Goal: Task Accomplishment & Management: Manage account settings

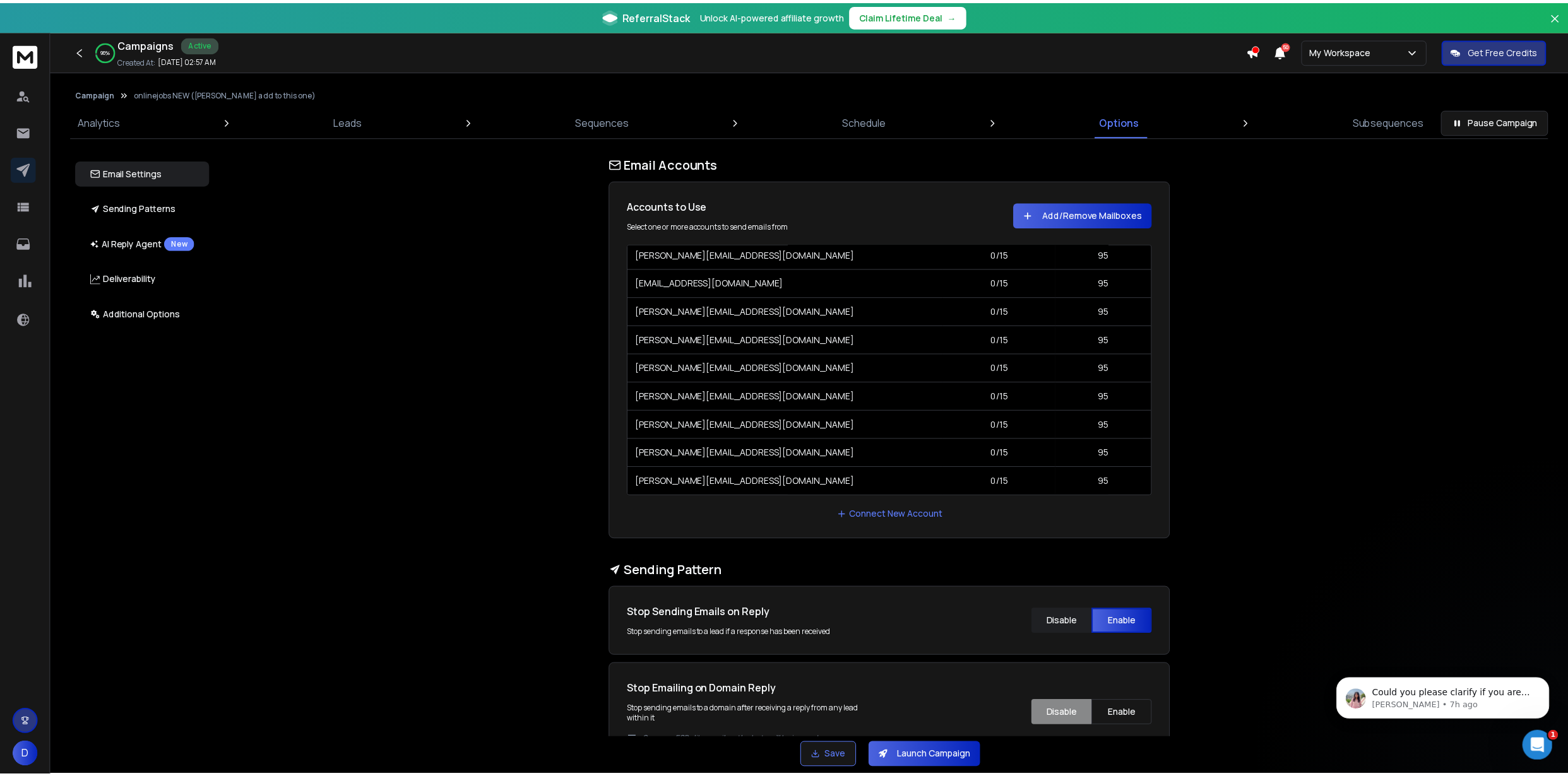
scroll to position [561, 0]
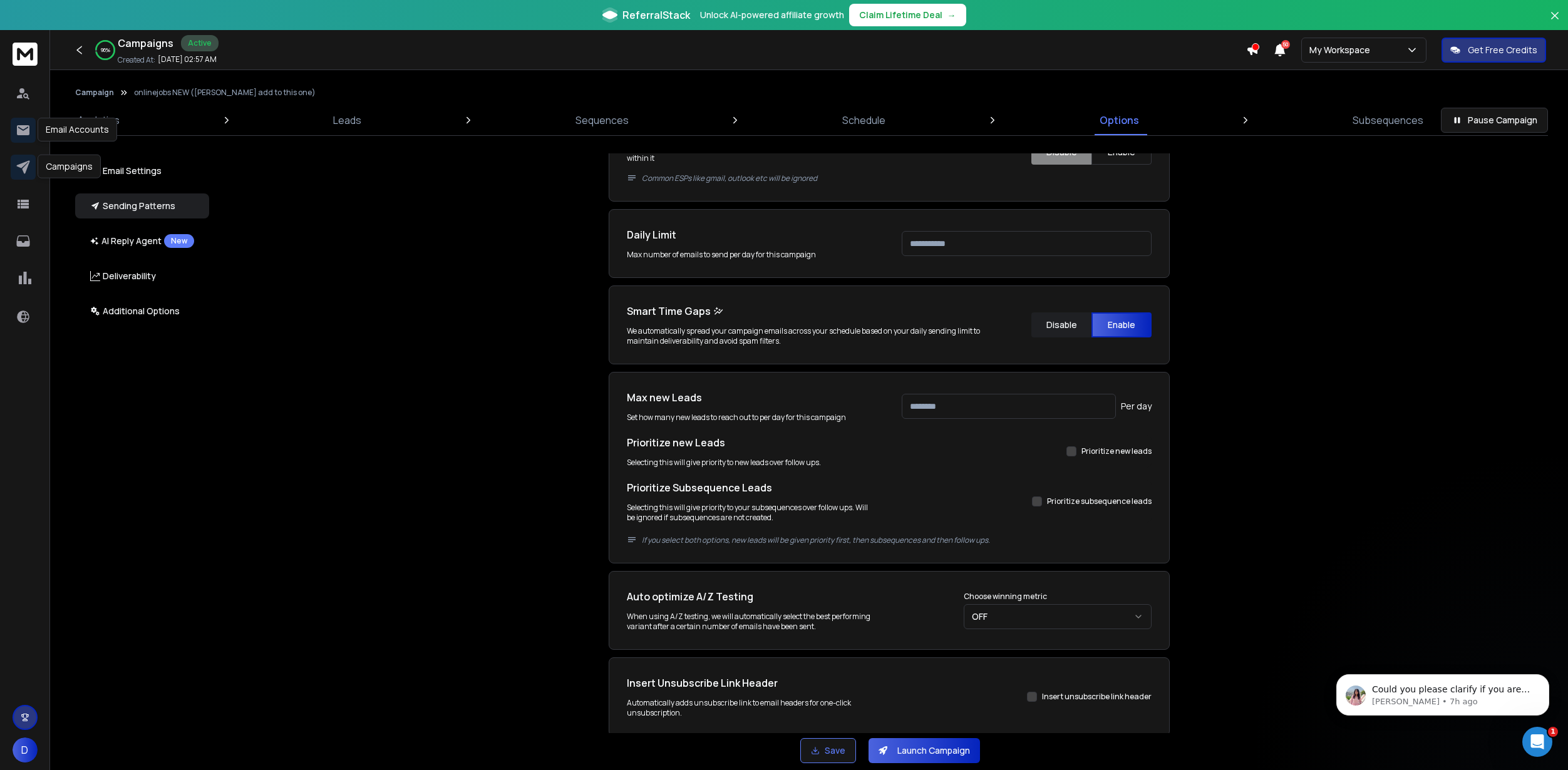
click at [13, 129] on link at bounding box center [23, 130] width 25 height 25
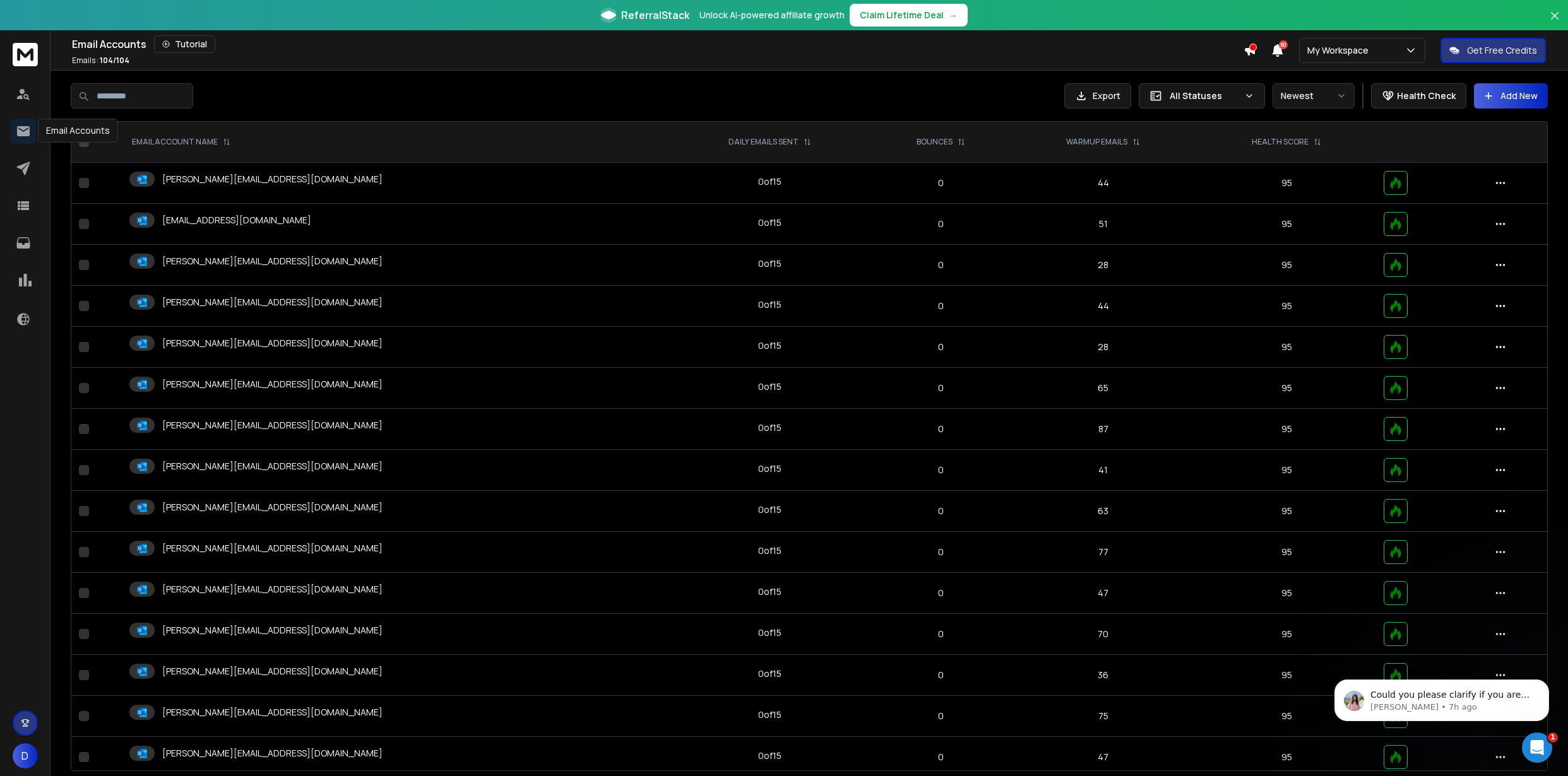
click at [428, 185] on div "[PERSON_NAME][EMAIL_ADDRESS][DOMAIN_NAME]" at bounding box center [394, 179] width 530 height 15
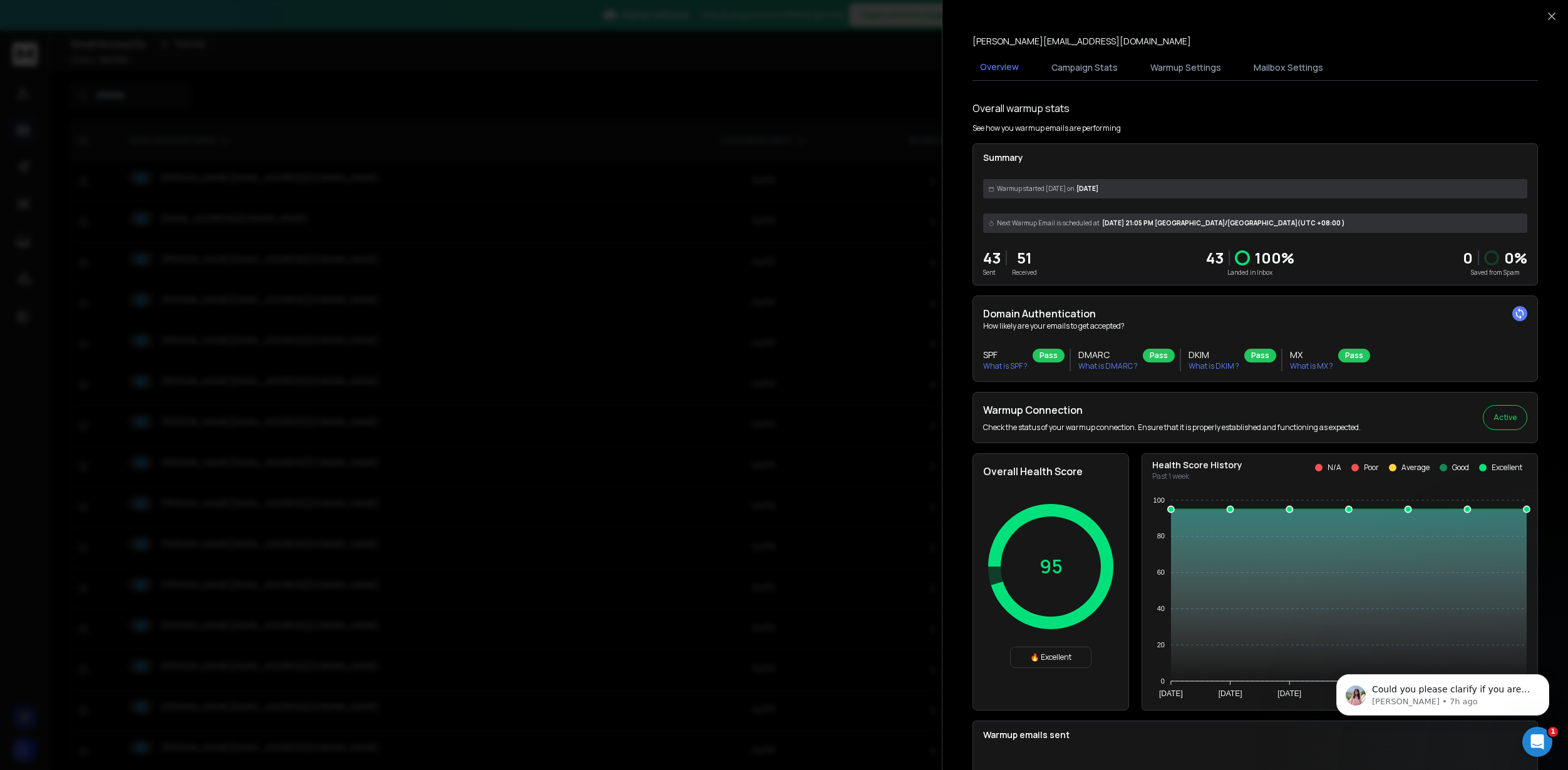
scroll to position [259, 0]
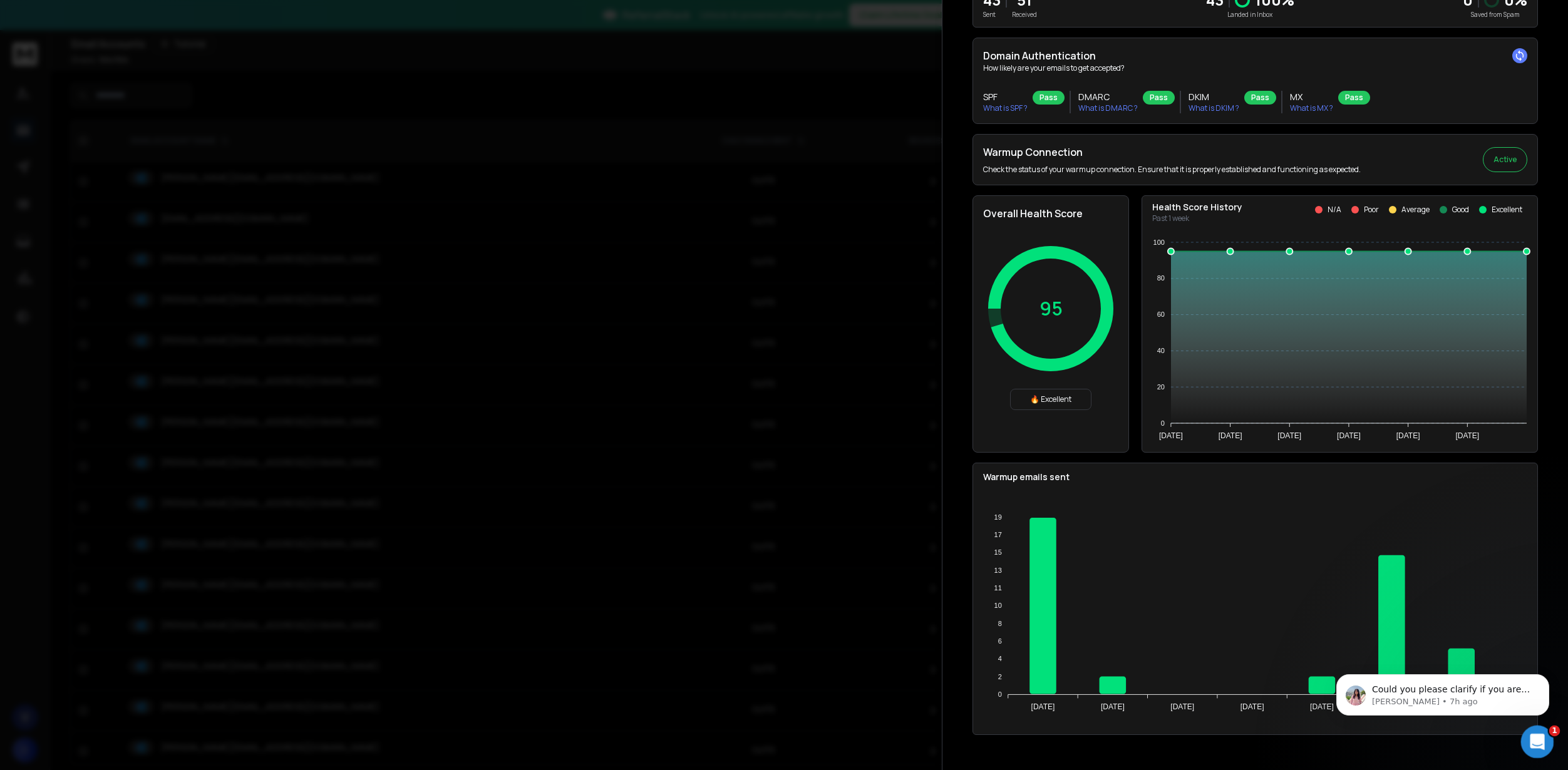
click at [1533, 744] on icon "Open Intercom Messenger" at bounding box center [1535, 740] width 21 height 21
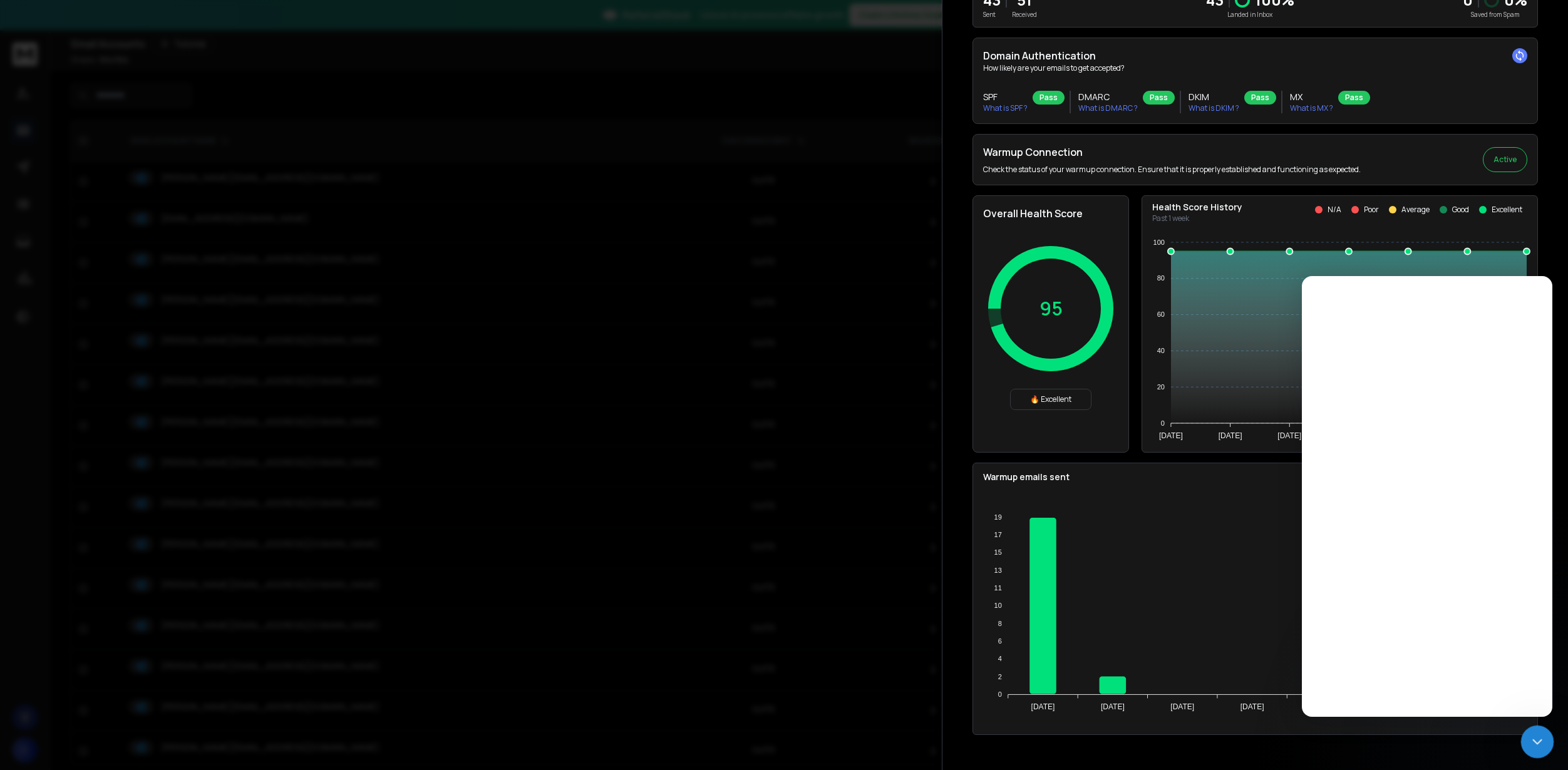
click at [1533, 742] on icon "Close Intercom Messenger" at bounding box center [1535, 740] width 15 height 15
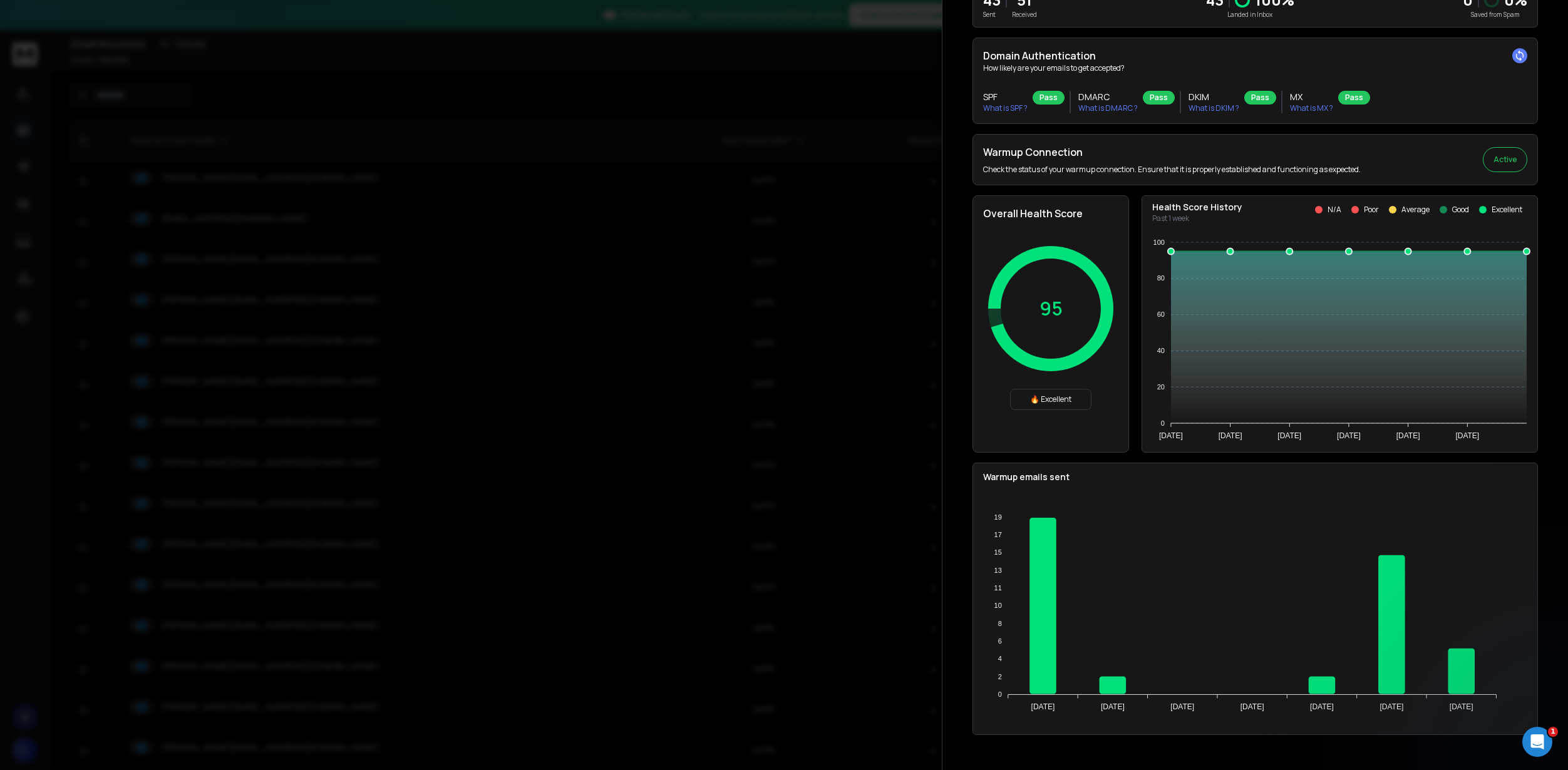
click at [786, 515] on div at bounding box center [784, 385] width 1568 height 770
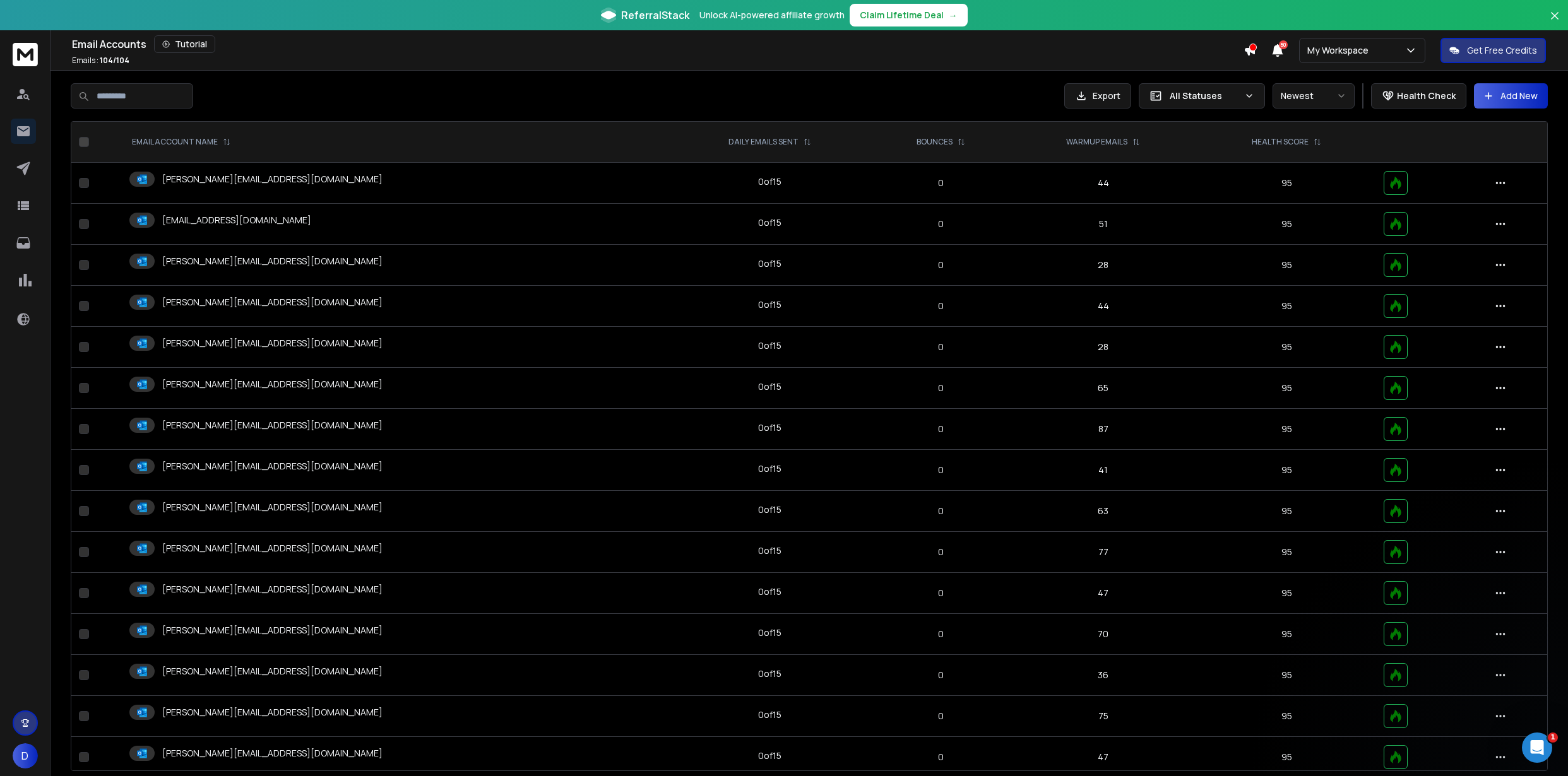
click at [235, 230] on td "[EMAIL_ADDRESS][DOMAIN_NAME]" at bounding box center [394, 225] width 545 height 41
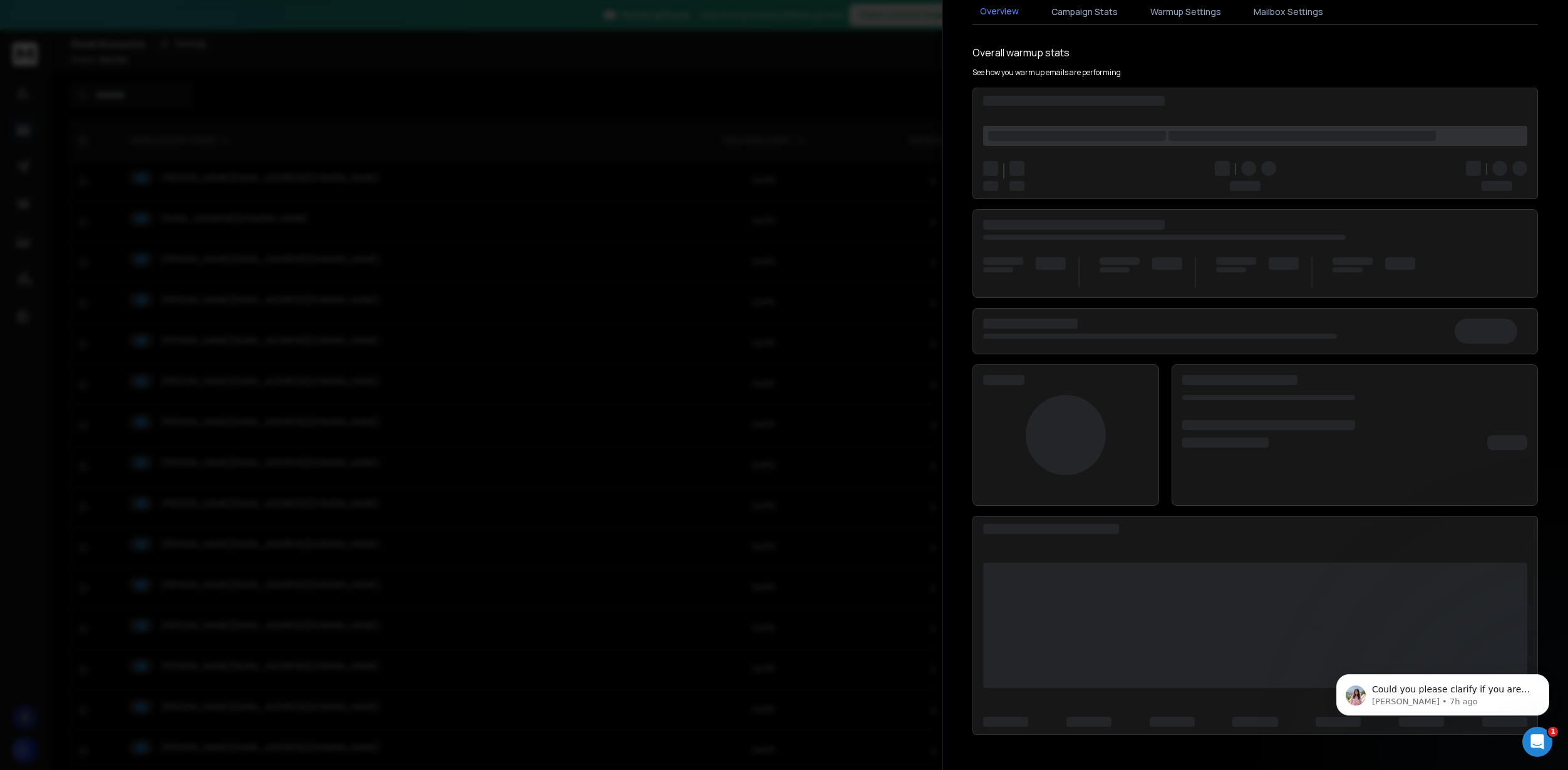
scroll to position [0, 0]
click at [1520, 734] on div "Open Intercom Messenger" at bounding box center [1535, 740] width 30 height 30
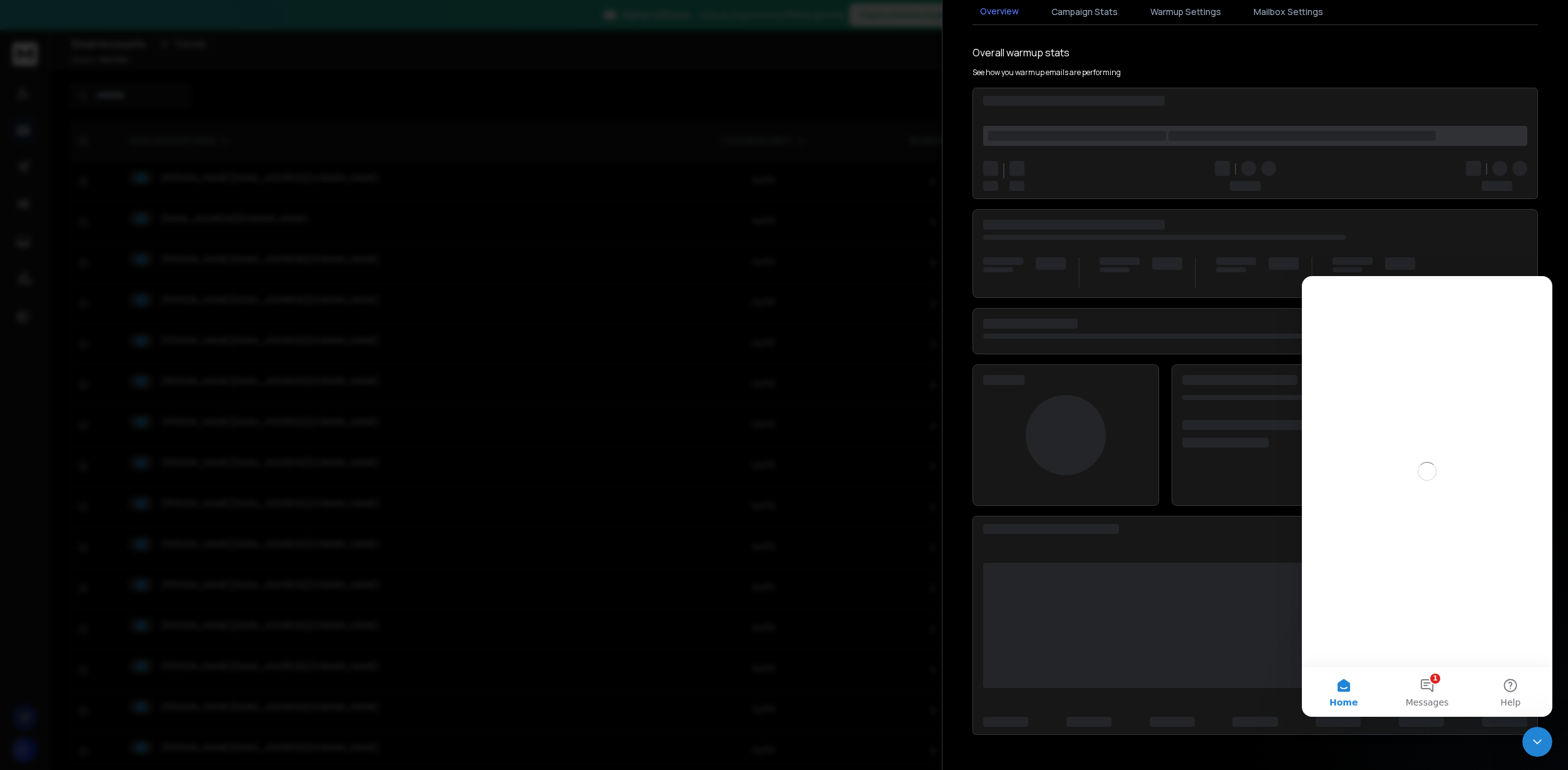
click at [1347, 683] on button "Home" at bounding box center [1344, 691] width 83 height 50
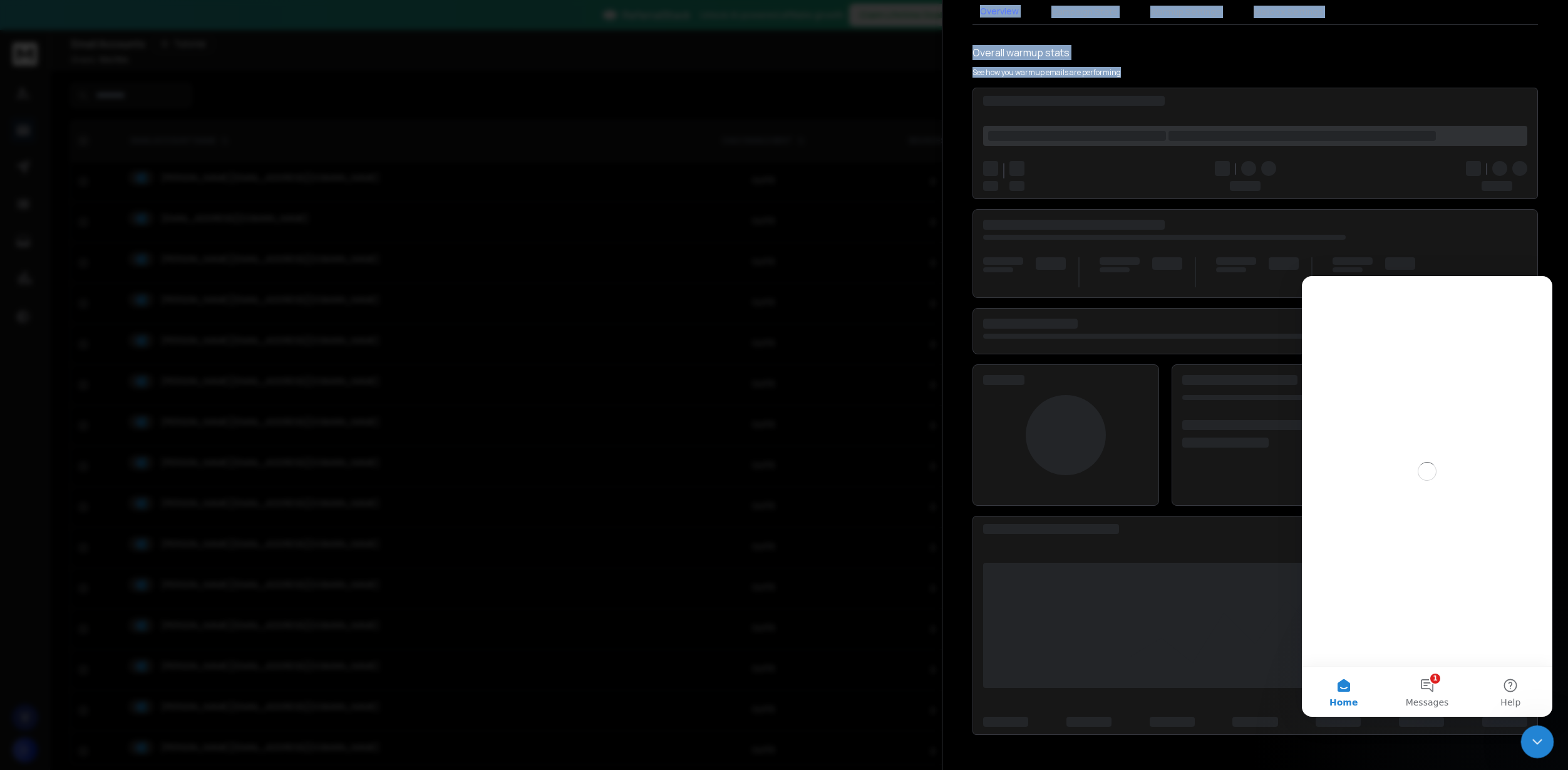
drag, startPoint x: 3042, startPoint y: 1466, endPoint x: 3038, endPoint y: 1460, distance: 7.2
click at [1526, 736] on div "Close Intercom Messenger" at bounding box center [1535, 740] width 30 height 30
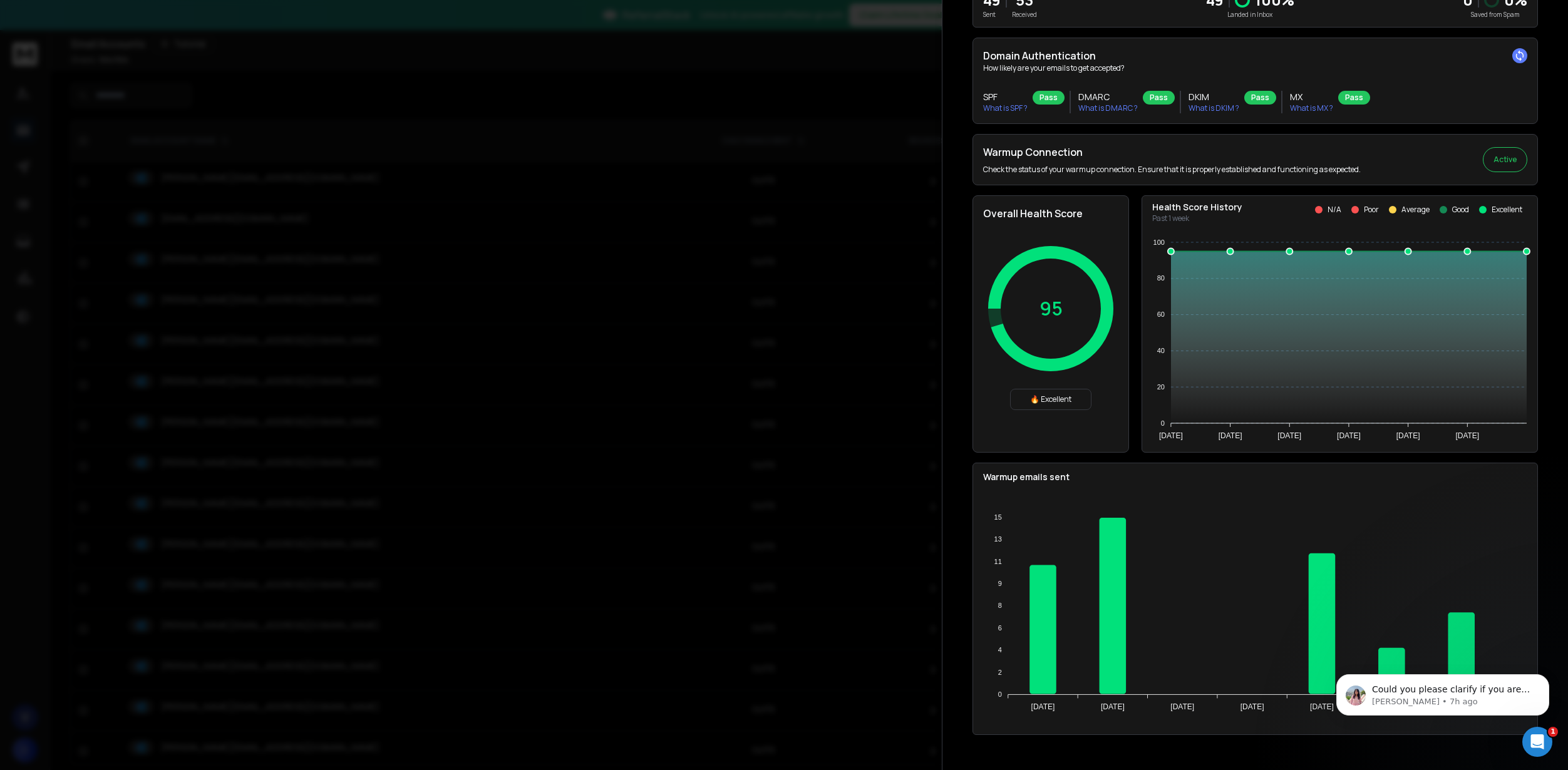
click at [761, 382] on div at bounding box center [784, 385] width 1568 height 770
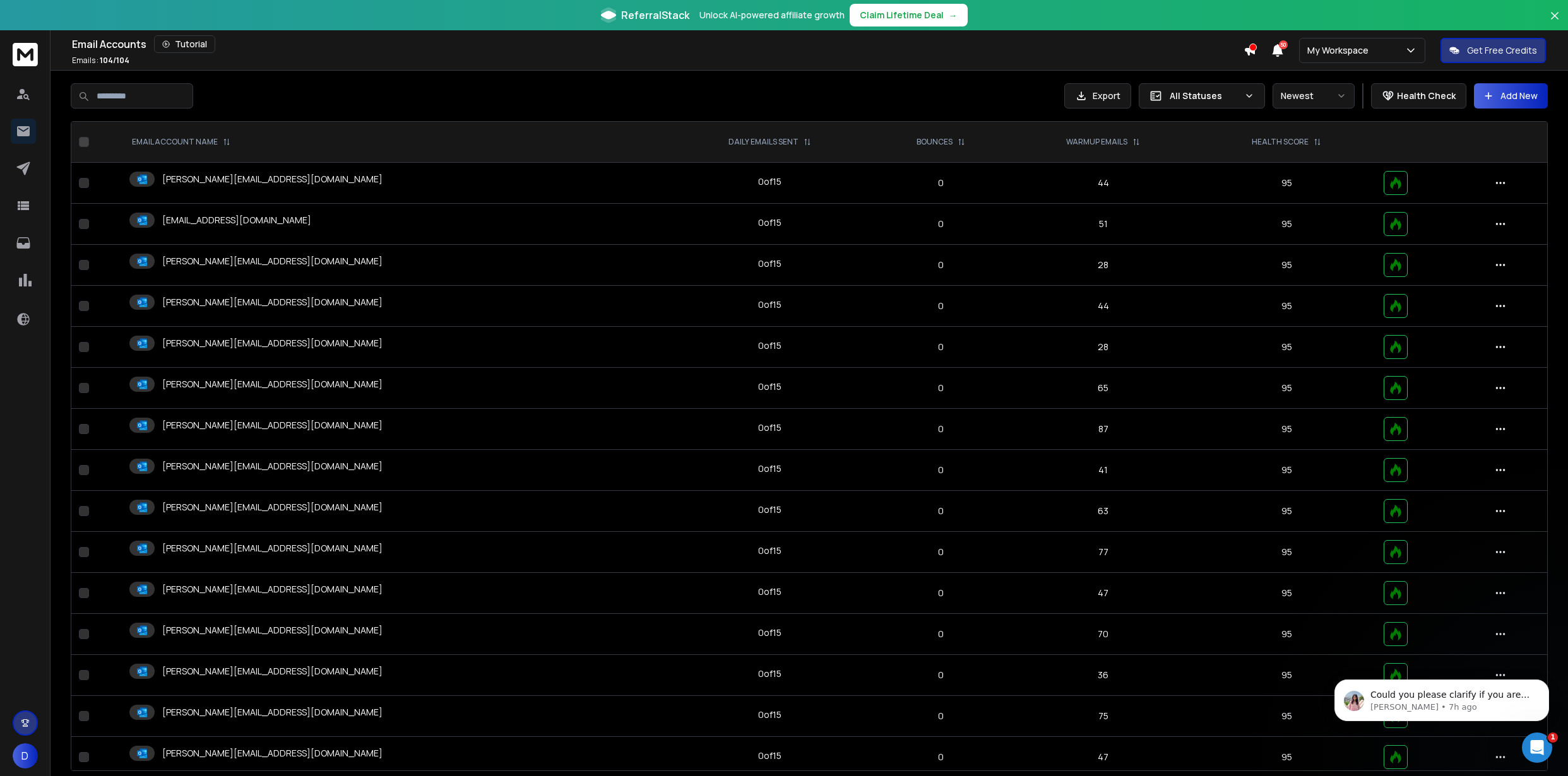
click at [79, 265] on button "button" at bounding box center [84, 265] width 10 height 10
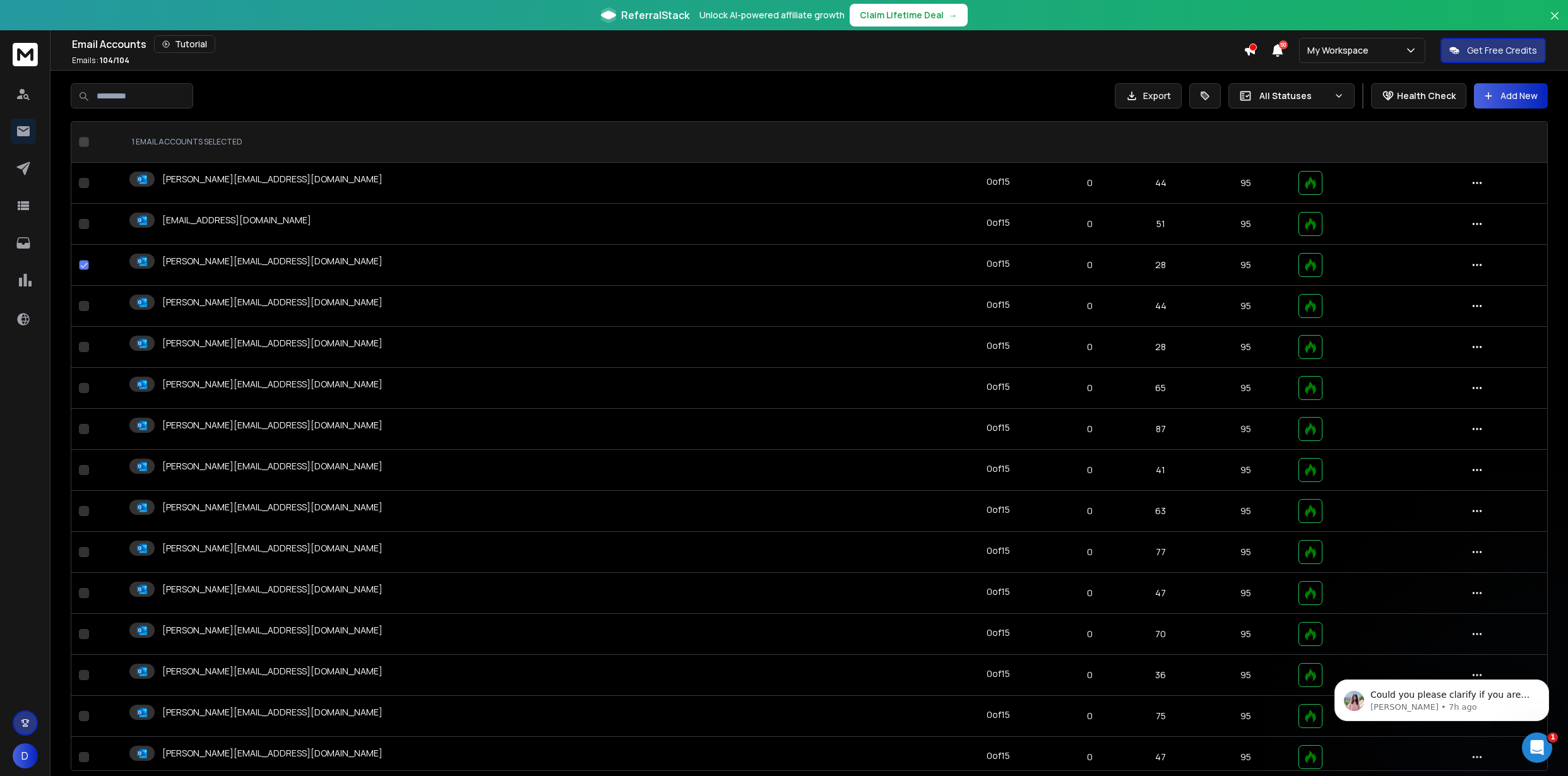
click at [269, 299] on p "[PERSON_NAME][EMAIL_ADDRESS][DOMAIN_NAME]" at bounding box center [272, 302] width 220 height 13
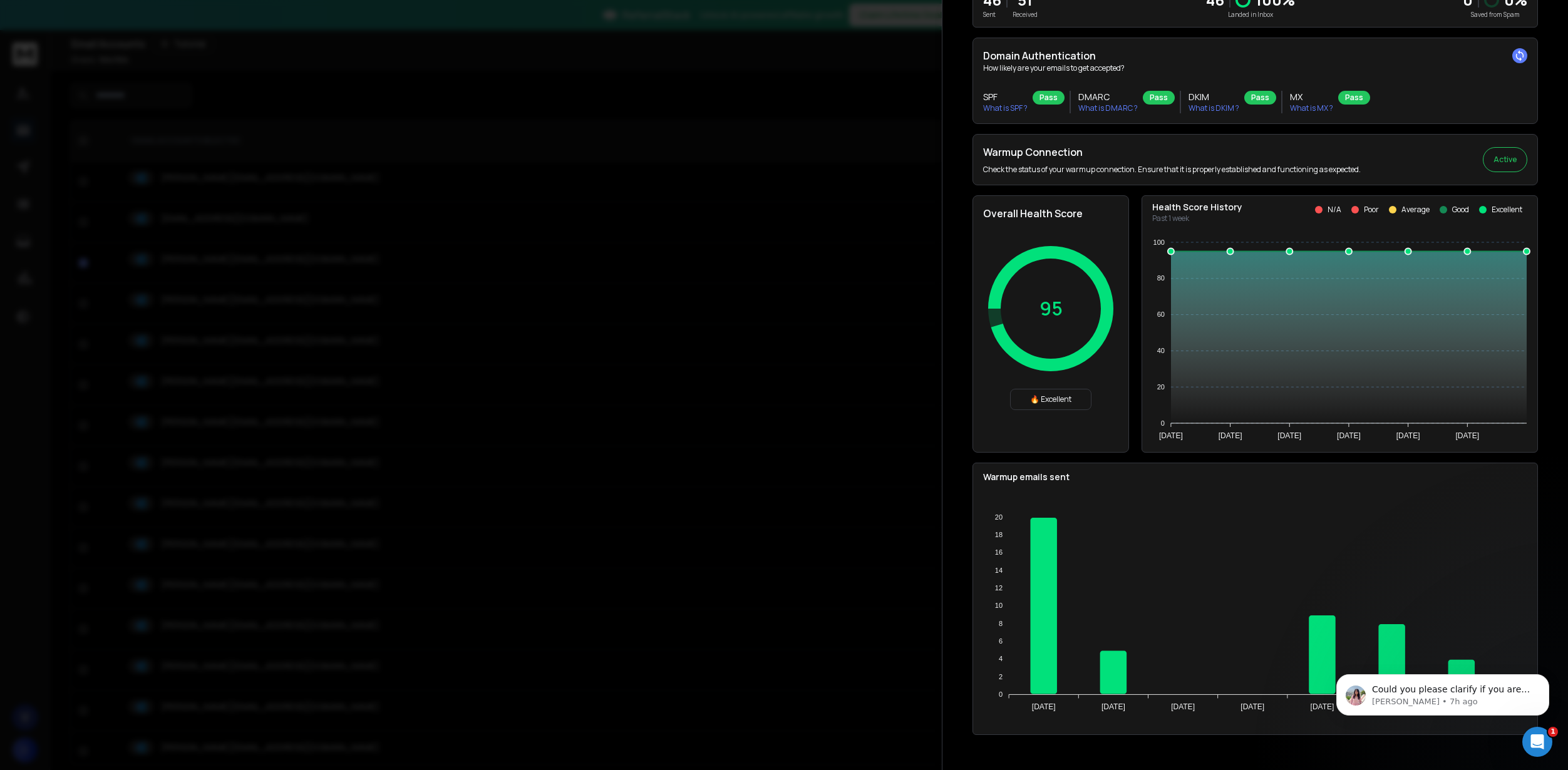
click at [488, 431] on div at bounding box center [784, 385] width 1568 height 770
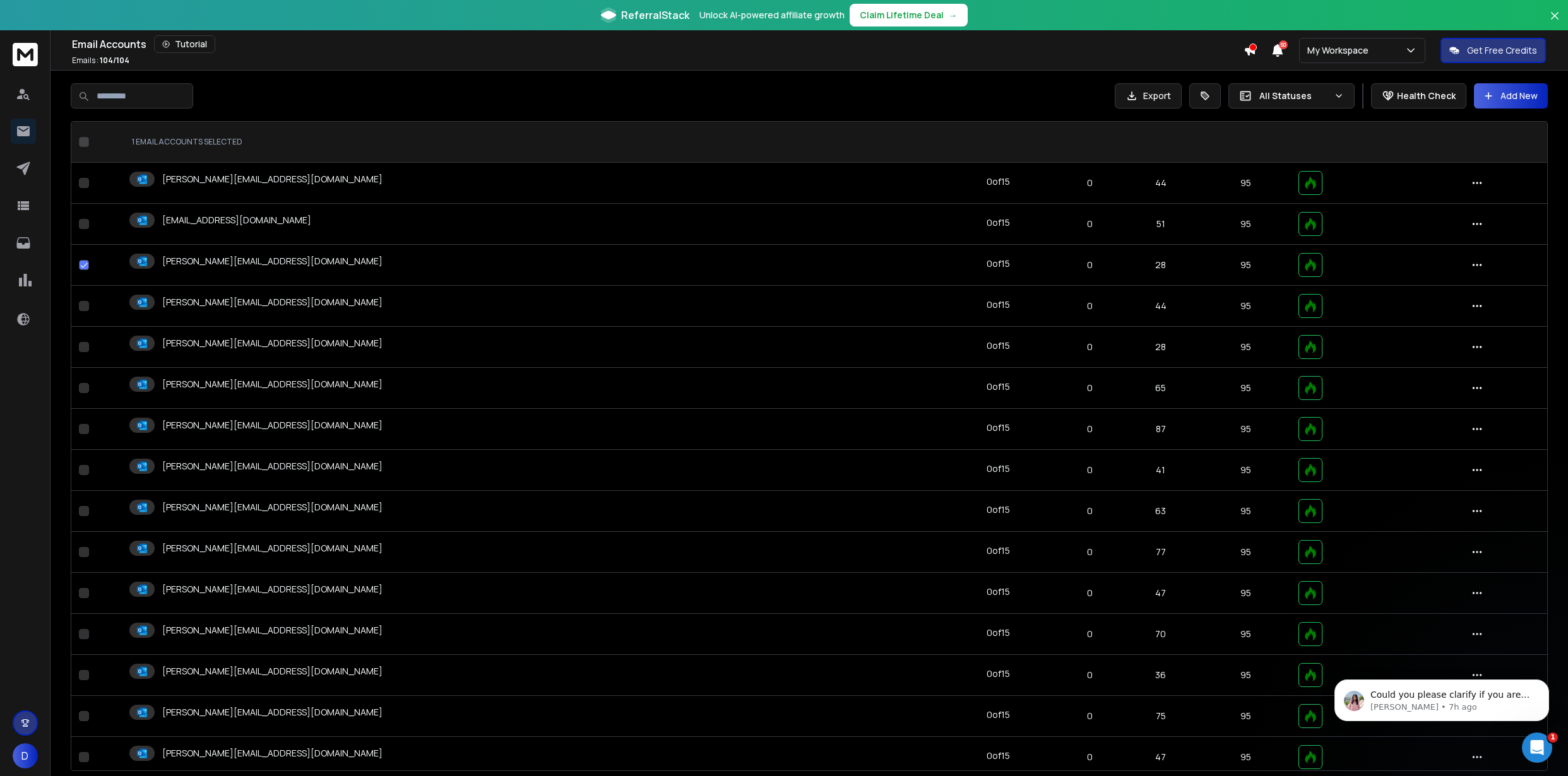
click at [213, 335] on td "[PERSON_NAME][EMAIL_ADDRESS][DOMAIN_NAME]" at bounding box center [530, 347] width 816 height 41
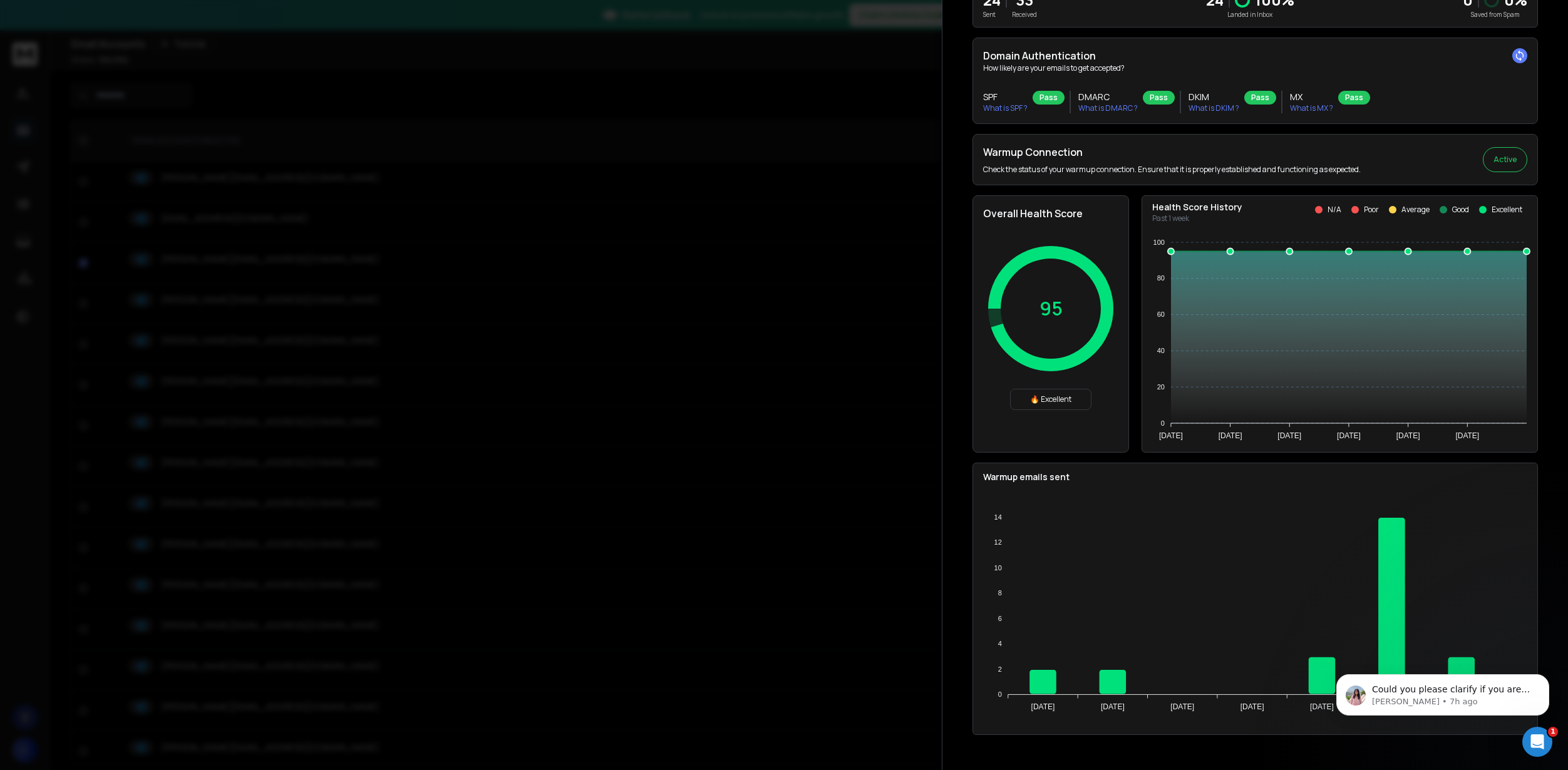
scroll to position [259, 0]
click at [482, 341] on div at bounding box center [784, 385] width 1568 height 770
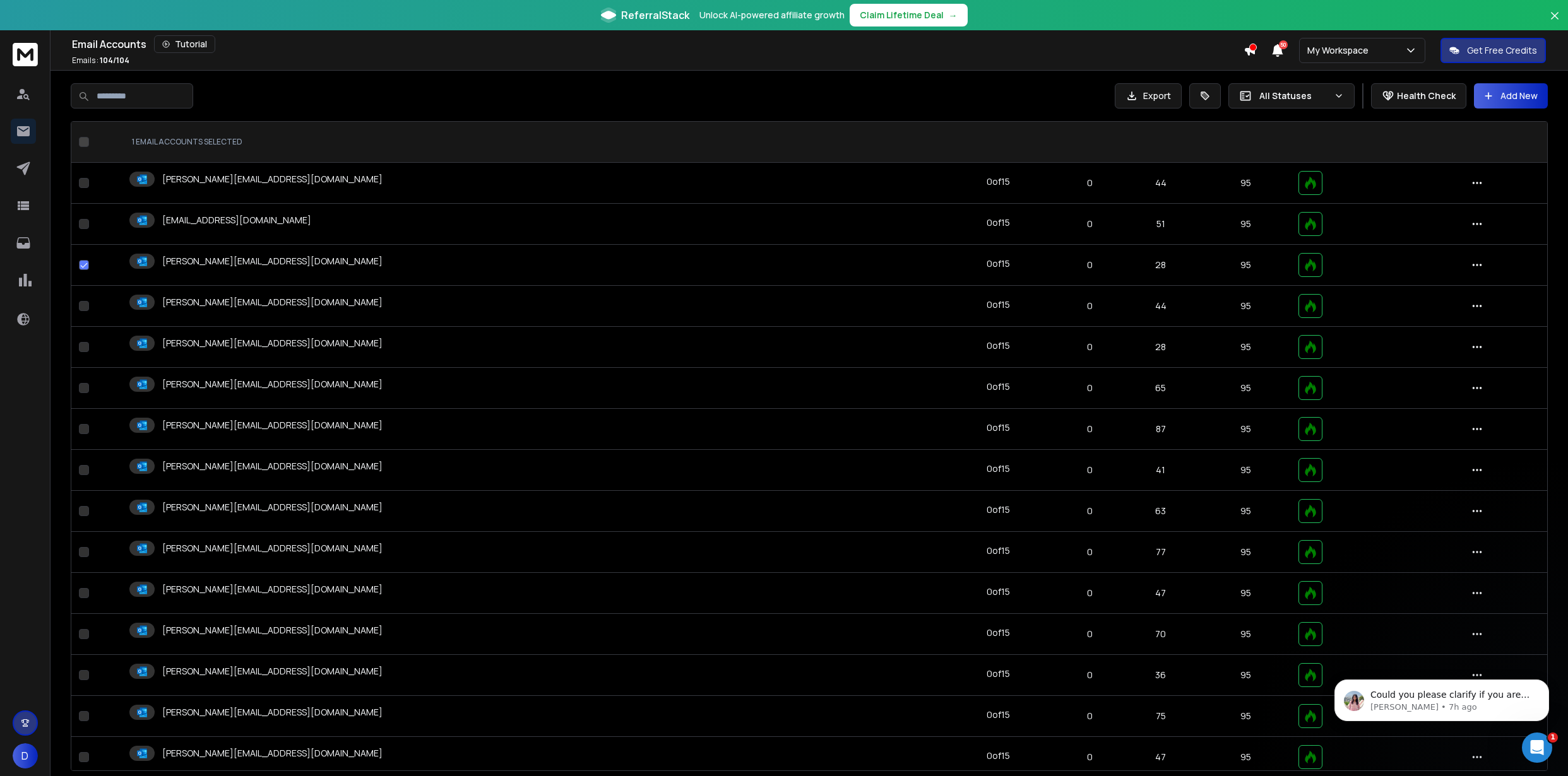
click at [352, 349] on div "[PERSON_NAME][EMAIL_ADDRESS][DOMAIN_NAME]" at bounding box center [529, 343] width 801 height 15
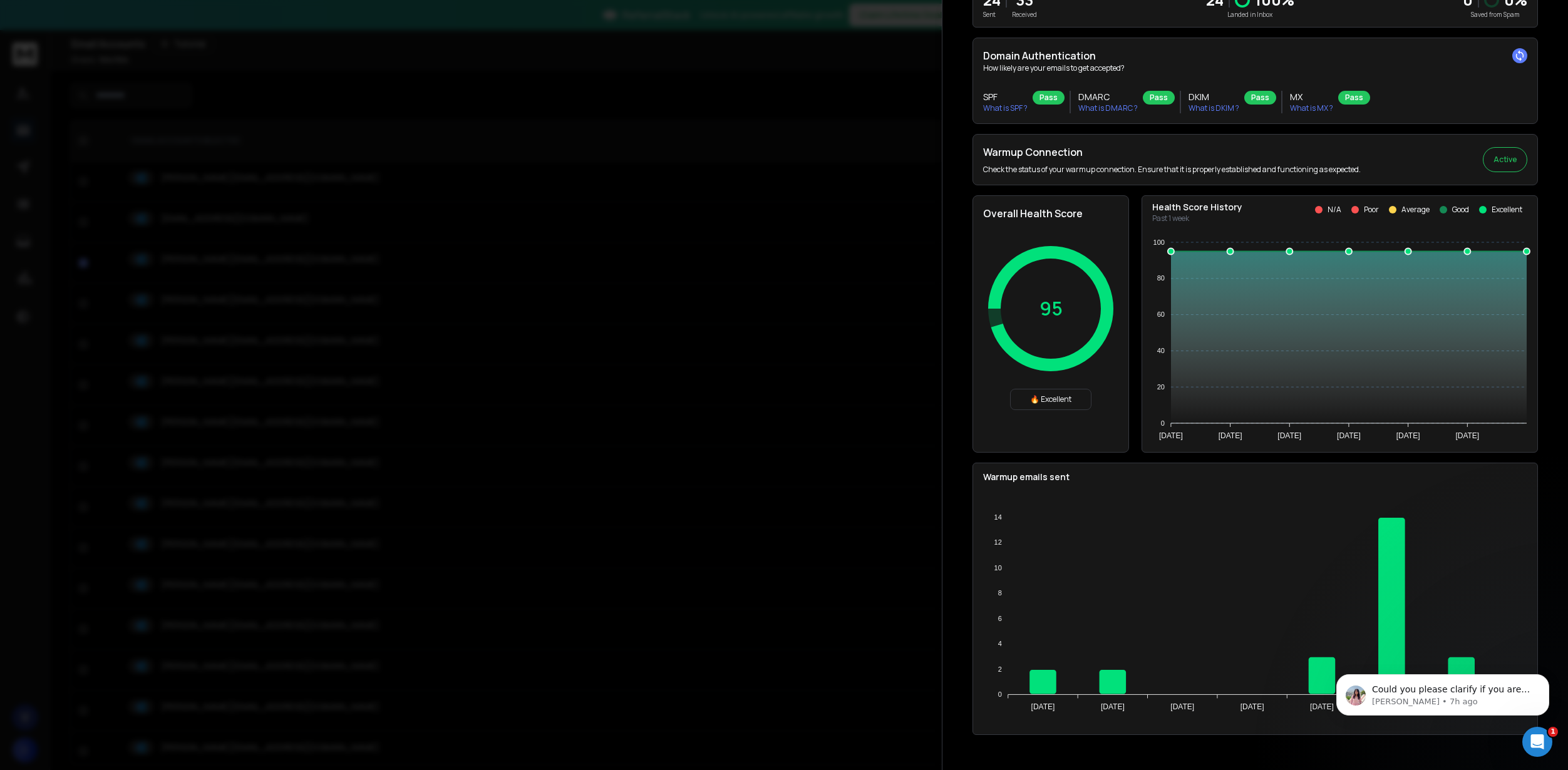
click at [454, 408] on div at bounding box center [784, 385] width 1568 height 770
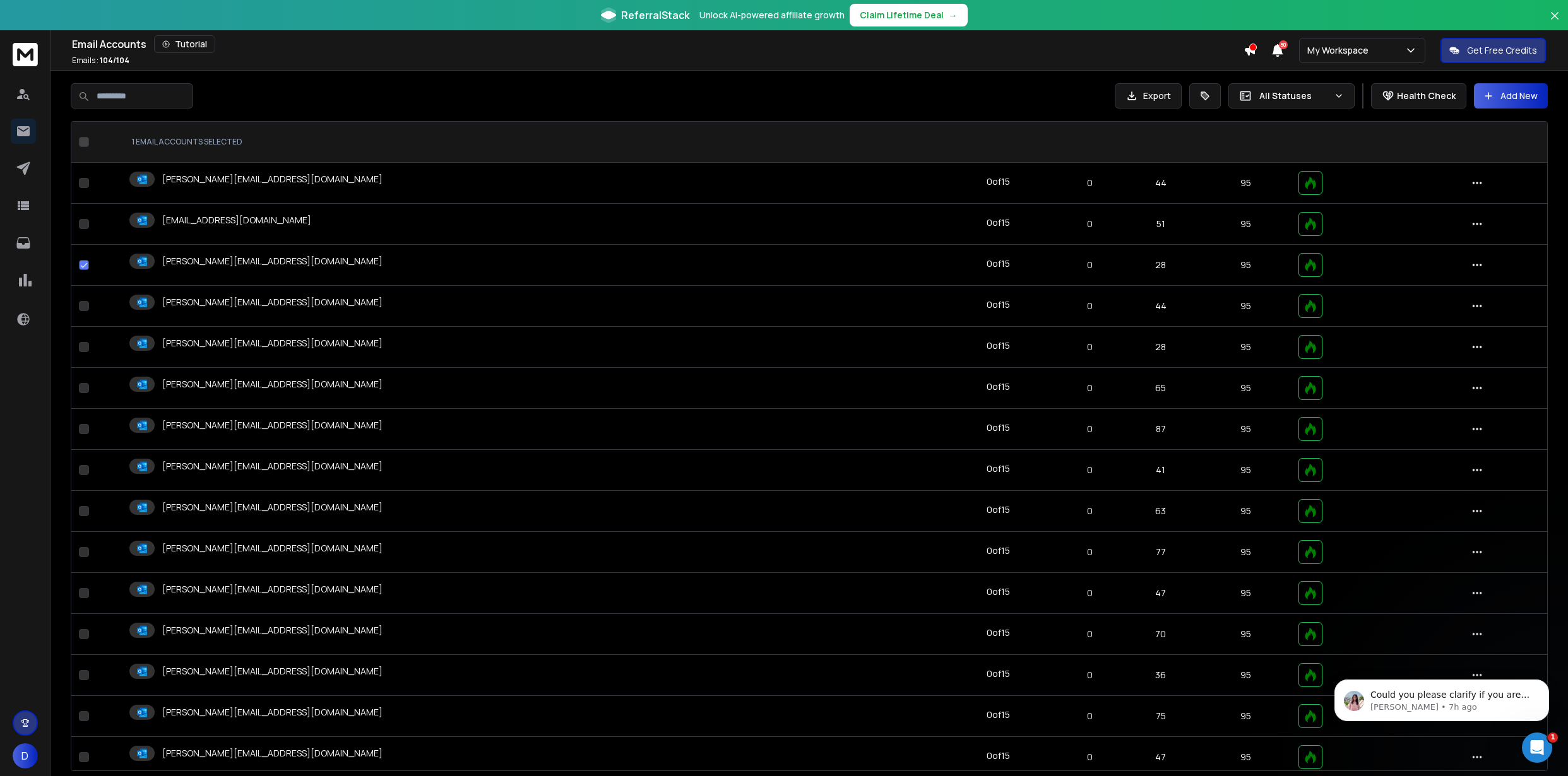
click at [245, 390] on p "[PERSON_NAME][EMAIL_ADDRESS][DOMAIN_NAME]" at bounding box center [272, 384] width 220 height 13
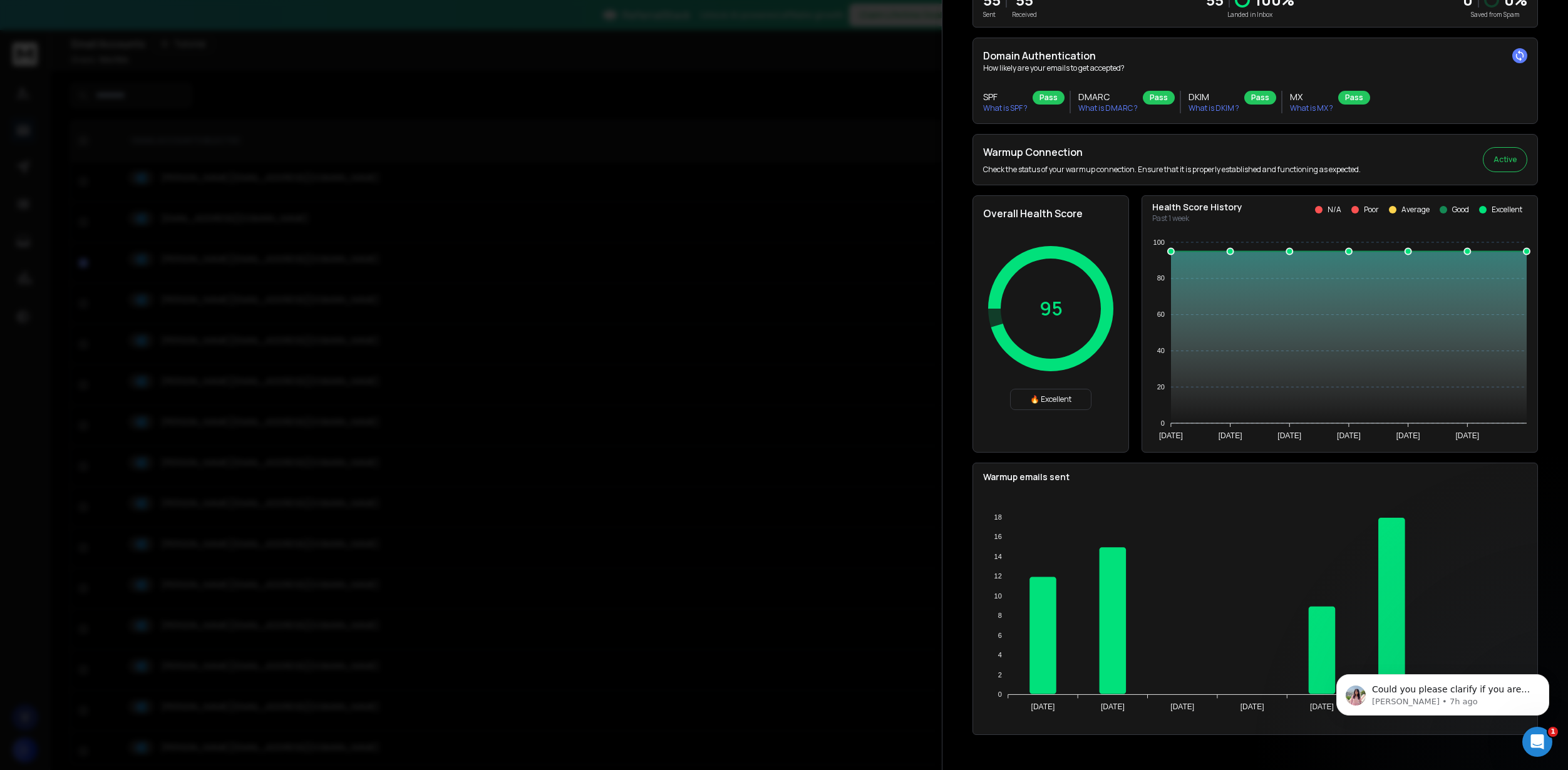
click at [419, 443] on div at bounding box center [784, 385] width 1568 height 770
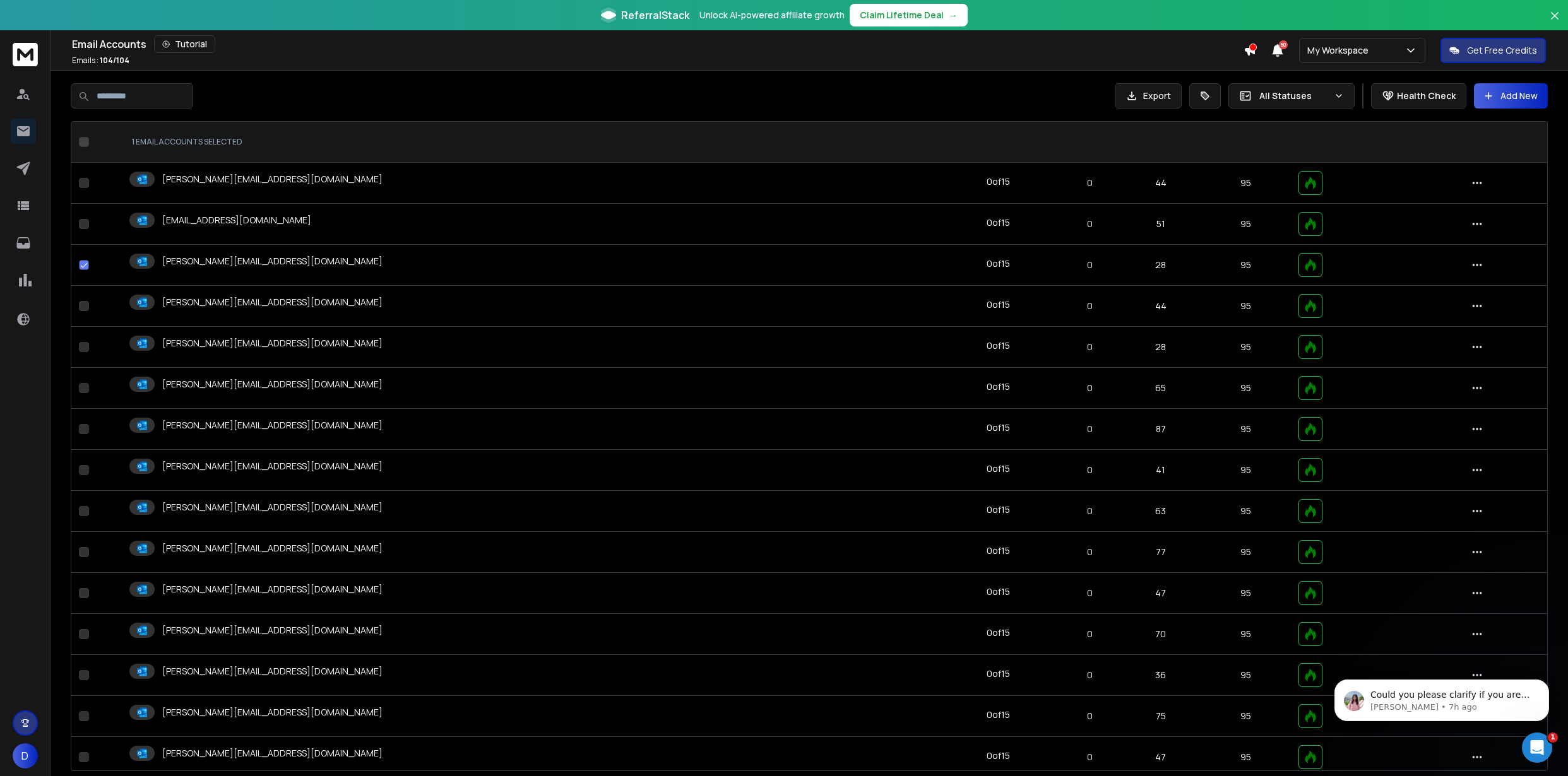
click at [1561, 752] on div "Export All Statuses Health Check Add New 1 EMAIL ACCOUNTS SELECTED denis@iemplo…" at bounding box center [809, 427] width 1517 height 713
click at [1548, 743] on div "Open Intercom Messenger" at bounding box center [1535, 746] width 41 height 41
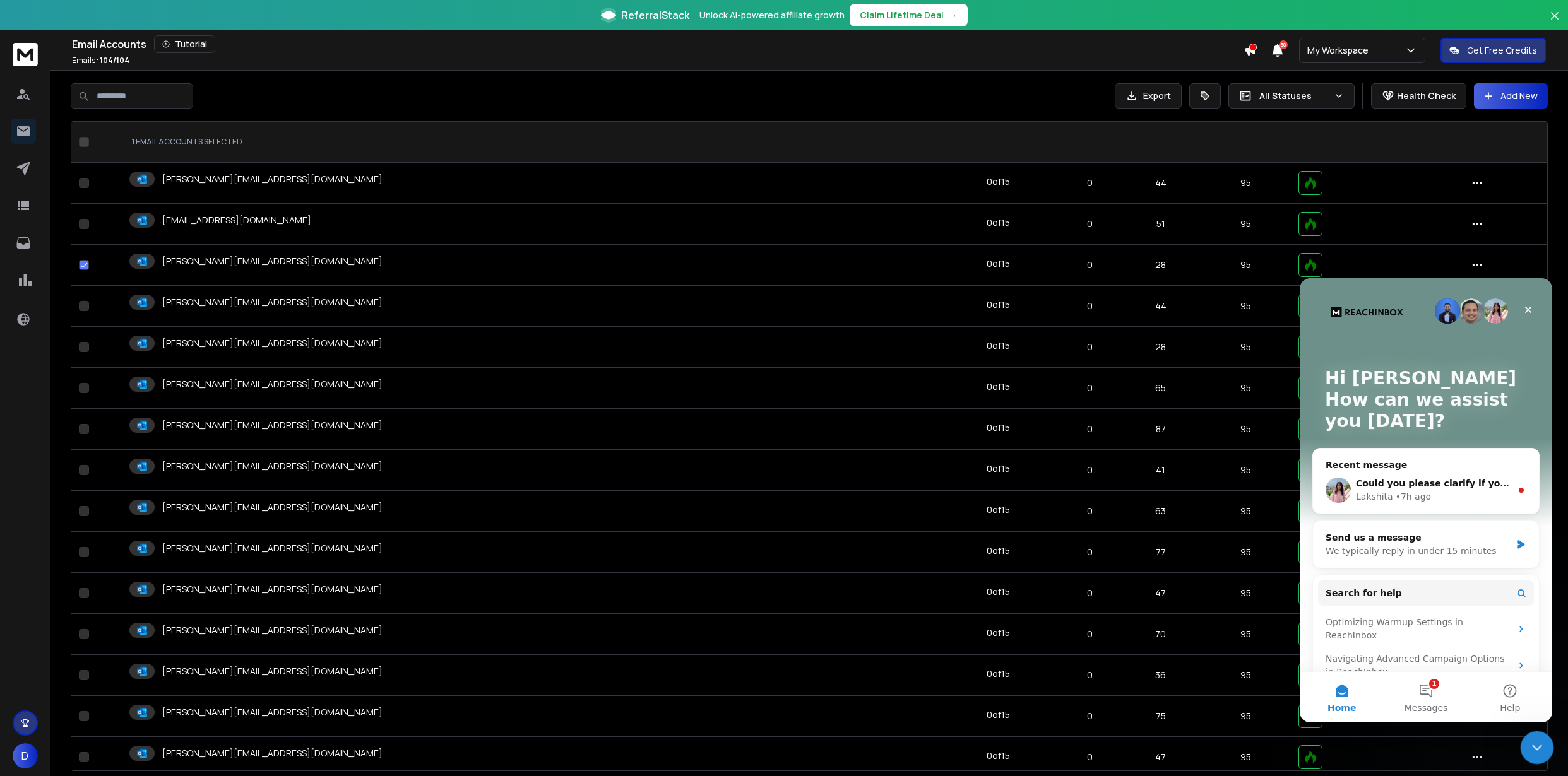
click at [1541, 742] on icon "Close Intercom Messenger" at bounding box center [1534, 745] width 15 height 15
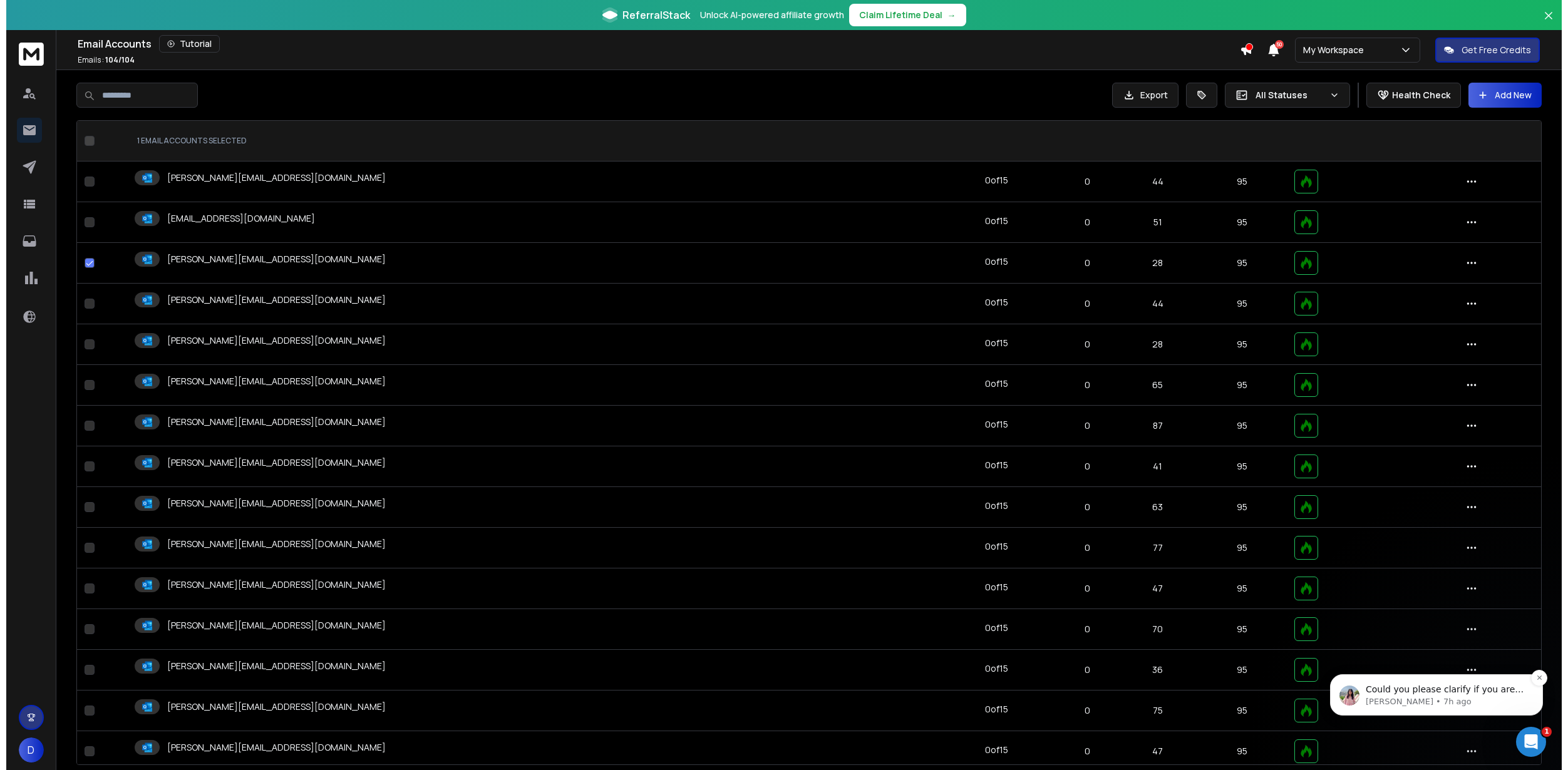
scroll to position [0, 0]
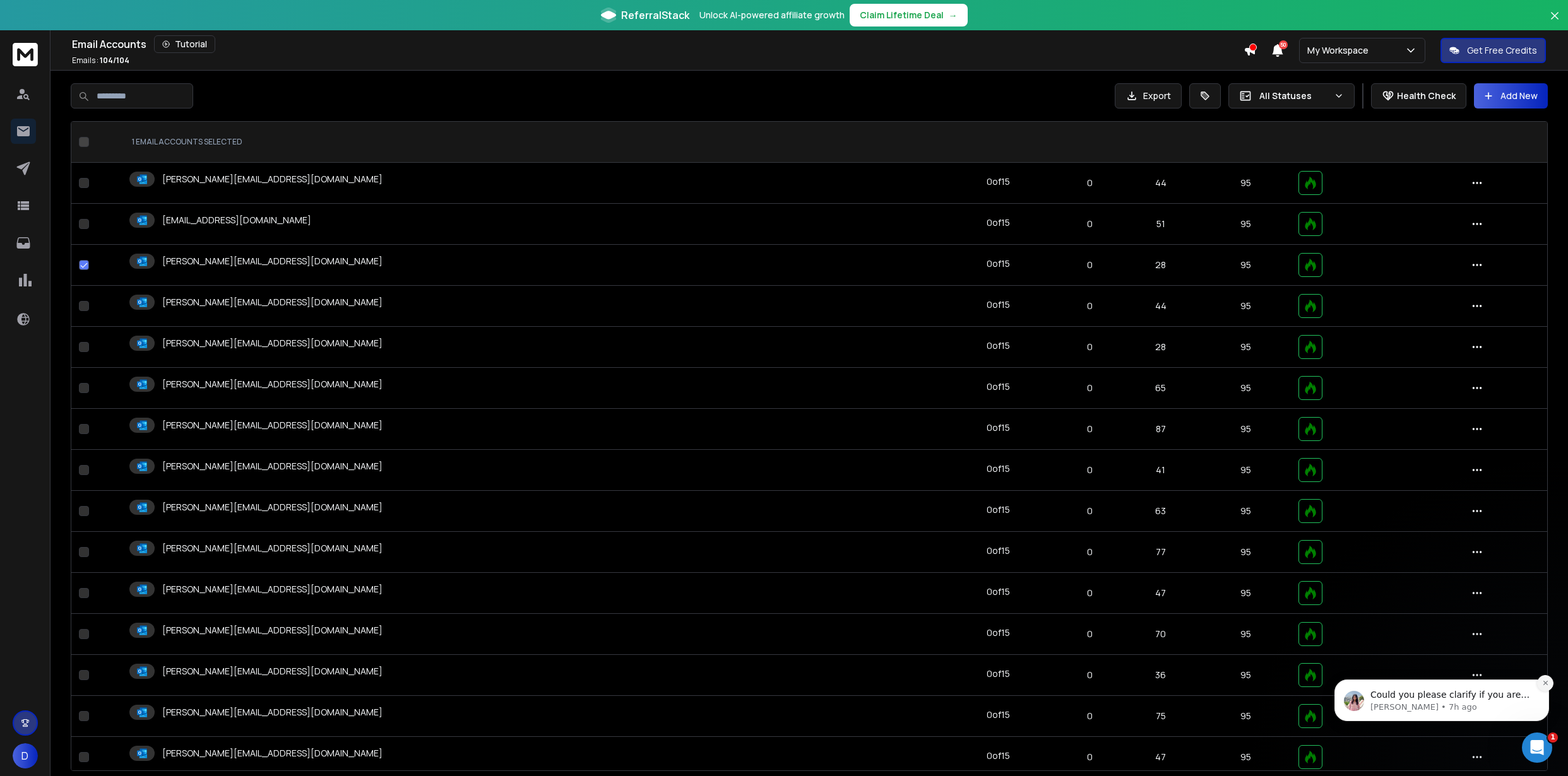
click at [1547, 682] on icon "Dismiss notification" at bounding box center [1546, 683] width 7 height 7
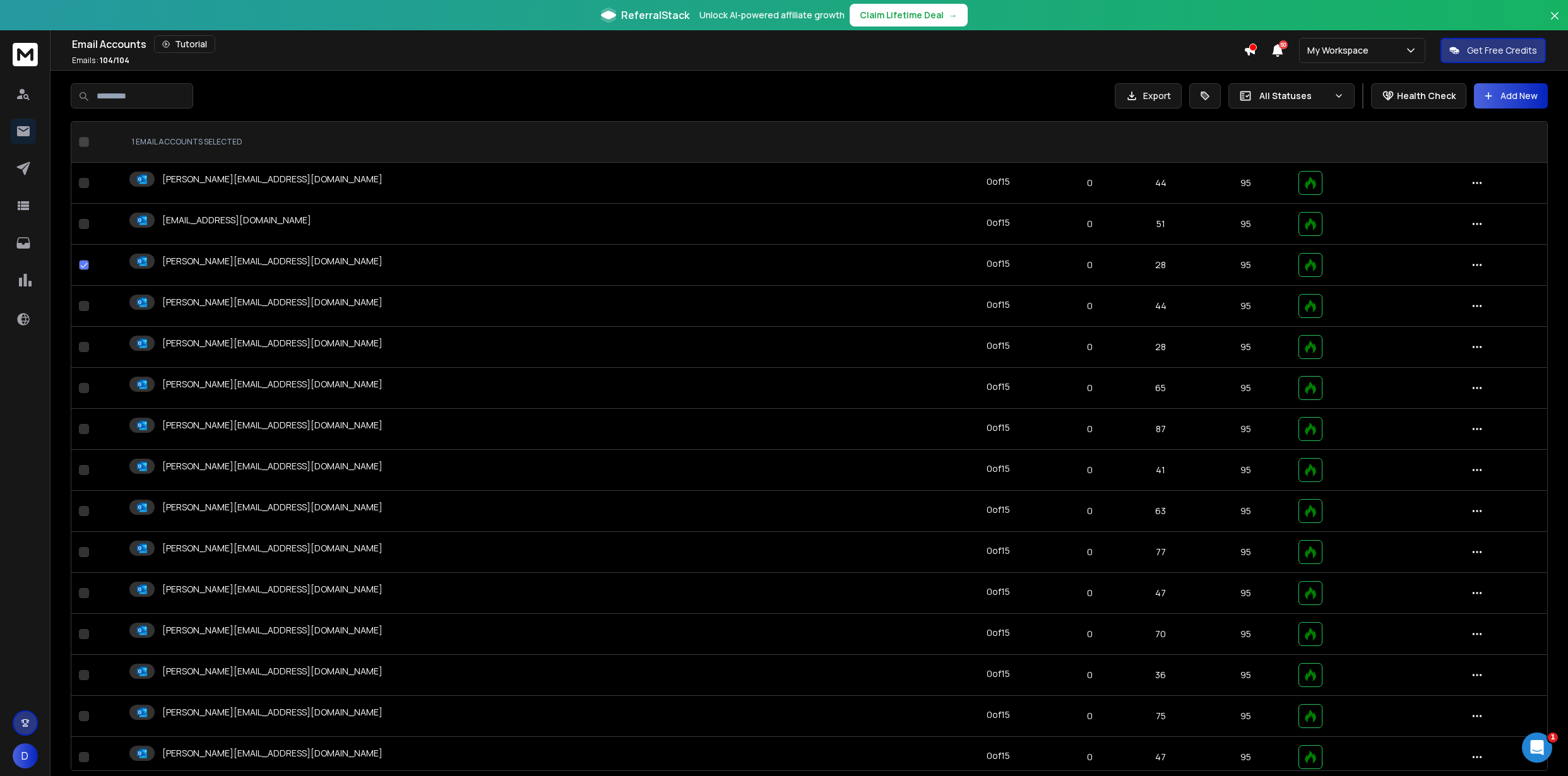
click at [271, 304] on p "[PERSON_NAME][EMAIL_ADDRESS][DOMAIN_NAME]" at bounding box center [272, 302] width 220 height 13
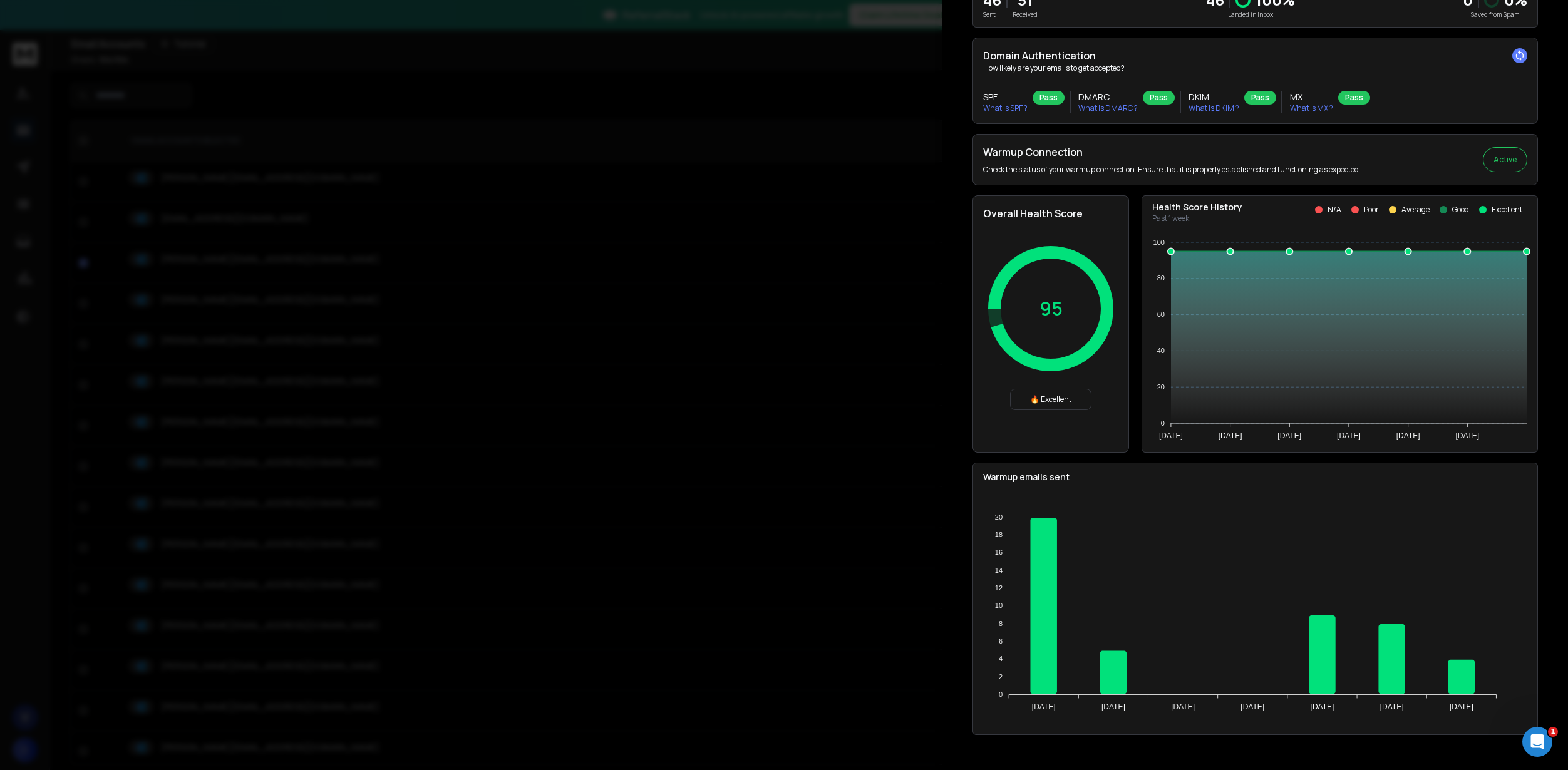
click at [336, 349] on div at bounding box center [784, 385] width 1568 height 770
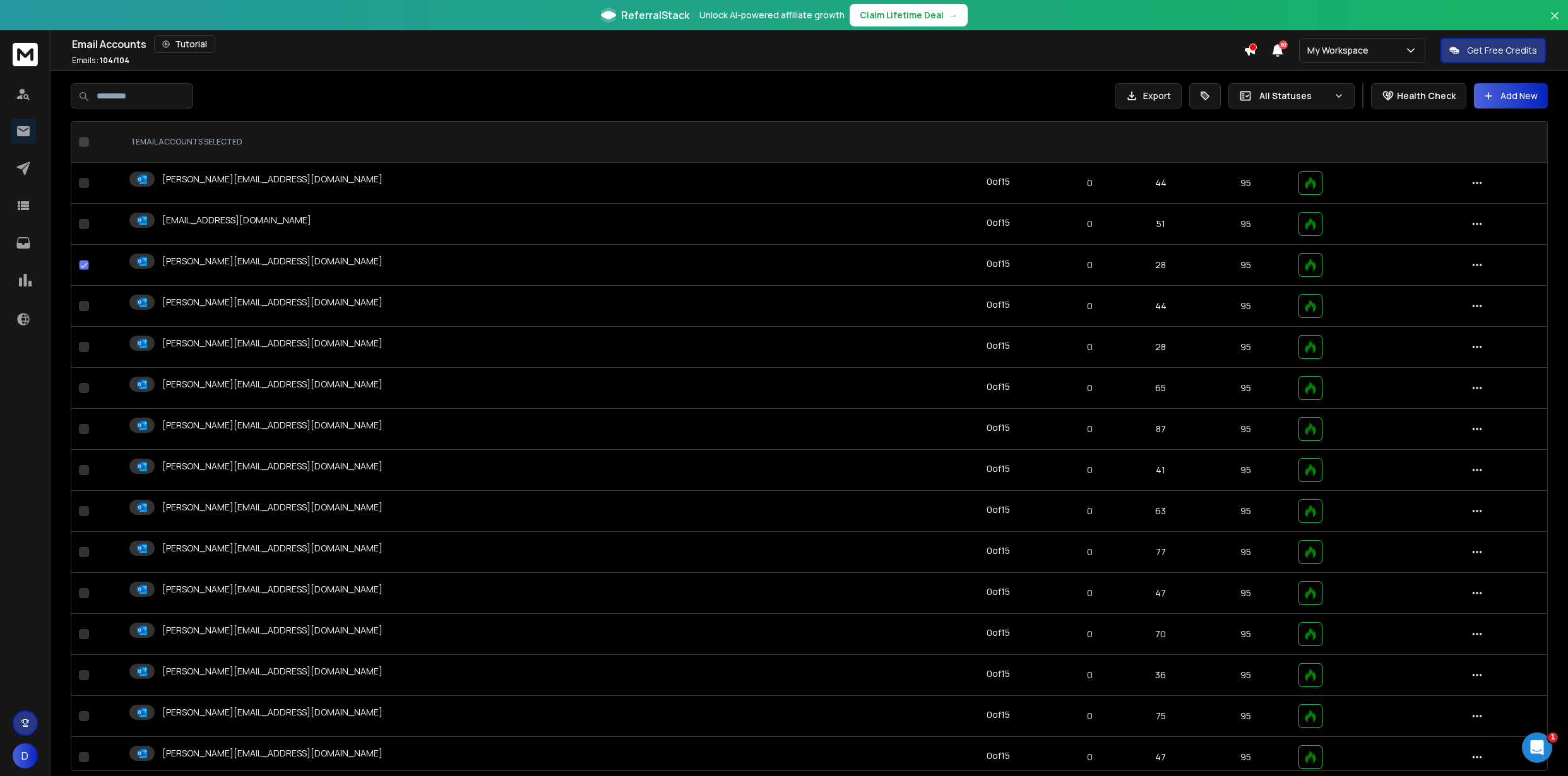
click at [255, 359] on td "[PERSON_NAME][EMAIL_ADDRESS][DOMAIN_NAME]" at bounding box center [530, 347] width 816 height 41
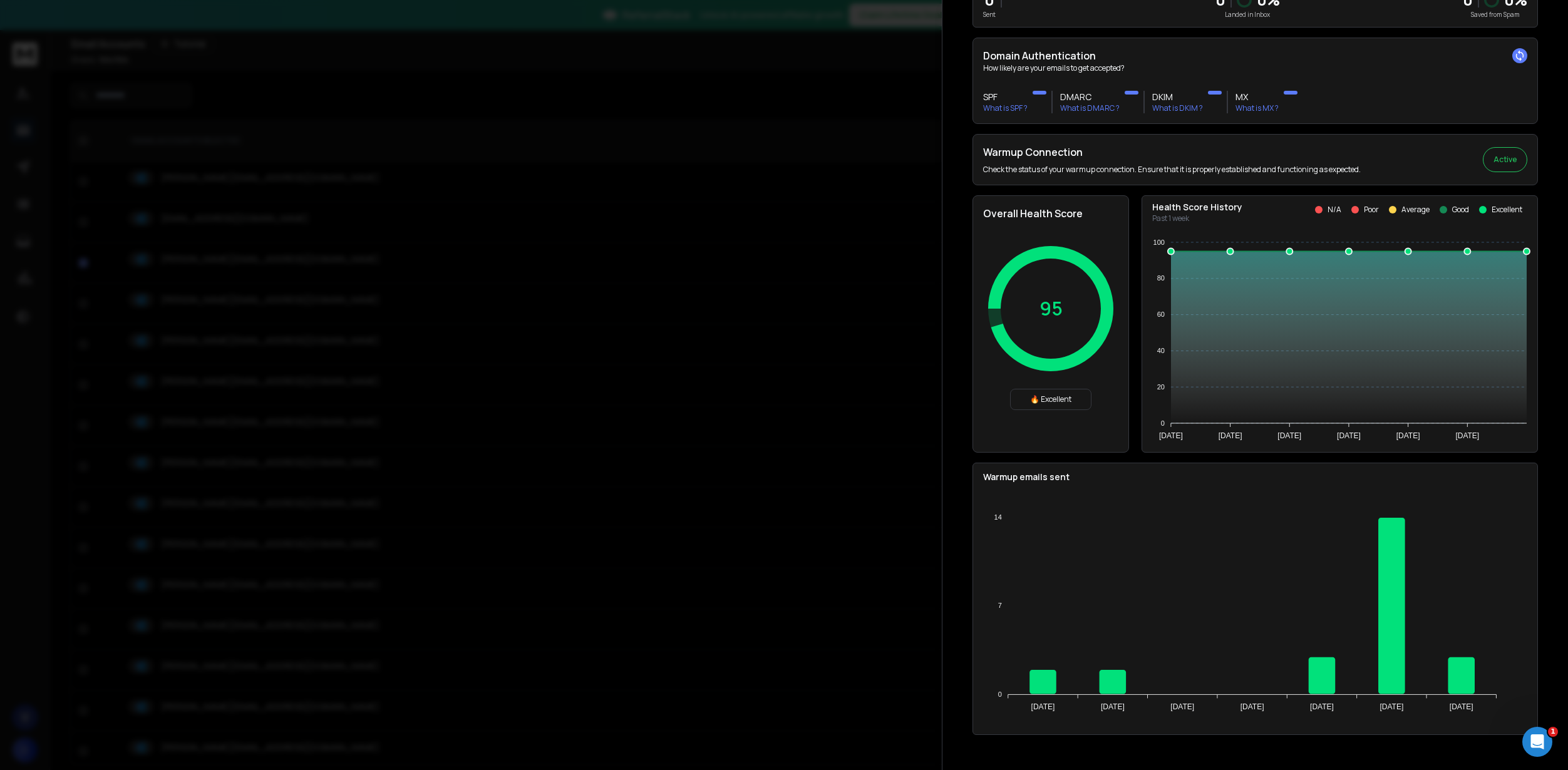
drag, startPoint x: 461, startPoint y: 386, endPoint x: 326, endPoint y: 410, distance: 137.1
click at [462, 386] on div at bounding box center [784, 385] width 1568 height 770
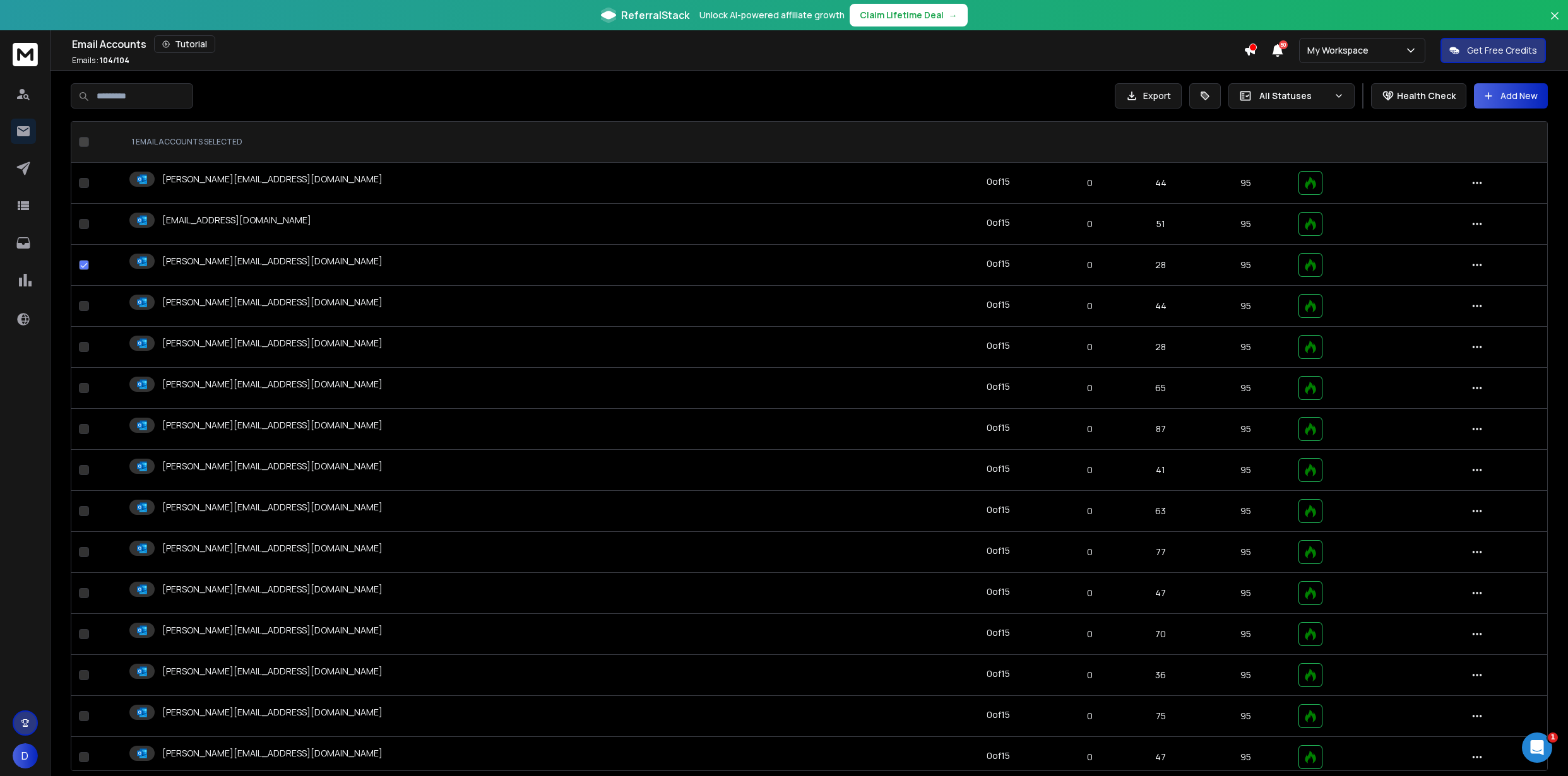
click at [278, 384] on p "[PERSON_NAME][EMAIL_ADDRESS][DOMAIN_NAME]" at bounding box center [272, 384] width 220 height 13
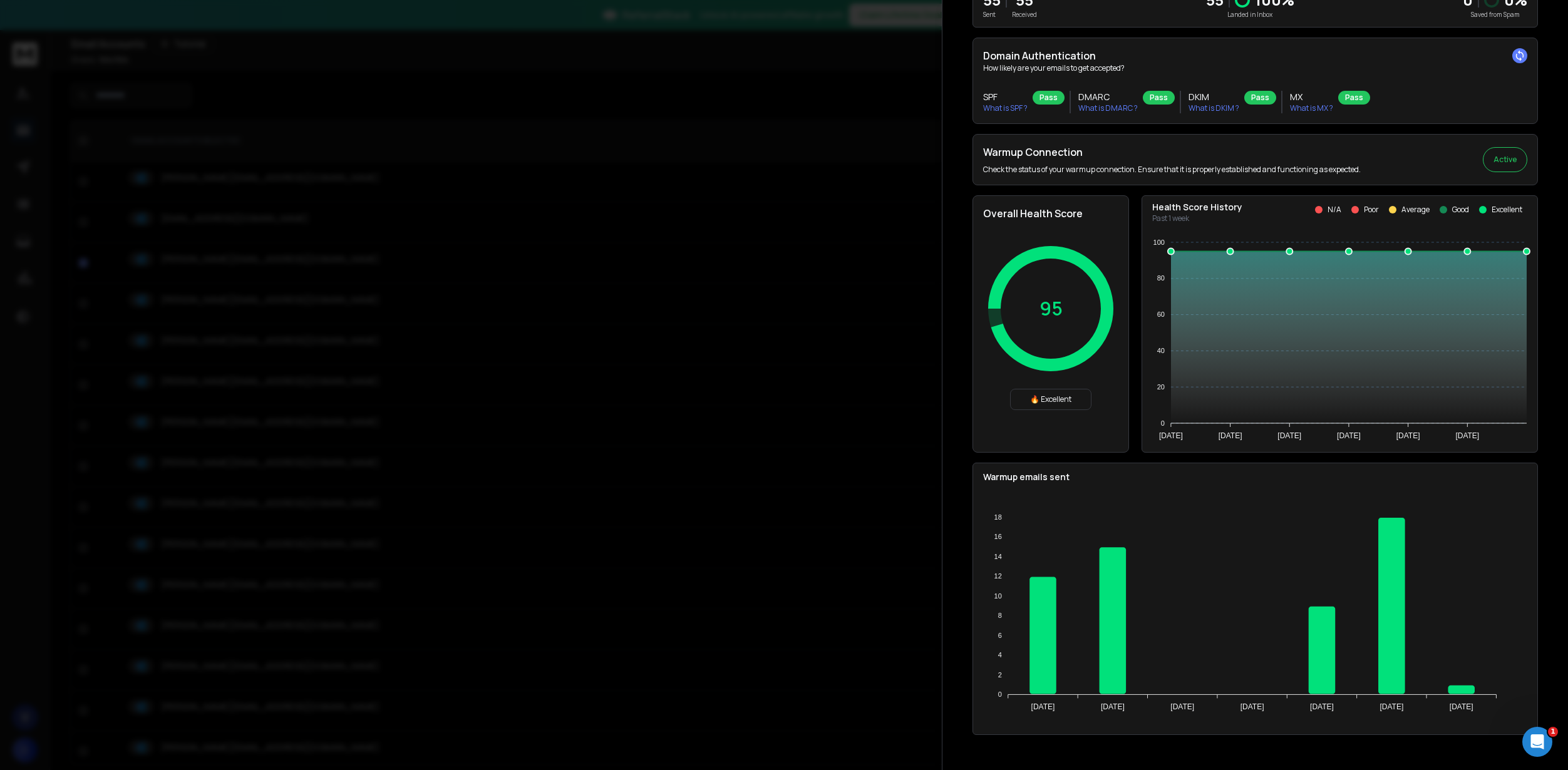
click at [565, 437] on div at bounding box center [784, 385] width 1568 height 770
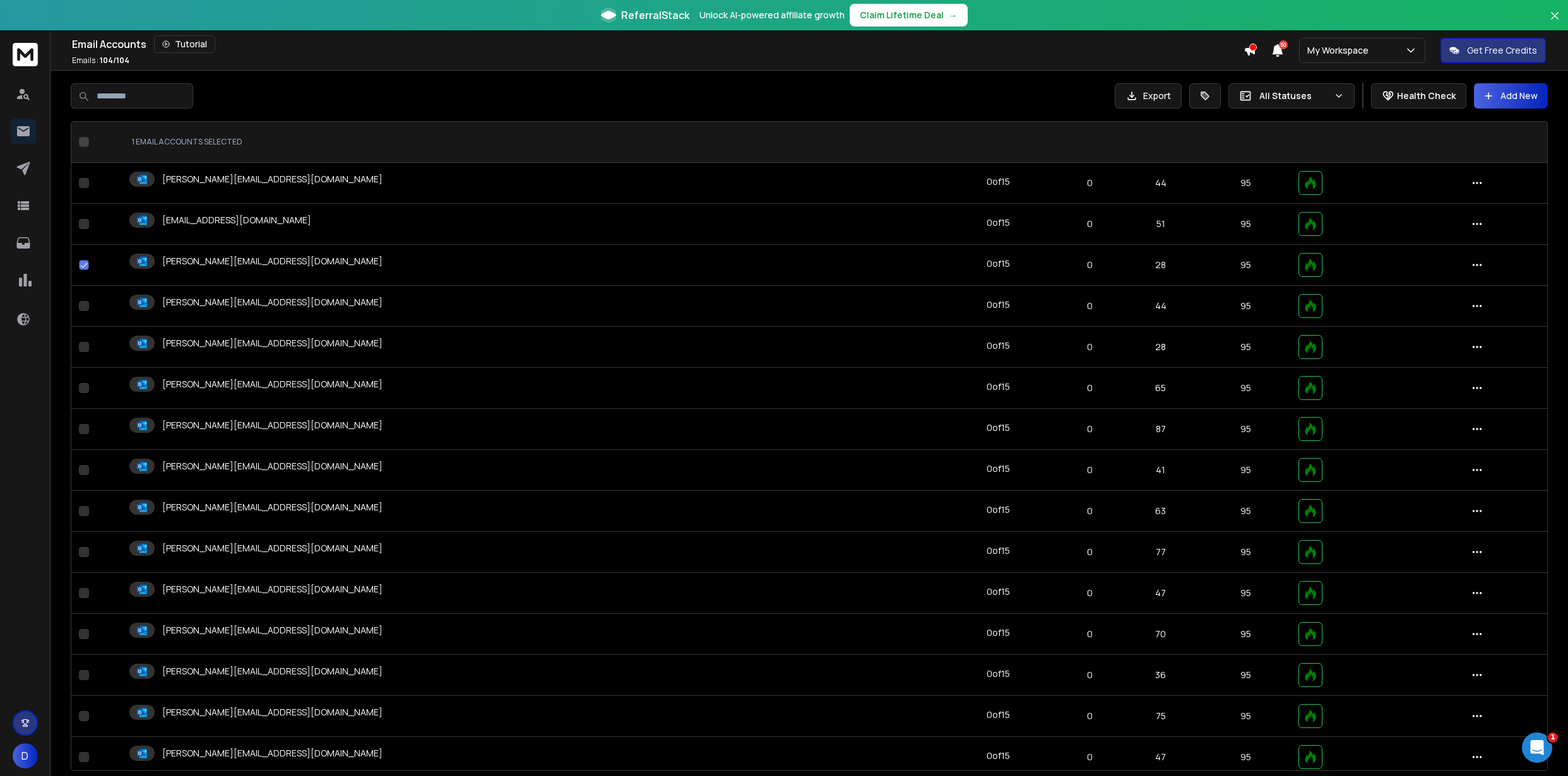
click at [283, 430] on div "[PERSON_NAME][EMAIL_ADDRESS][DOMAIN_NAME]" at bounding box center [529, 425] width 801 height 15
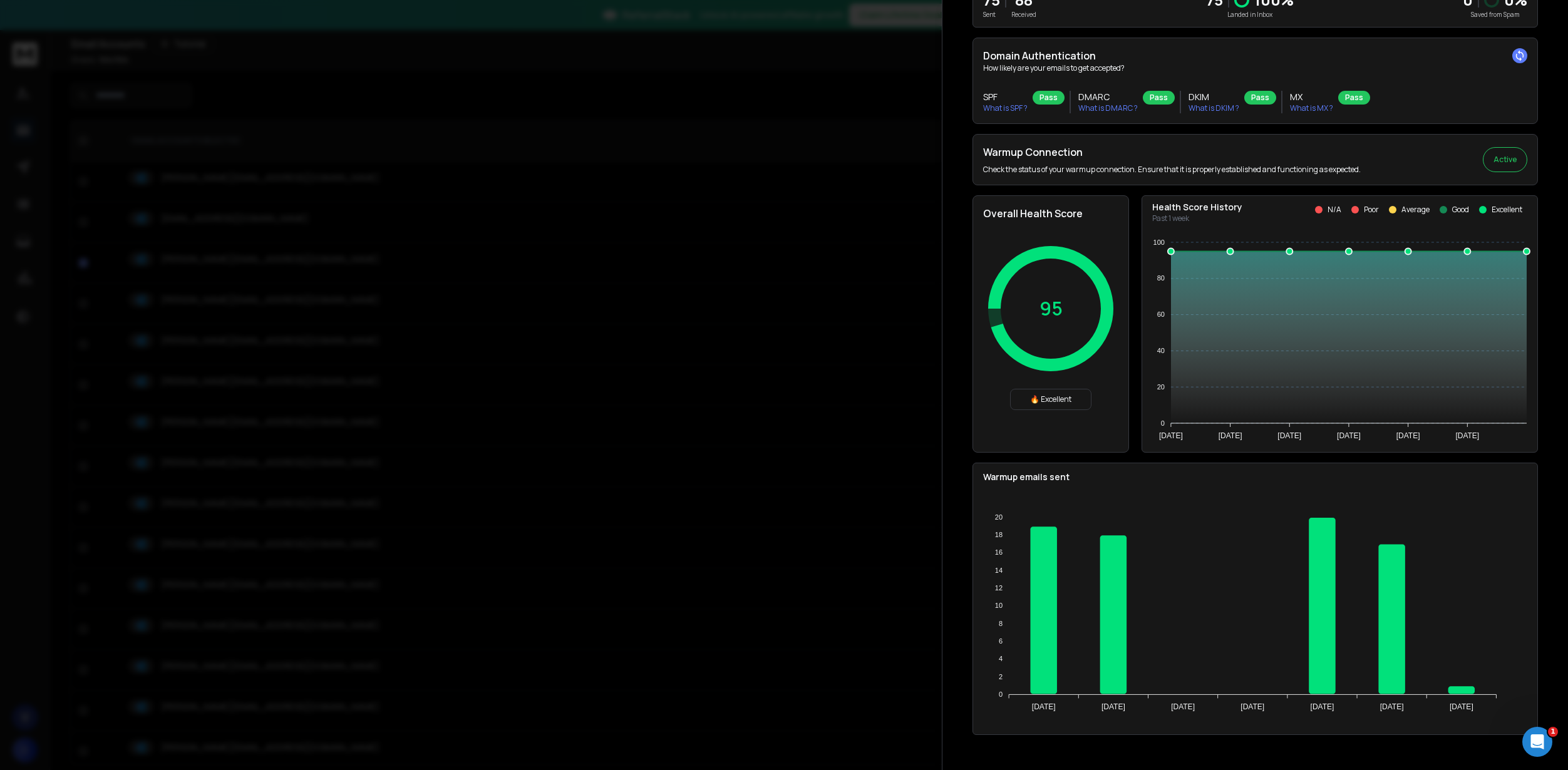
click at [475, 389] on div at bounding box center [784, 385] width 1568 height 770
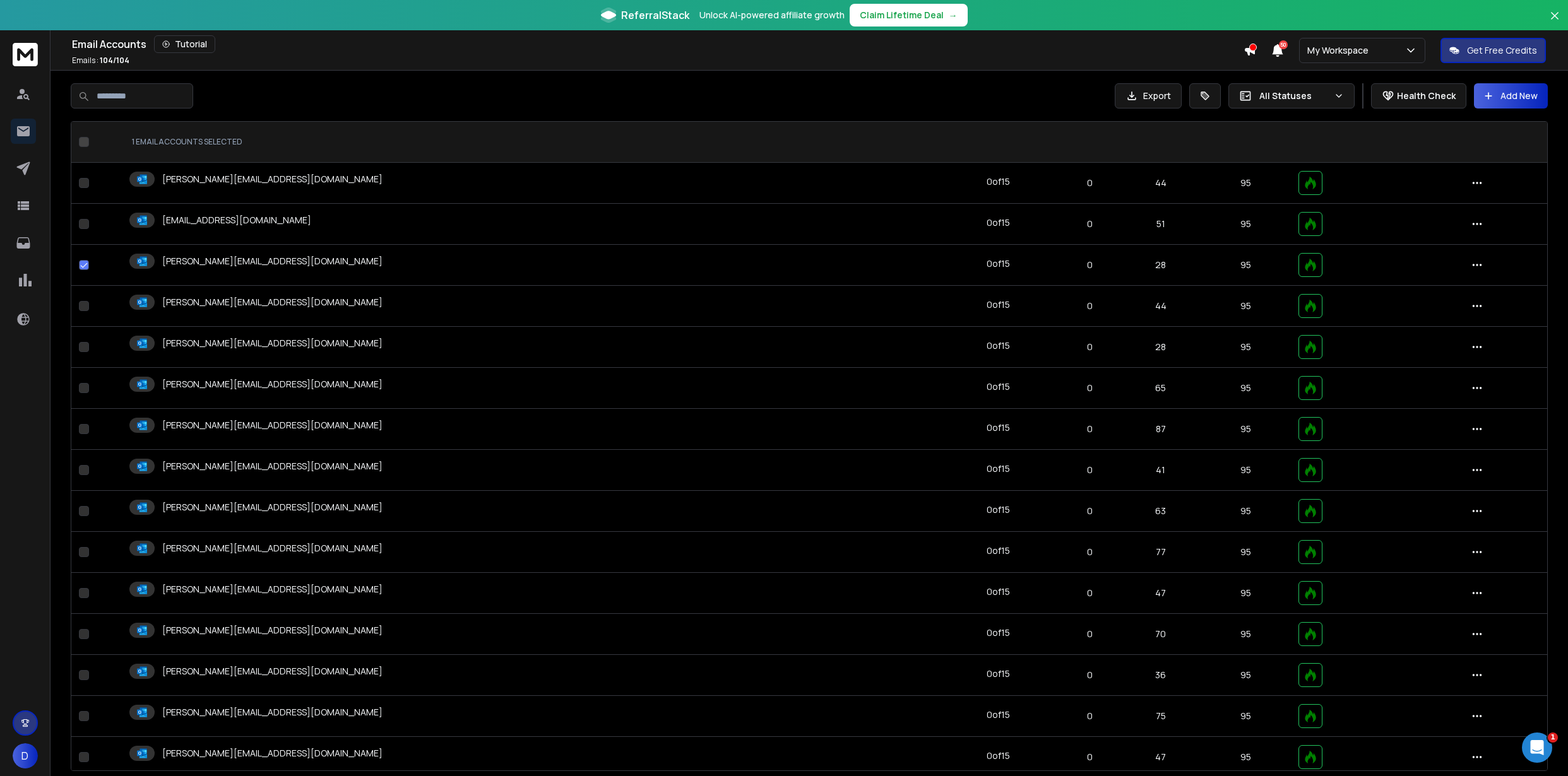
click at [86, 430] on button "button" at bounding box center [84, 429] width 10 height 10
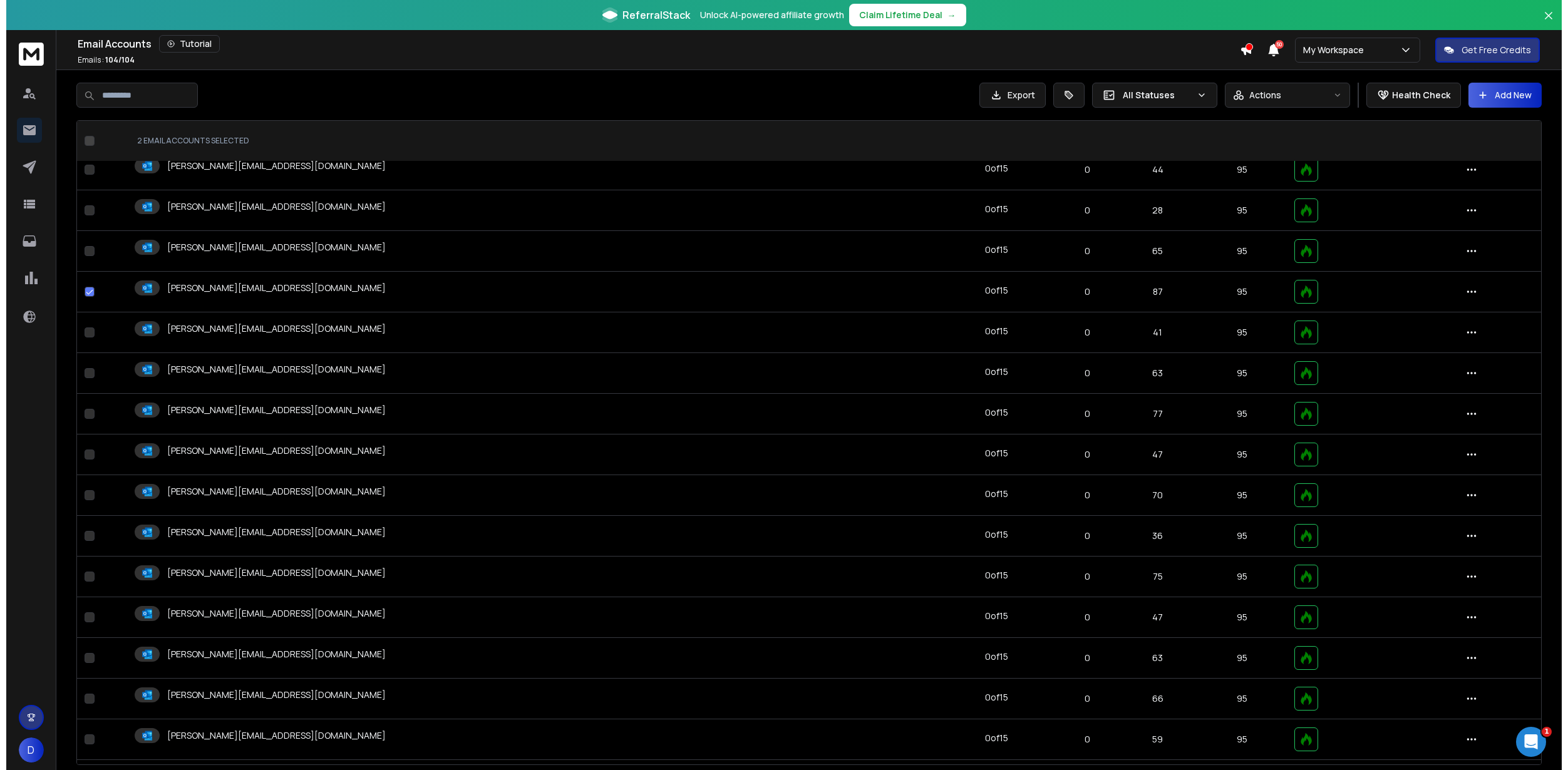
scroll to position [139, 0]
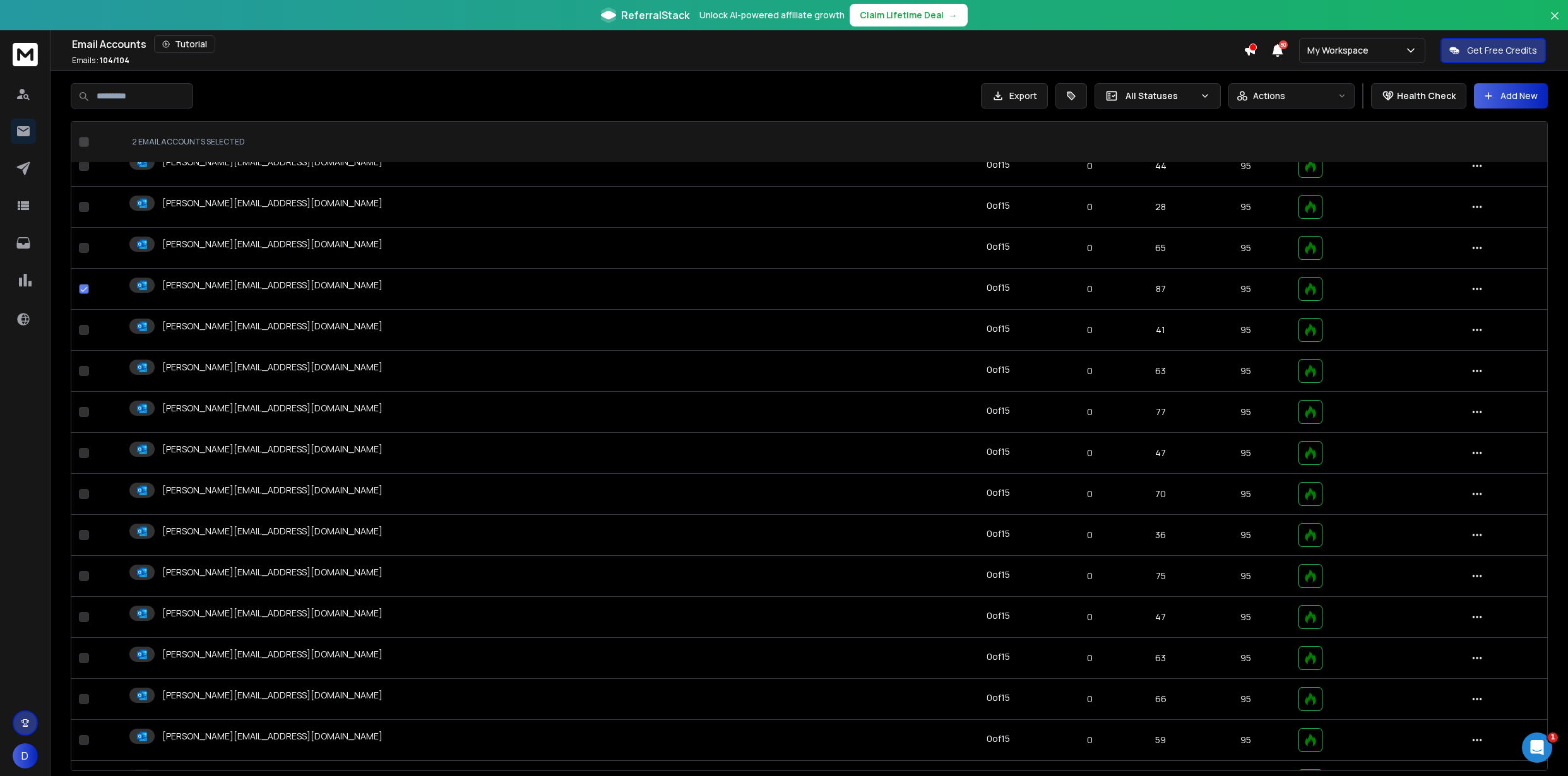
click at [311, 332] on div "[PERSON_NAME][EMAIL_ADDRESS][DOMAIN_NAME]" at bounding box center [529, 326] width 801 height 15
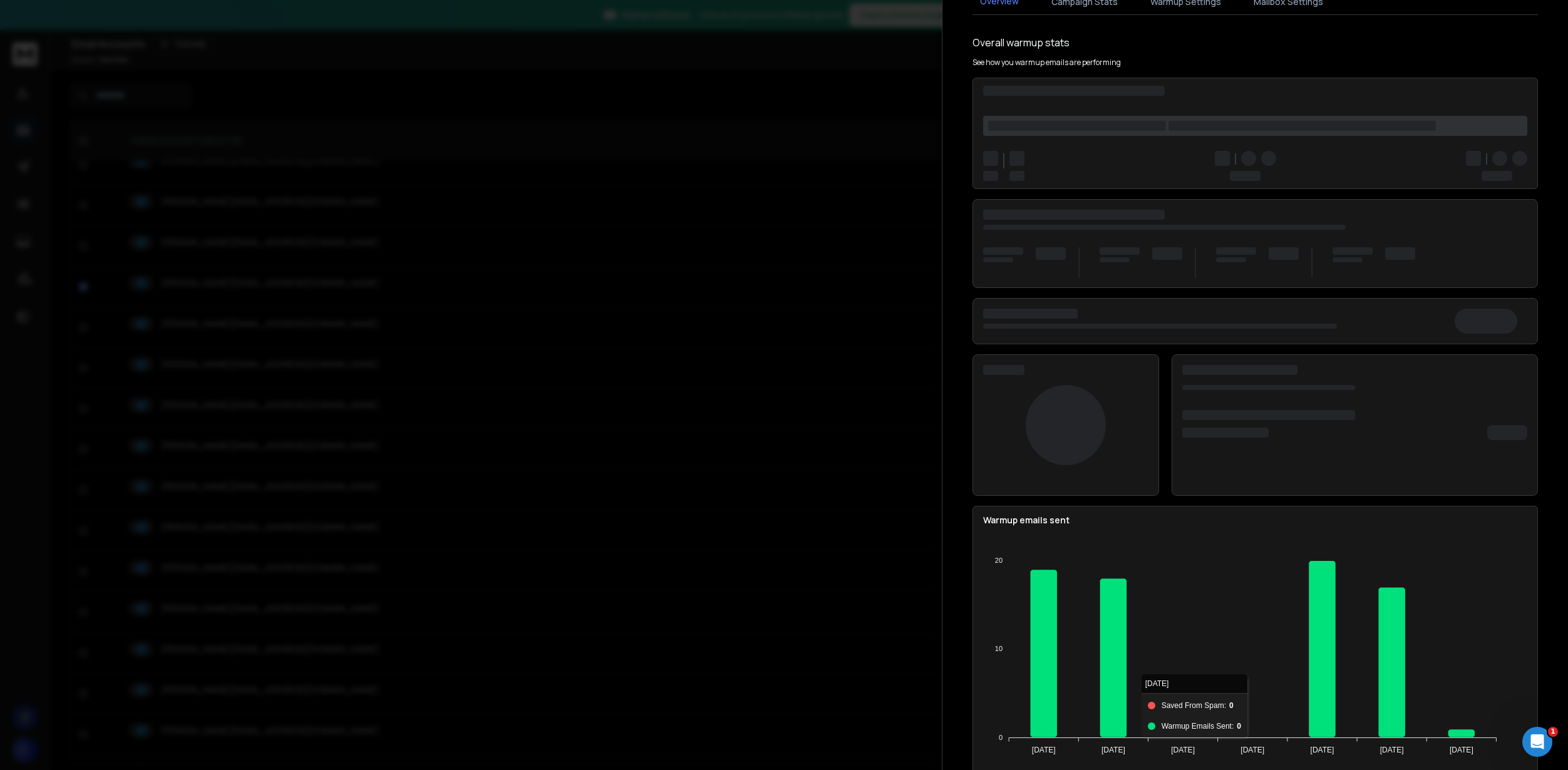
scroll to position [111, 0]
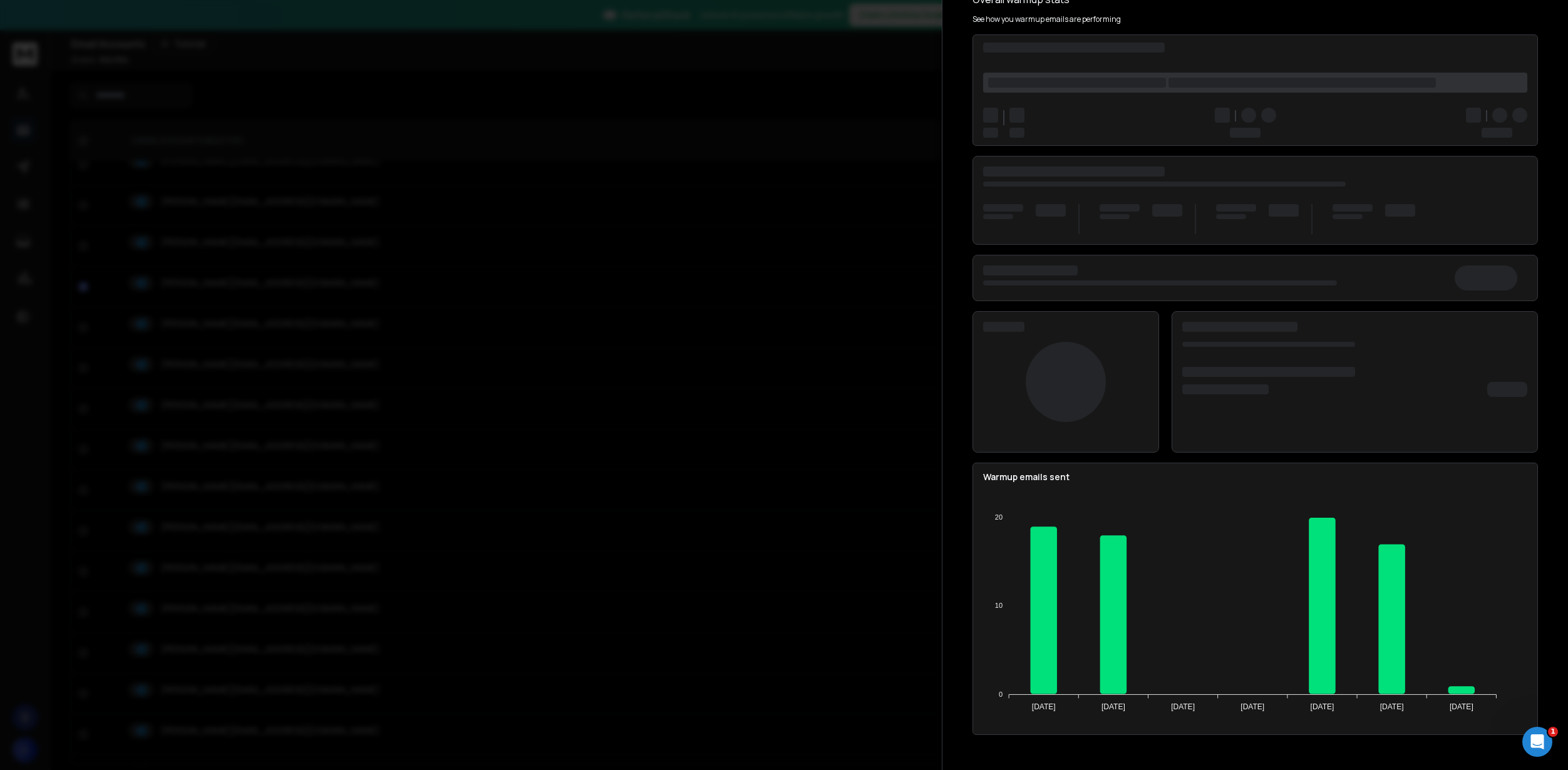
click at [677, 459] on div at bounding box center [784, 385] width 1568 height 770
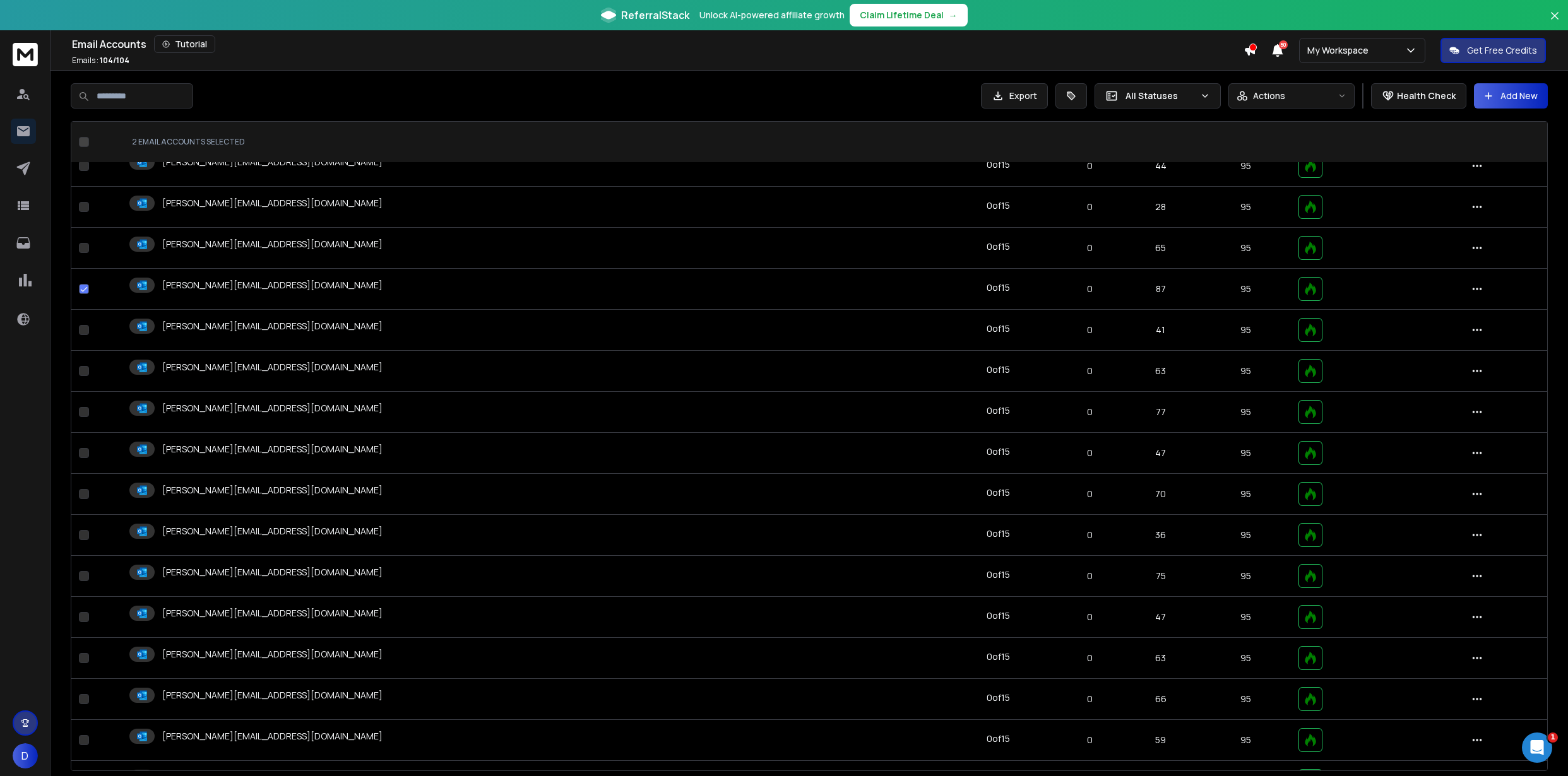
click at [296, 362] on div "[PERSON_NAME][EMAIL_ADDRESS][DOMAIN_NAME]" at bounding box center [529, 367] width 801 height 15
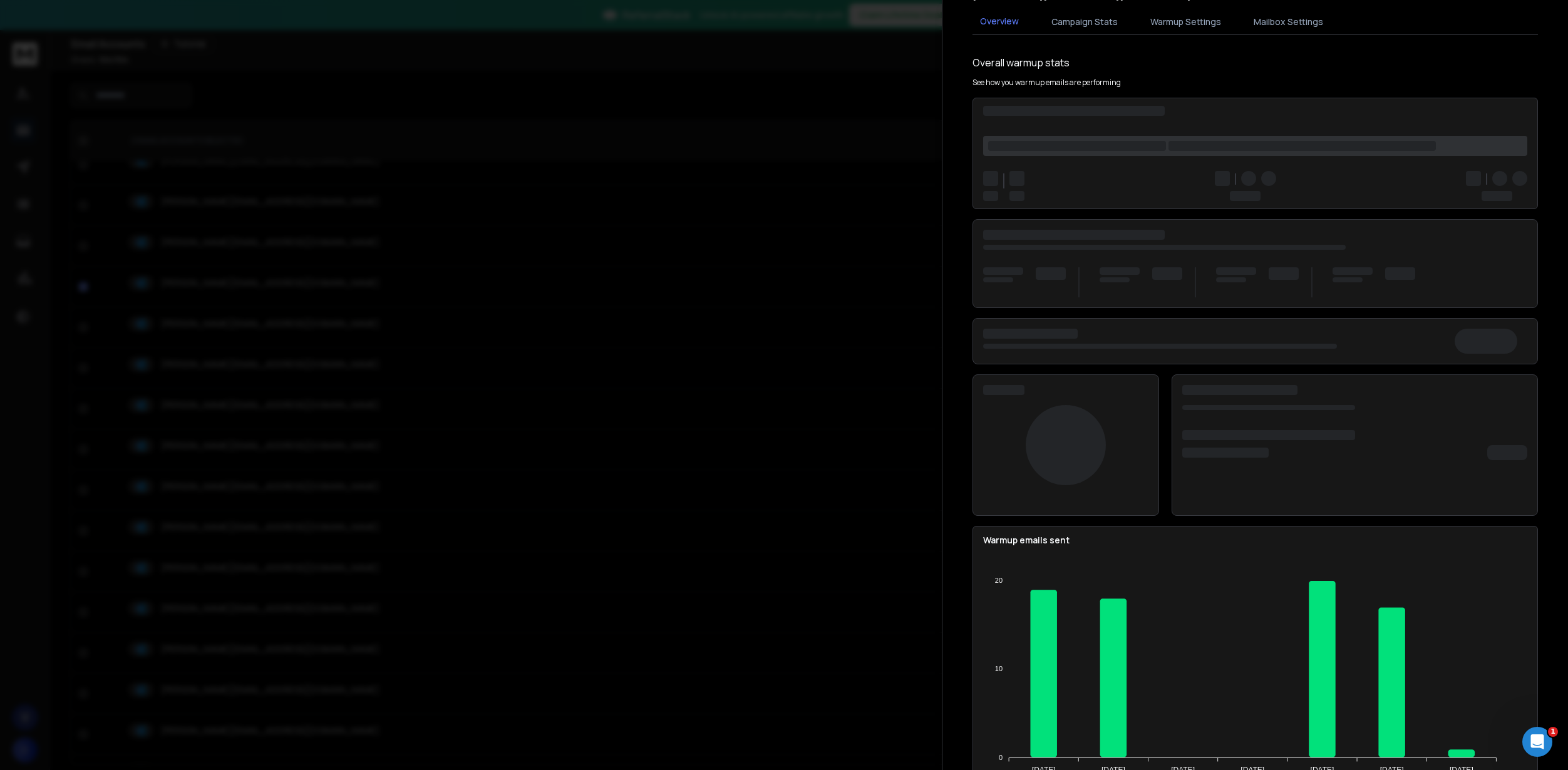
scroll to position [0, 0]
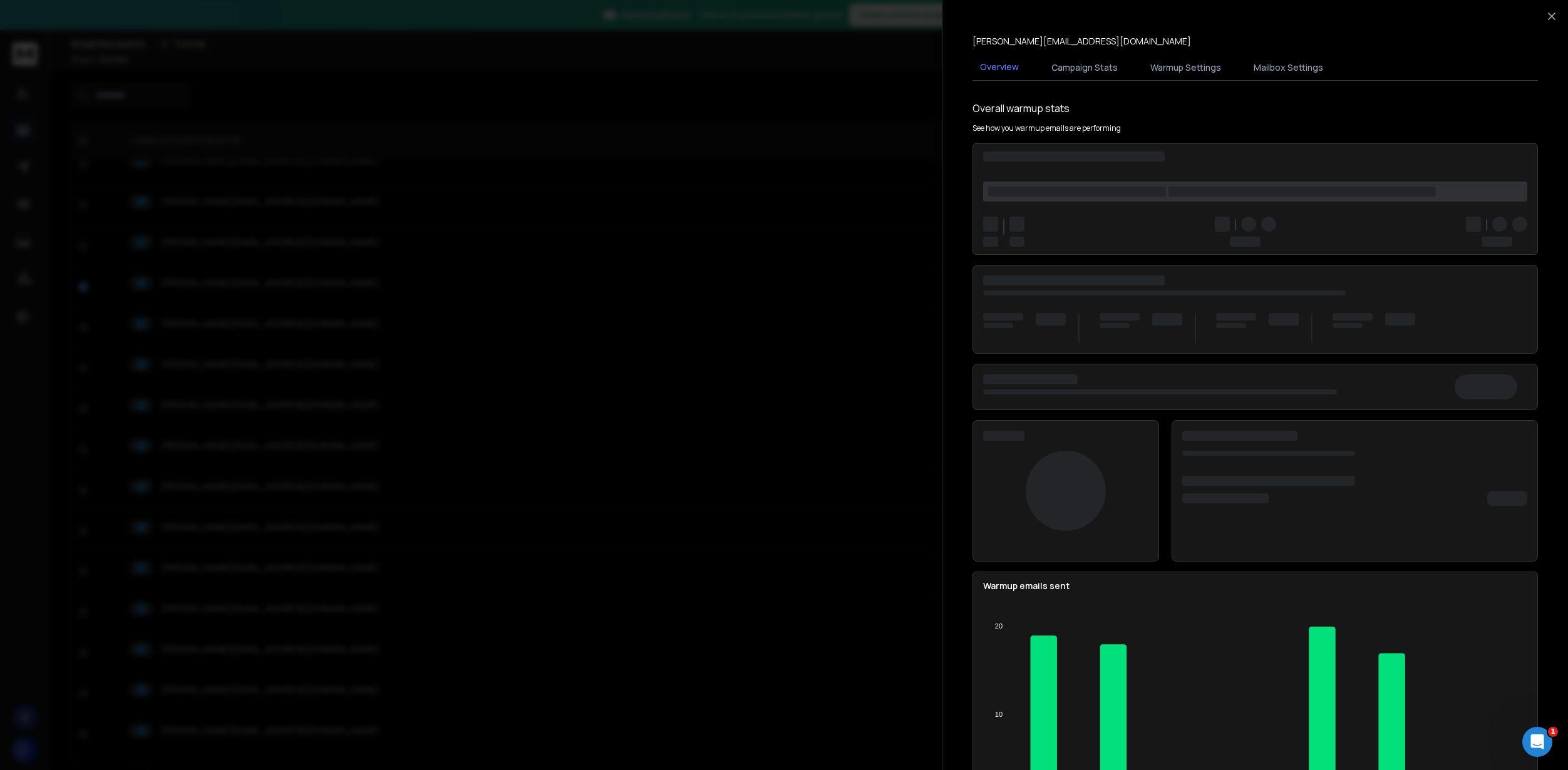
click at [687, 226] on div at bounding box center [784, 385] width 1568 height 770
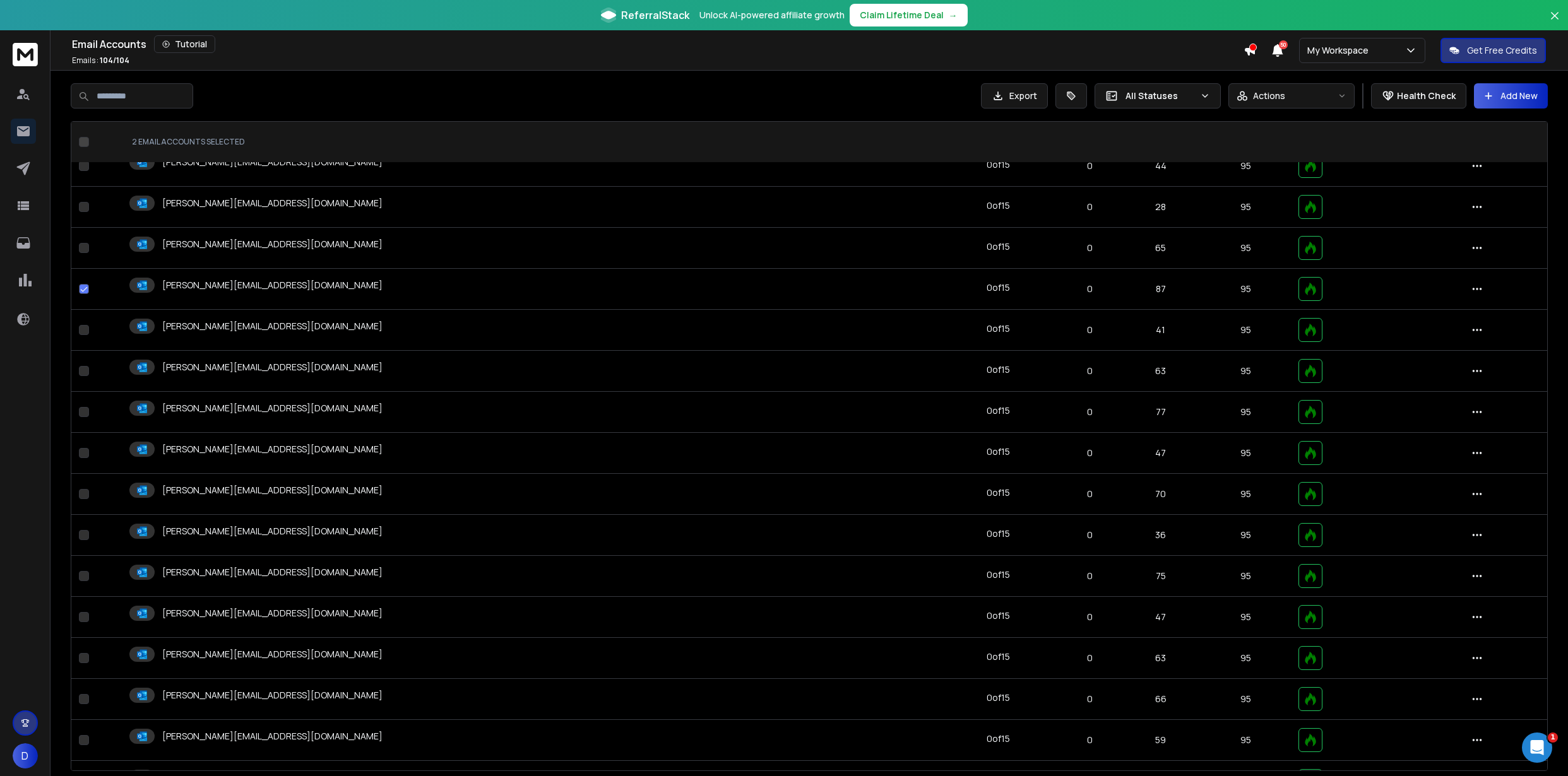
click at [81, 372] on button "button" at bounding box center [84, 371] width 10 height 10
click at [161, 409] on div "[PERSON_NAME][EMAIL_ADDRESS][DOMAIN_NAME]" at bounding box center [255, 408] width 253 height 15
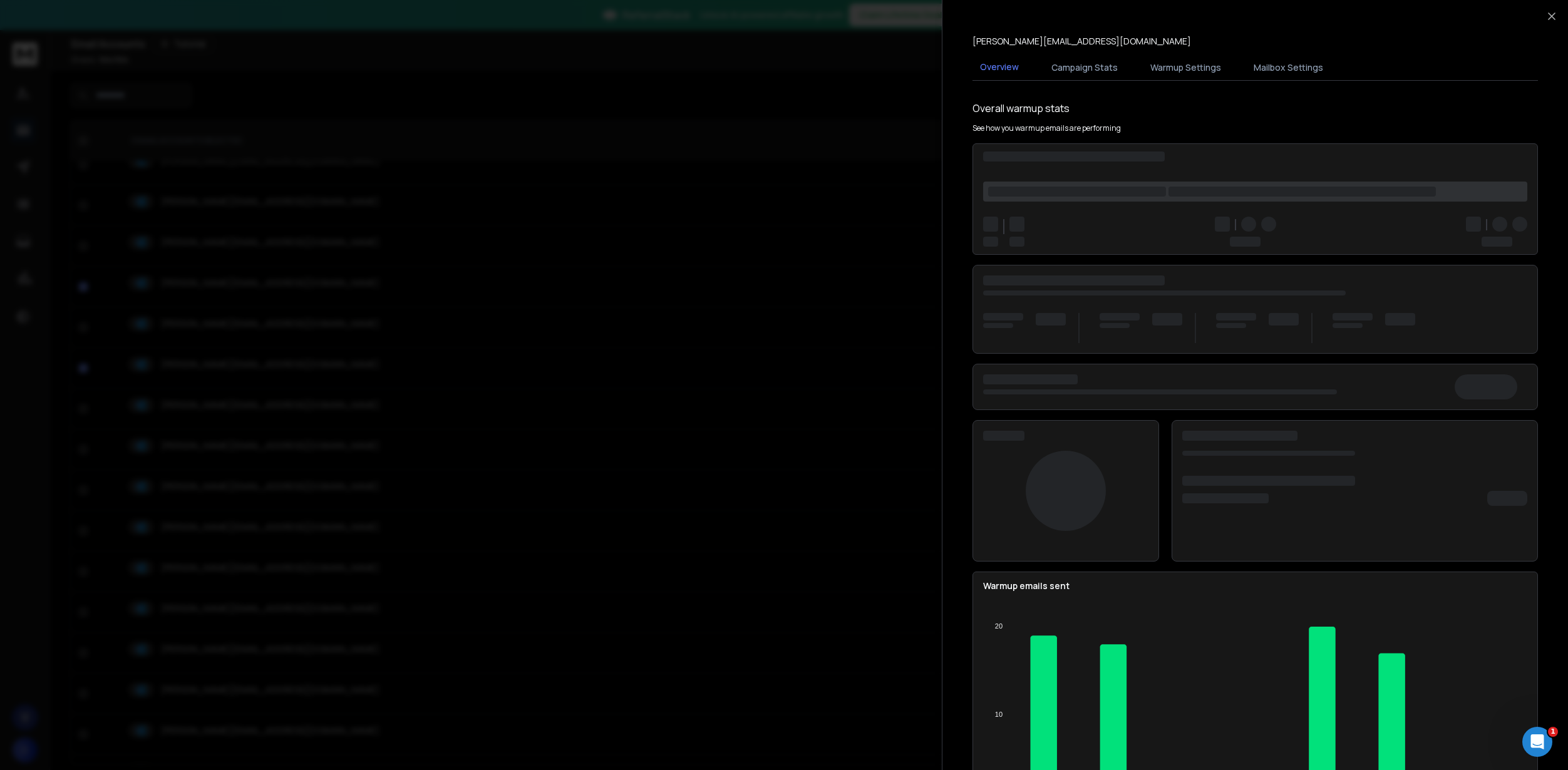
scroll to position [111, 0]
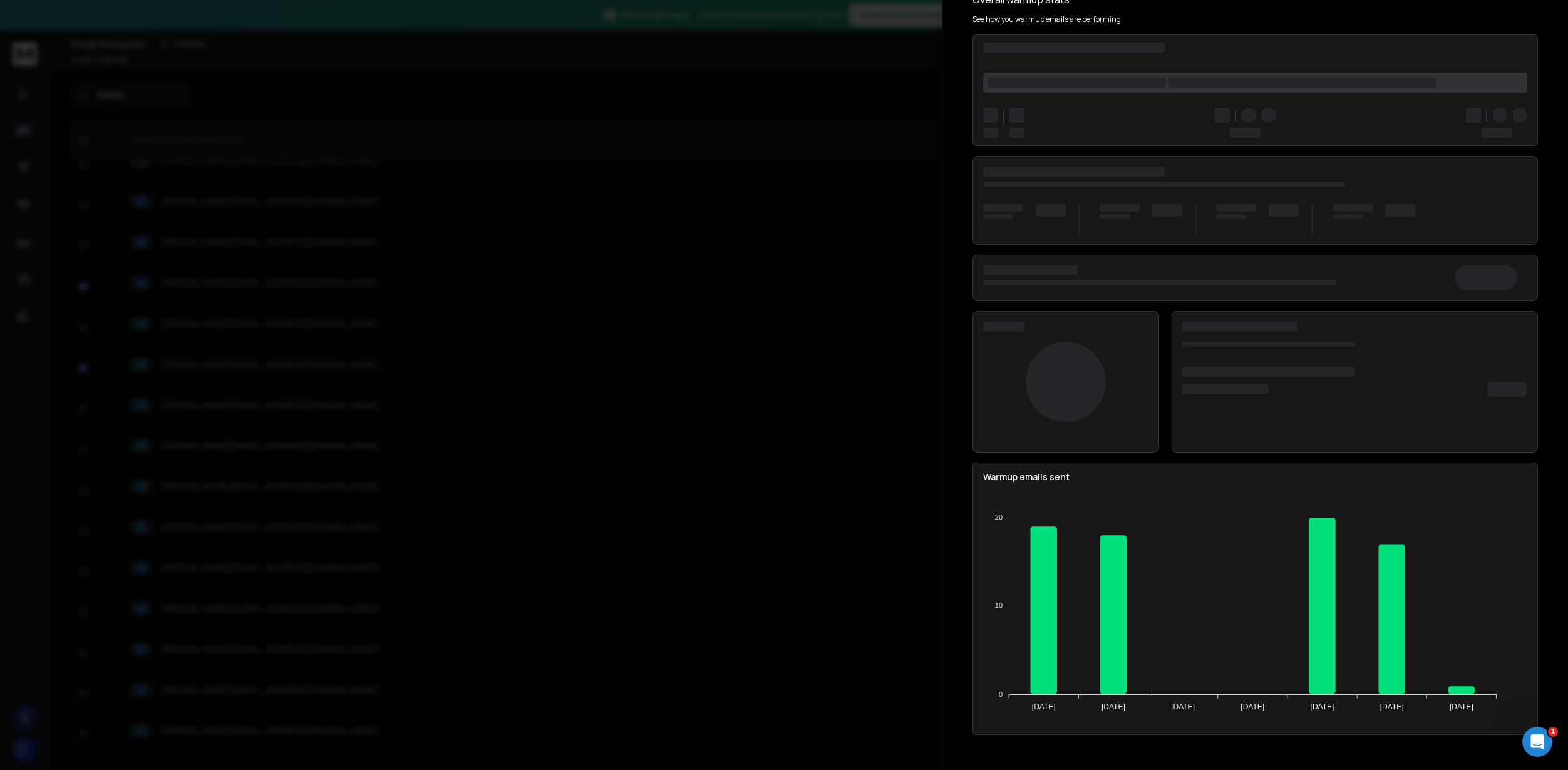
click at [488, 339] on div at bounding box center [784, 385] width 1568 height 770
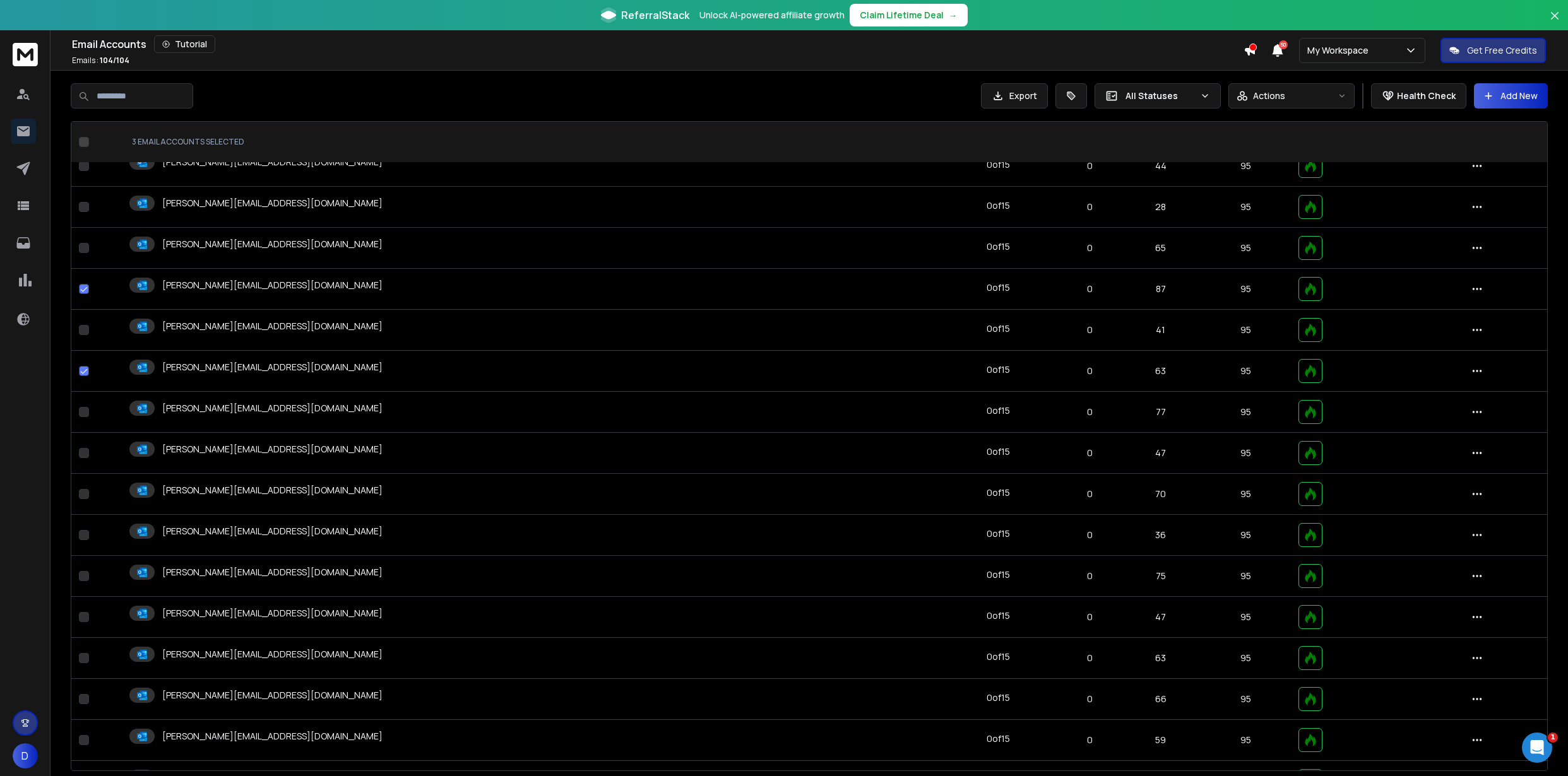
click at [185, 457] on div "[PERSON_NAME][EMAIL_ADDRESS][DOMAIN_NAME]" at bounding box center [255, 449] width 253 height 15
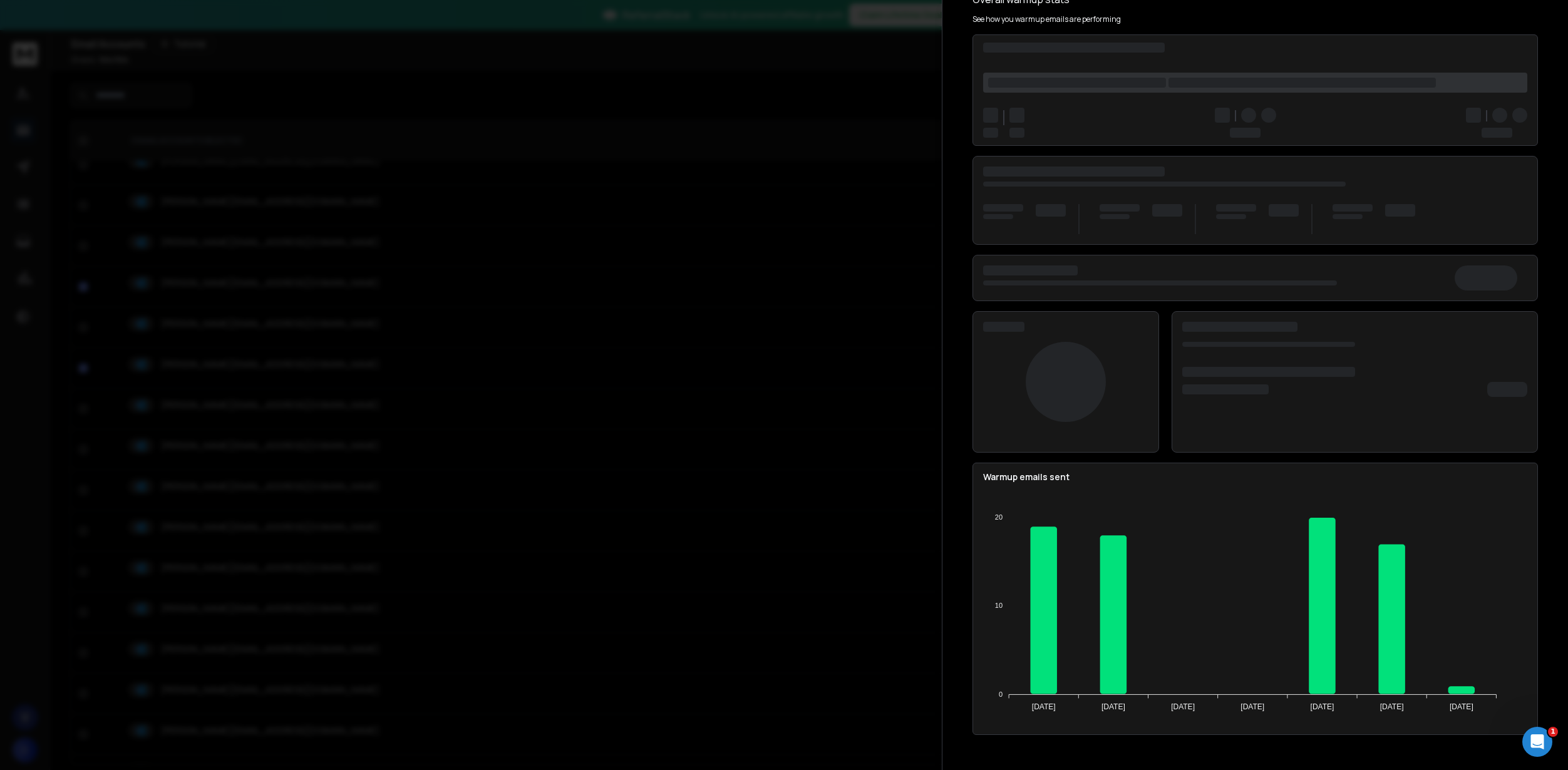
click at [514, 327] on div at bounding box center [784, 385] width 1568 height 770
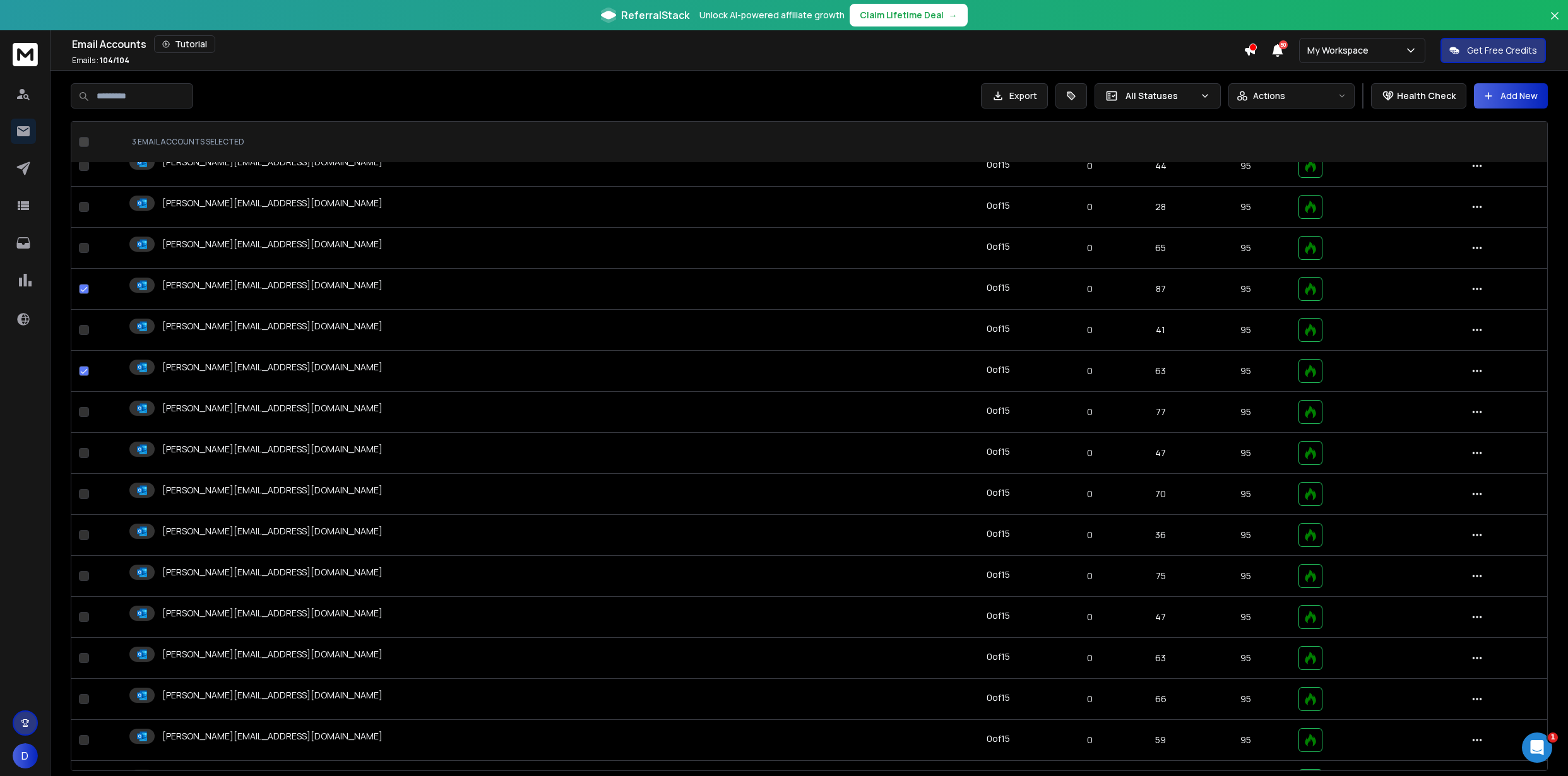
click at [200, 452] on p "[PERSON_NAME][EMAIL_ADDRESS][DOMAIN_NAME]" at bounding box center [272, 449] width 220 height 13
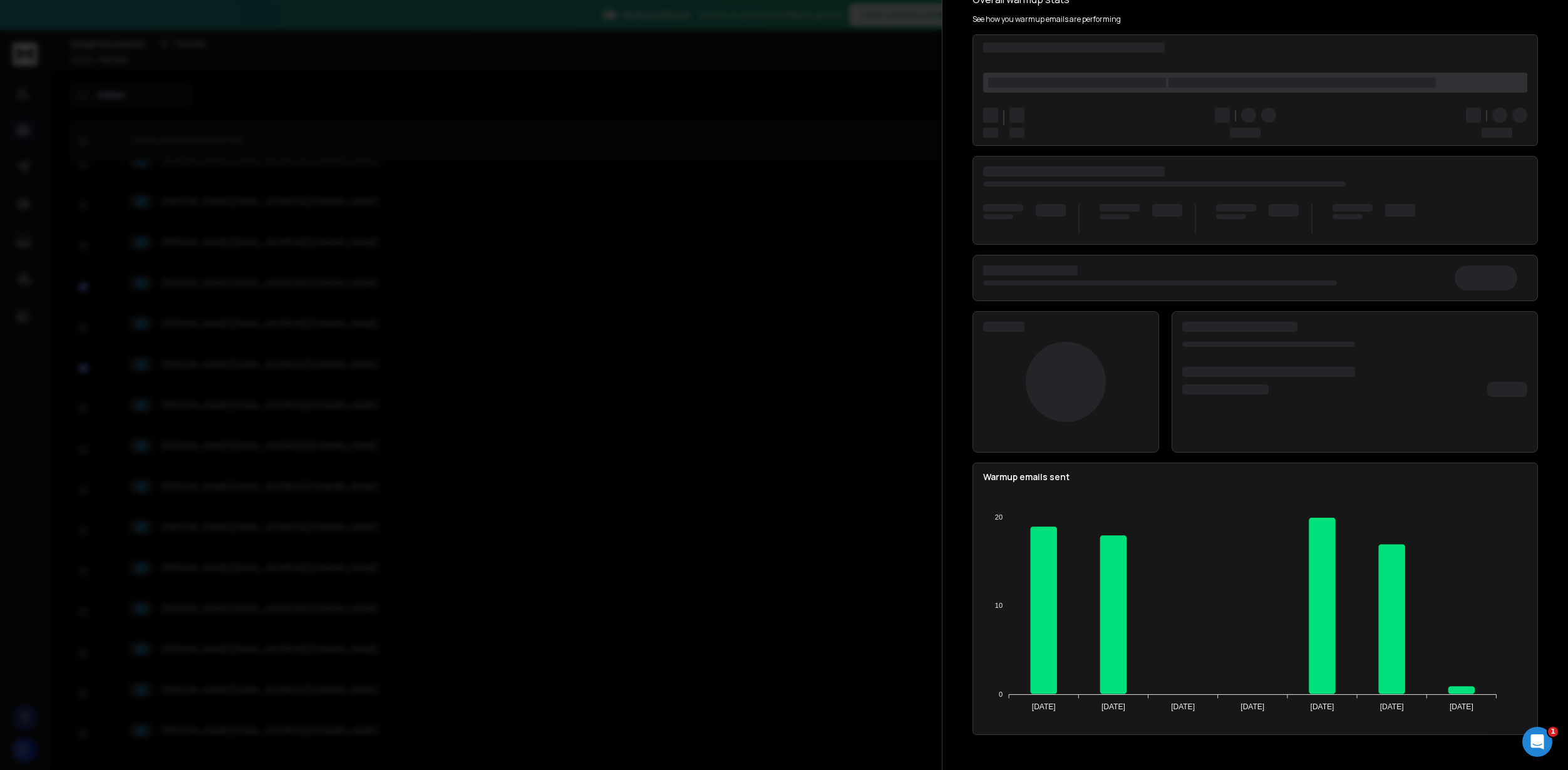
click at [496, 289] on div at bounding box center [784, 385] width 1568 height 770
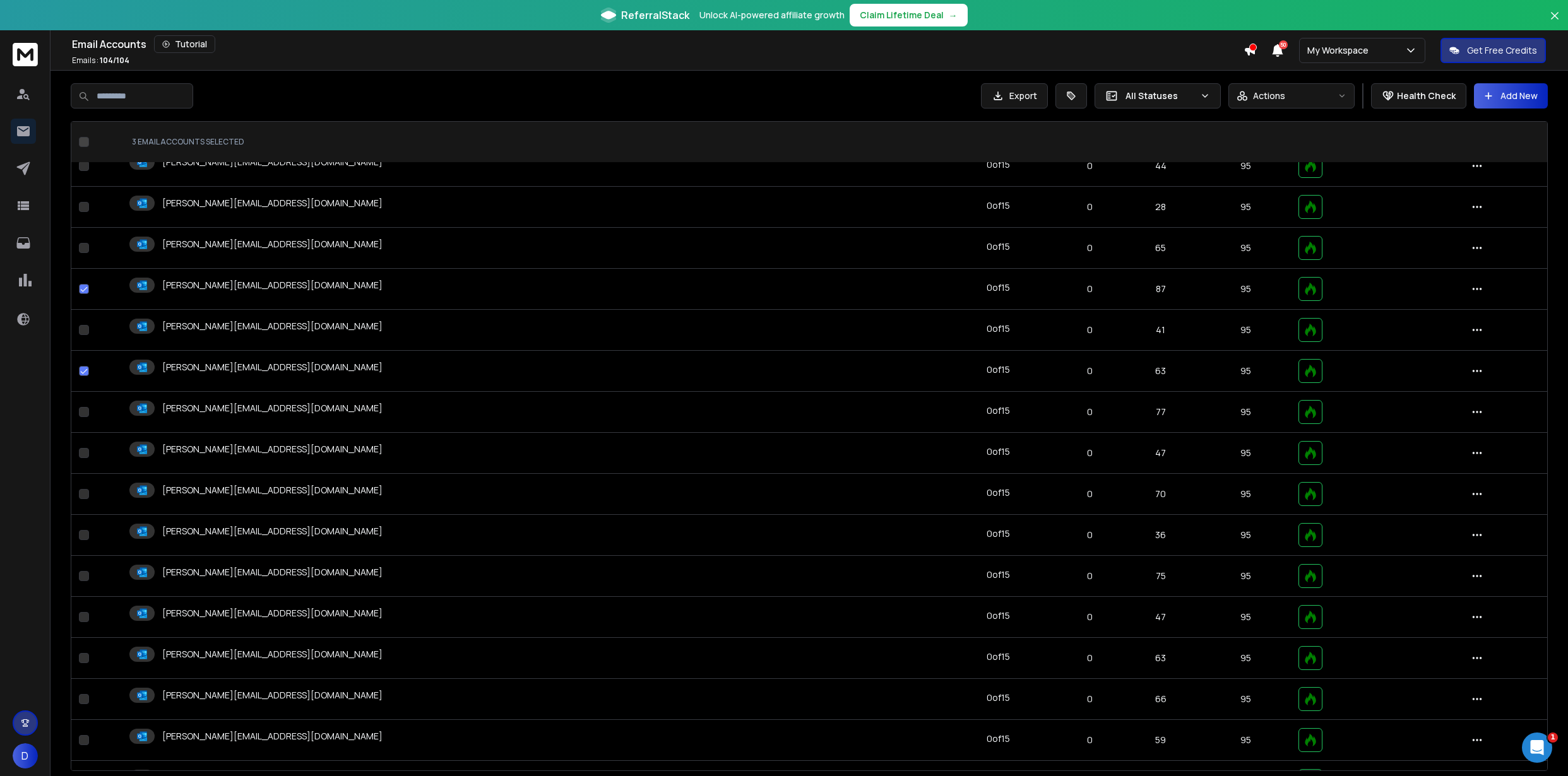
click at [238, 457] on div "[PERSON_NAME][EMAIL_ADDRESS][DOMAIN_NAME]" at bounding box center [255, 449] width 253 height 15
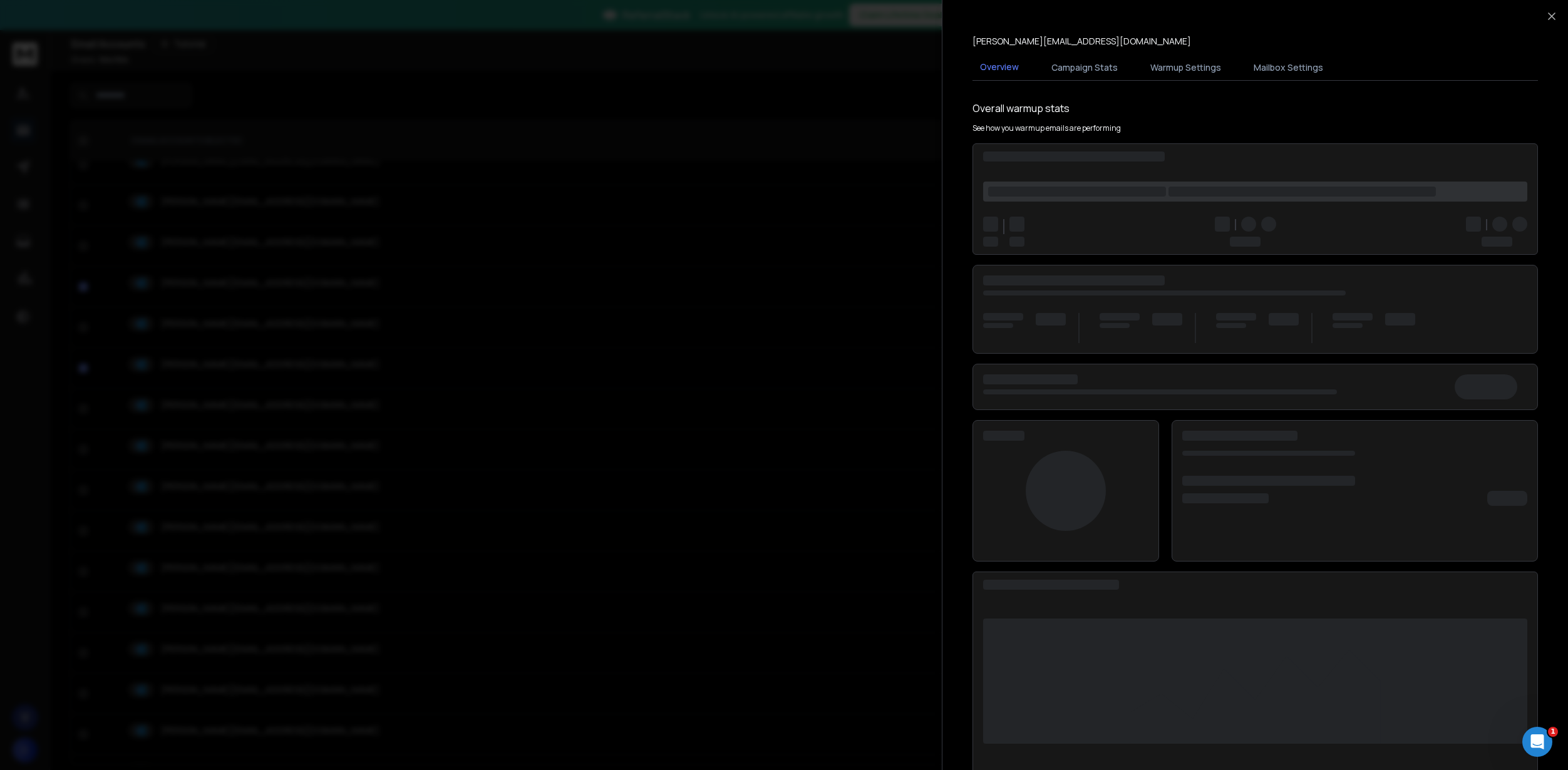
click at [238, 454] on div at bounding box center [784, 385] width 1568 height 770
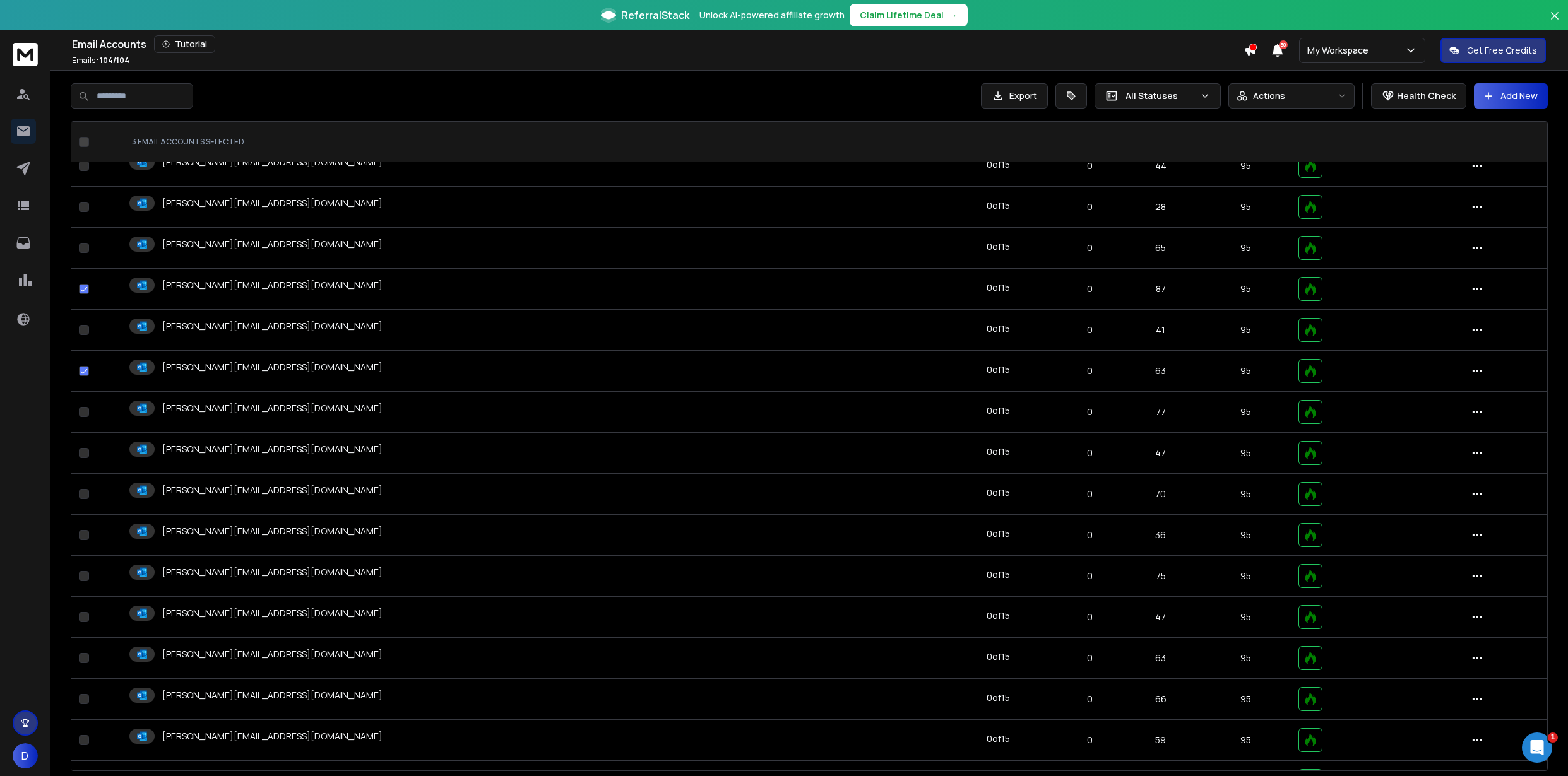
click at [241, 483] on td "[PERSON_NAME][EMAIL_ADDRESS][DOMAIN_NAME]" at bounding box center [530, 495] width 816 height 41
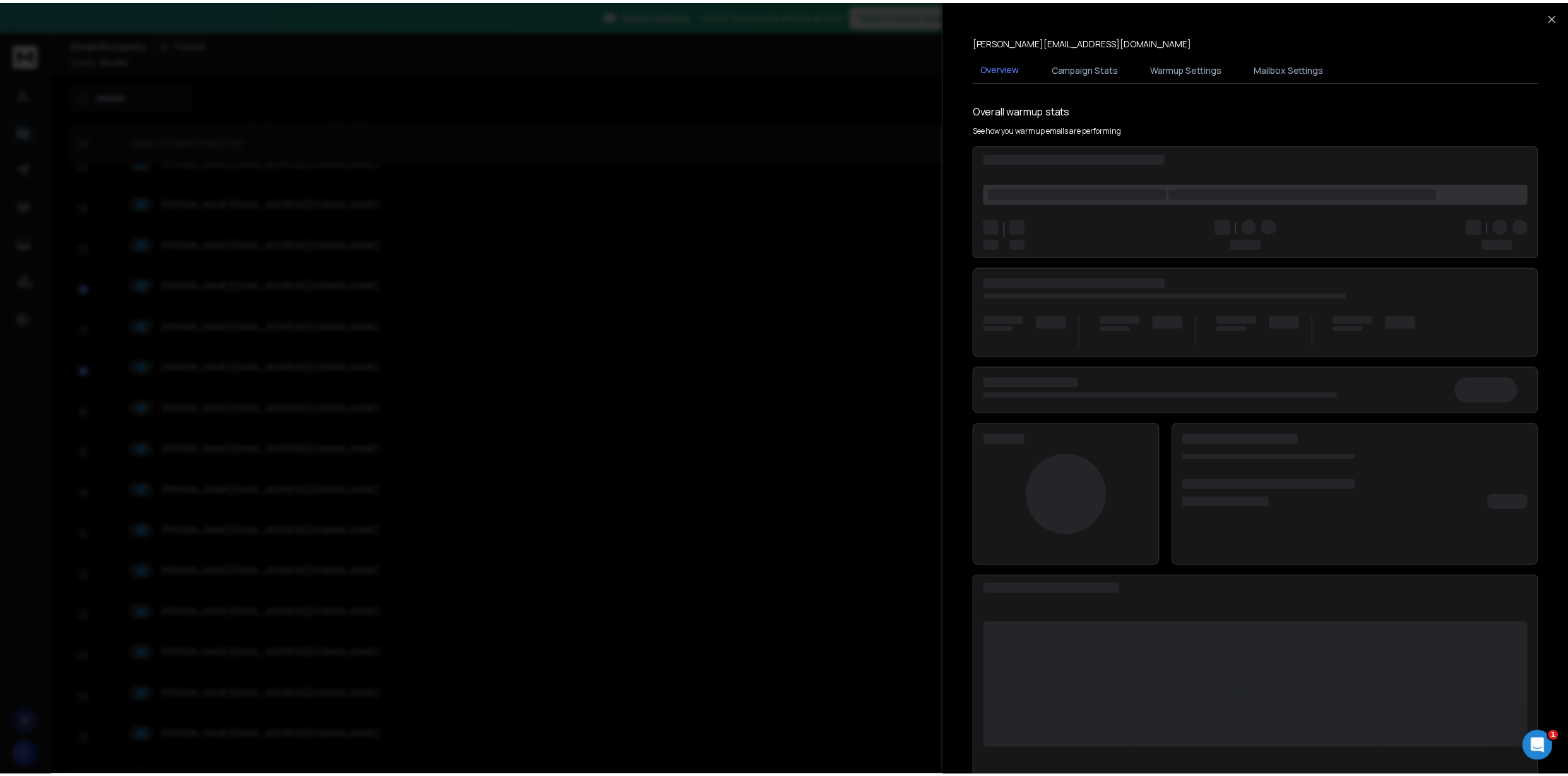
scroll to position [57, 0]
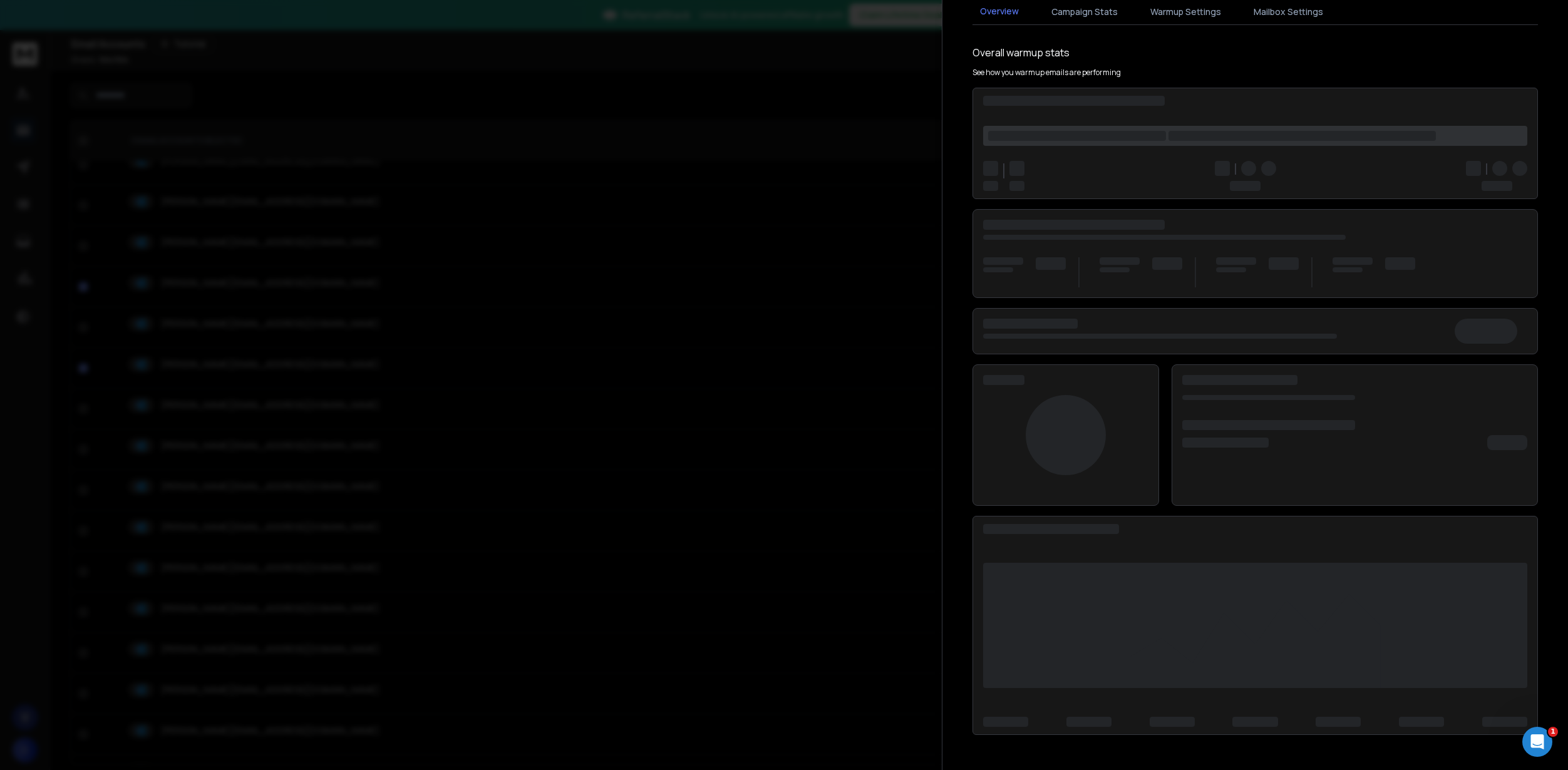
click at [731, 425] on div at bounding box center [784, 385] width 1568 height 770
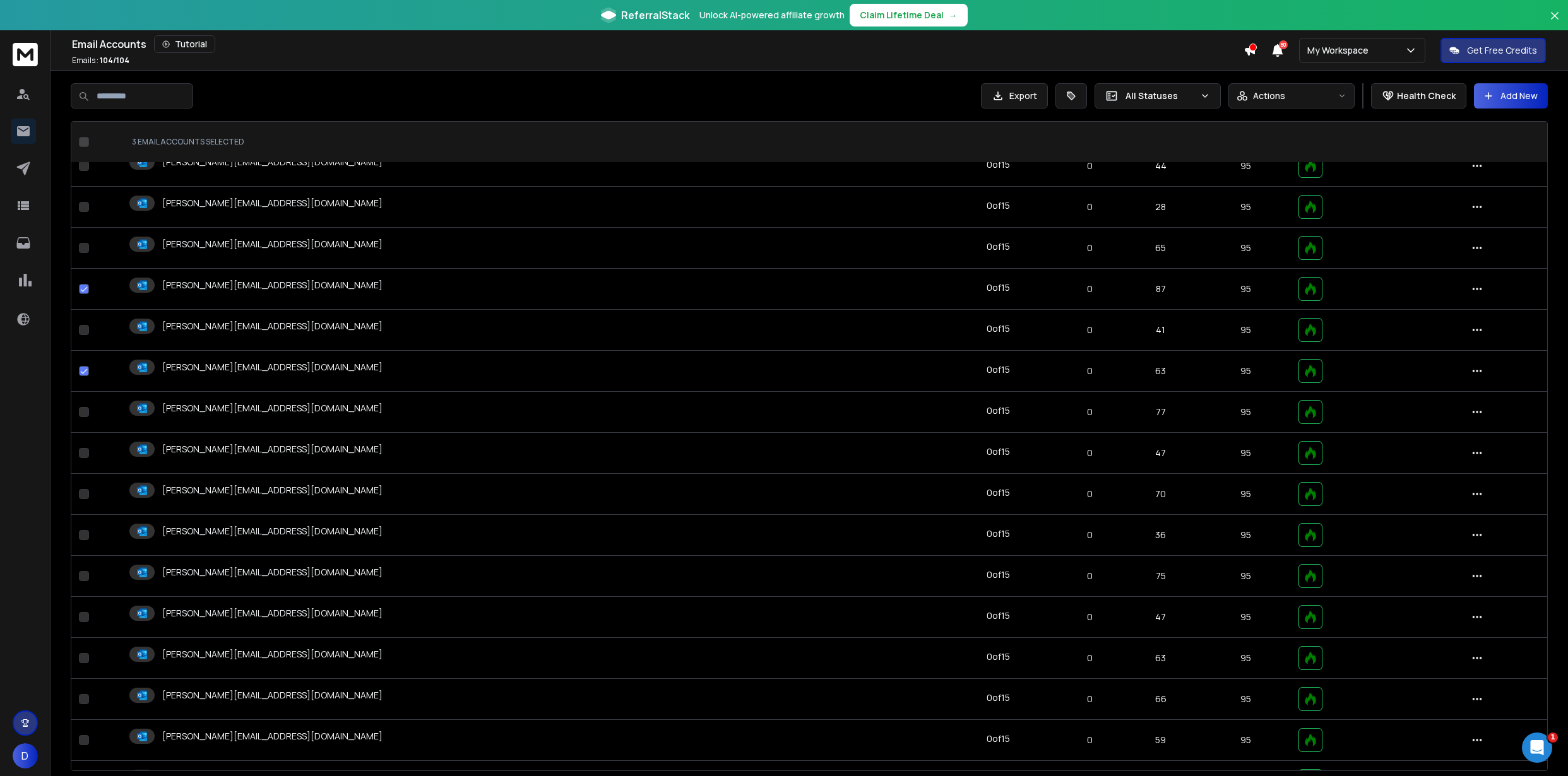
click at [86, 494] on button "button" at bounding box center [84, 494] width 10 height 10
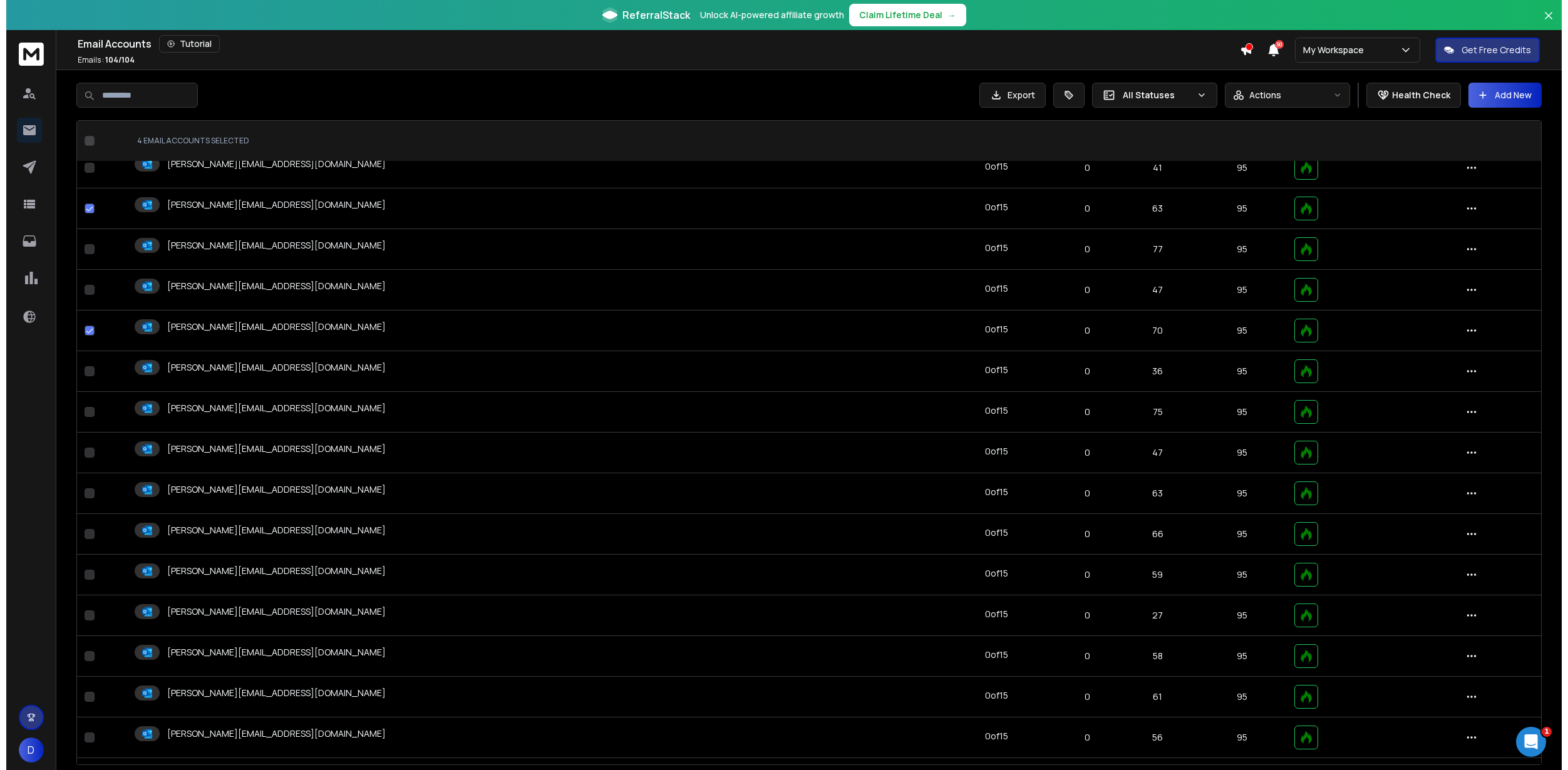
scroll to position [417, 0]
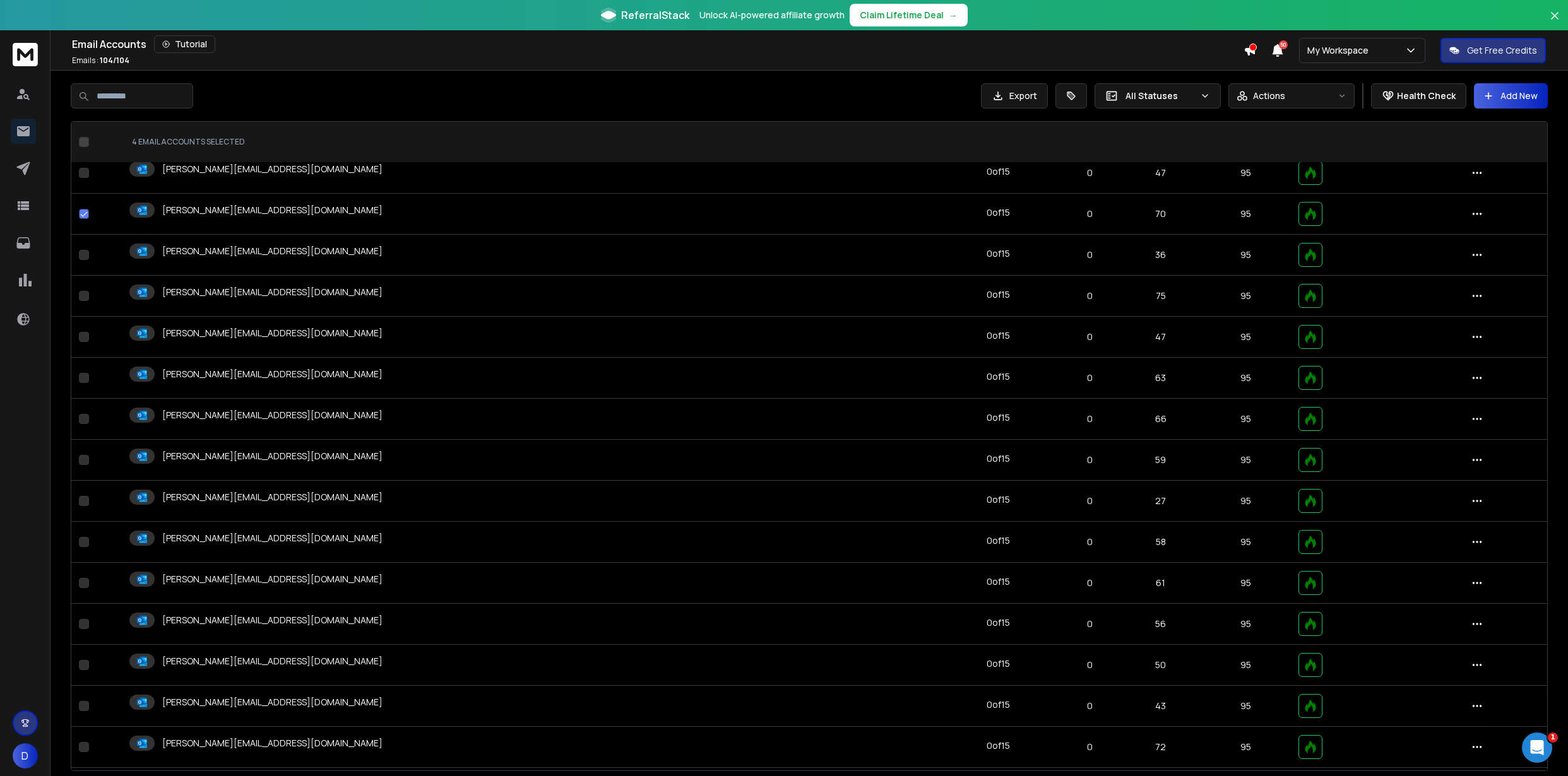
click at [260, 208] on p "[PERSON_NAME][EMAIL_ADDRESS][DOMAIN_NAME]" at bounding box center [272, 210] width 220 height 13
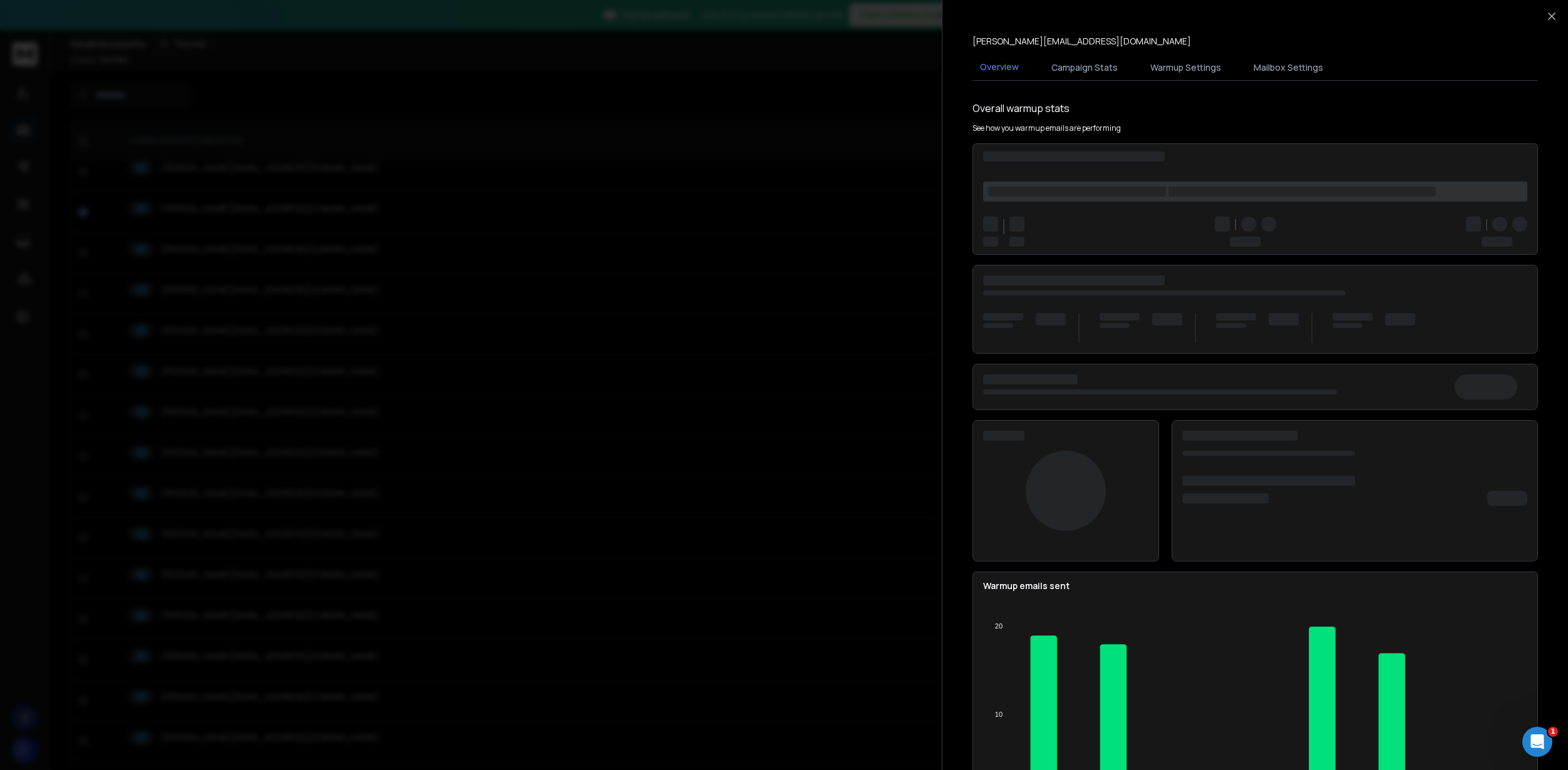
scroll to position [111, 0]
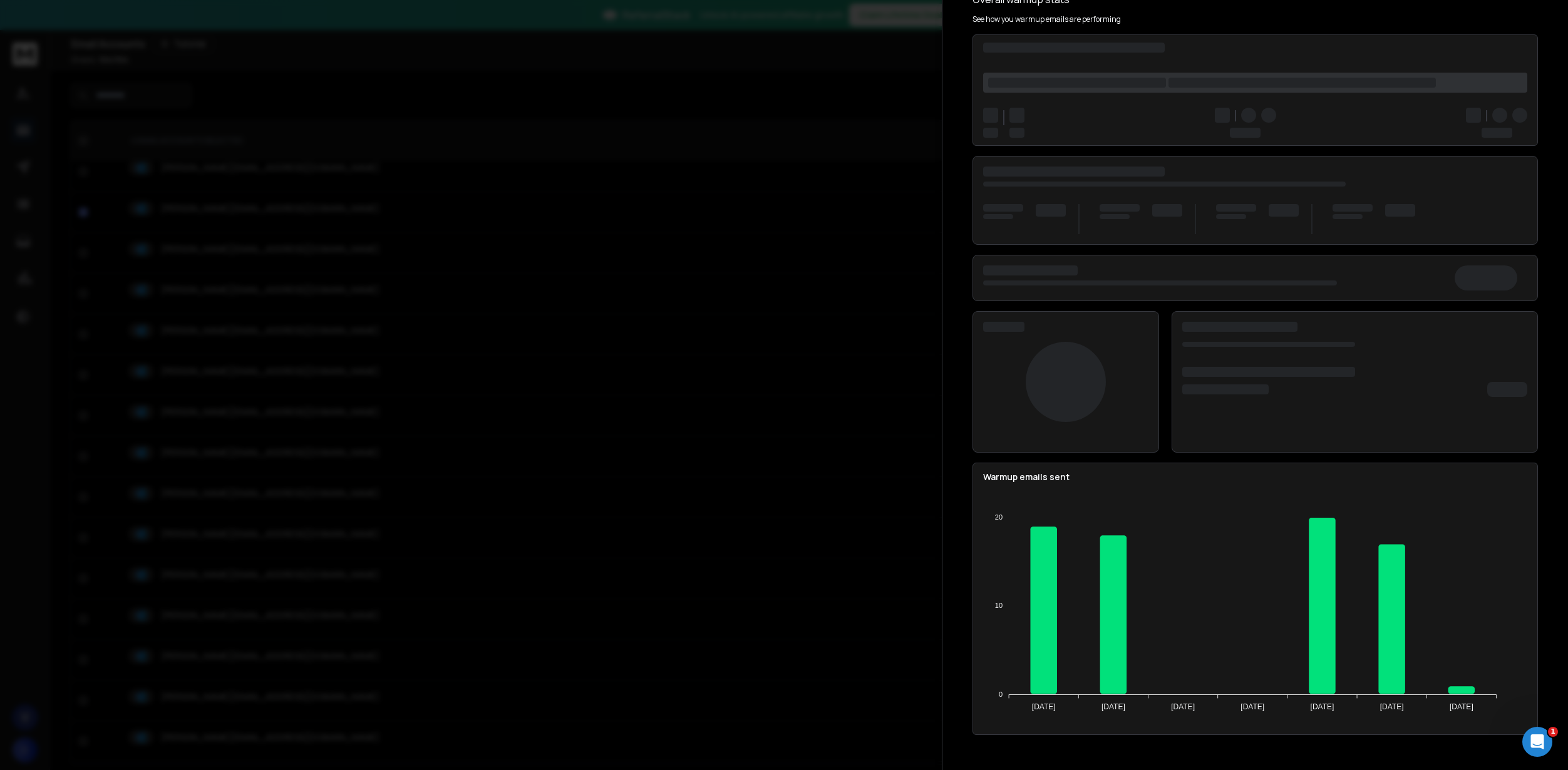
click at [599, 309] on div at bounding box center [784, 385] width 1568 height 770
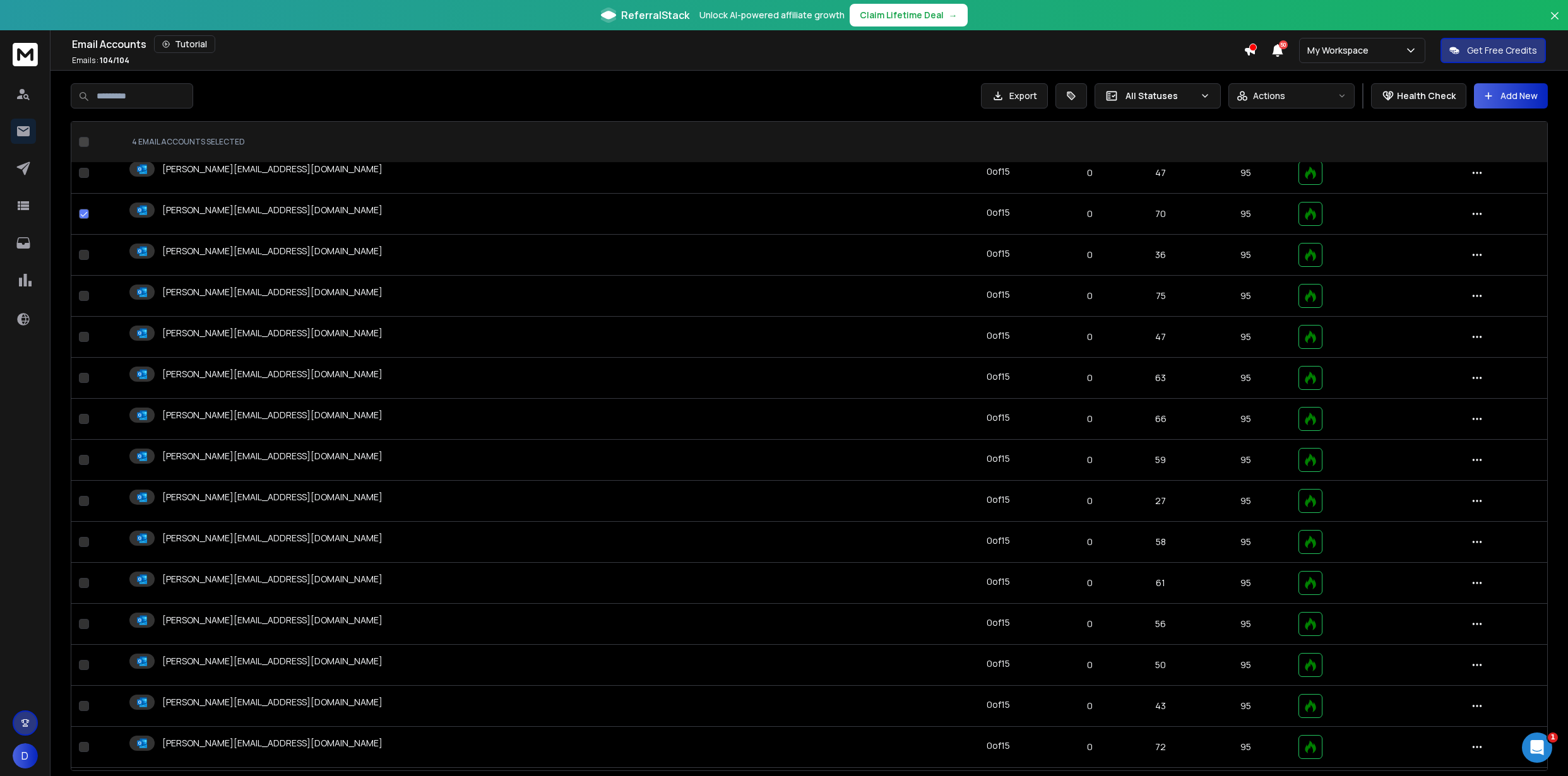
click at [222, 257] on p "[PERSON_NAME][EMAIL_ADDRESS][DOMAIN_NAME]" at bounding box center [272, 251] width 220 height 13
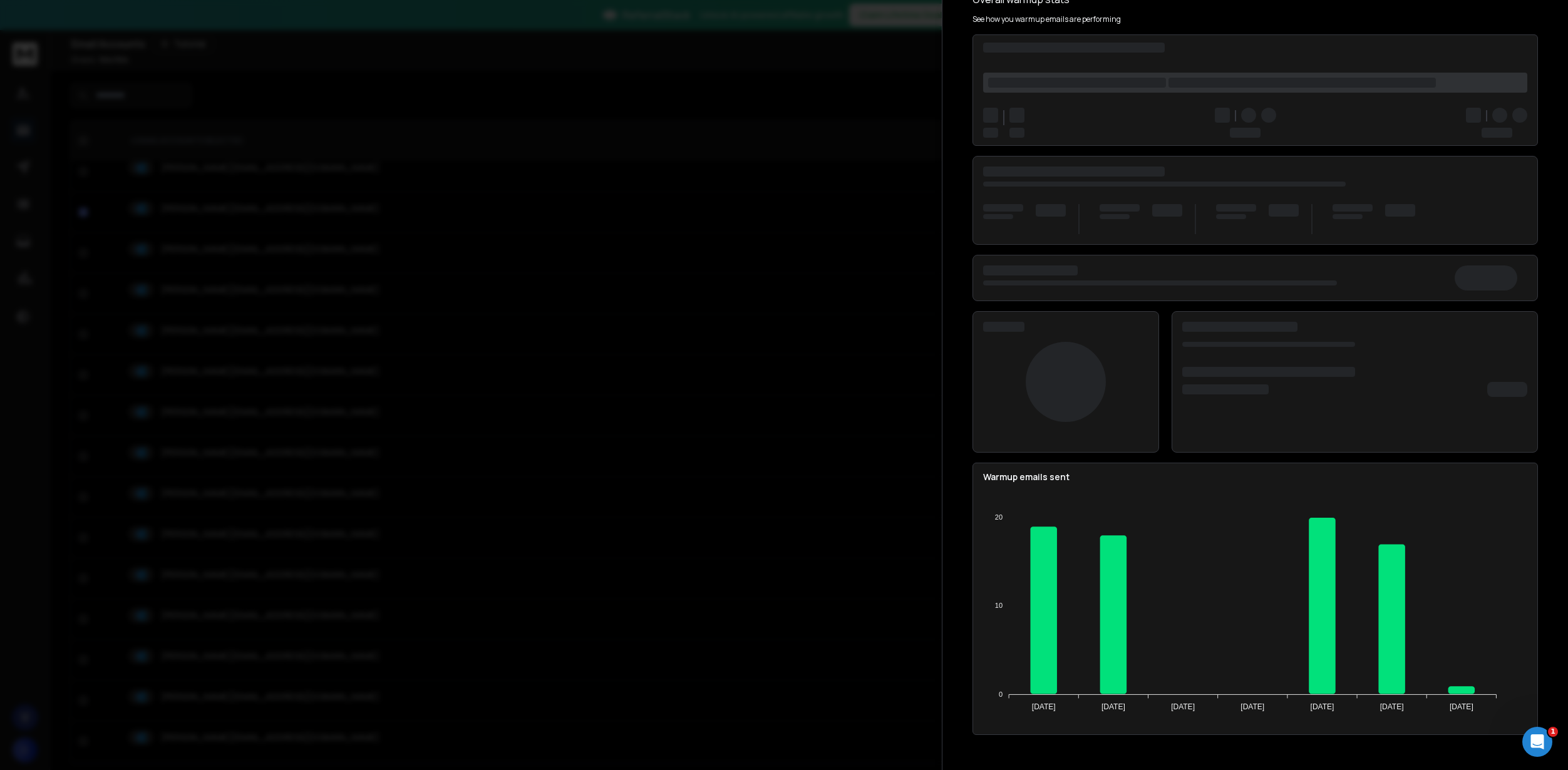
click at [277, 353] on div at bounding box center [784, 385] width 1568 height 770
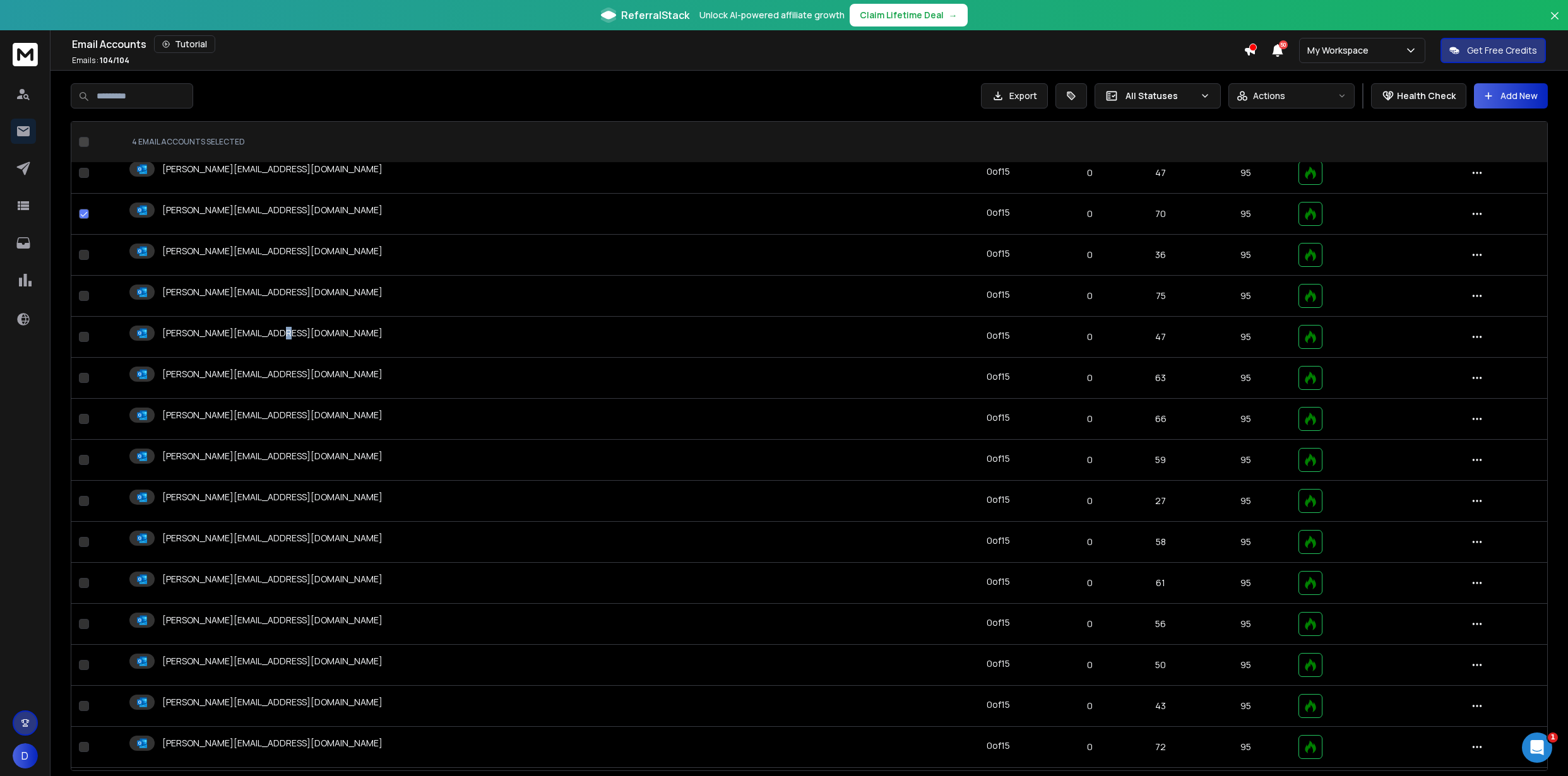
click at [274, 331] on p "[PERSON_NAME][EMAIL_ADDRESS][DOMAIN_NAME]" at bounding box center [272, 333] width 220 height 13
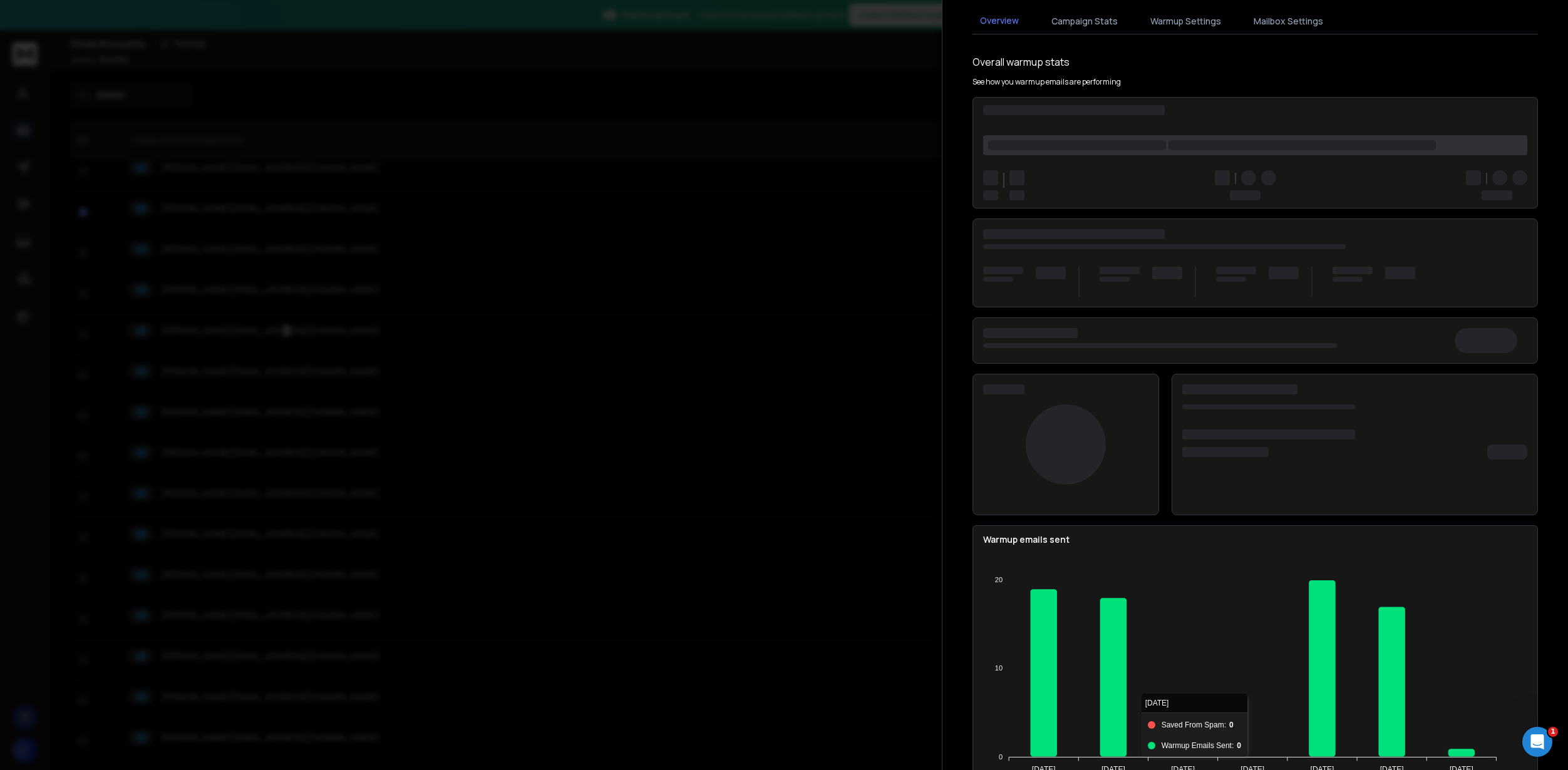
scroll to position [0, 0]
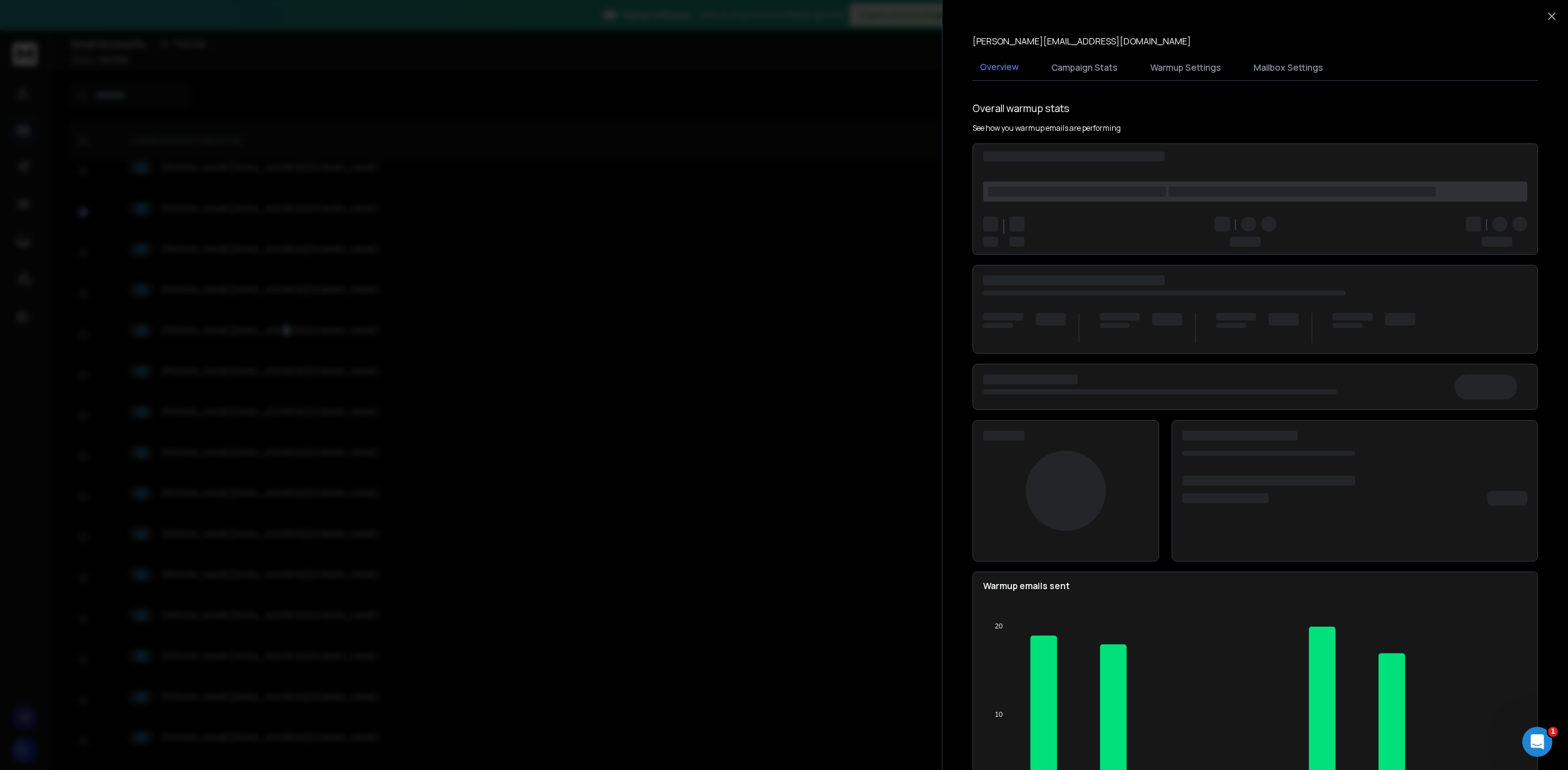
click at [502, 467] on div at bounding box center [784, 385] width 1568 height 770
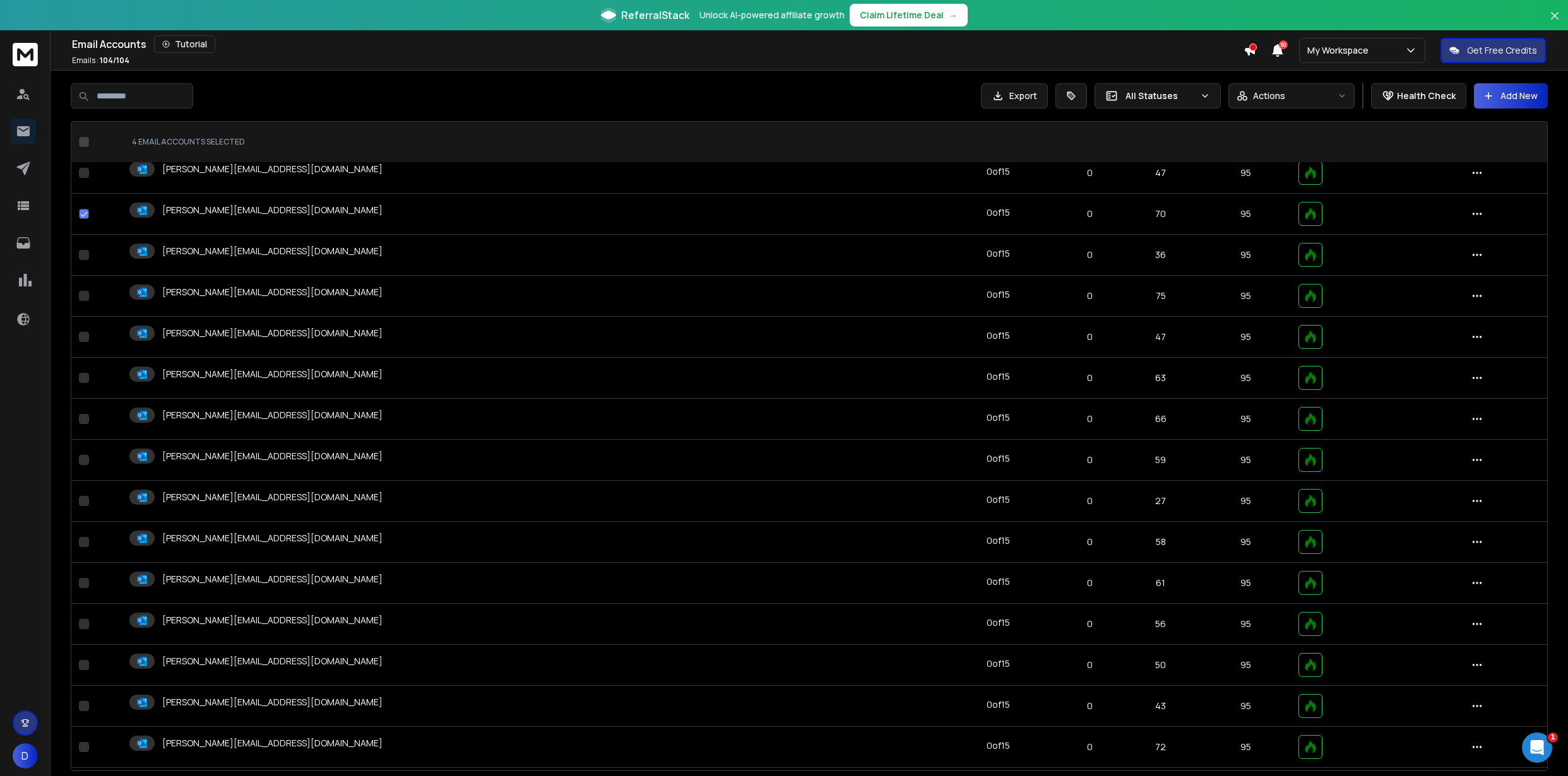
click at [83, 340] on button "button" at bounding box center [84, 337] width 10 height 10
click at [235, 382] on div "[PERSON_NAME][EMAIL_ADDRESS][DOMAIN_NAME]" at bounding box center [255, 374] width 253 height 15
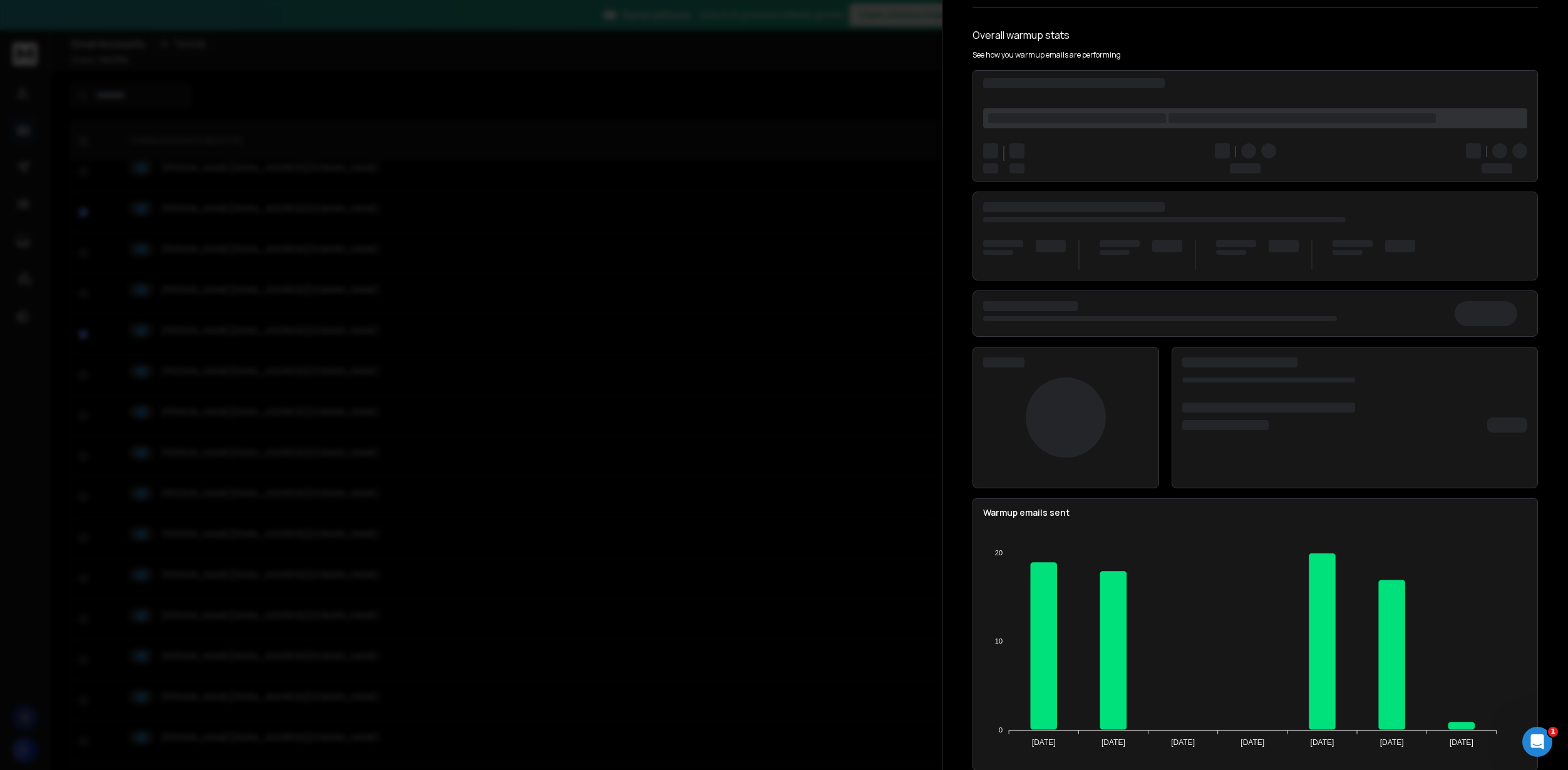
scroll to position [111, 0]
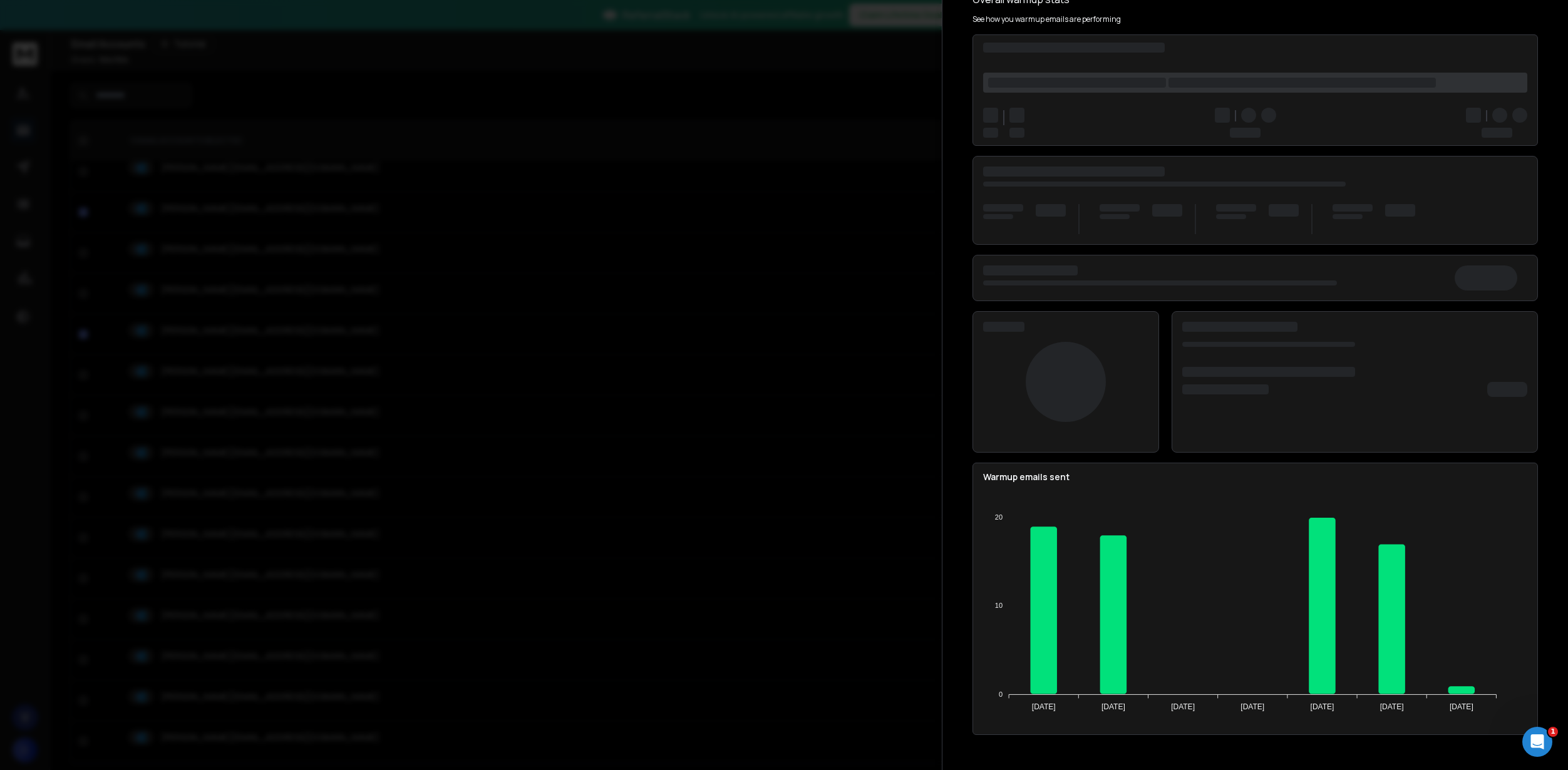
click at [595, 399] on div at bounding box center [784, 385] width 1568 height 770
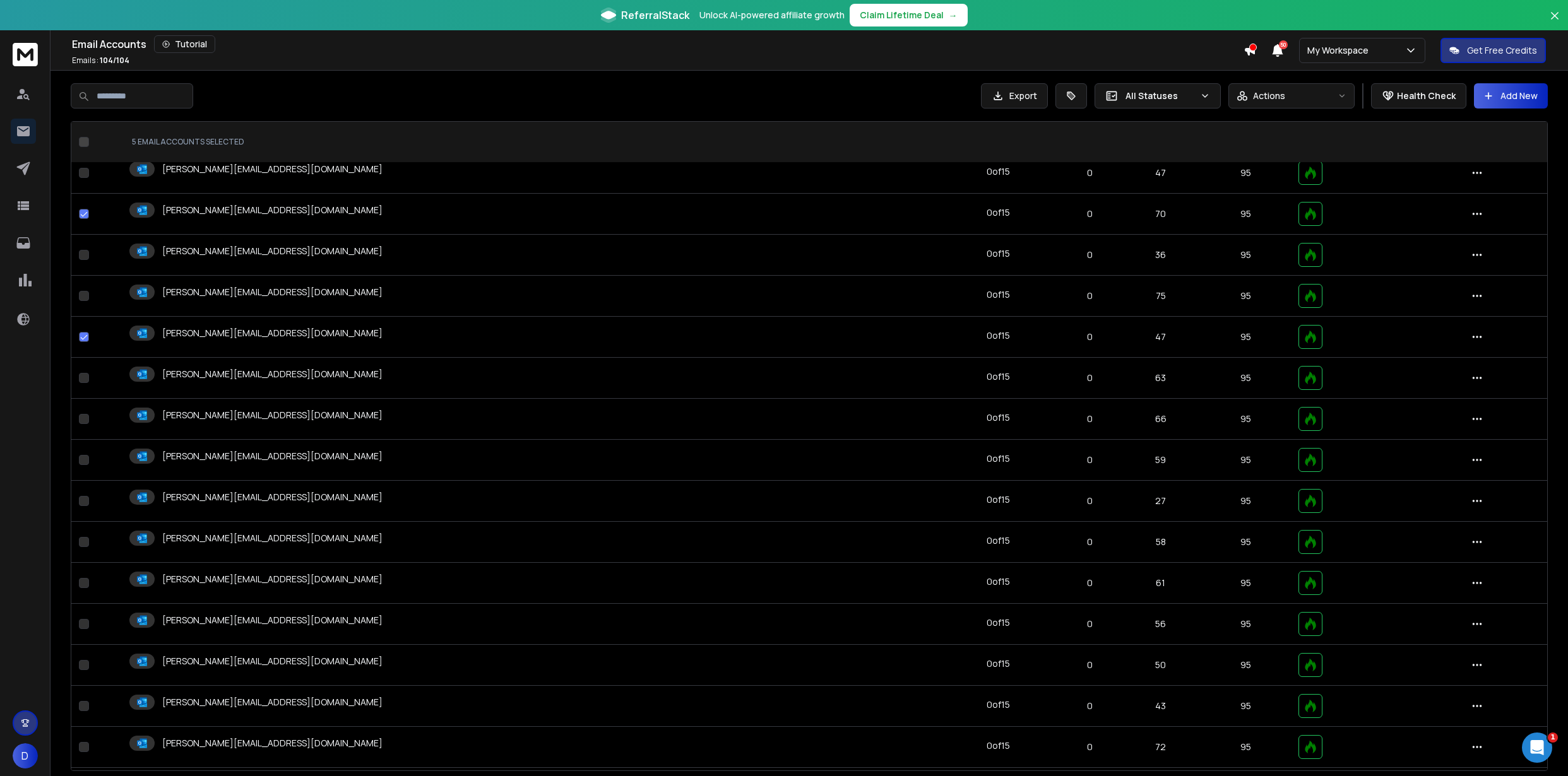
click at [263, 409] on td "[PERSON_NAME][EMAIL_ADDRESS][DOMAIN_NAME]" at bounding box center [530, 419] width 816 height 41
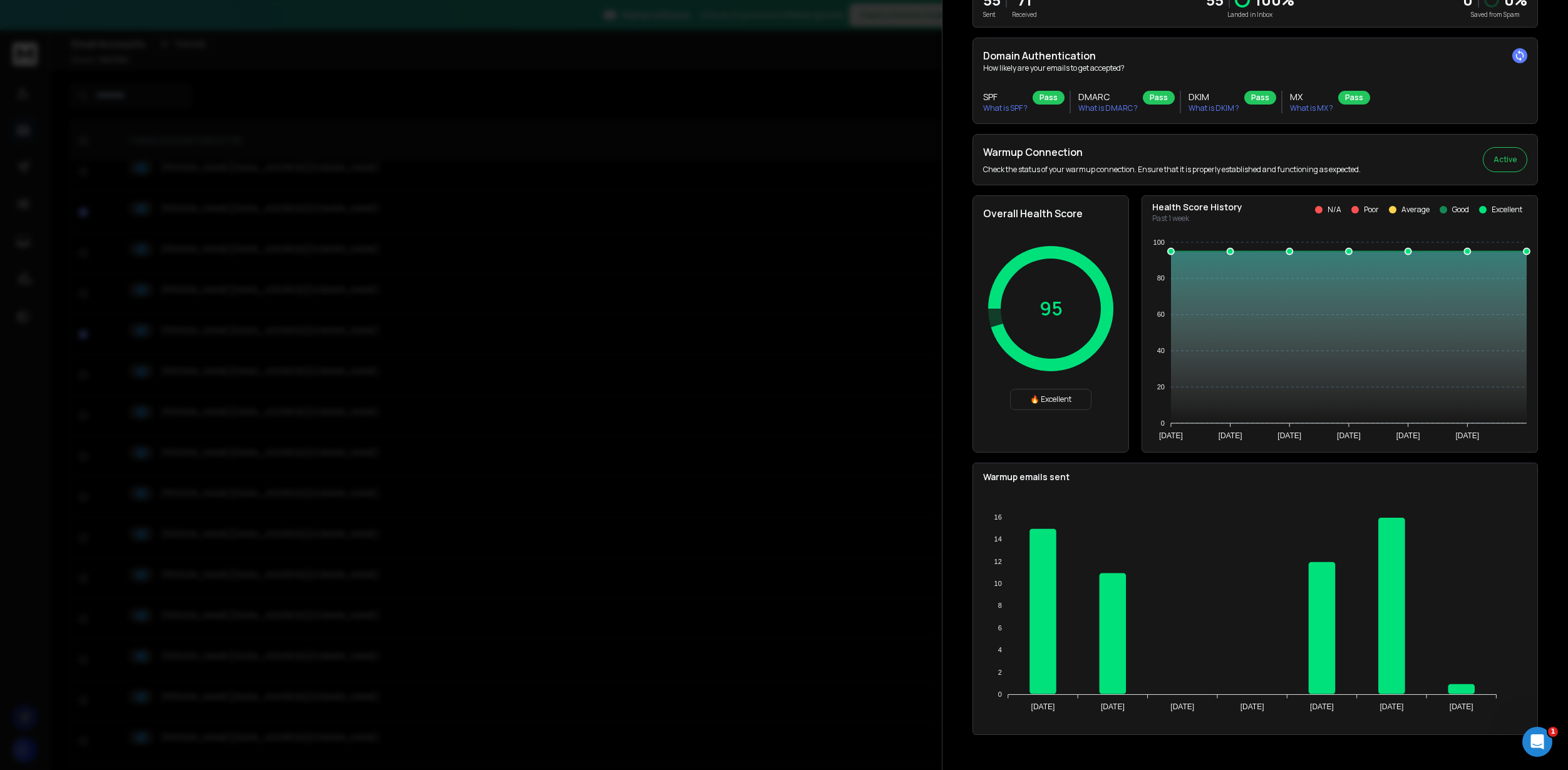
scroll to position [0, 0]
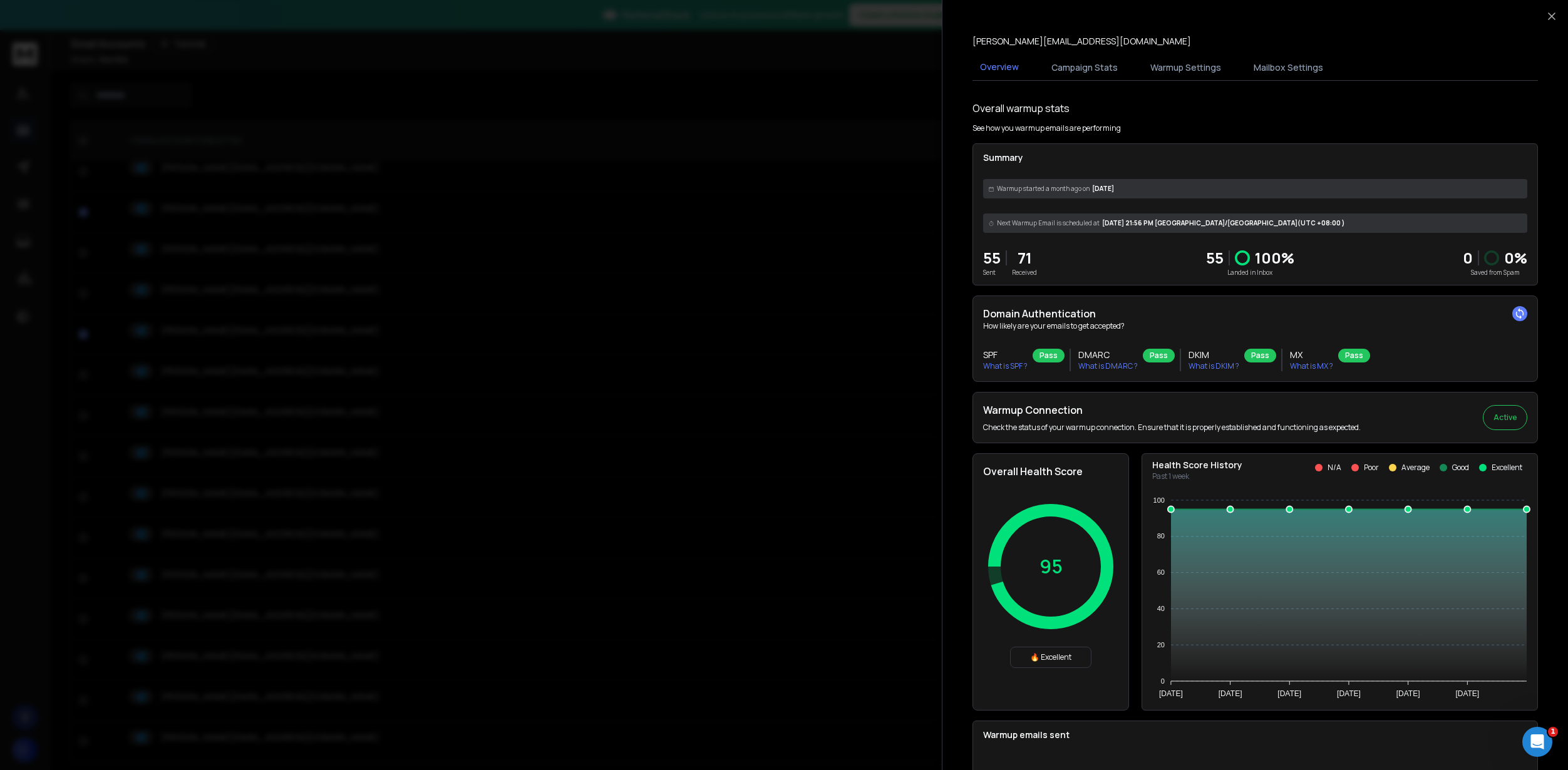
click at [580, 403] on div at bounding box center [784, 385] width 1568 height 770
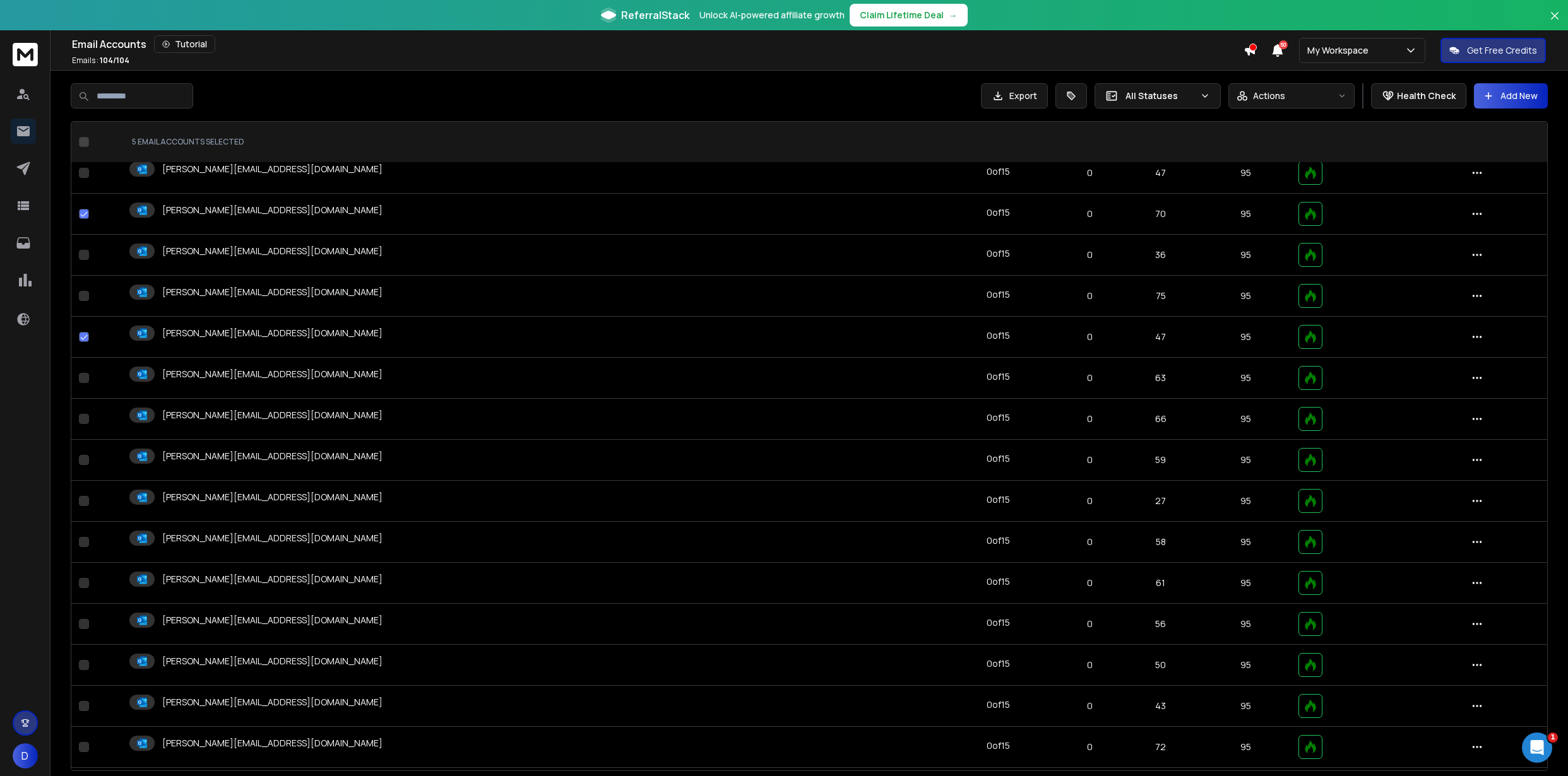
click at [253, 458] on p "[PERSON_NAME][EMAIL_ADDRESS][DOMAIN_NAME]" at bounding box center [272, 456] width 220 height 13
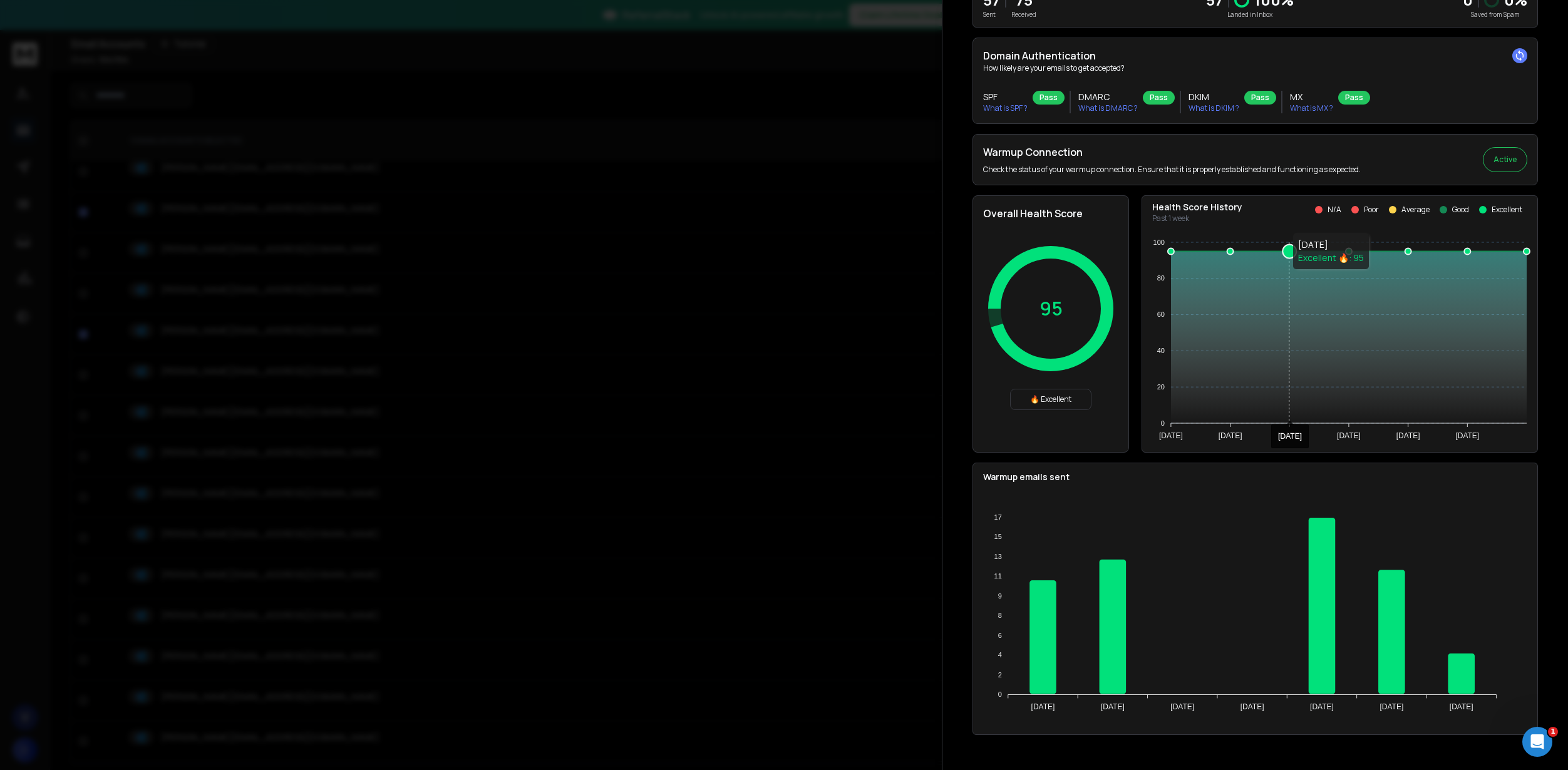
drag, startPoint x: 35, startPoint y: 377, endPoint x: 117, endPoint y: 377, distance: 82.0
click at [36, 377] on div at bounding box center [784, 385] width 1568 height 770
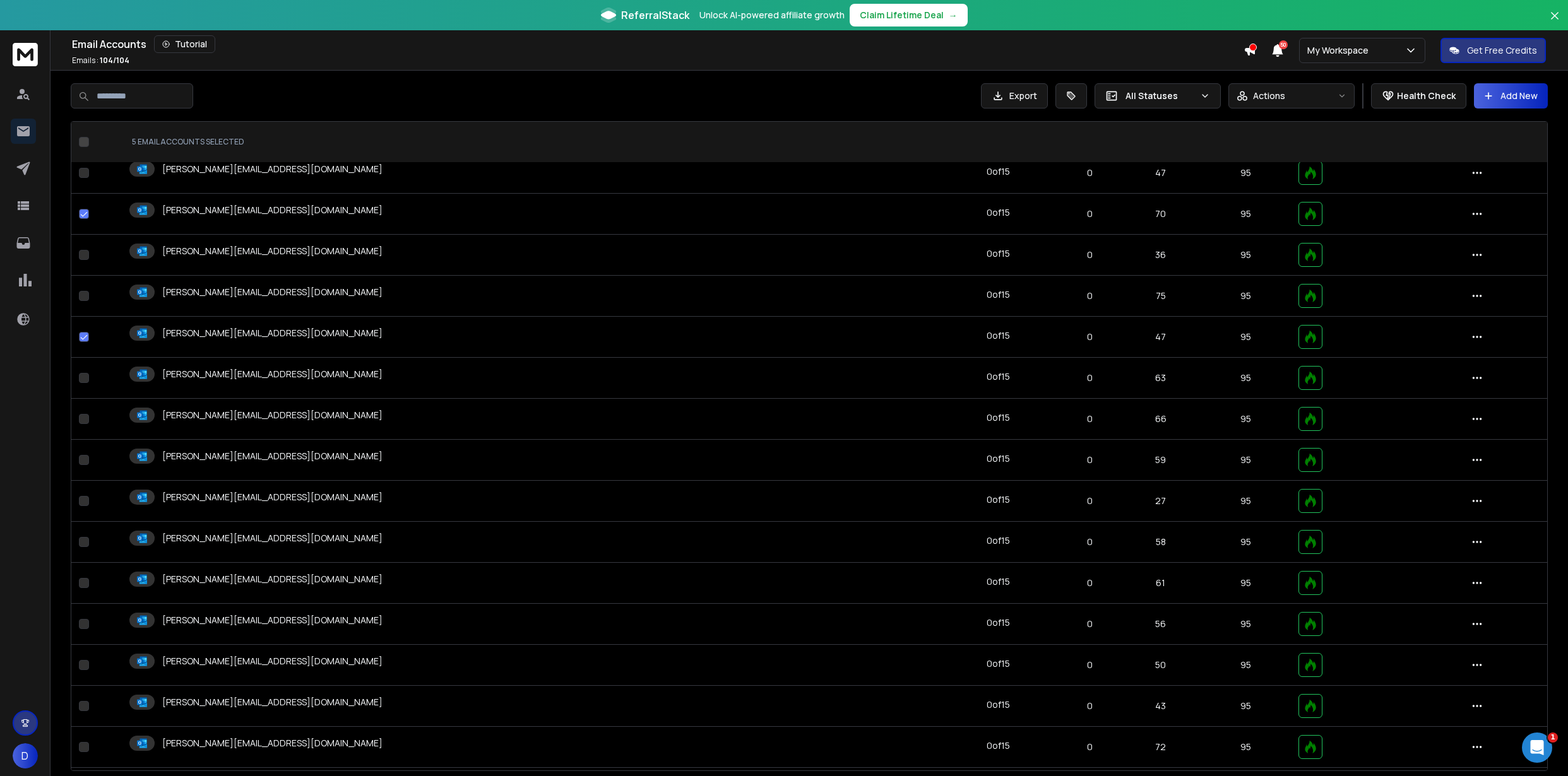
click at [253, 496] on p "[PERSON_NAME][EMAIL_ADDRESS][DOMAIN_NAME]" at bounding box center [272, 497] width 220 height 13
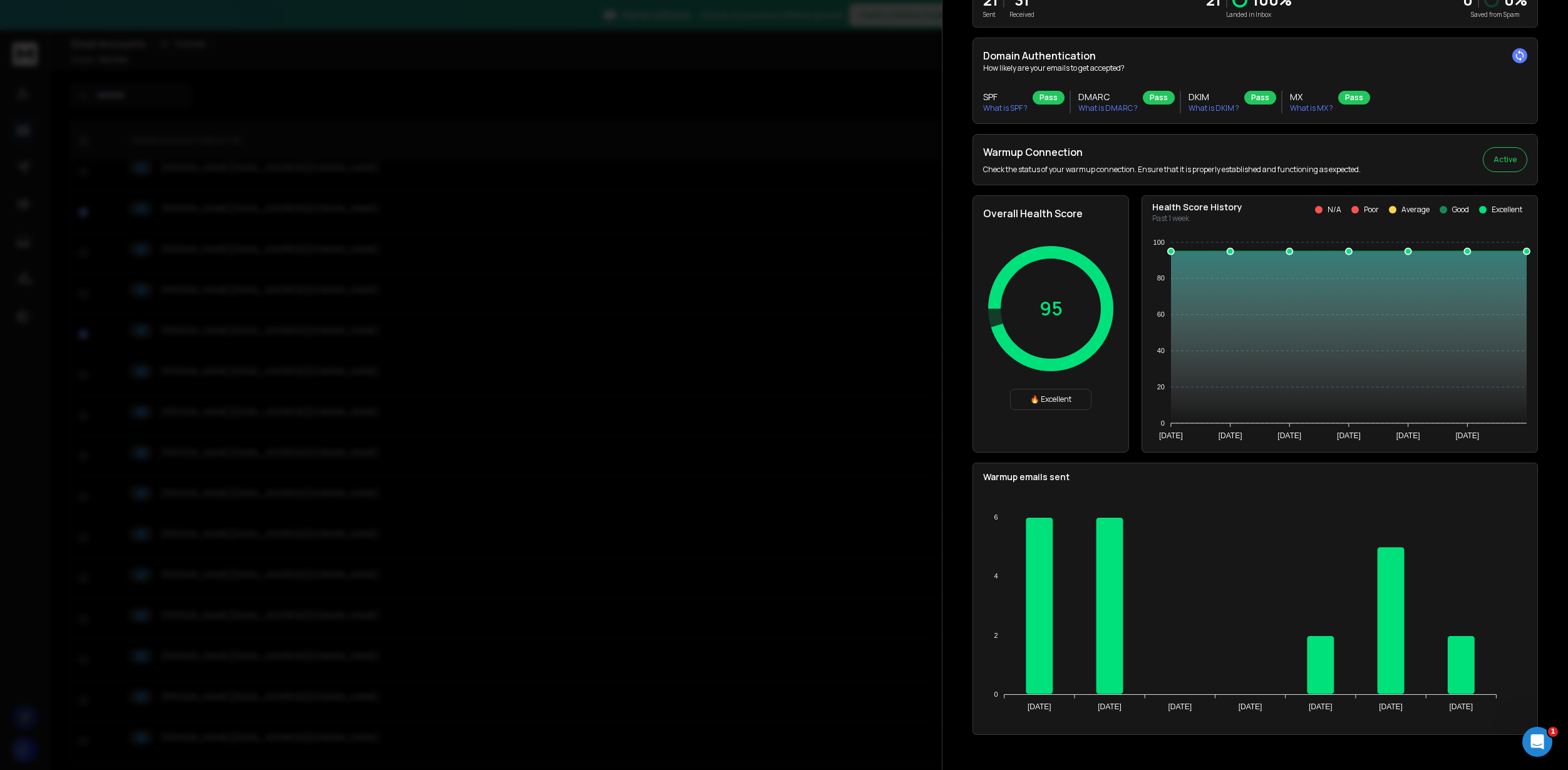
click at [758, 493] on div at bounding box center [784, 385] width 1568 height 770
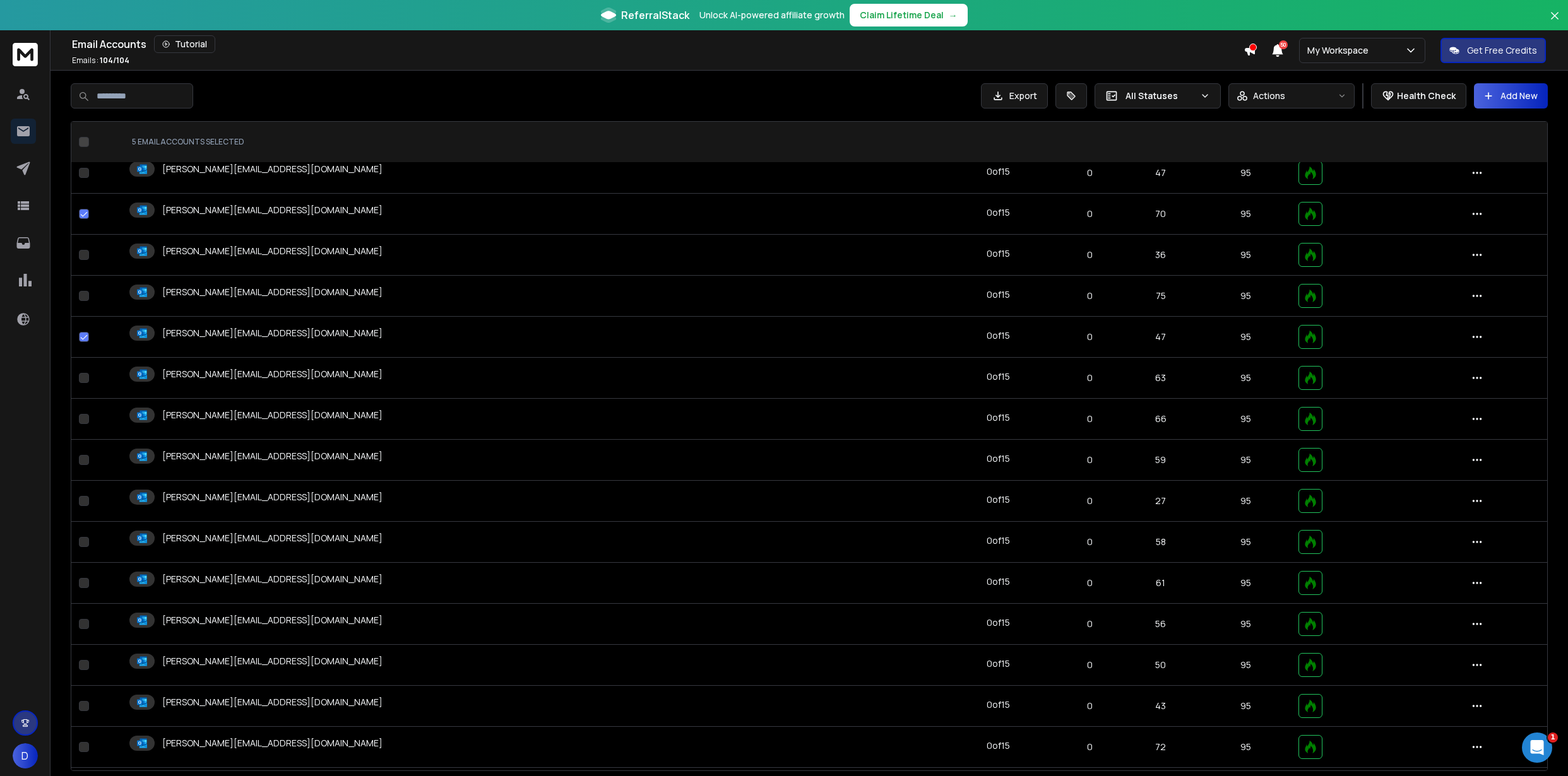
click at [221, 544] on p "[PERSON_NAME][EMAIL_ADDRESS][DOMAIN_NAME]" at bounding box center [272, 538] width 220 height 13
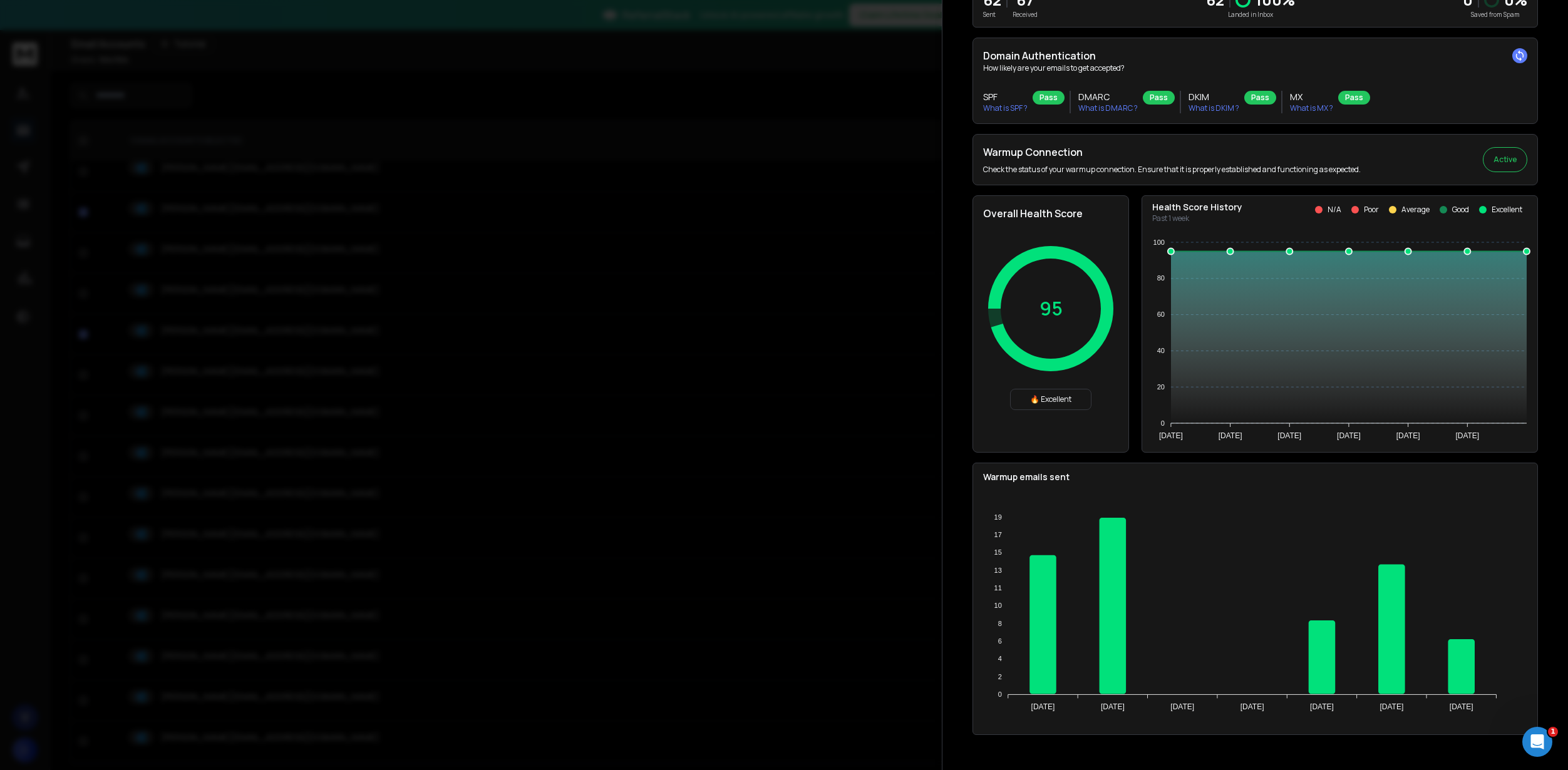
click at [314, 509] on div at bounding box center [784, 385] width 1568 height 770
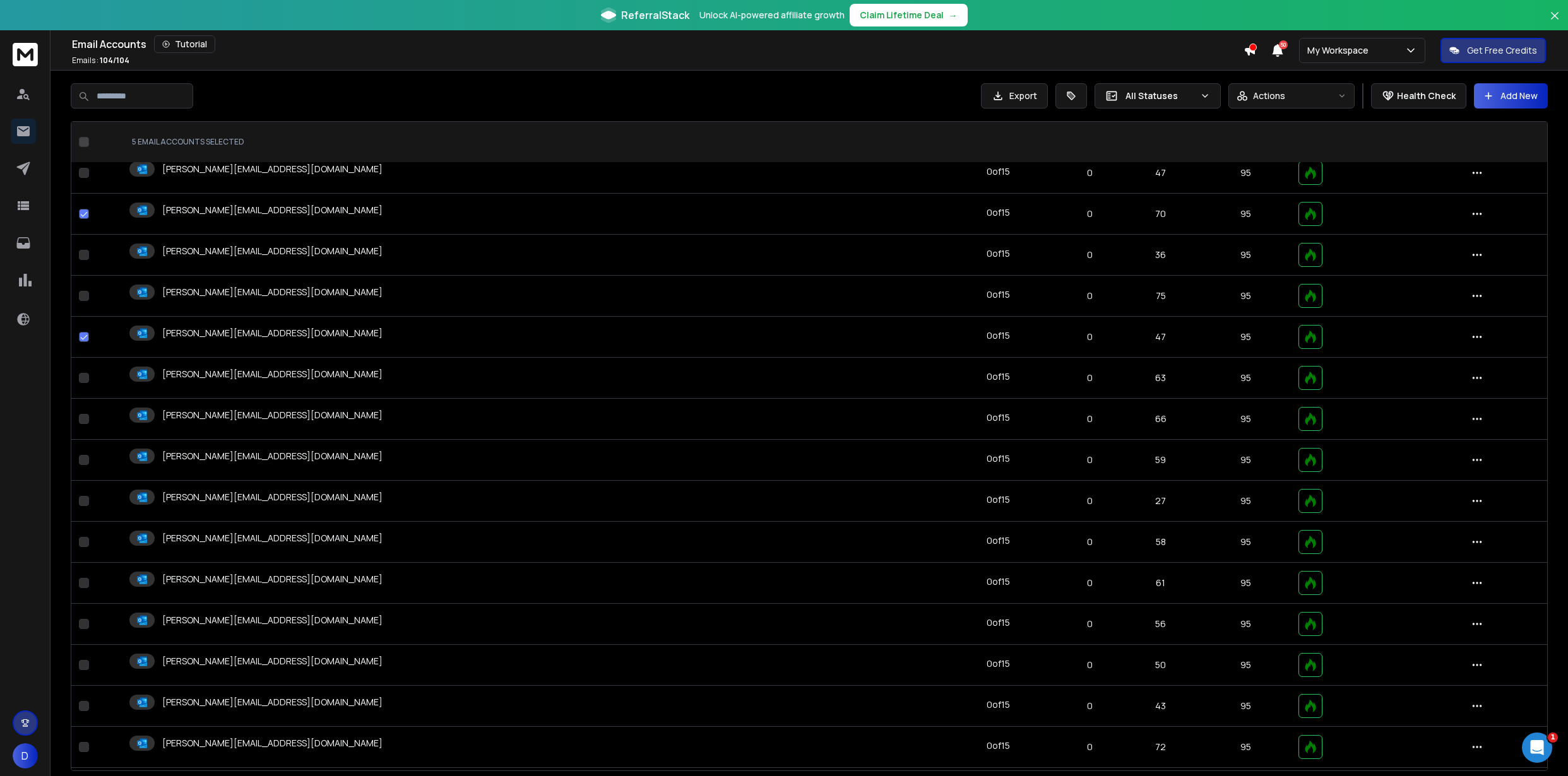
click at [240, 574] on td "[PERSON_NAME][EMAIL_ADDRESS][DOMAIN_NAME]" at bounding box center [530, 583] width 816 height 41
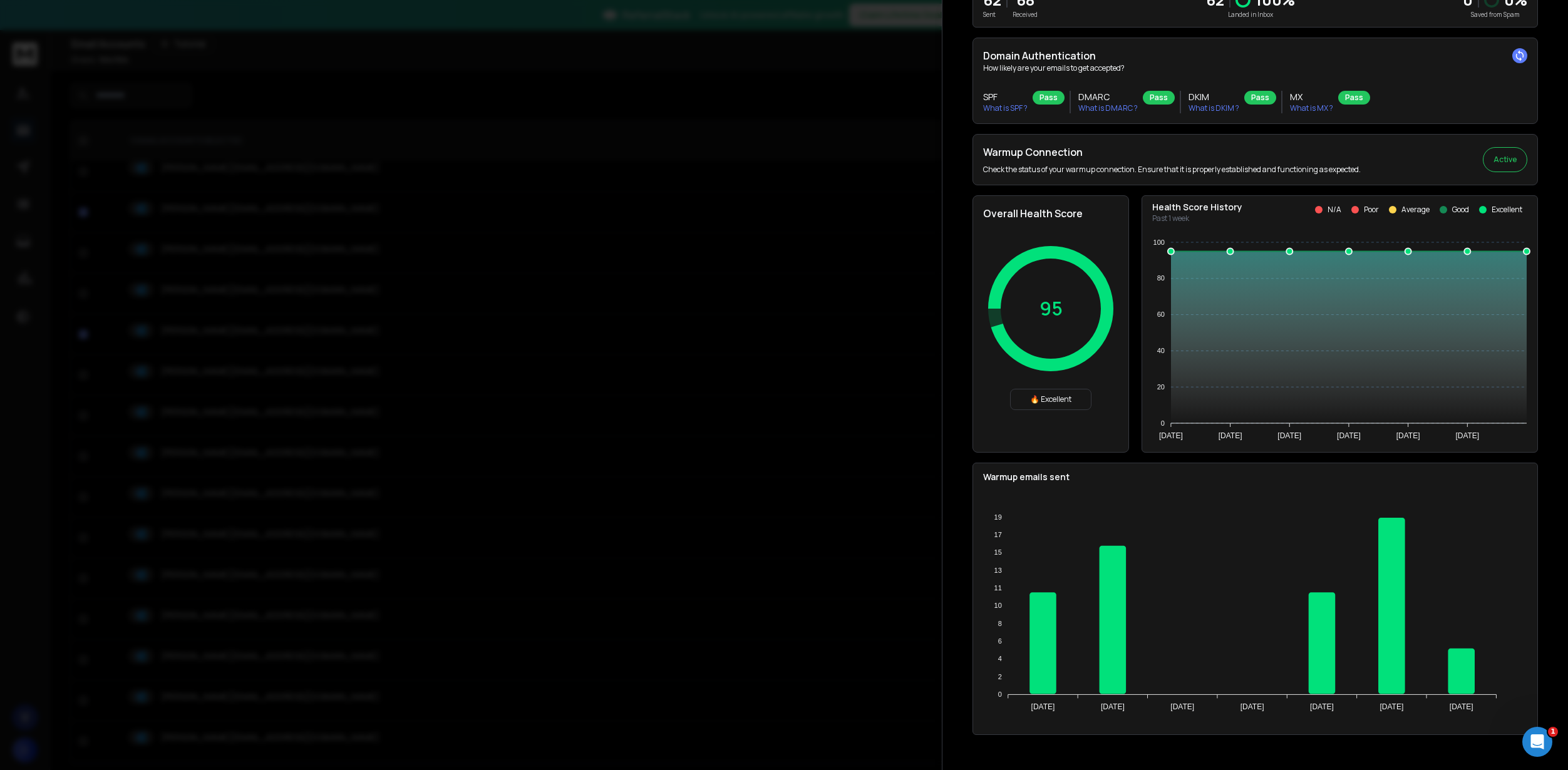
click at [476, 514] on div at bounding box center [784, 385] width 1568 height 770
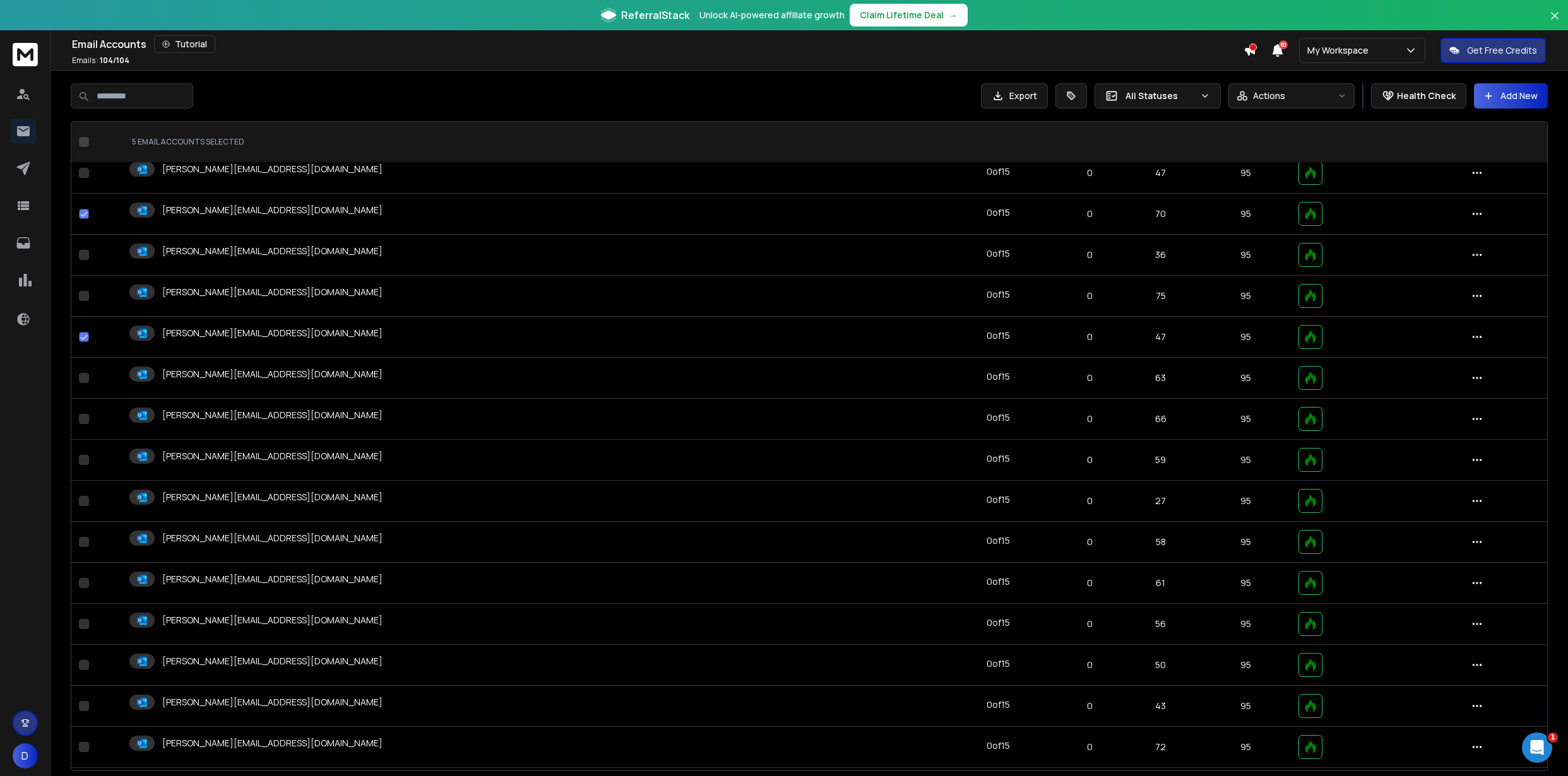
click at [271, 613] on td "[PERSON_NAME][EMAIL_ADDRESS][DOMAIN_NAME]" at bounding box center [530, 625] width 816 height 41
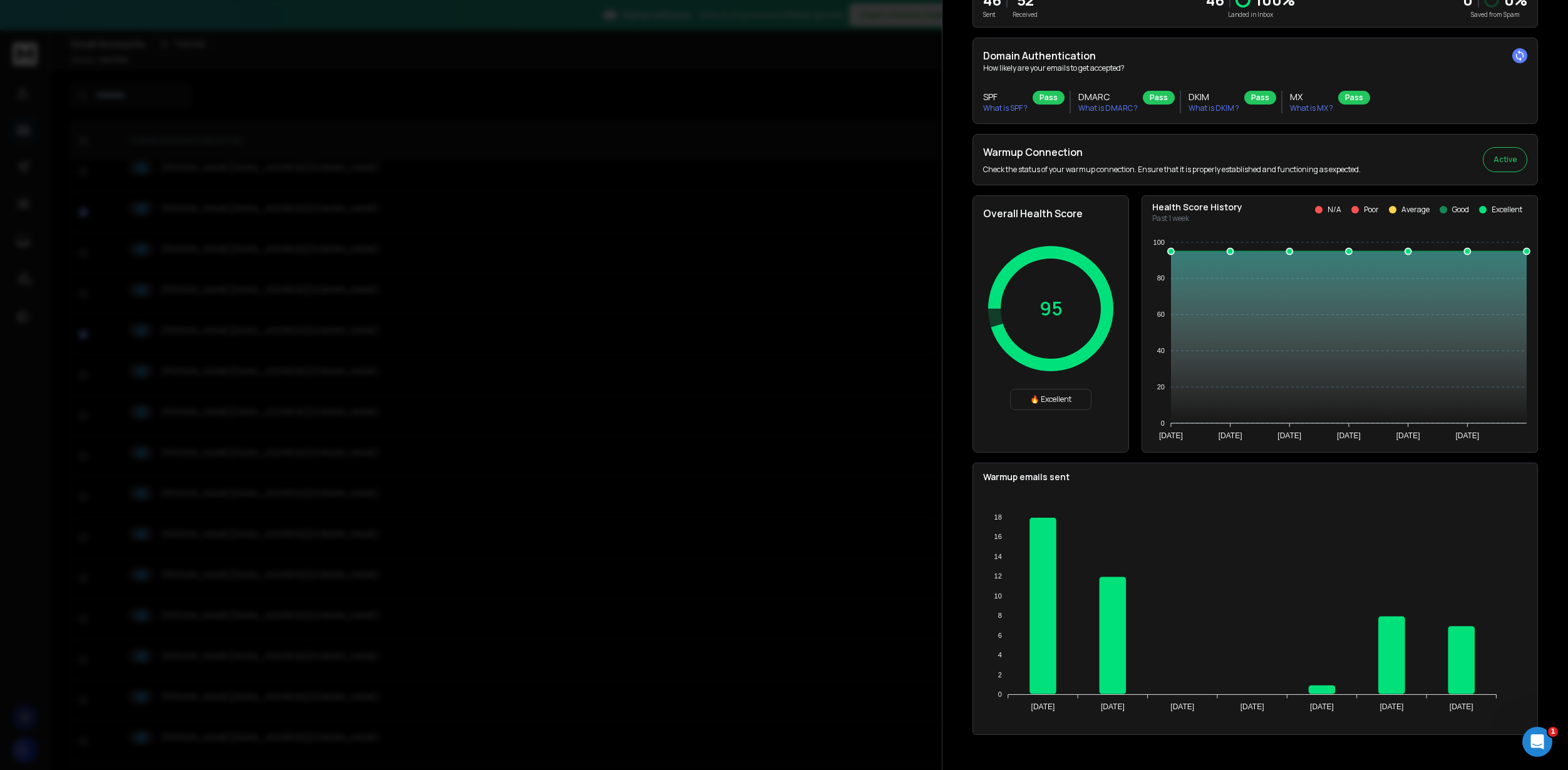
click at [371, 524] on div at bounding box center [784, 385] width 1568 height 770
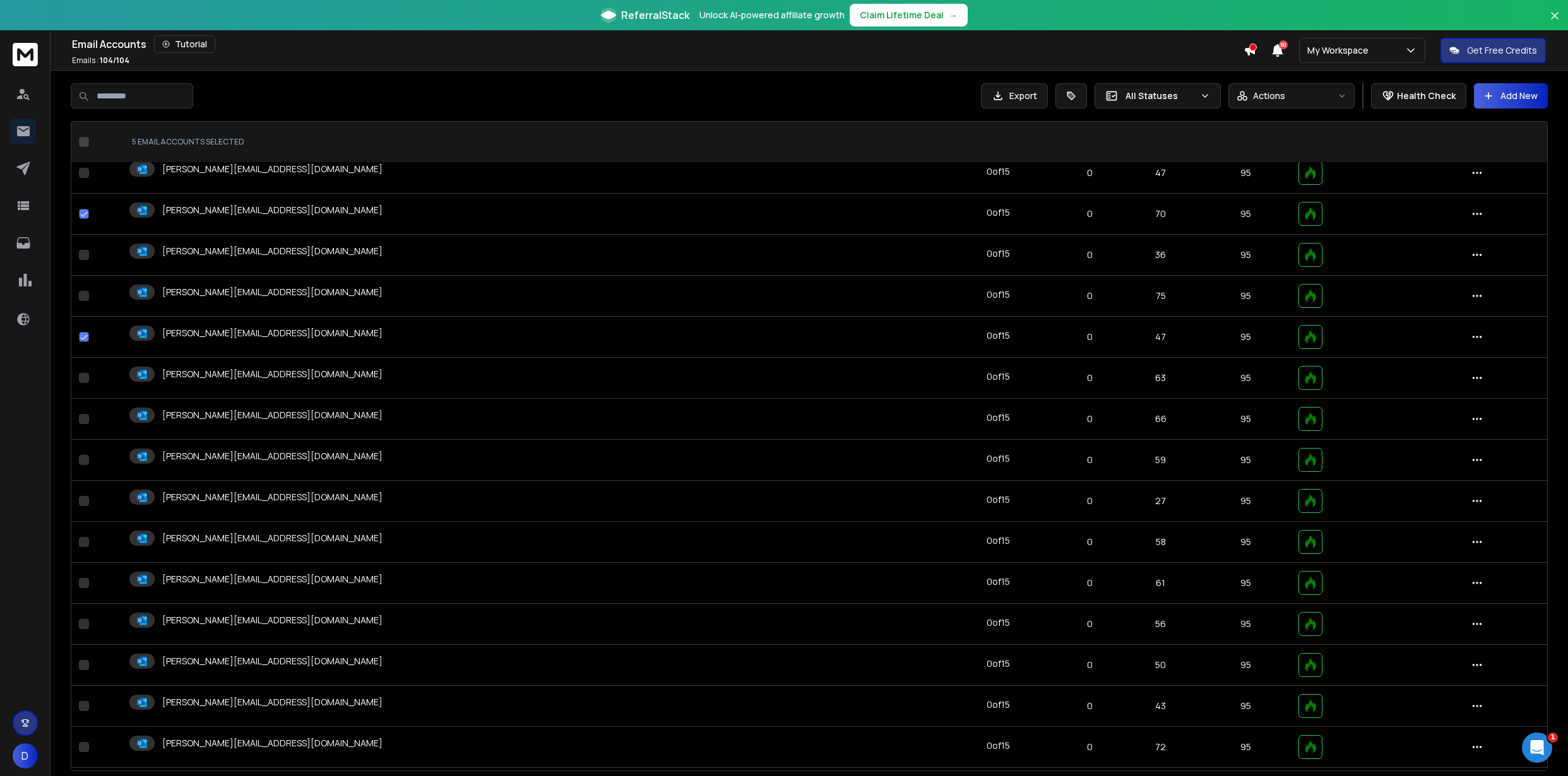
click at [233, 661] on p "[PERSON_NAME][EMAIL_ADDRESS][DOMAIN_NAME]" at bounding box center [272, 661] width 220 height 13
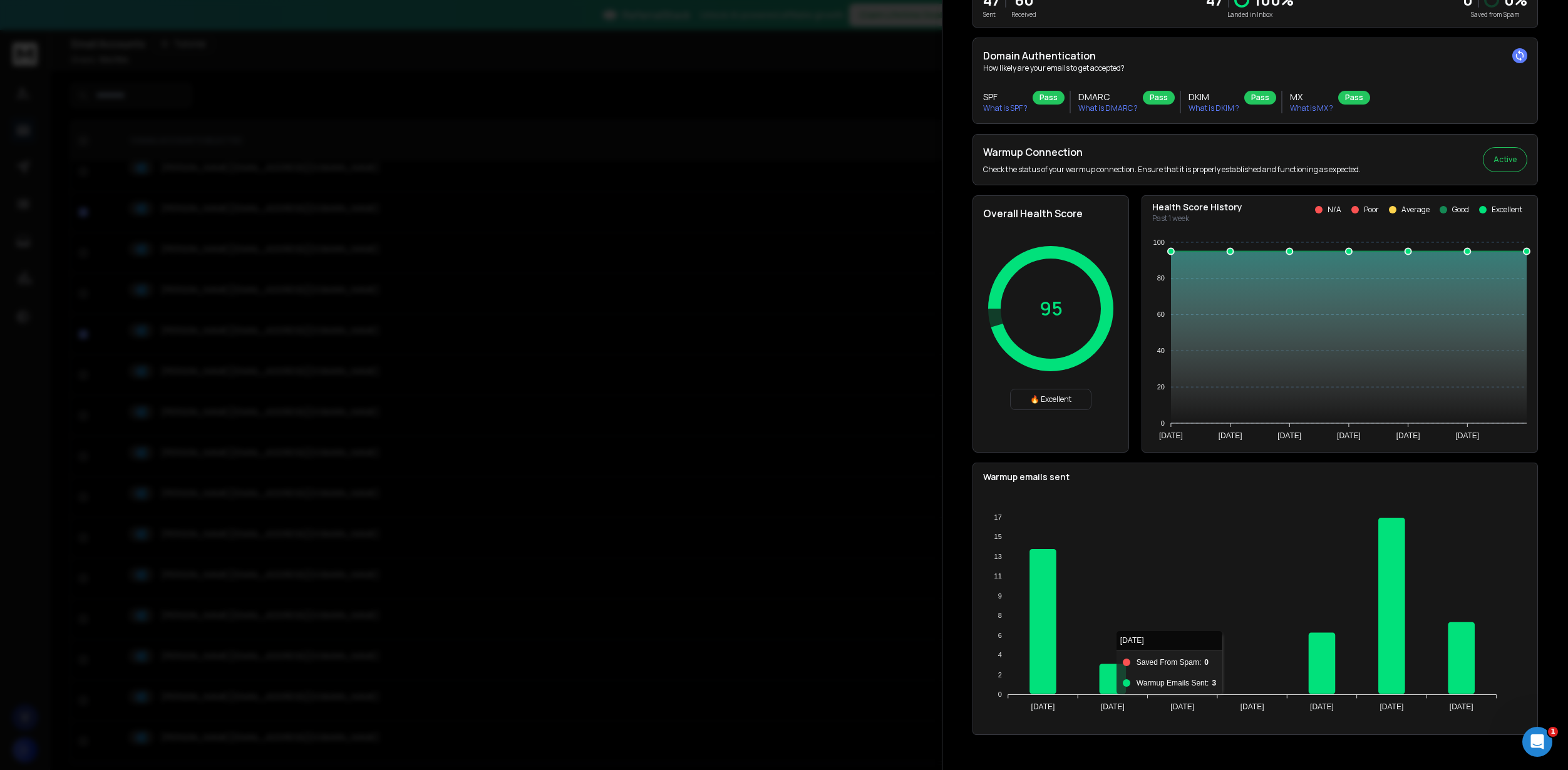
click at [592, 541] on div at bounding box center [784, 385] width 1568 height 770
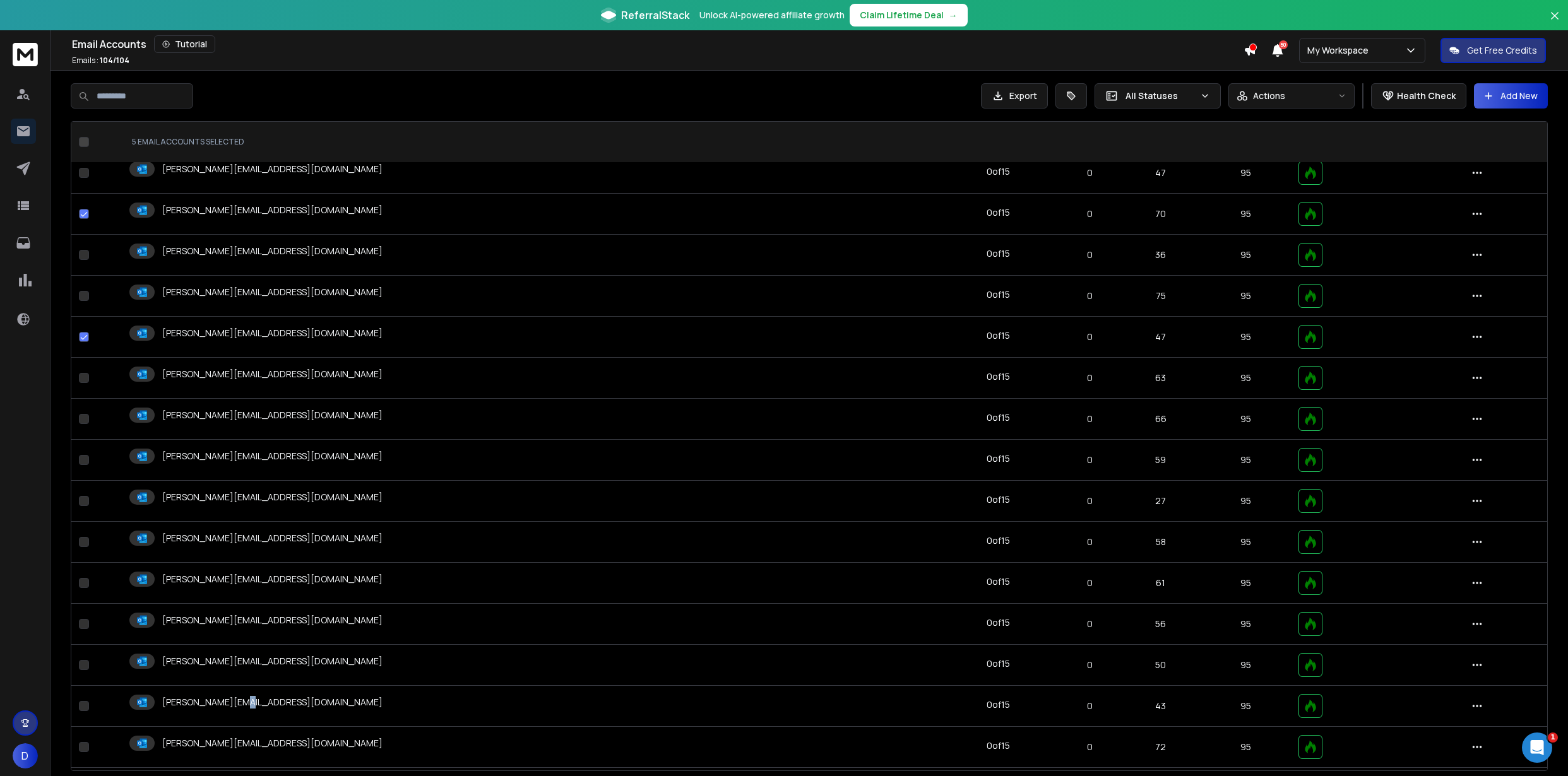
click at [240, 700] on p "[PERSON_NAME][EMAIL_ADDRESS][DOMAIN_NAME]" at bounding box center [272, 703] width 220 height 13
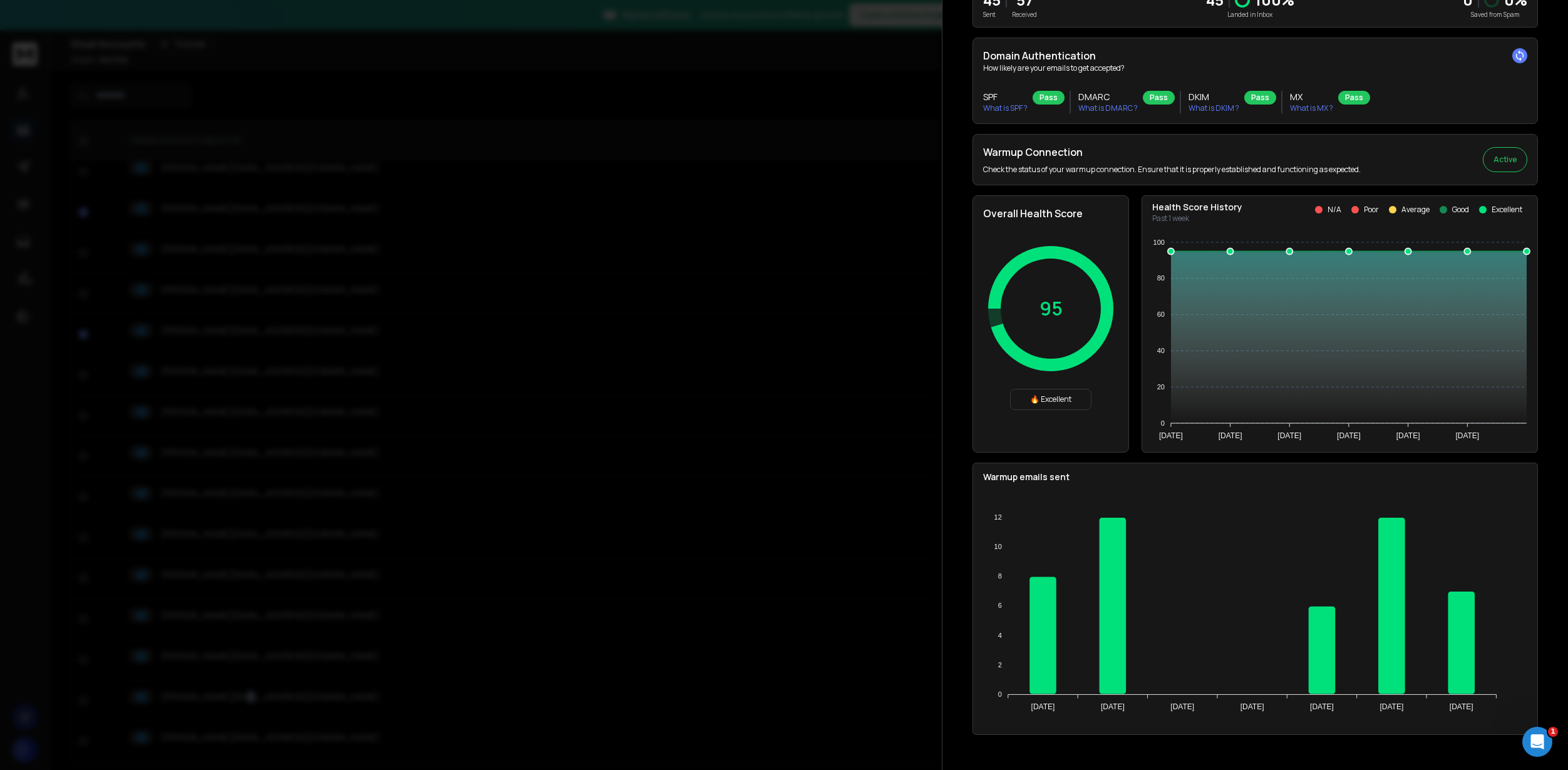
click at [747, 507] on div at bounding box center [784, 385] width 1568 height 770
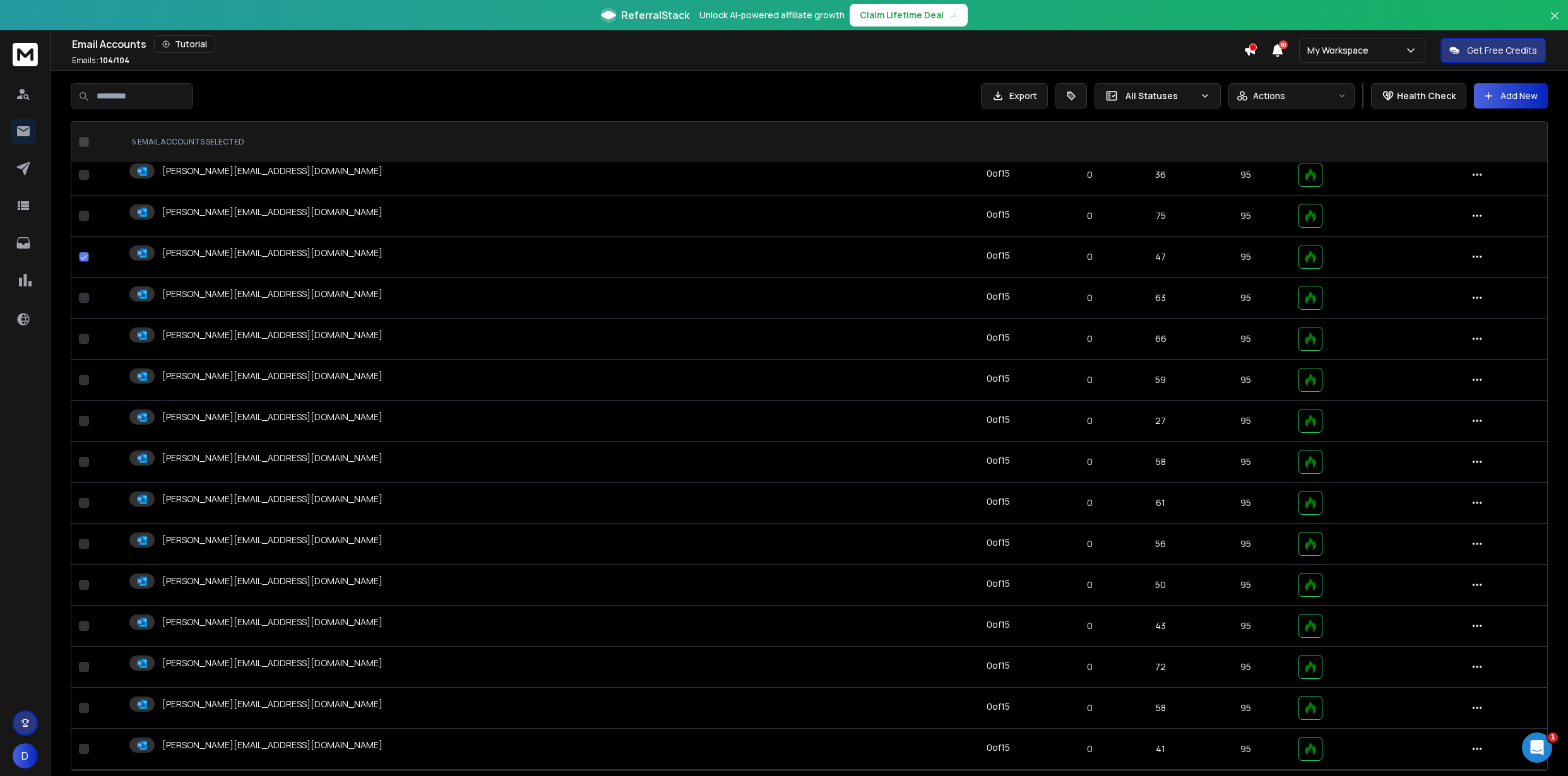
scroll to position [700, 0]
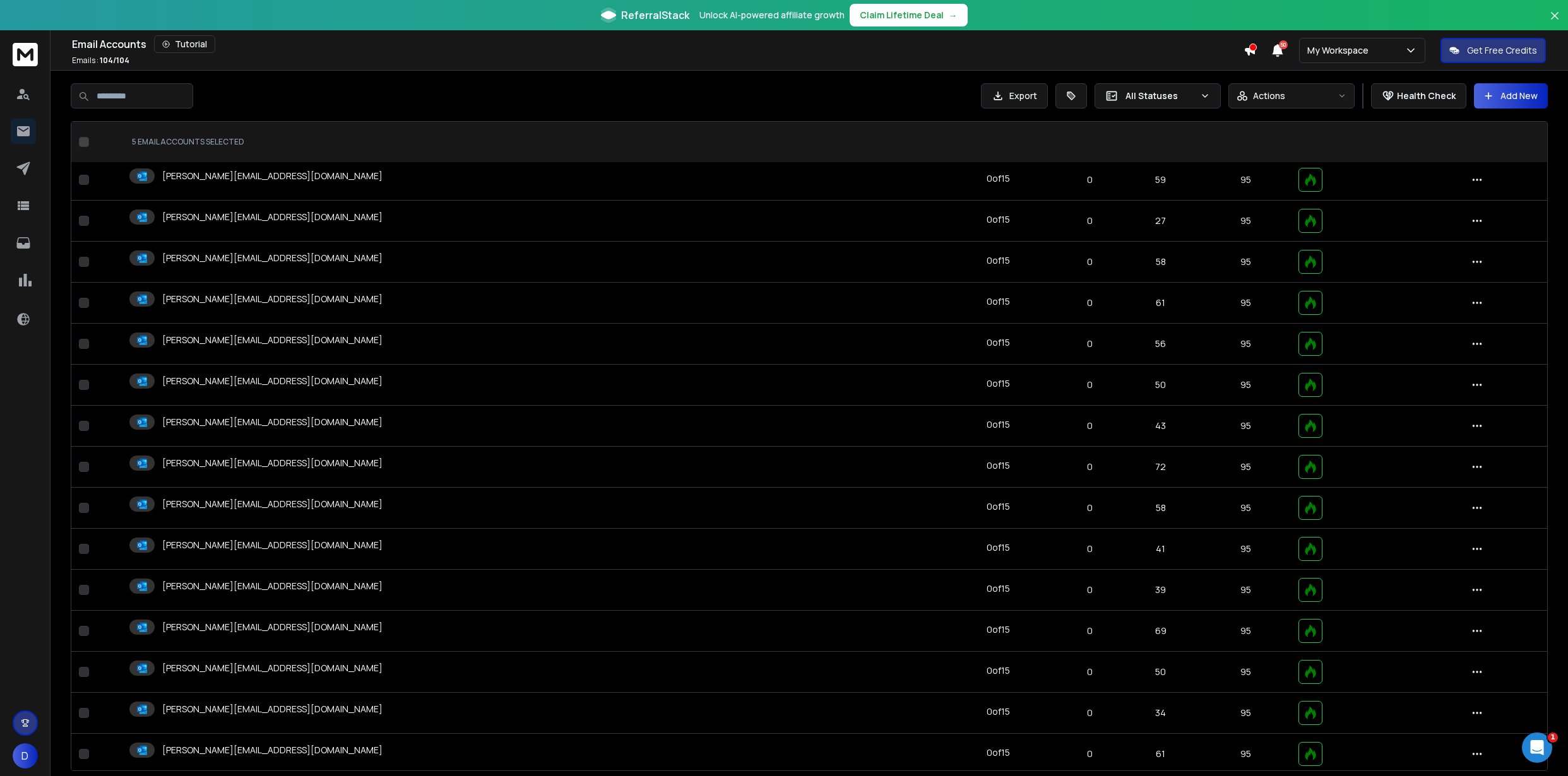
click at [81, 429] on button "button" at bounding box center [84, 426] width 10 height 10
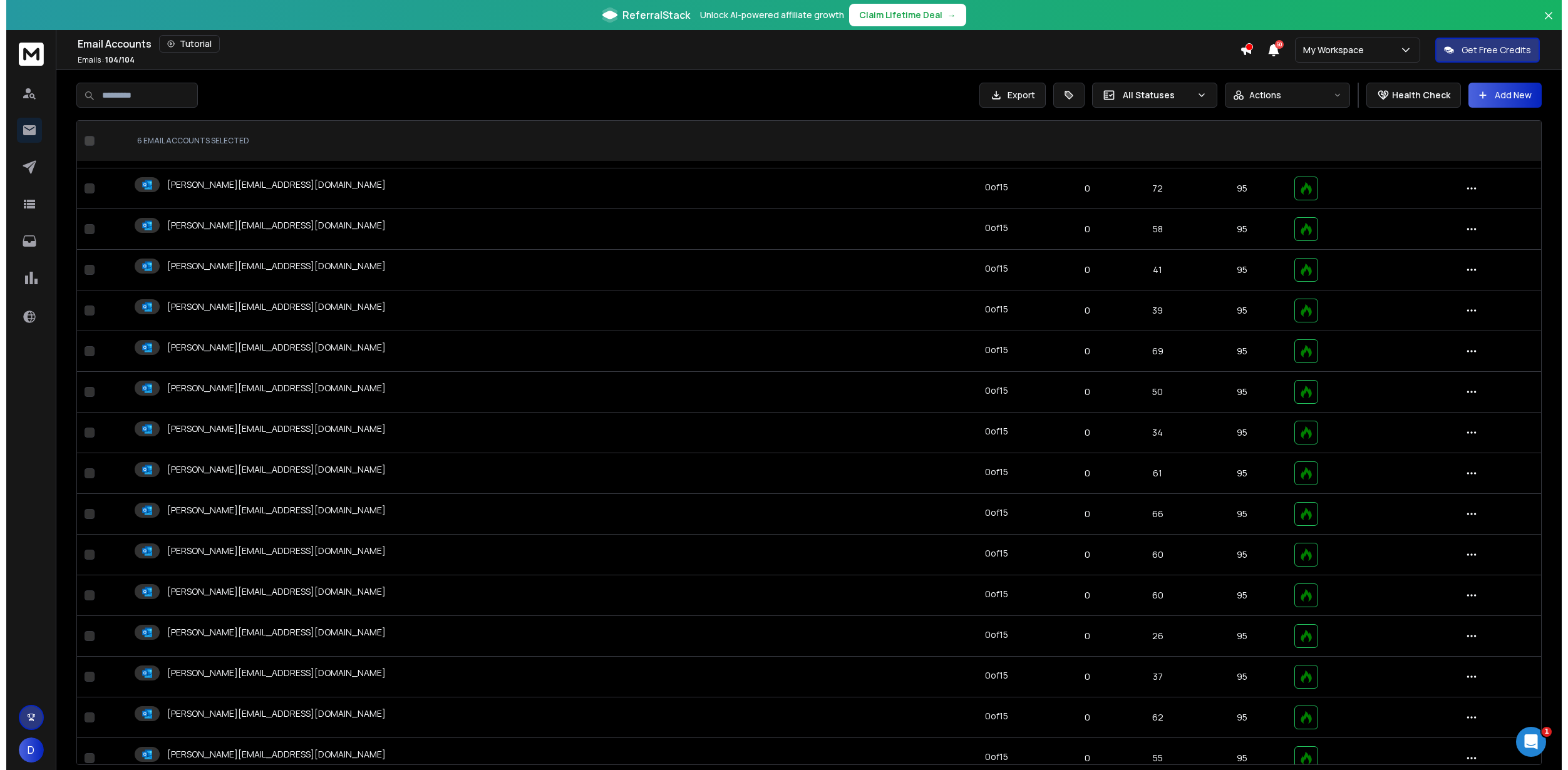
scroll to position [975, 0]
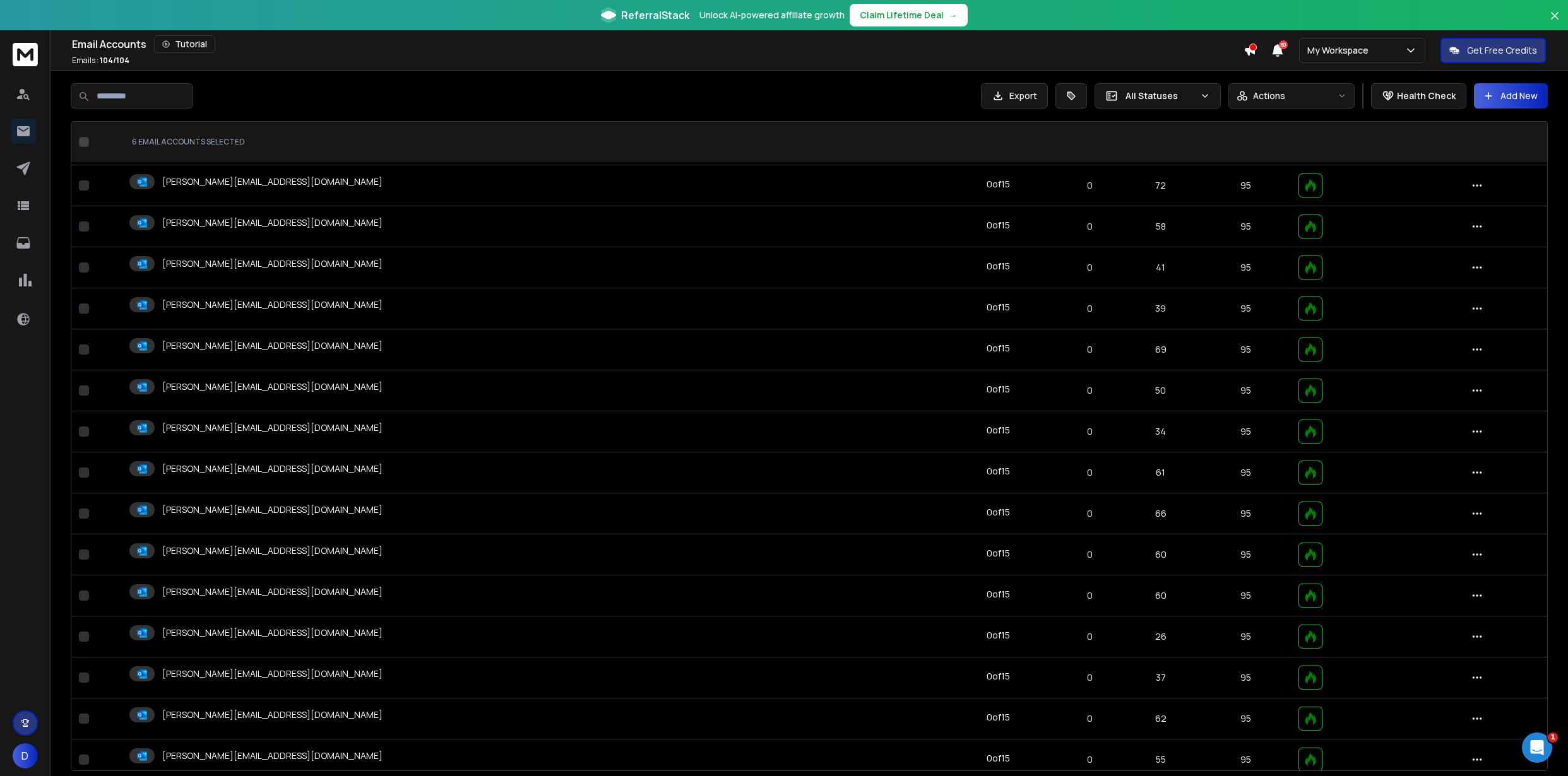
click at [316, 200] on td "[PERSON_NAME][EMAIL_ADDRESS][DOMAIN_NAME]" at bounding box center [530, 186] width 816 height 41
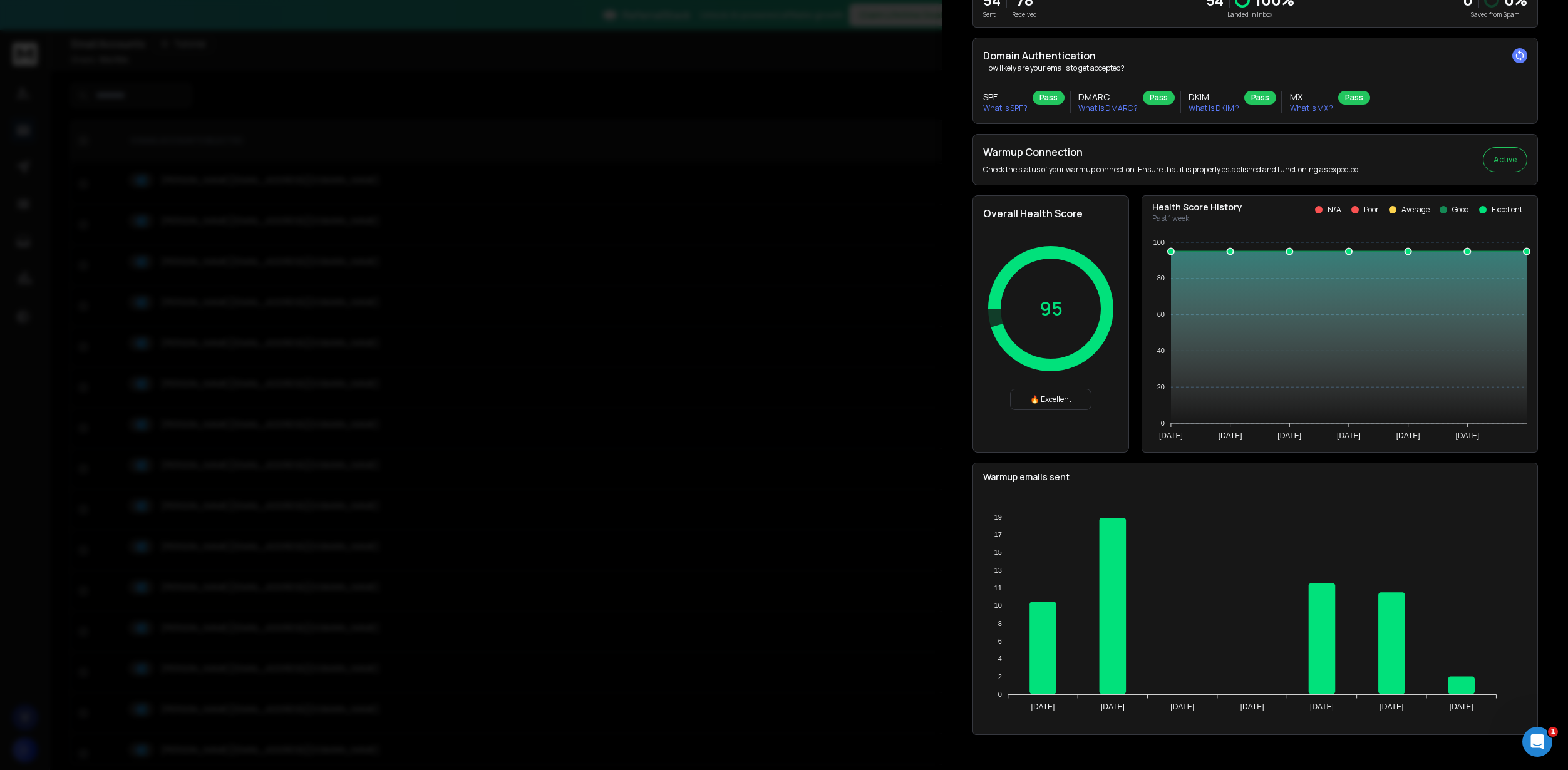
click at [485, 360] on div at bounding box center [784, 385] width 1568 height 770
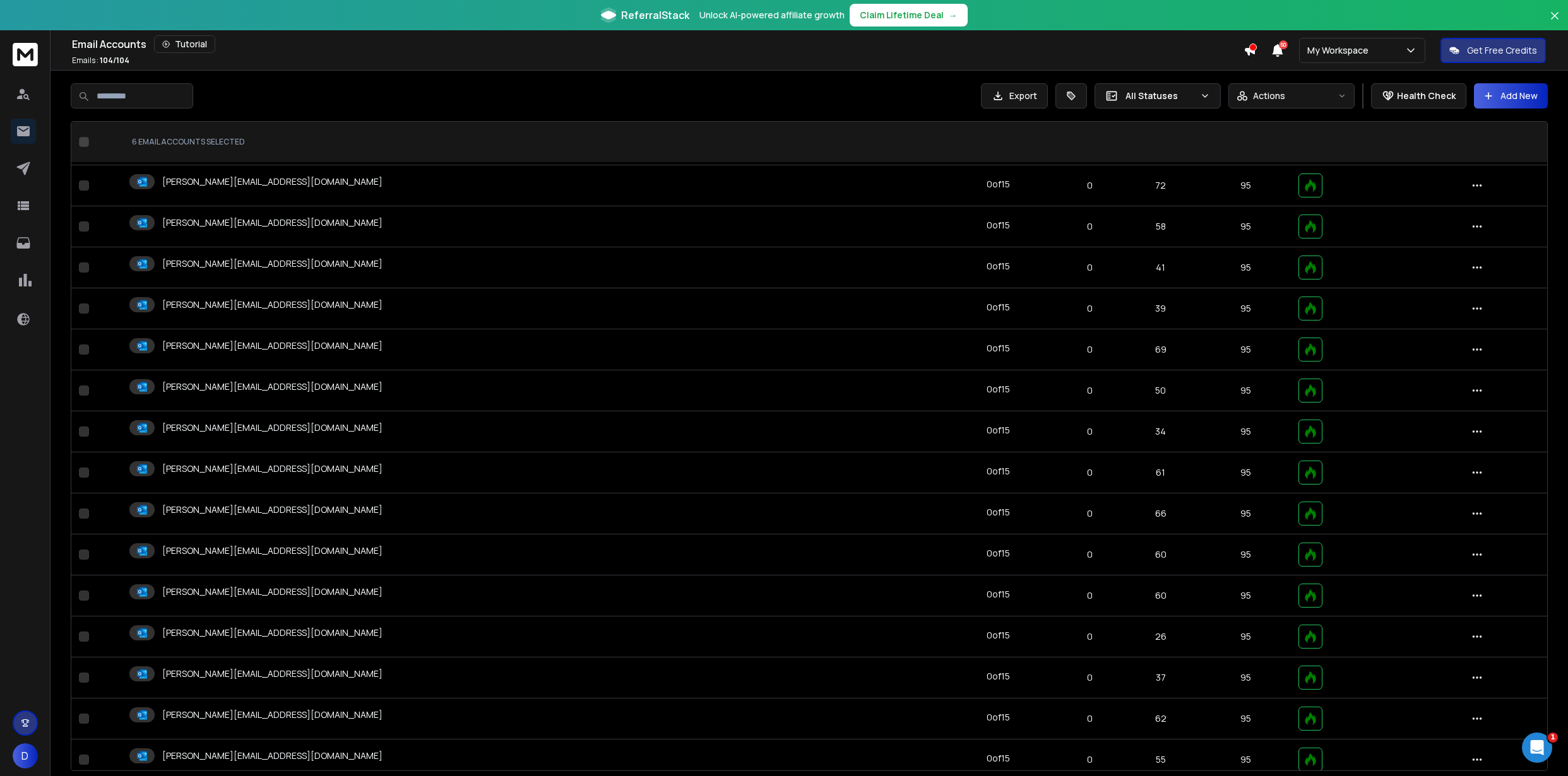
click at [275, 230] on div "[PERSON_NAME][EMAIL_ADDRESS][DOMAIN_NAME]" at bounding box center [529, 223] width 801 height 15
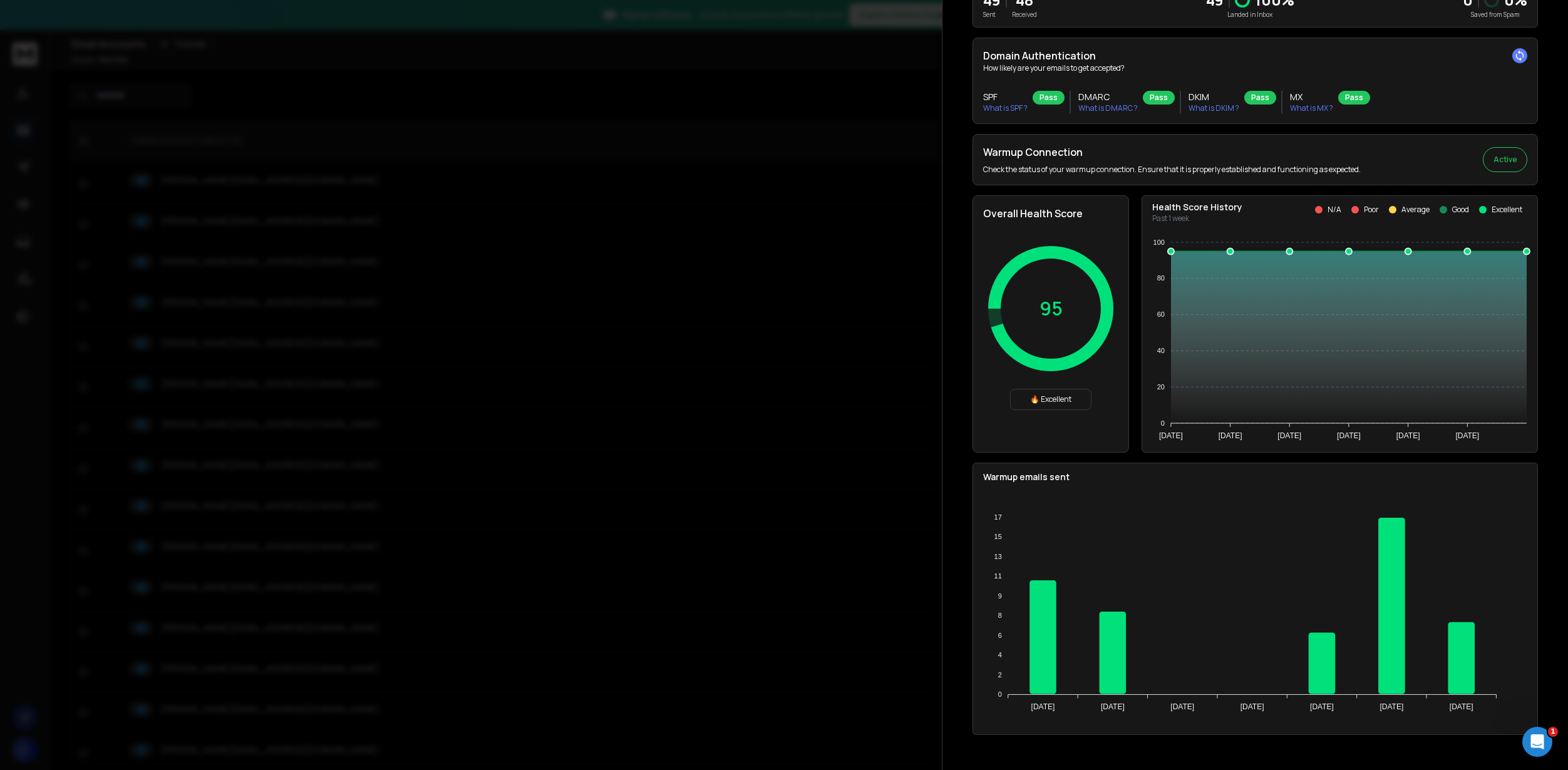
click at [216, 402] on div at bounding box center [784, 385] width 1568 height 770
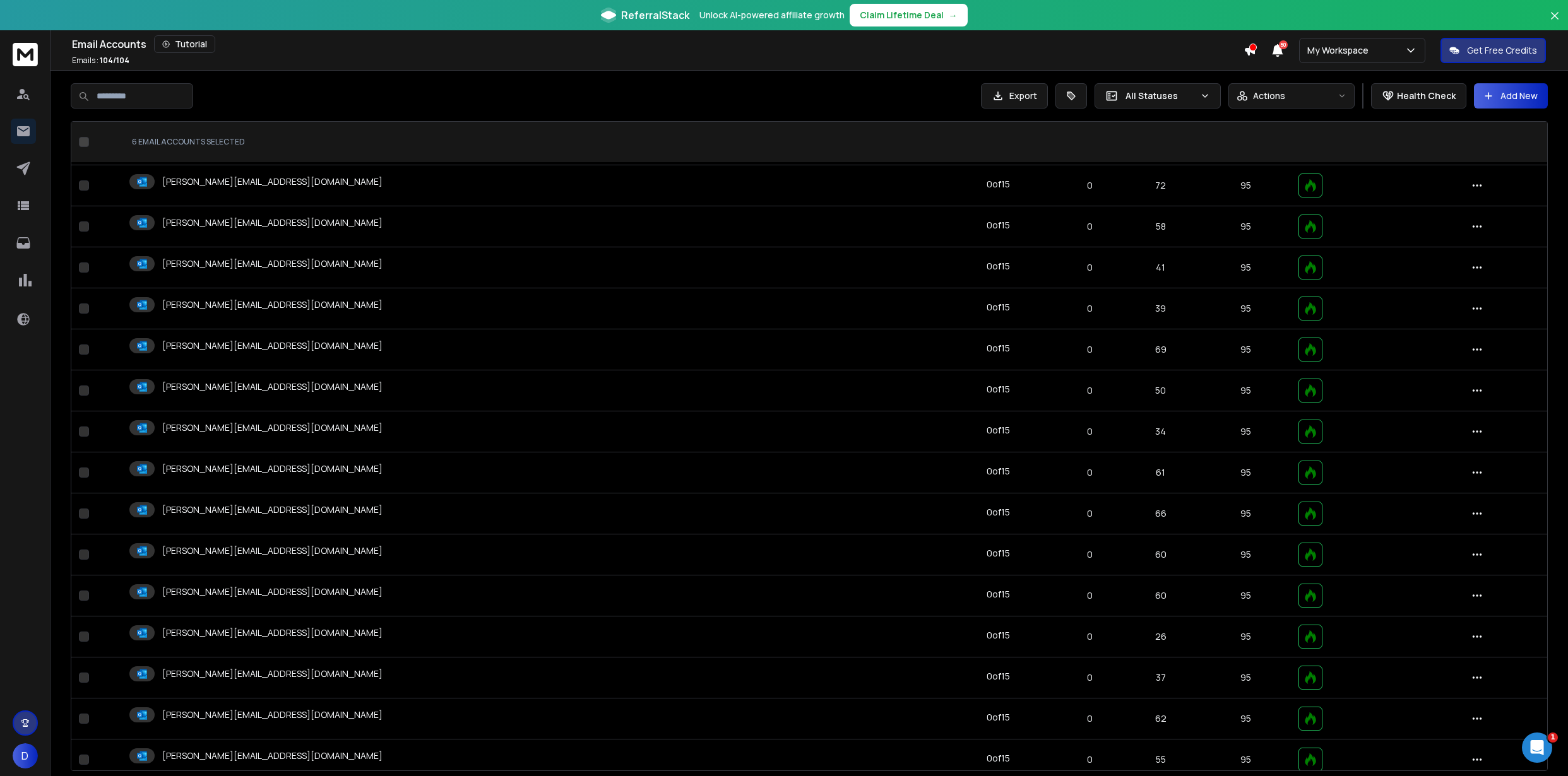
click at [273, 278] on td "[PERSON_NAME][EMAIL_ADDRESS][DOMAIN_NAME]" at bounding box center [530, 268] width 816 height 41
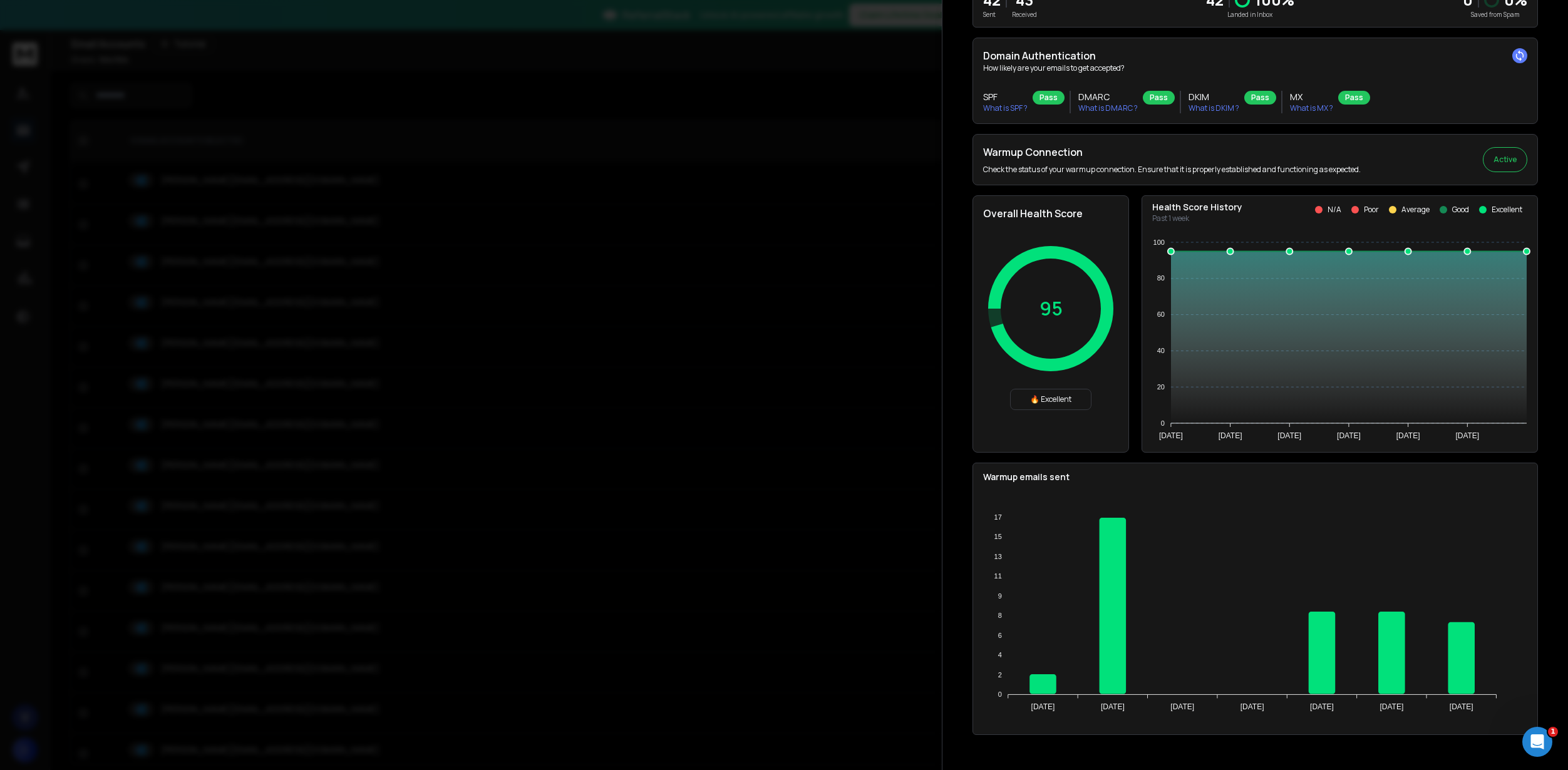
click at [536, 384] on div at bounding box center [784, 385] width 1568 height 770
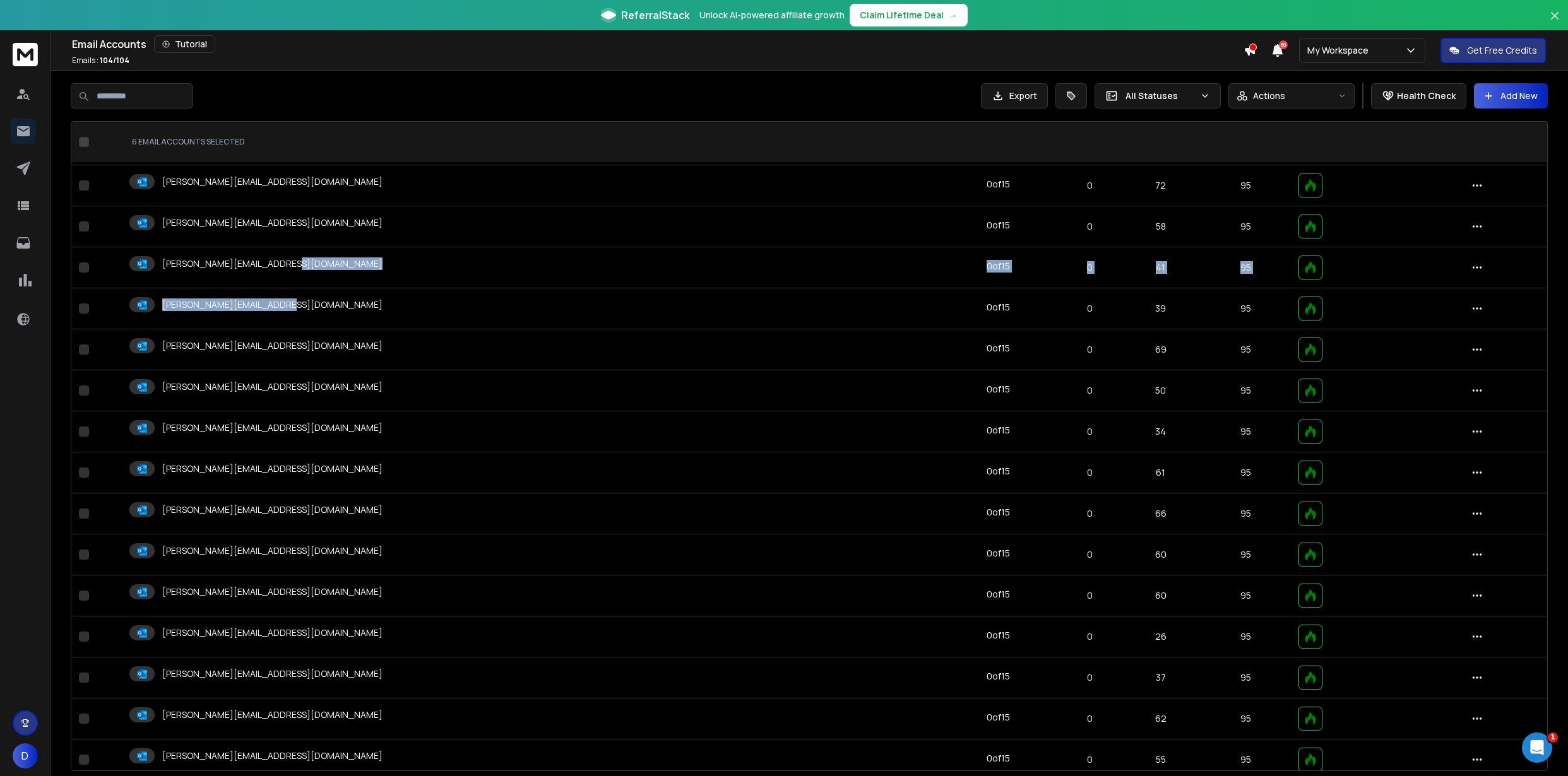
click at [282, 342] on td "[PERSON_NAME][EMAIL_ADDRESS][DOMAIN_NAME]" at bounding box center [530, 350] width 816 height 41
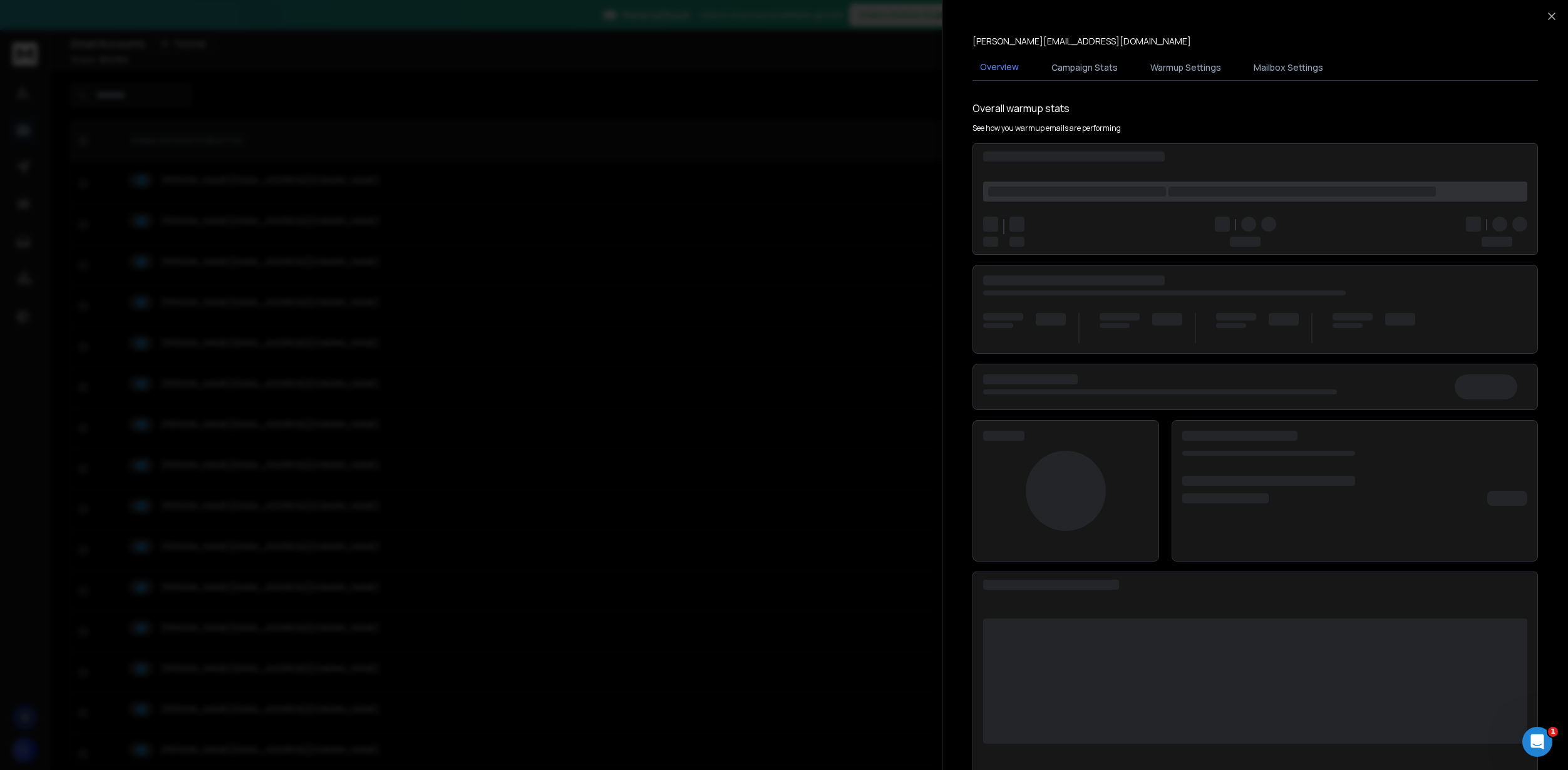
click at [269, 318] on div at bounding box center [784, 385] width 1568 height 770
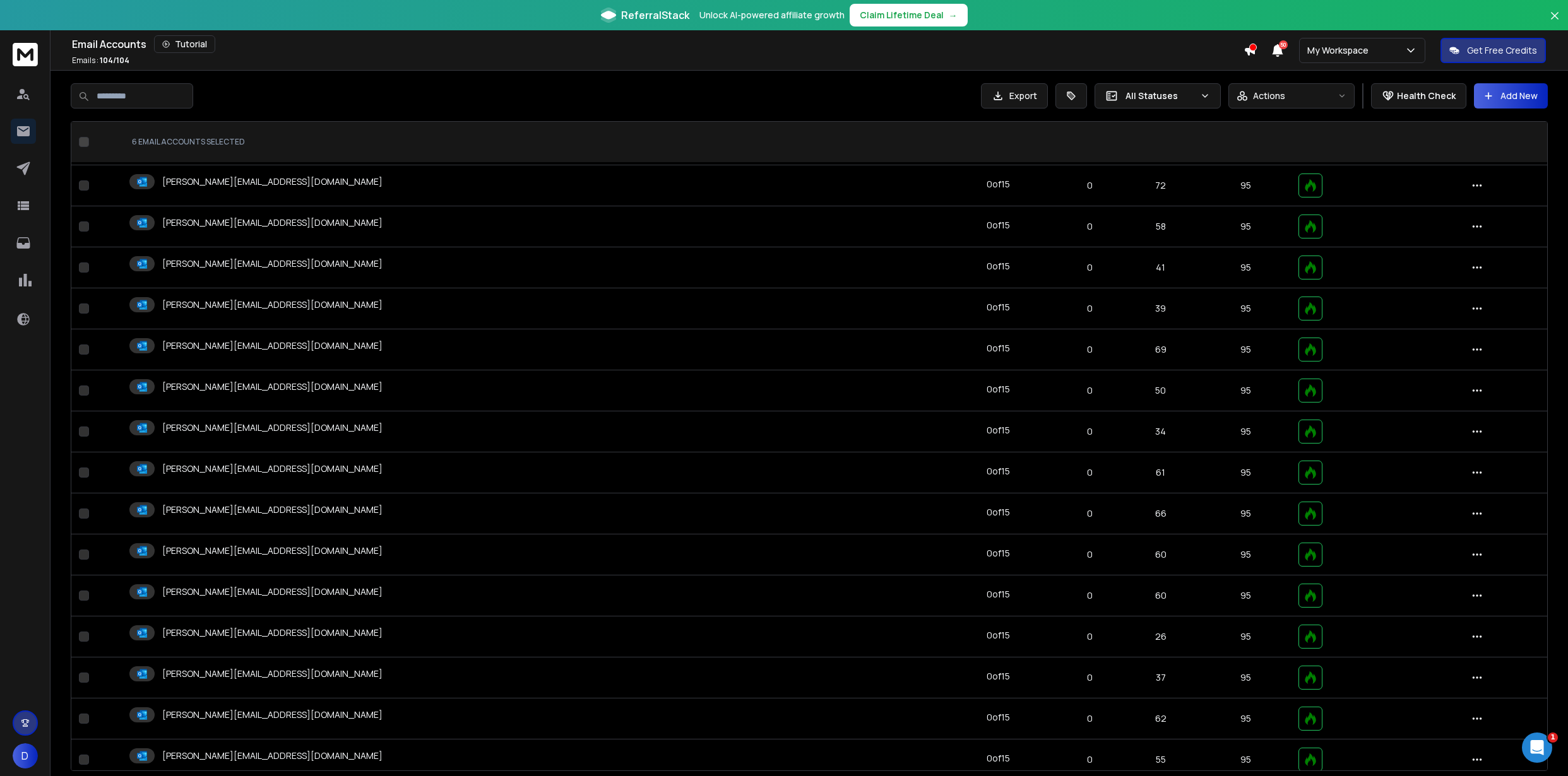
click at [256, 311] on p "[PERSON_NAME][EMAIL_ADDRESS][DOMAIN_NAME]" at bounding box center [272, 305] width 220 height 13
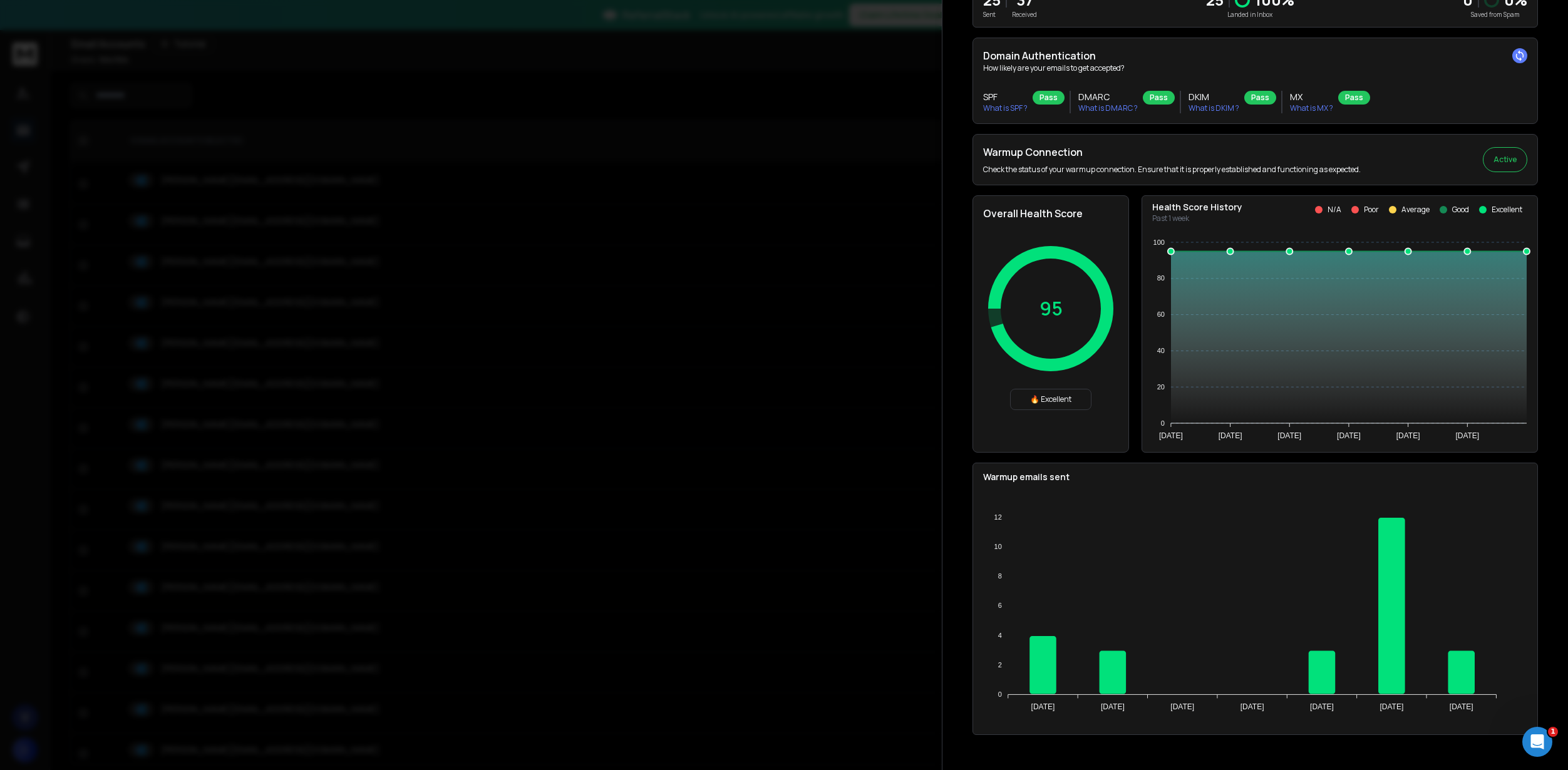
click at [655, 342] on div at bounding box center [784, 385] width 1568 height 770
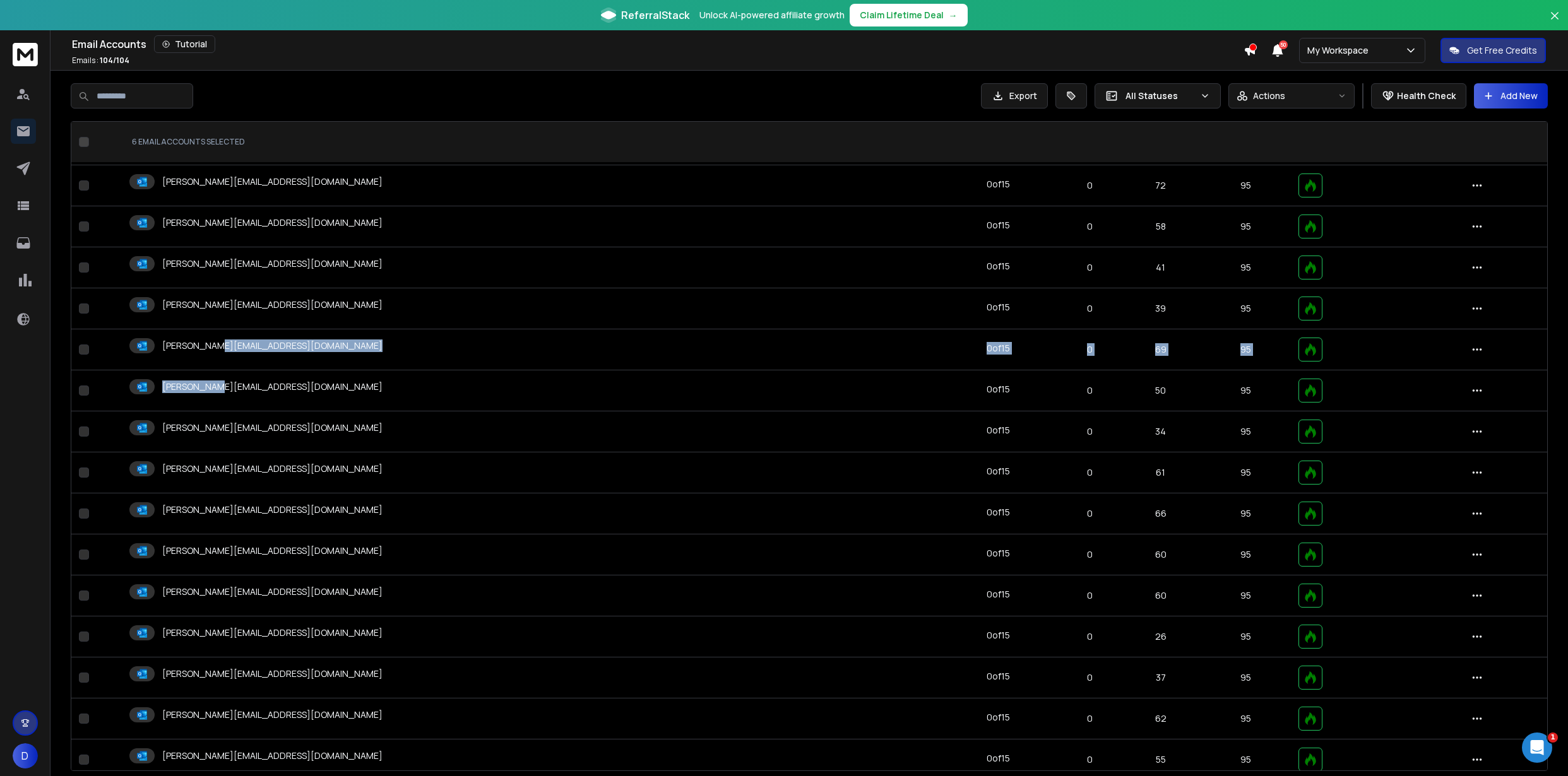
drag, startPoint x: 216, startPoint y: 377, endPoint x: 218, endPoint y: 364, distance: 13.2
click at [218, 364] on td "[PERSON_NAME][EMAIL_ADDRESS][DOMAIN_NAME]" at bounding box center [530, 350] width 816 height 41
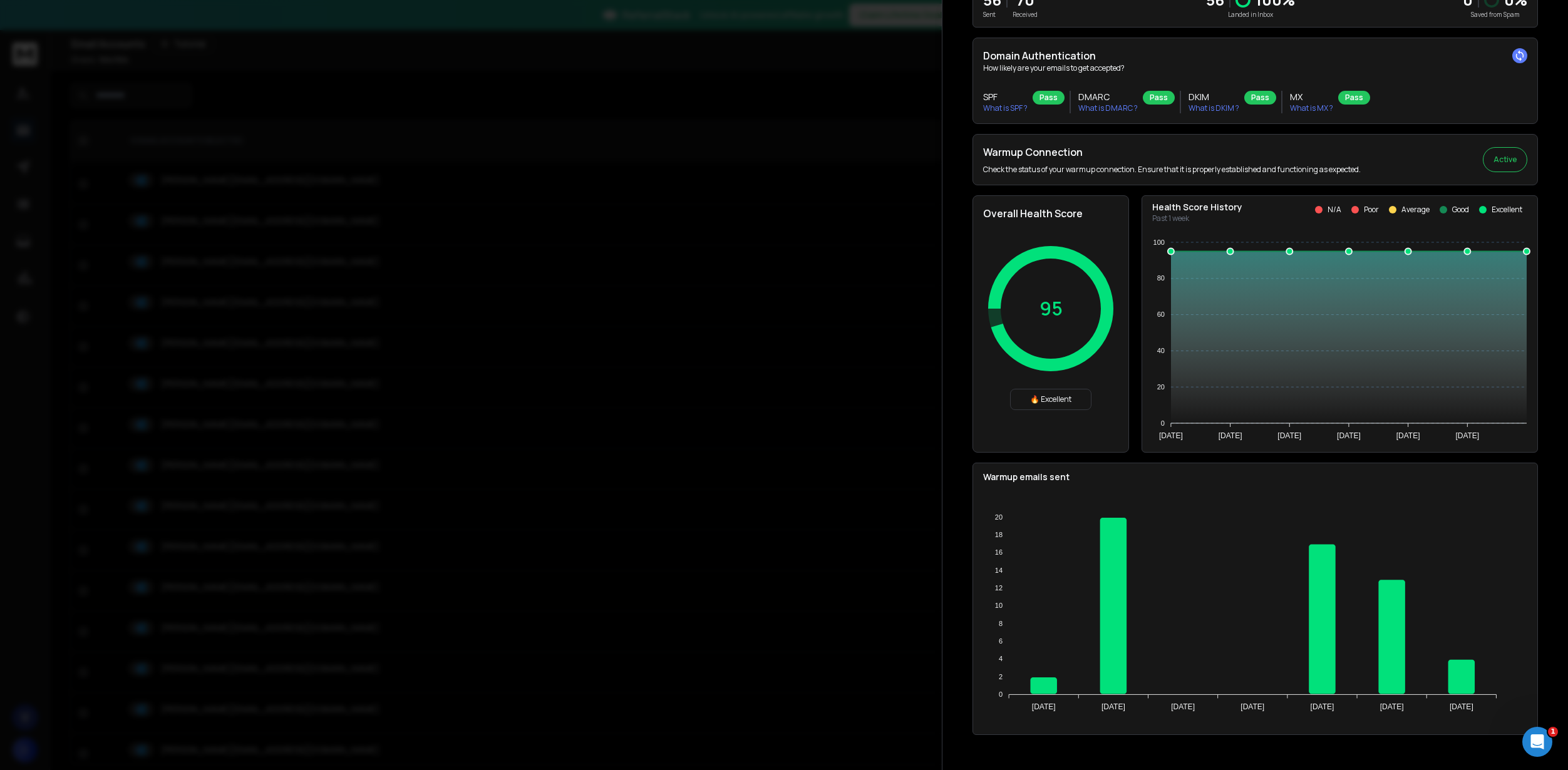
click at [574, 377] on div at bounding box center [784, 385] width 1568 height 770
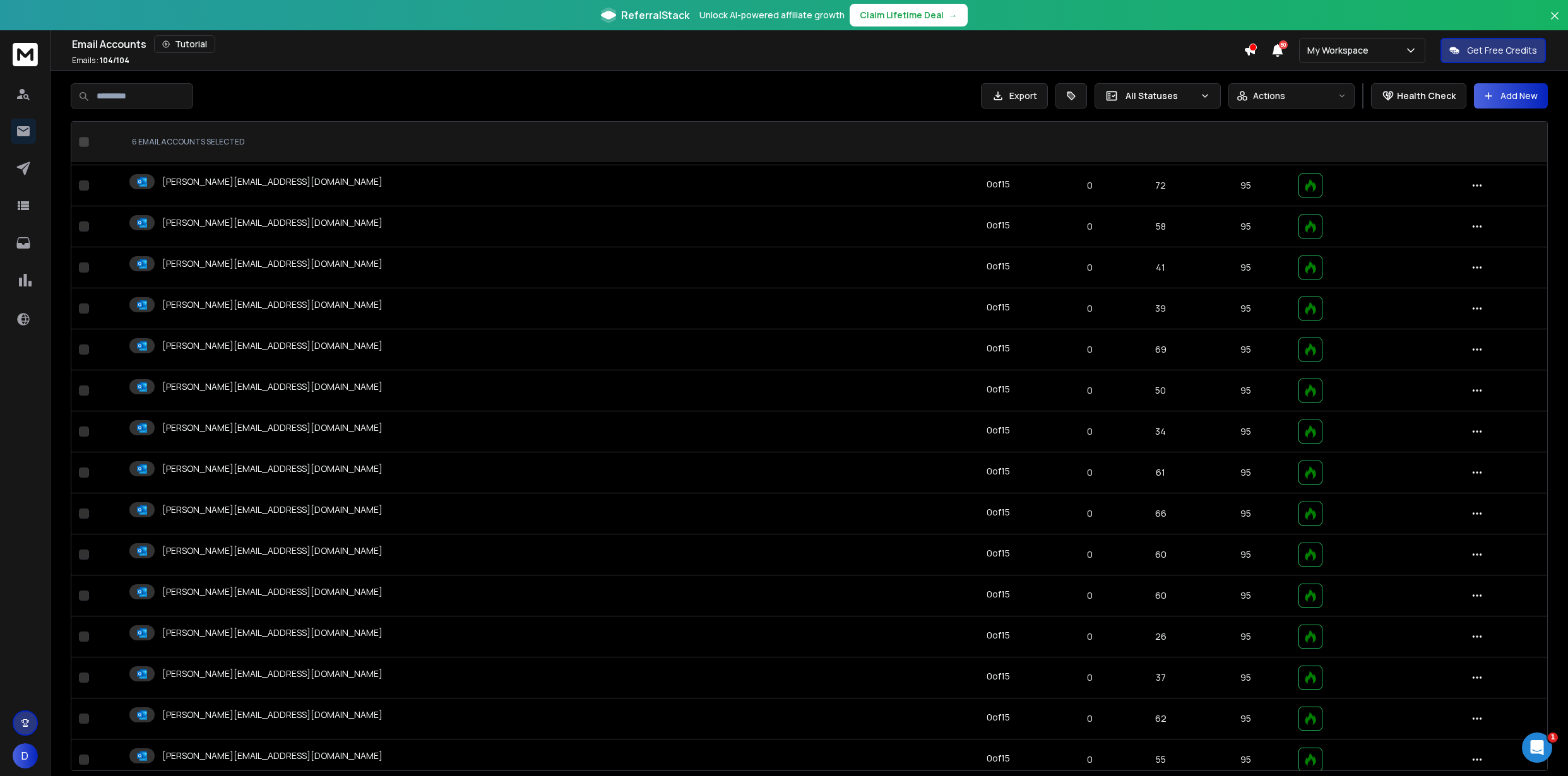
click at [245, 434] on p "[PERSON_NAME][EMAIL_ADDRESS][DOMAIN_NAME]" at bounding box center [272, 428] width 220 height 13
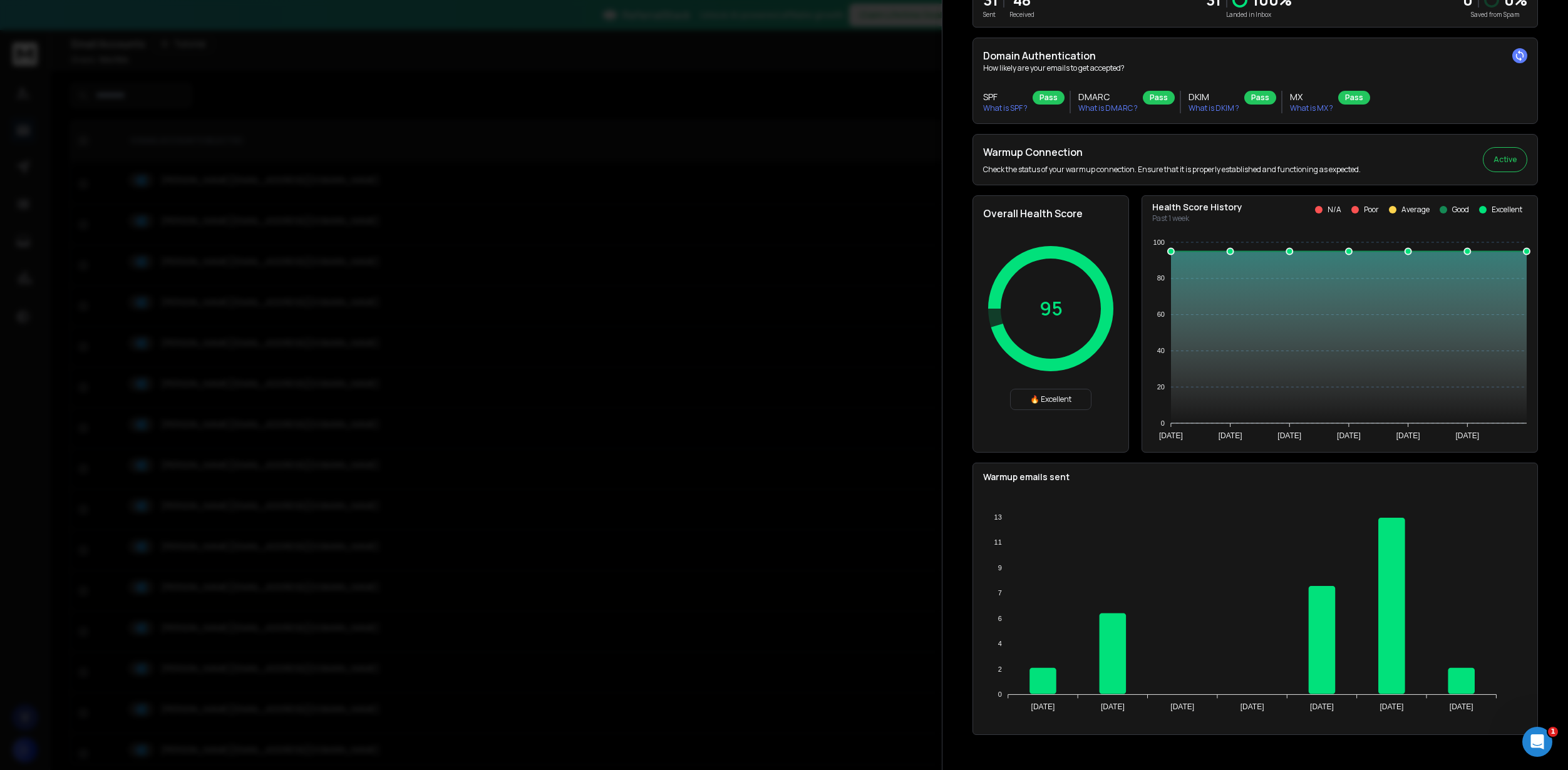
click at [641, 456] on div at bounding box center [784, 385] width 1568 height 770
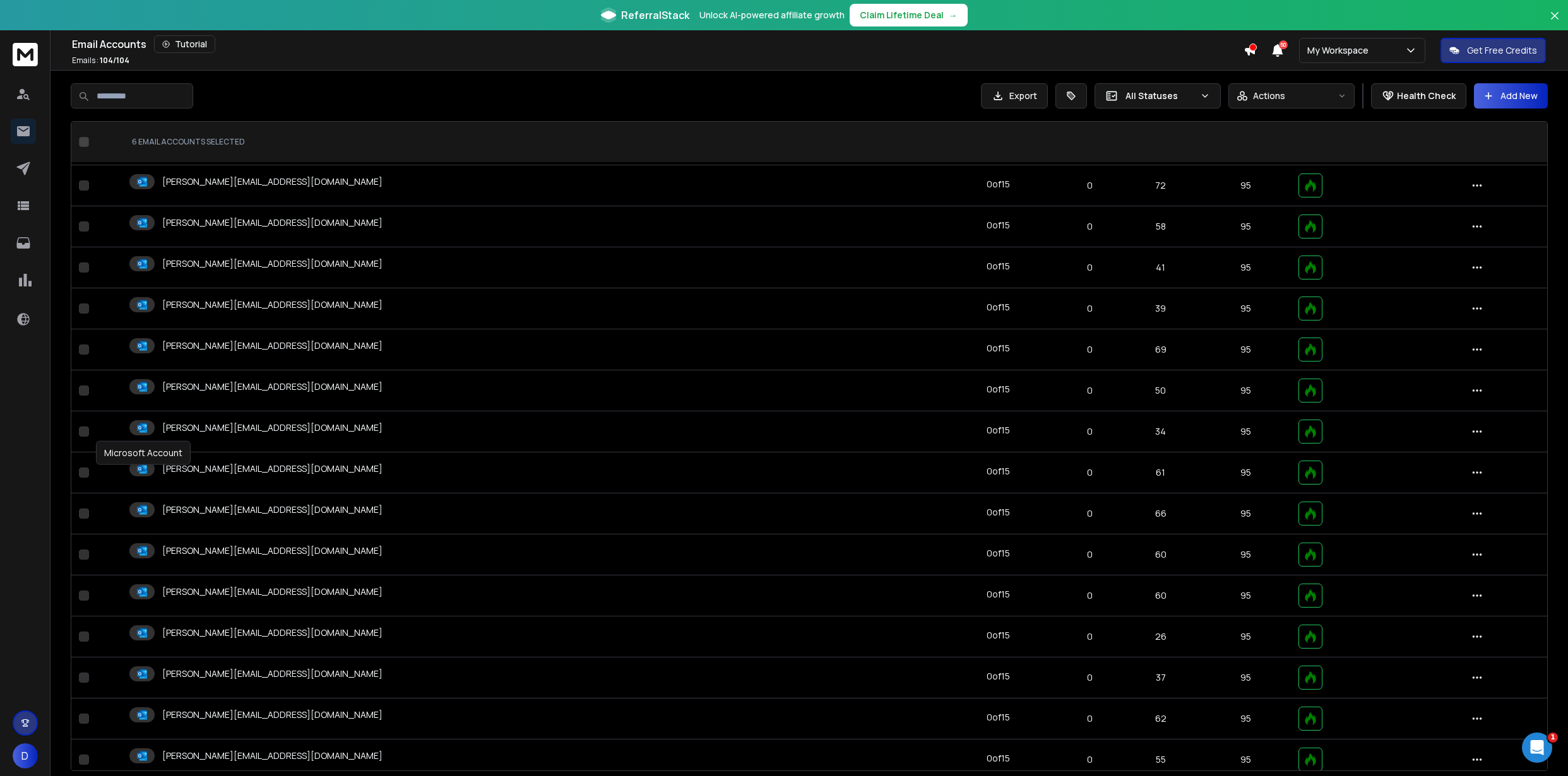
click at [184, 485] on td "[PERSON_NAME][EMAIL_ADDRESS][DOMAIN_NAME]" at bounding box center [530, 473] width 816 height 41
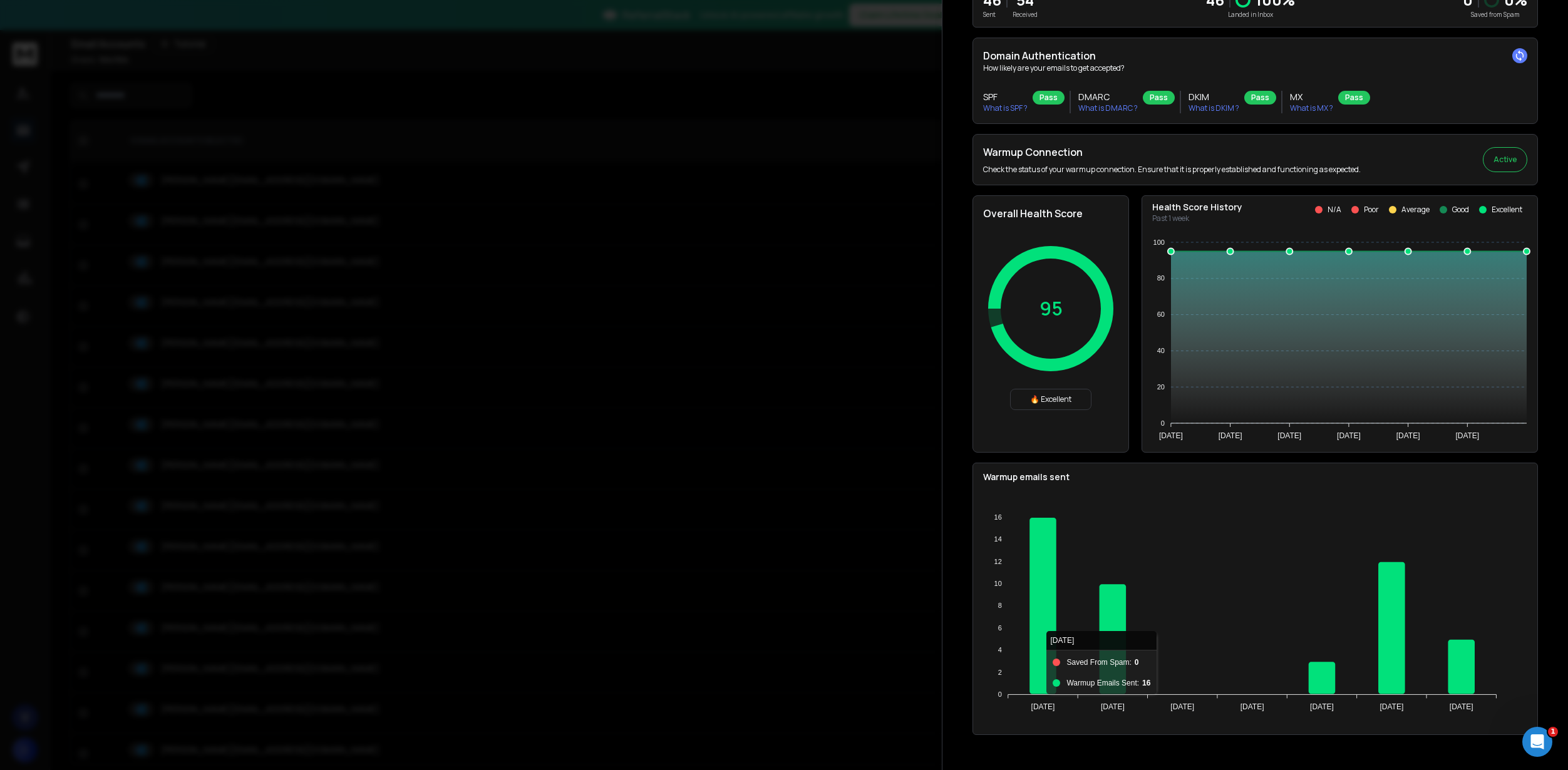
click at [487, 564] on div at bounding box center [784, 385] width 1568 height 770
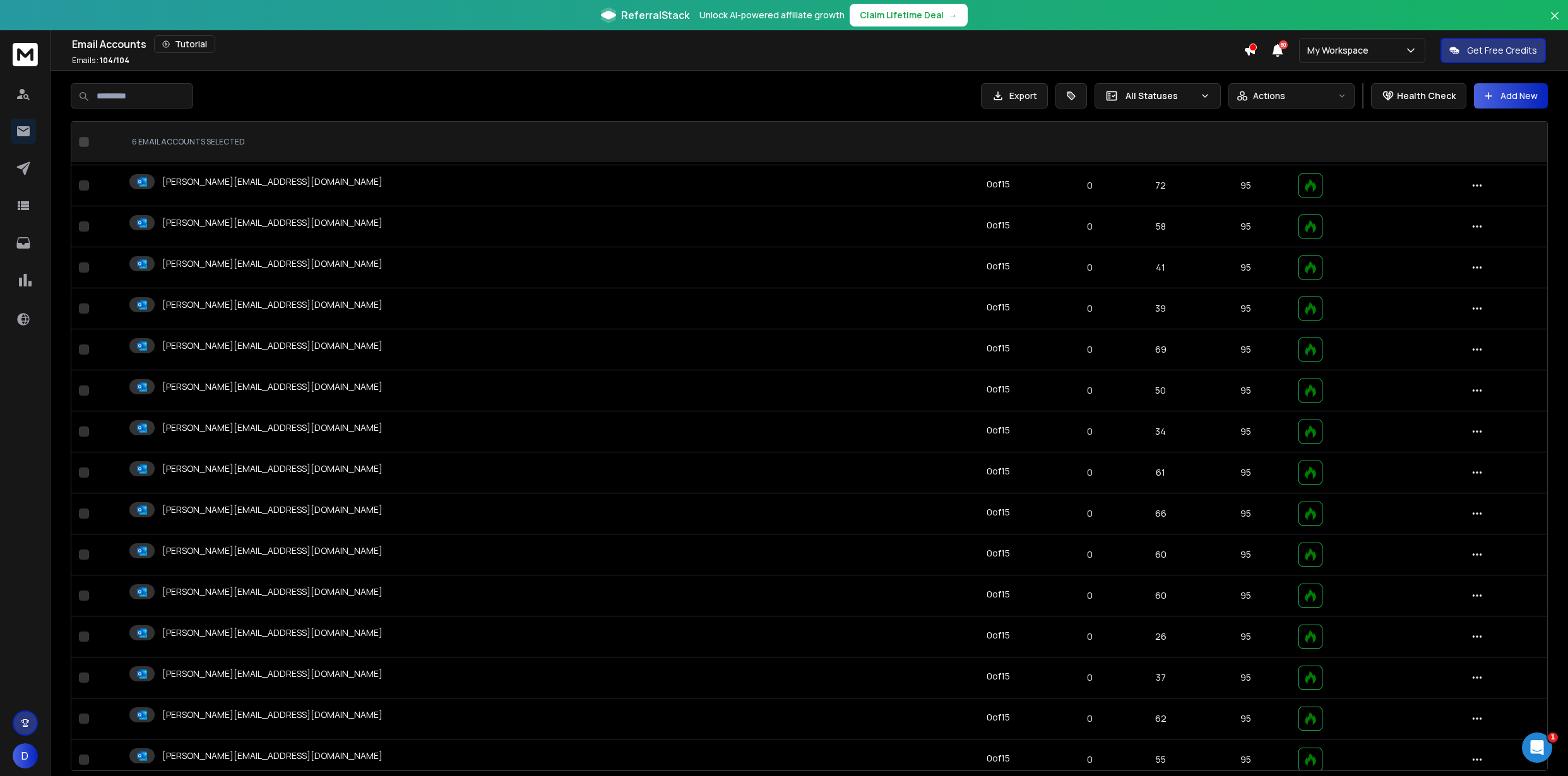
click at [217, 518] on div "[PERSON_NAME][EMAIL_ADDRESS][DOMAIN_NAME]" at bounding box center [255, 509] width 253 height 15
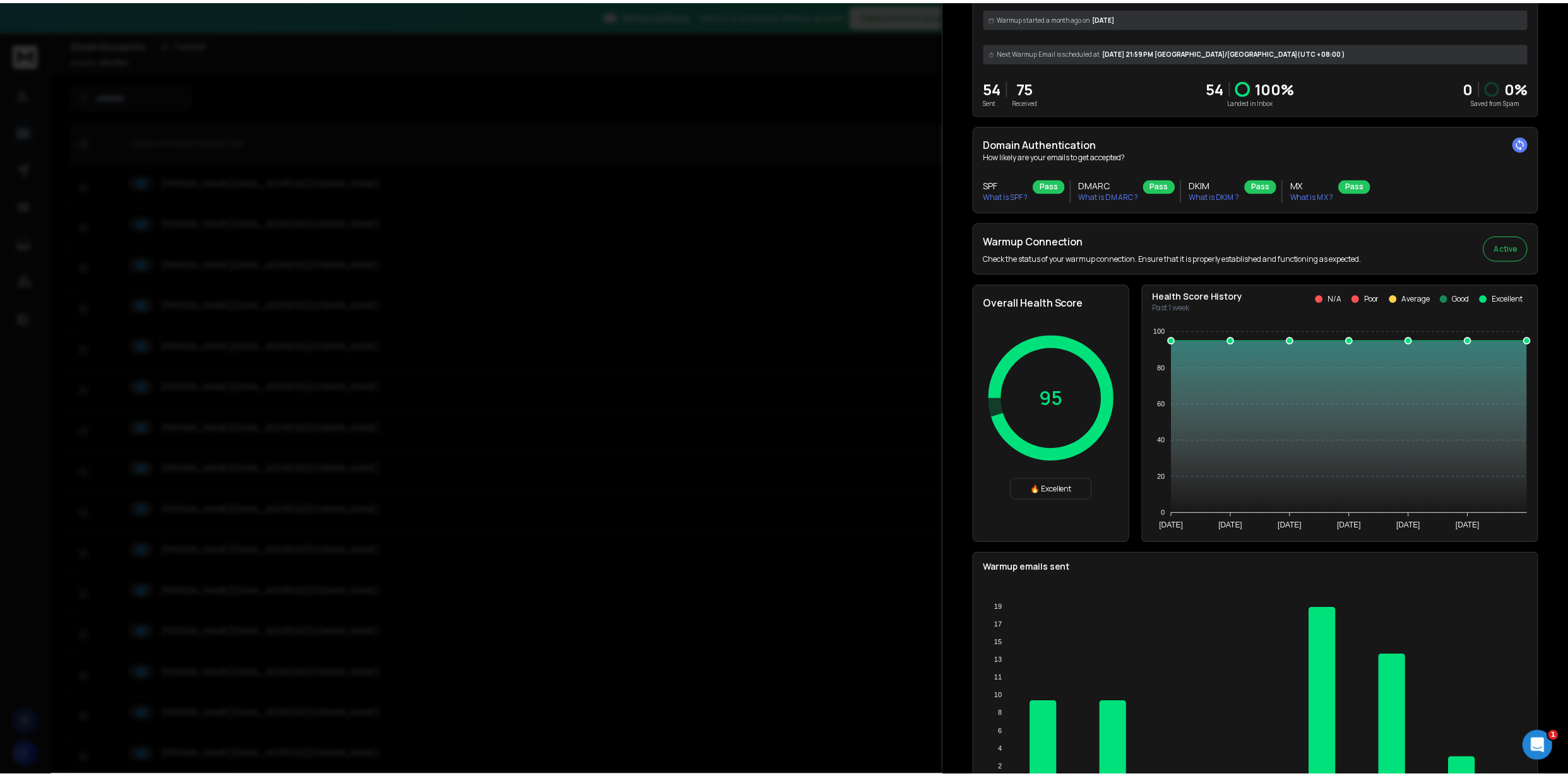
scroll to position [208, 0]
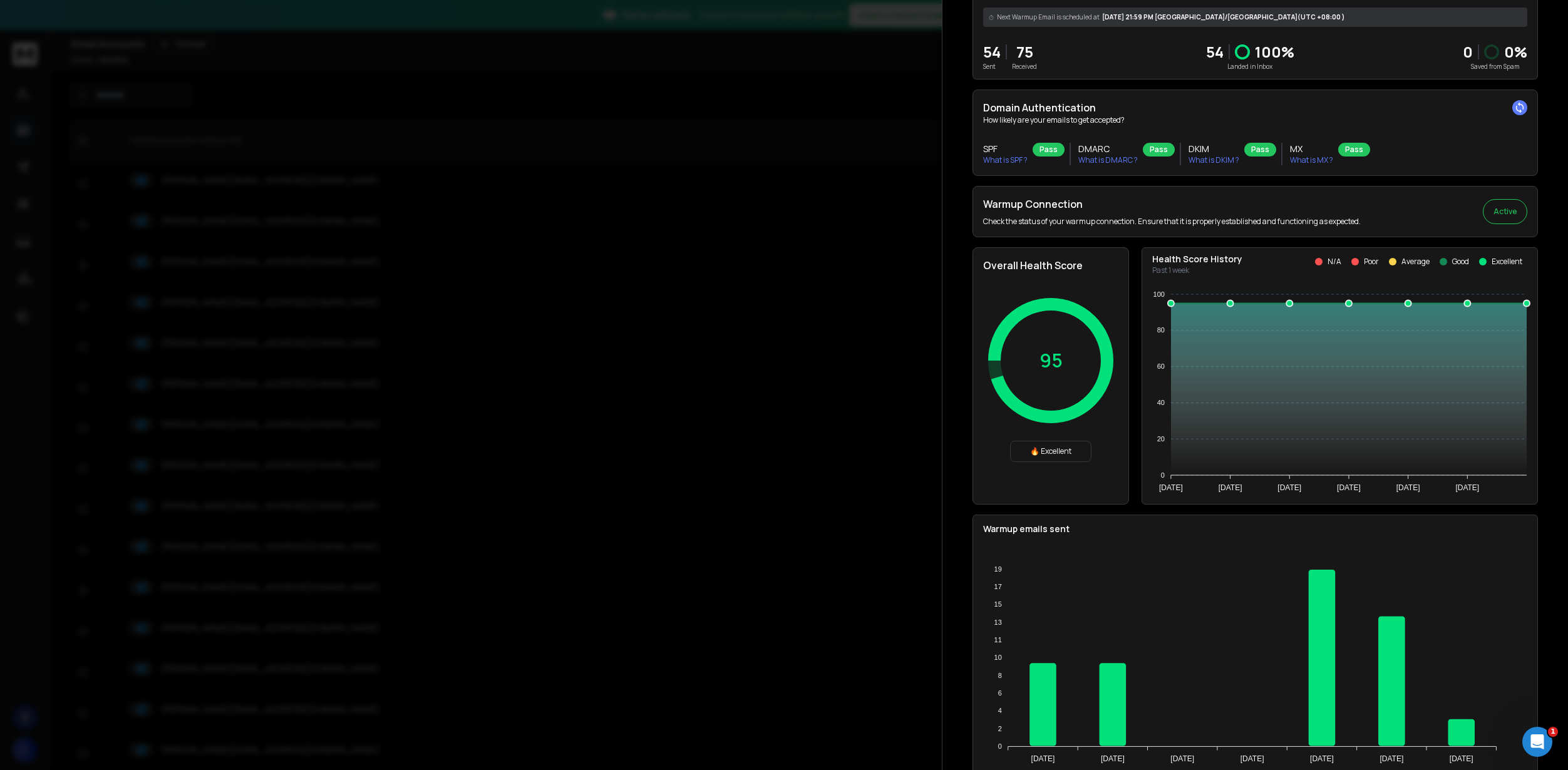
click at [534, 512] on div at bounding box center [784, 385] width 1568 height 770
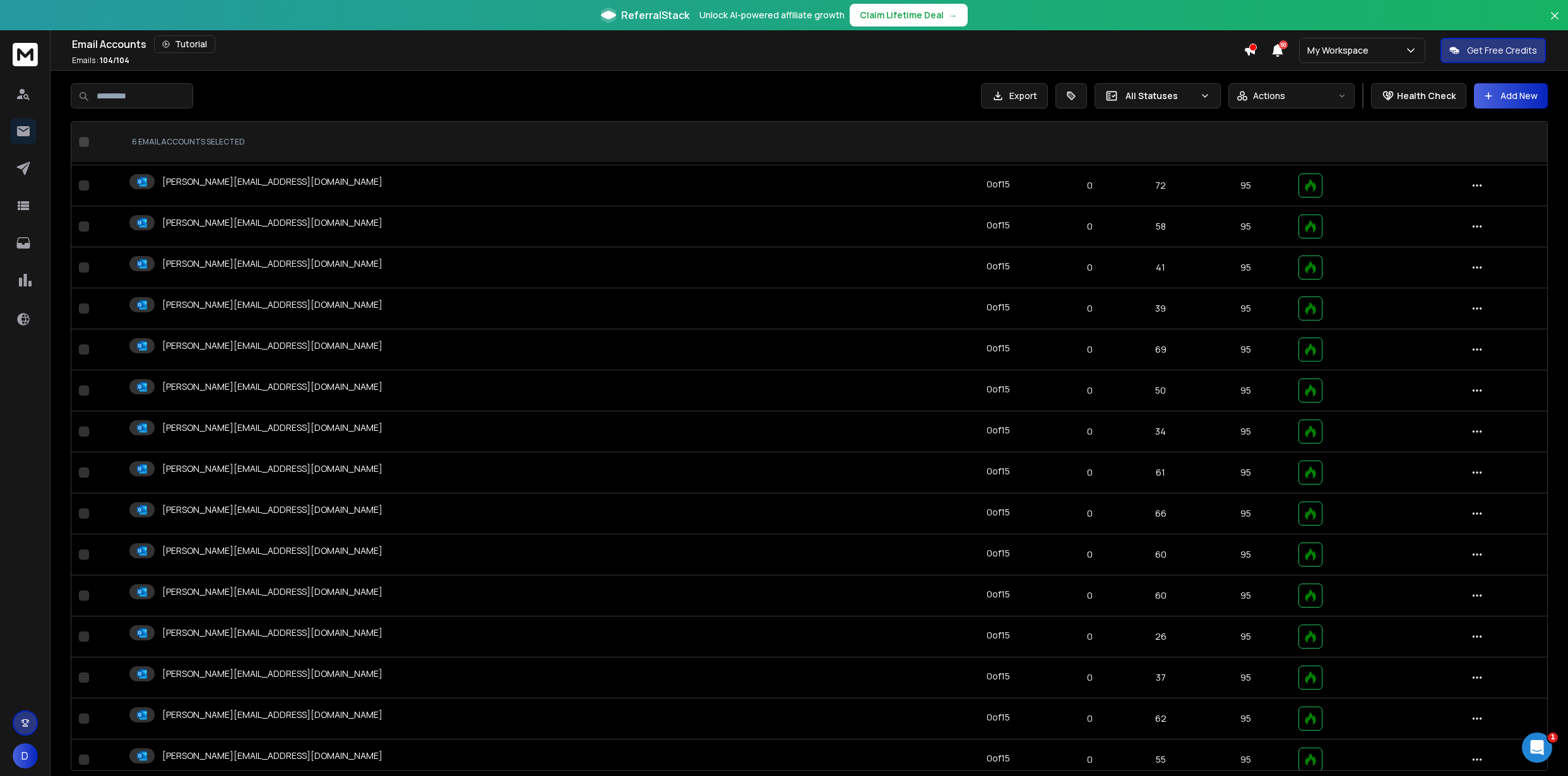
click at [82, 525] on td at bounding box center [96, 514] width 51 height 41
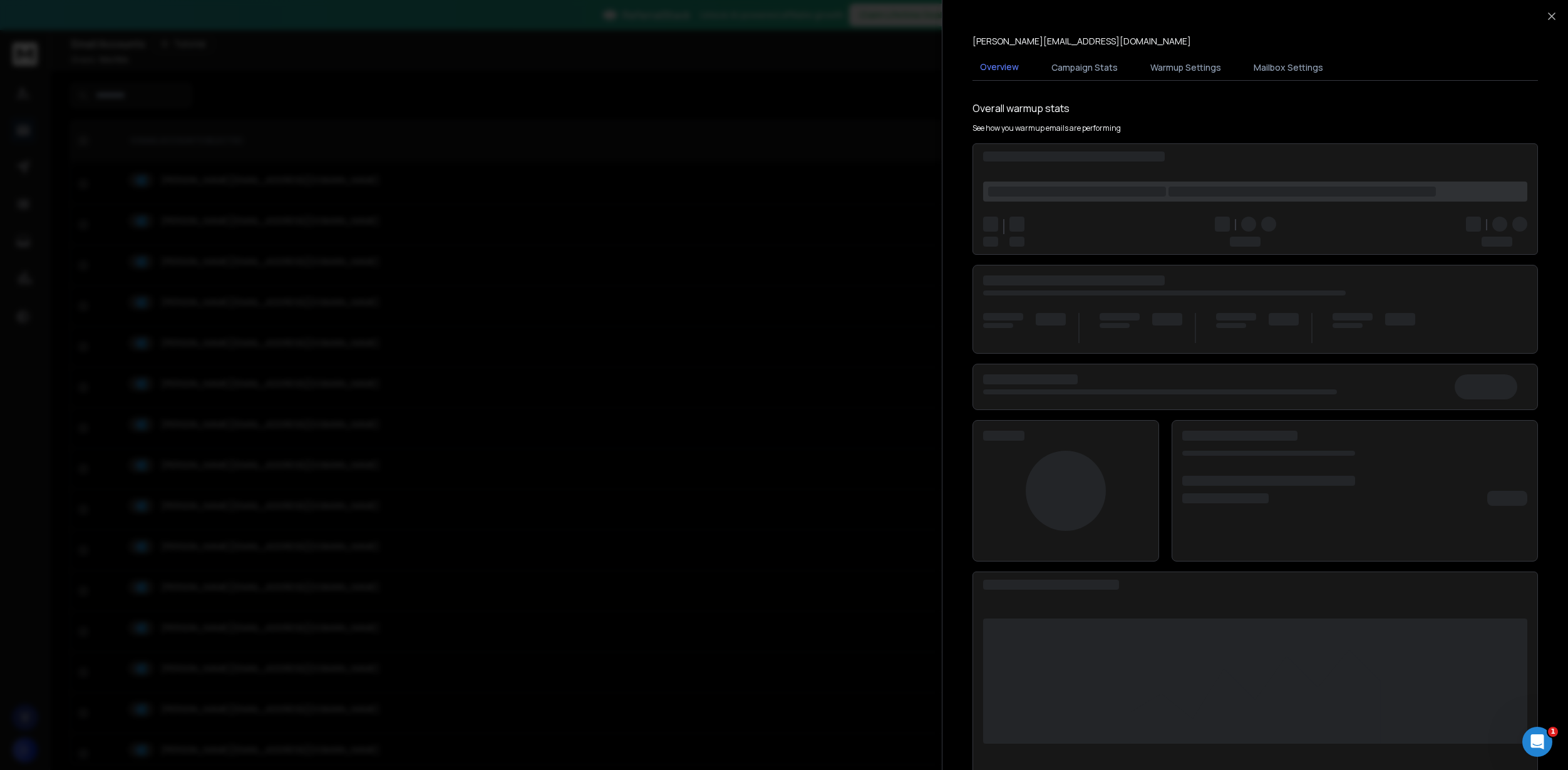
click at [81, 519] on div at bounding box center [784, 385] width 1568 height 770
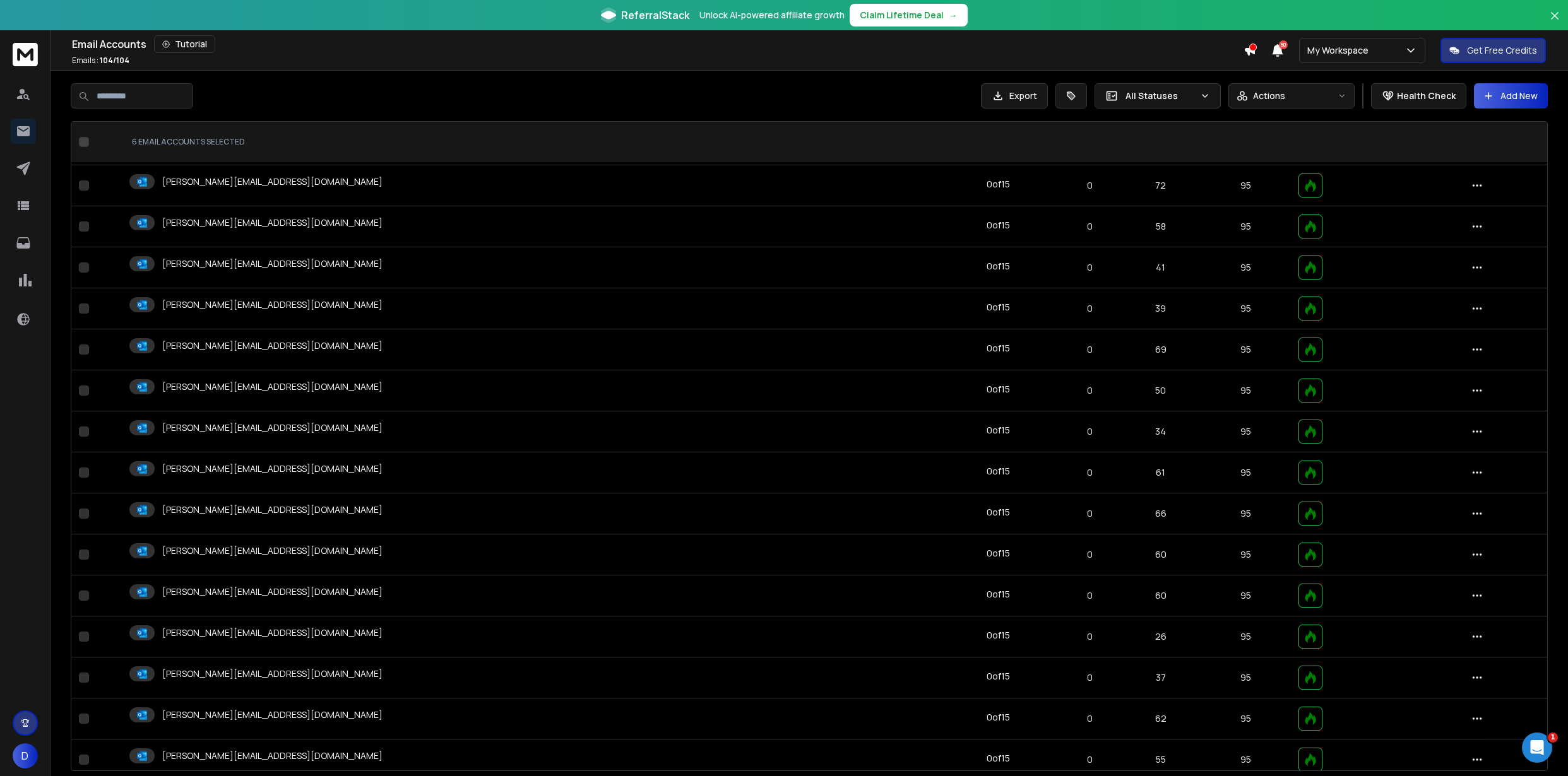
drag, startPoint x: 83, startPoint y: 524, endPoint x: 99, endPoint y: 515, distance: 18.4
click at [84, 519] on button "button" at bounding box center [84, 514] width 10 height 10
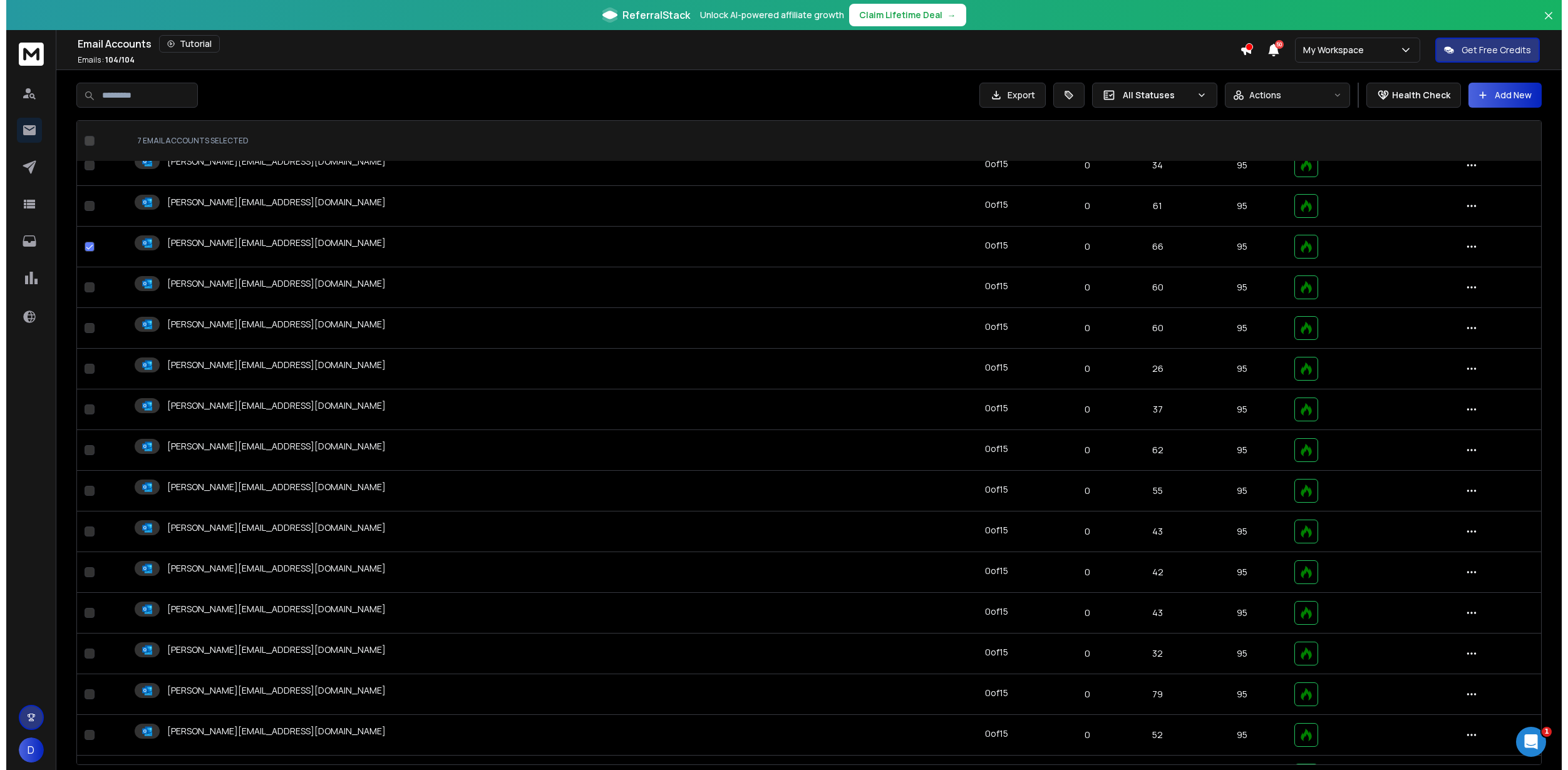
scroll to position [1253, 0]
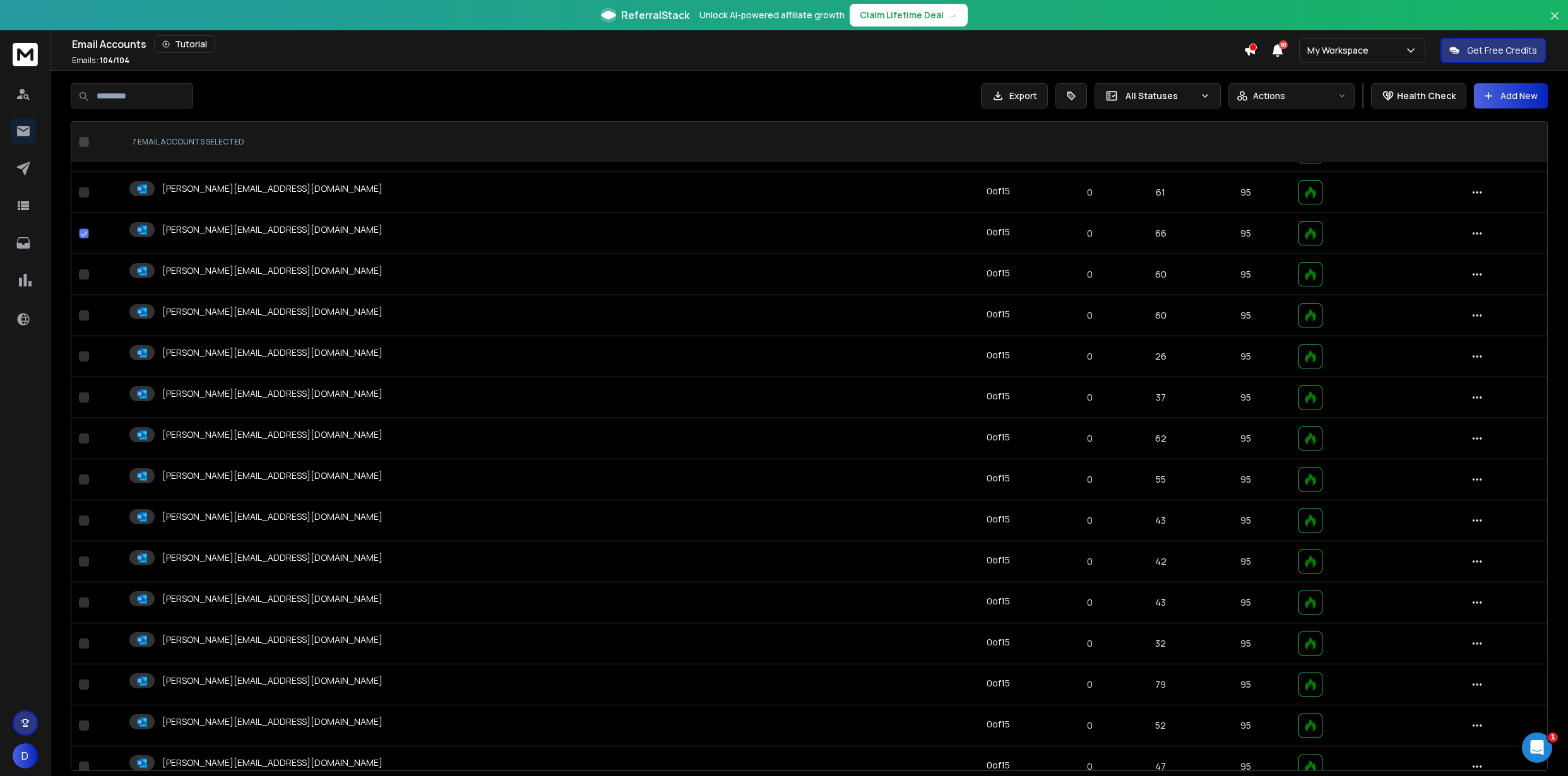
click at [235, 277] on p "[PERSON_NAME][EMAIL_ADDRESS][DOMAIN_NAME]" at bounding box center [272, 271] width 220 height 13
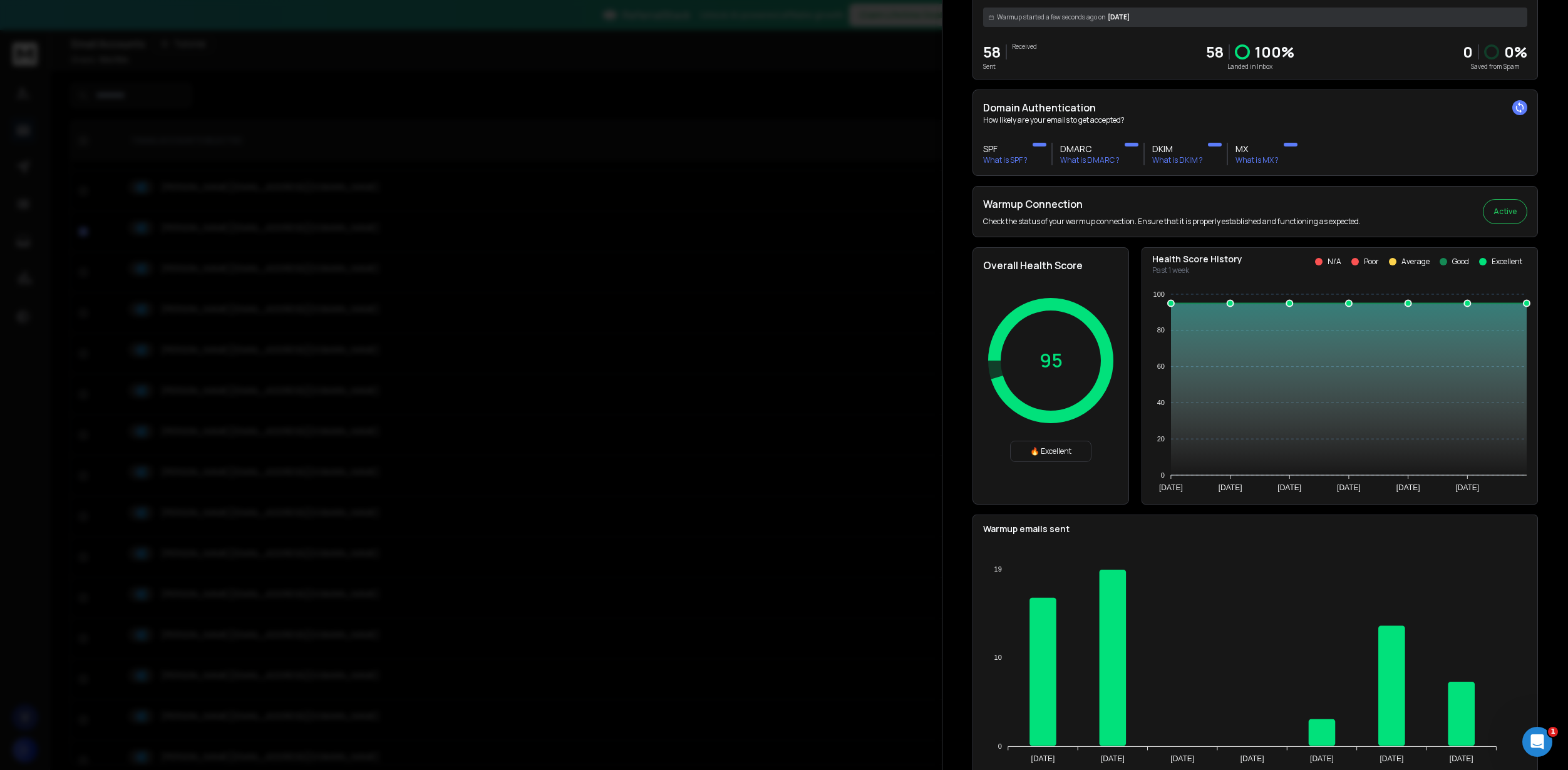
scroll to position [0, 0]
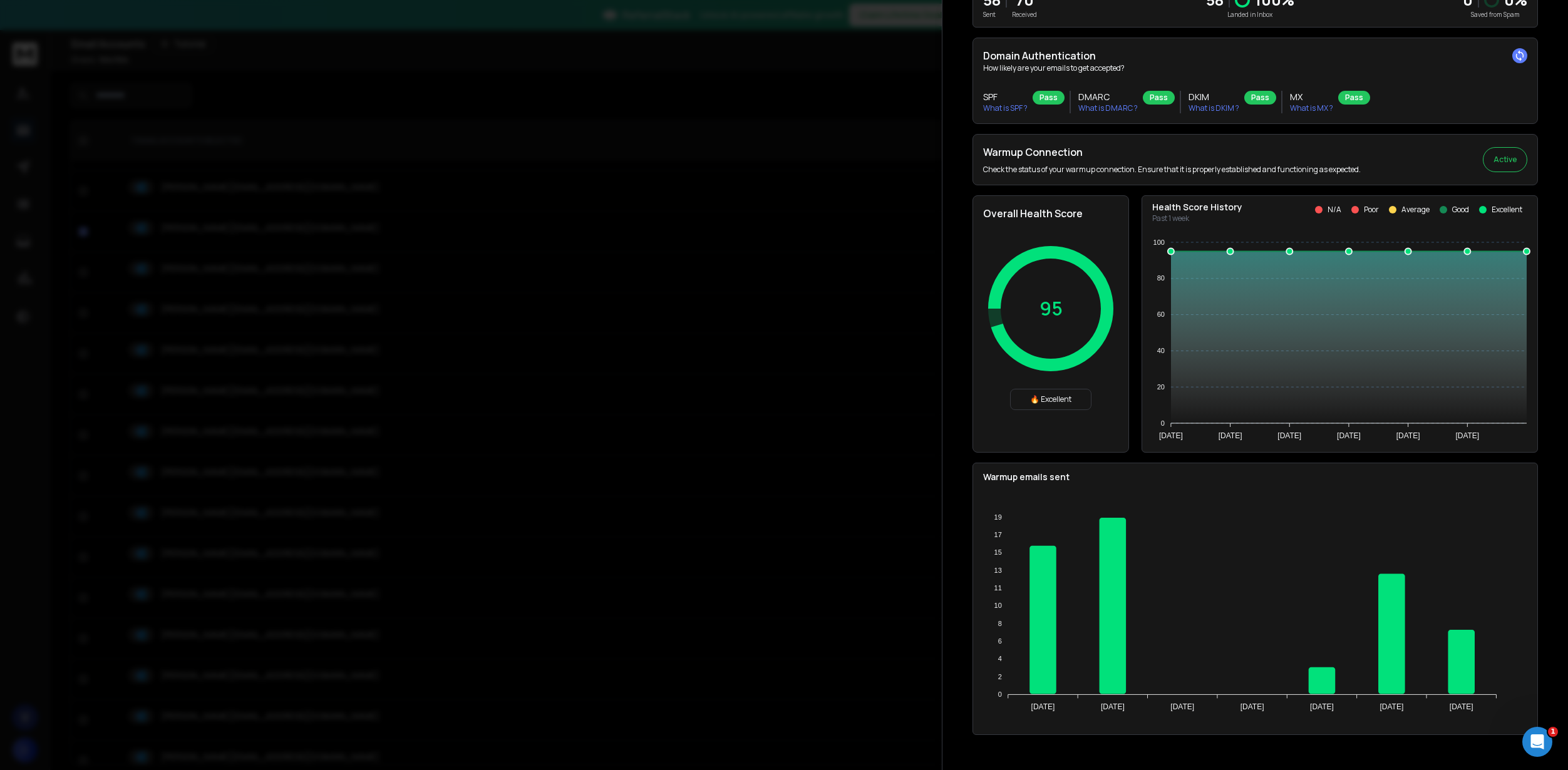
click at [519, 270] on div at bounding box center [784, 385] width 1568 height 770
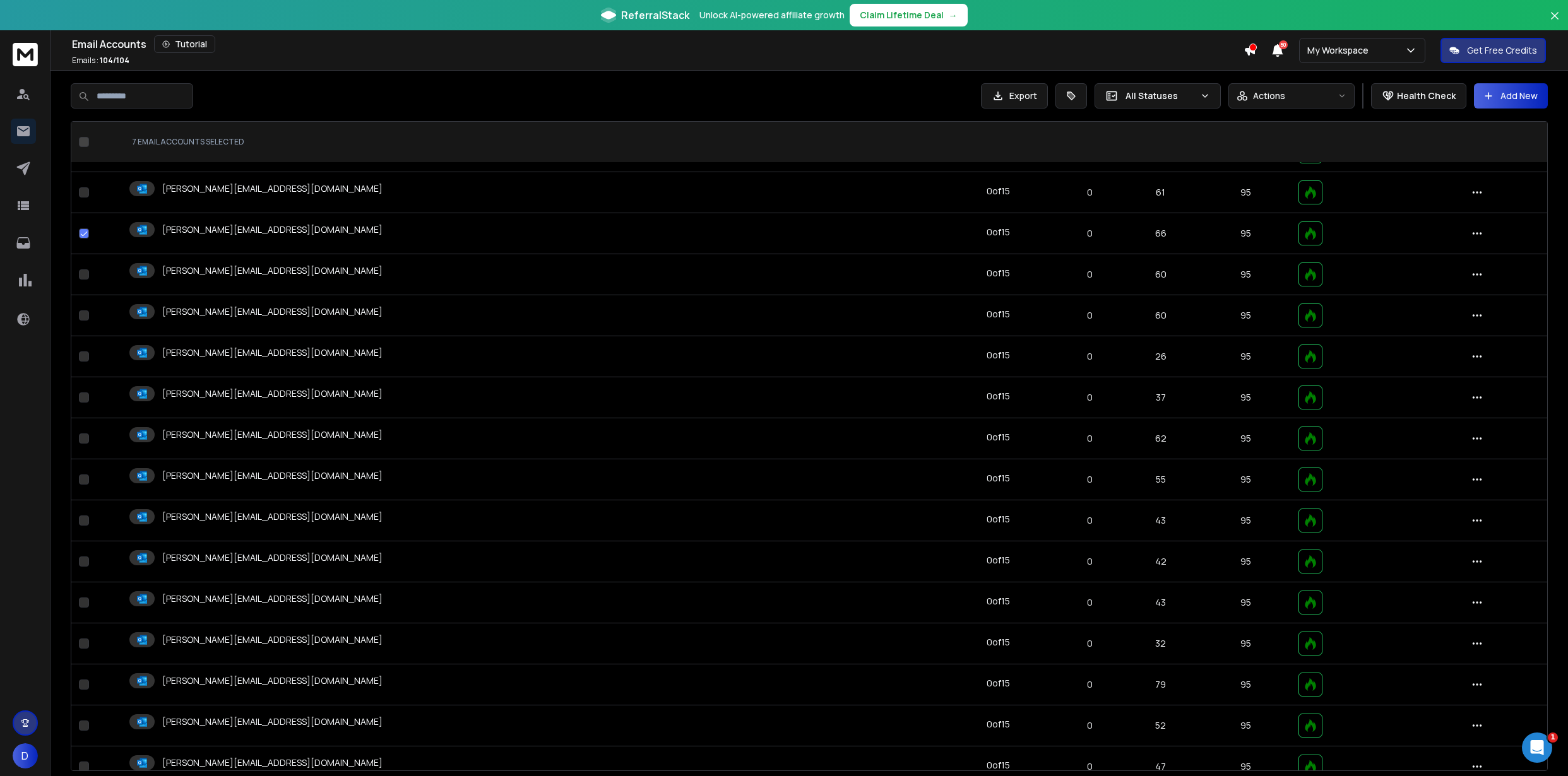
click at [268, 329] on td "[PERSON_NAME][EMAIL_ADDRESS][DOMAIN_NAME]" at bounding box center [530, 316] width 816 height 41
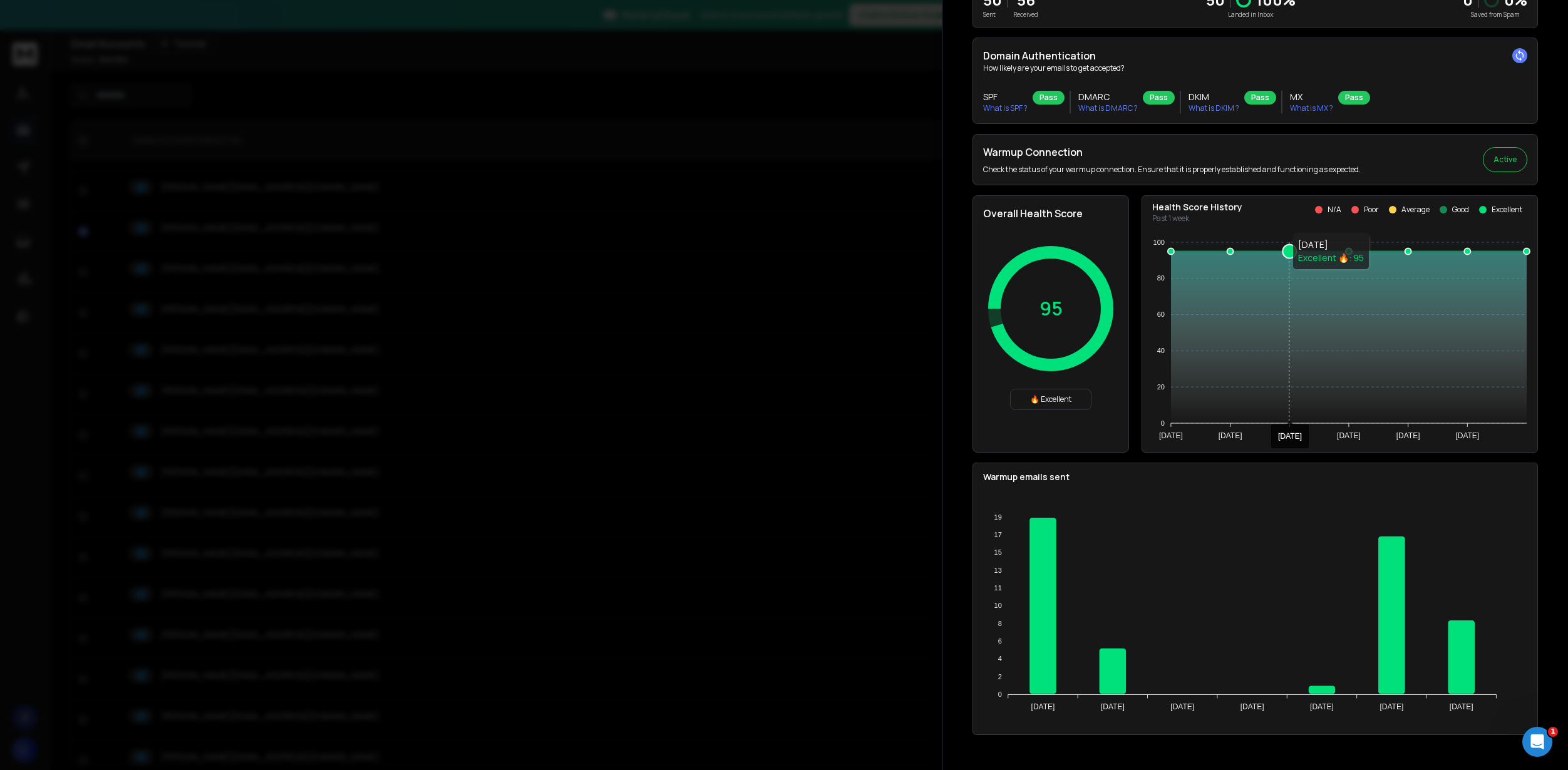
click at [514, 292] on div at bounding box center [784, 385] width 1568 height 770
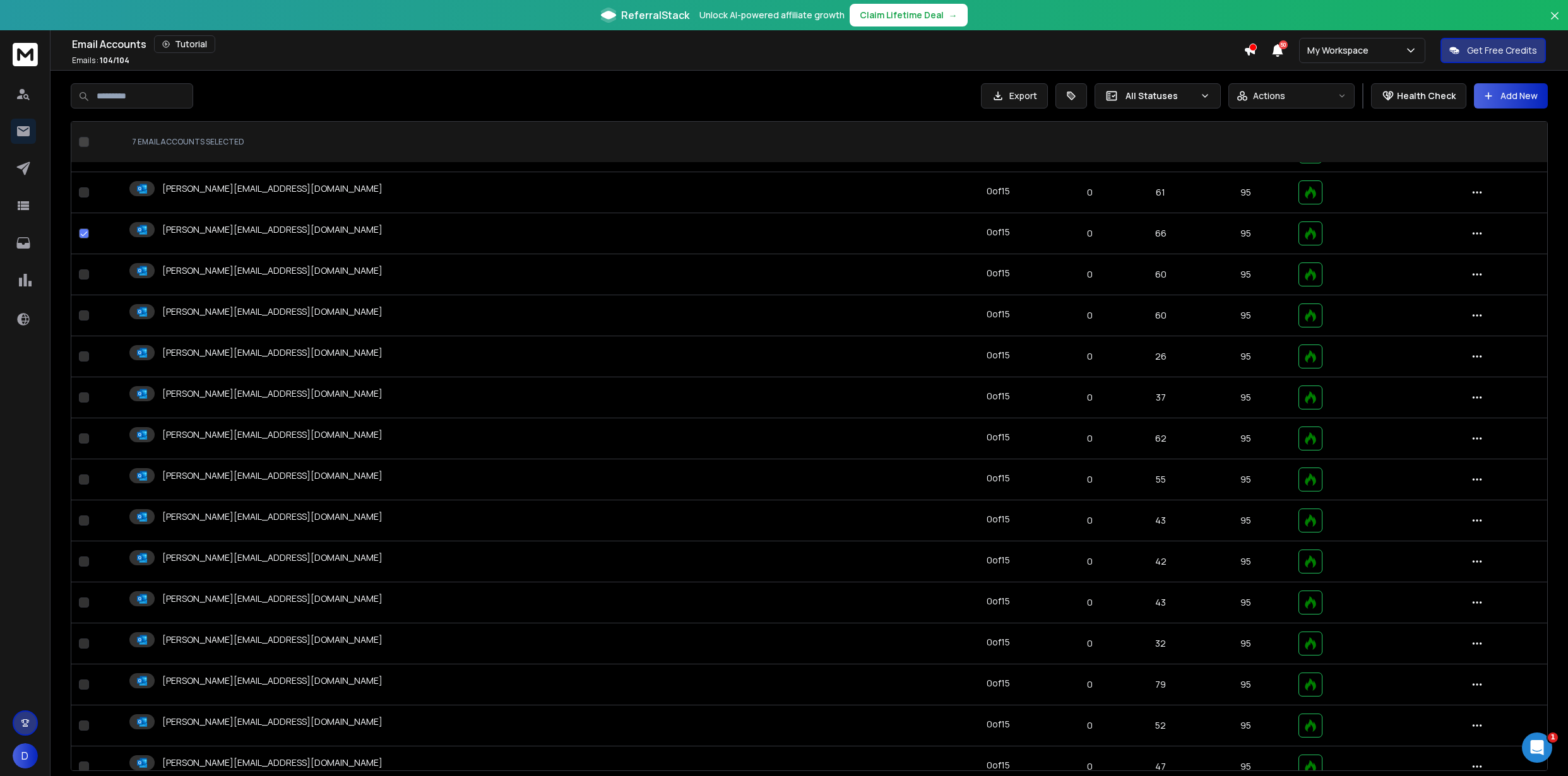
click at [230, 359] on p "[PERSON_NAME][EMAIL_ADDRESS][DOMAIN_NAME]" at bounding box center [272, 353] width 220 height 13
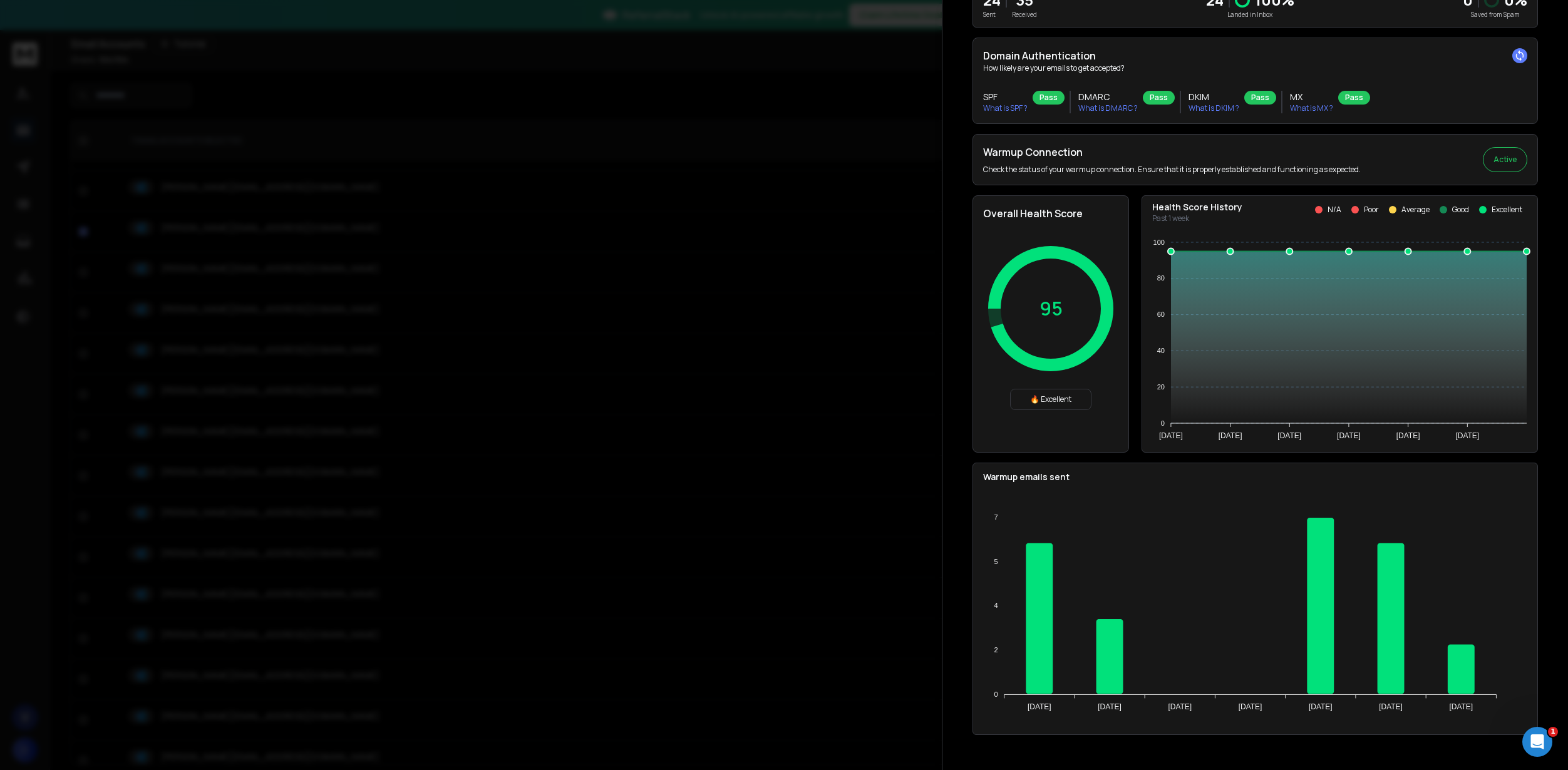
click at [129, 298] on div at bounding box center [784, 385] width 1568 height 770
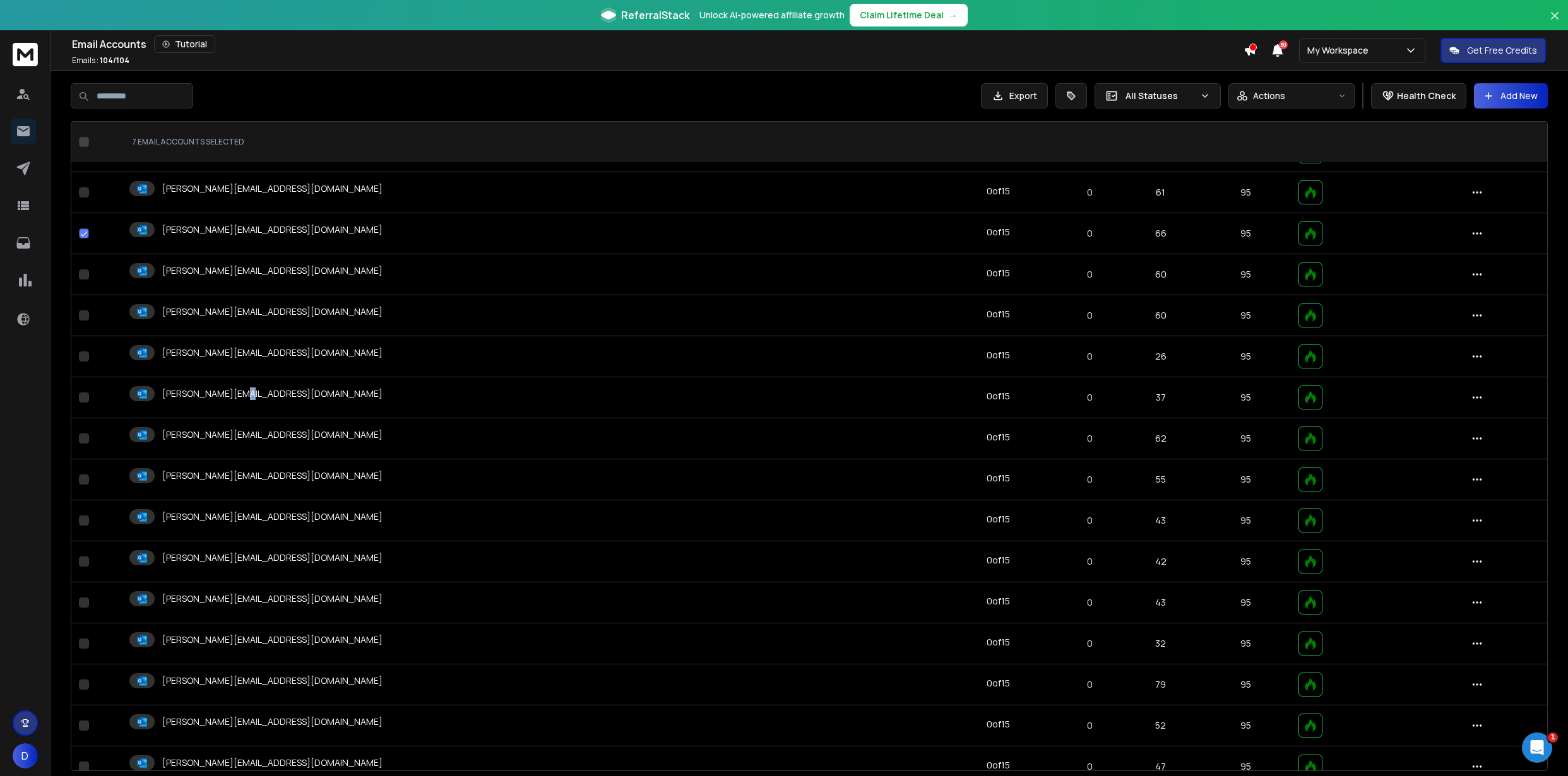
click at [243, 402] on div "[PERSON_NAME][EMAIL_ADDRESS][DOMAIN_NAME]" at bounding box center [255, 394] width 253 height 15
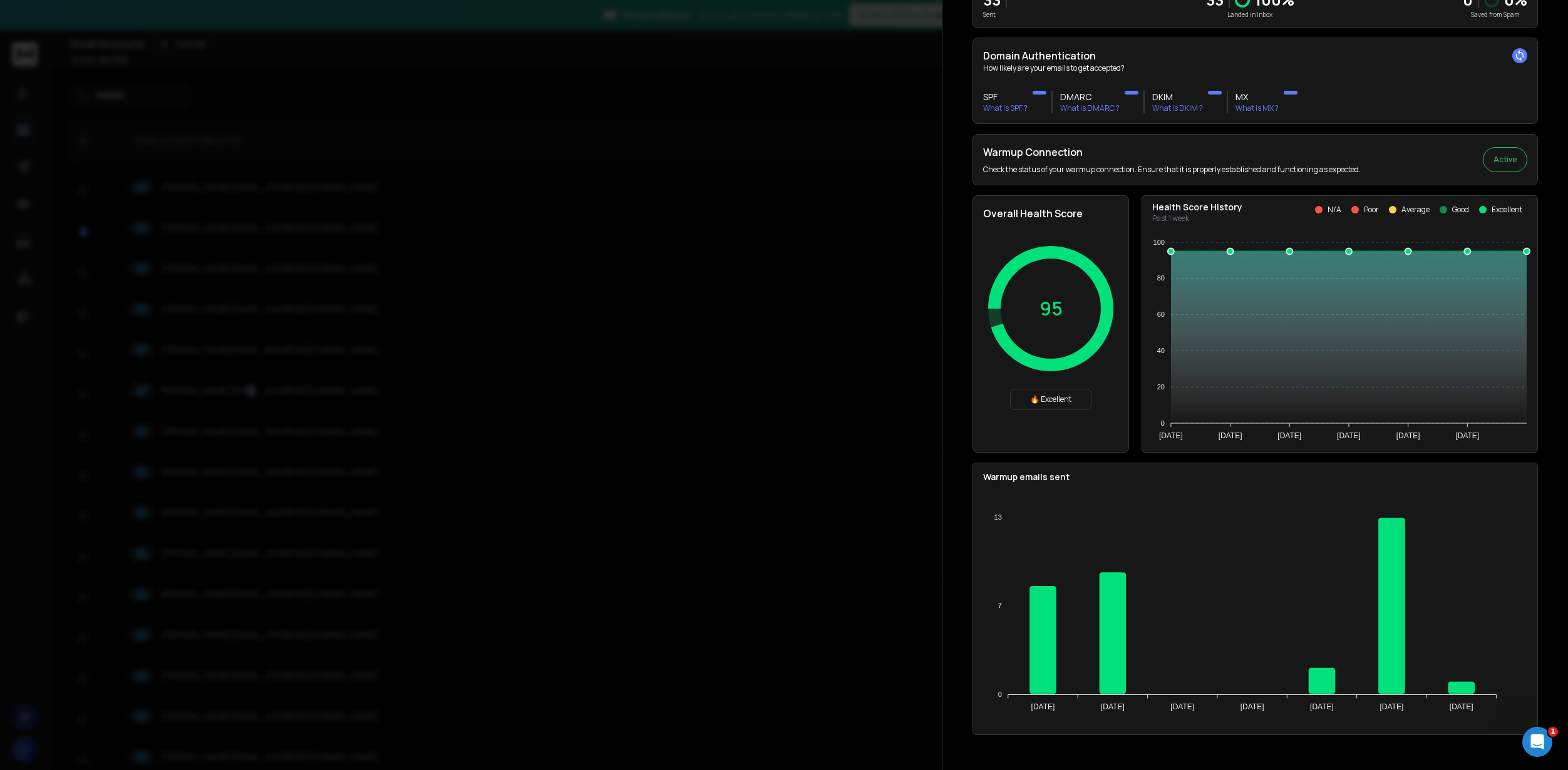
click at [362, 363] on div at bounding box center [784, 385] width 1568 height 770
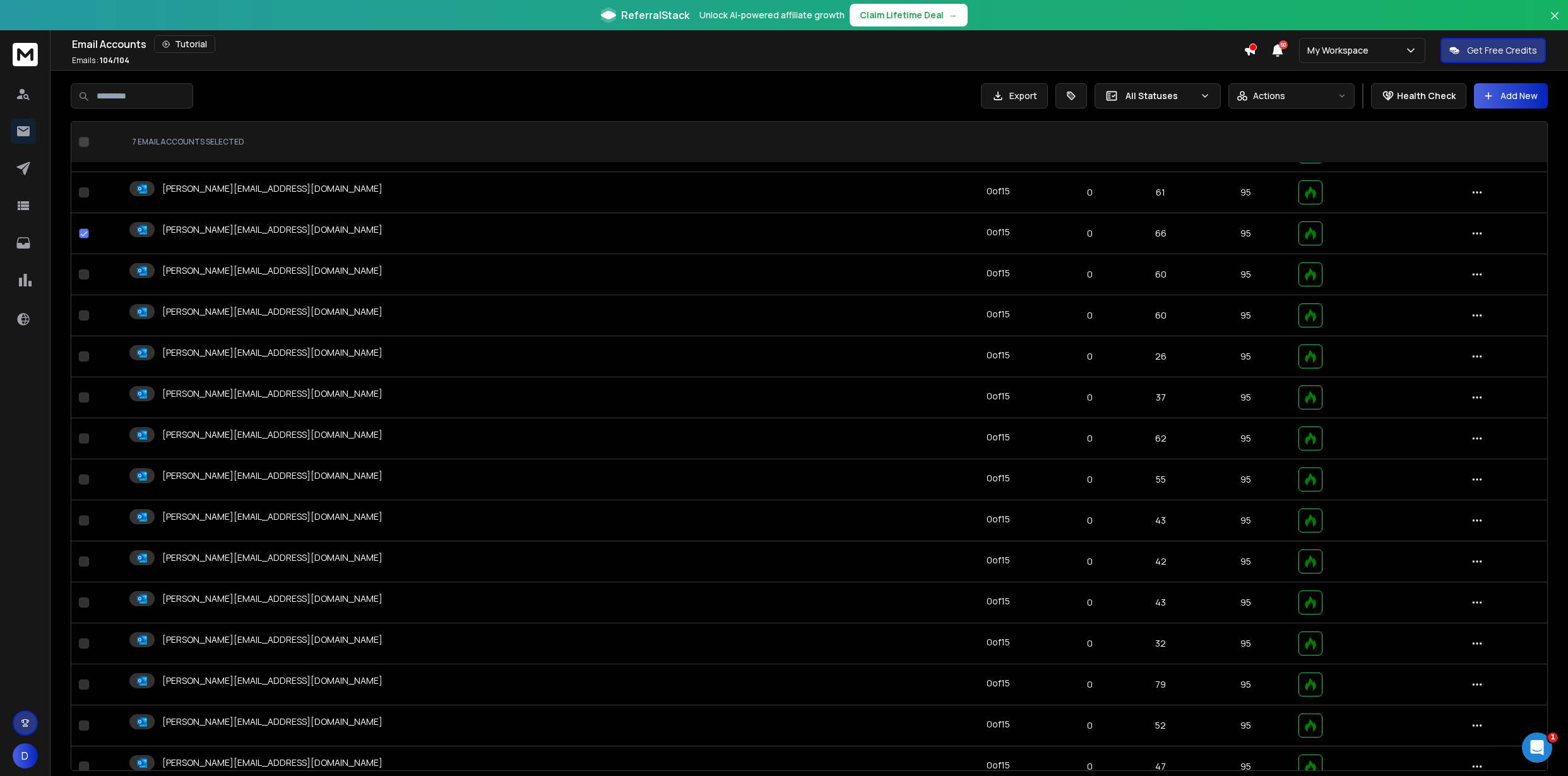
click at [250, 441] on p "[PERSON_NAME][EMAIL_ADDRESS][DOMAIN_NAME]" at bounding box center [272, 435] width 220 height 13
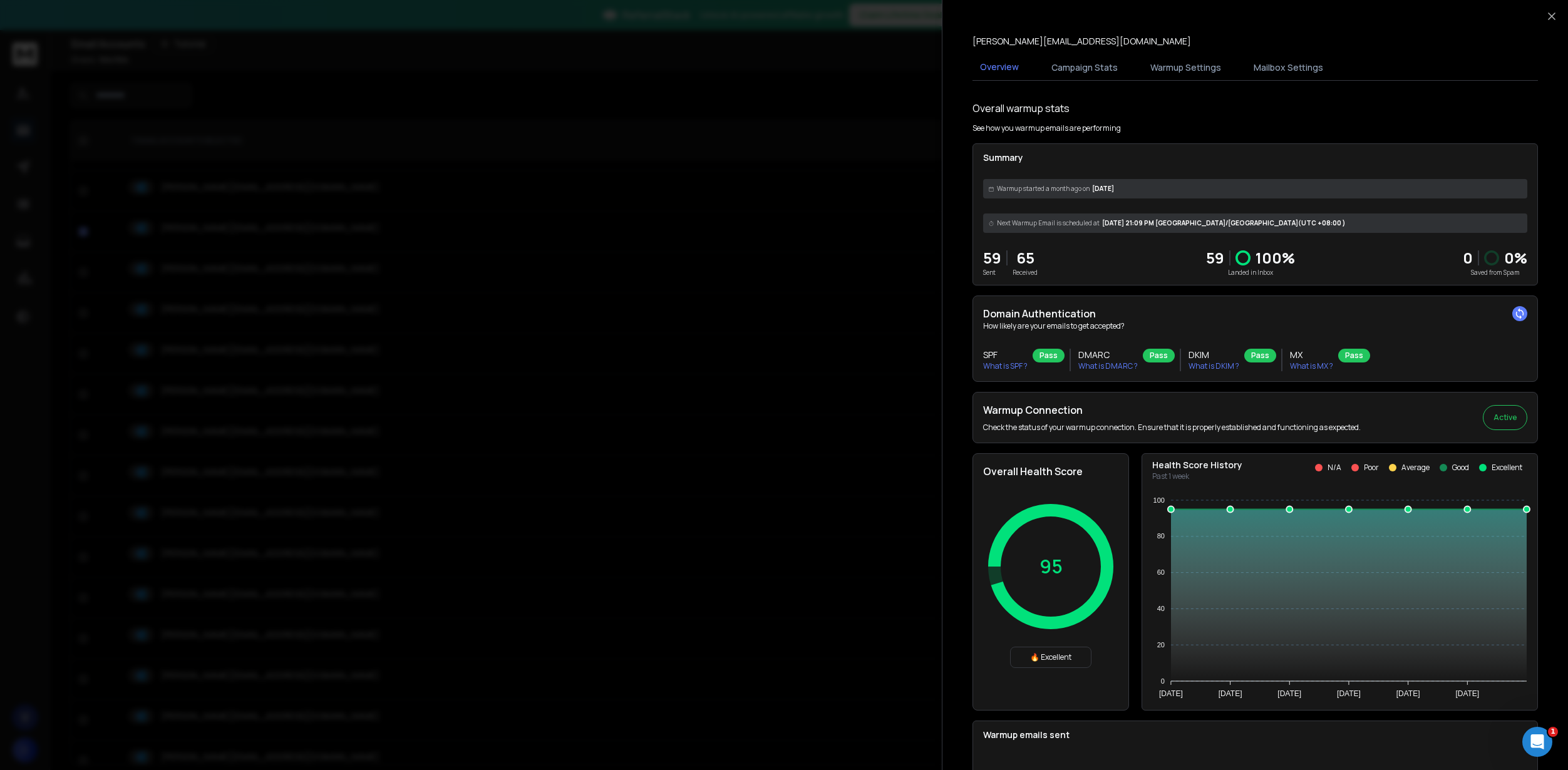
drag, startPoint x: 239, startPoint y: 437, endPoint x: -35, endPoint y: 810, distance: 462.8
drag, startPoint x: -35, startPoint y: 810, endPoint x: 1245, endPoint y: 208, distance: 1414.5
click at [1252, 214] on div "Next Warmup Email is scheduled at [DATE] 21:09 PM [GEOGRAPHIC_DATA]/[GEOGRAPHIC…" at bounding box center [1255, 223] width 544 height 19
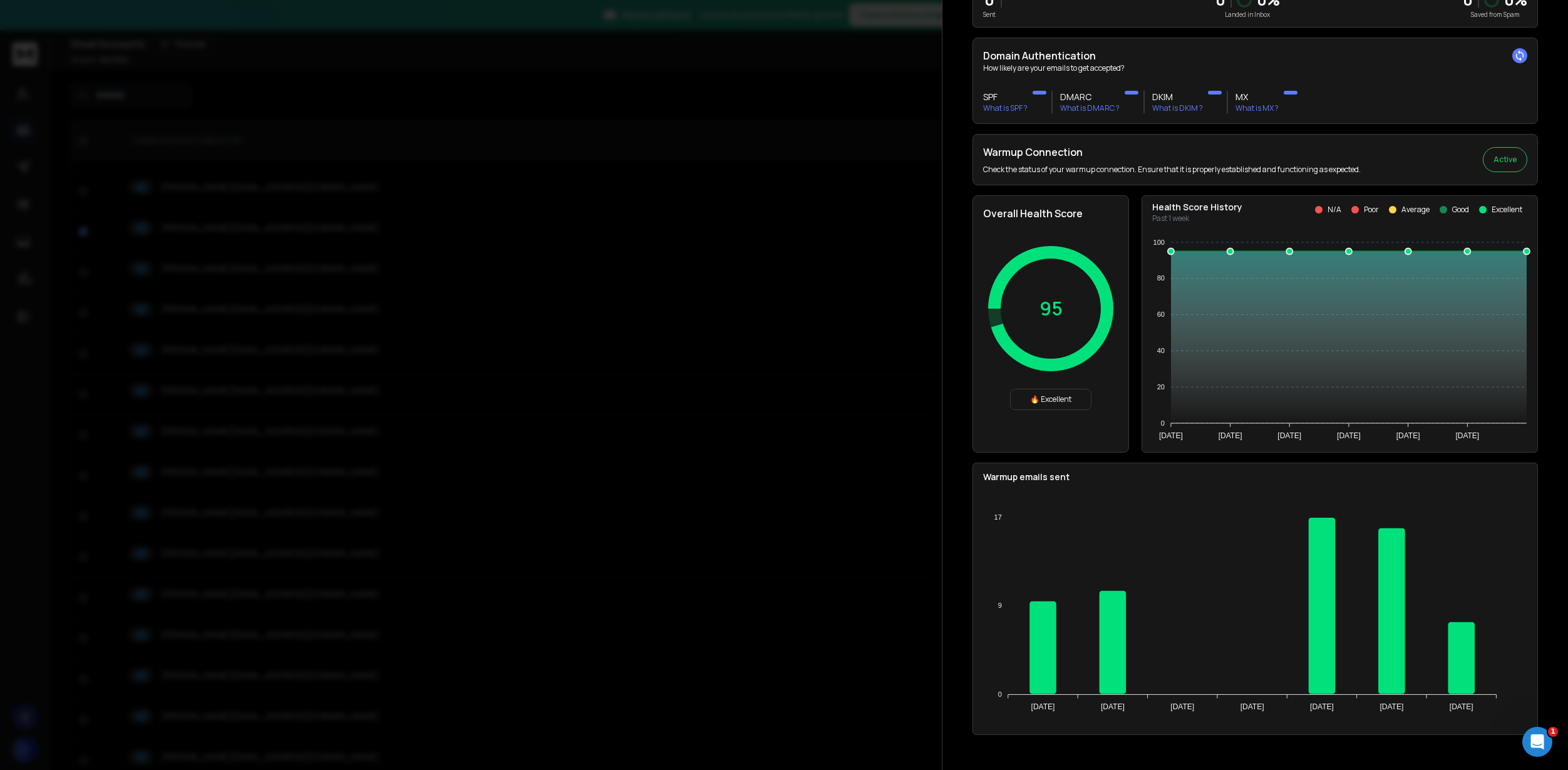
click at [880, 389] on div at bounding box center [784, 385] width 1568 height 770
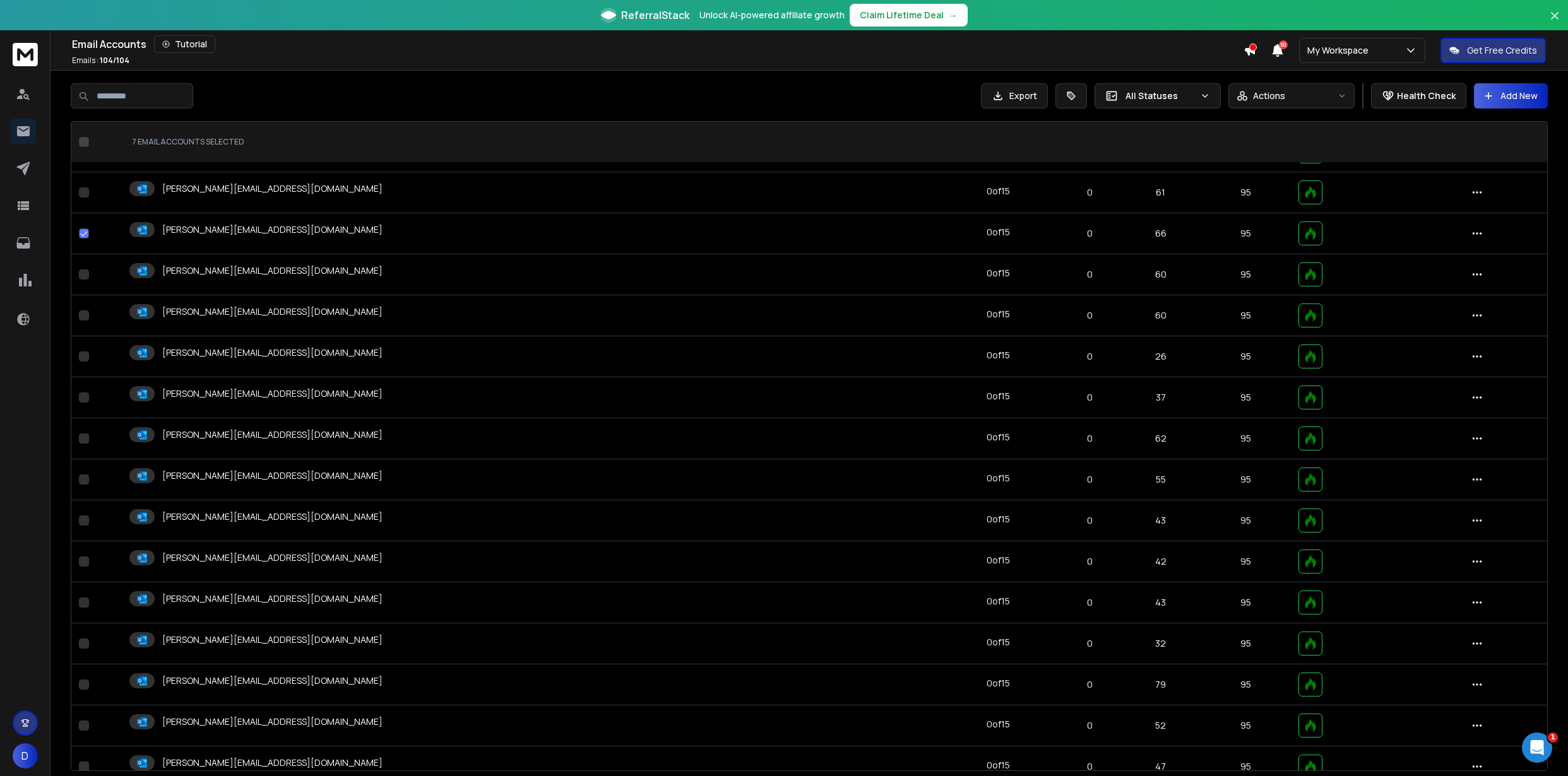
click at [268, 318] on p "[PERSON_NAME][EMAIL_ADDRESS][DOMAIN_NAME]" at bounding box center [272, 312] width 220 height 13
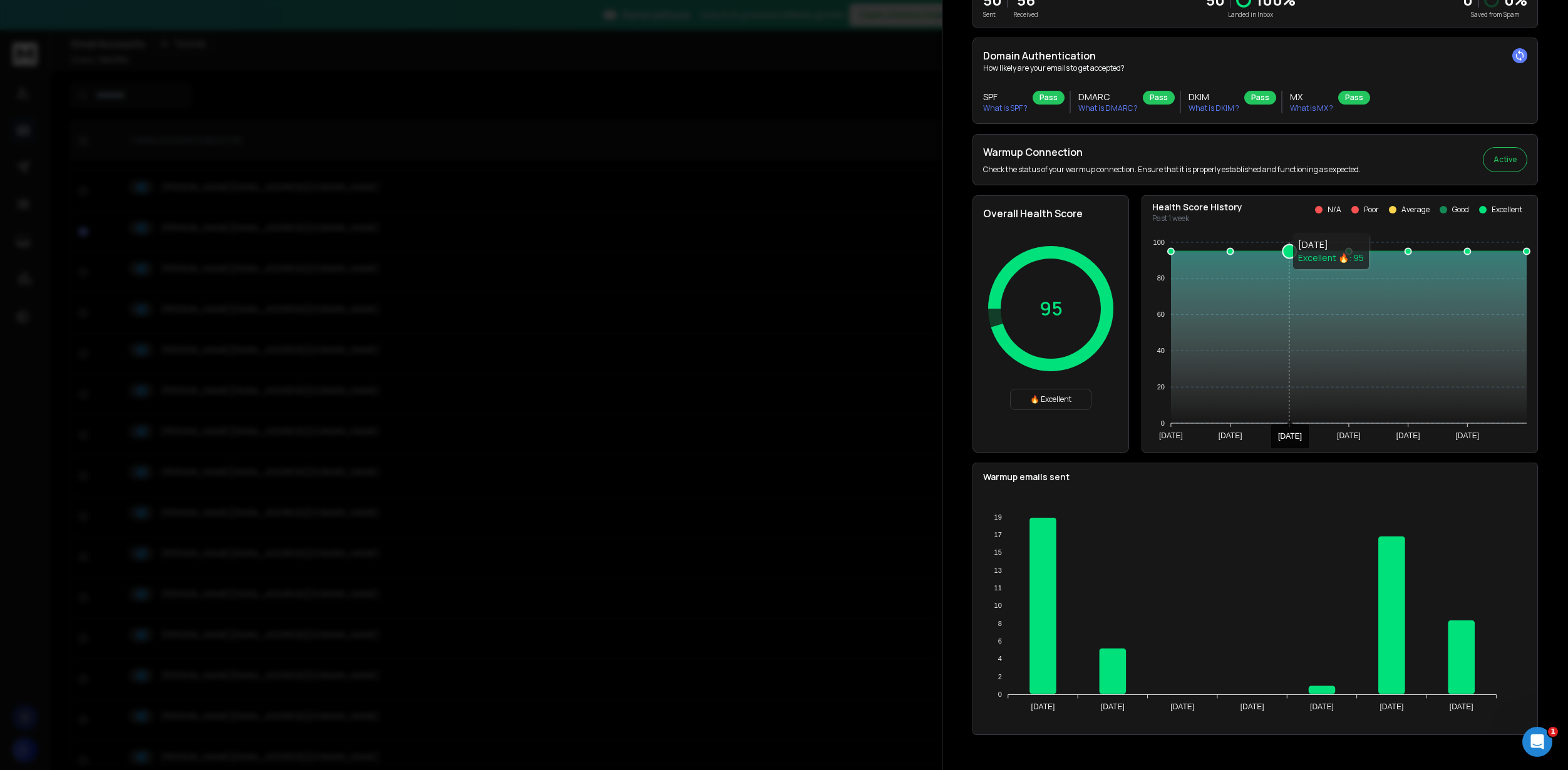
click at [563, 420] on div at bounding box center [784, 385] width 1568 height 770
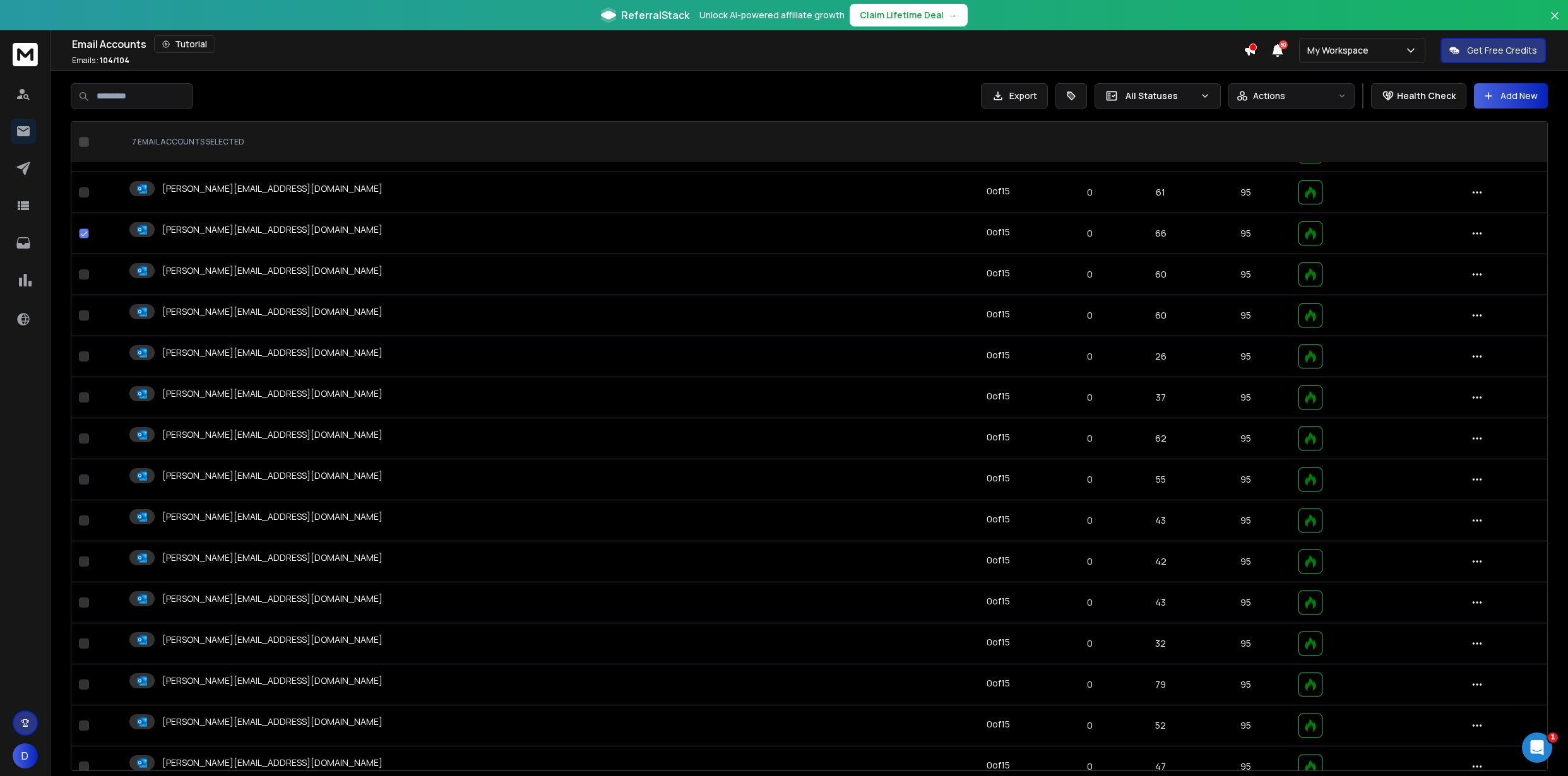
click at [273, 357] on p "[PERSON_NAME][EMAIL_ADDRESS][DOMAIN_NAME]" at bounding box center [272, 353] width 220 height 13
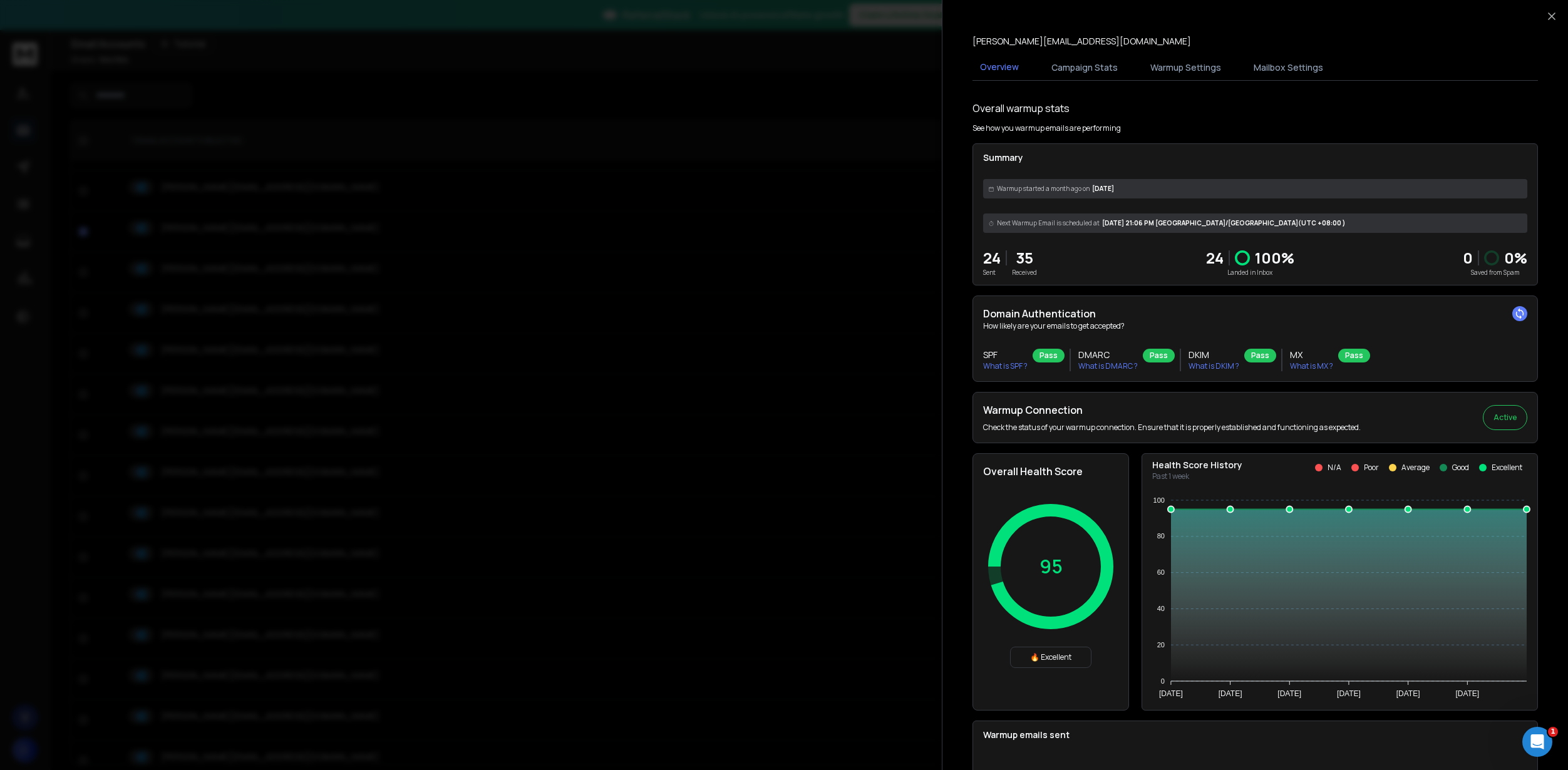
scroll to position [259, 0]
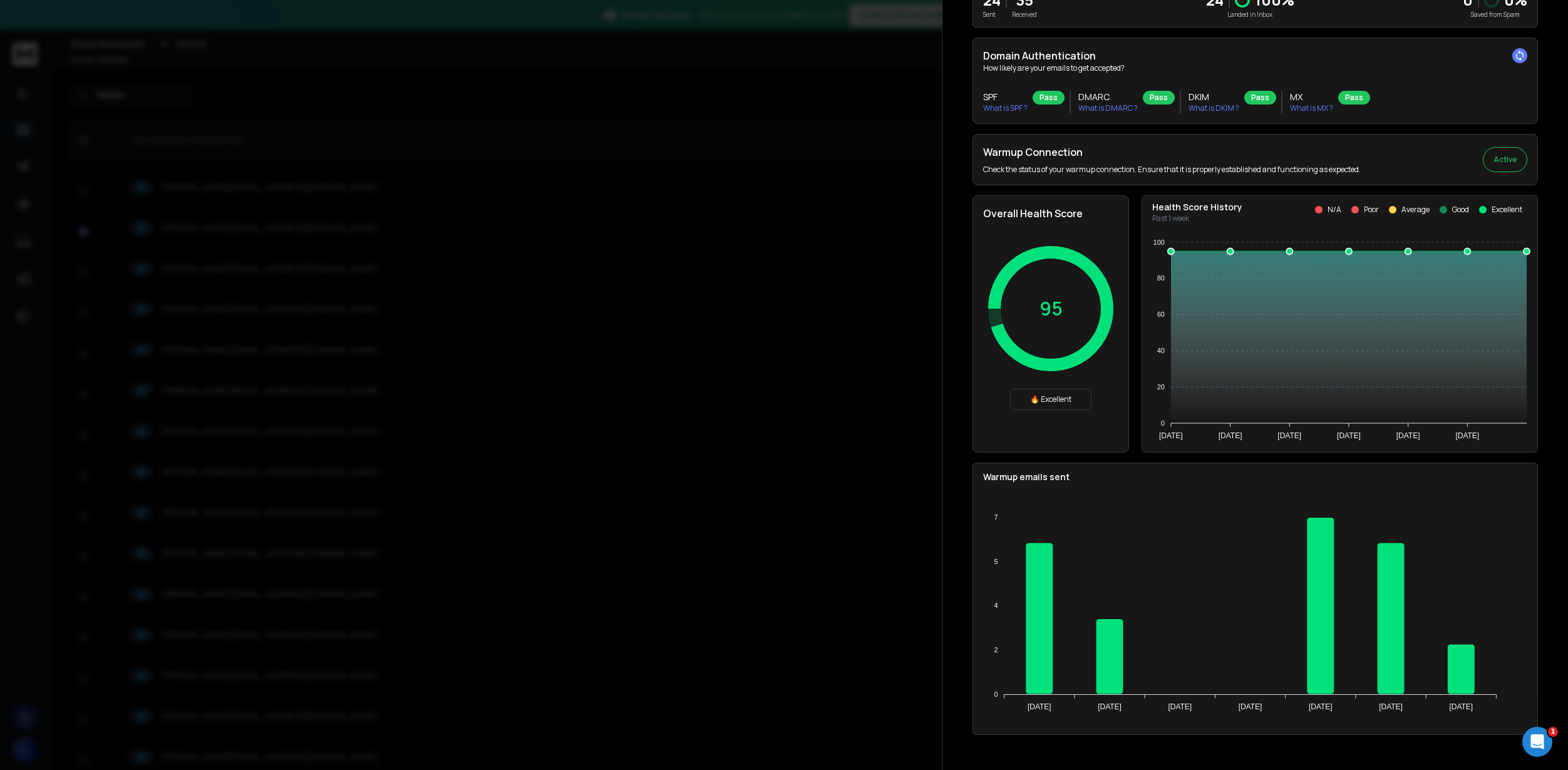
click at [124, 394] on div at bounding box center [784, 385] width 1568 height 770
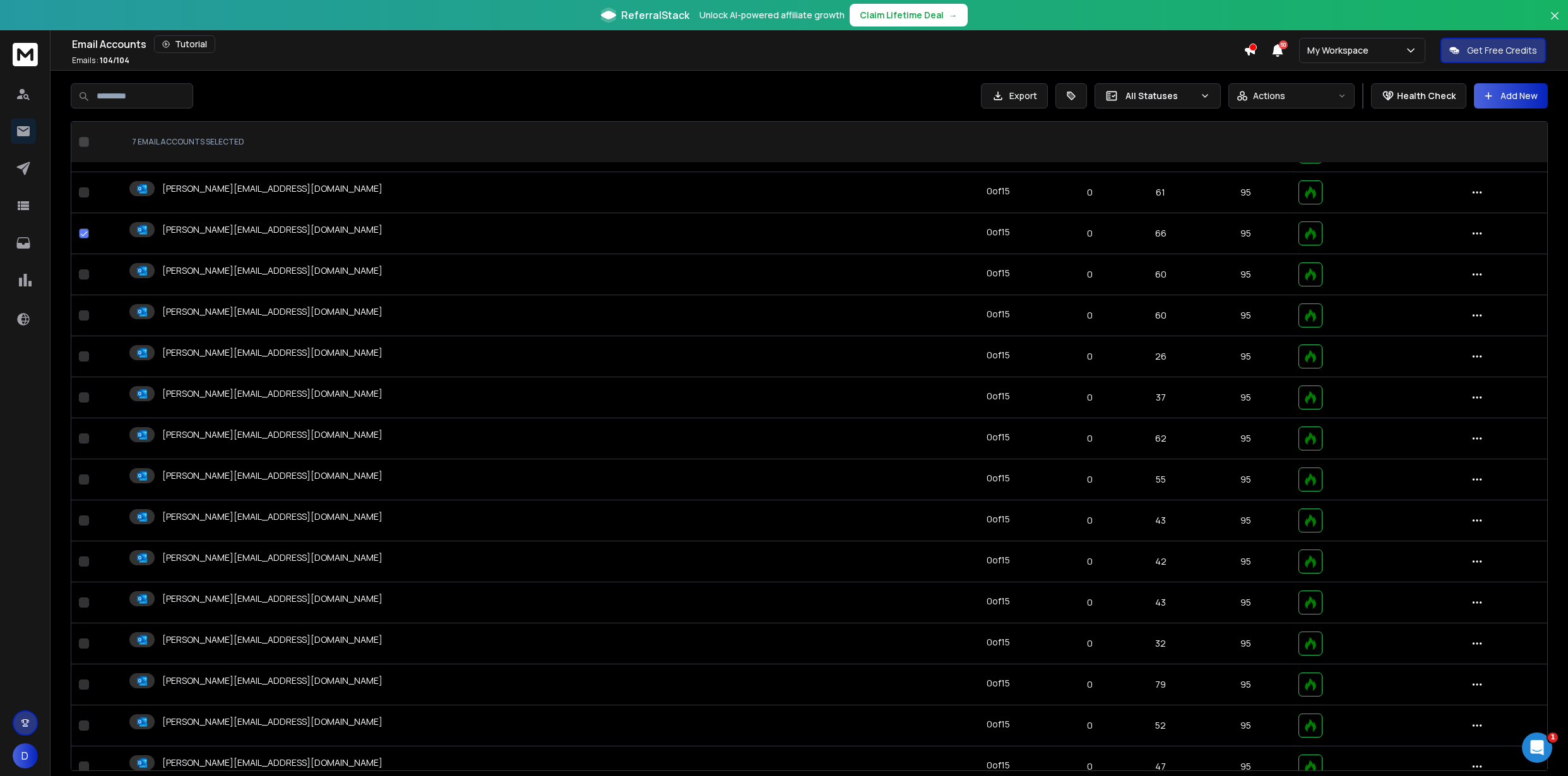
click at [311, 399] on div "[PERSON_NAME][EMAIL_ADDRESS][DOMAIN_NAME]" at bounding box center [529, 394] width 801 height 15
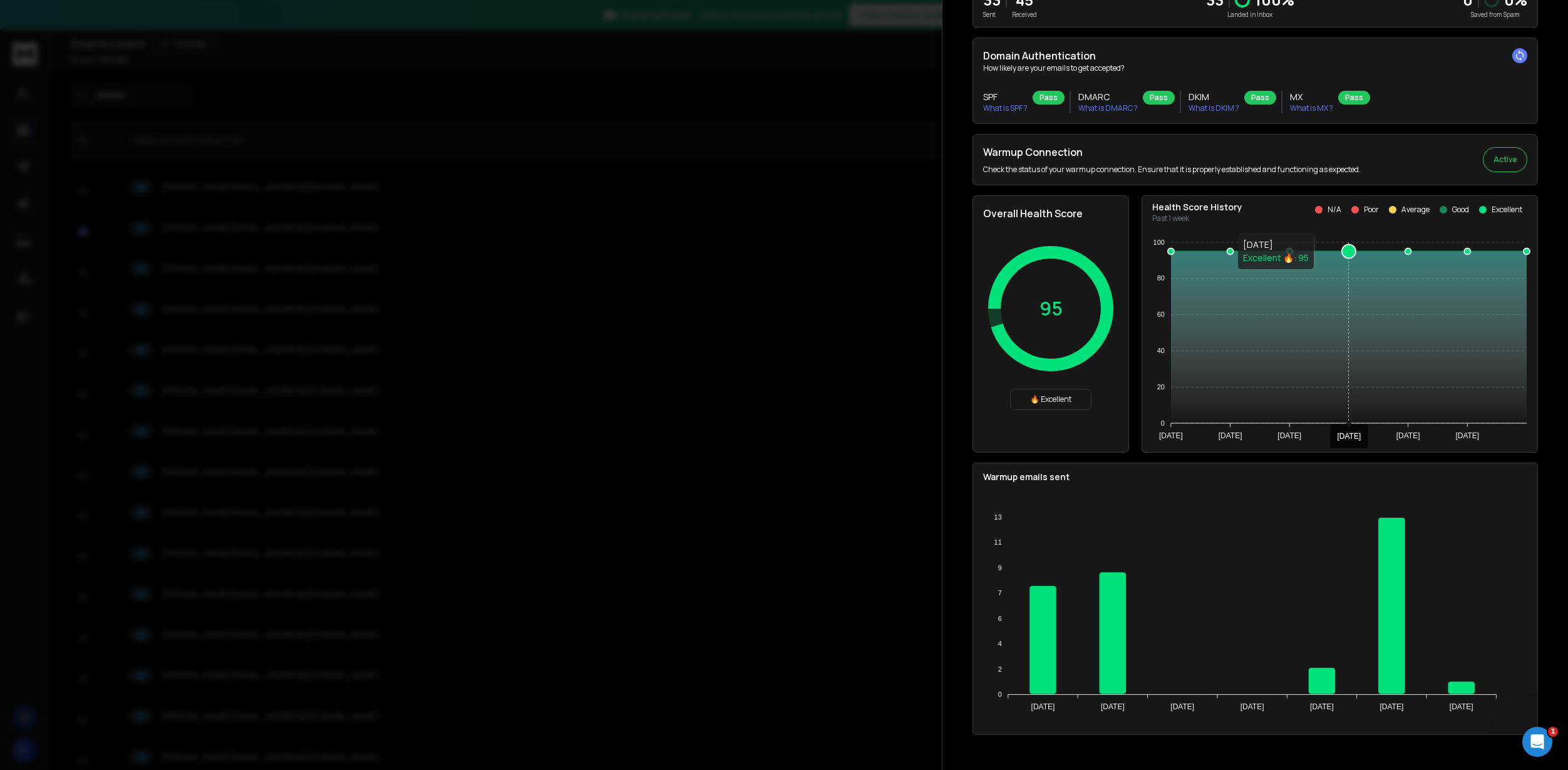
click at [247, 372] on div at bounding box center [784, 385] width 1568 height 770
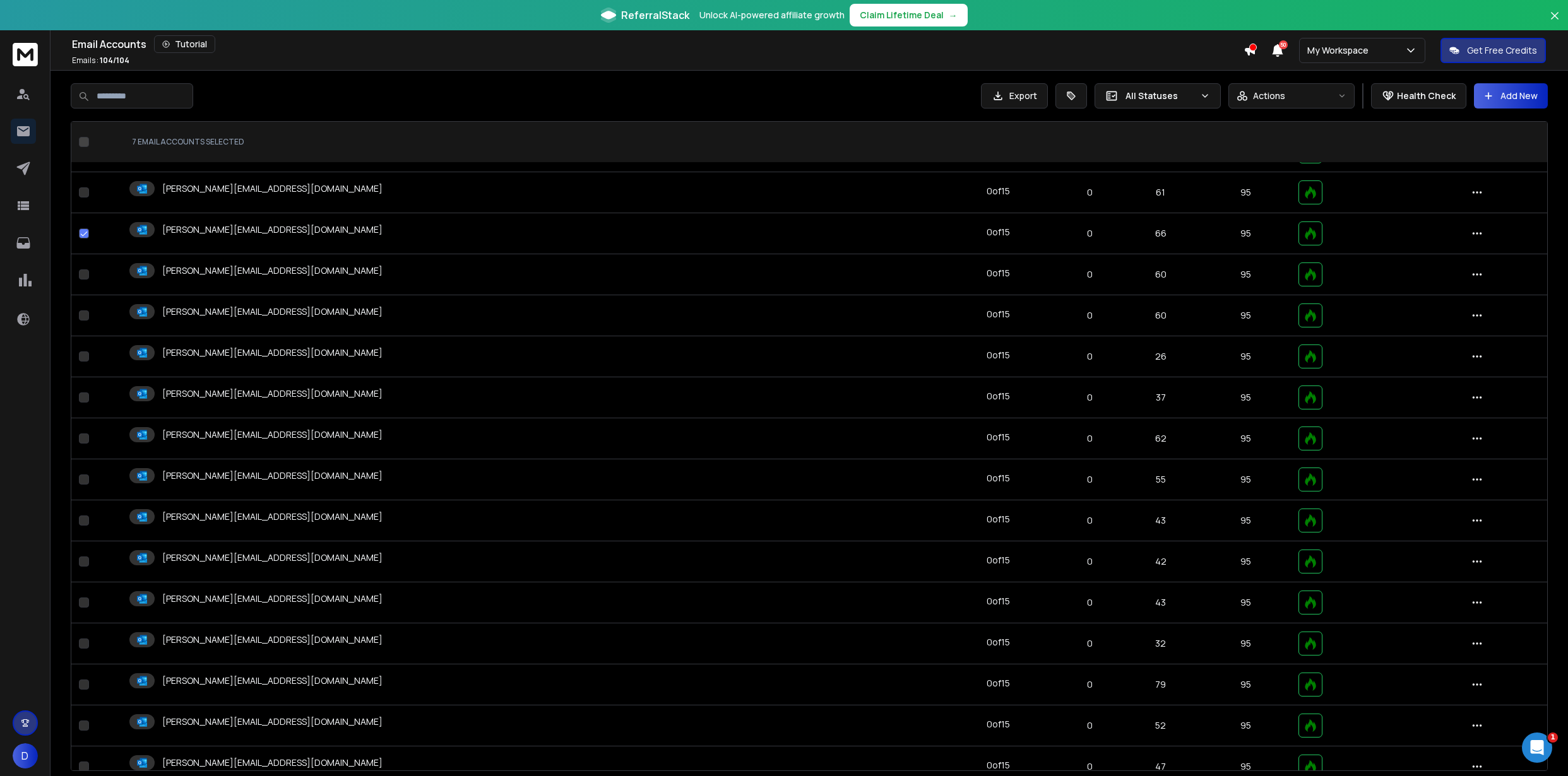
click at [280, 441] on p "[PERSON_NAME][EMAIL_ADDRESS][DOMAIN_NAME]" at bounding box center [272, 435] width 220 height 13
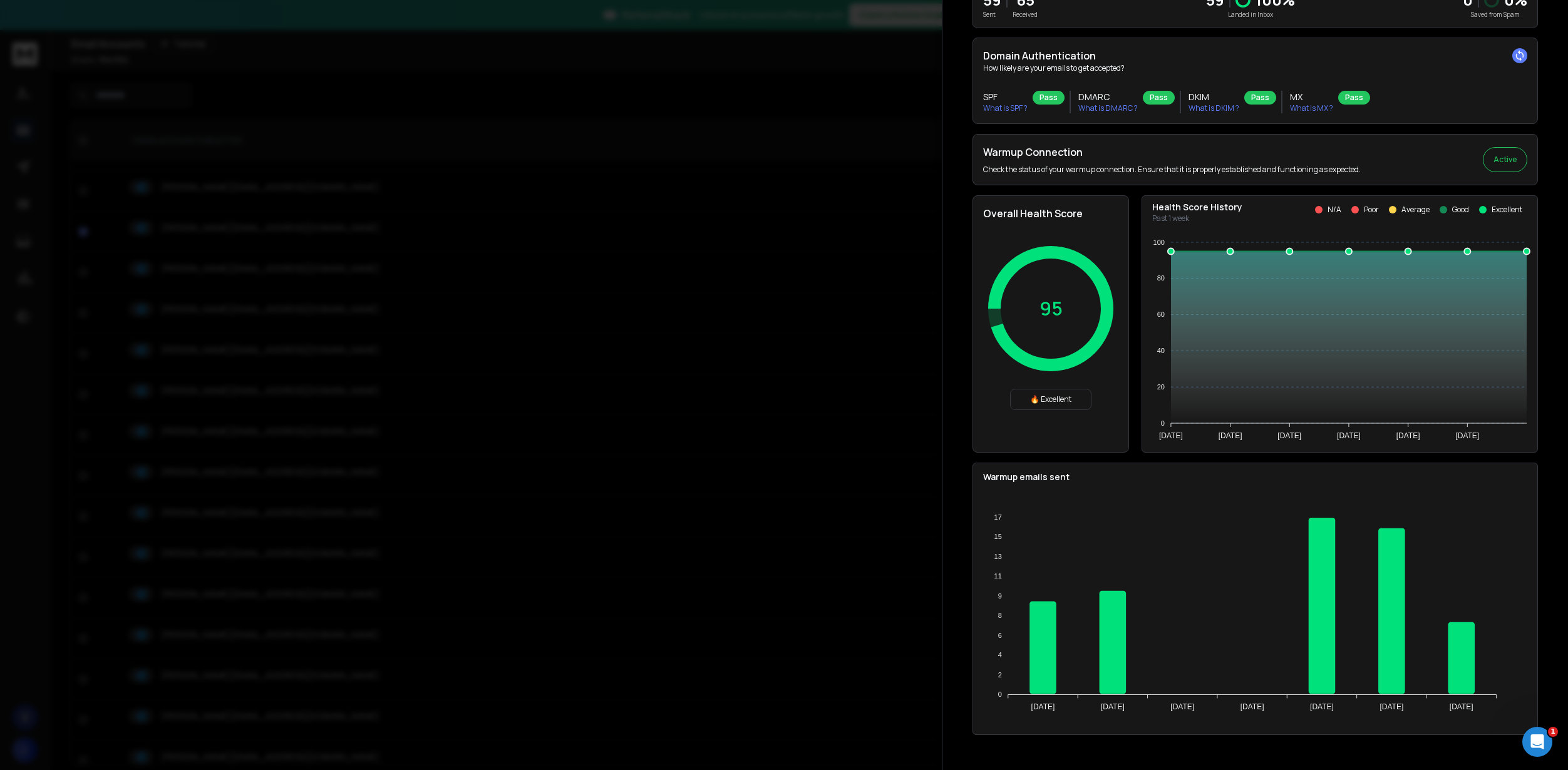
click at [384, 493] on div at bounding box center [784, 385] width 1568 height 770
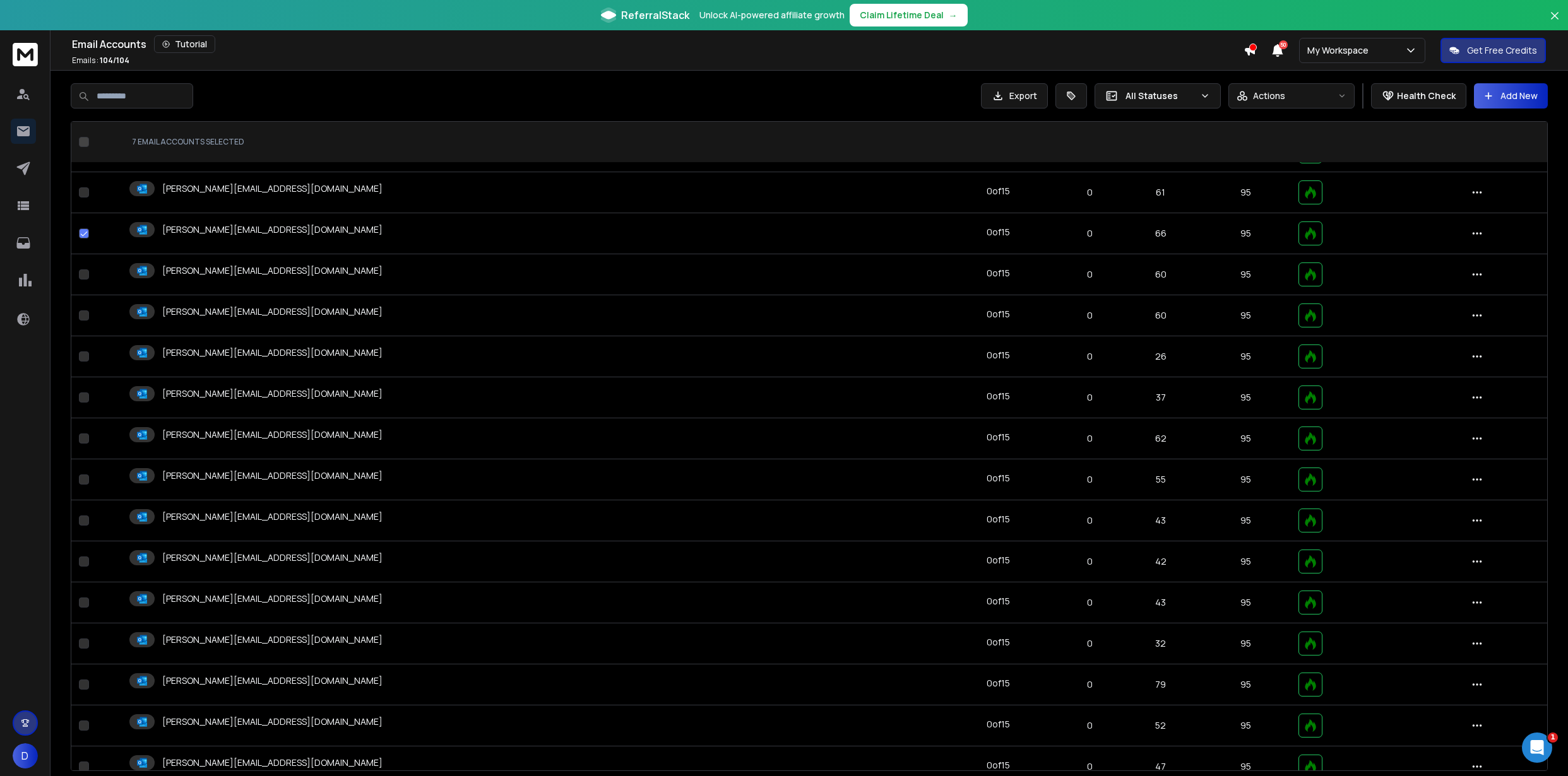
click at [263, 497] on td "[PERSON_NAME][EMAIL_ADDRESS][DOMAIN_NAME]" at bounding box center [530, 480] width 816 height 41
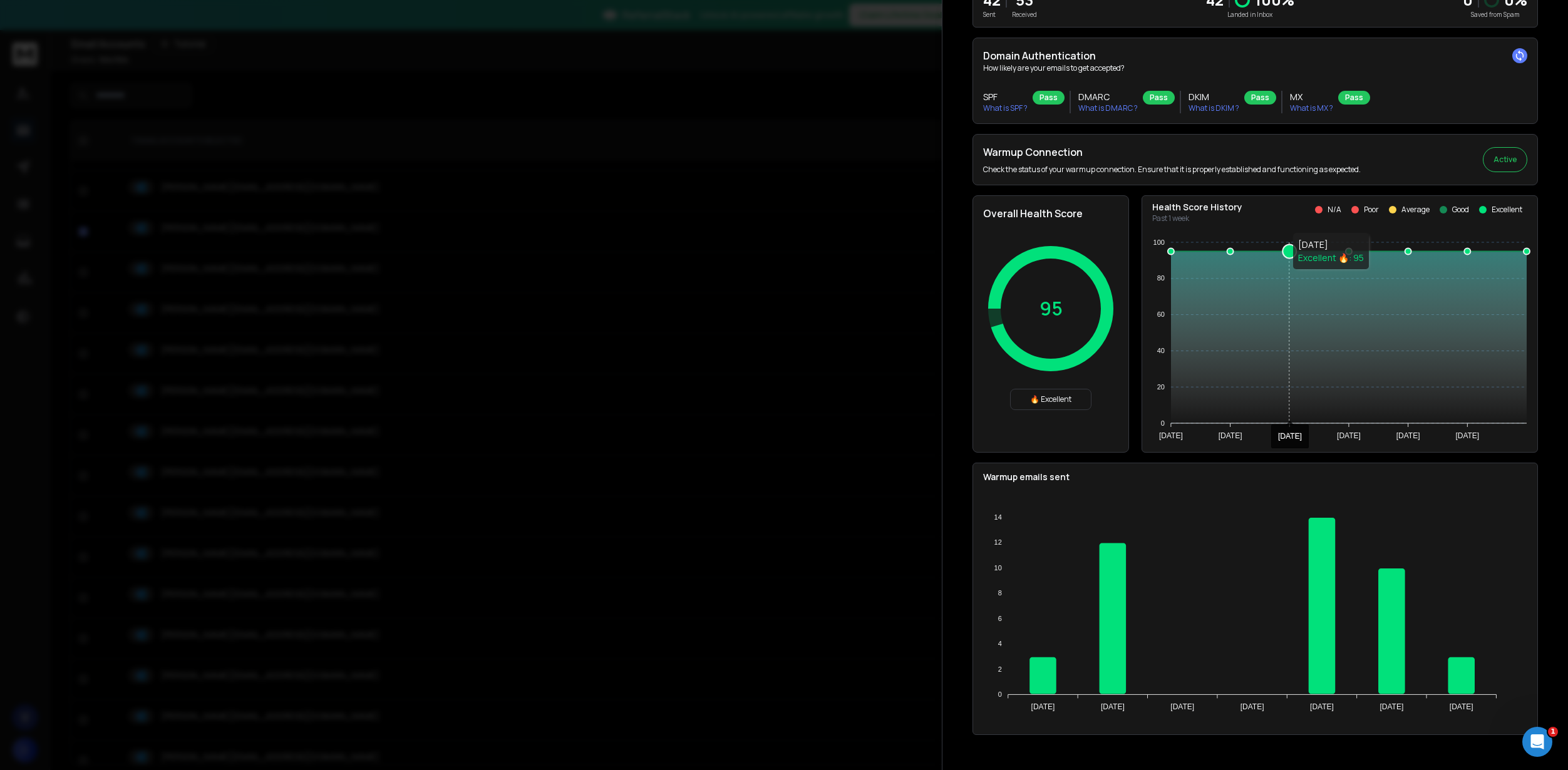
click at [451, 514] on div at bounding box center [784, 385] width 1568 height 770
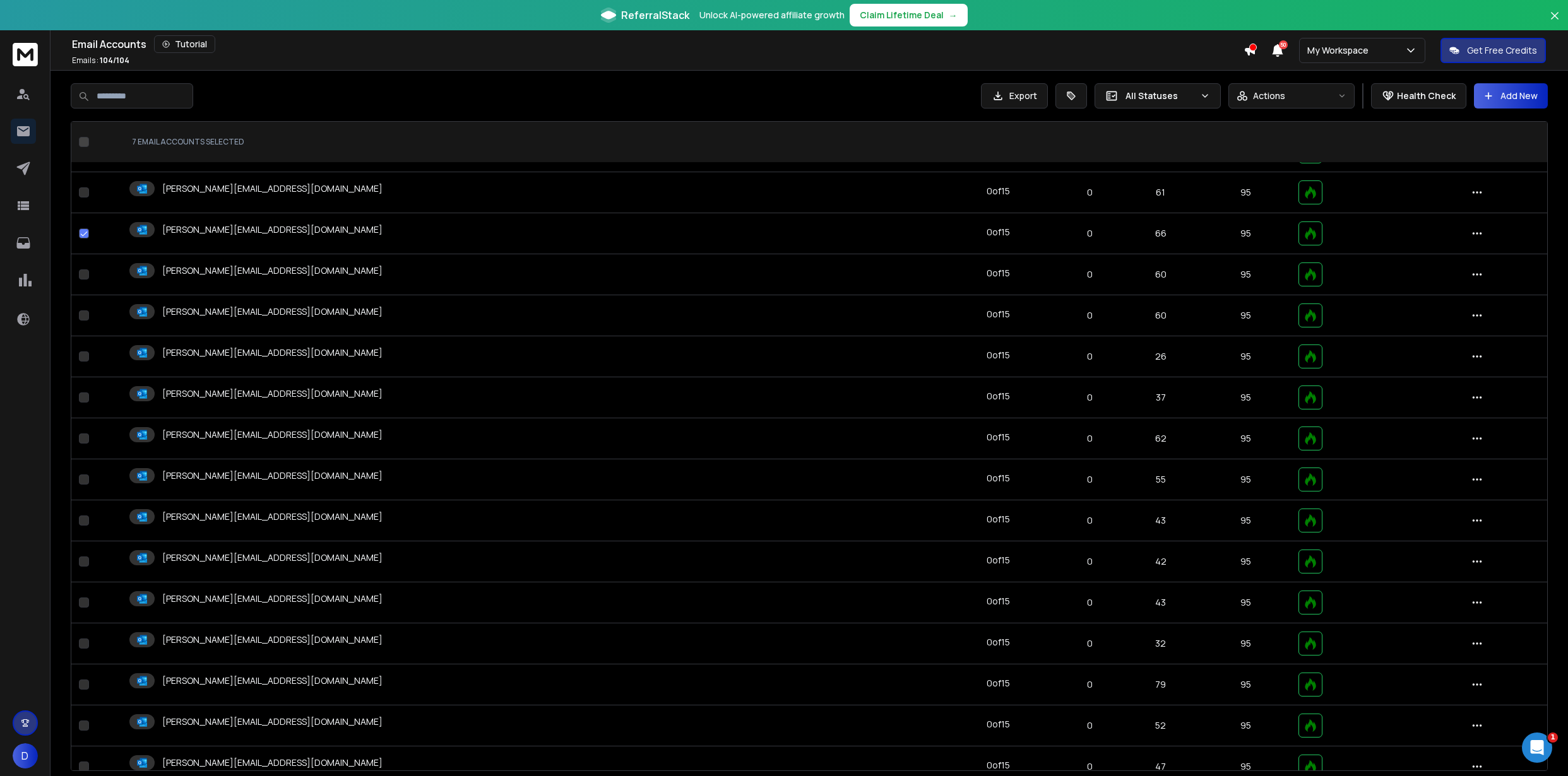
click at [302, 516] on td "[PERSON_NAME][EMAIL_ADDRESS][DOMAIN_NAME]" at bounding box center [530, 521] width 816 height 41
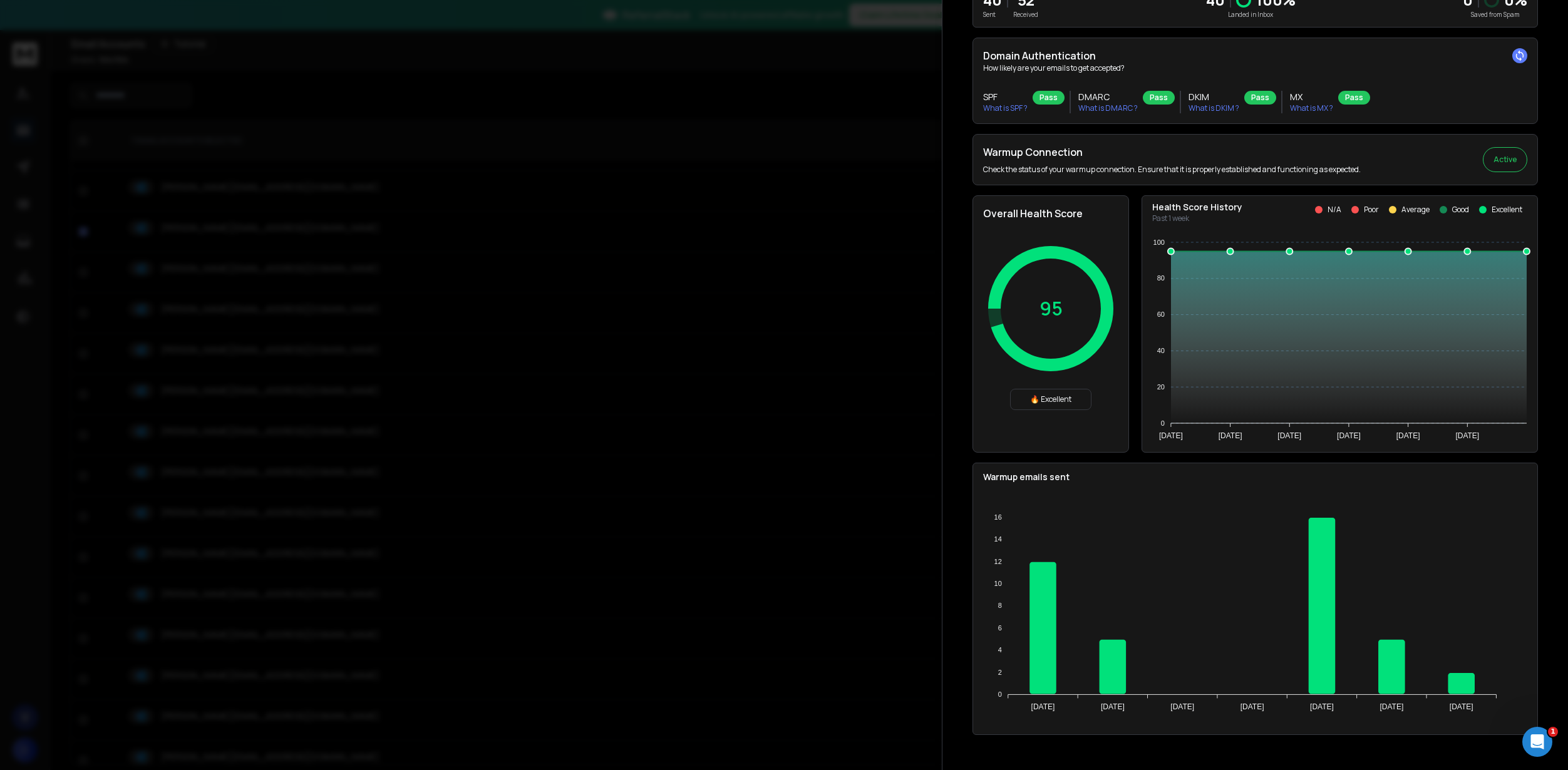
click at [238, 491] on div at bounding box center [784, 385] width 1568 height 770
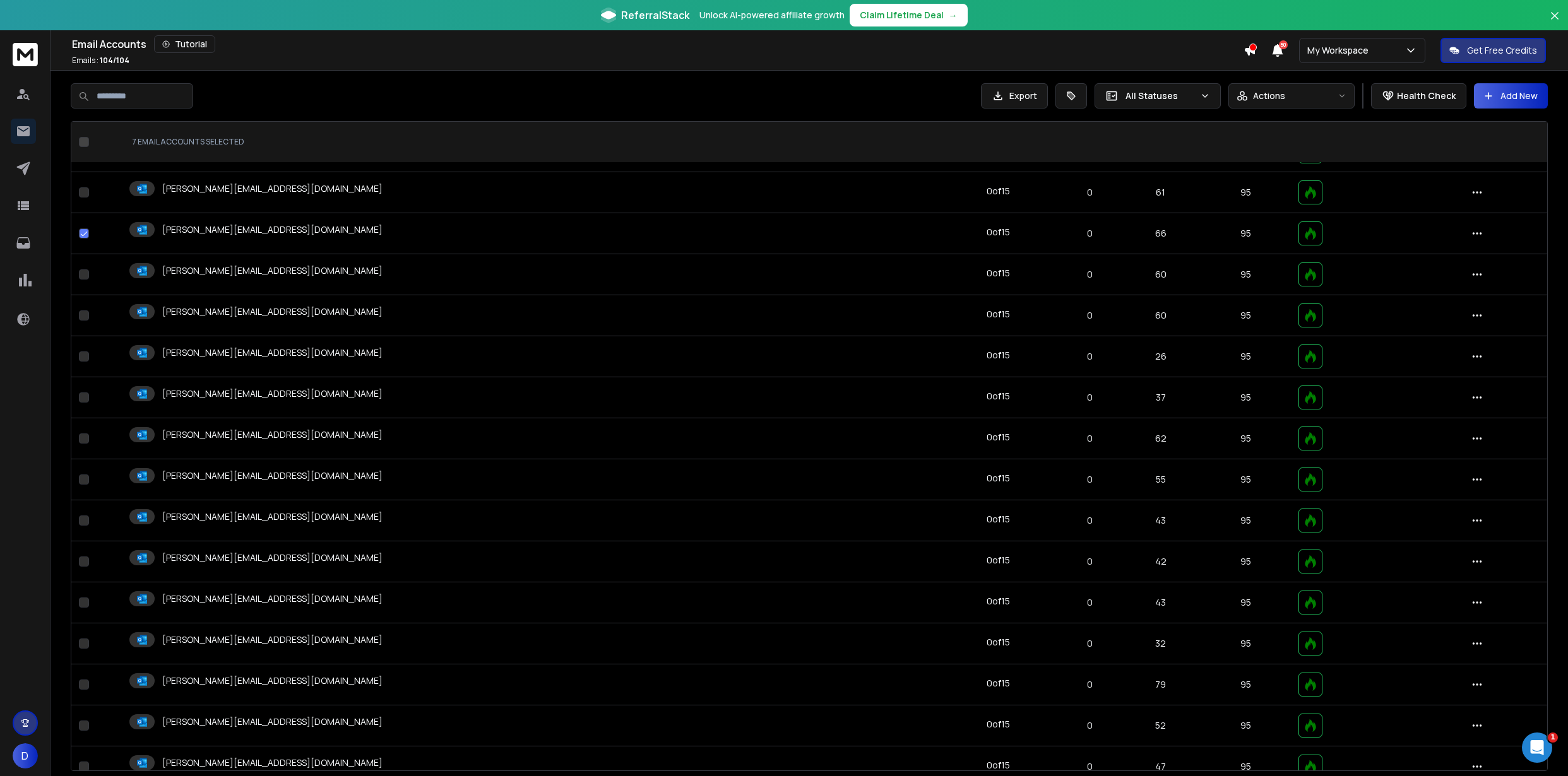
click at [89, 526] on div at bounding box center [101, 521] width 43 height 10
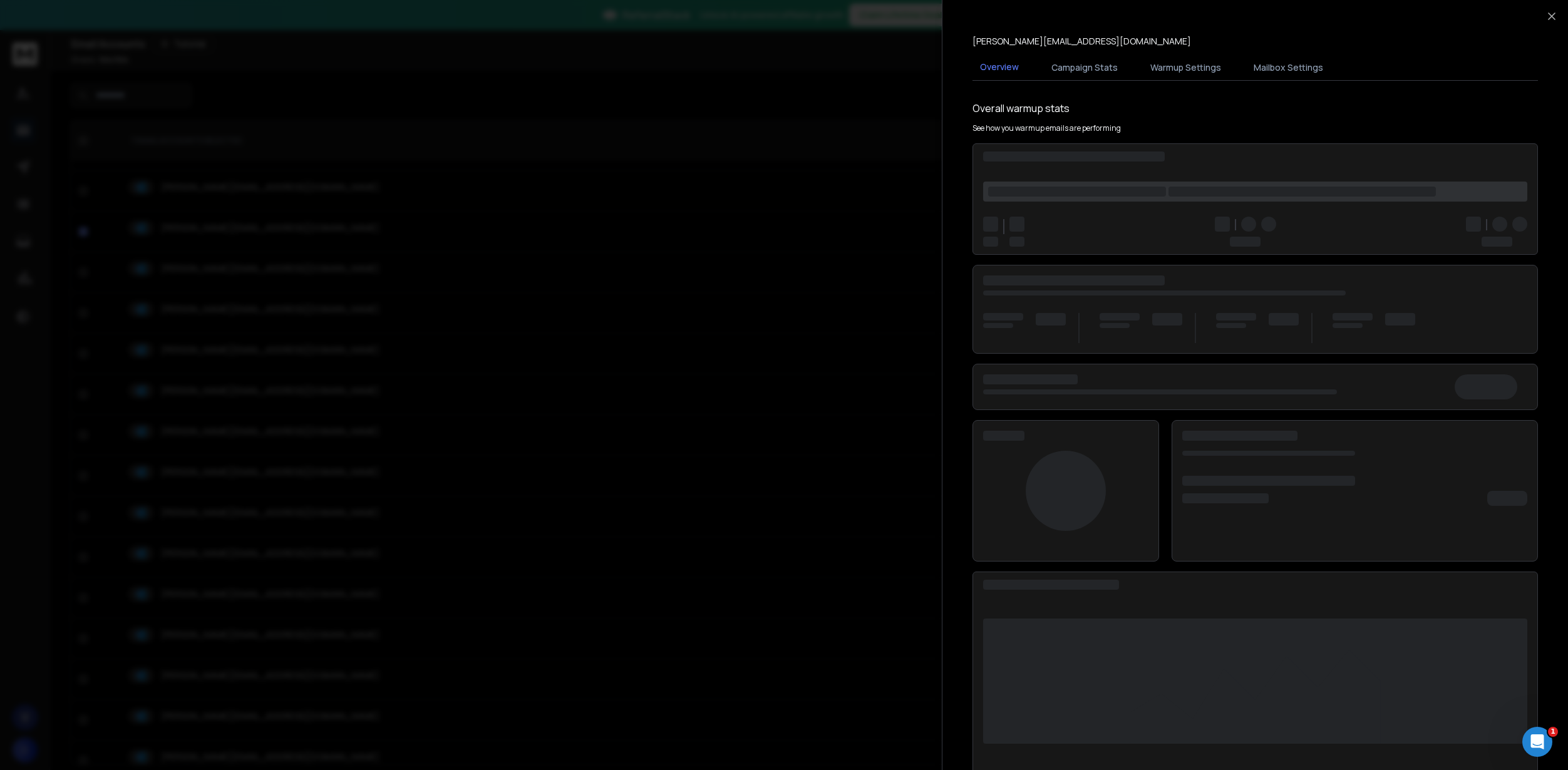
click at [88, 530] on div at bounding box center [784, 385] width 1568 height 770
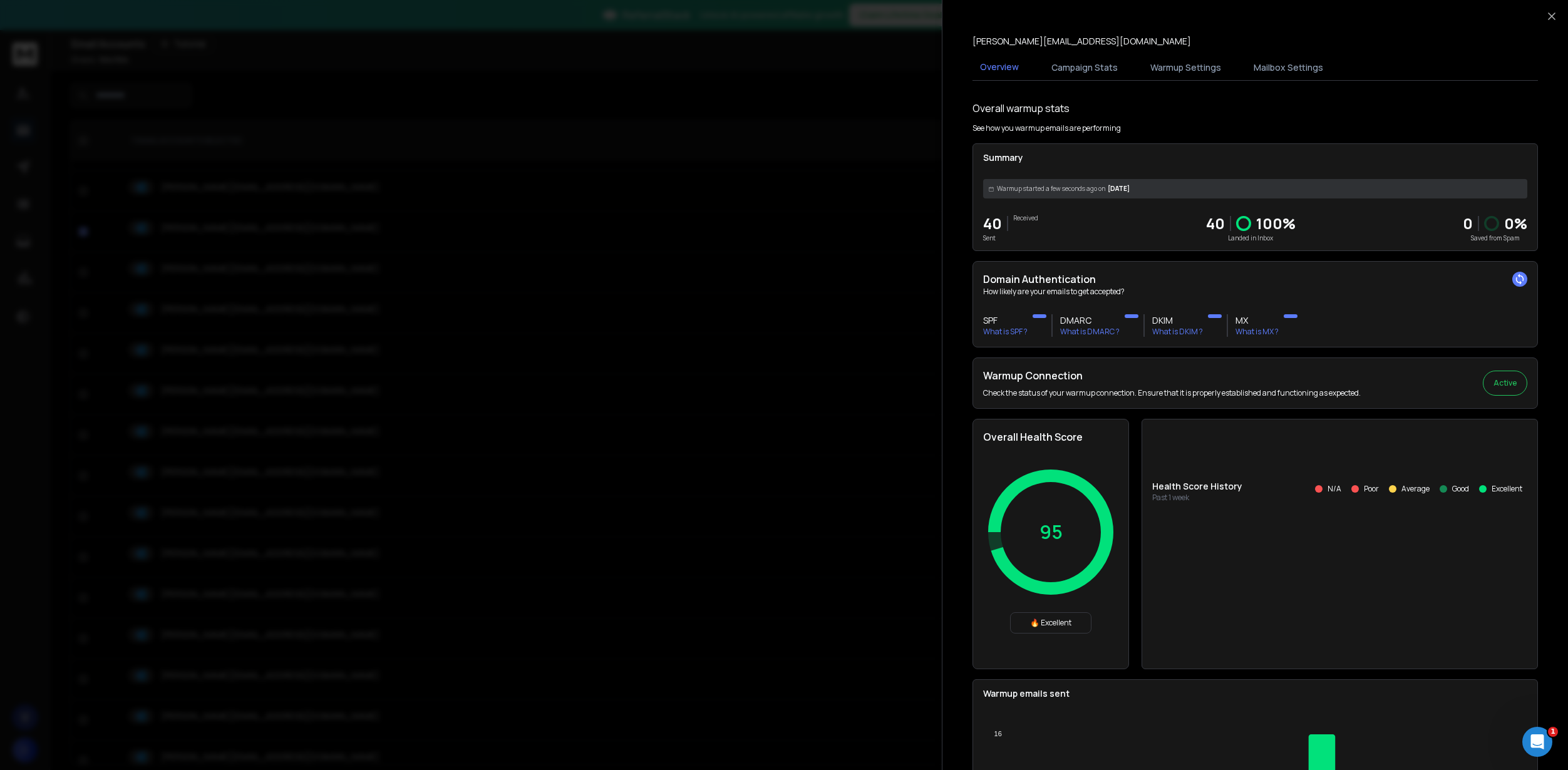
click at [84, 522] on button "button" at bounding box center [83, 517] width 10 height 10
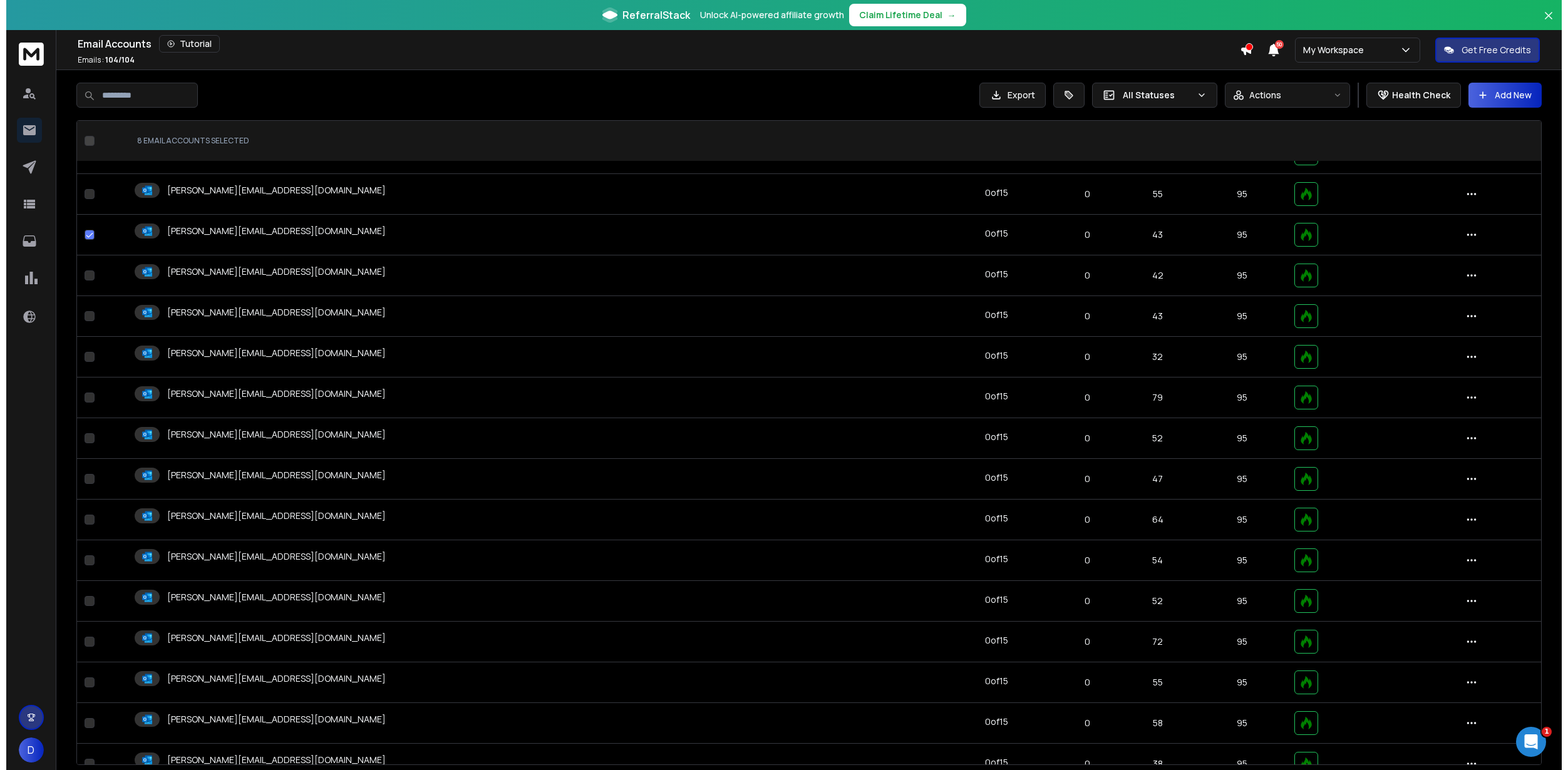
scroll to position [1531, 0]
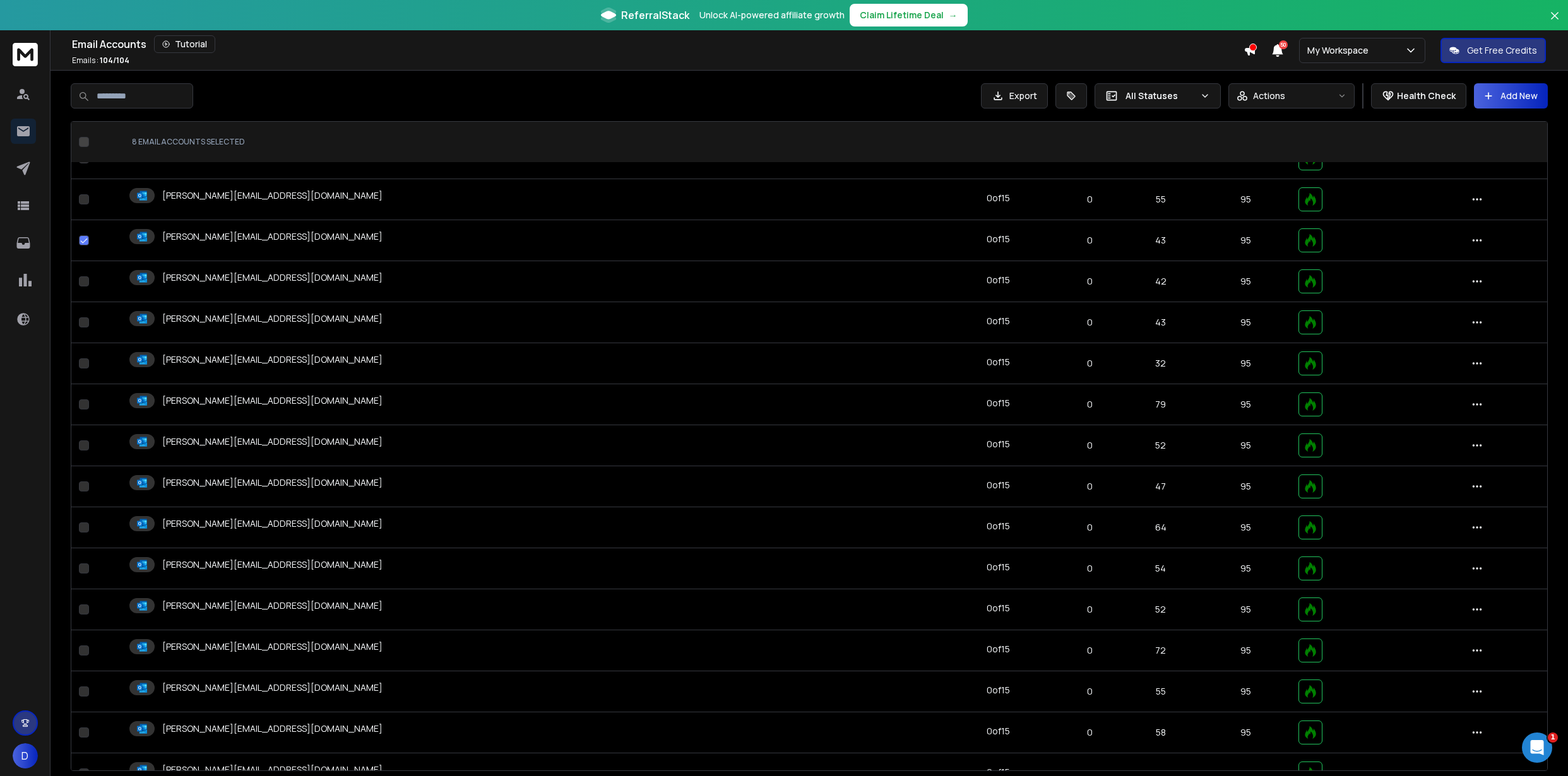
click at [320, 296] on td "[PERSON_NAME][EMAIL_ADDRESS][DOMAIN_NAME]" at bounding box center [530, 282] width 816 height 41
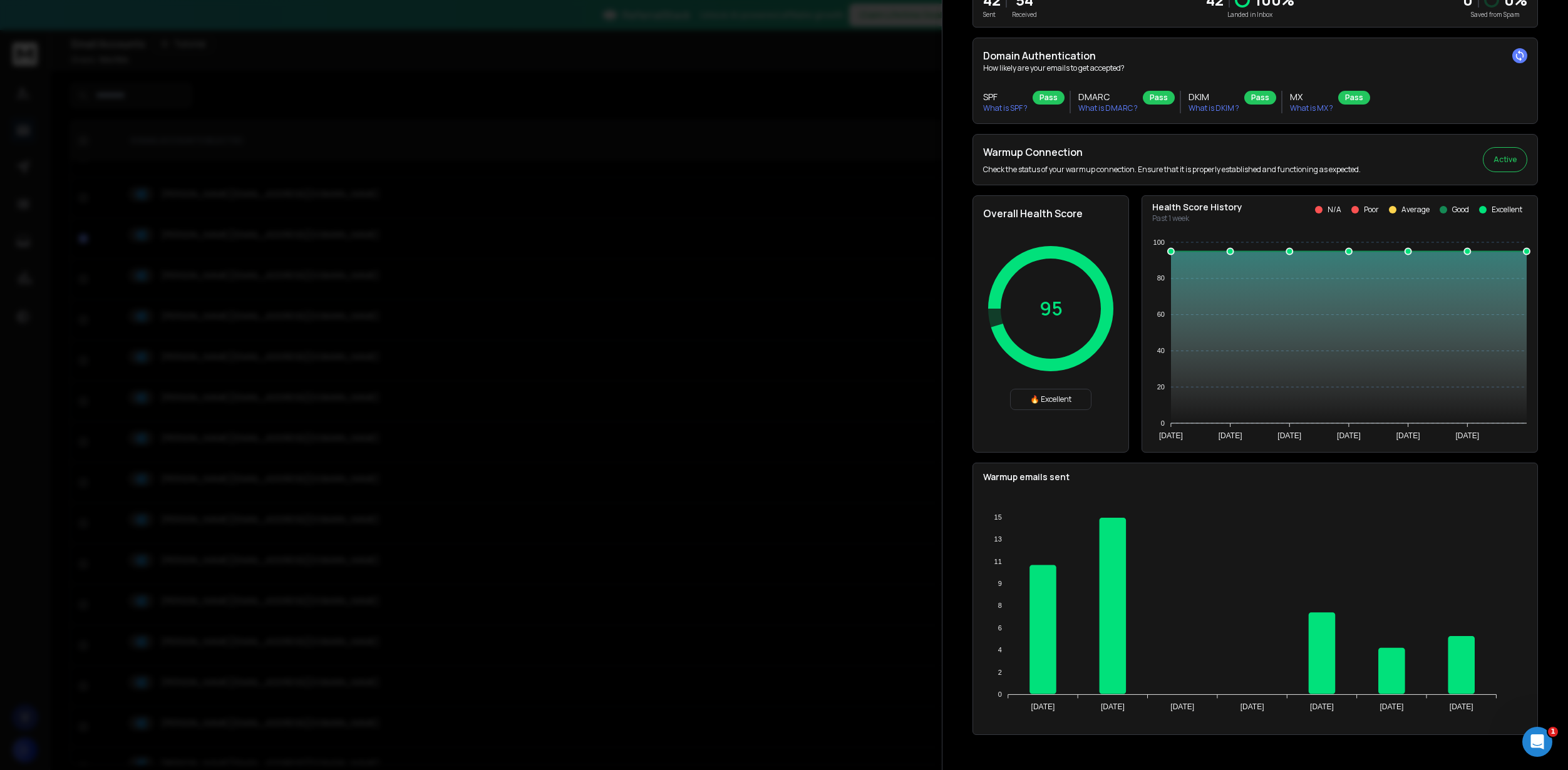
click at [516, 311] on div at bounding box center [784, 385] width 1568 height 770
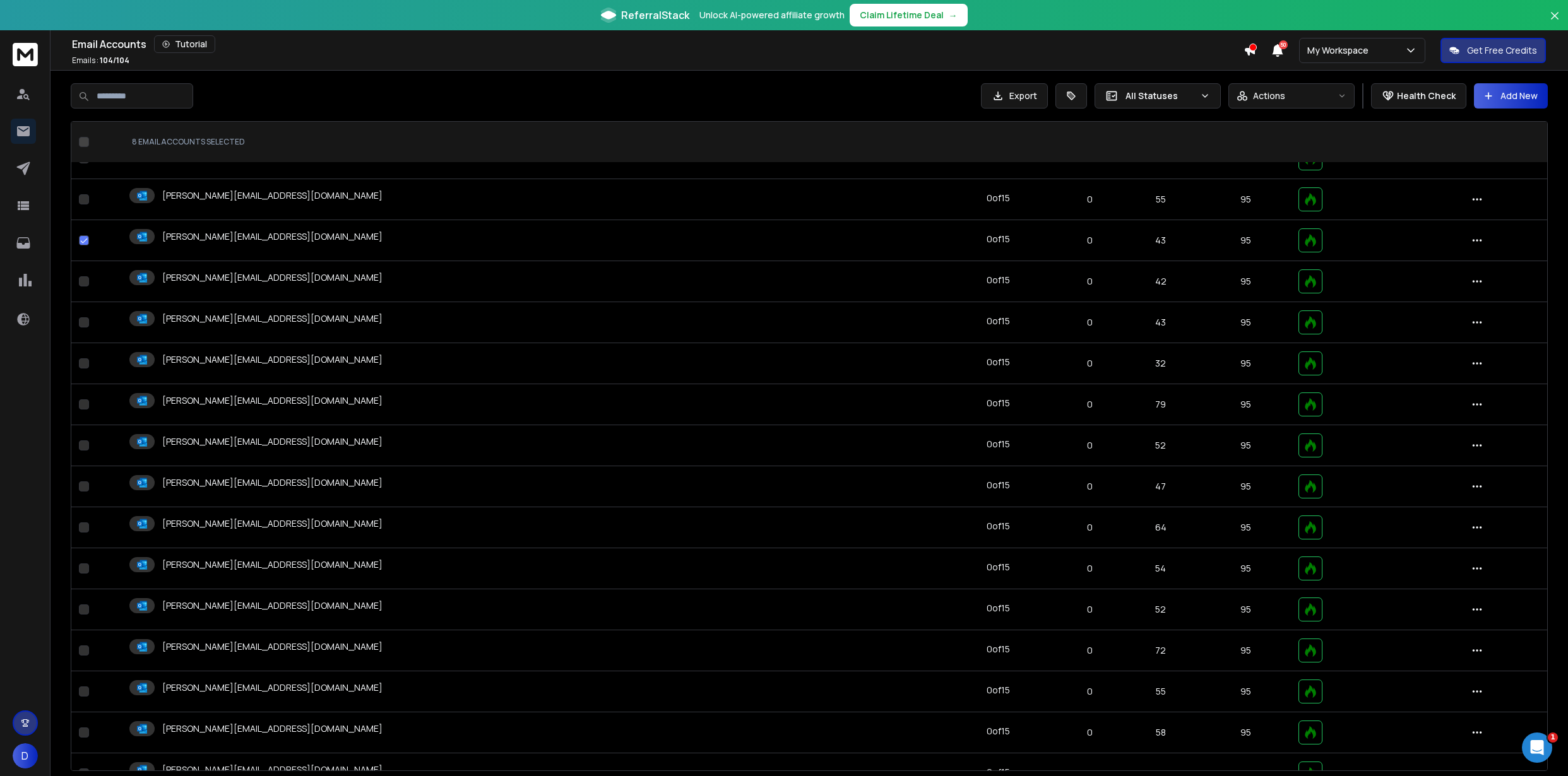
click at [280, 379] on td "[PERSON_NAME][EMAIL_ADDRESS][DOMAIN_NAME]" at bounding box center [530, 364] width 816 height 41
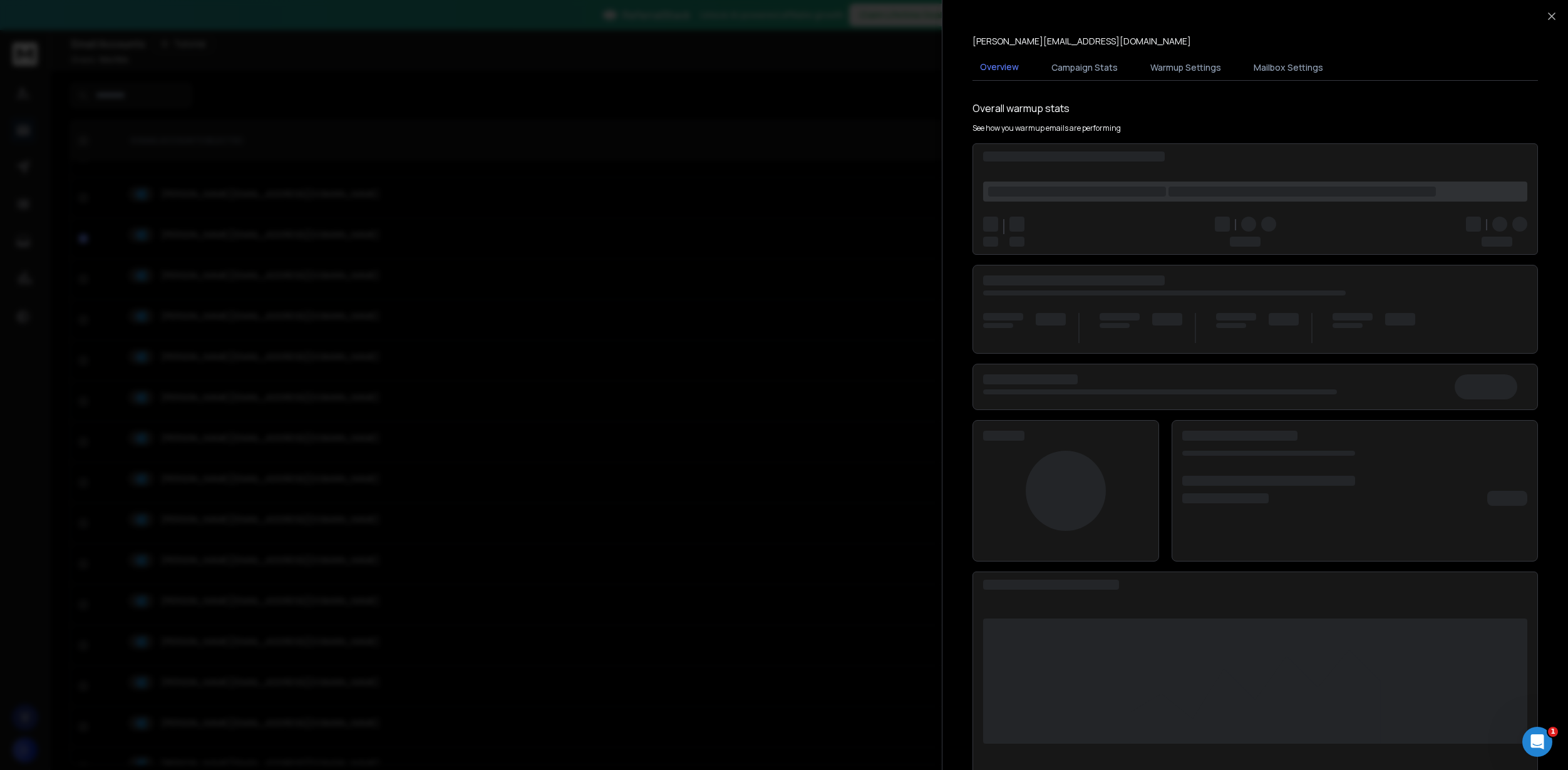
click at [284, 303] on div at bounding box center [784, 385] width 1568 height 770
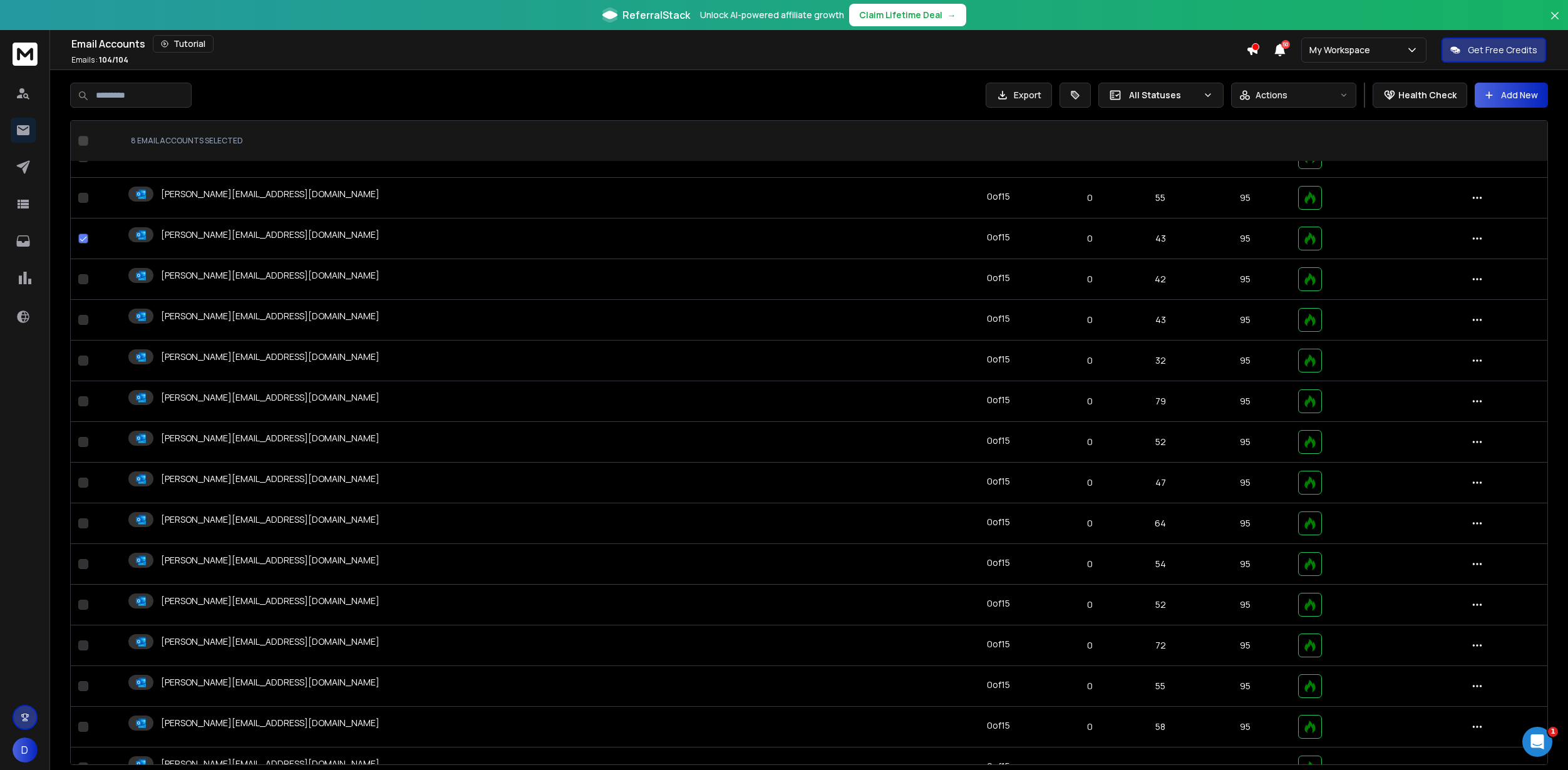
click at [288, 336] on td "[PERSON_NAME][EMAIL_ADDRESS][DOMAIN_NAME]" at bounding box center [529, 321] width 817 height 41
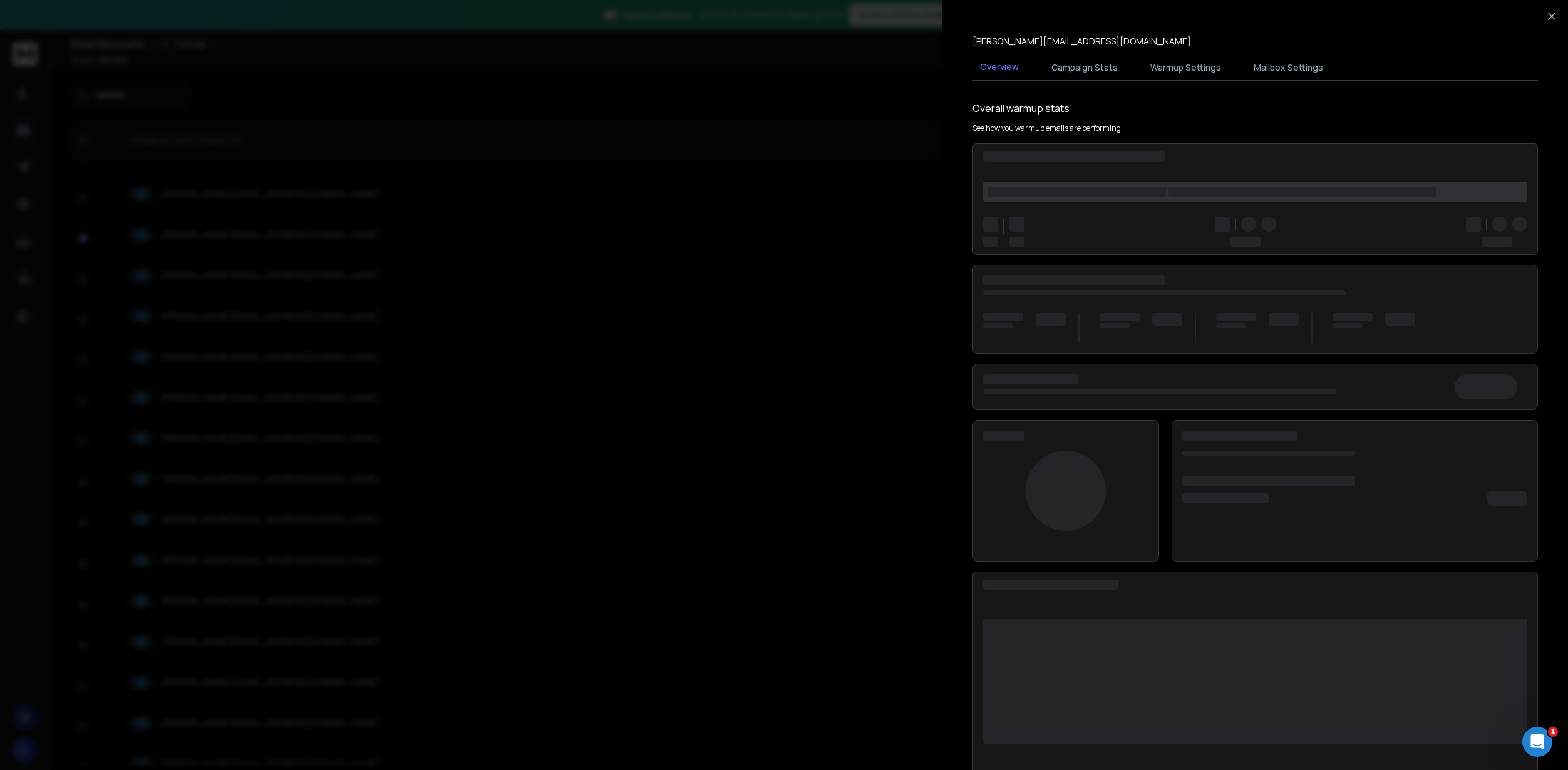
click at [288, 329] on div at bounding box center [784, 385] width 1568 height 770
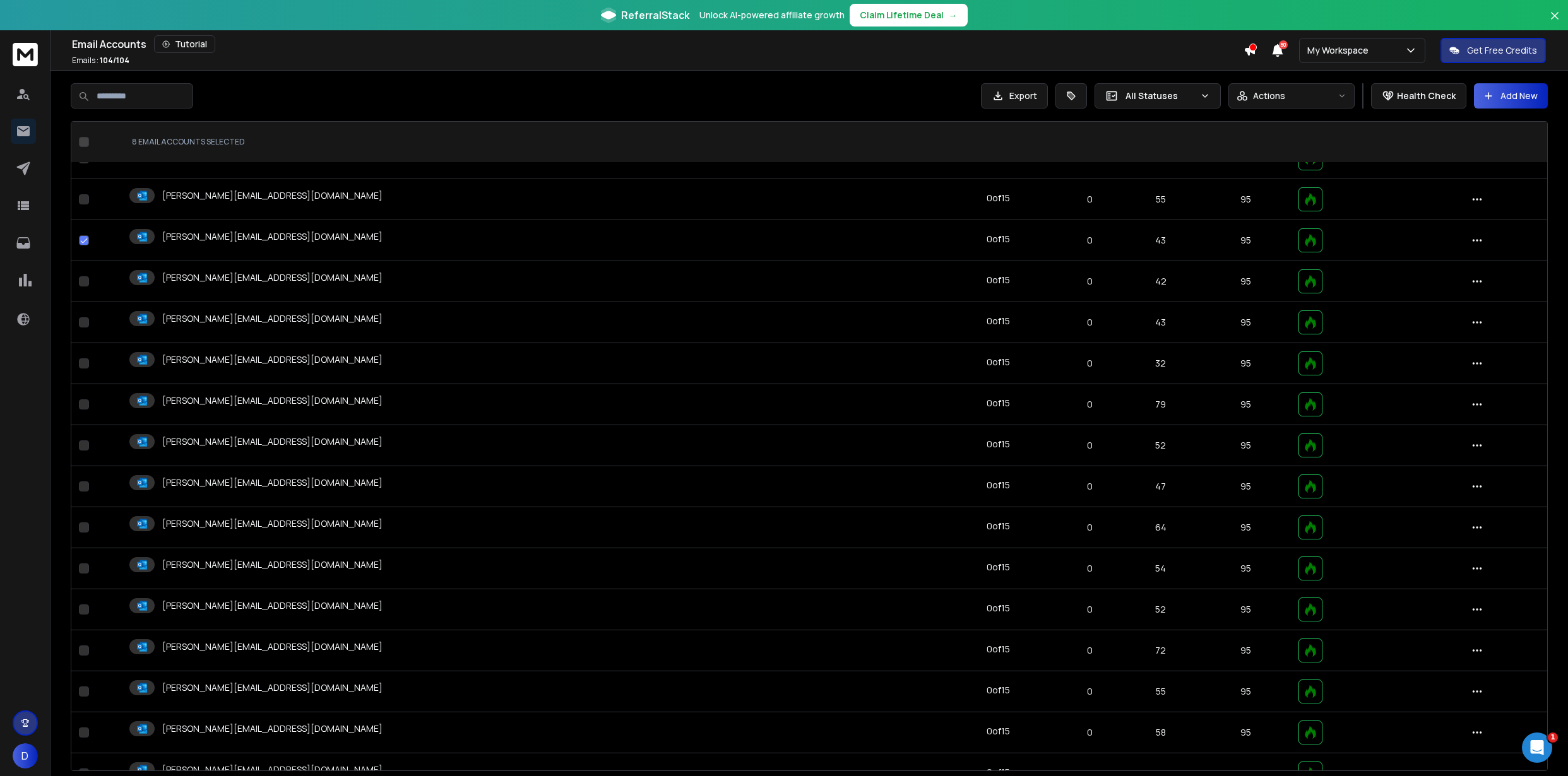
click at [422, 300] on td "[PERSON_NAME][EMAIL_ADDRESS][DOMAIN_NAME]" at bounding box center [530, 282] width 816 height 41
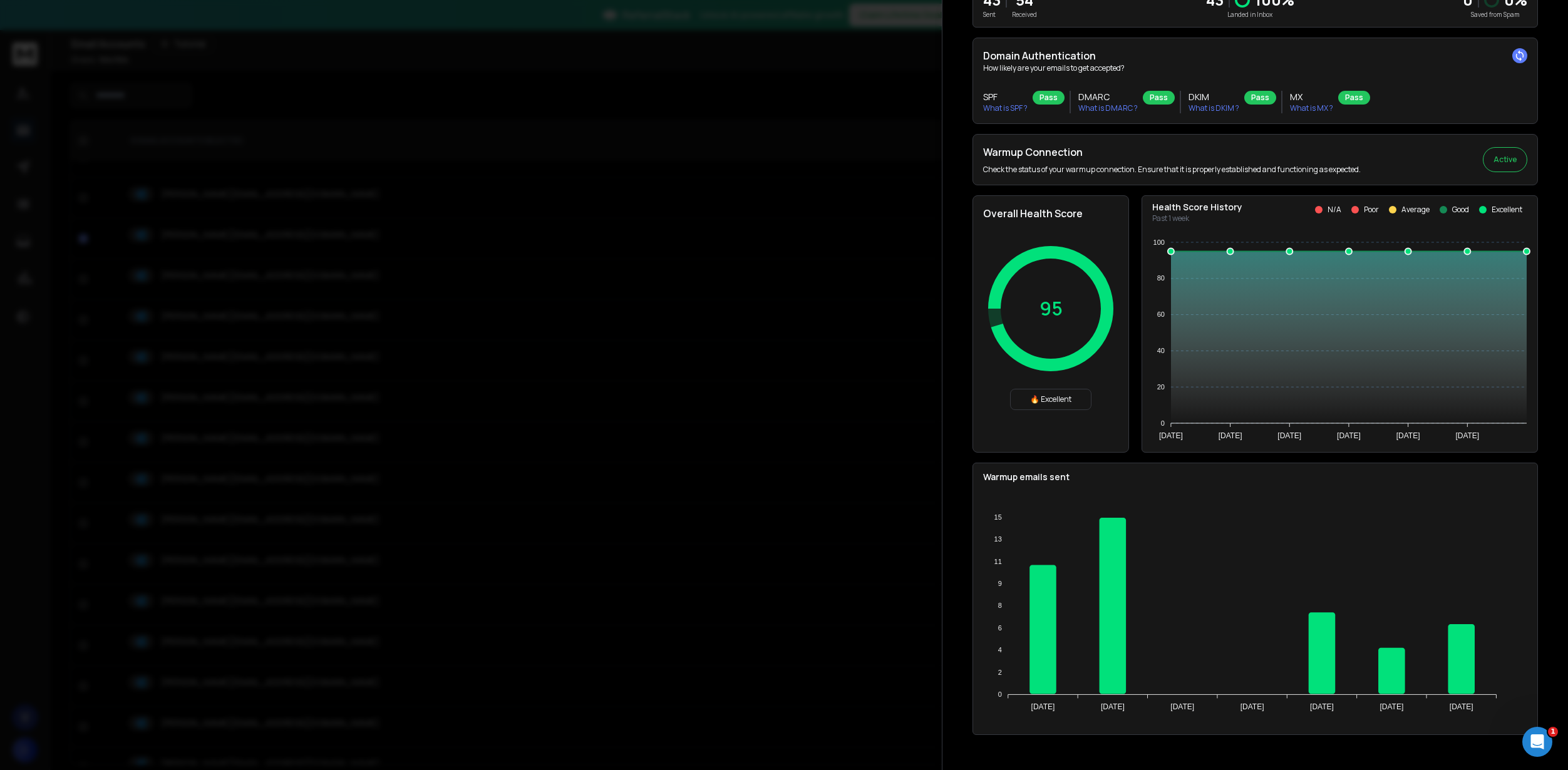
click at [496, 413] on div at bounding box center [784, 385] width 1568 height 770
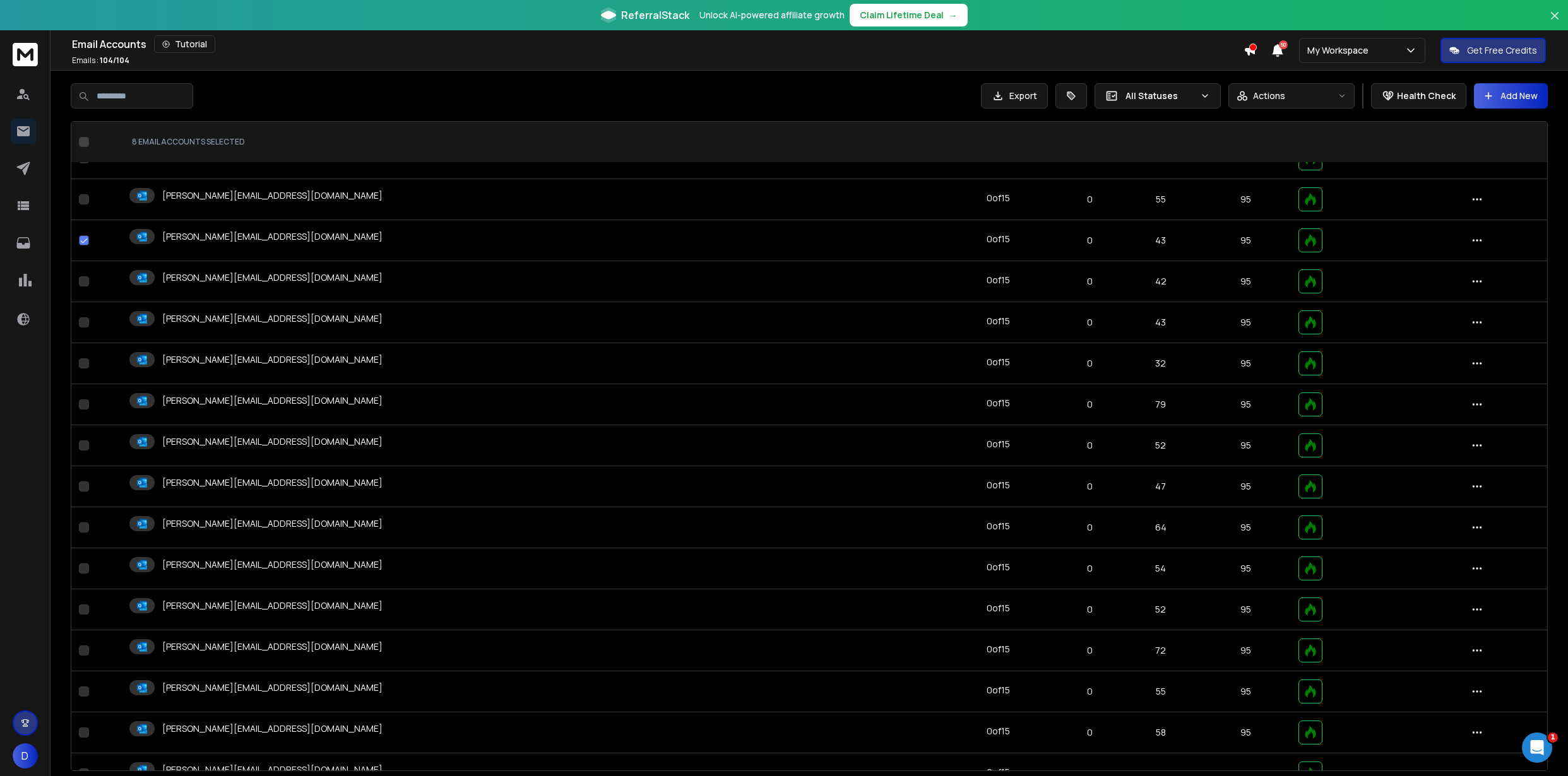
click at [255, 325] on p "[PERSON_NAME][EMAIL_ADDRESS][DOMAIN_NAME]" at bounding box center [272, 319] width 220 height 13
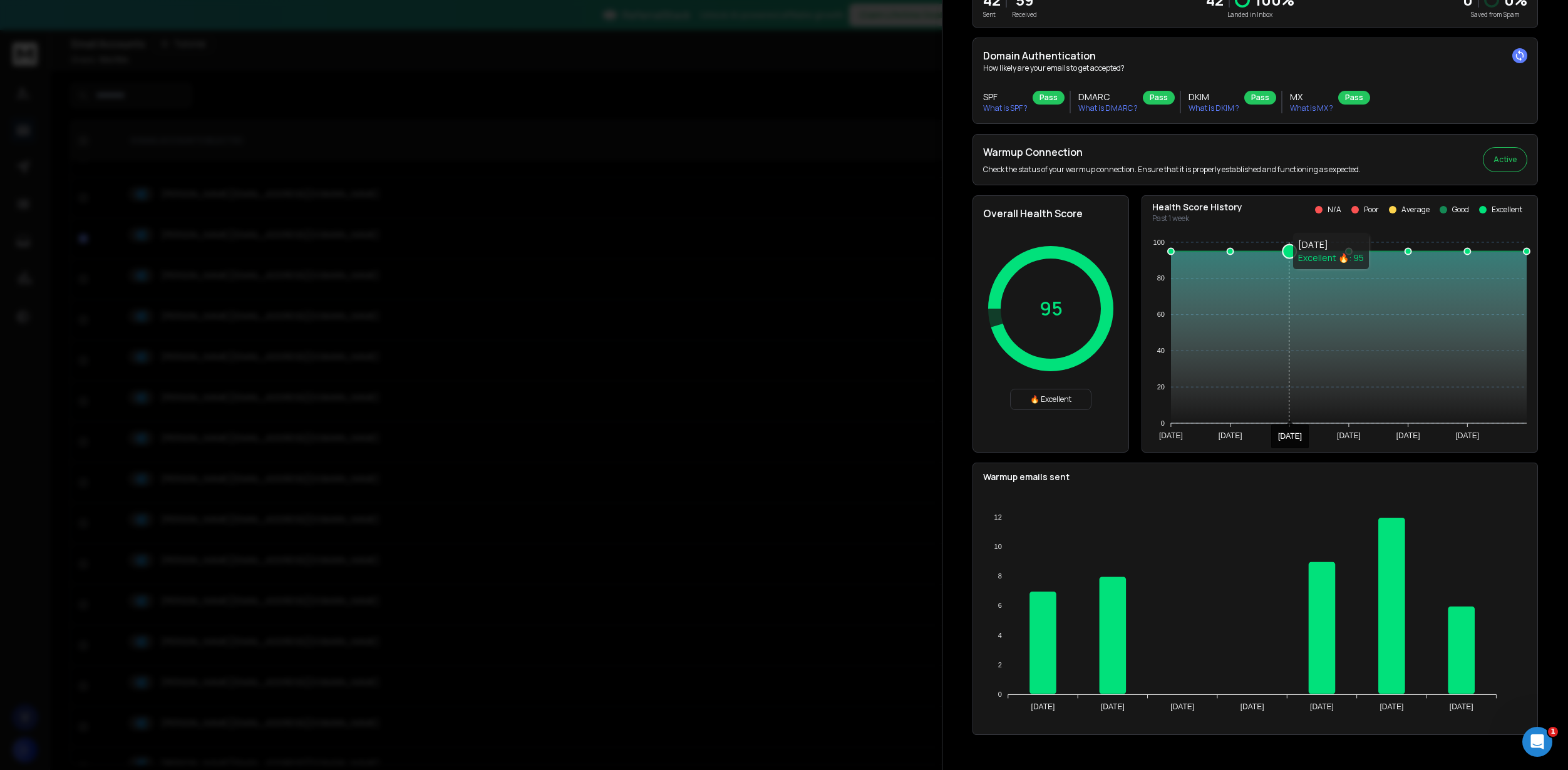
click at [614, 434] on div at bounding box center [784, 385] width 1568 height 770
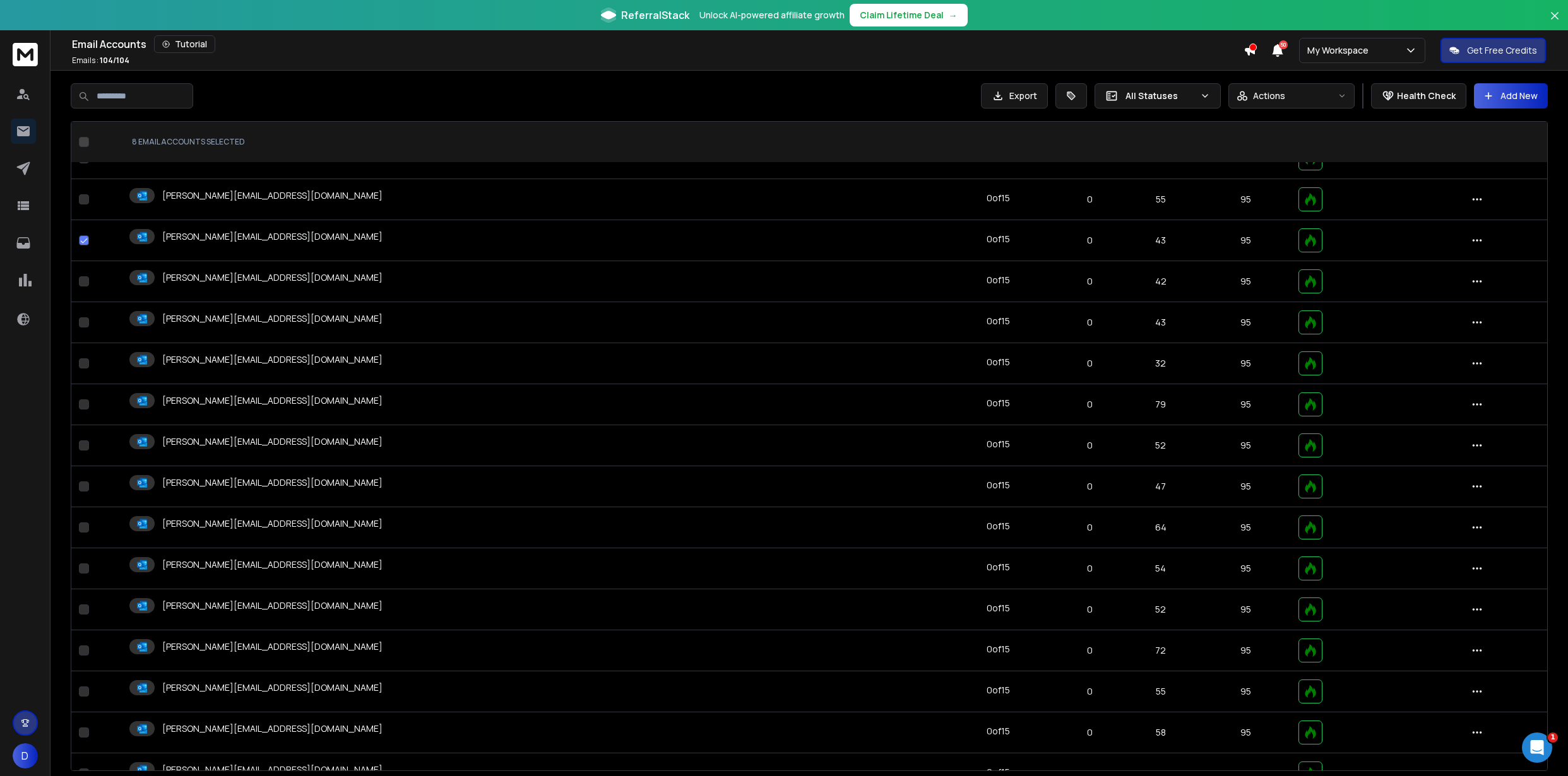
click at [282, 367] on div "[PERSON_NAME][EMAIL_ADDRESS][DOMAIN_NAME]" at bounding box center [529, 359] width 801 height 15
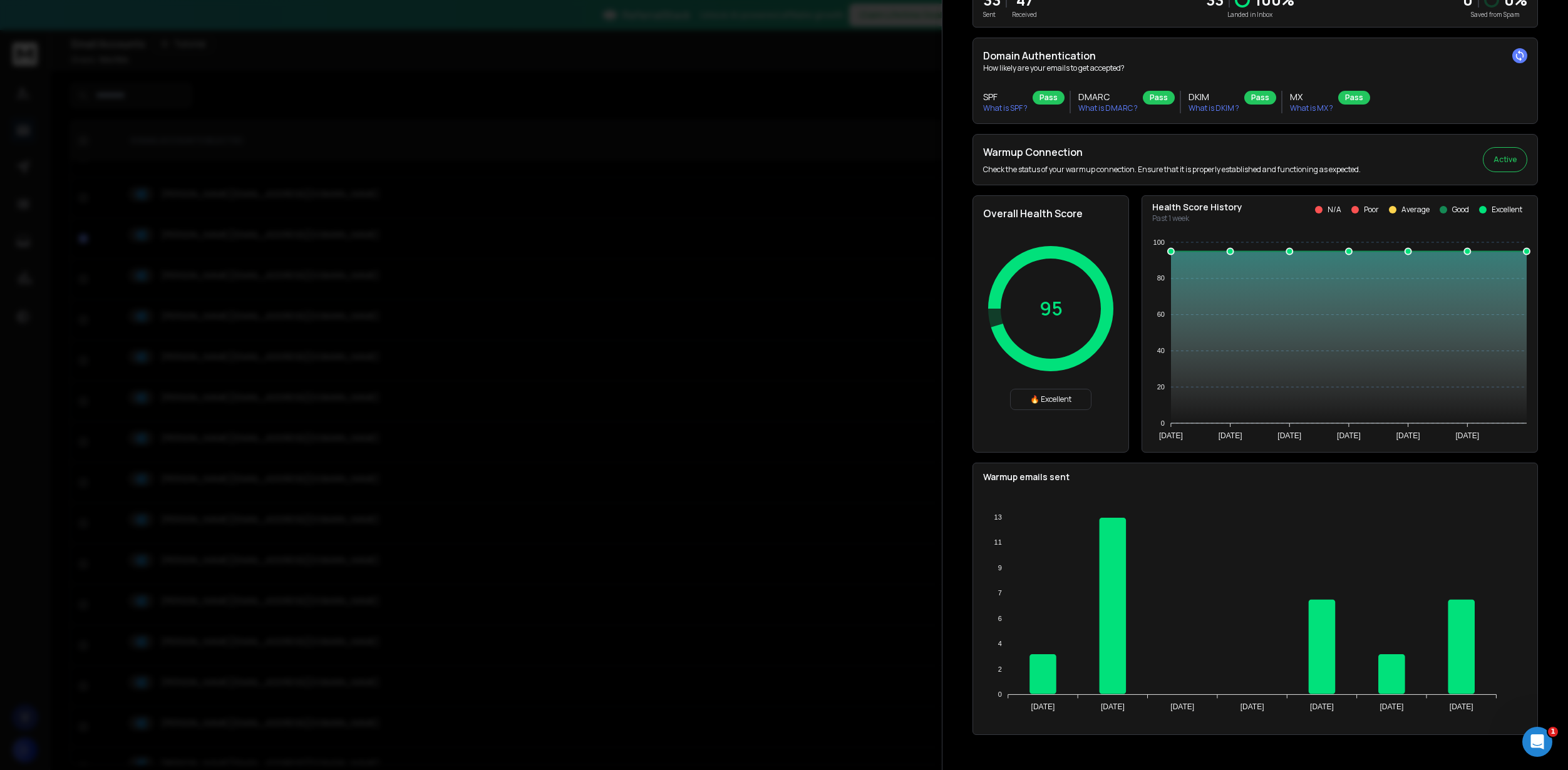
click at [361, 524] on div at bounding box center [784, 385] width 1568 height 770
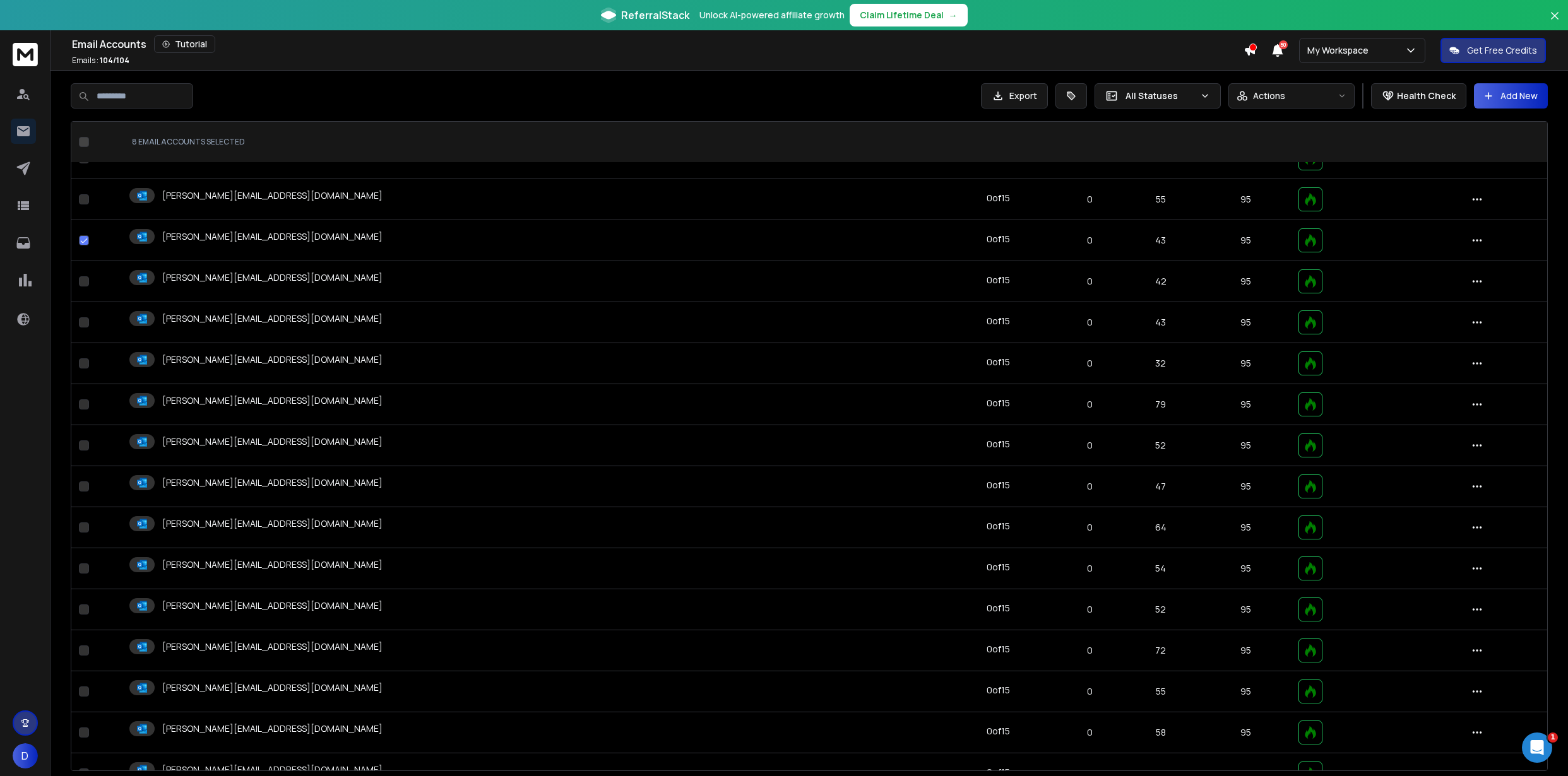
click at [268, 422] on td "[PERSON_NAME][EMAIL_ADDRESS][DOMAIN_NAME]" at bounding box center [530, 405] width 816 height 41
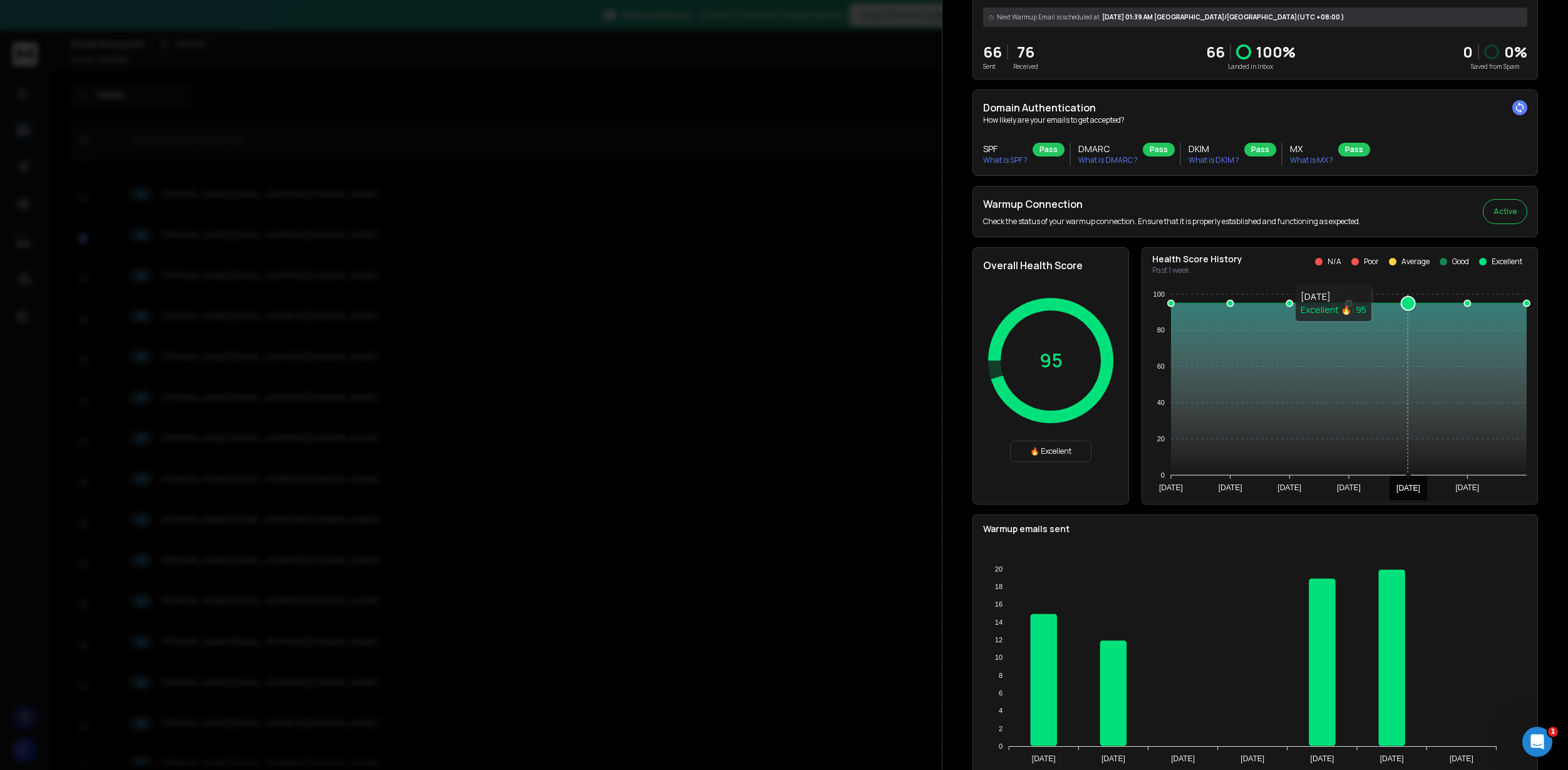
scroll to position [259, 0]
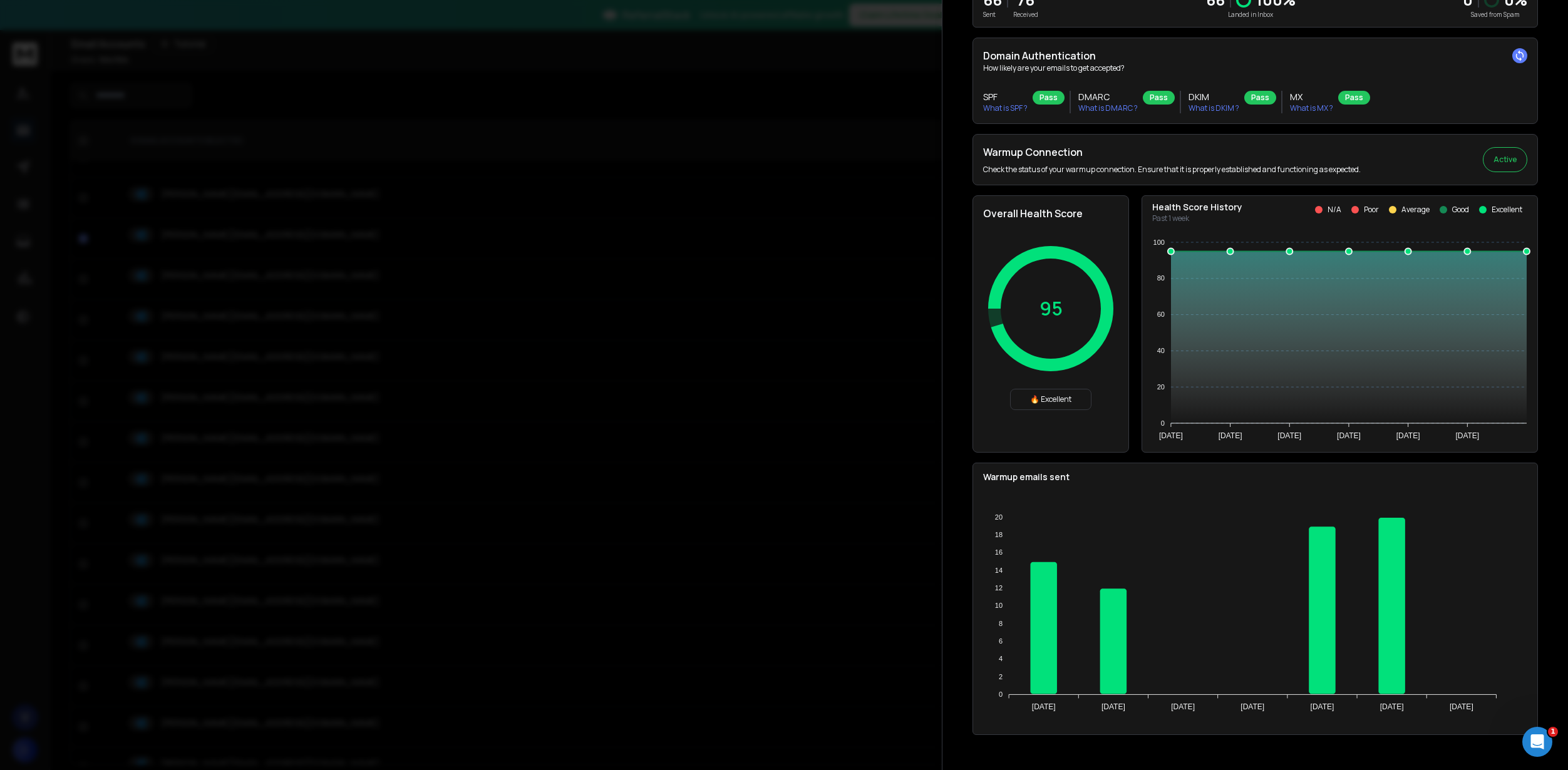
click at [286, 530] on div at bounding box center [784, 385] width 1568 height 770
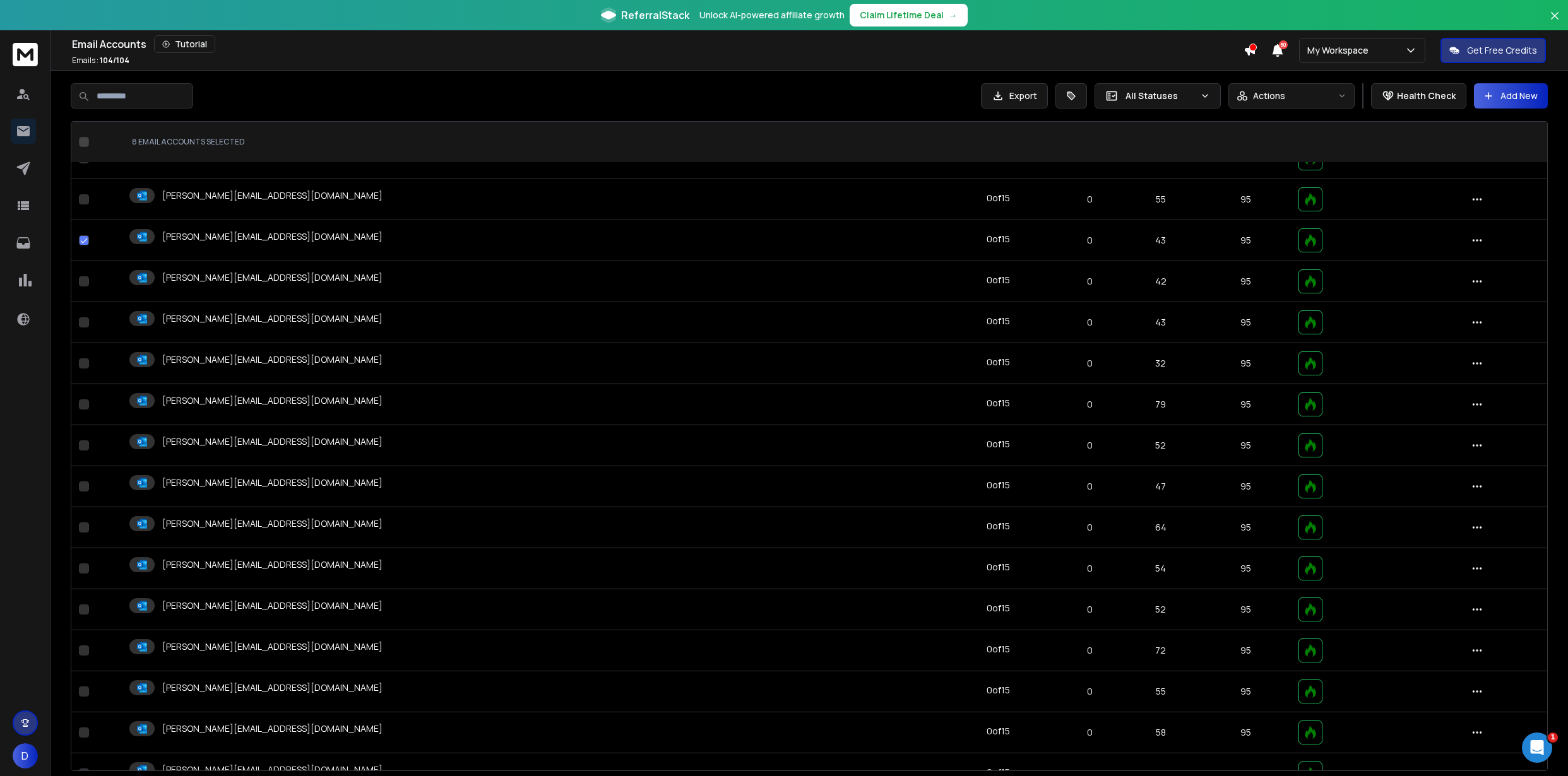
click at [250, 448] on p "[PERSON_NAME][EMAIL_ADDRESS][DOMAIN_NAME]" at bounding box center [272, 442] width 220 height 13
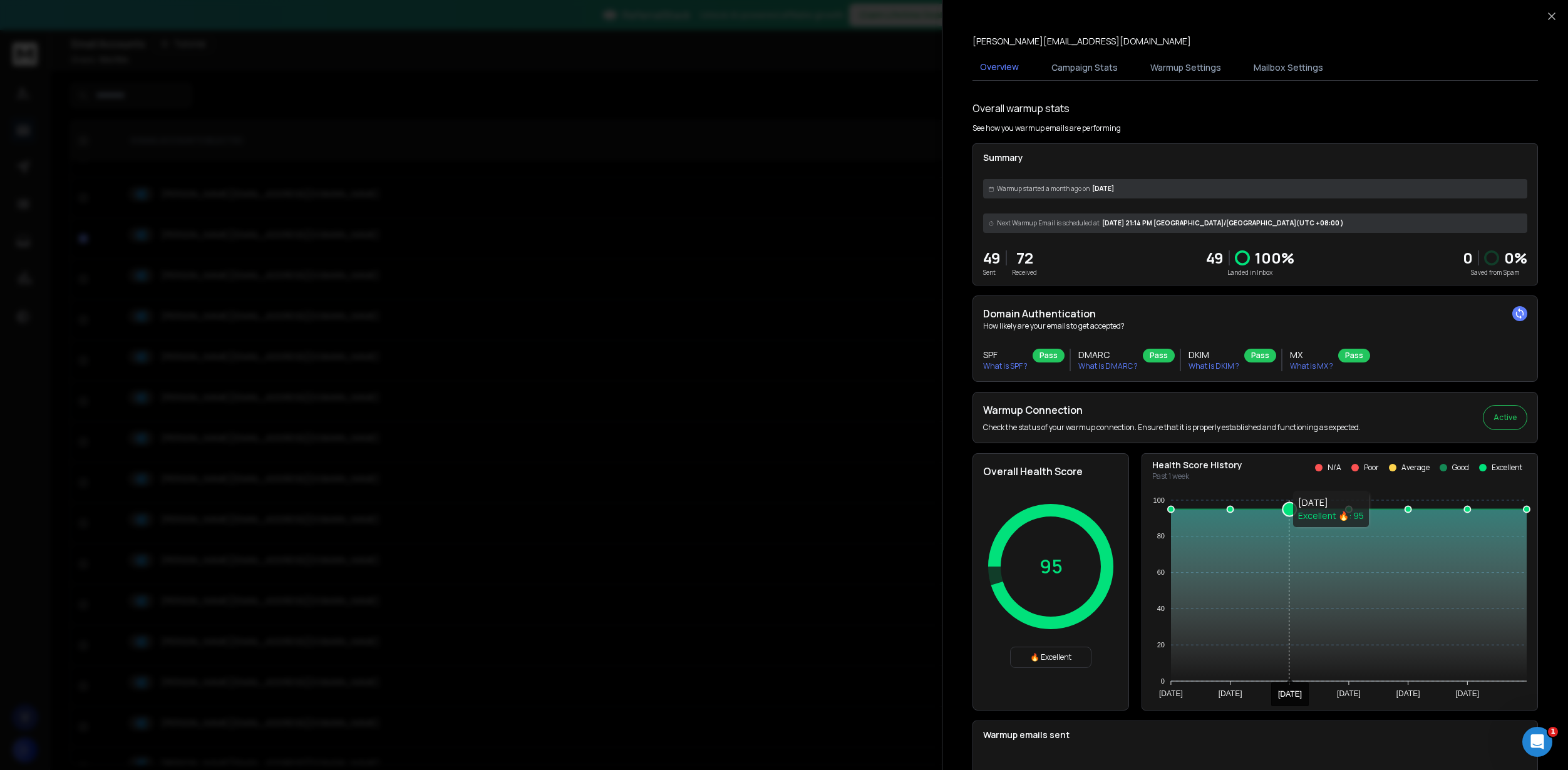
click at [1247, 660] on foreignobject at bounding box center [1337, 591] width 391 height 219
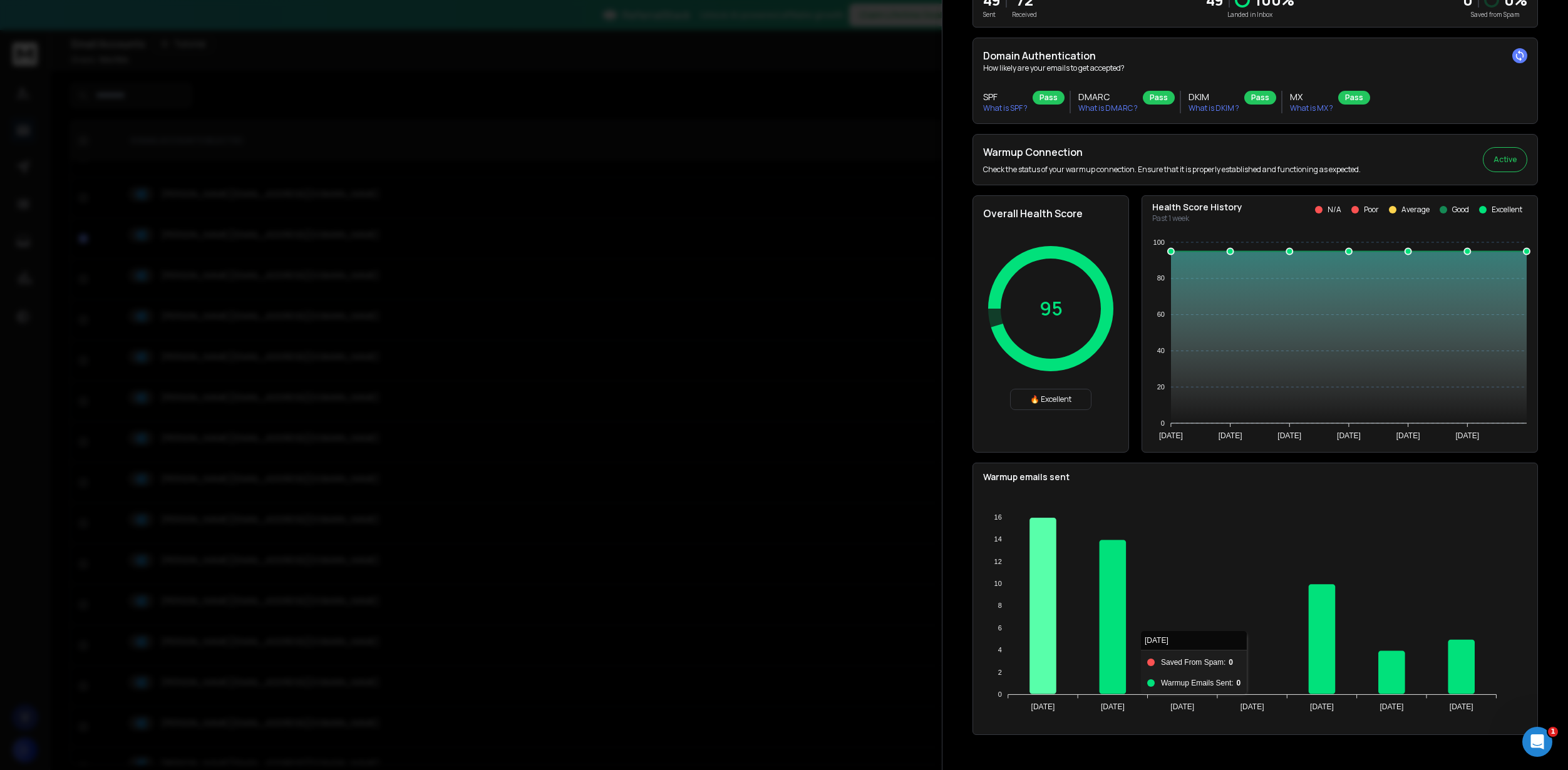
click at [607, 624] on div at bounding box center [784, 385] width 1568 height 770
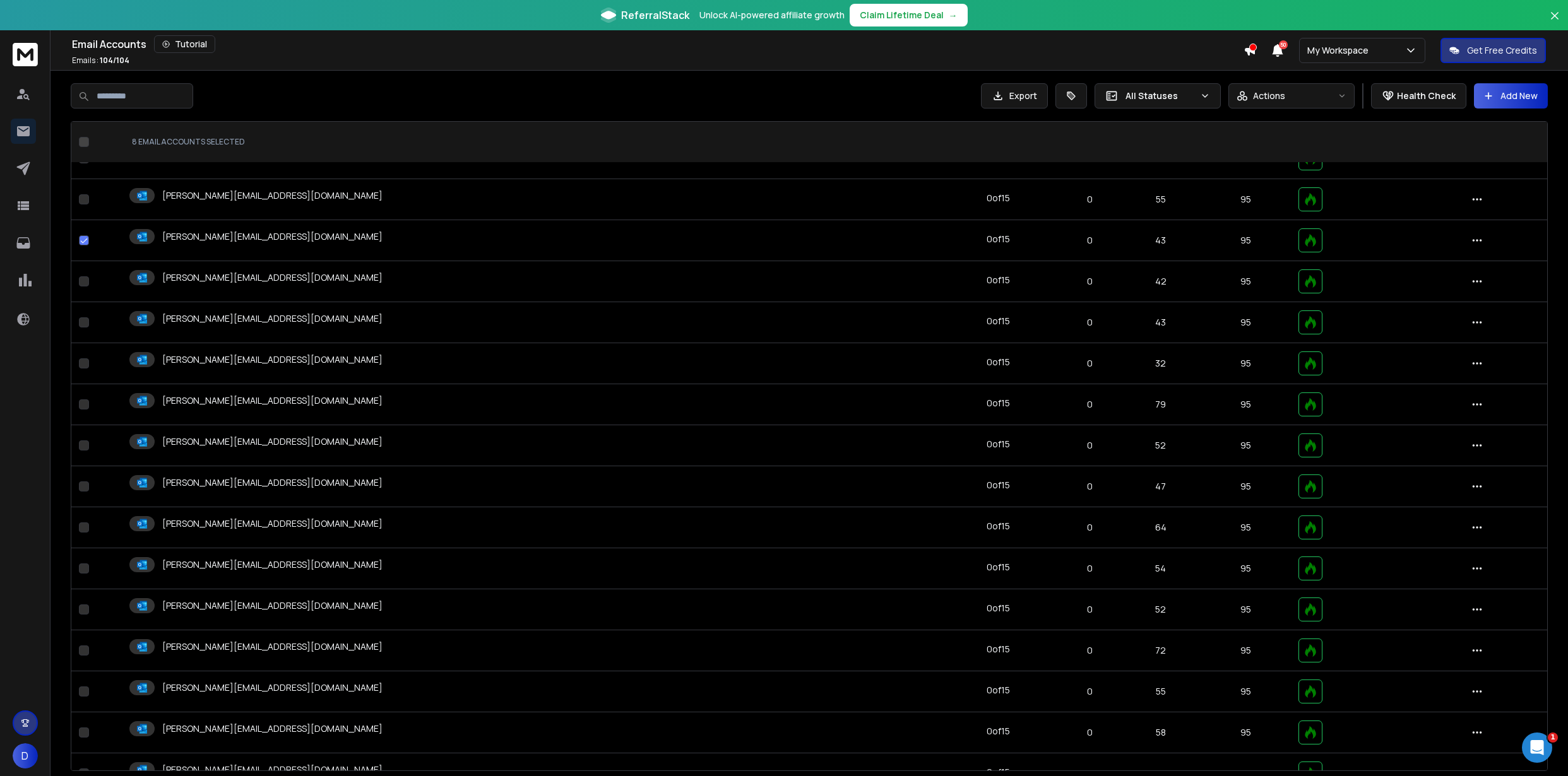
click at [275, 489] on p "[PERSON_NAME][EMAIL_ADDRESS][DOMAIN_NAME]" at bounding box center [272, 483] width 220 height 13
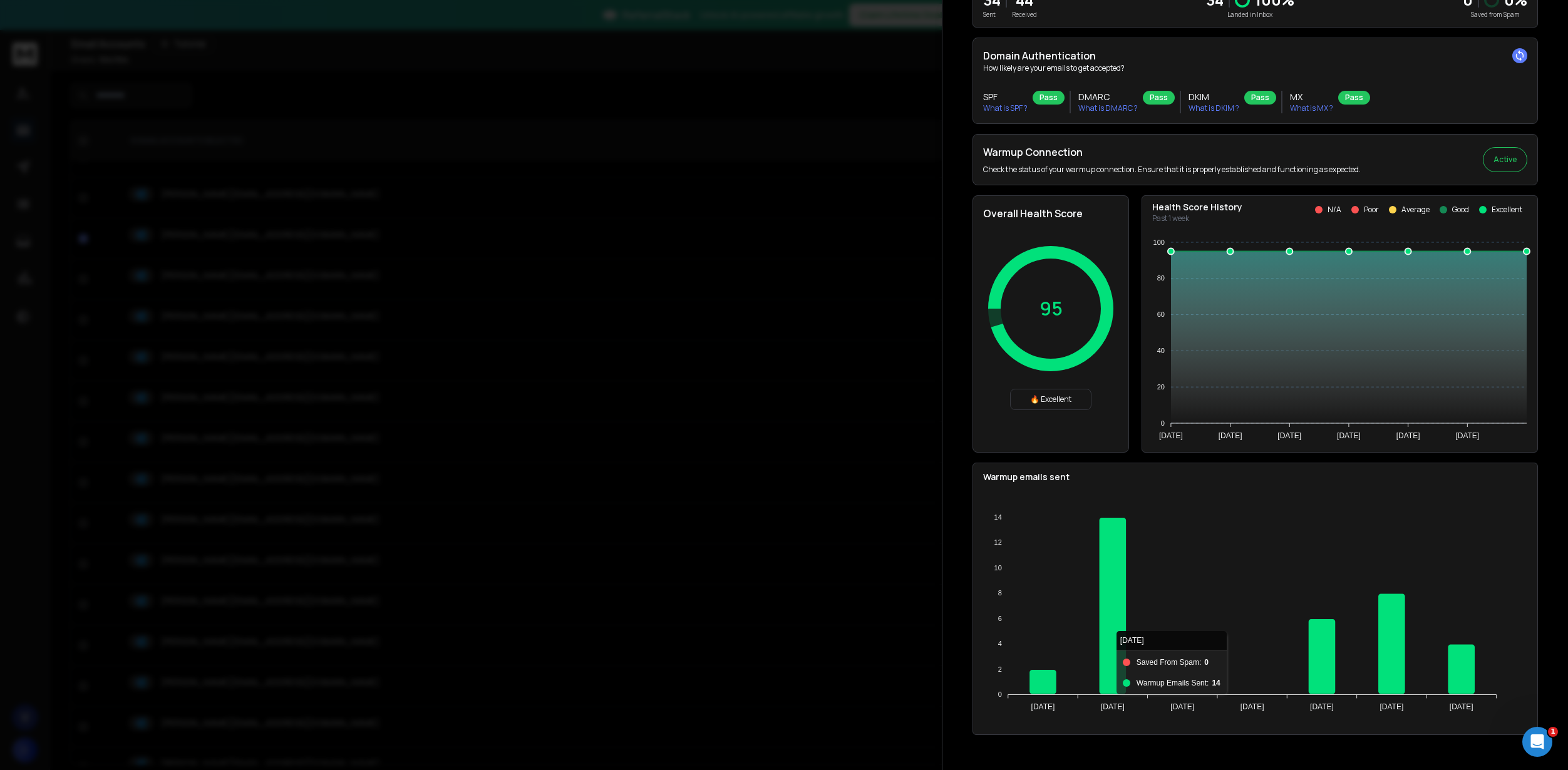
click at [609, 662] on div at bounding box center [784, 385] width 1568 height 770
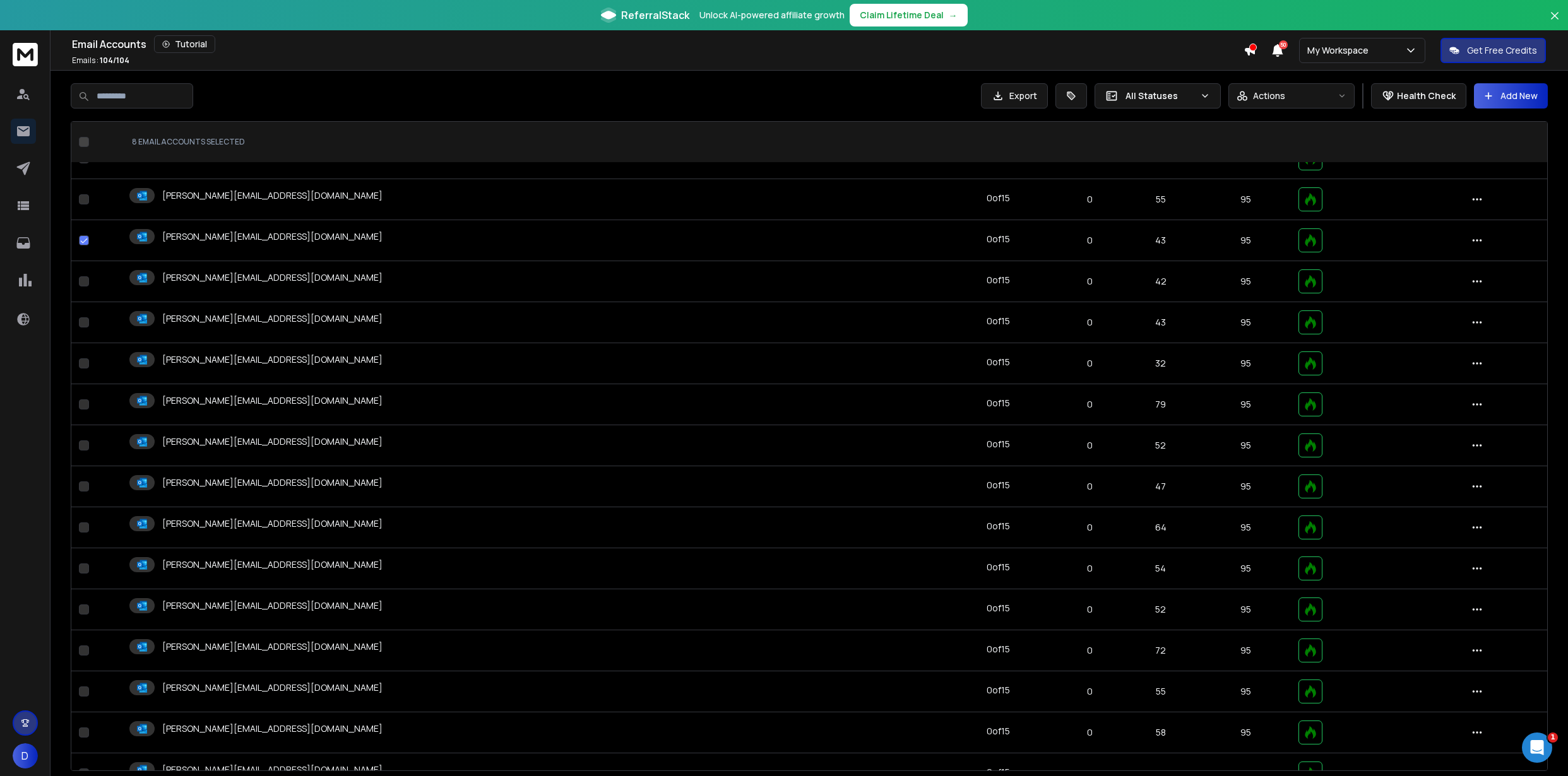
click at [258, 520] on td "[PERSON_NAME][EMAIL_ADDRESS][DOMAIN_NAME]" at bounding box center [530, 528] width 816 height 41
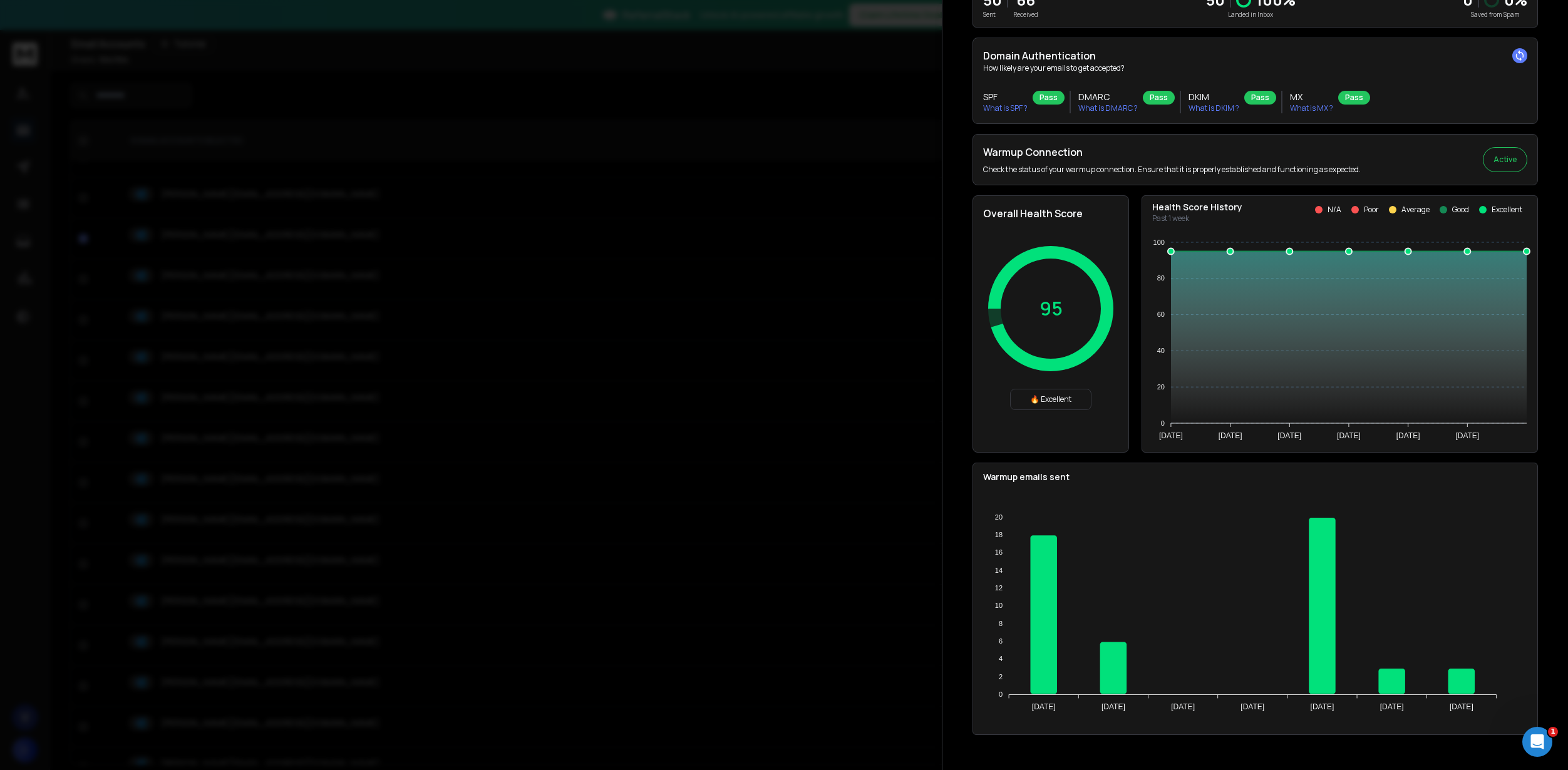
click at [725, 527] on div at bounding box center [784, 385] width 1568 height 770
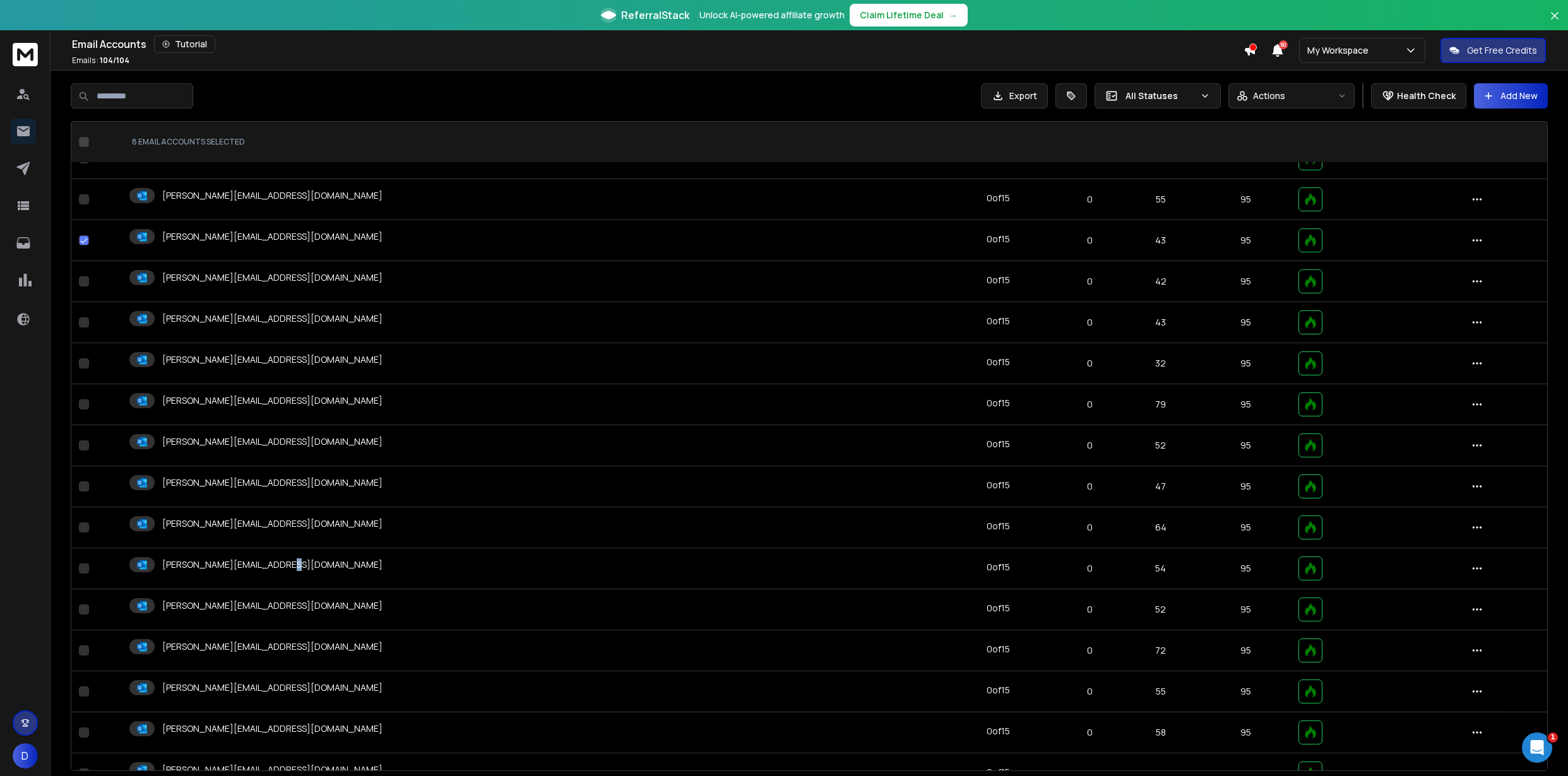
click at [281, 568] on p "[PERSON_NAME][EMAIL_ADDRESS][DOMAIN_NAME]" at bounding box center [272, 565] width 220 height 13
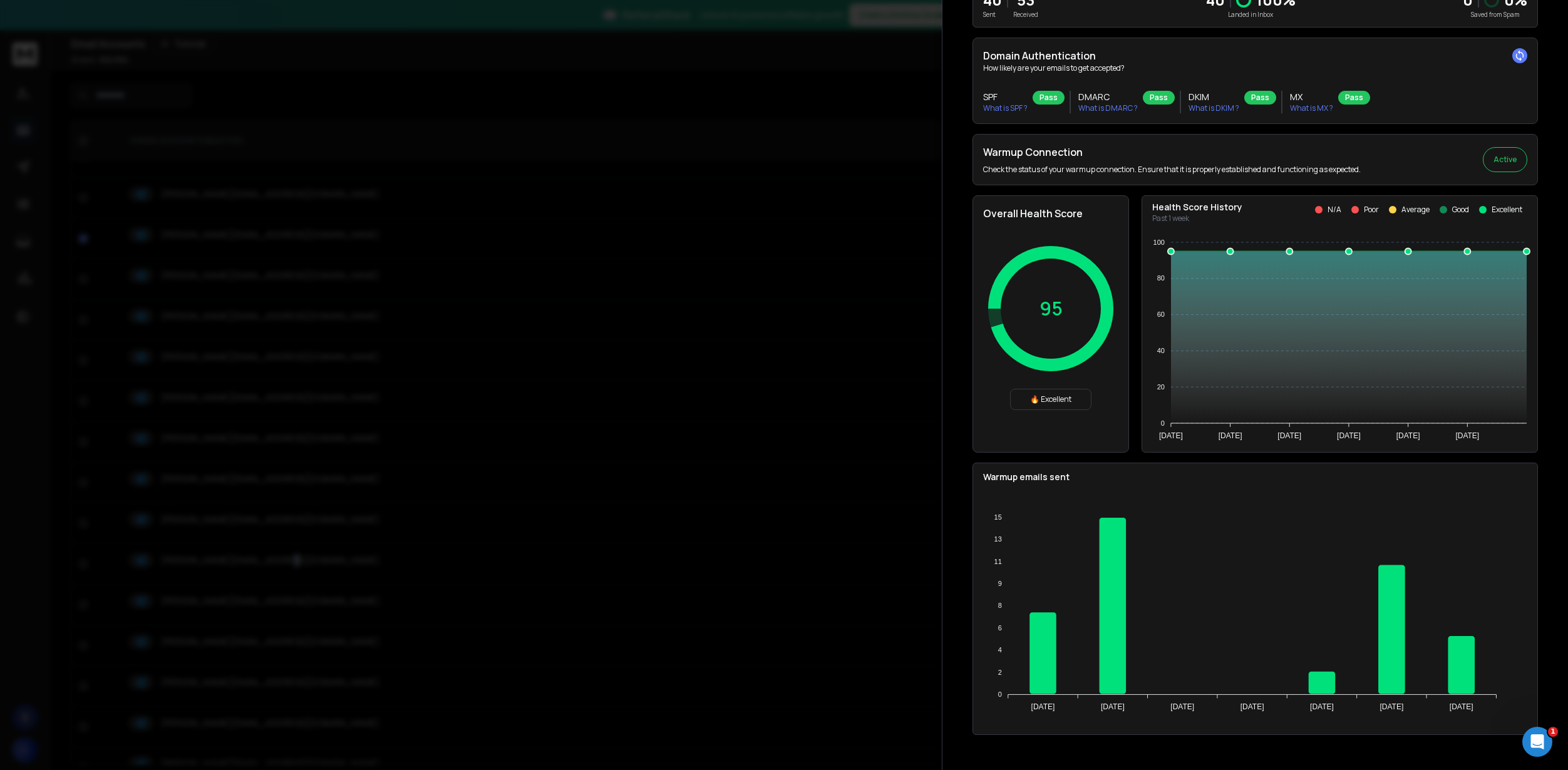
click at [271, 689] on div at bounding box center [784, 385] width 1568 height 770
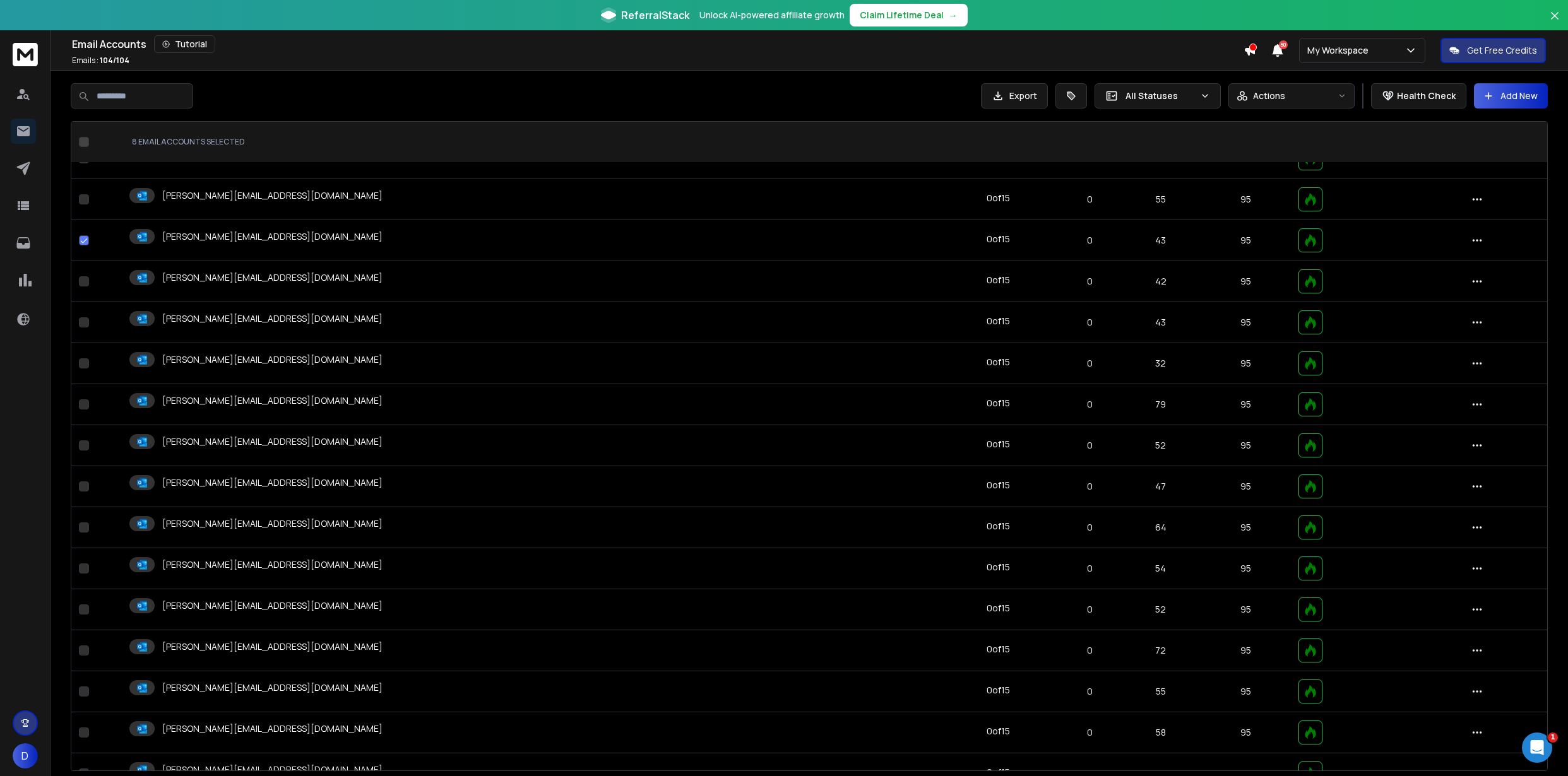
click at [307, 613] on div "[PERSON_NAME][EMAIL_ADDRESS][DOMAIN_NAME]" at bounding box center [529, 606] width 801 height 15
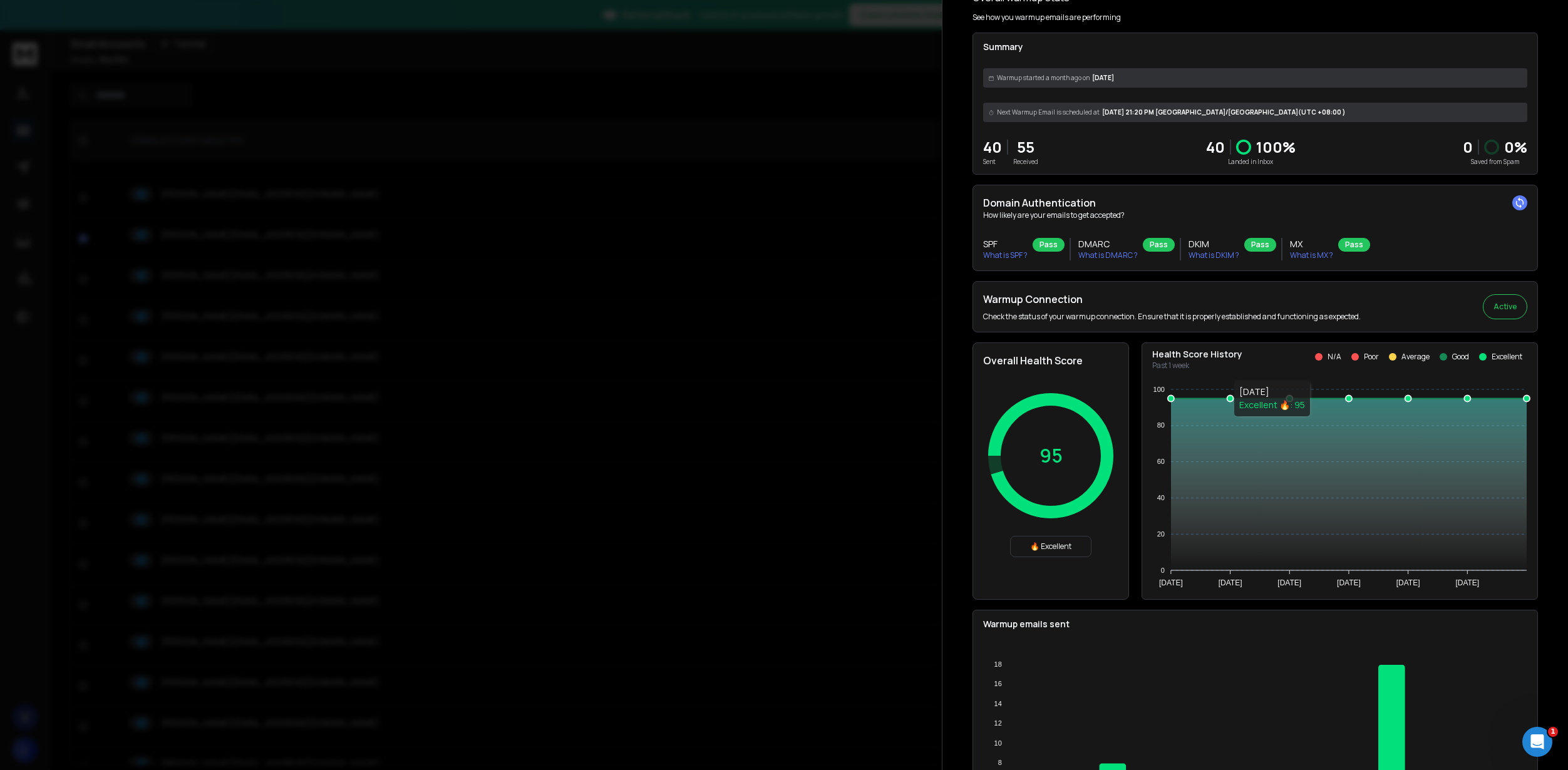
scroll to position [206, 0]
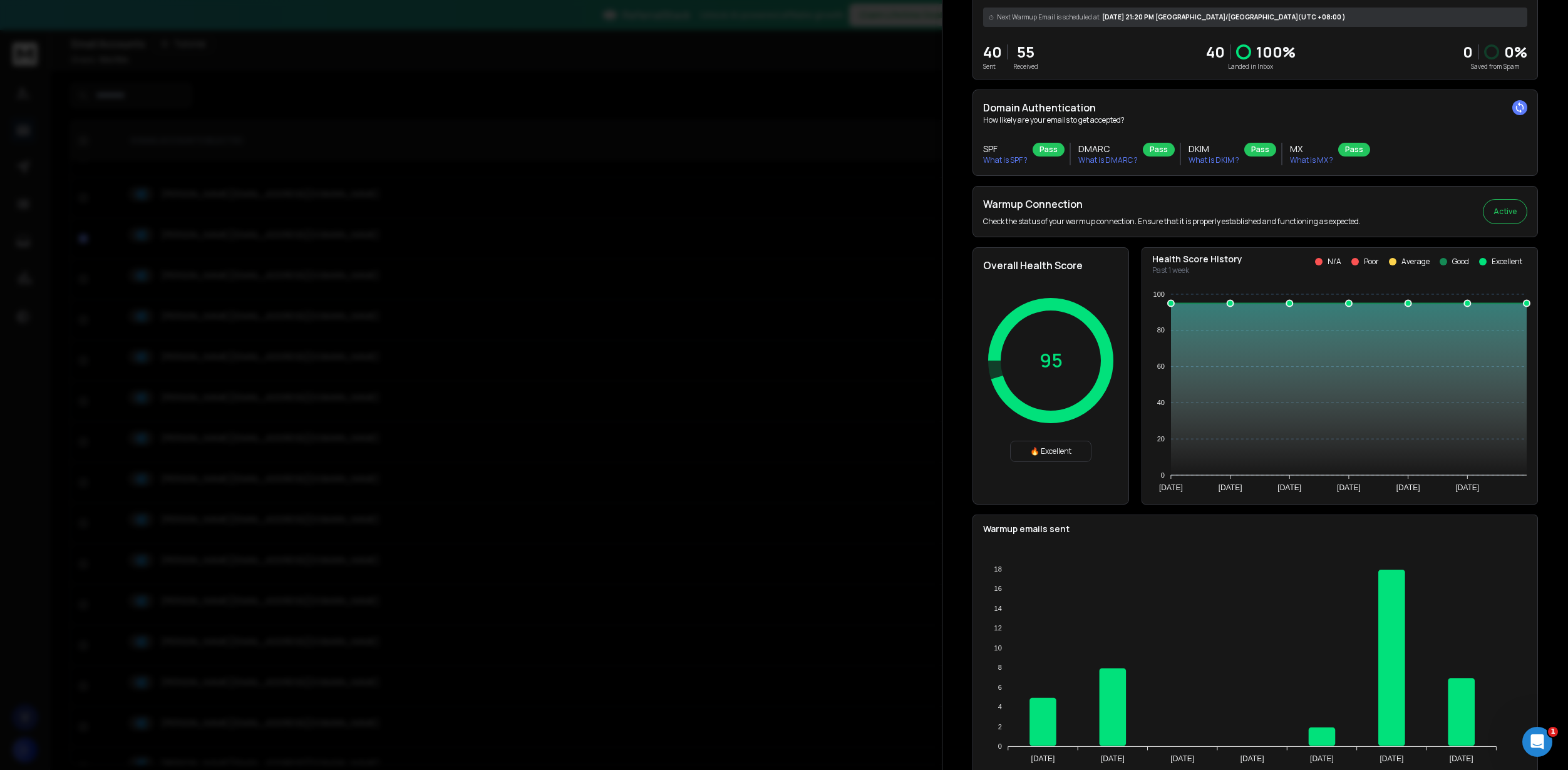
click at [605, 589] on div at bounding box center [784, 385] width 1568 height 770
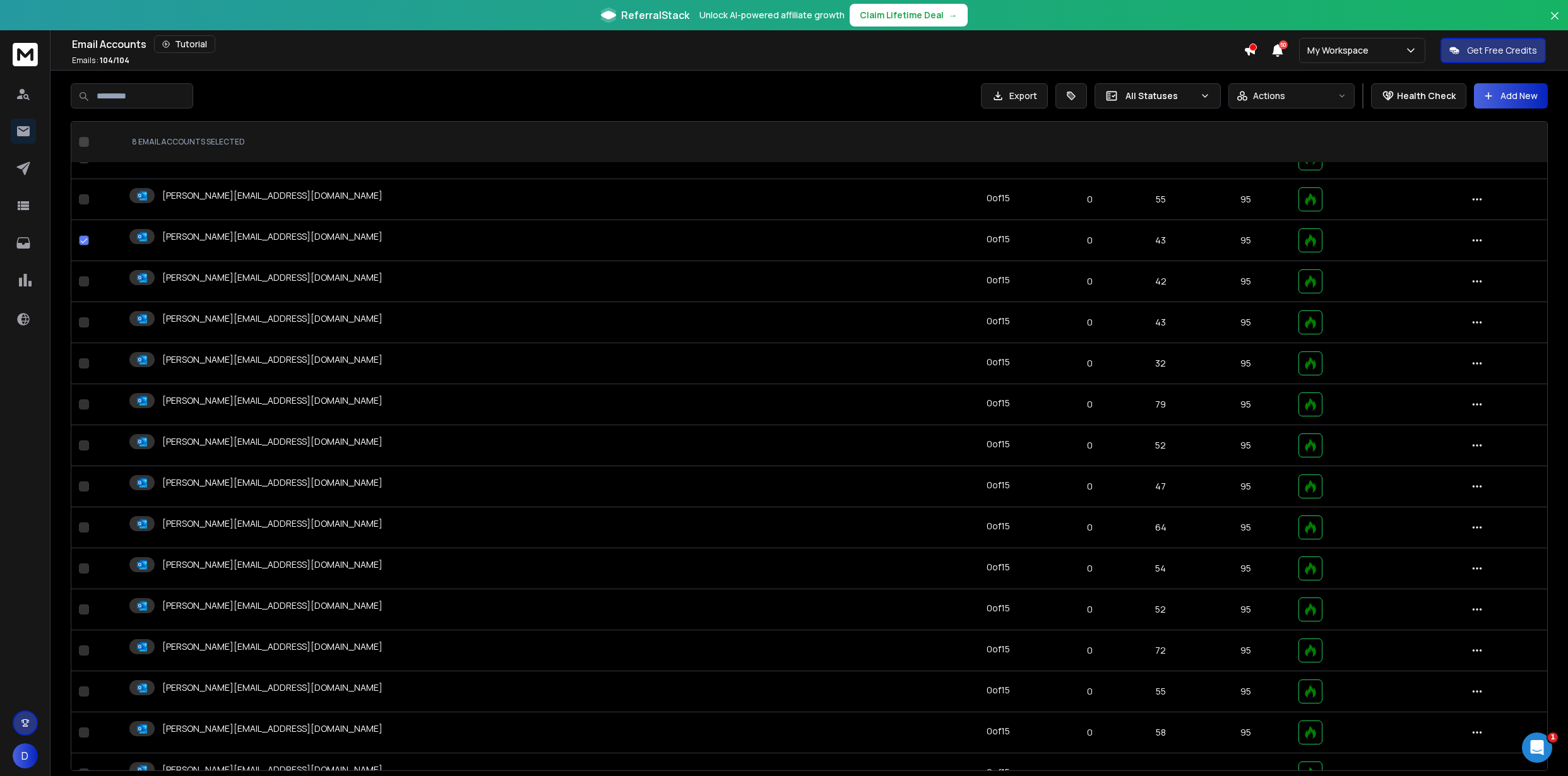
click at [251, 668] on td "[PERSON_NAME][EMAIL_ADDRESS][DOMAIN_NAME]" at bounding box center [530, 651] width 816 height 41
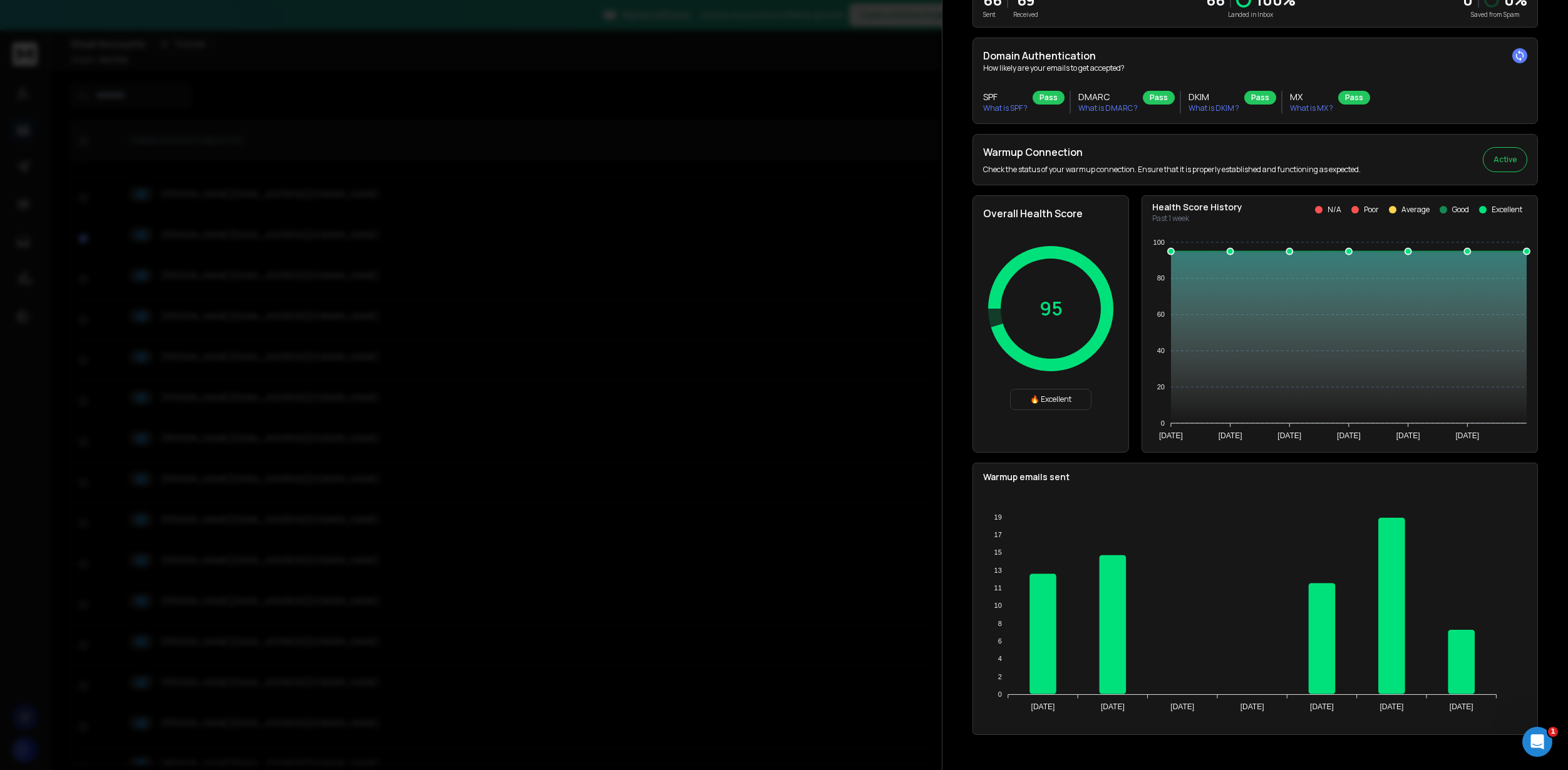
click at [432, 631] on div at bounding box center [784, 385] width 1568 height 770
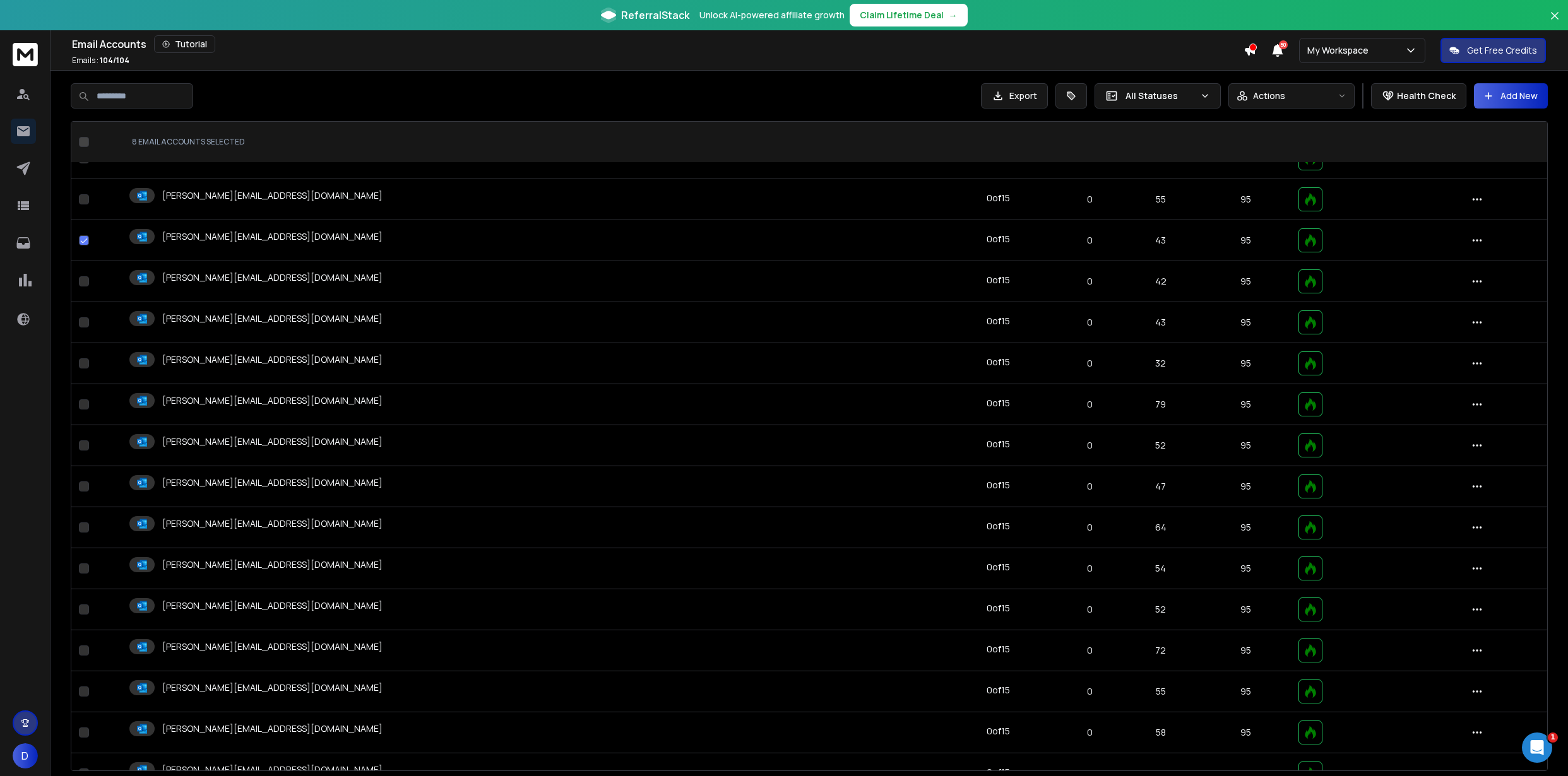
click at [320, 695] on div "[PERSON_NAME][EMAIL_ADDRESS][DOMAIN_NAME]" at bounding box center [529, 688] width 801 height 15
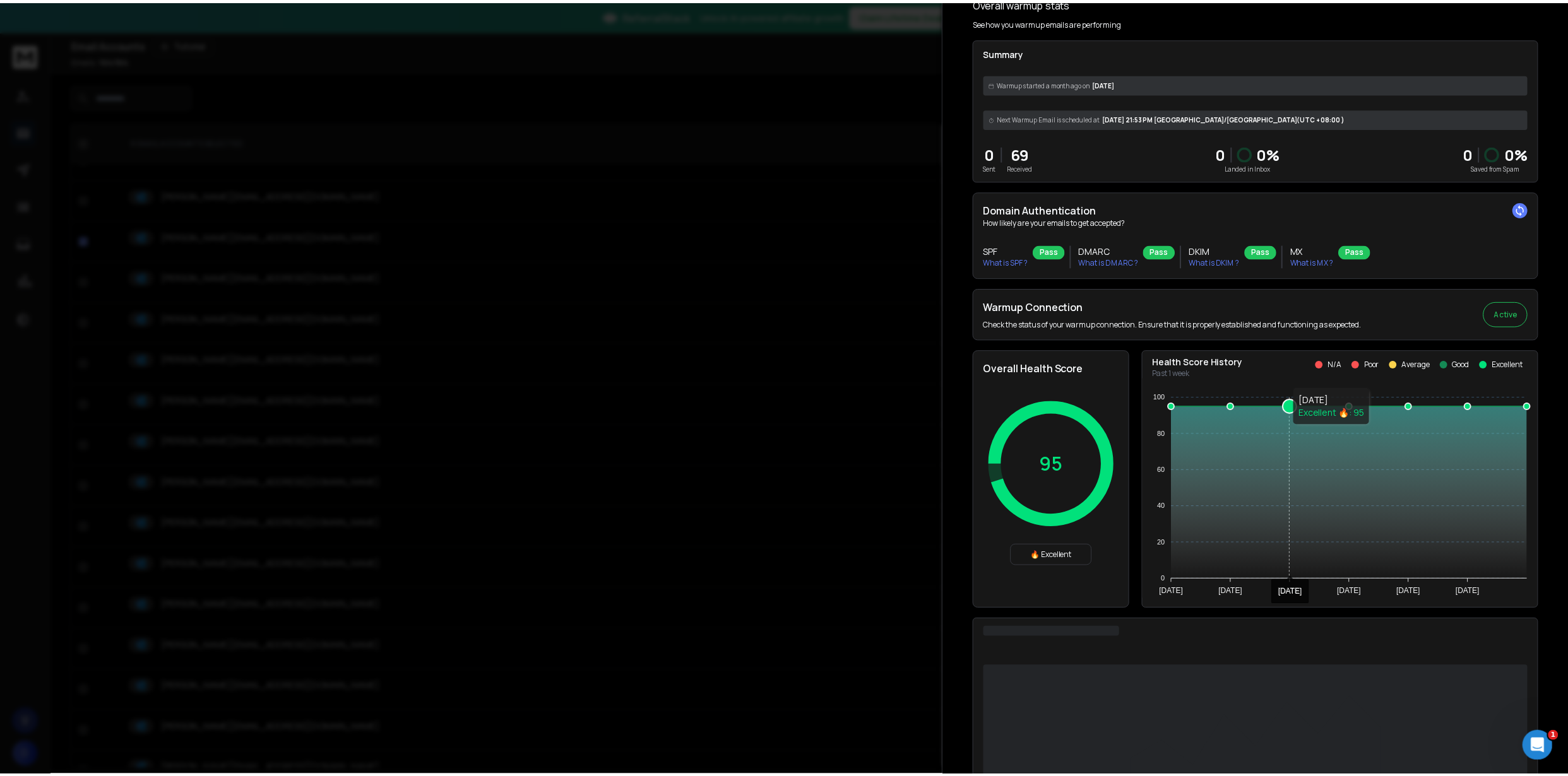
scroll to position [208, 0]
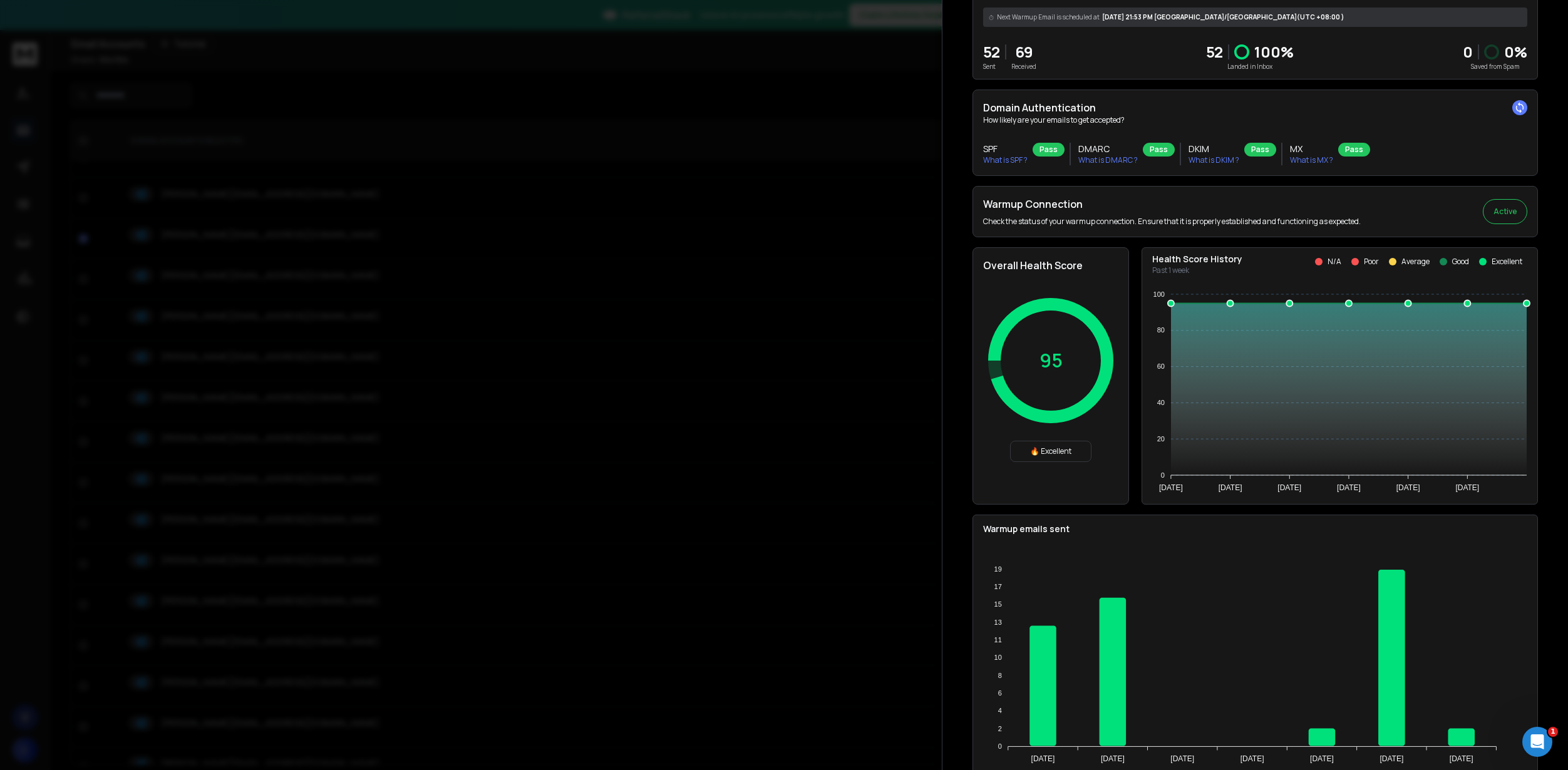
click at [211, 732] on div at bounding box center [784, 385] width 1568 height 770
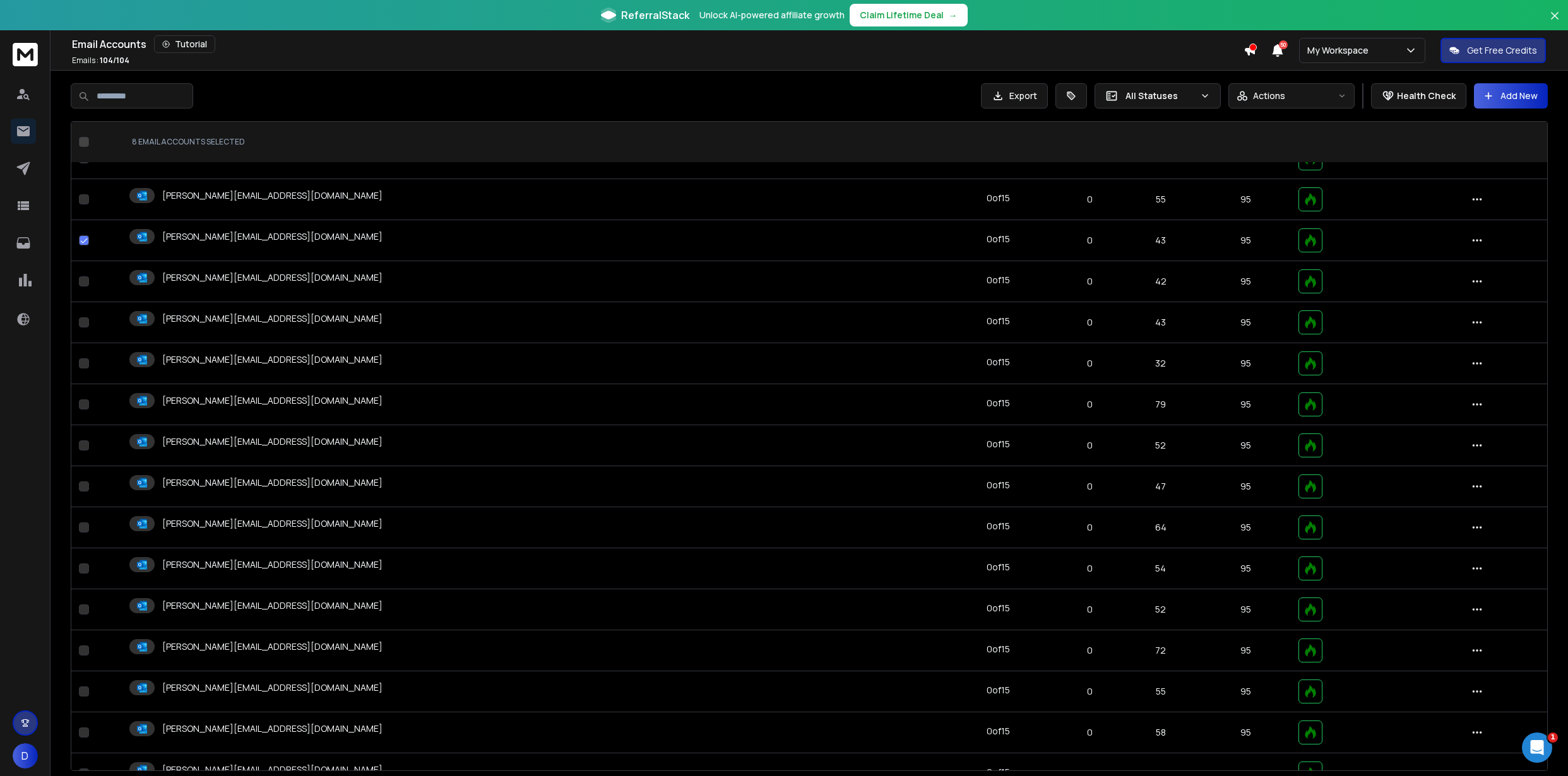
click at [89, 697] on td at bounding box center [96, 692] width 51 height 41
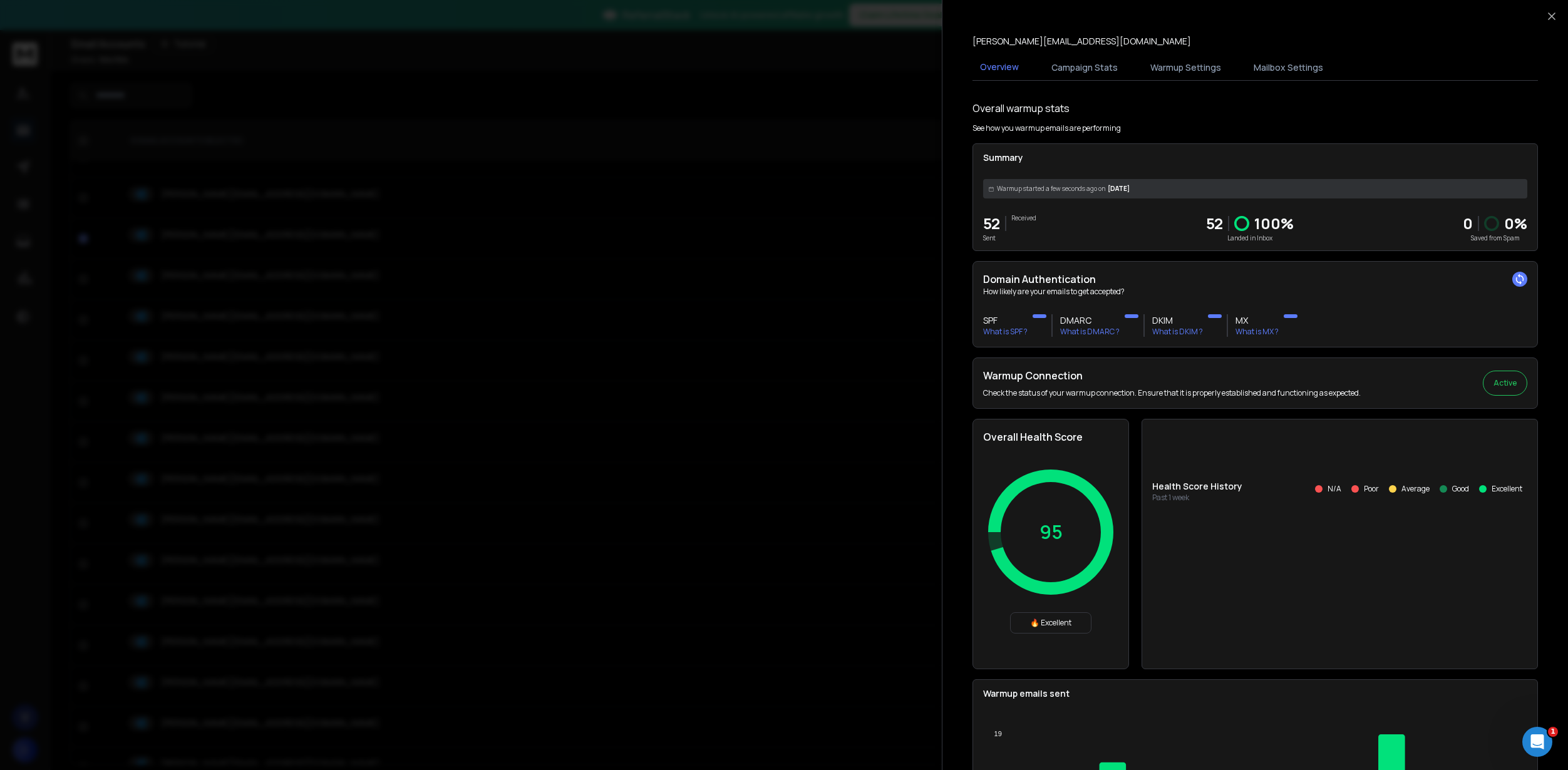
click at [89, 699] on div at bounding box center [784, 385] width 1568 height 770
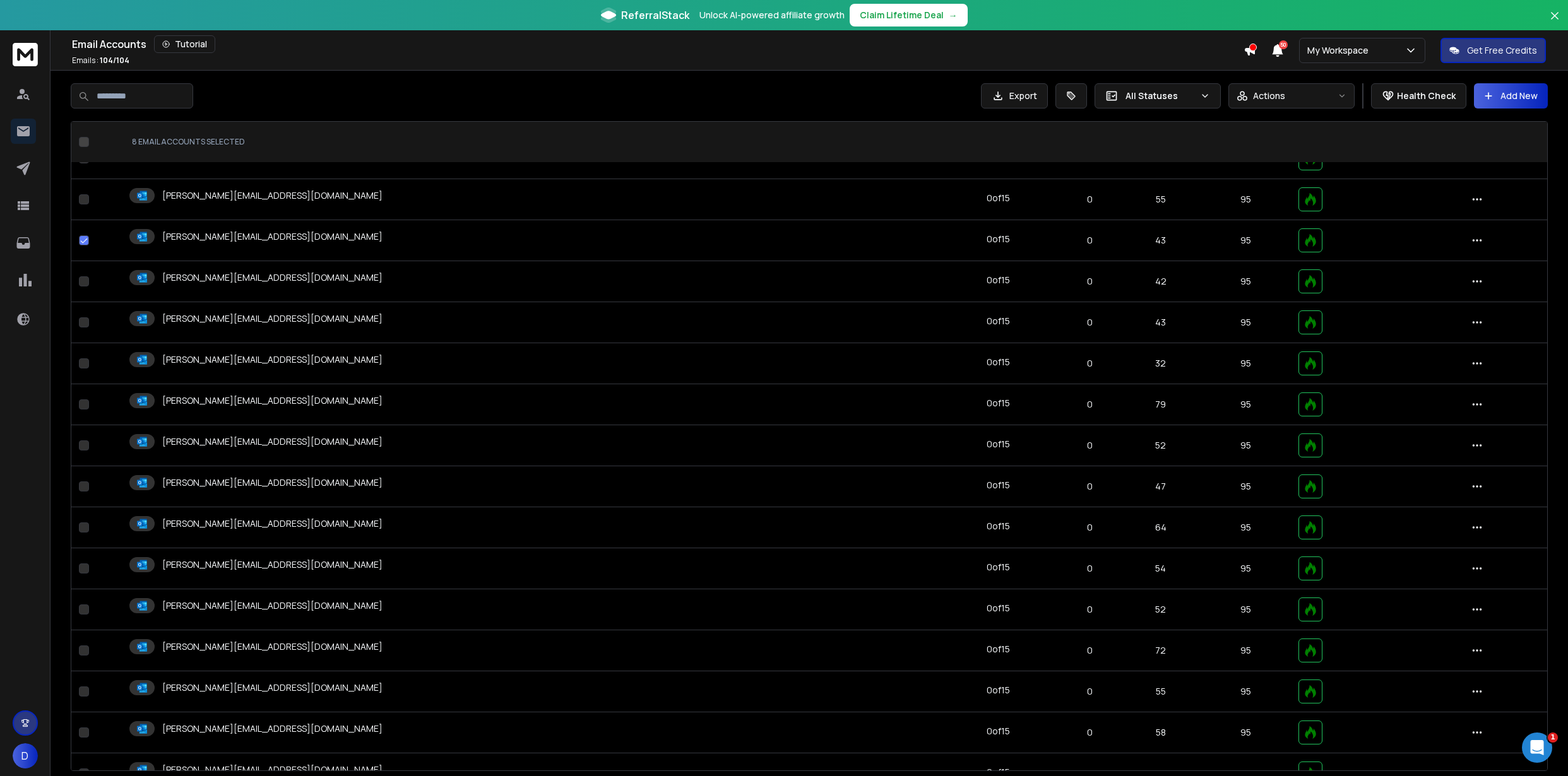
click at [90, 697] on div at bounding box center [101, 692] width 43 height 10
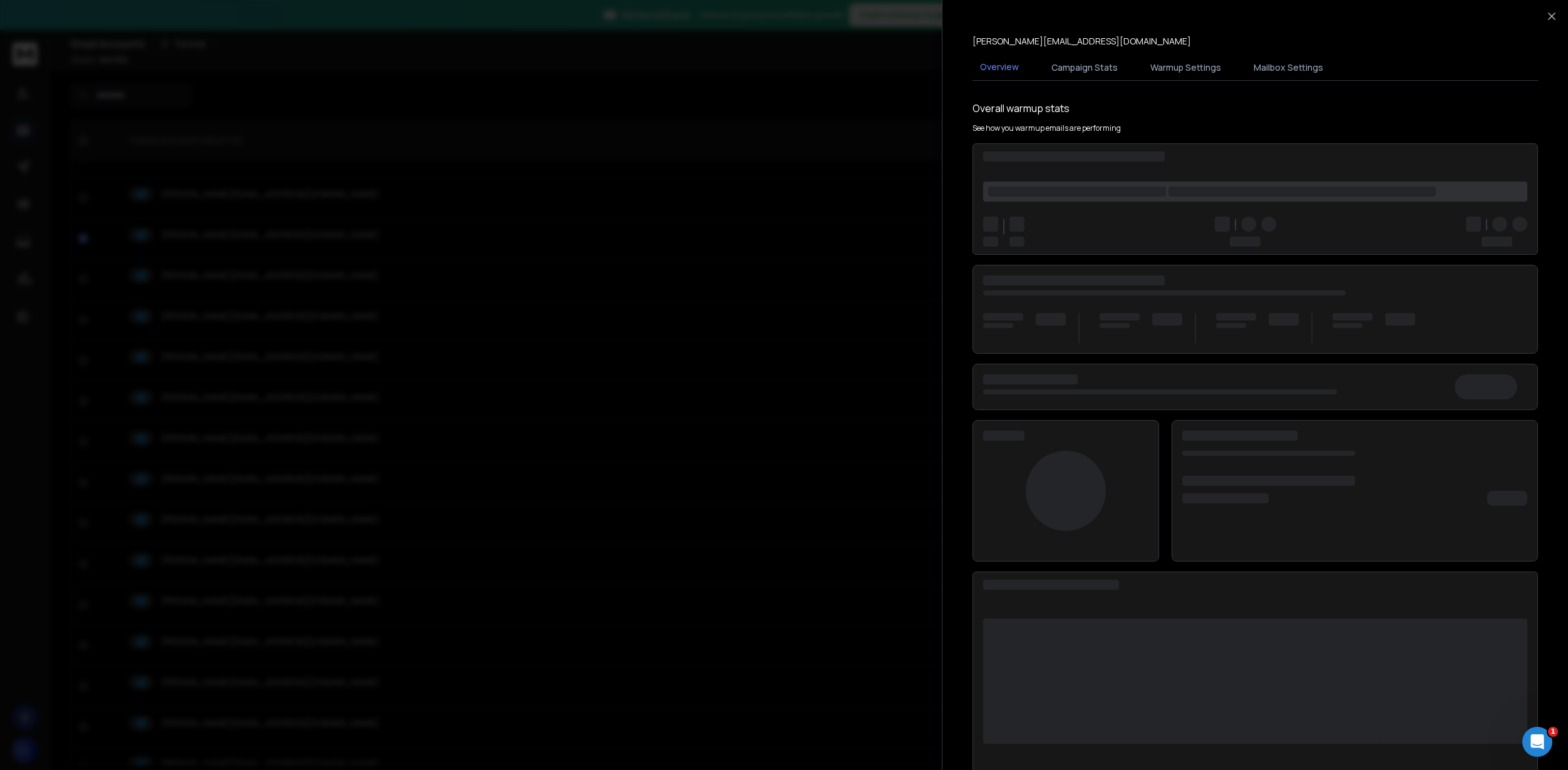
click at [111, 712] on div at bounding box center [784, 385] width 1568 height 770
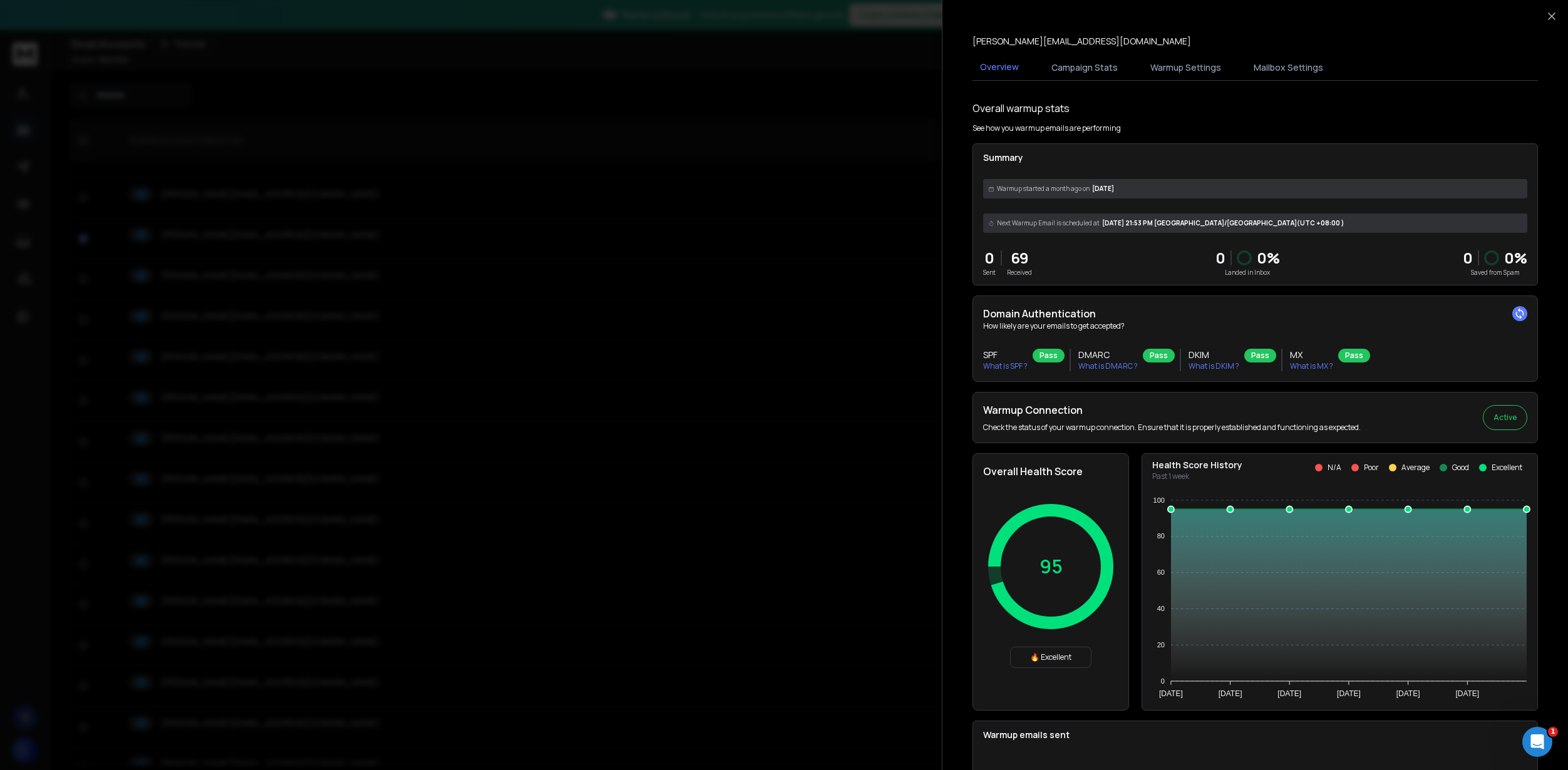
click at [88, 691] on button "button" at bounding box center [83, 686] width 10 height 10
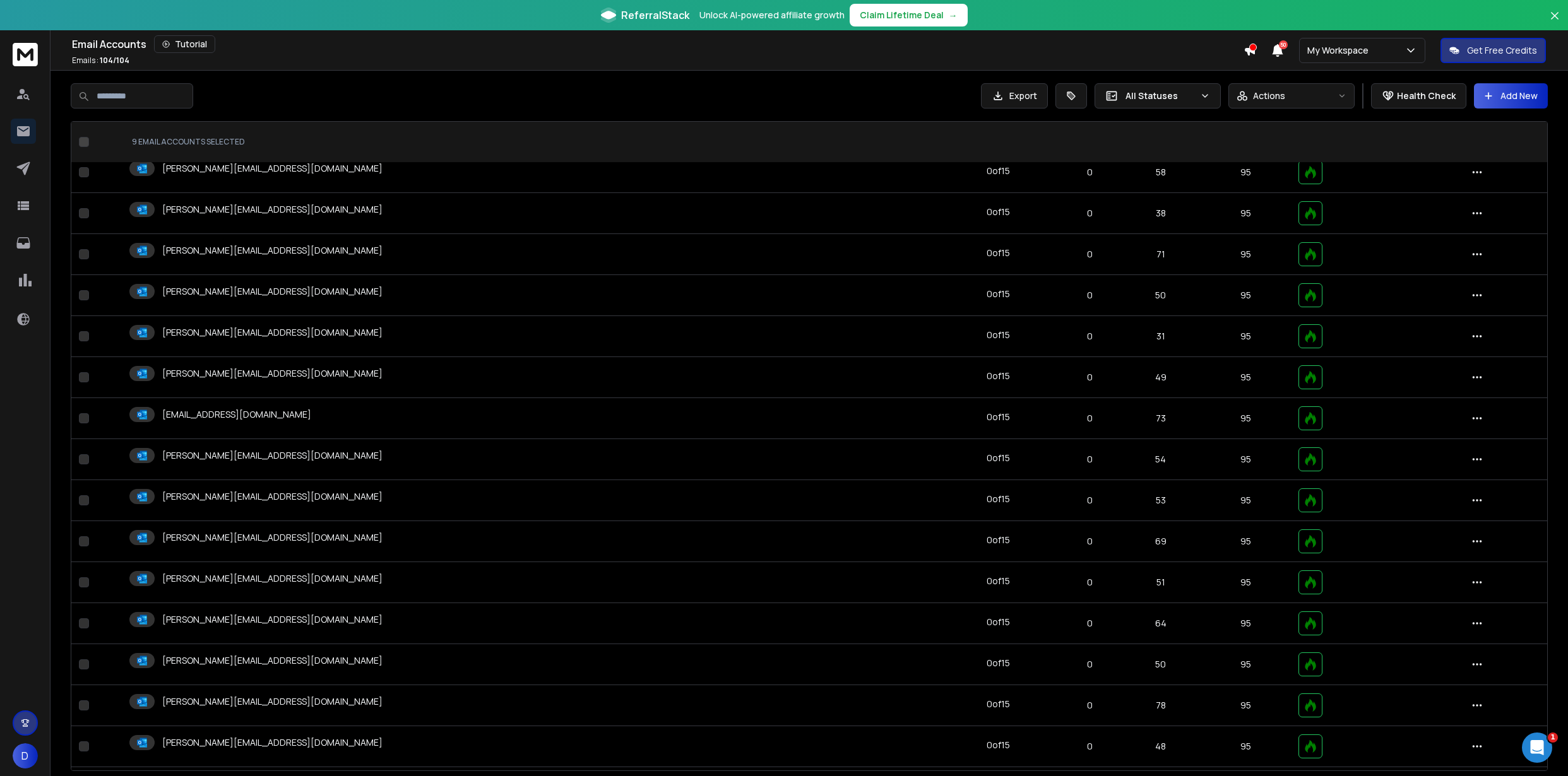
scroll to position [2171, 0]
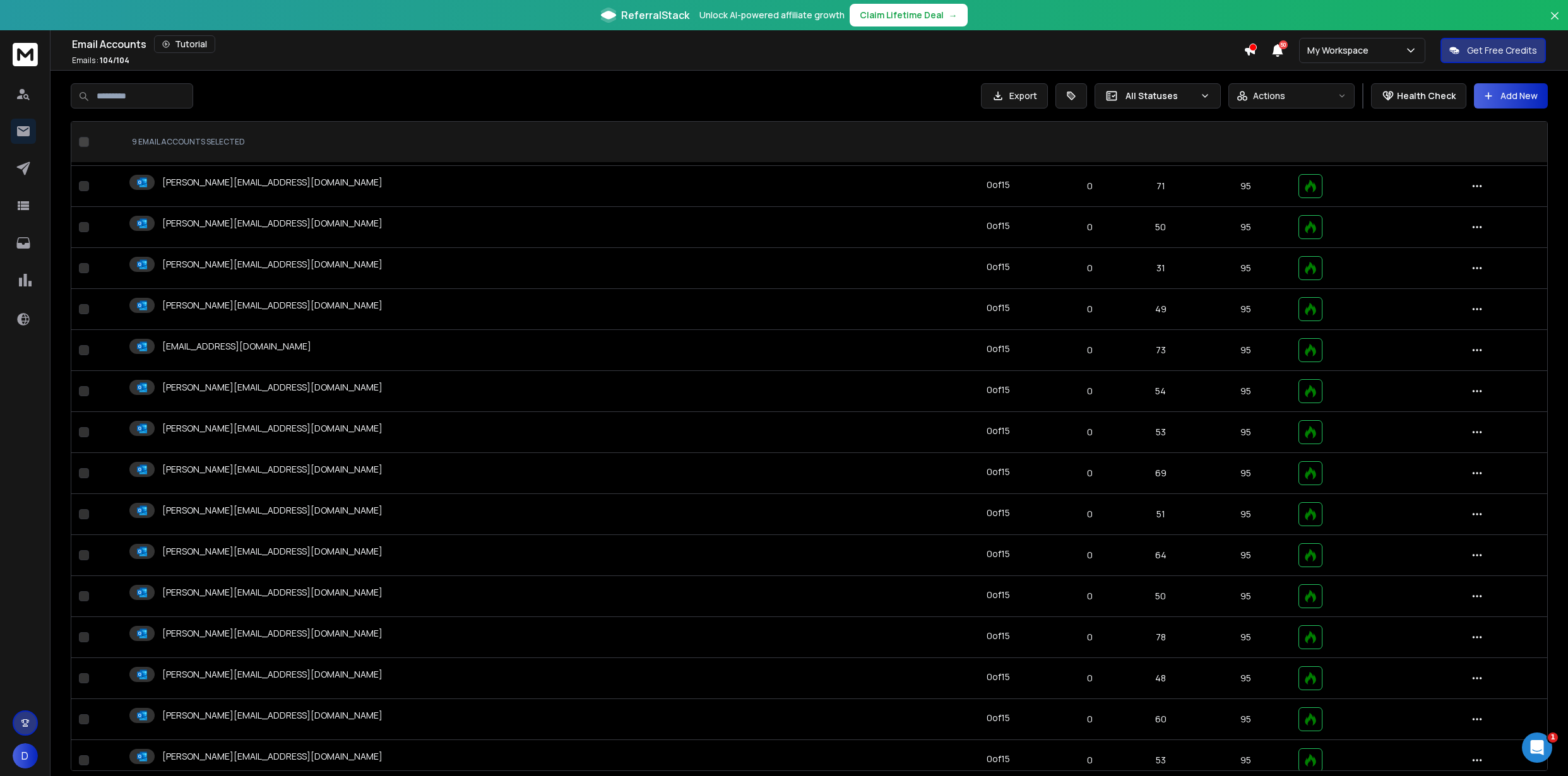
type button "on"
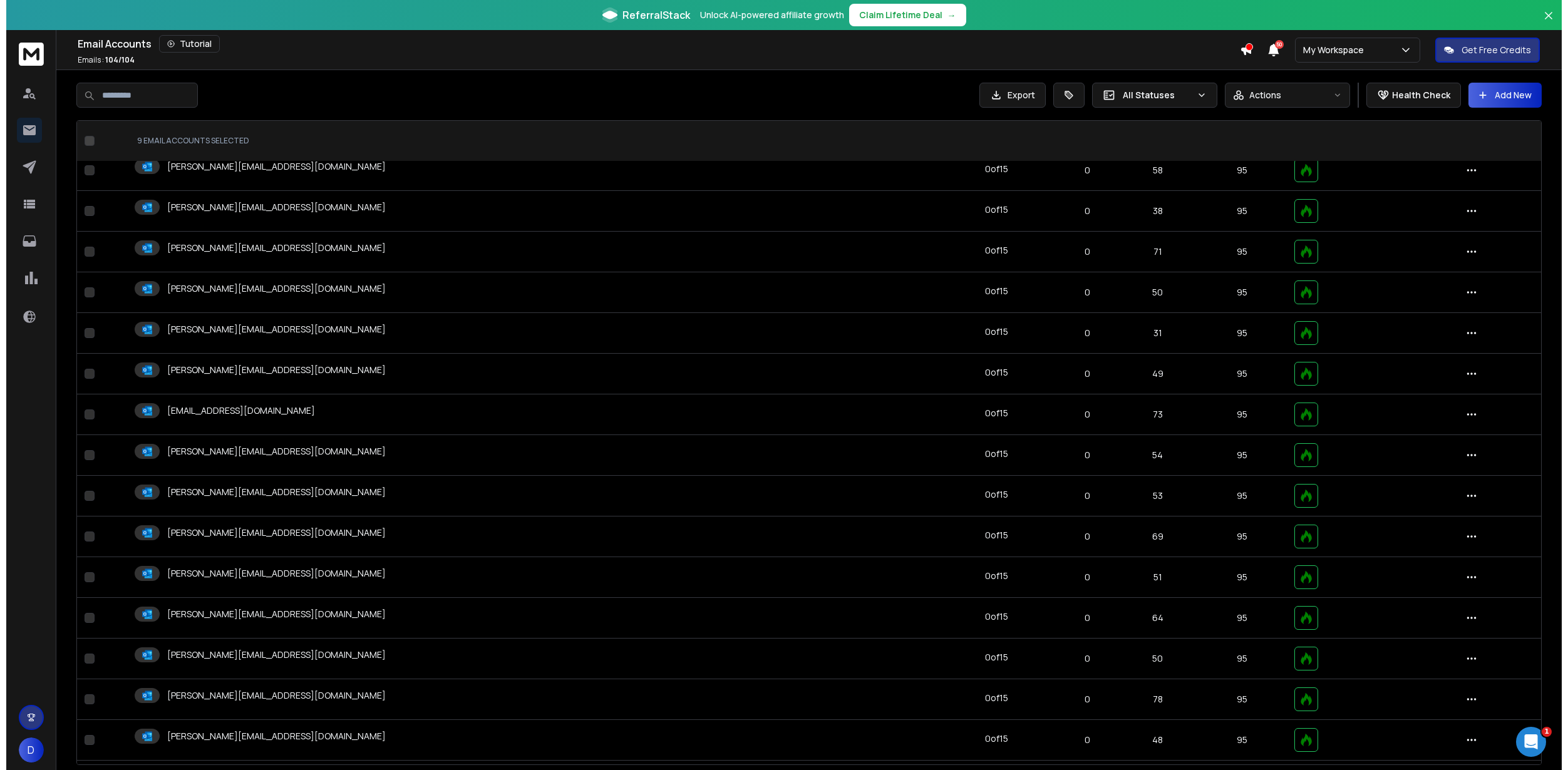
scroll to position [2054, 0]
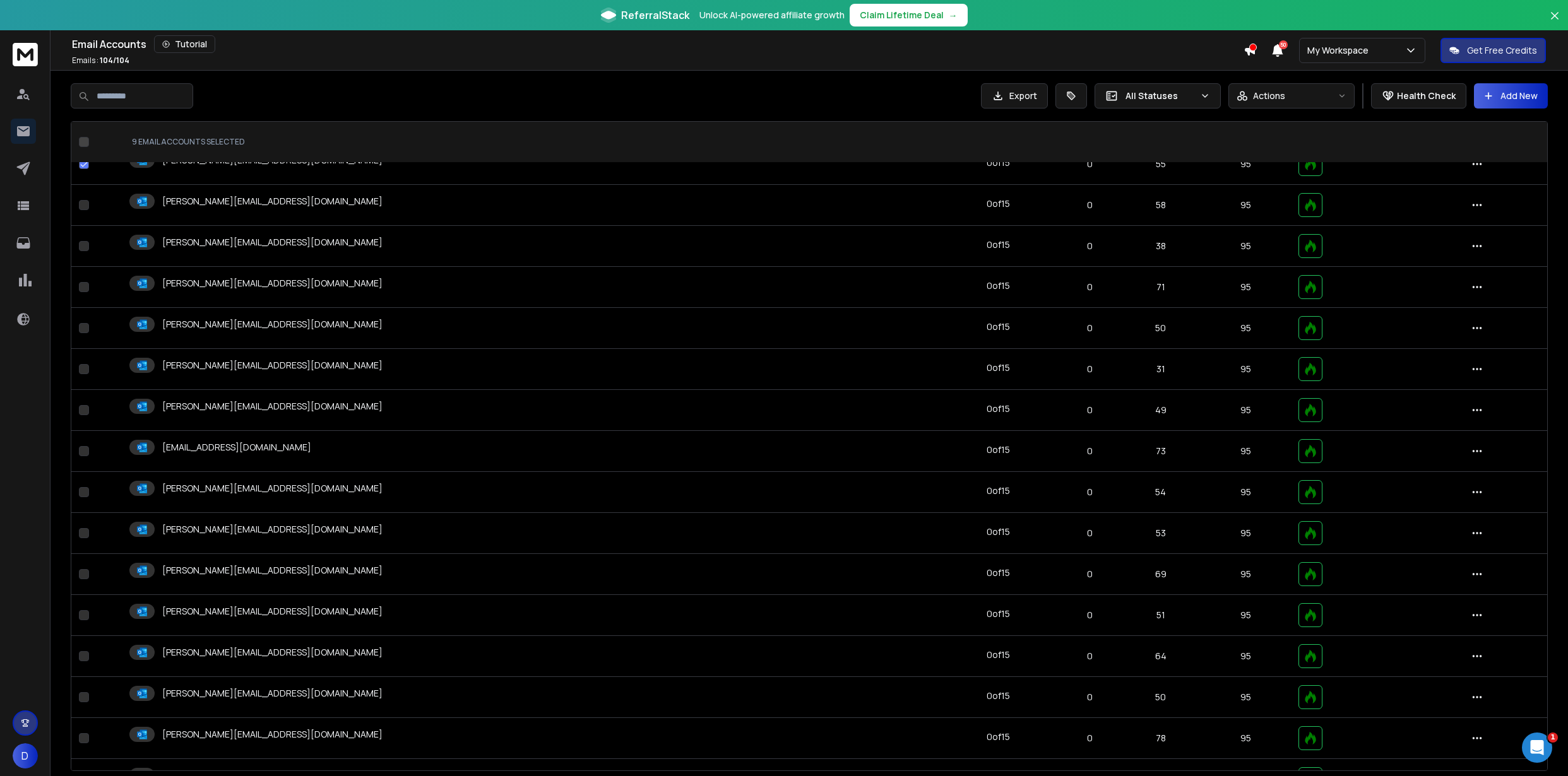
click at [251, 209] on div "[PERSON_NAME][EMAIL_ADDRESS][DOMAIN_NAME]" at bounding box center [255, 201] width 253 height 15
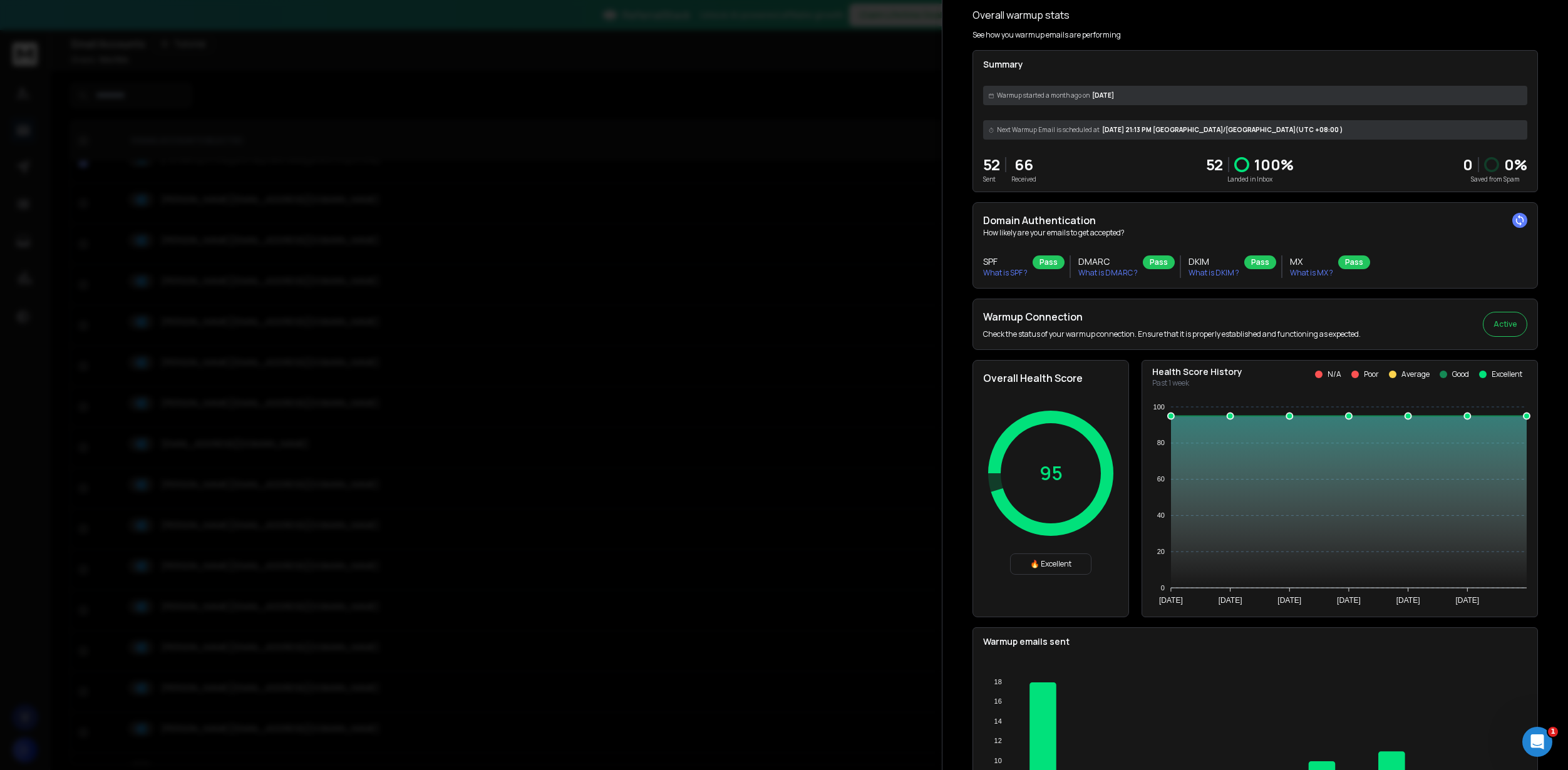
scroll to position [0, 0]
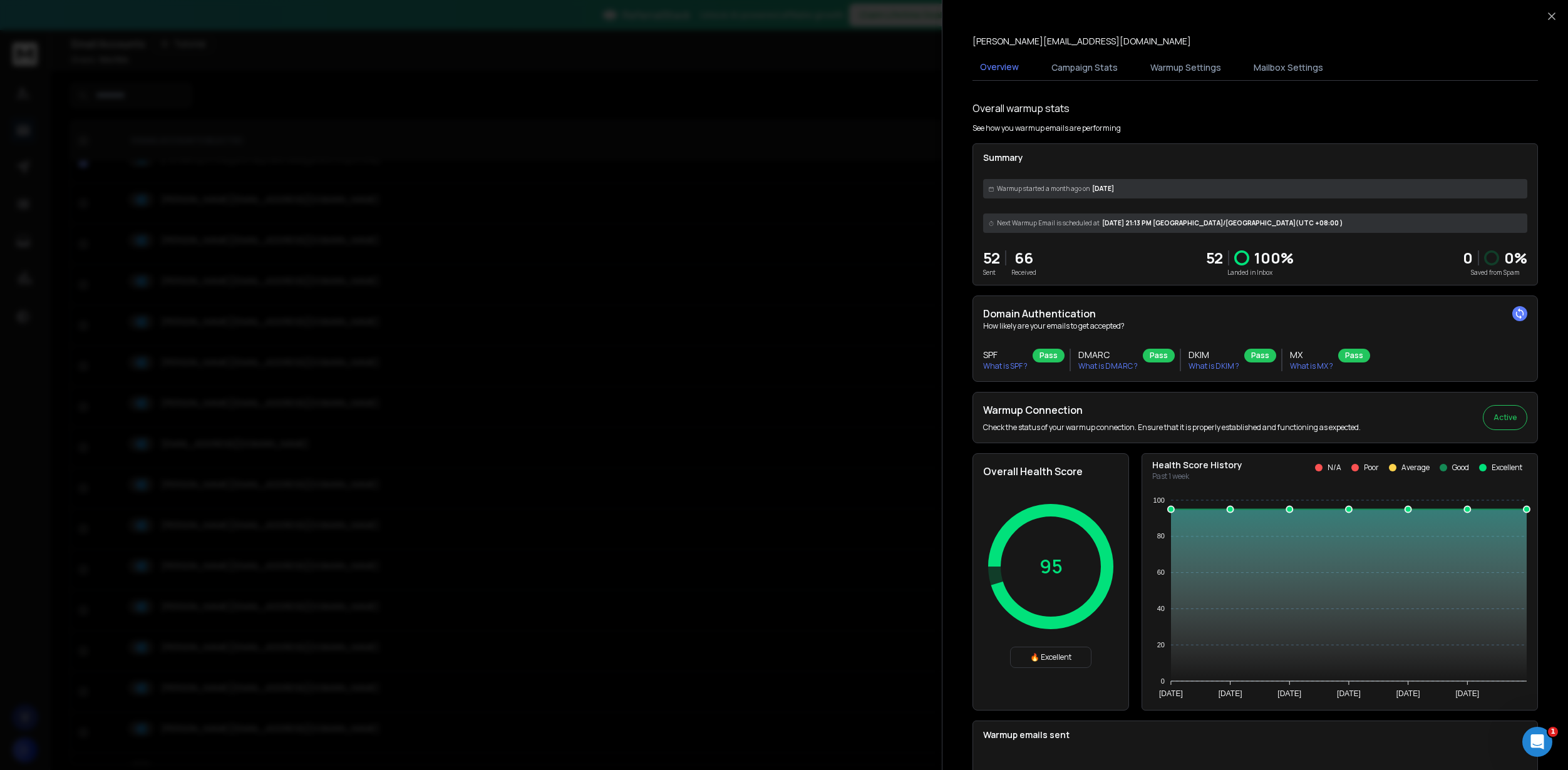
click at [642, 353] on div at bounding box center [784, 385] width 1568 height 770
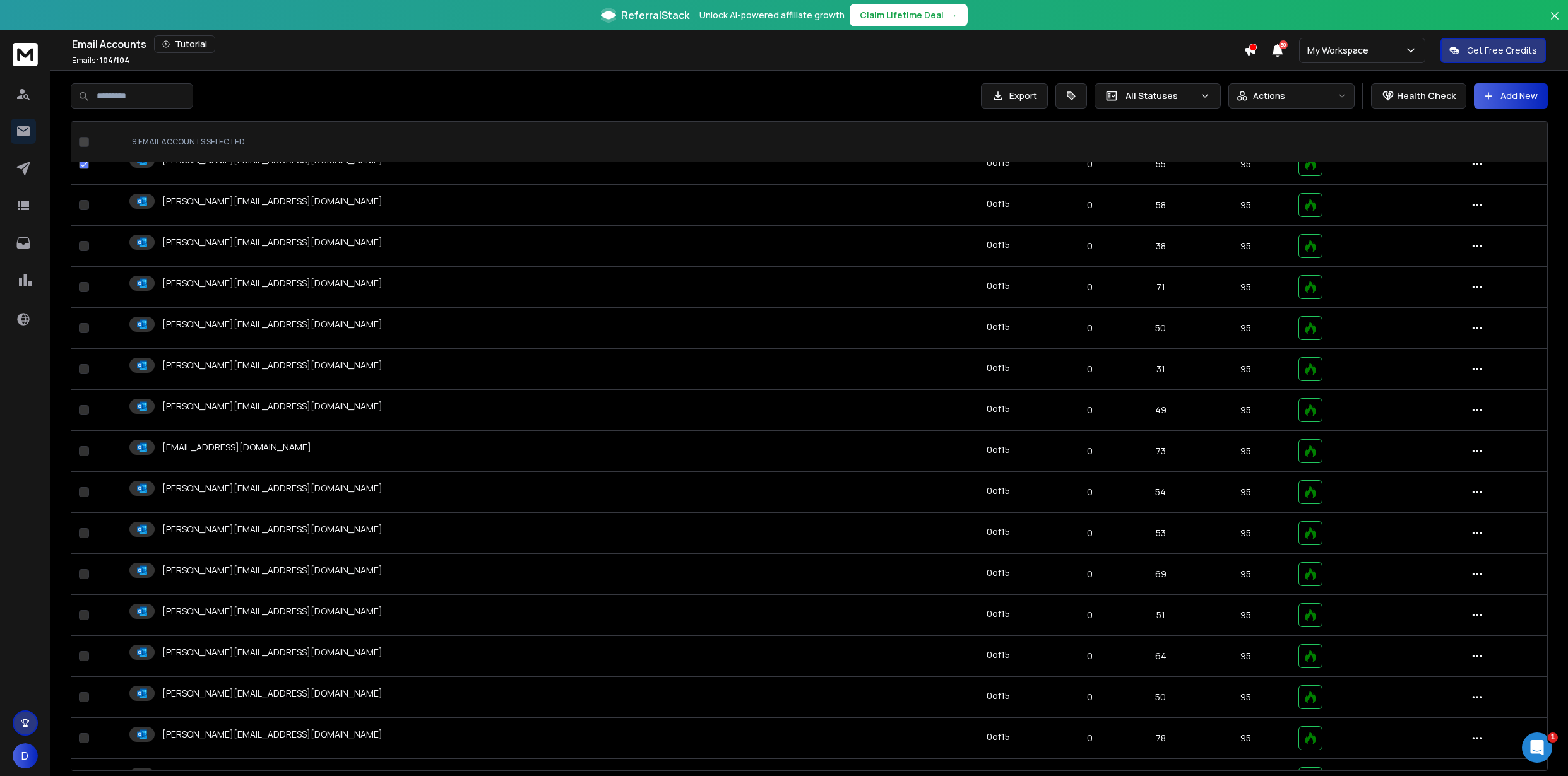
click at [286, 250] on div "[PERSON_NAME][EMAIL_ADDRESS][DOMAIN_NAME]" at bounding box center [529, 242] width 801 height 15
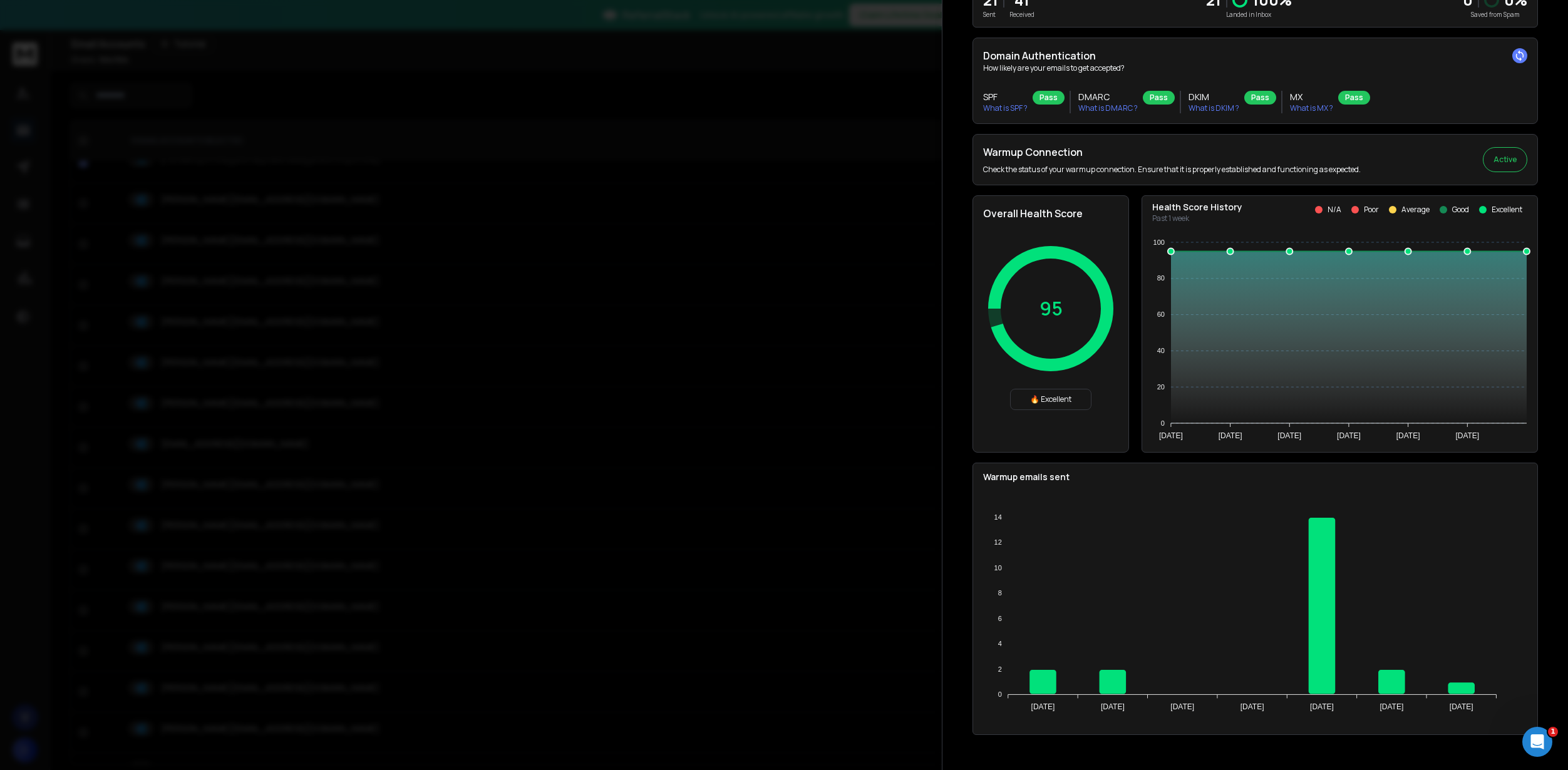
click at [381, 377] on div at bounding box center [784, 385] width 1568 height 770
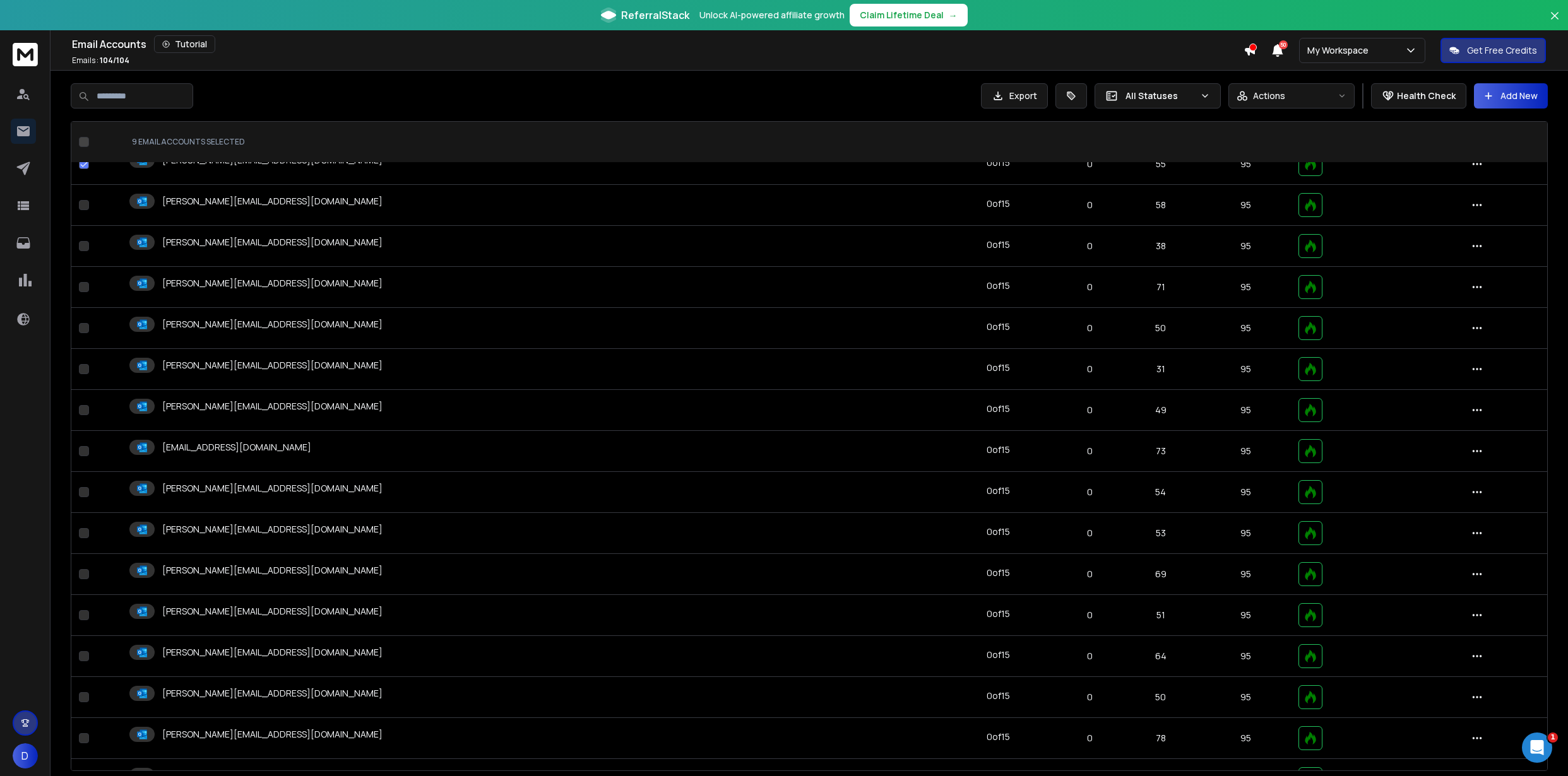
click at [299, 320] on td "[PERSON_NAME][EMAIL_ADDRESS][DOMAIN_NAME]" at bounding box center [530, 329] width 816 height 41
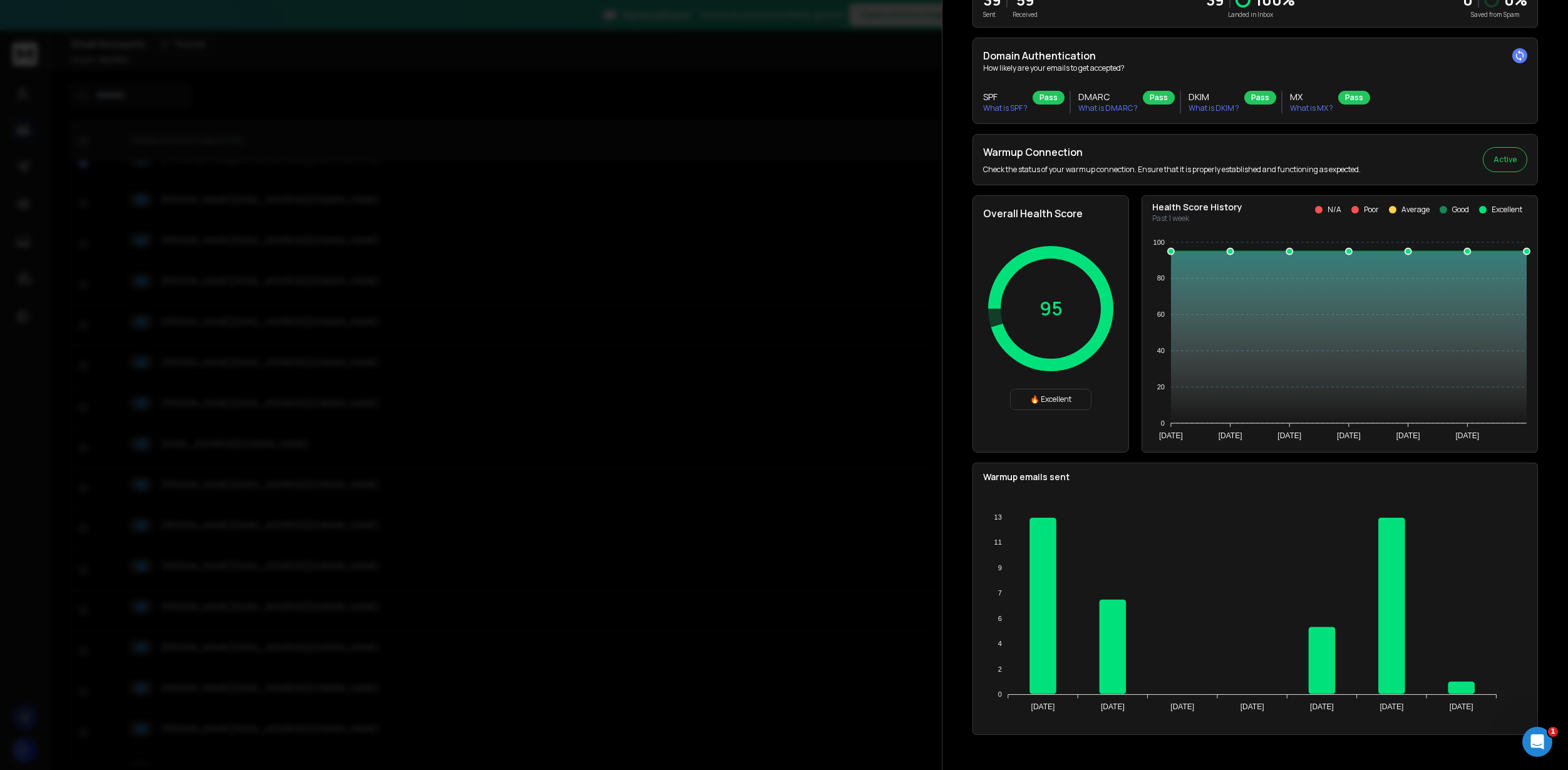
click at [367, 399] on div at bounding box center [784, 385] width 1568 height 770
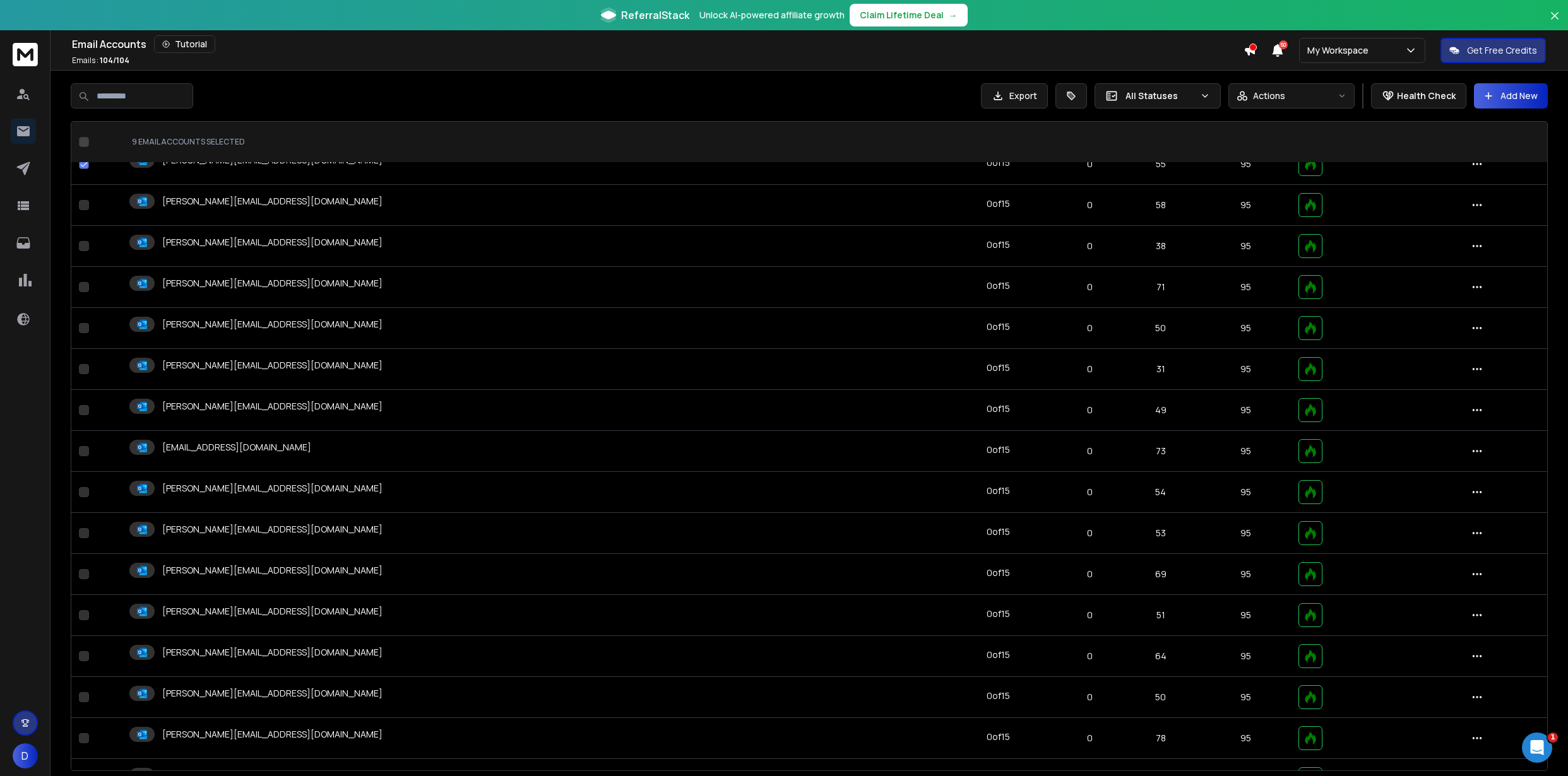
click at [299, 344] on td "[PERSON_NAME][EMAIL_ADDRESS][DOMAIN_NAME]" at bounding box center [530, 329] width 816 height 41
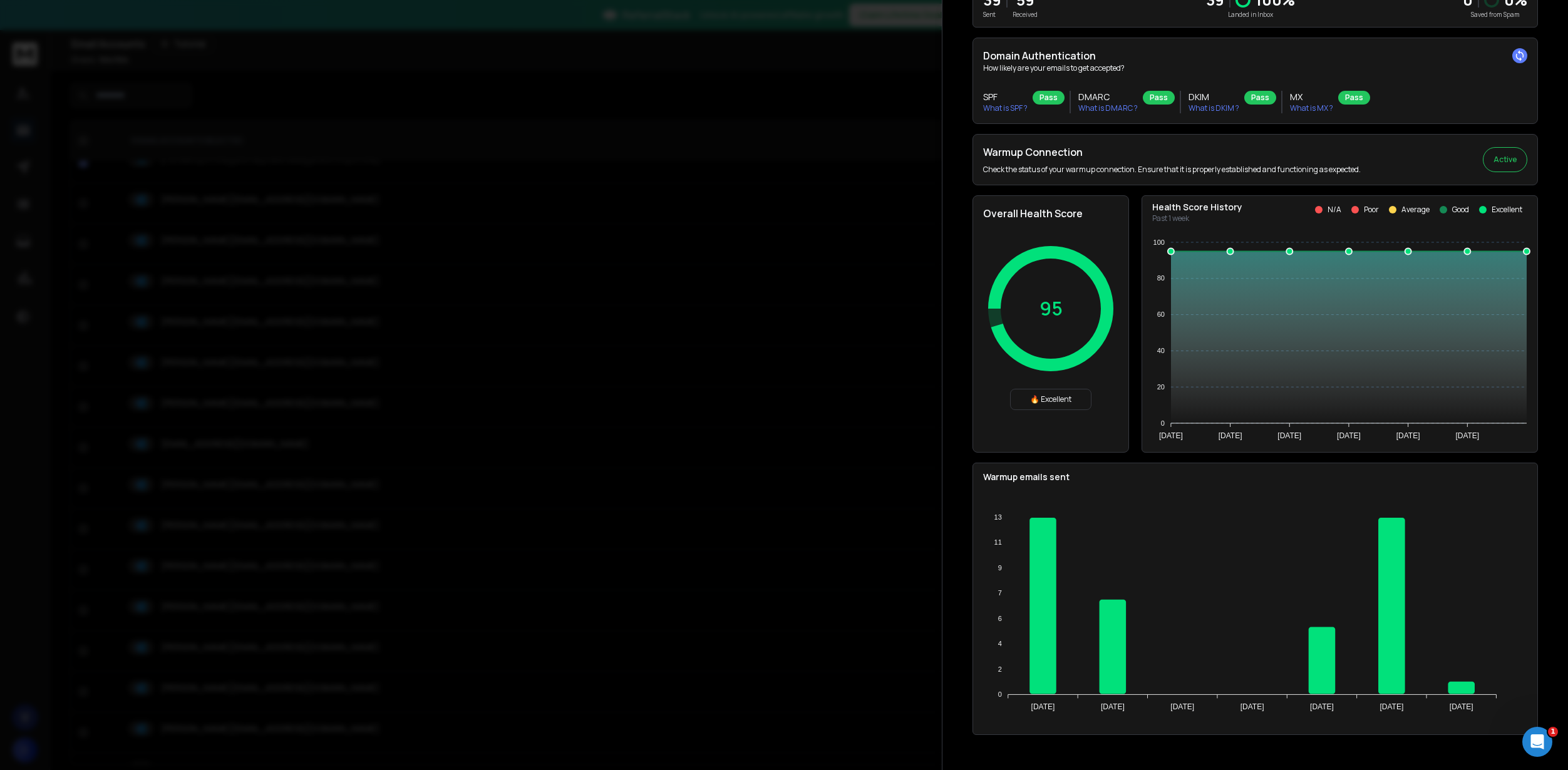
click at [582, 485] on div at bounding box center [784, 385] width 1568 height 770
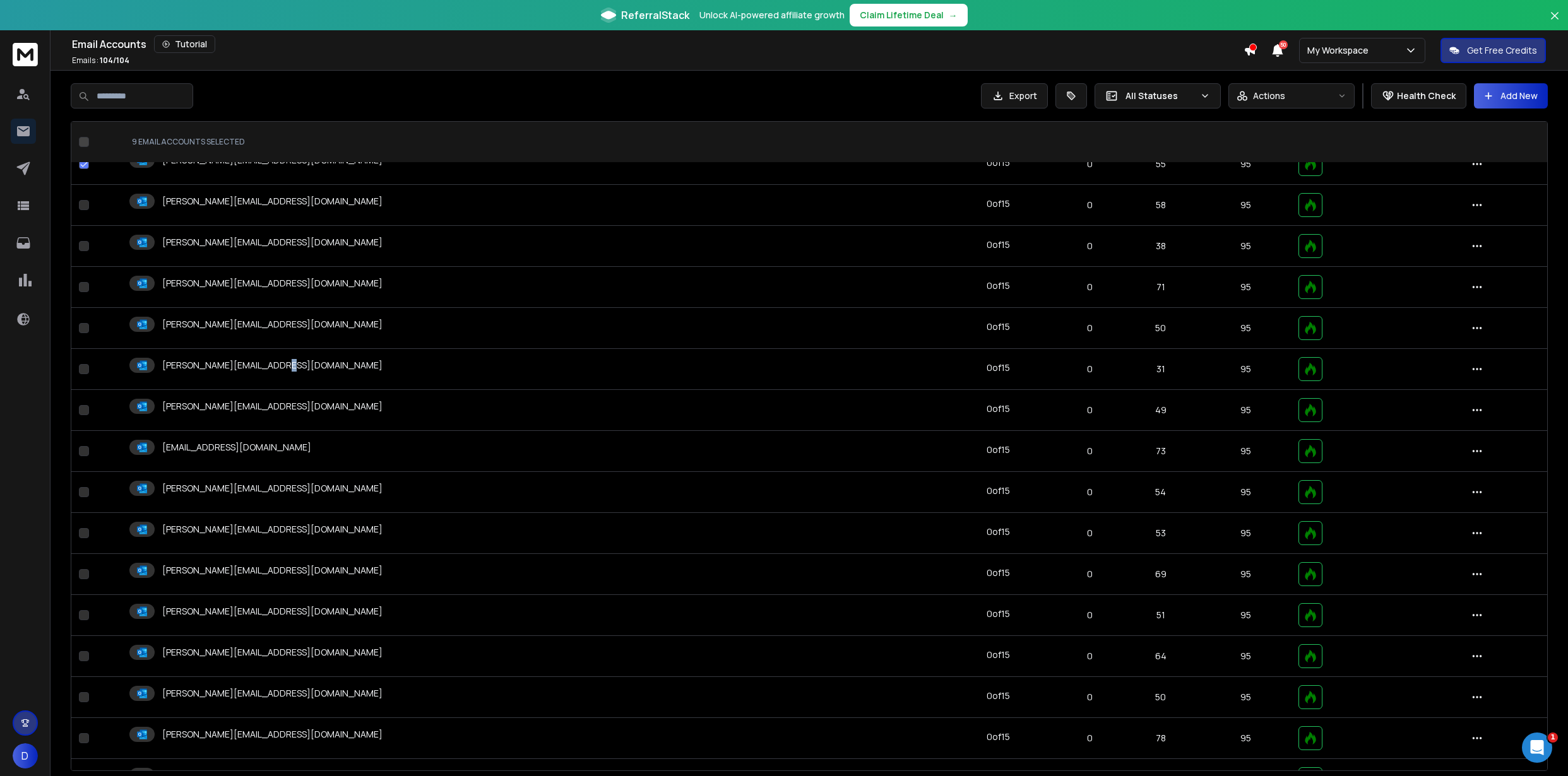
click at [274, 390] on td "[PERSON_NAME][EMAIL_ADDRESS][DOMAIN_NAME]" at bounding box center [530, 369] width 816 height 41
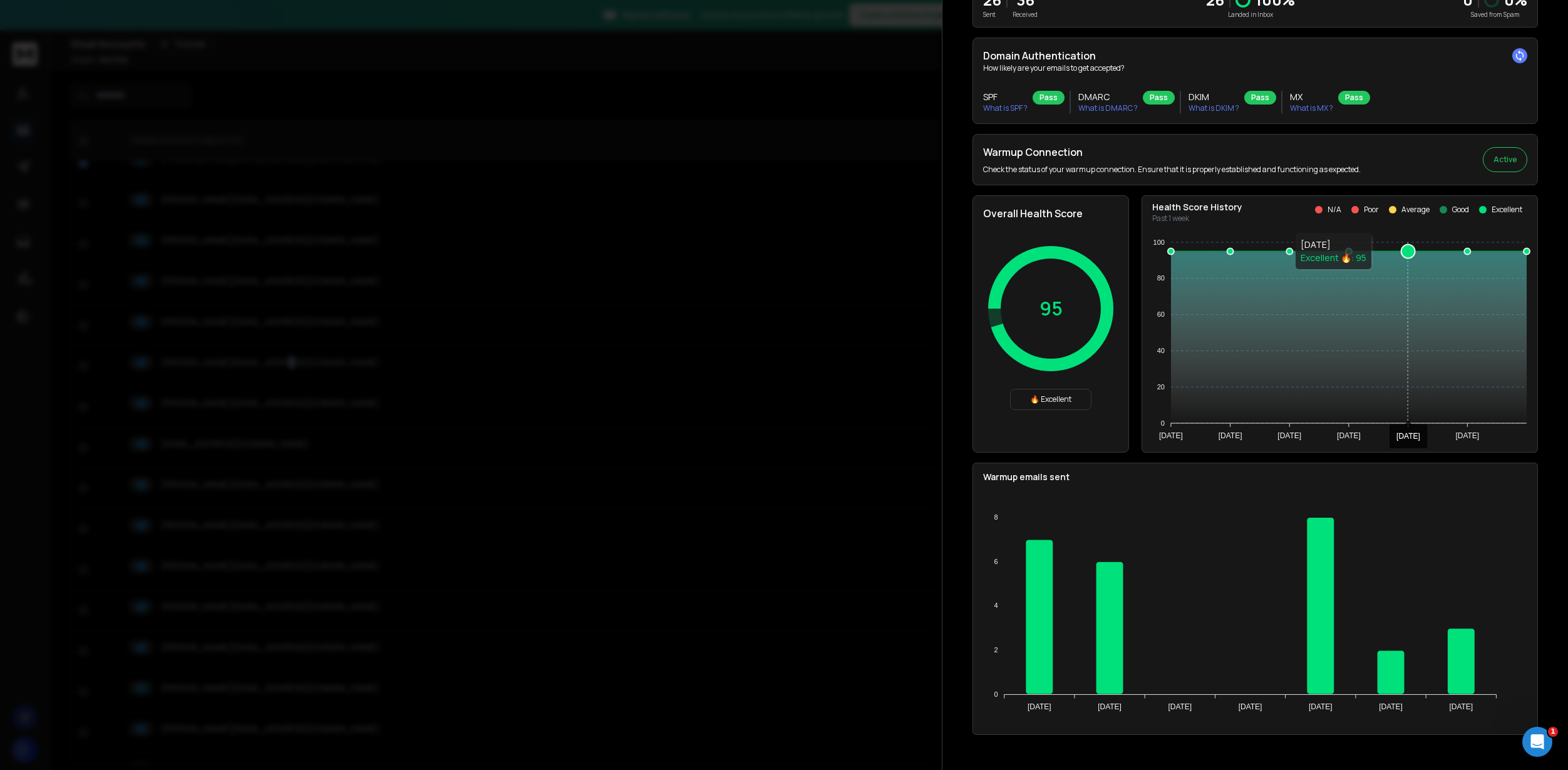
click at [532, 475] on div at bounding box center [784, 385] width 1568 height 770
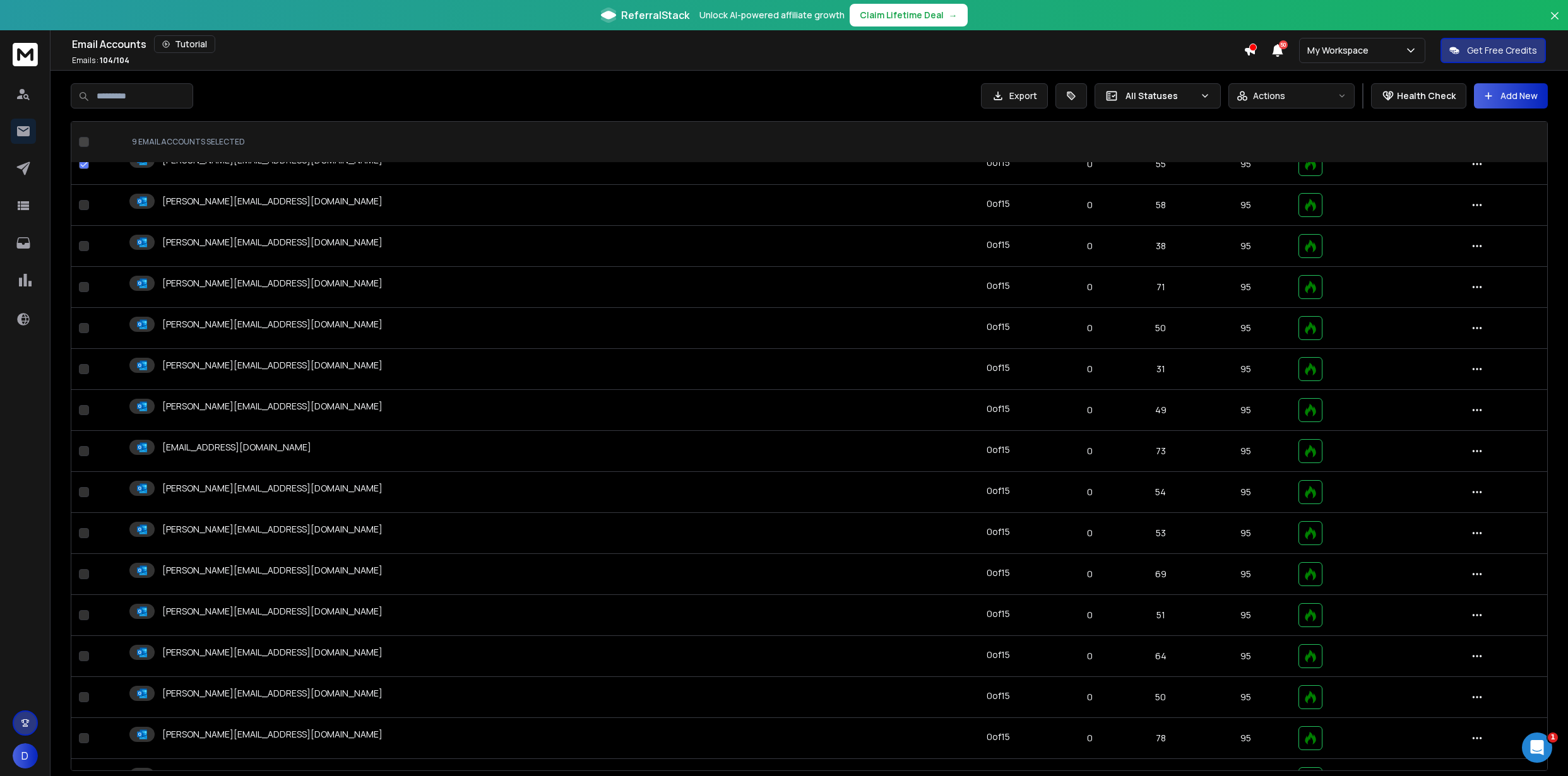
click at [233, 407] on td "[PERSON_NAME][EMAIL_ADDRESS][DOMAIN_NAME]" at bounding box center [530, 411] width 816 height 41
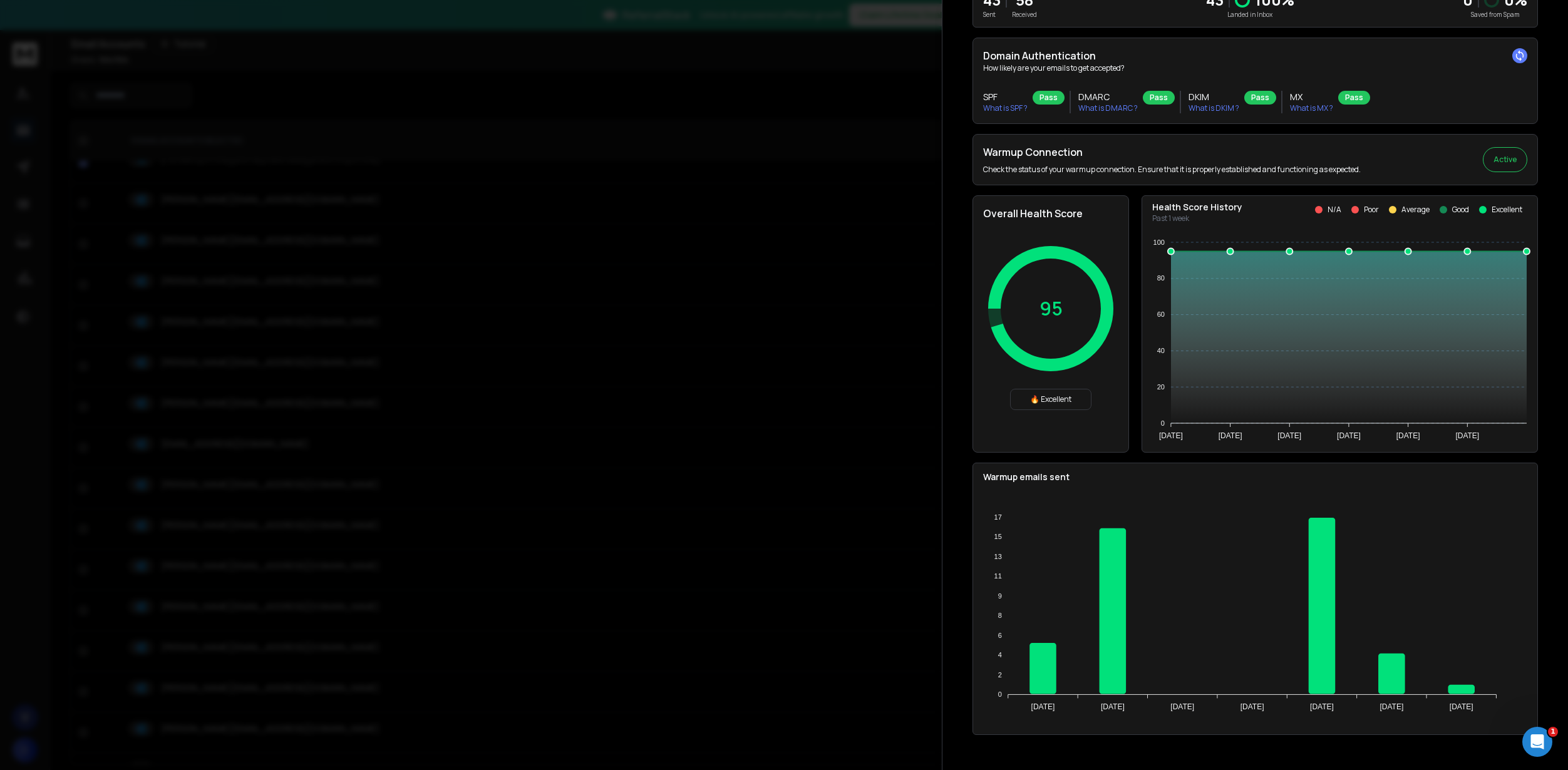
click at [421, 456] on div at bounding box center [784, 385] width 1568 height 770
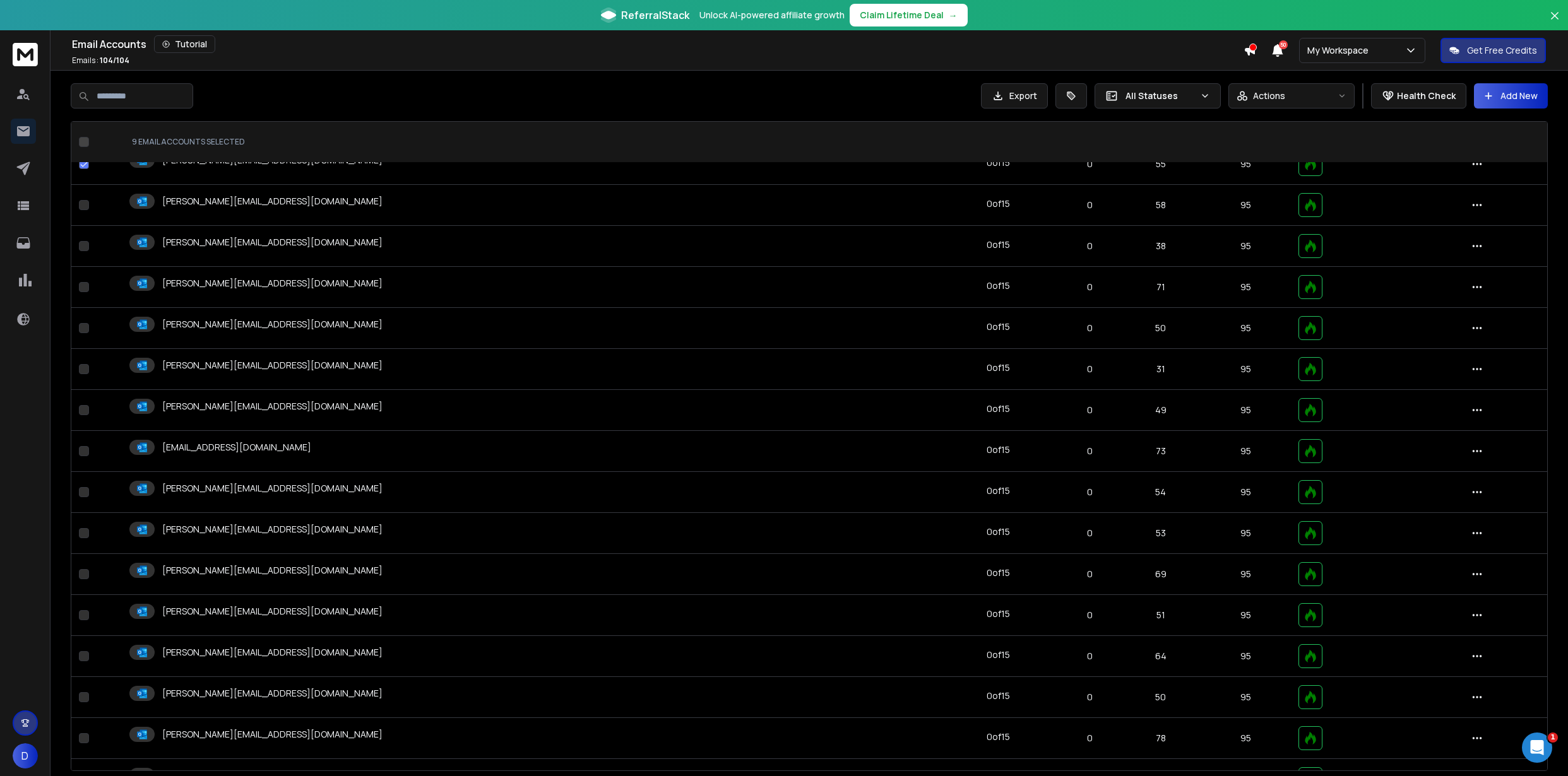
click at [87, 415] on button "button" at bounding box center [84, 410] width 10 height 10
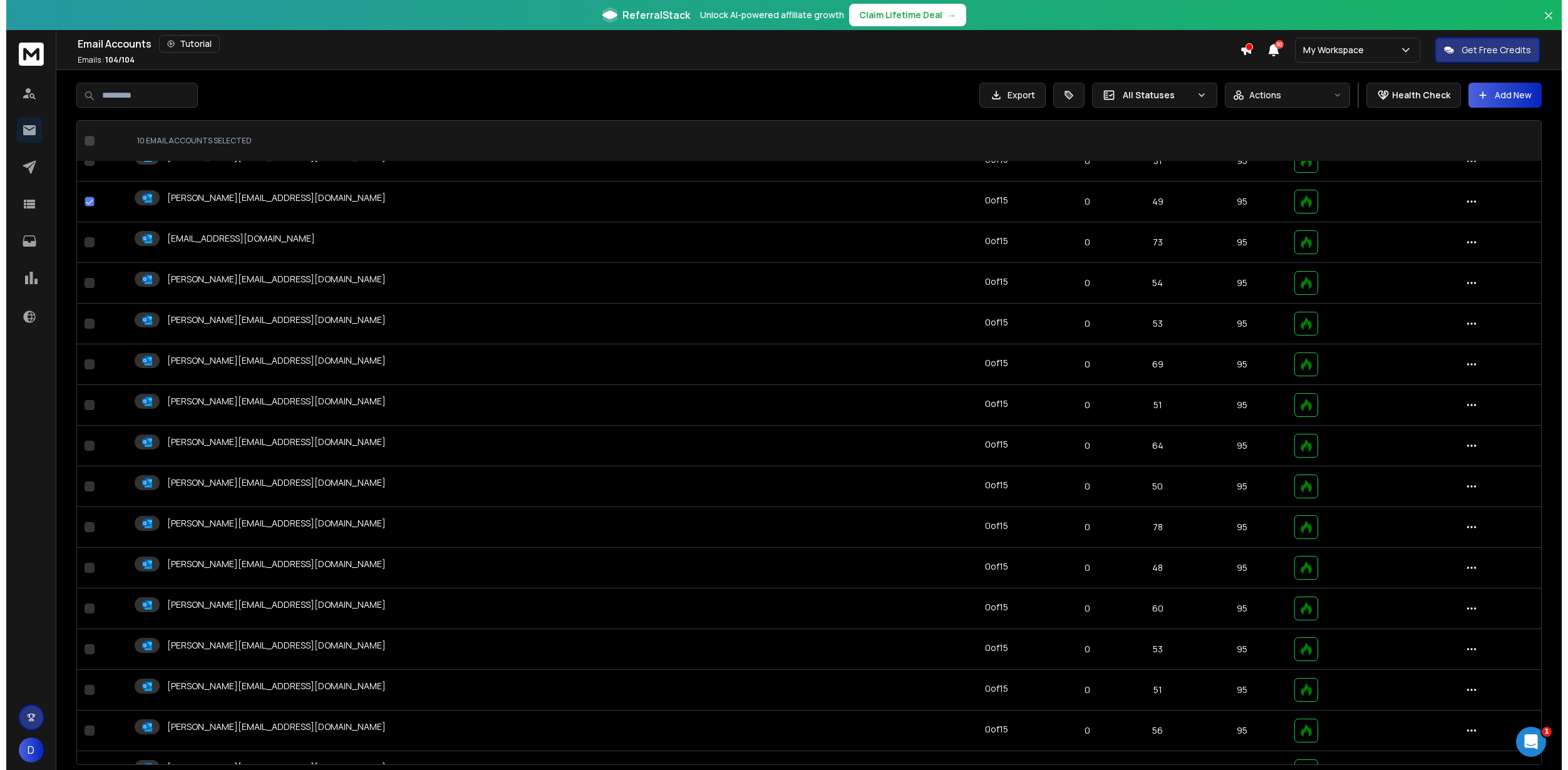
scroll to position [2332, 0]
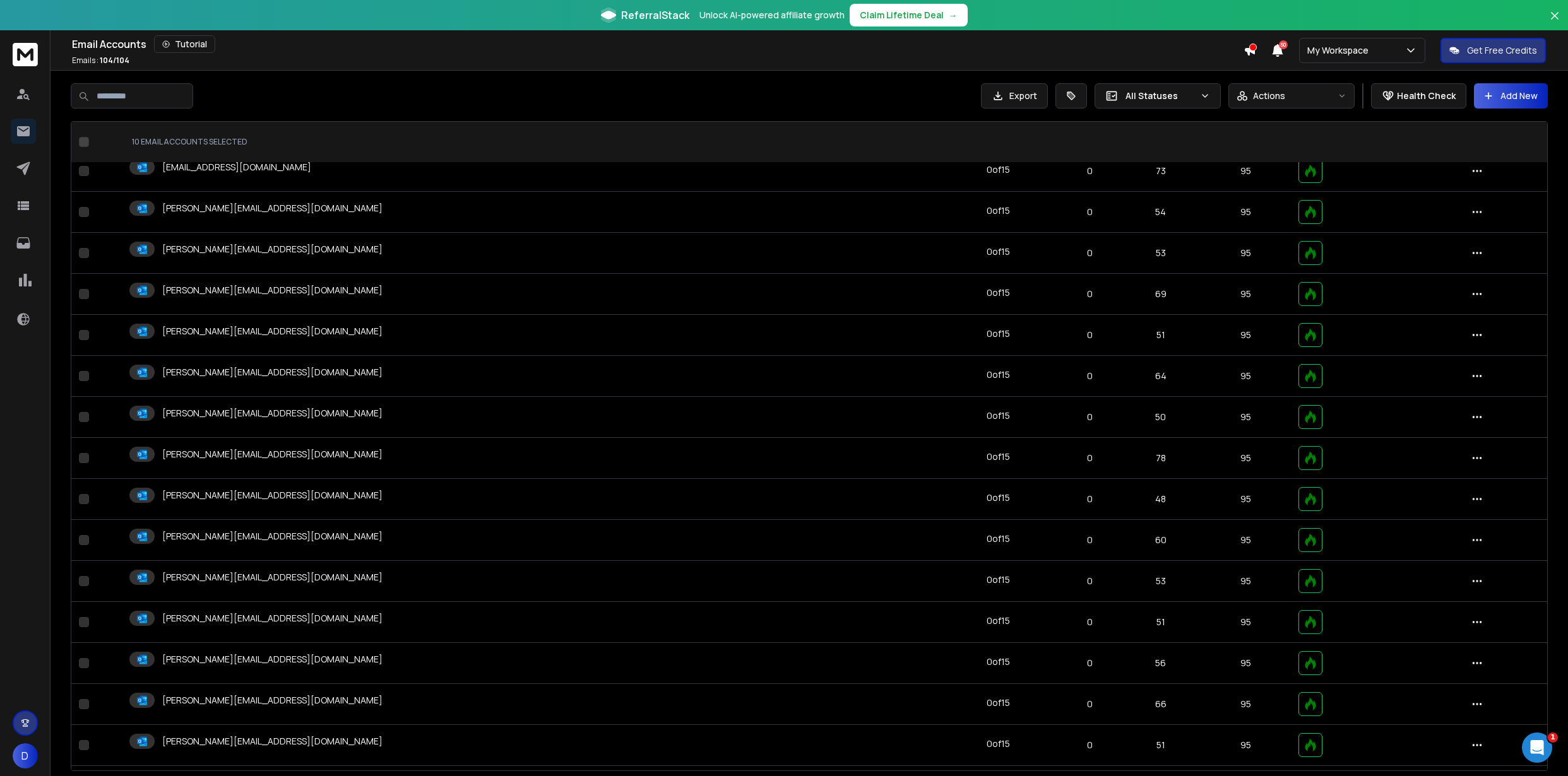
click at [260, 233] on td "[PERSON_NAME][EMAIL_ADDRESS][DOMAIN_NAME]" at bounding box center [530, 213] width 816 height 41
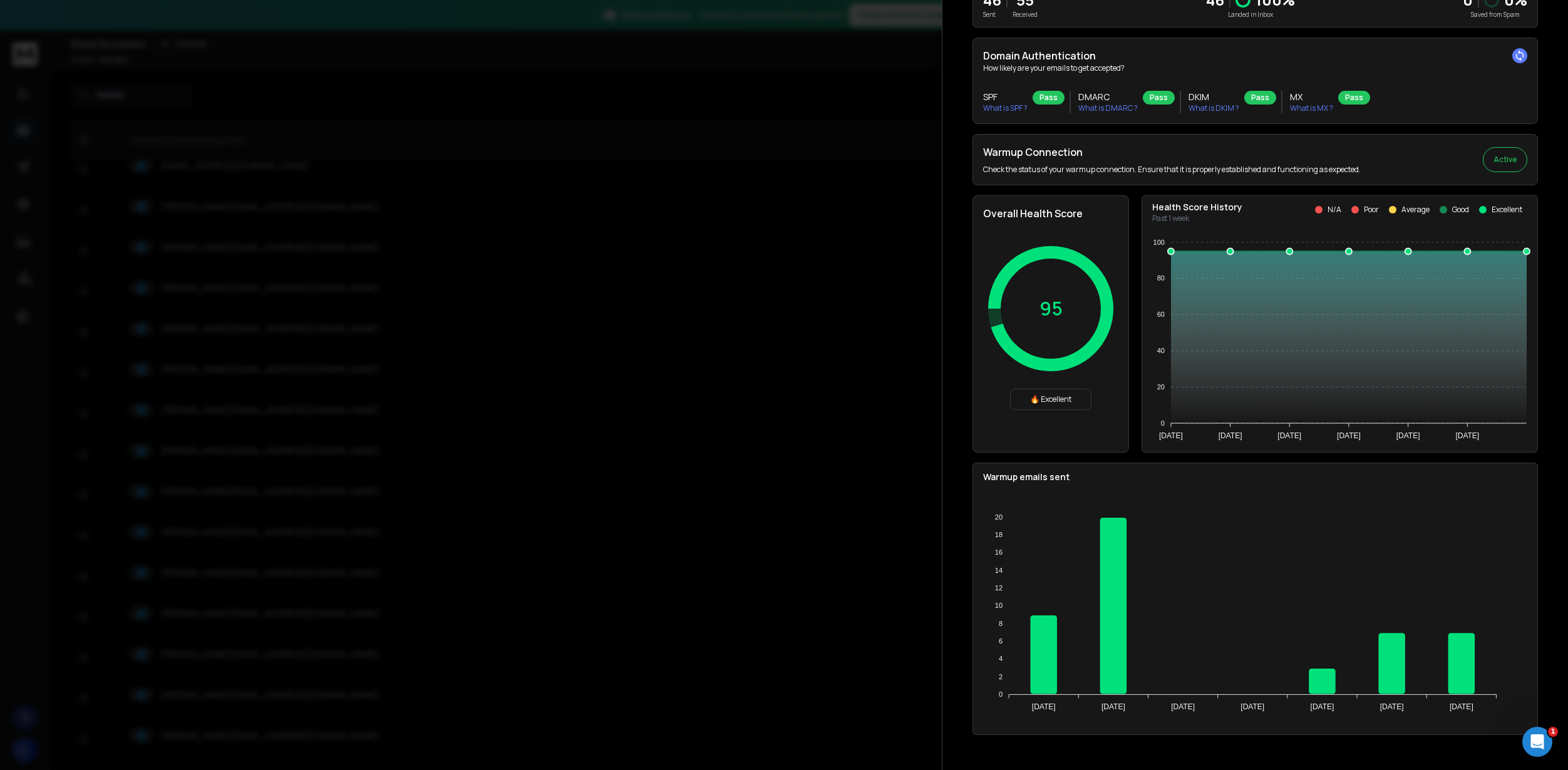
click at [329, 384] on div at bounding box center [784, 385] width 1568 height 770
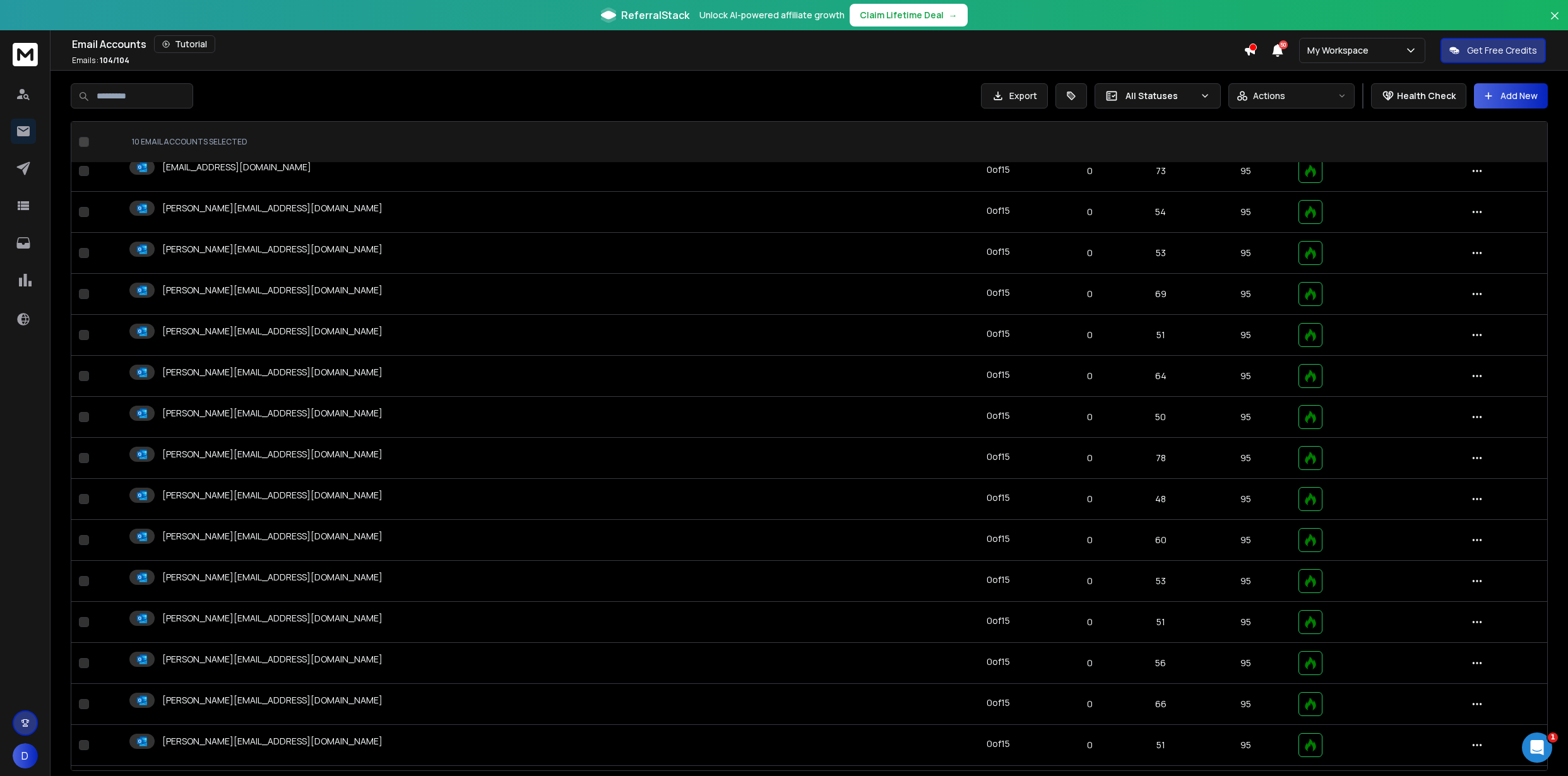
click at [233, 233] on td "[PERSON_NAME][EMAIL_ADDRESS][DOMAIN_NAME]" at bounding box center [530, 213] width 816 height 41
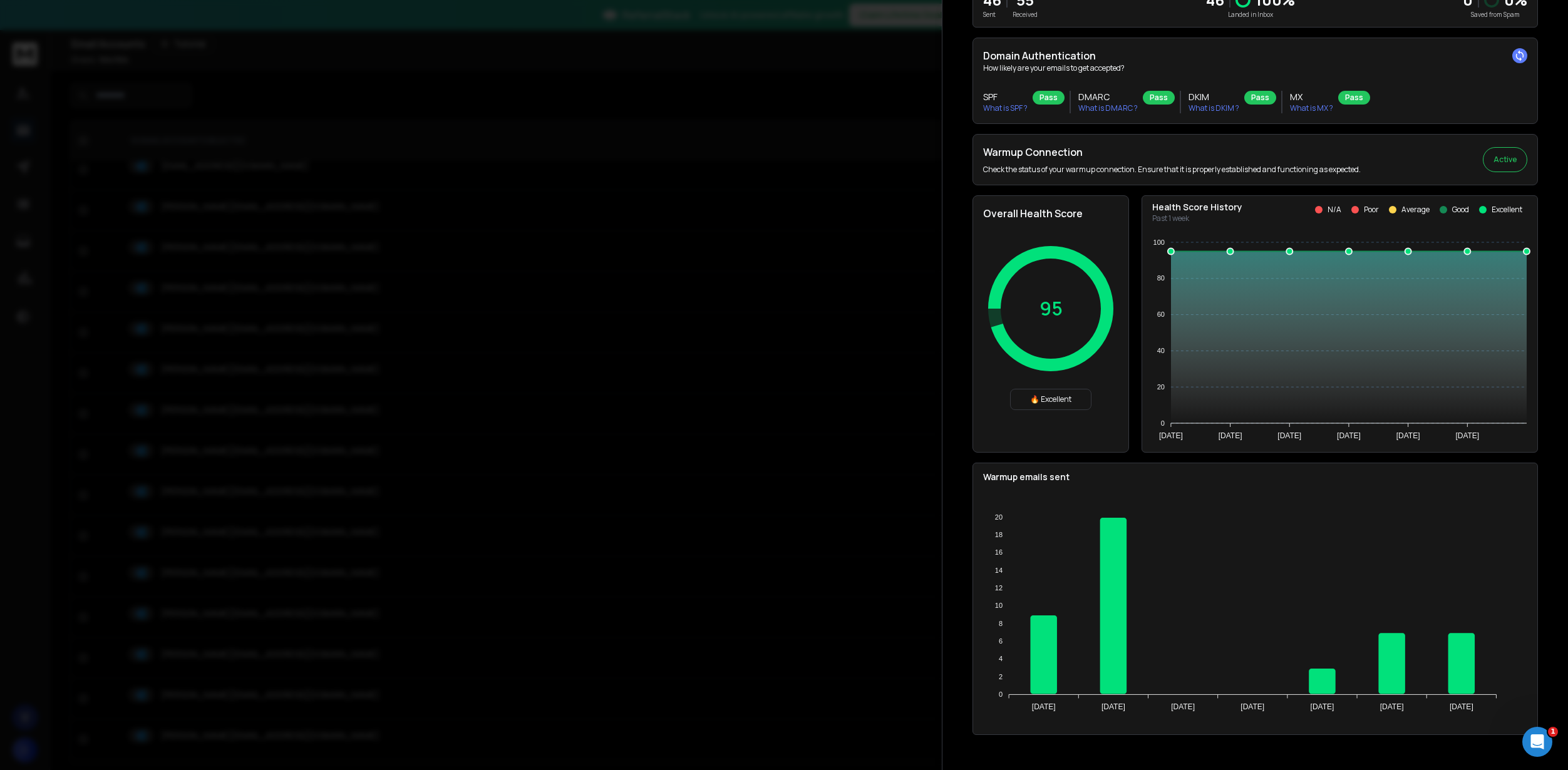
click at [284, 472] on div at bounding box center [784, 385] width 1568 height 770
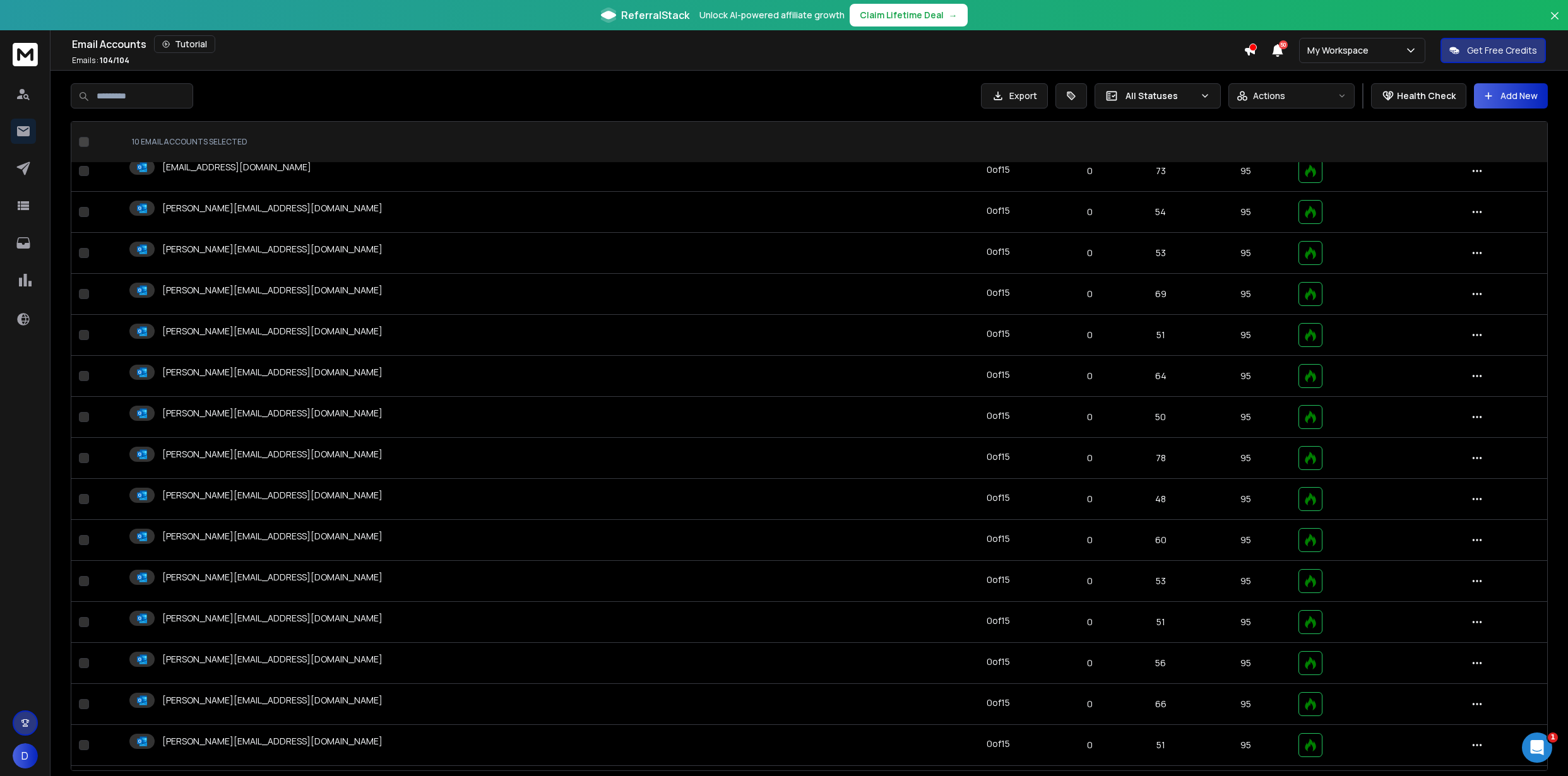
click at [220, 257] on div "[PERSON_NAME][EMAIL_ADDRESS][DOMAIN_NAME]" at bounding box center [255, 249] width 253 height 15
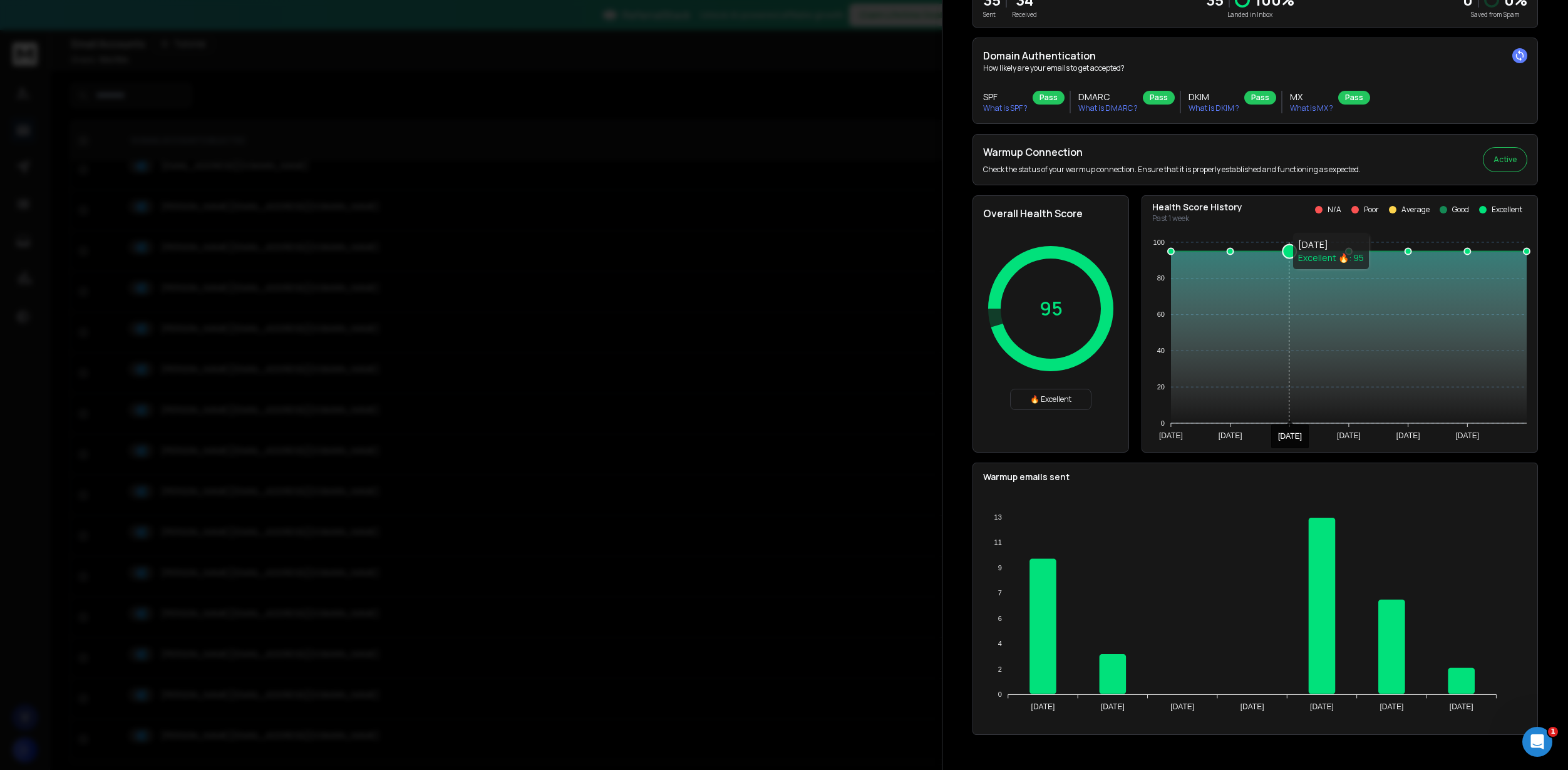
click at [754, 512] on div at bounding box center [784, 385] width 1568 height 770
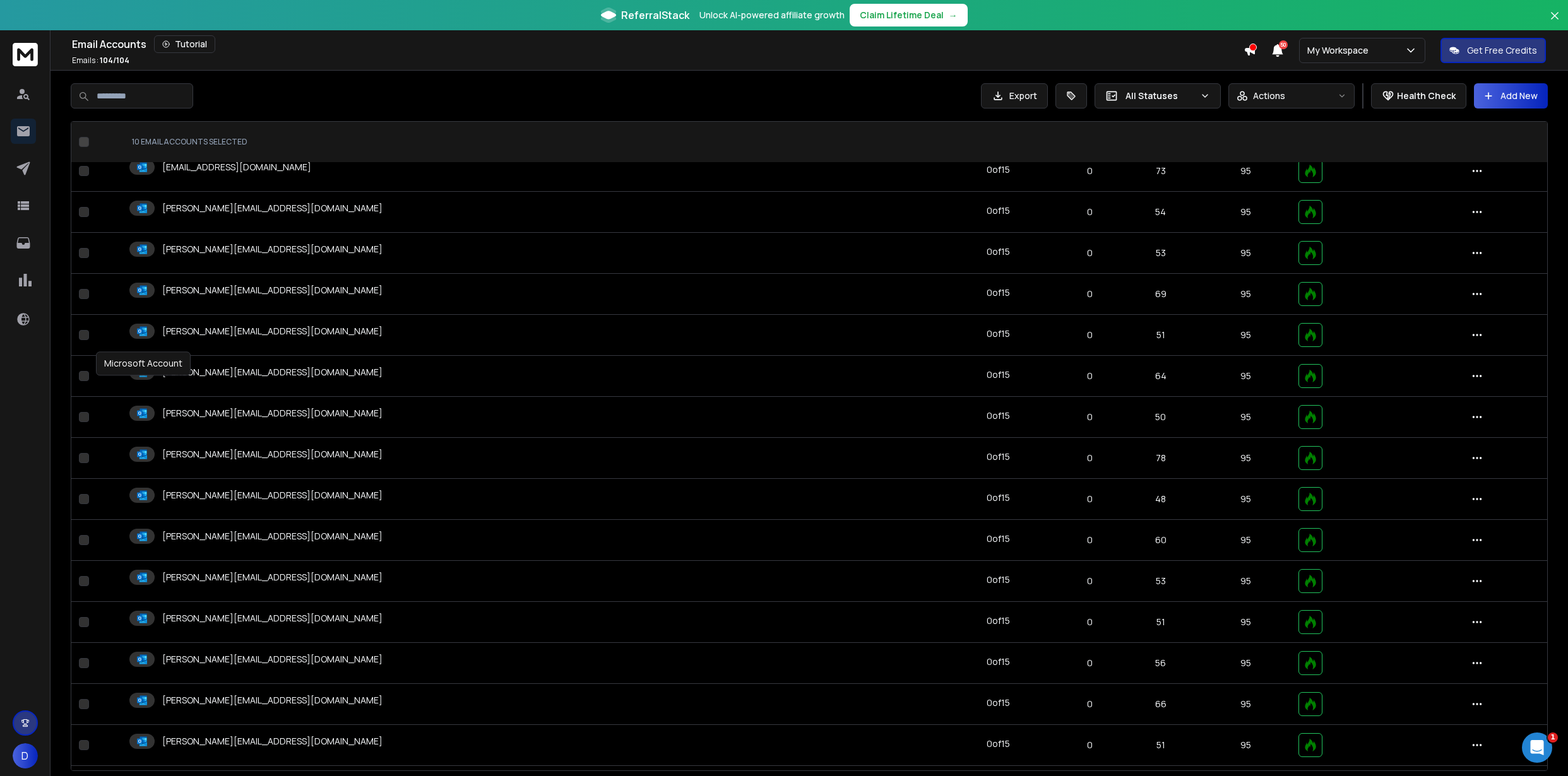
click at [243, 297] on p "[PERSON_NAME][EMAIL_ADDRESS][DOMAIN_NAME]" at bounding box center [272, 290] width 220 height 13
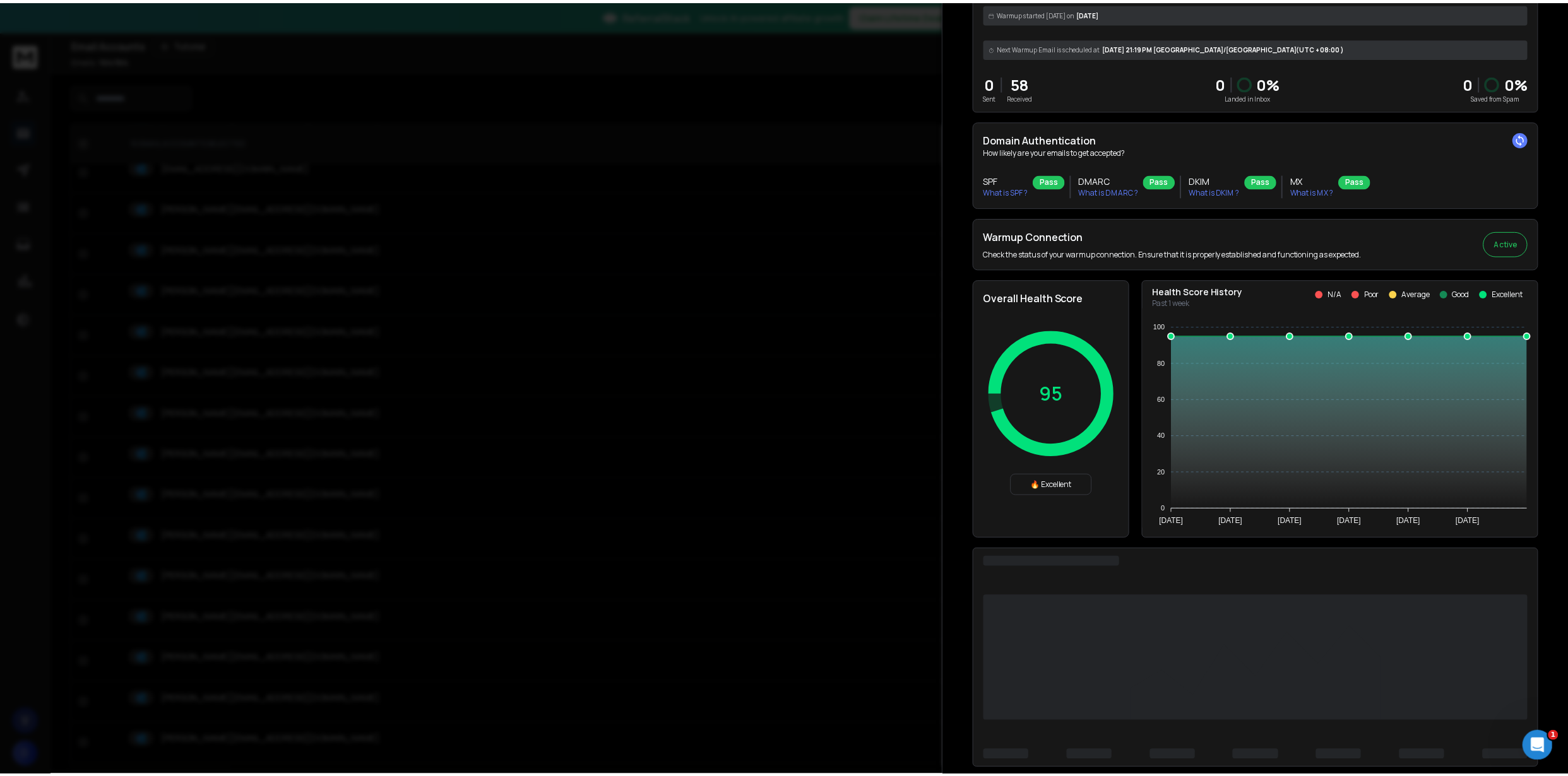
scroll to position [208, 0]
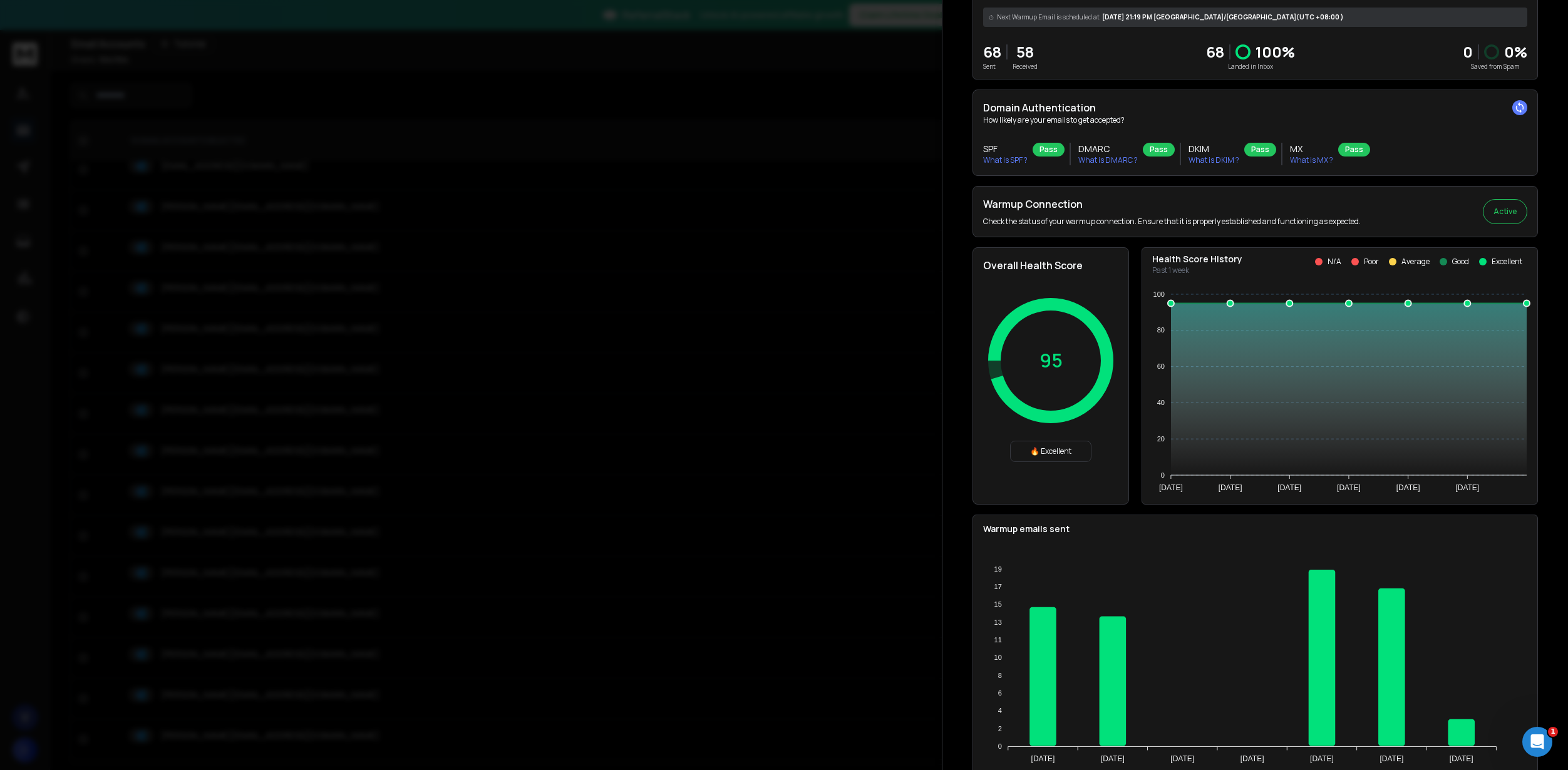
click at [469, 447] on div at bounding box center [784, 385] width 1568 height 770
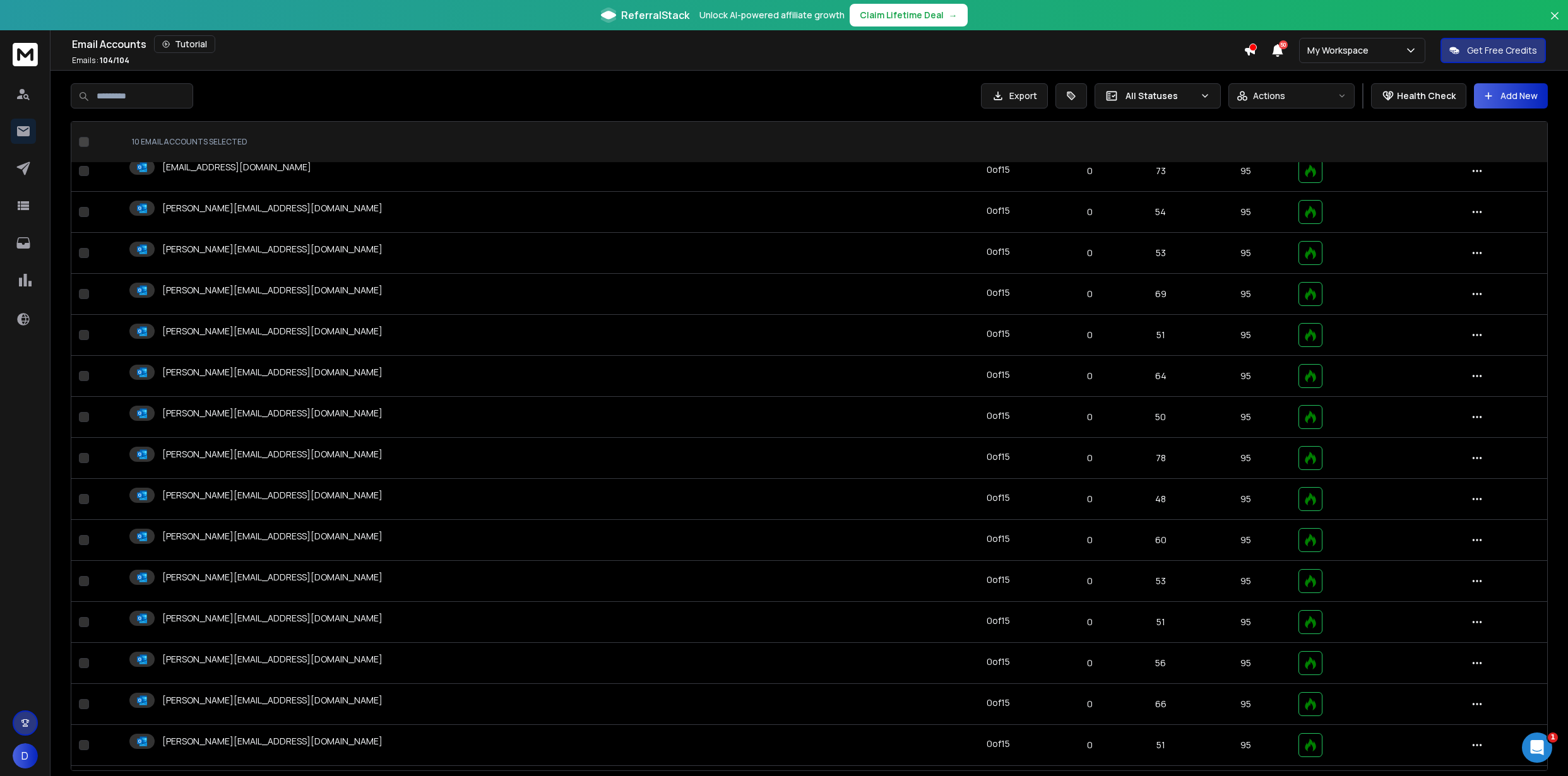
click at [81, 299] on button "button" at bounding box center [84, 294] width 10 height 10
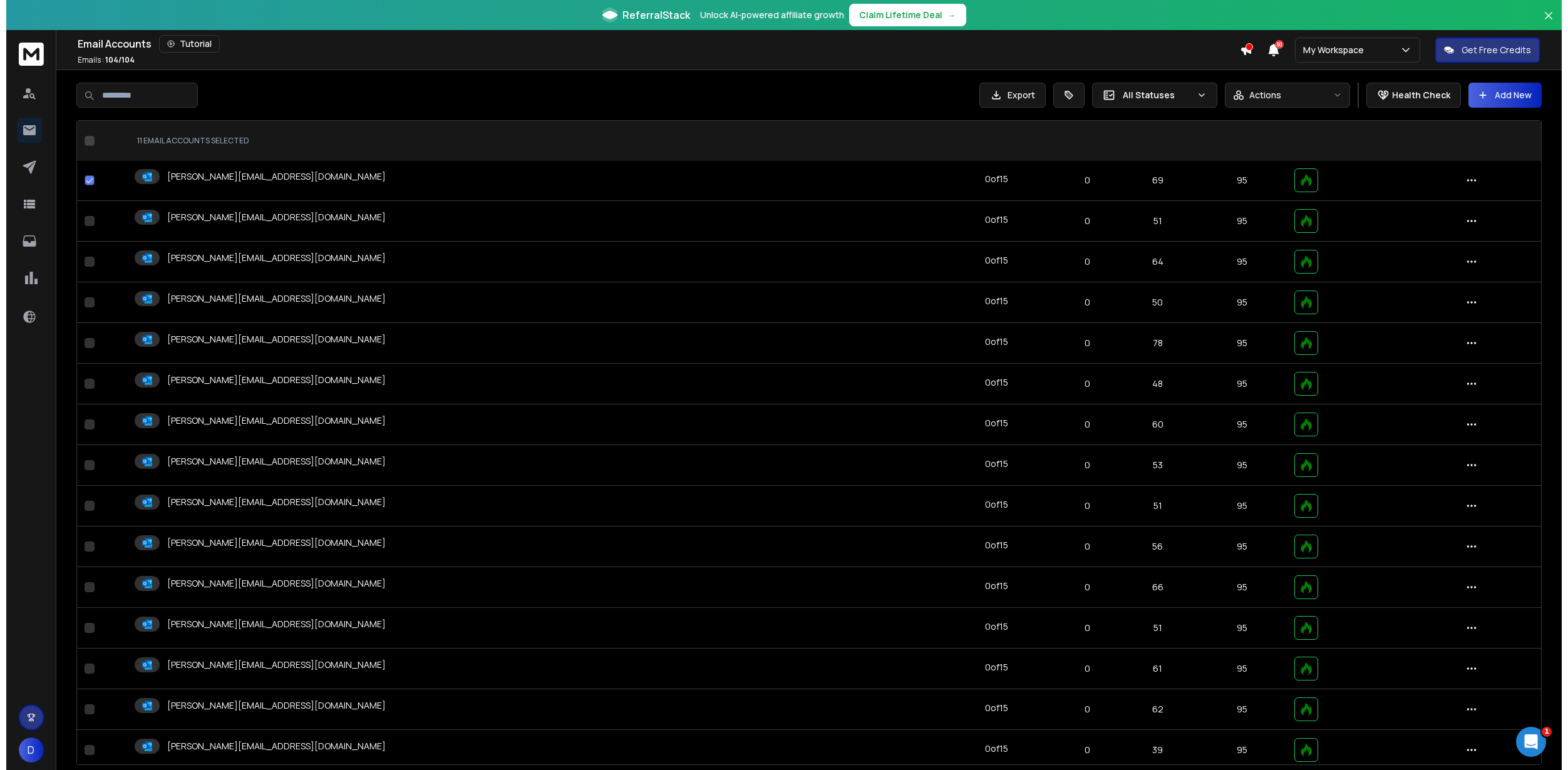
scroll to position [2432, 0]
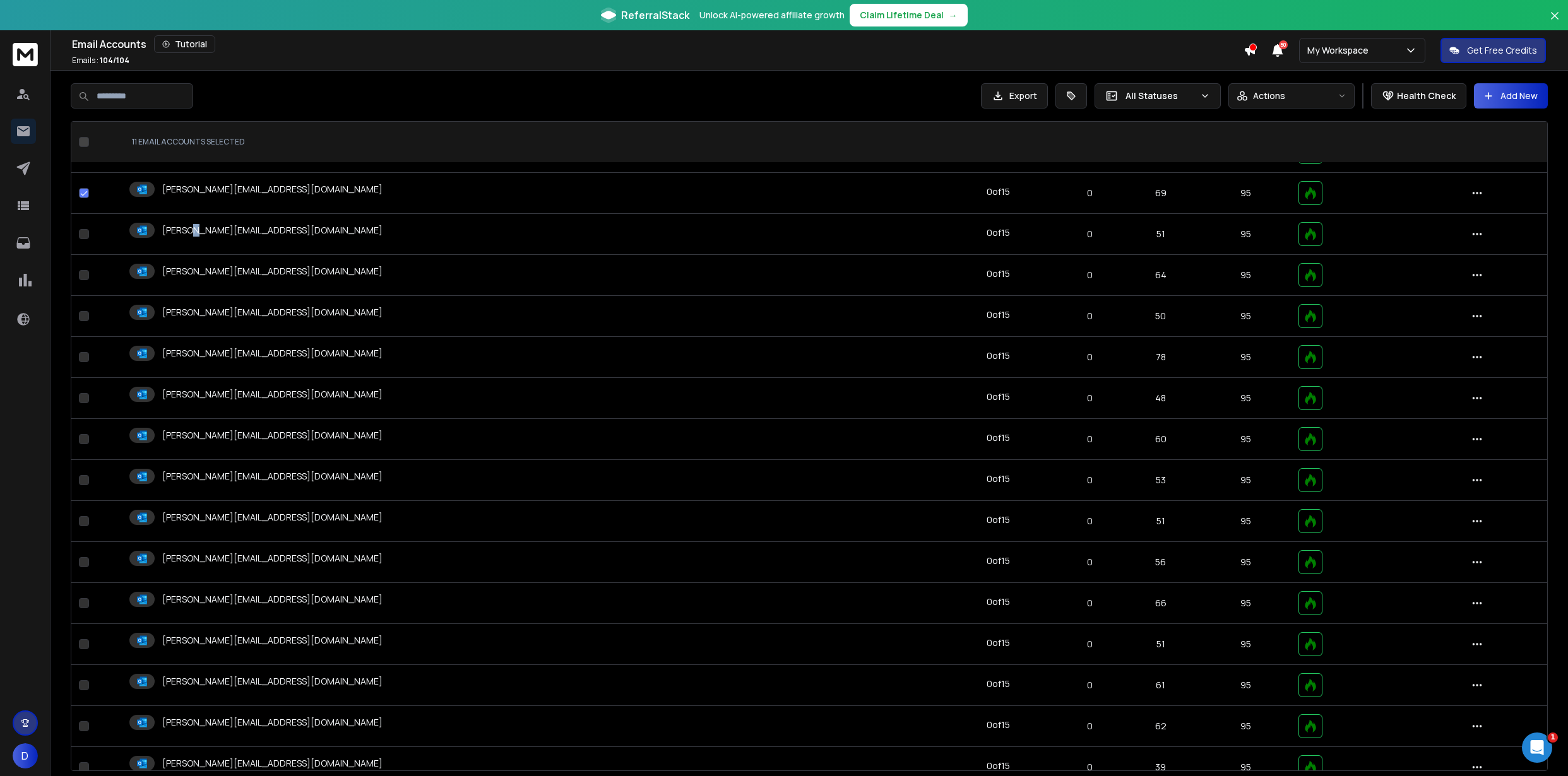
click at [195, 231] on td "[PERSON_NAME][EMAIL_ADDRESS][DOMAIN_NAME]" at bounding box center [530, 235] width 816 height 41
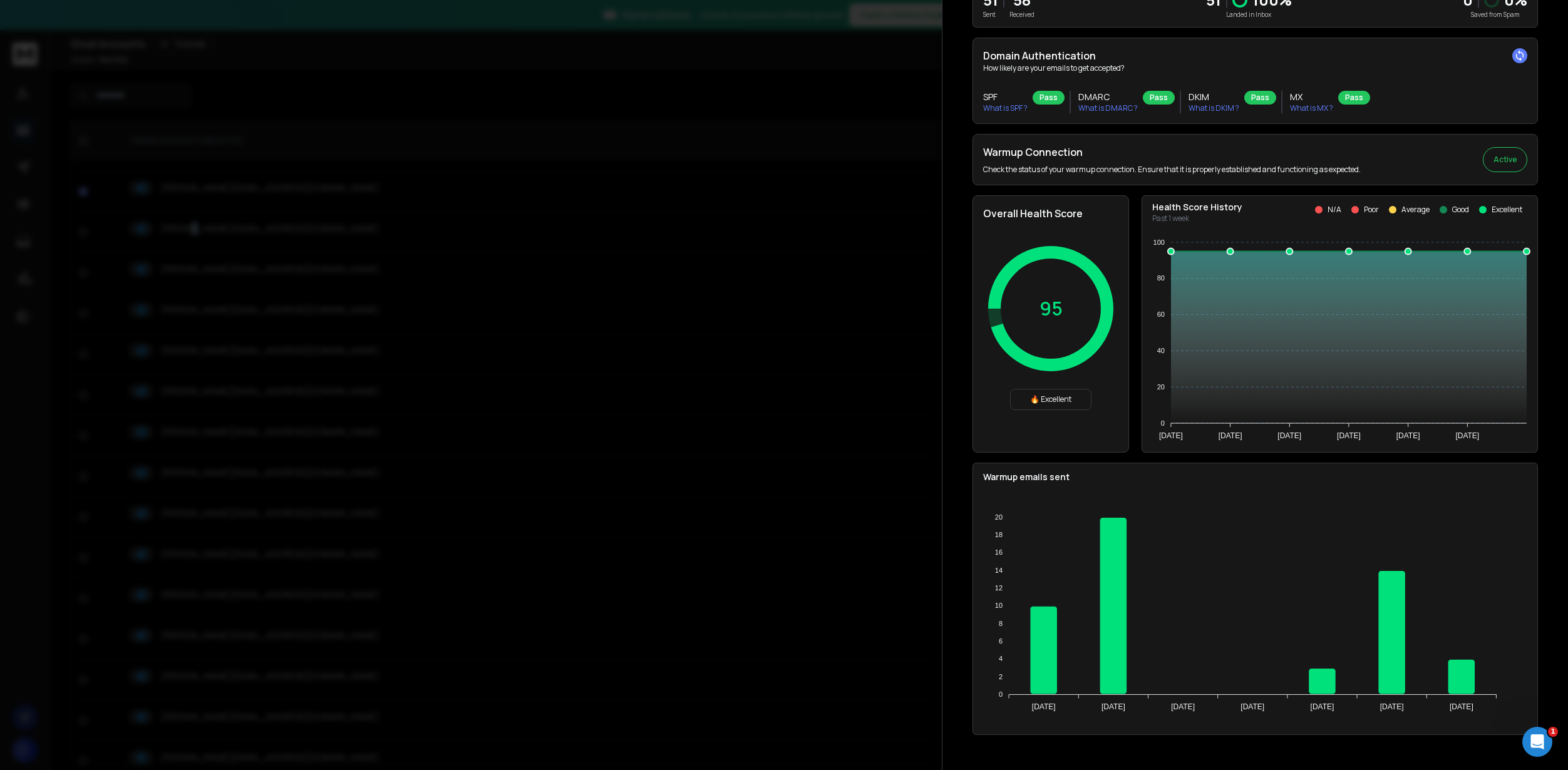
click at [454, 323] on div at bounding box center [784, 385] width 1568 height 770
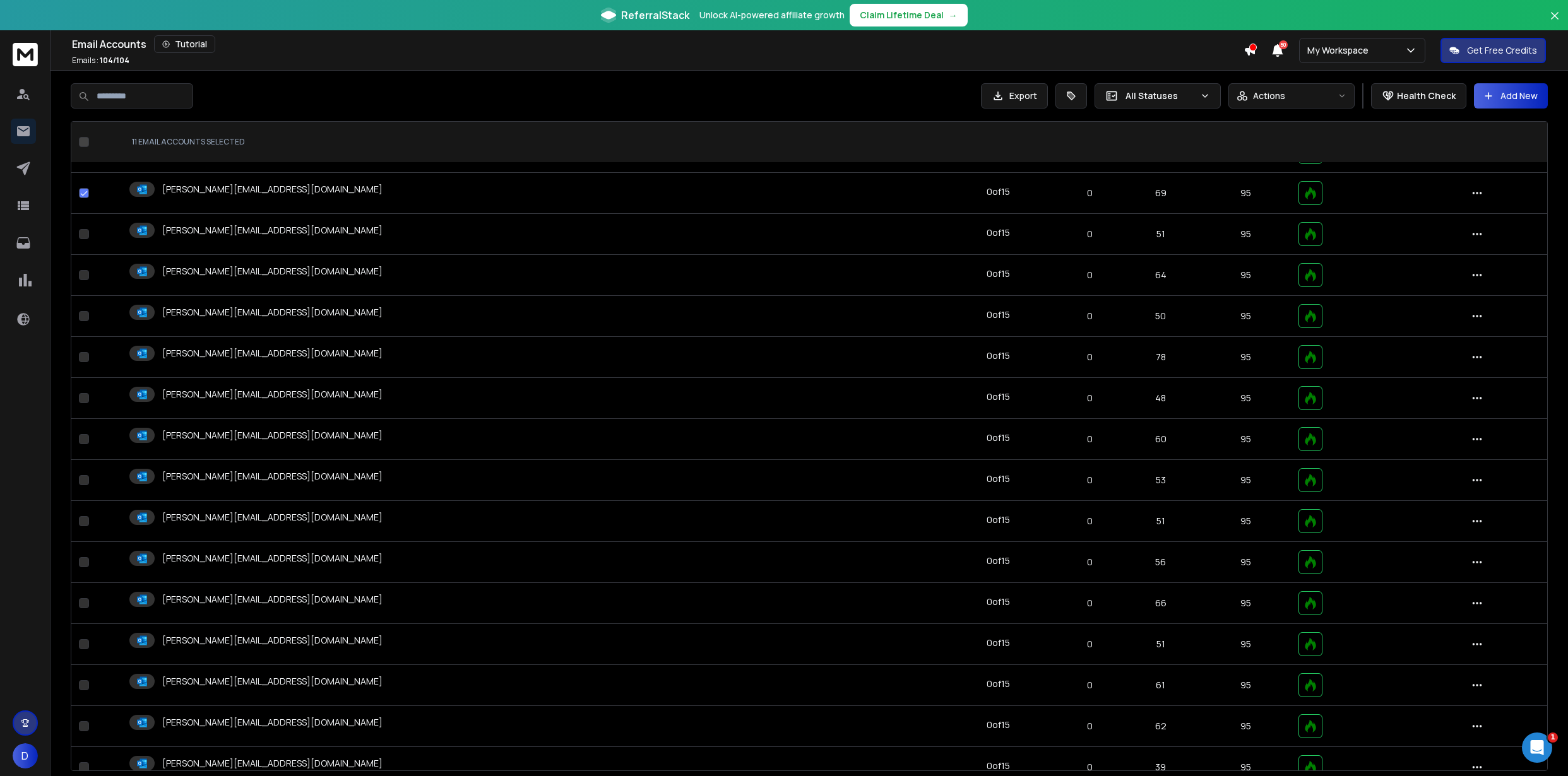
click at [263, 277] on p "[PERSON_NAME][EMAIL_ADDRESS][DOMAIN_NAME]" at bounding box center [272, 272] width 220 height 13
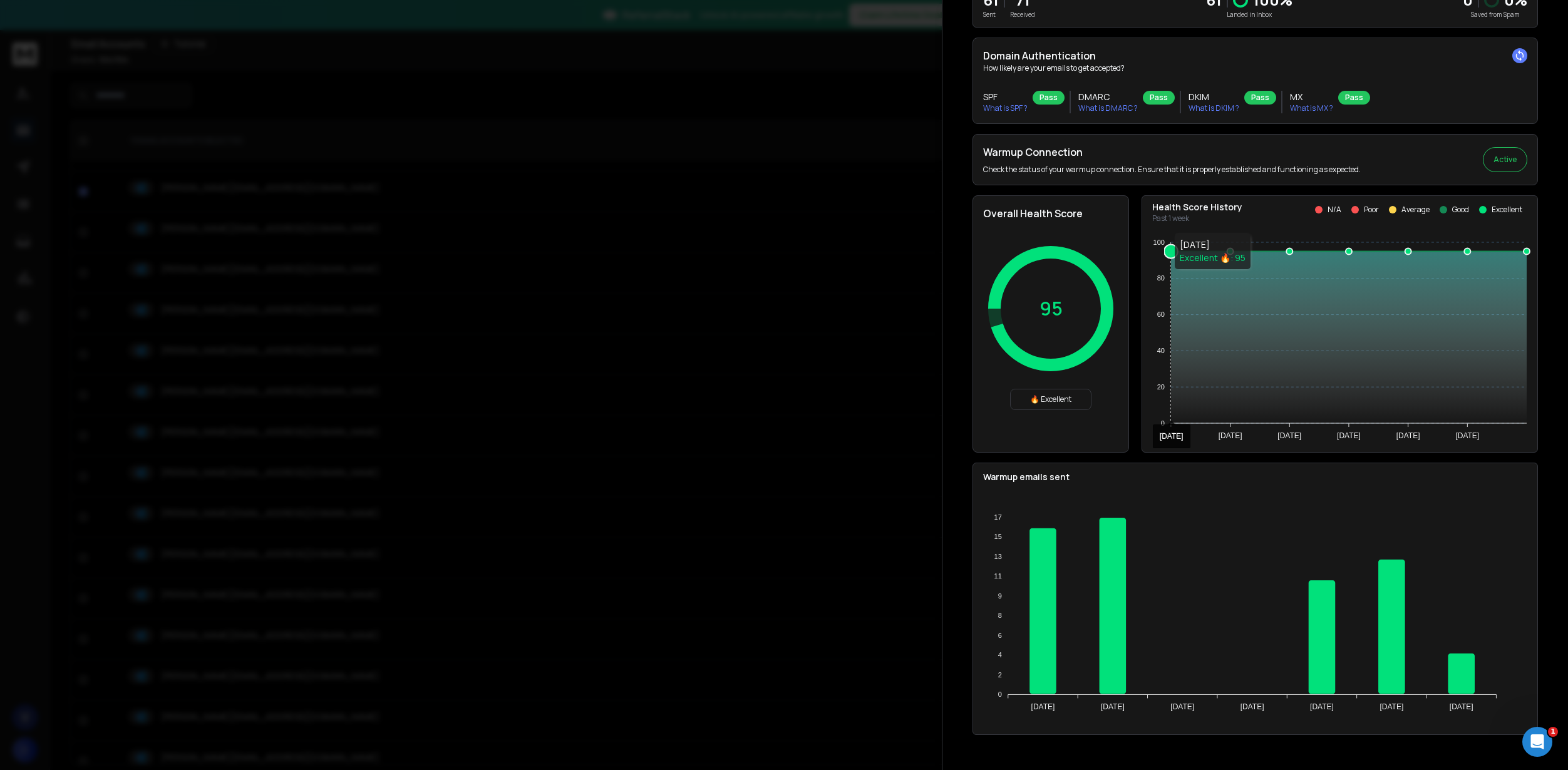
click at [618, 386] on div at bounding box center [784, 385] width 1568 height 770
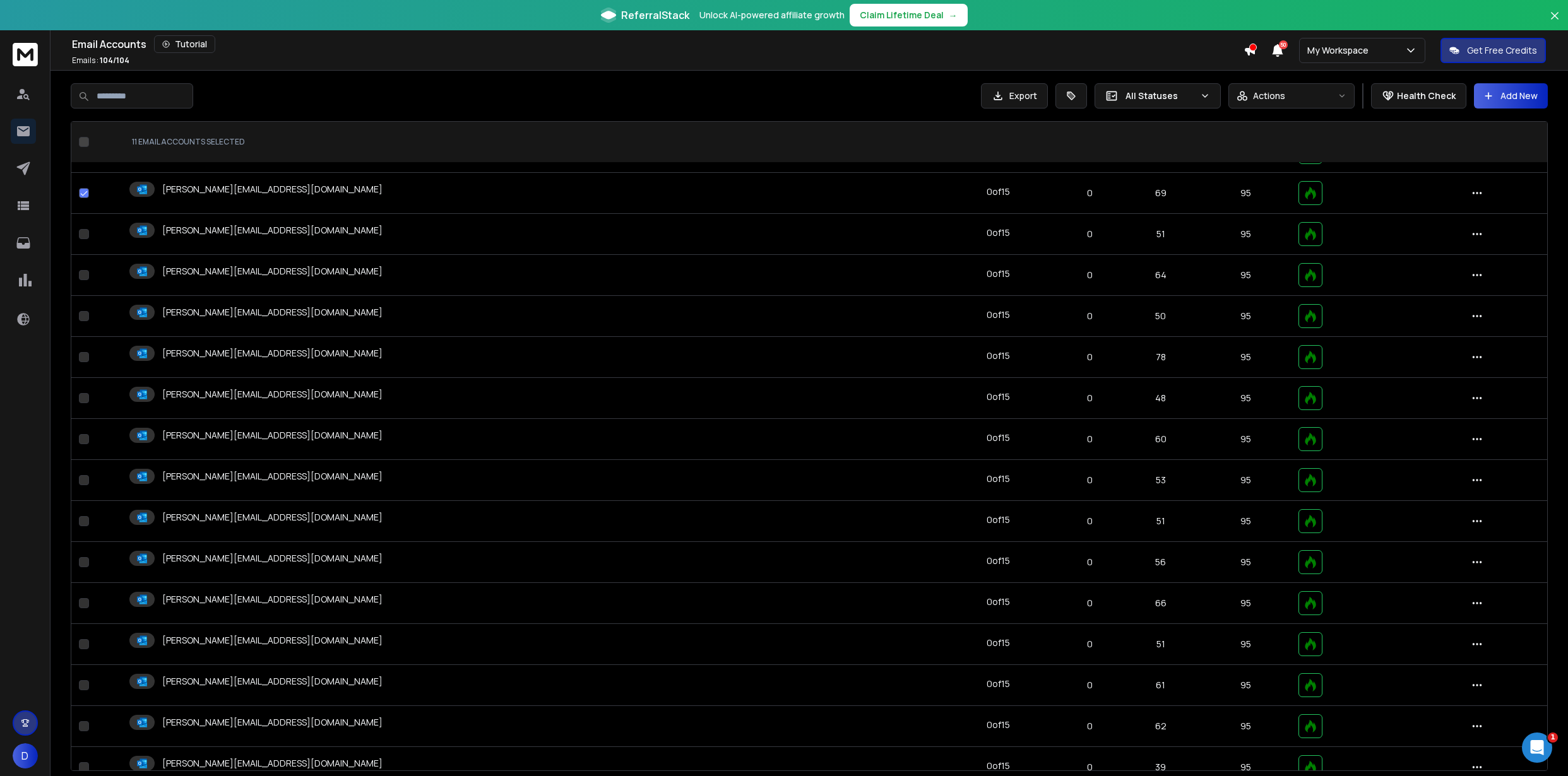
click at [310, 337] on td "[PERSON_NAME][EMAIL_ADDRESS][DOMAIN_NAME]" at bounding box center [530, 317] width 816 height 41
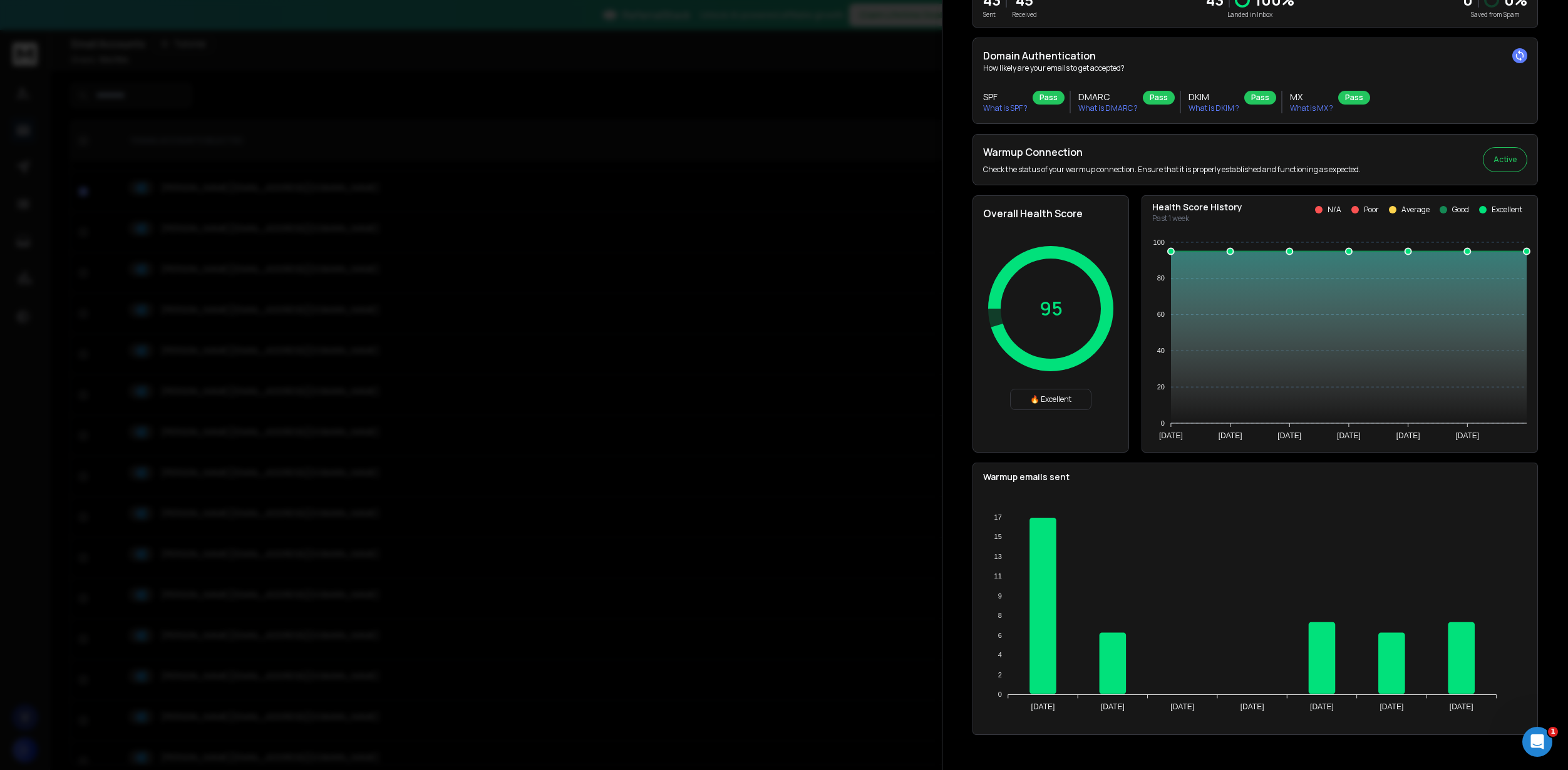
click at [561, 408] on div at bounding box center [784, 385] width 1568 height 770
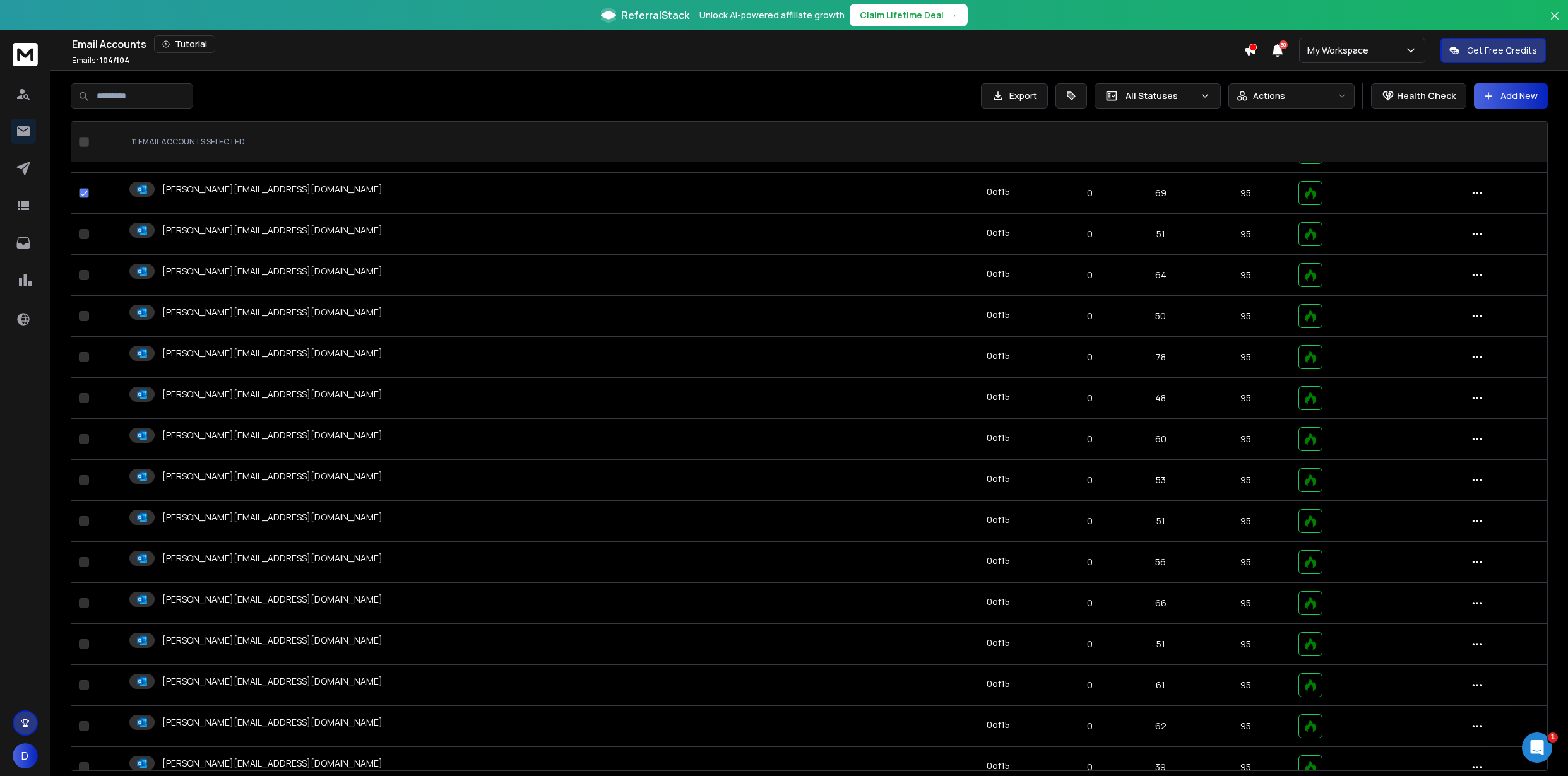
click at [246, 319] on p "[PERSON_NAME][EMAIL_ADDRESS][DOMAIN_NAME]" at bounding box center [272, 312] width 220 height 13
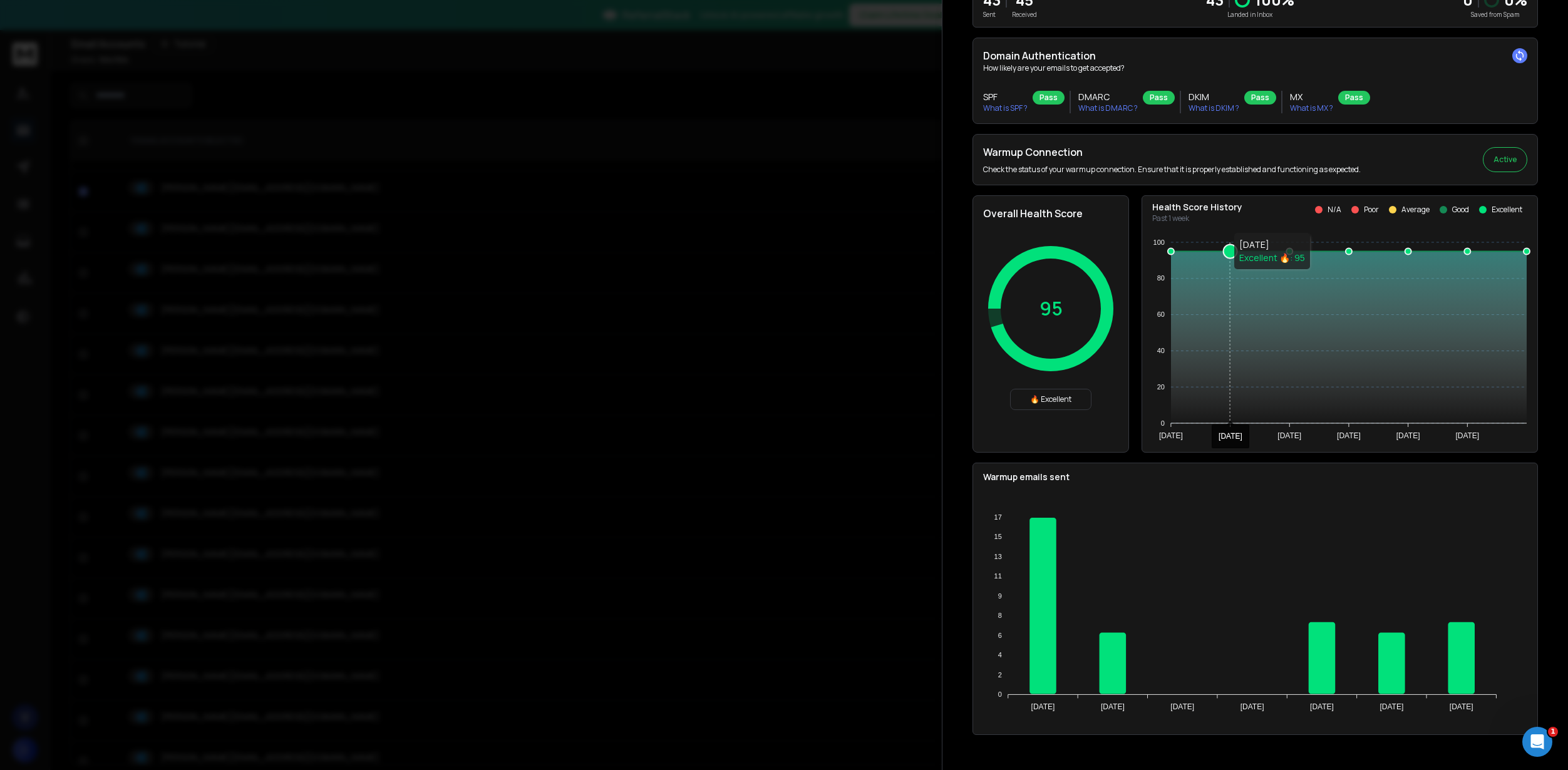
click at [389, 462] on div at bounding box center [784, 385] width 1568 height 770
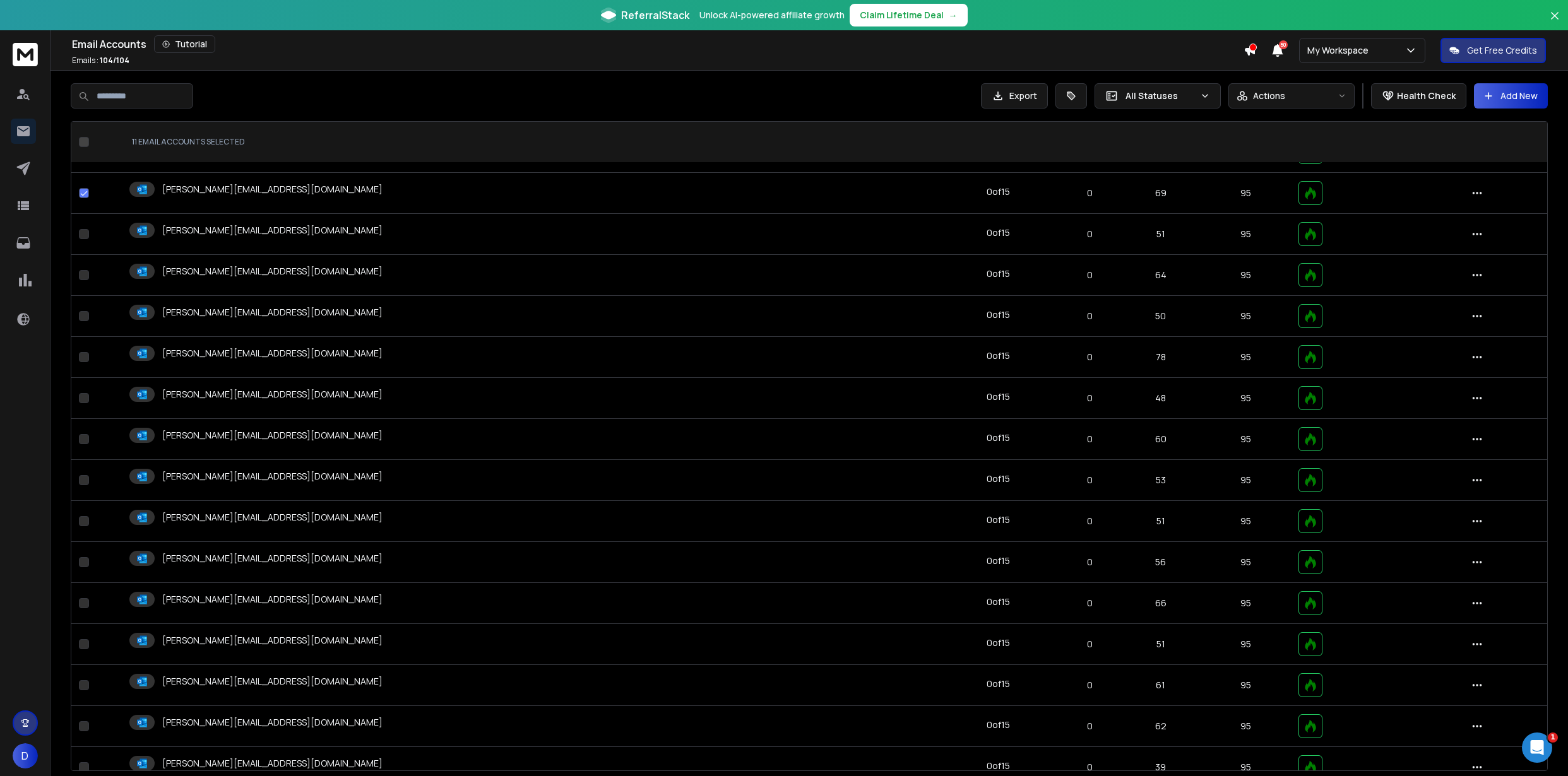
click at [245, 441] on p "[PERSON_NAME][EMAIL_ADDRESS][DOMAIN_NAME]" at bounding box center [272, 436] width 220 height 13
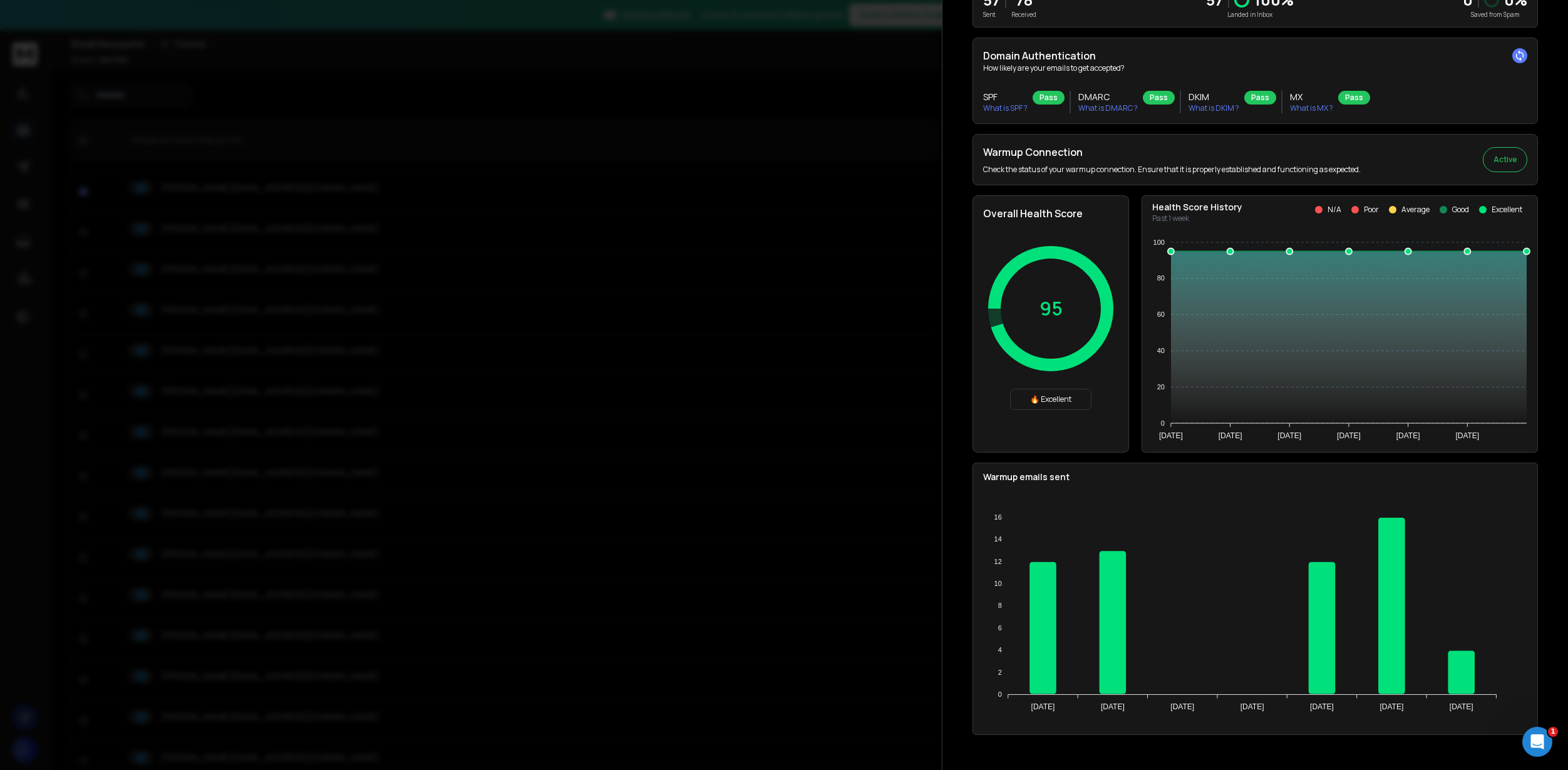
click at [366, 431] on div at bounding box center [784, 385] width 1568 height 770
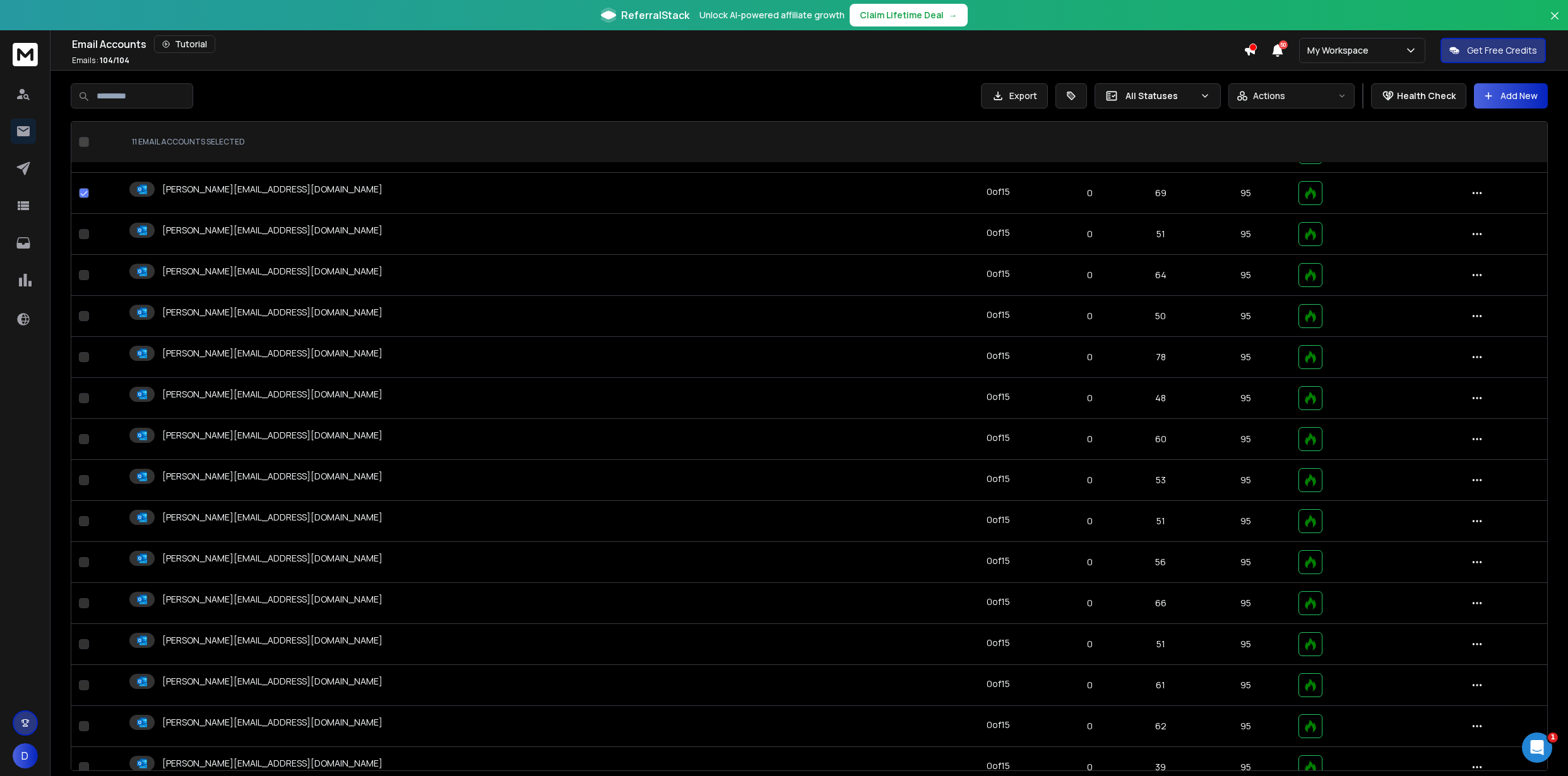
click at [261, 483] on p "[PERSON_NAME][EMAIL_ADDRESS][DOMAIN_NAME]" at bounding box center [272, 476] width 220 height 13
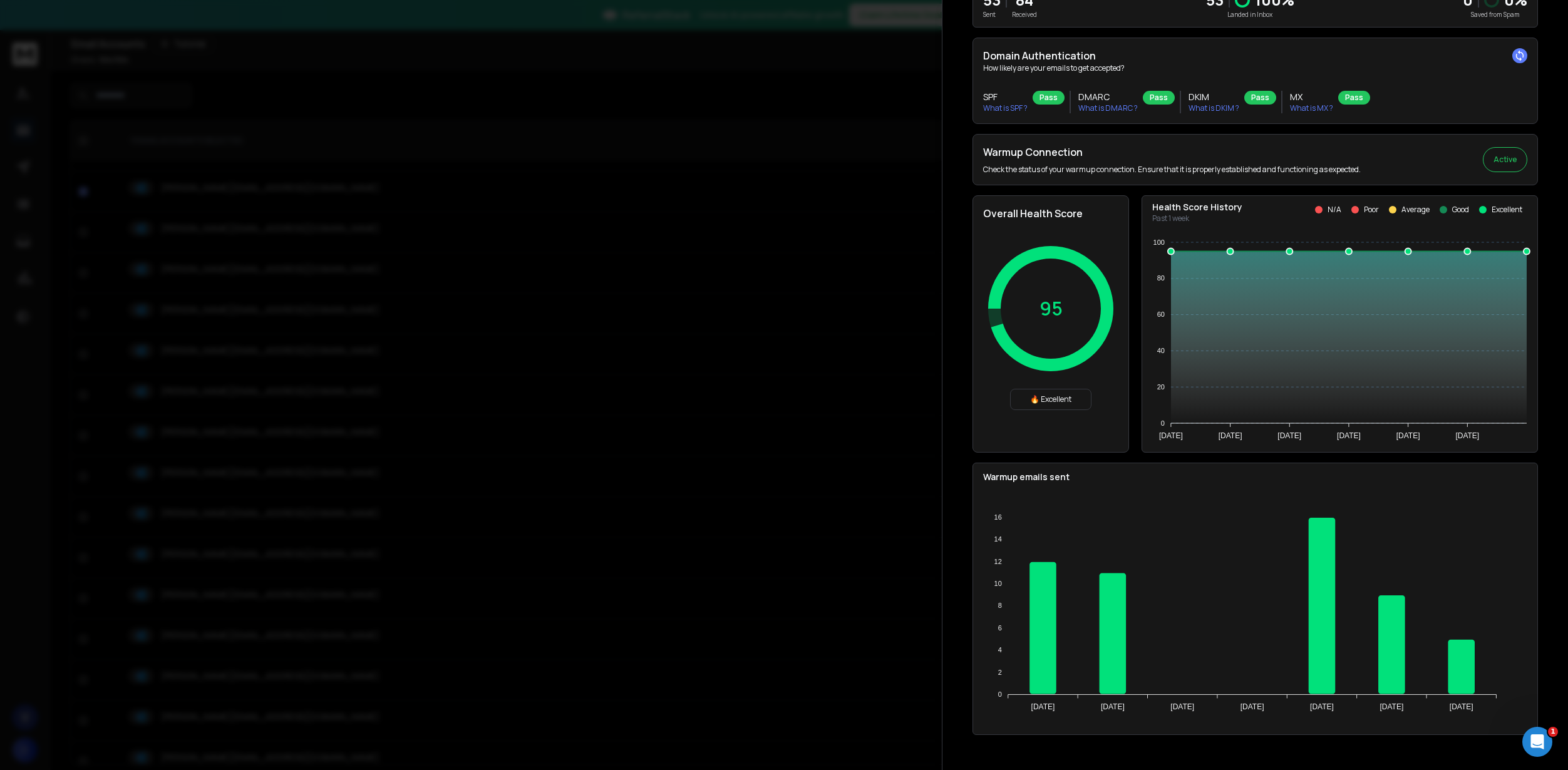
click at [601, 429] on div at bounding box center [784, 385] width 1568 height 770
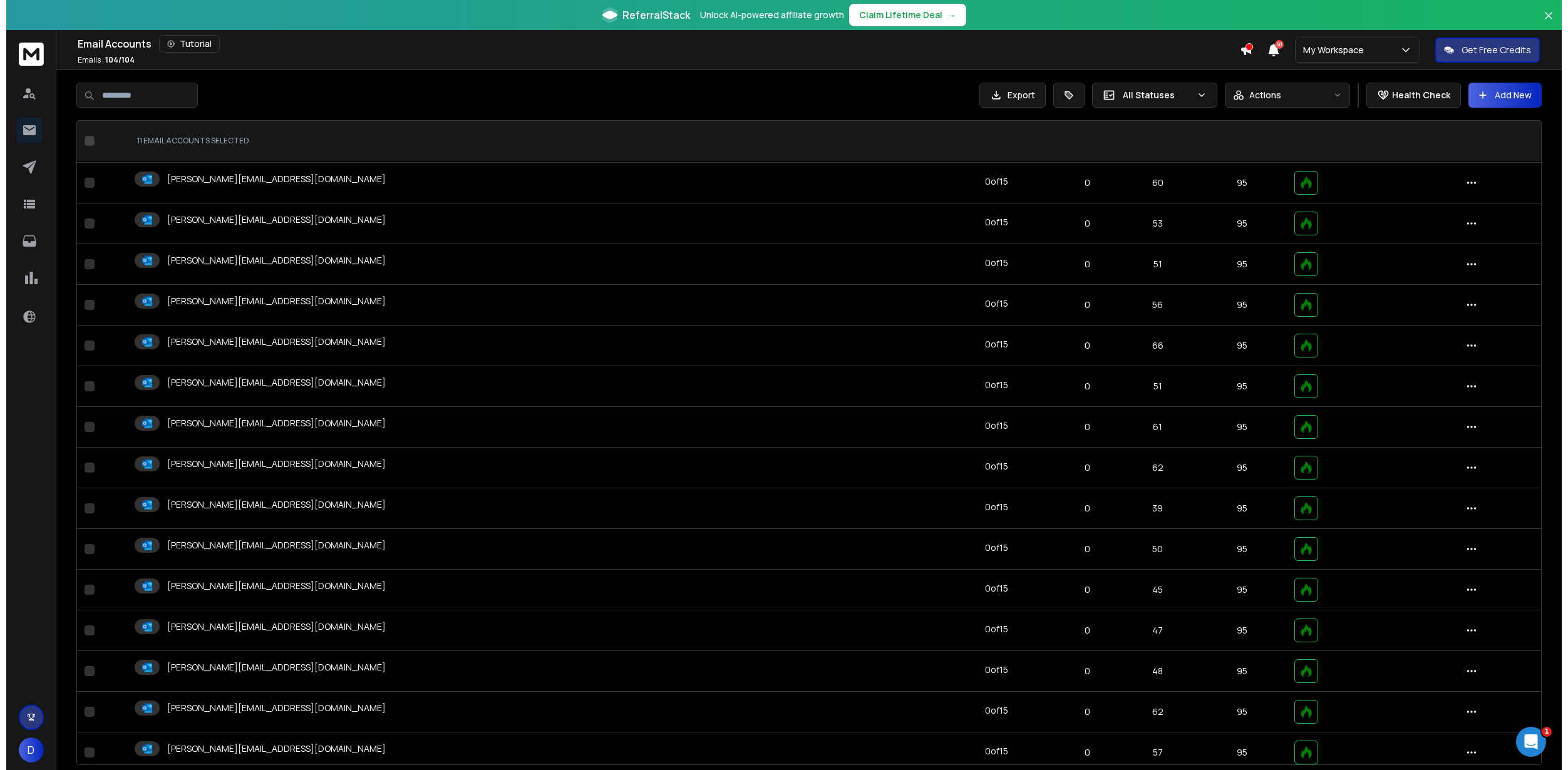
scroll to position [2711, 0]
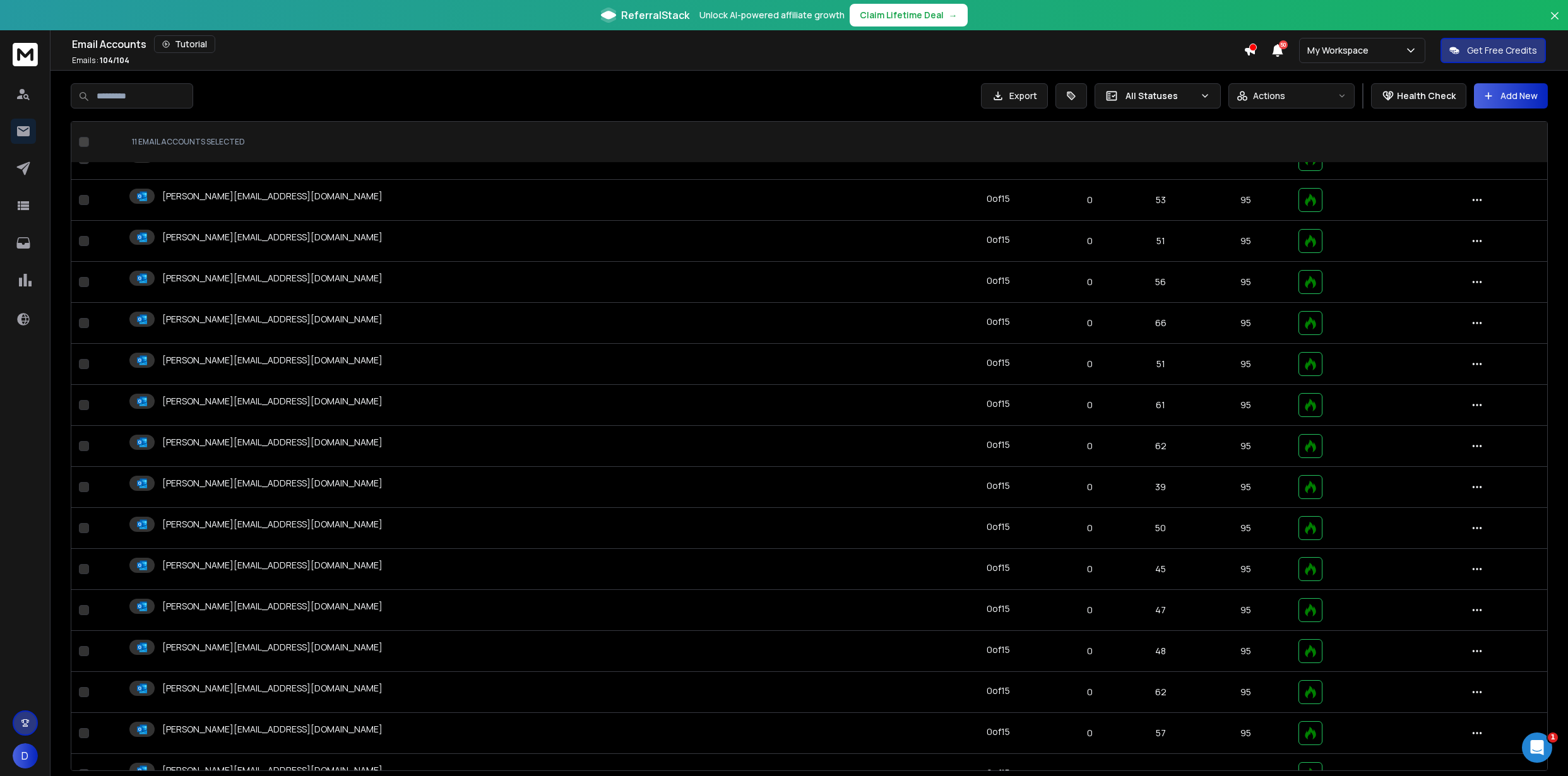
click at [265, 245] on div "[PERSON_NAME][EMAIL_ADDRESS][DOMAIN_NAME]" at bounding box center [255, 237] width 253 height 15
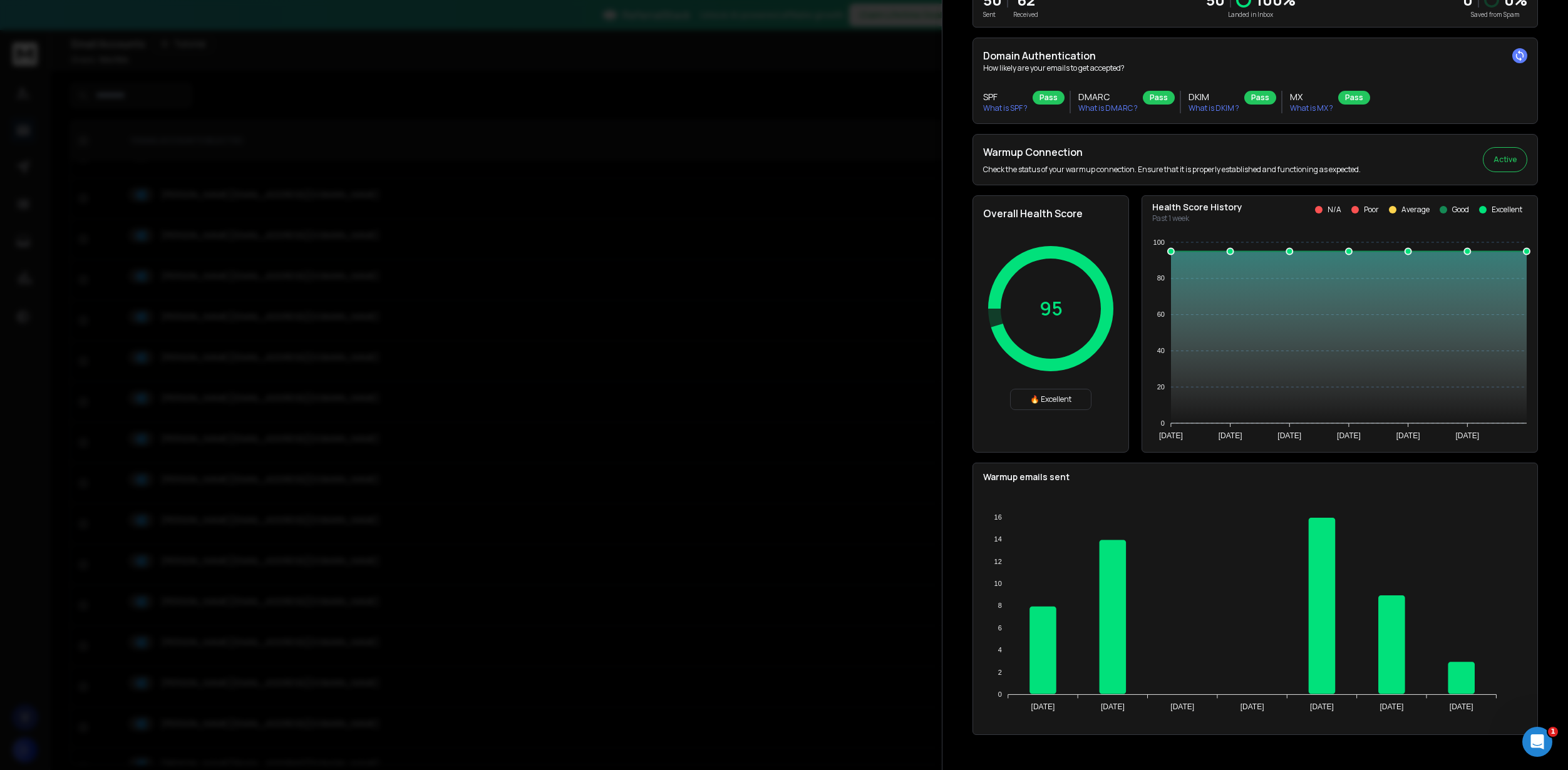
click at [909, 354] on div at bounding box center [784, 385] width 1568 height 770
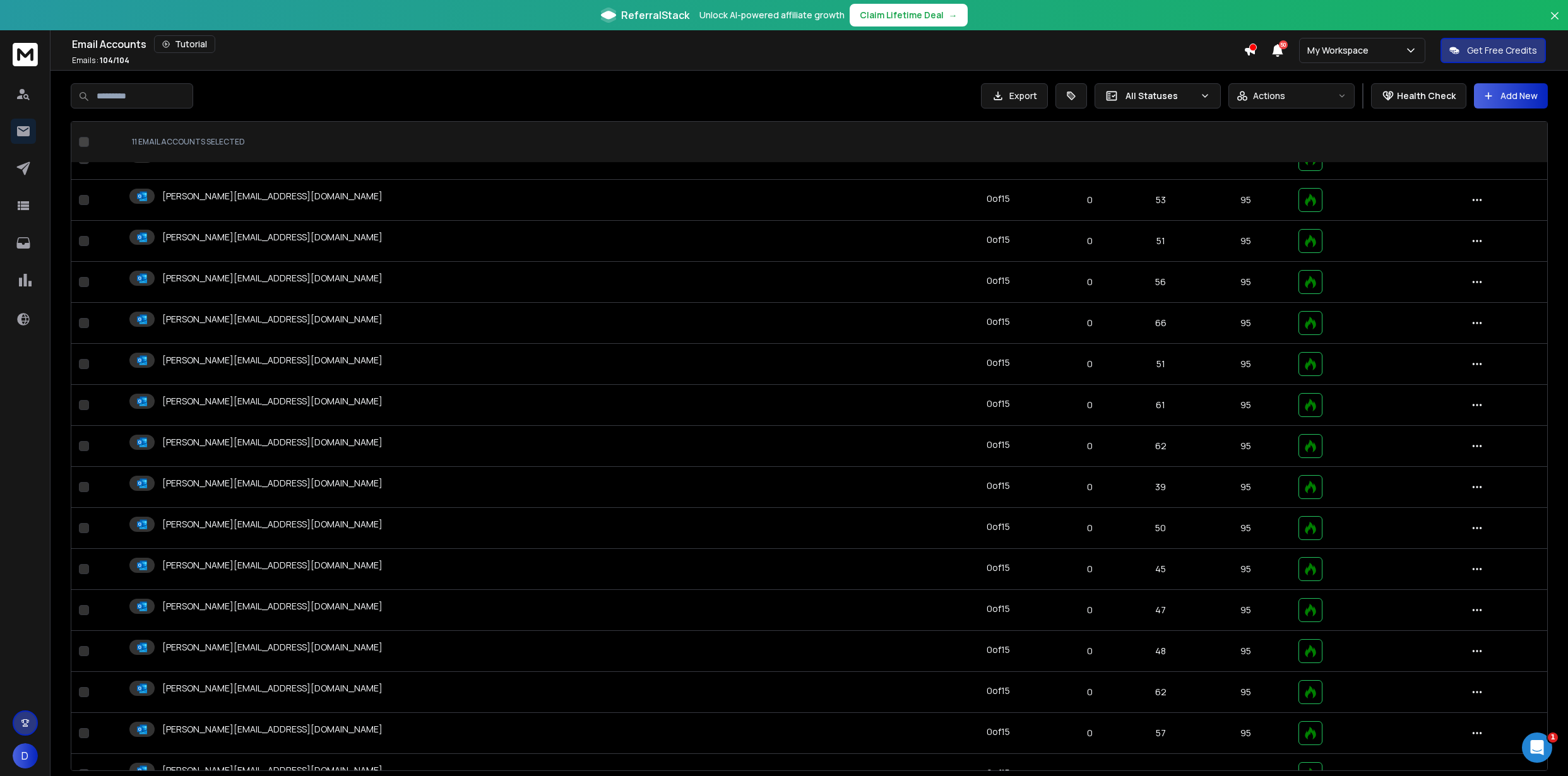
click at [310, 303] on td "[PERSON_NAME][EMAIL_ADDRESS][DOMAIN_NAME]" at bounding box center [530, 282] width 816 height 41
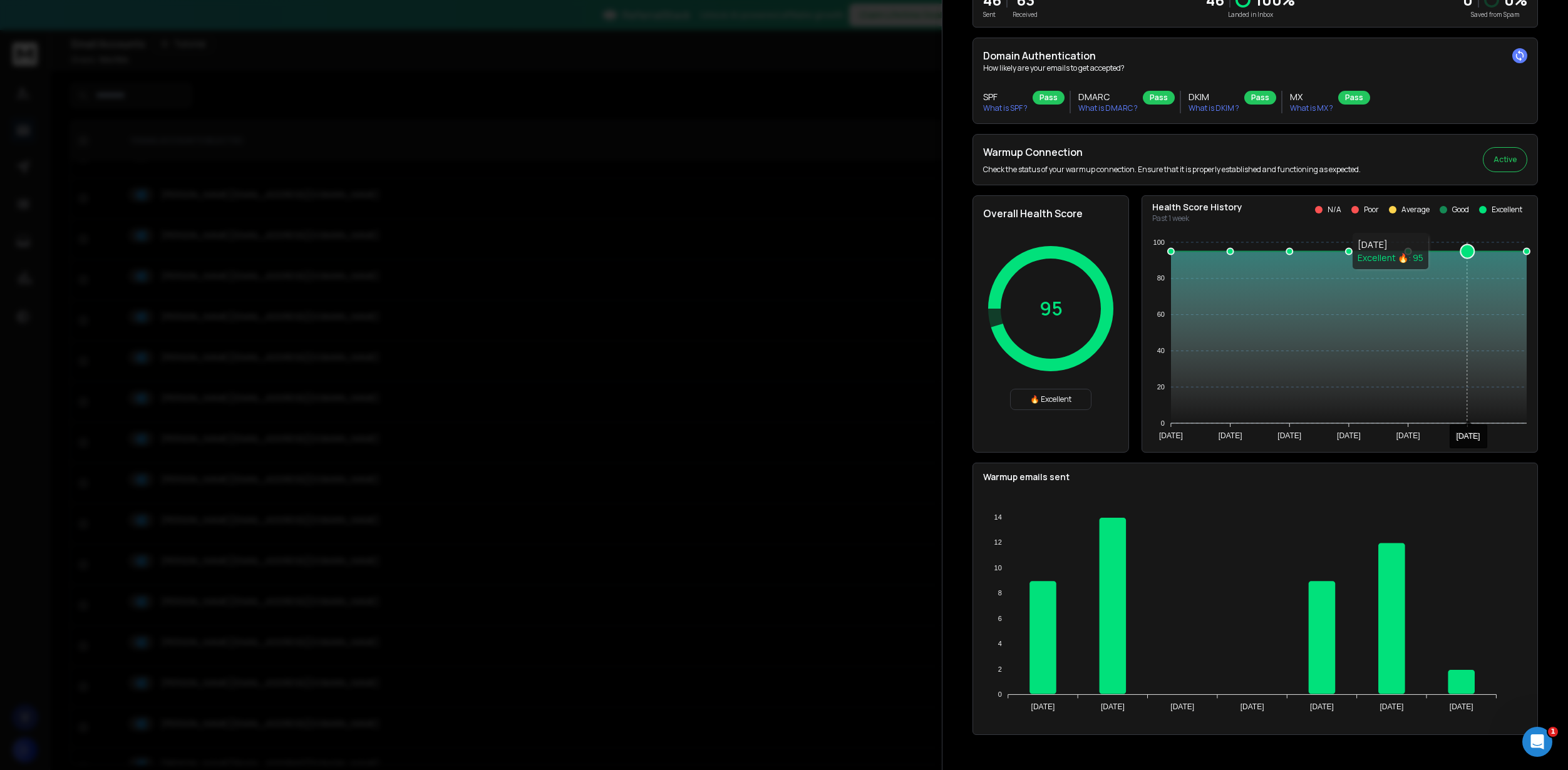
click at [864, 355] on div at bounding box center [784, 385] width 1568 height 770
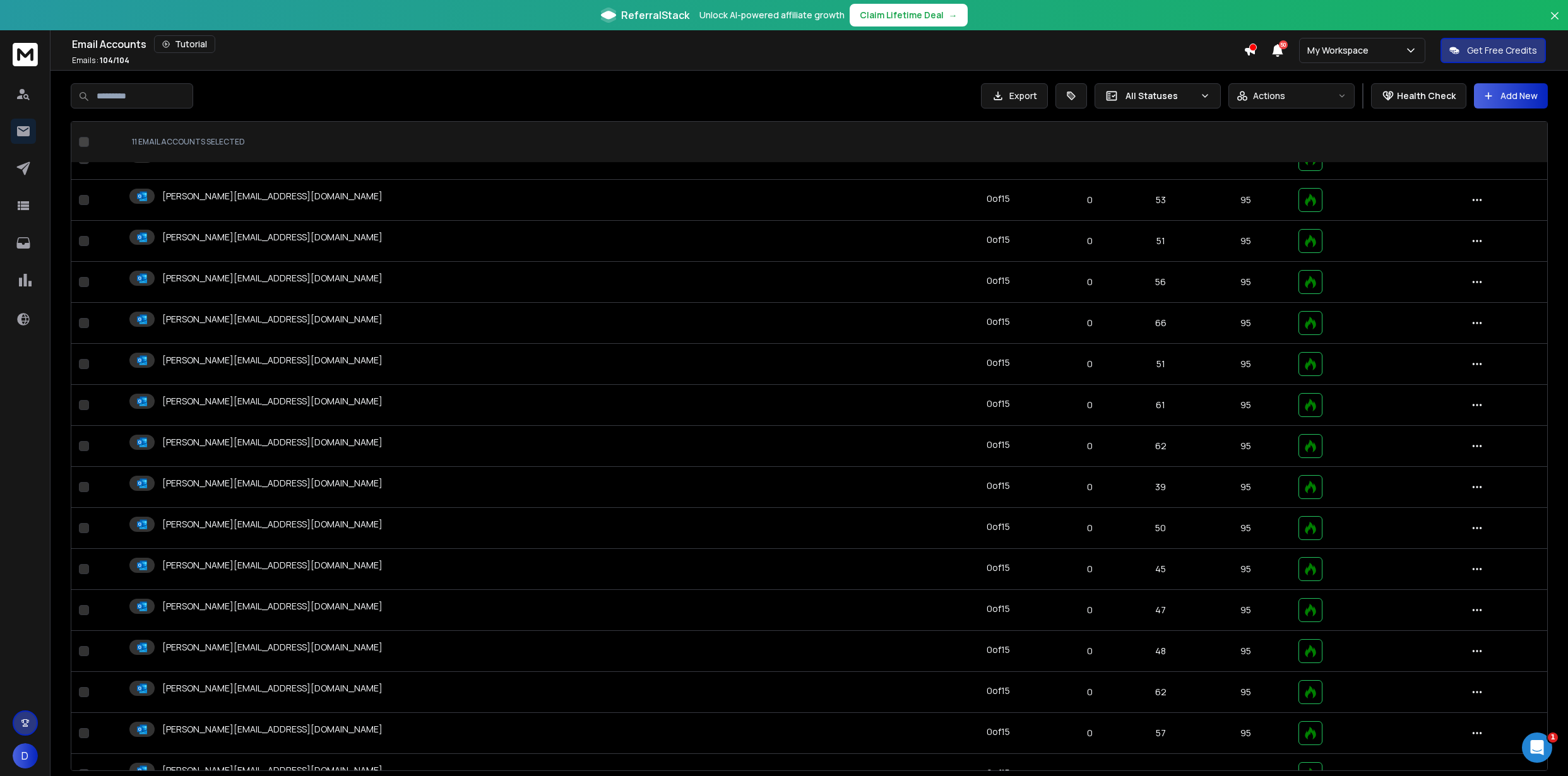
click at [86, 287] on button "button" at bounding box center [84, 282] width 10 height 10
click at [282, 344] on td "[PERSON_NAME][EMAIL_ADDRESS][DOMAIN_NAME]" at bounding box center [530, 324] width 816 height 41
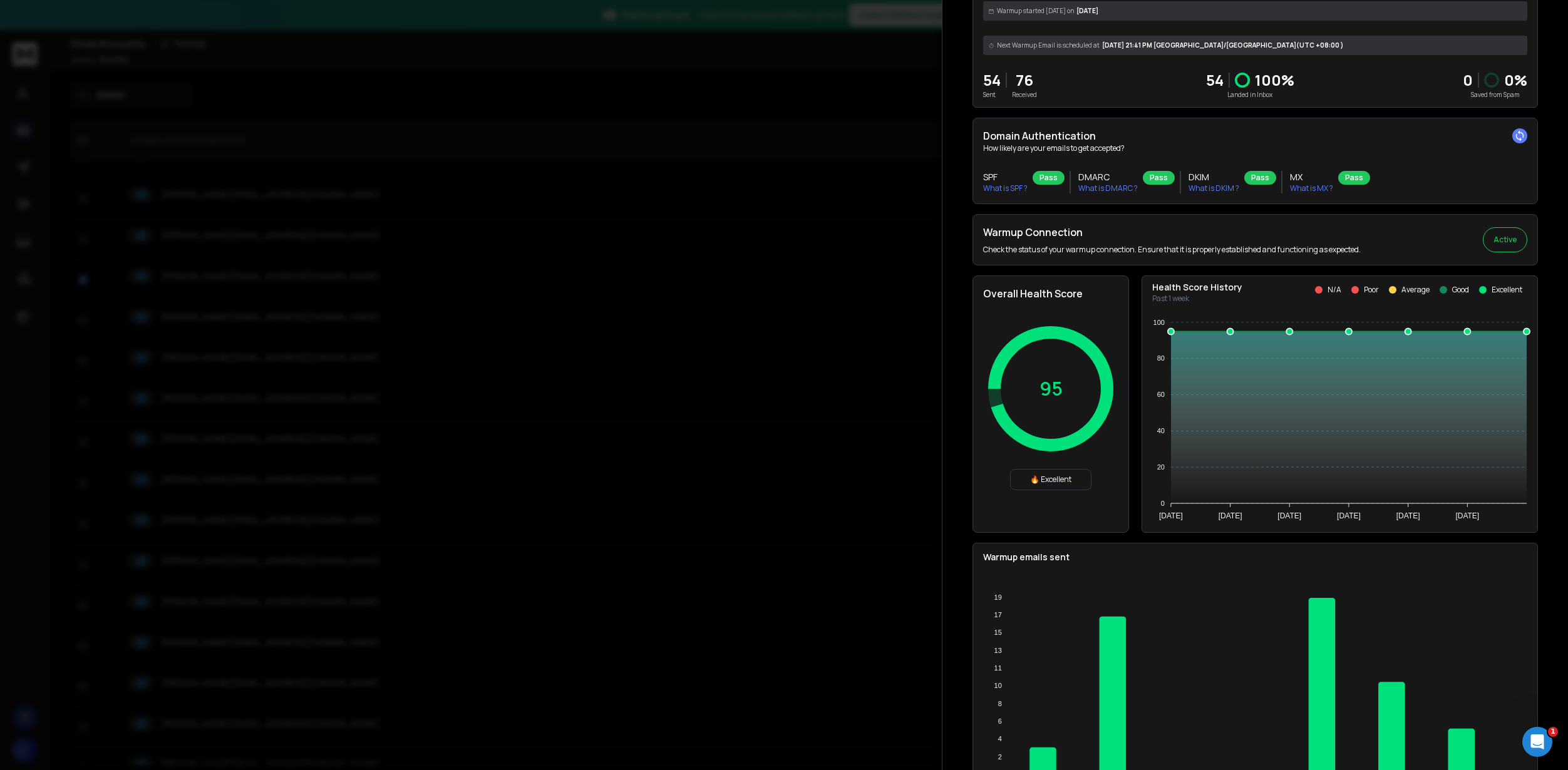
scroll to position [259, 0]
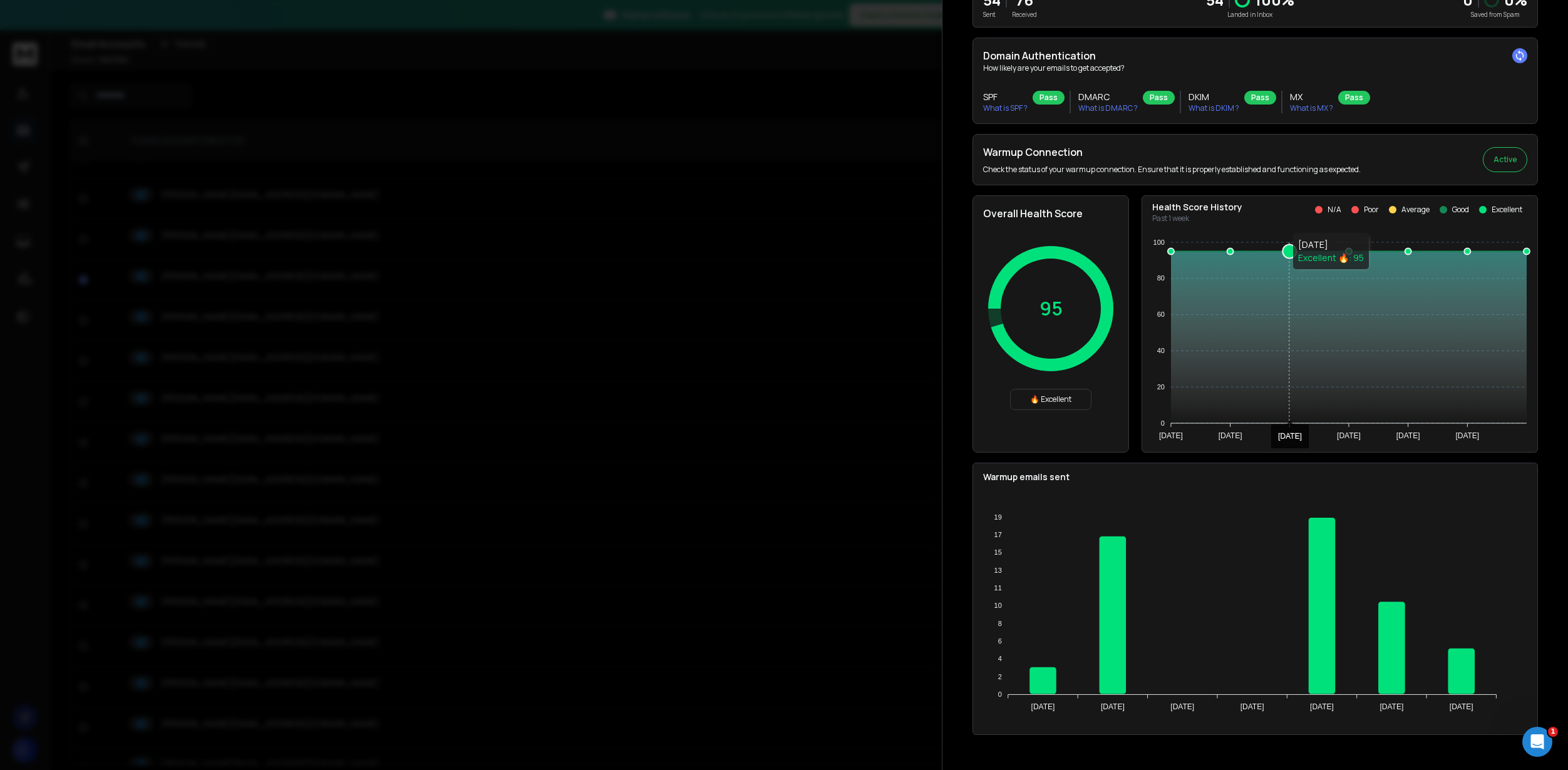
click at [522, 391] on div at bounding box center [784, 385] width 1568 height 770
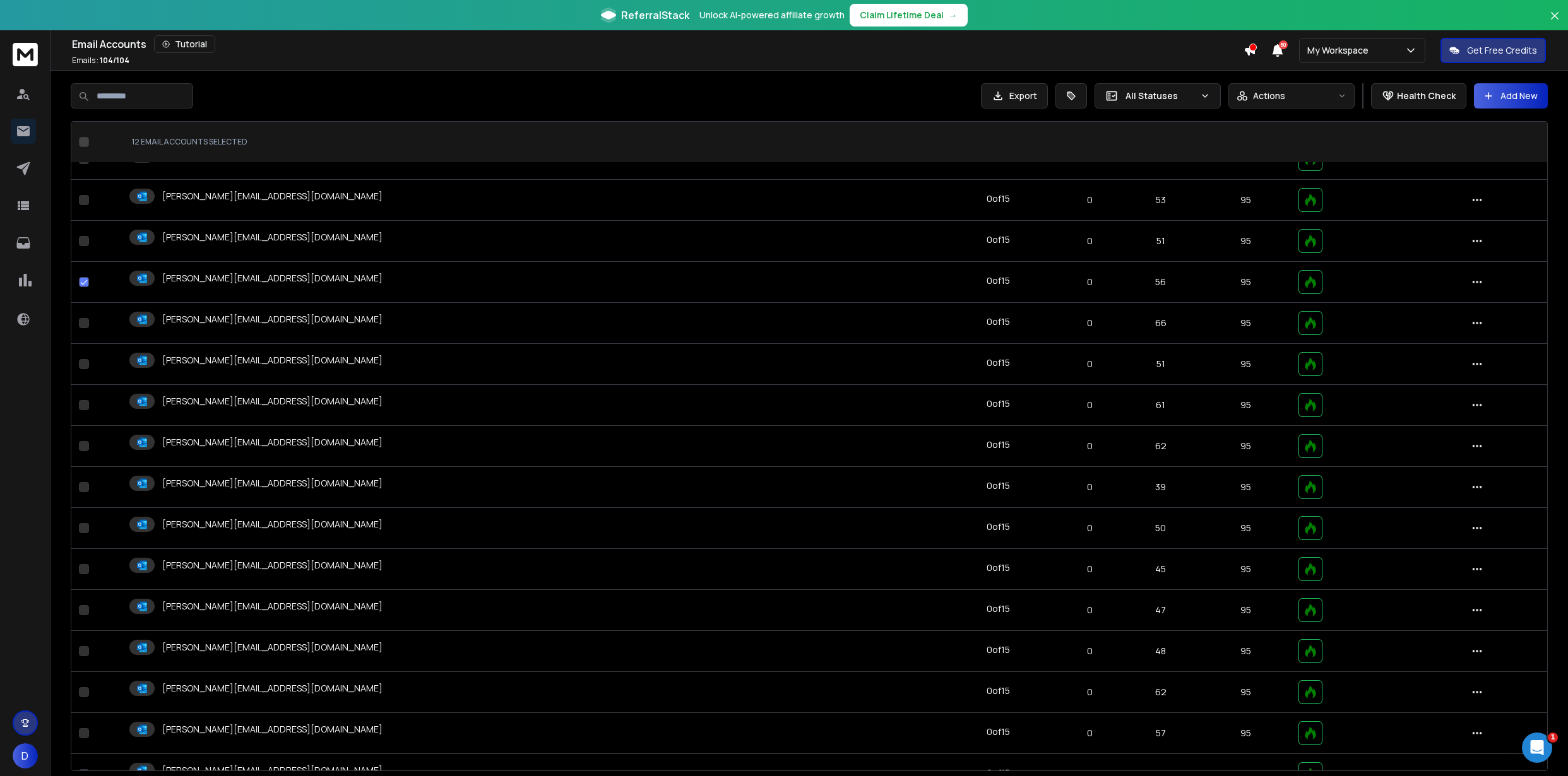
click at [268, 367] on p "[PERSON_NAME][EMAIL_ADDRESS][DOMAIN_NAME]" at bounding box center [272, 360] width 220 height 13
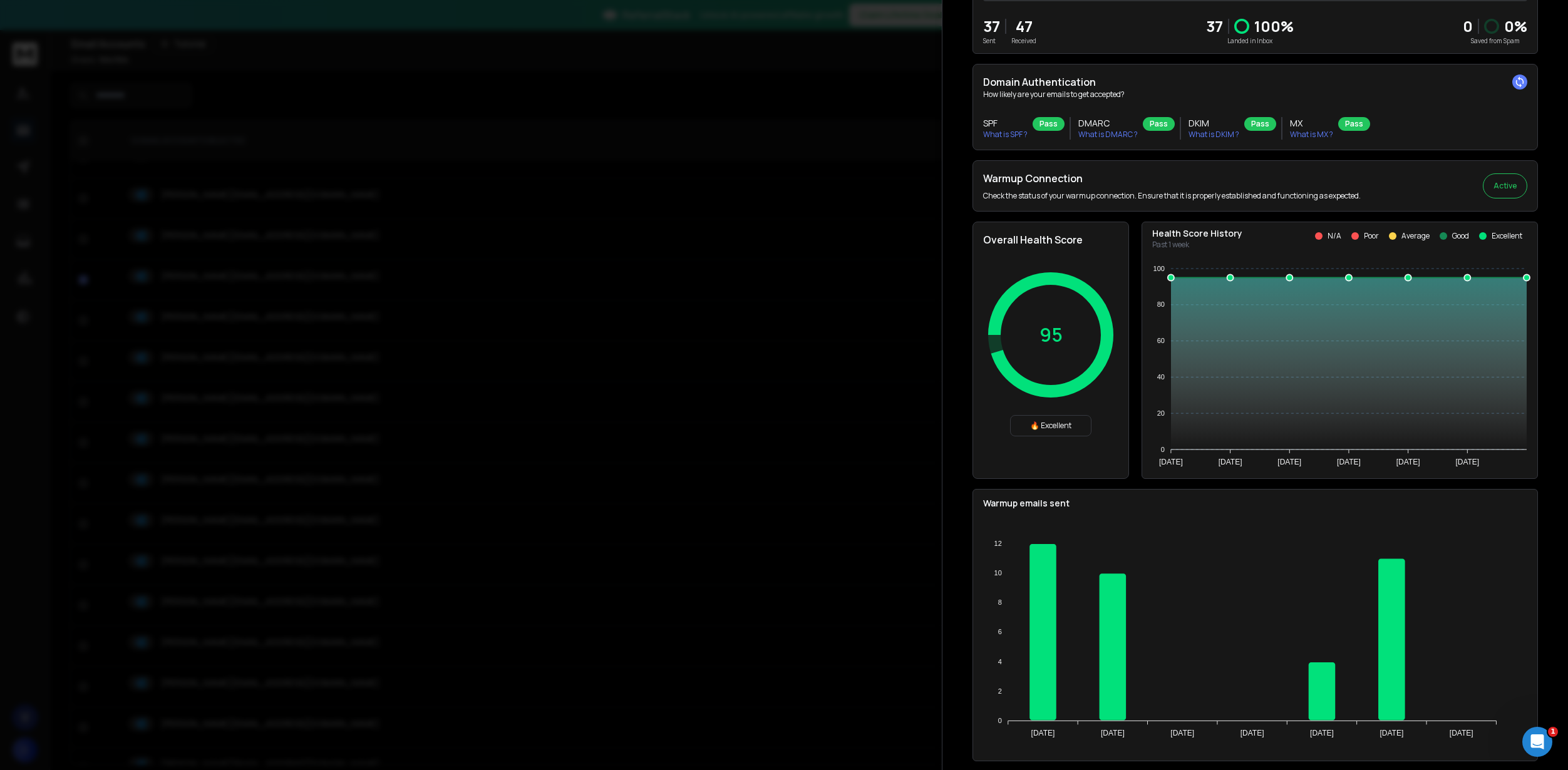
scroll to position [259, 0]
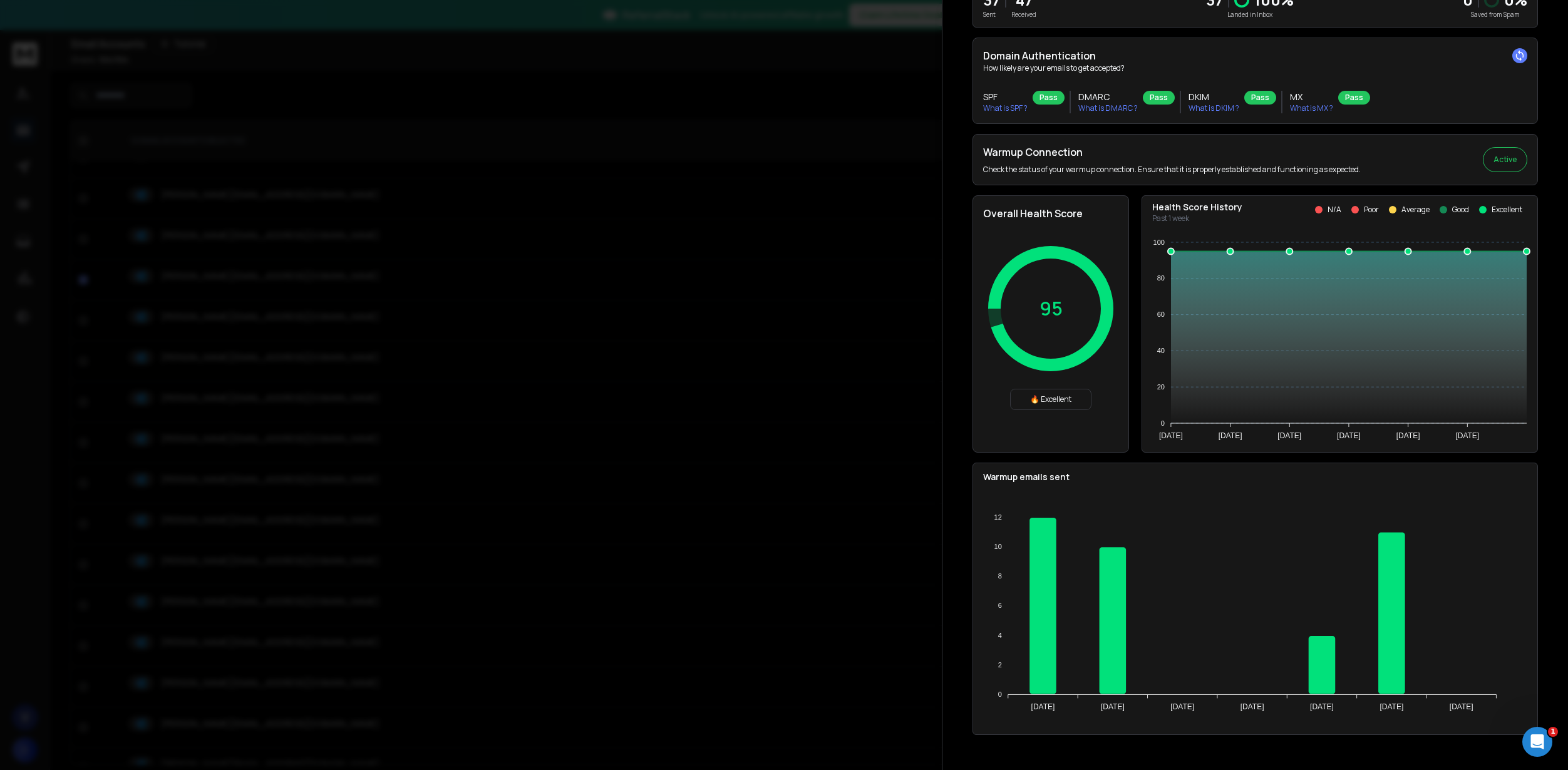
click at [447, 405] on div at bounding box center [784, 385] width 1568 height 770
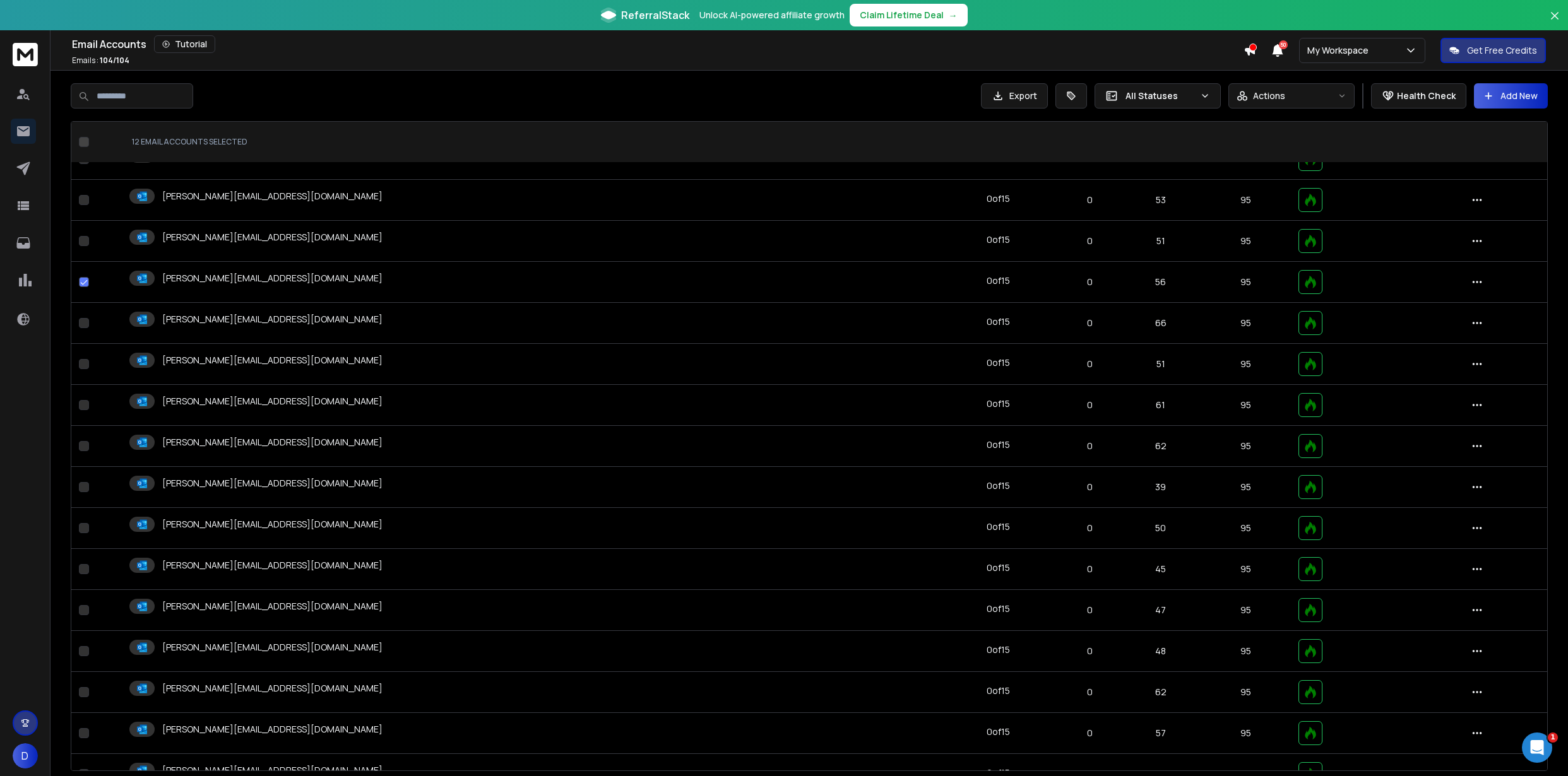
click at [226, 409] on div "[PERSON_NAME][EMAIL_ADDRESS][DOMAIN_NAME]" at bounding box center [255, 401] width 253 height 15
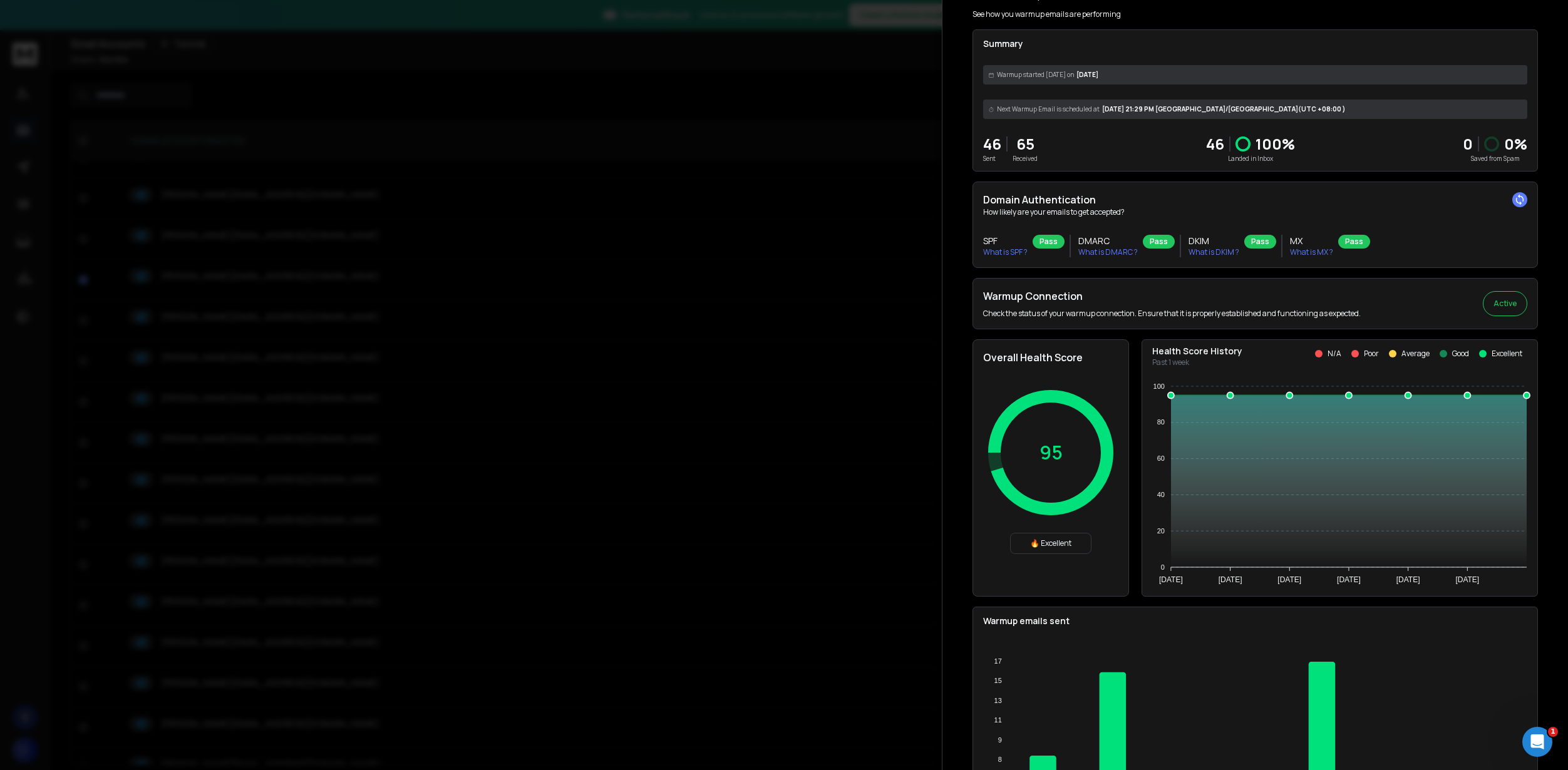
scroll to position [0, 0]
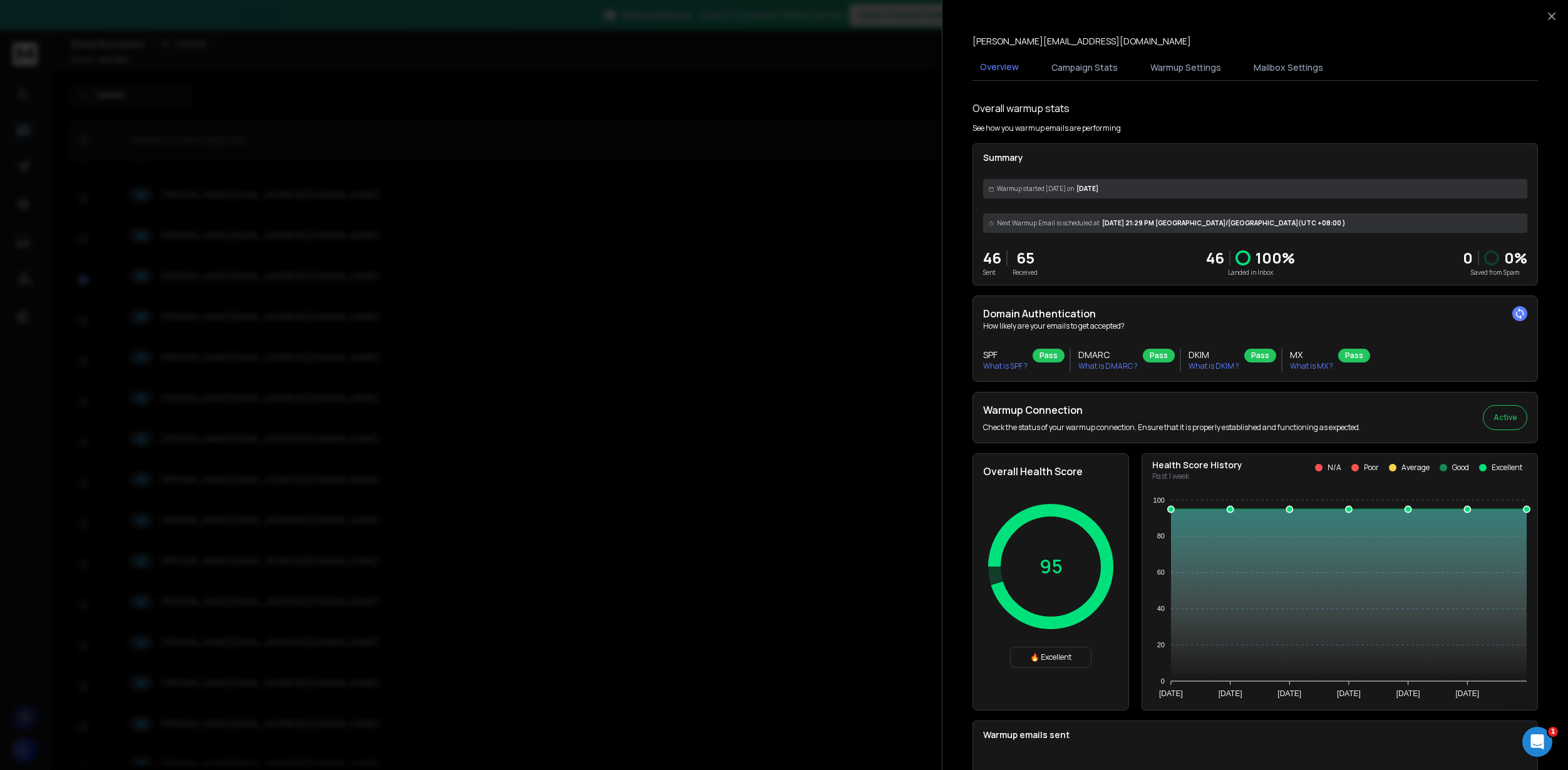
click at [438, 319] on div at bounding box center [784, 385] width 1568 height 770
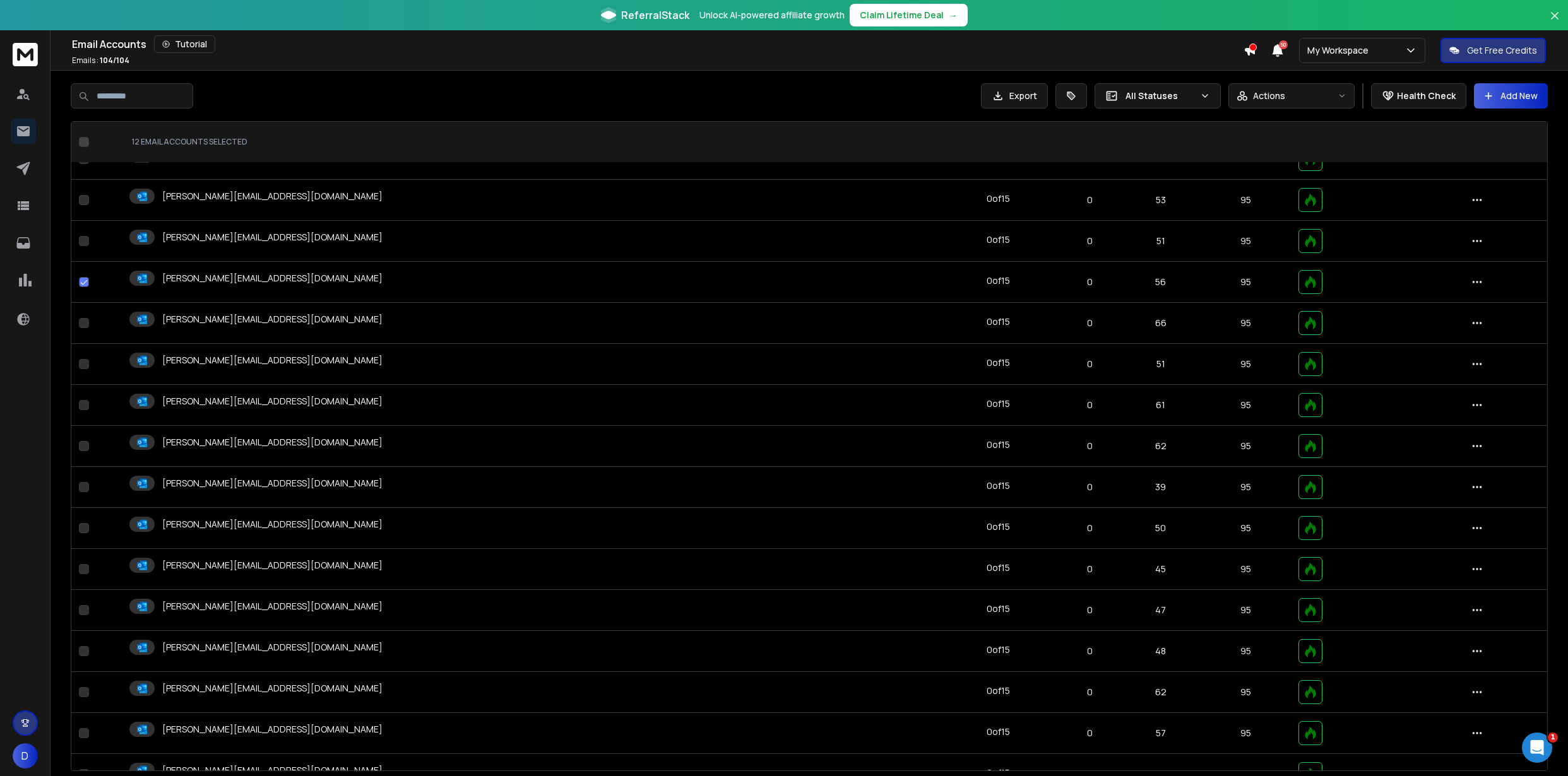
click at [254, 449] on p "[PERSON_NAME][EMAIL_ADDRESS][DOMAIN_NAME]" at bounding box center [272, 442] width 220 height 13
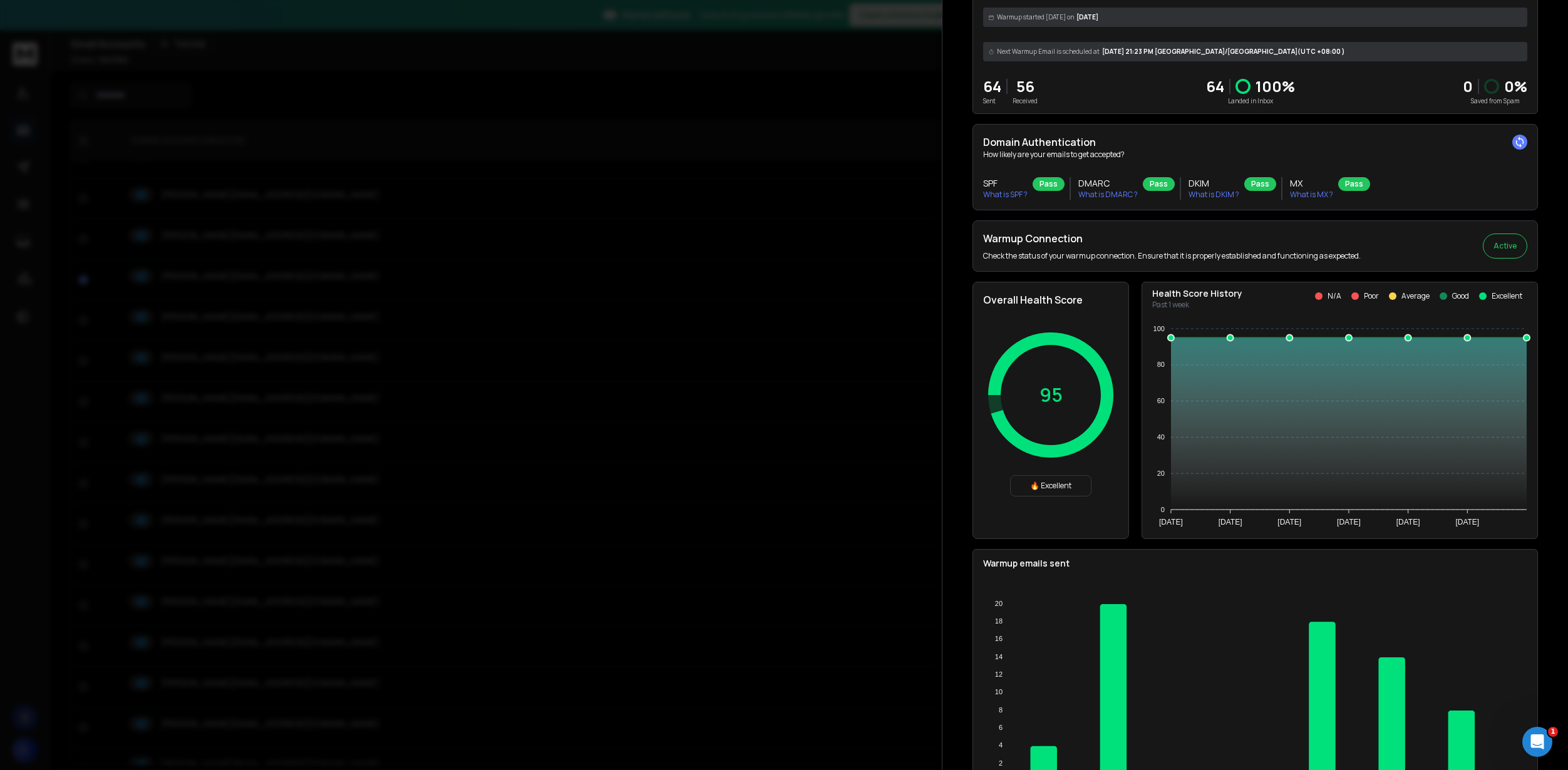
scroll to position [206, 0]
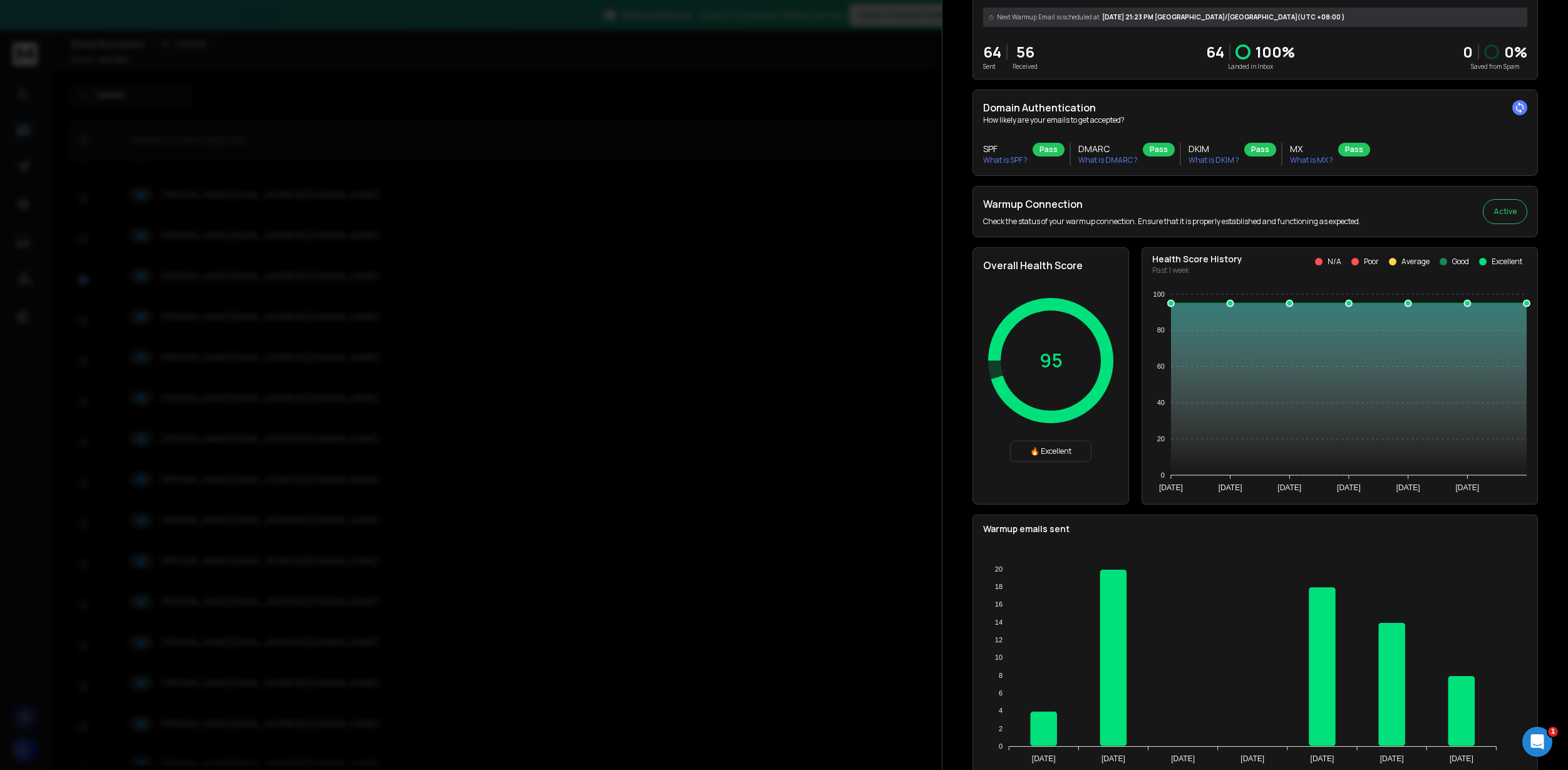
click at [234, 378] on div at bounding box center [784, 385] width 1568 height 770
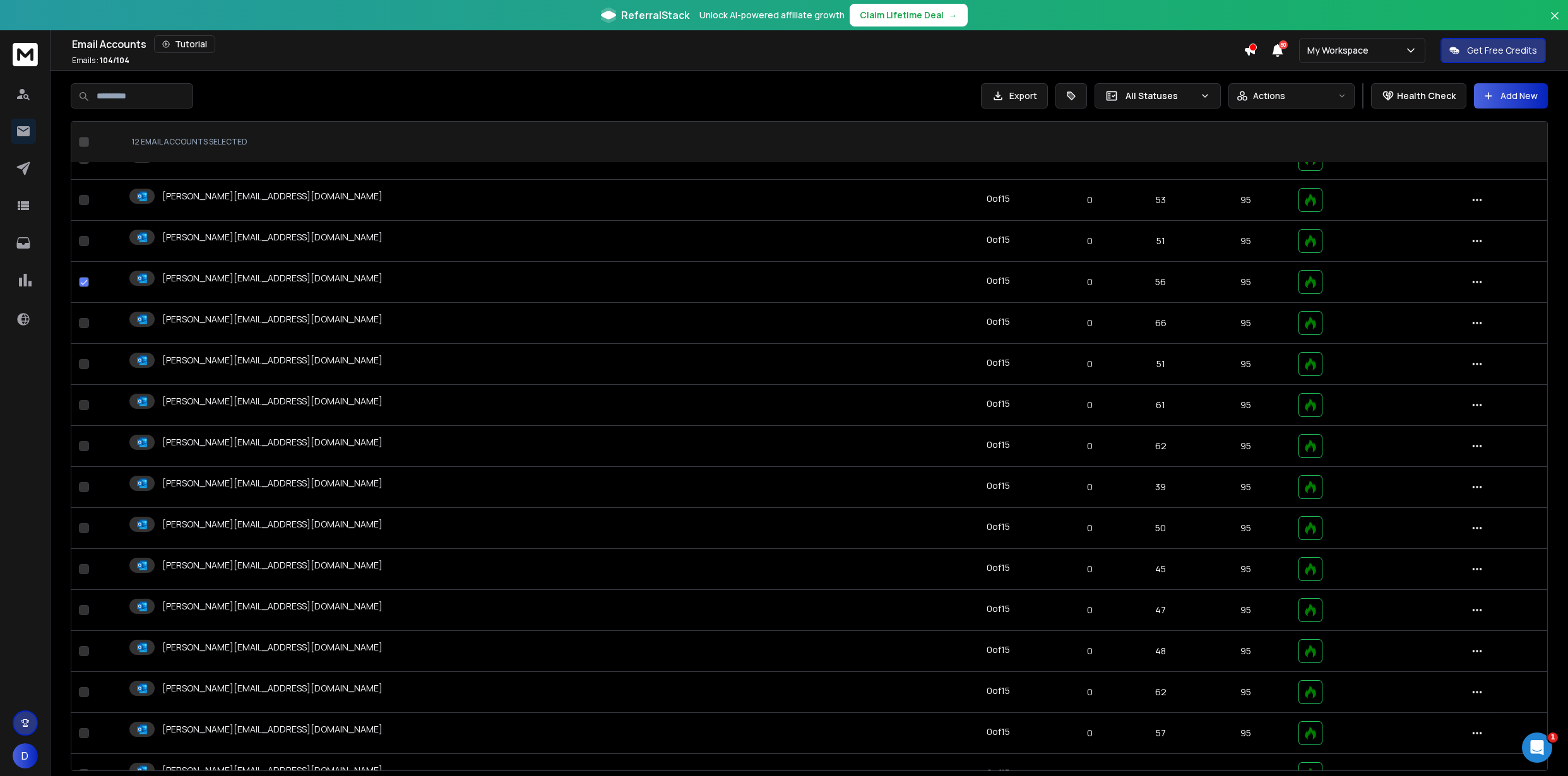
click at [213, 490] on p "[PERSON_NAME][EMAIL_ADDRESS][DOMAIN_NAME]" at bounding box center [272, 484] width 220 height 13
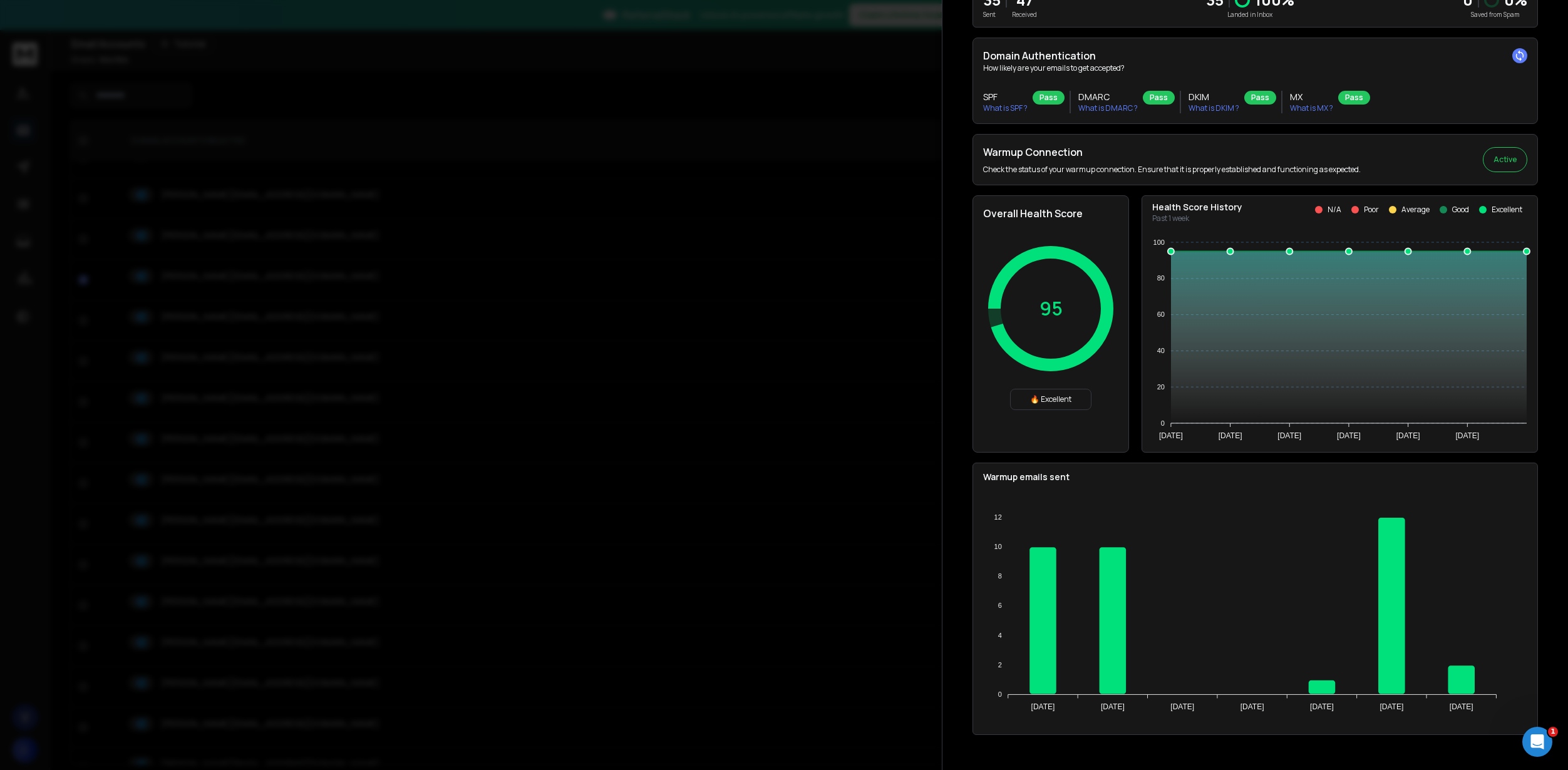
click at [652, 418] on div at bounding box center [784, 385] width 1568 height 770
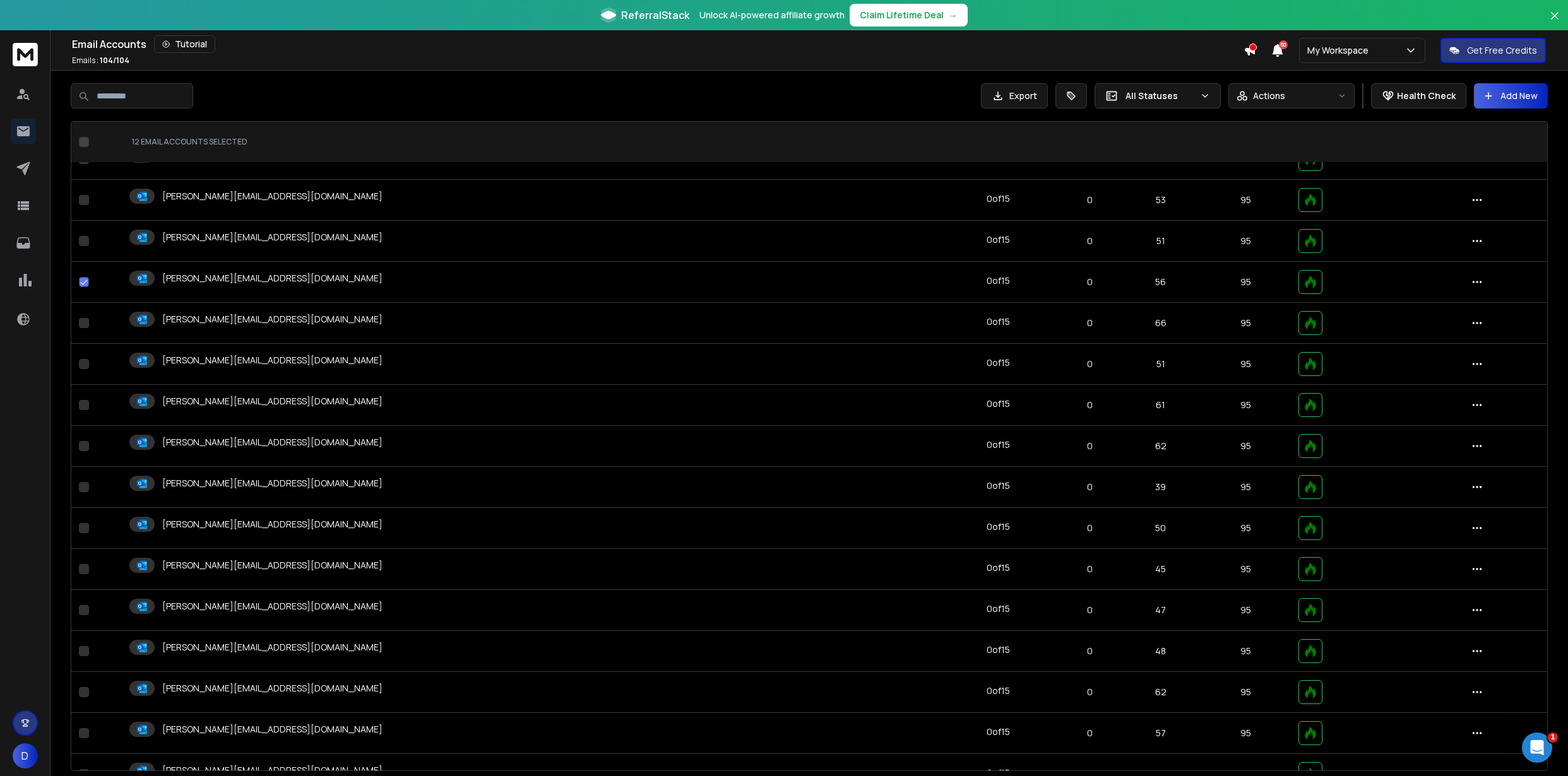
click at [238, 531] on p "[PERSON_NAME][EMAIL_ADDRESS][DOMAIN_NAME]" at bounding box center [272, 524] width 220 height 13
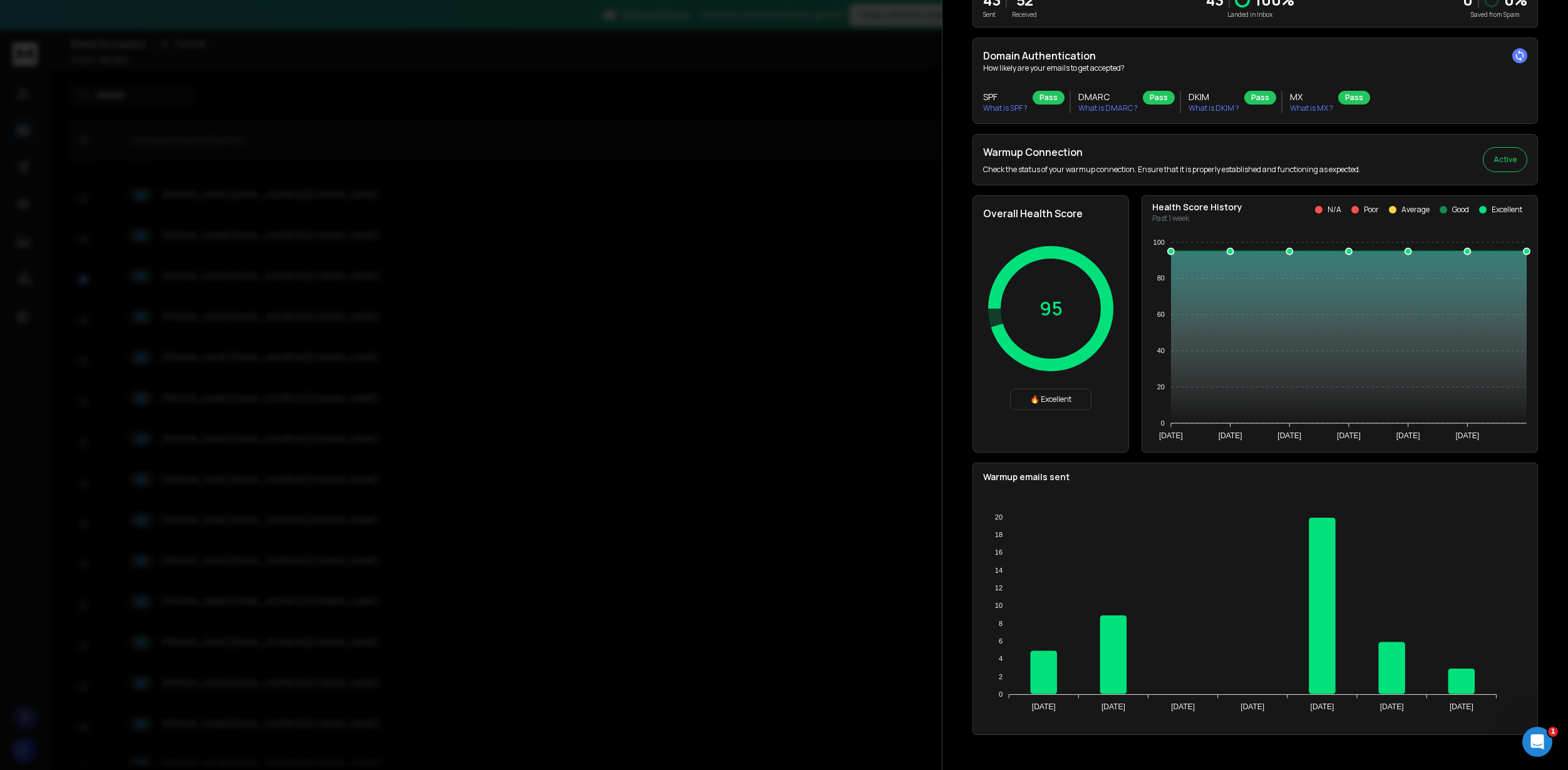
click at [479, 348] on div at bounding box center [784, 385] width 1568 height 770
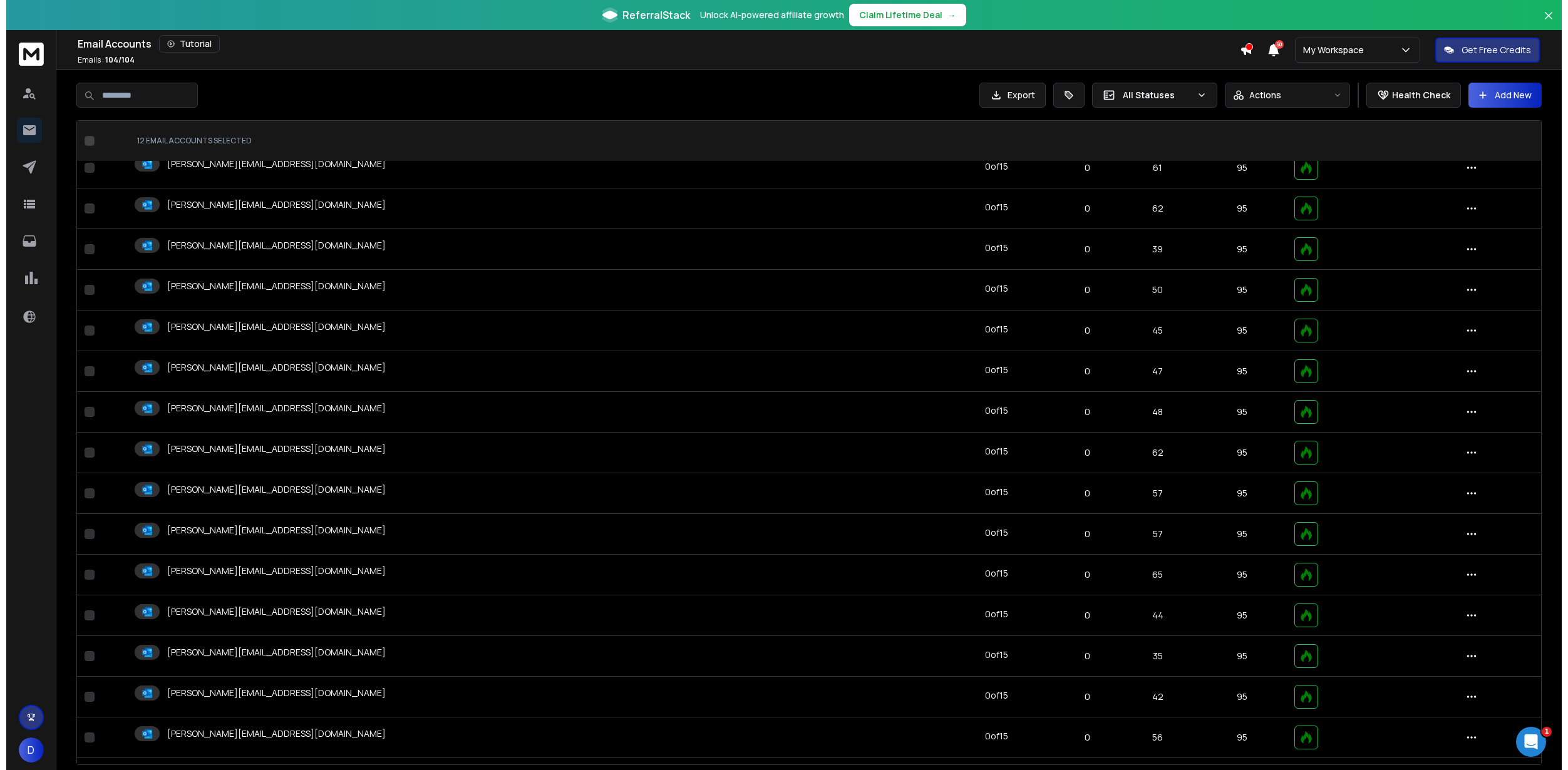
scroll to position [2989, 0]
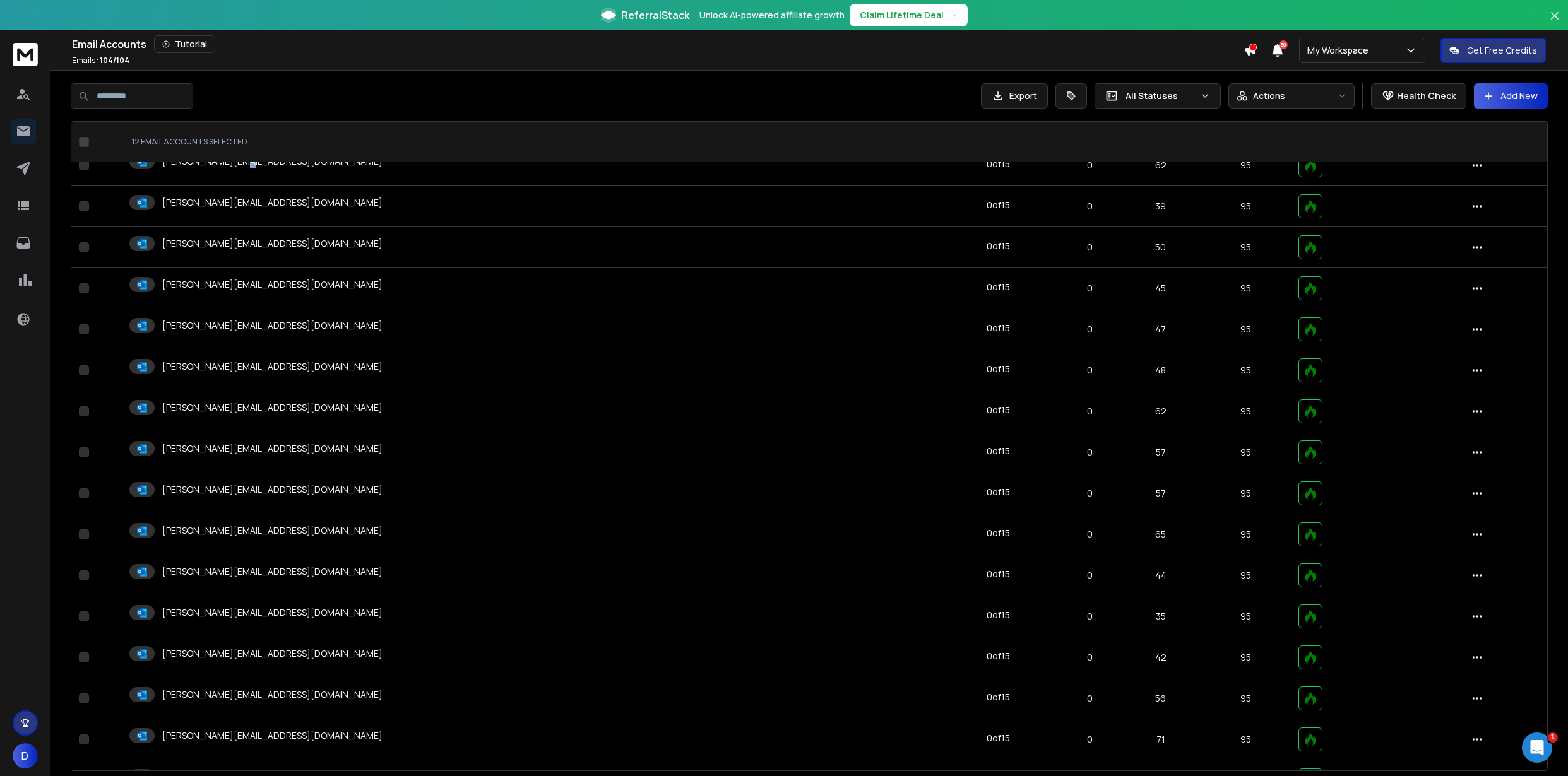
click at [241, 168] on p "[PERSON_NAME][EMAIL_ADDRESS][DOMAIN_NAME]" at bounding box center [272, 162] width 220 height 13
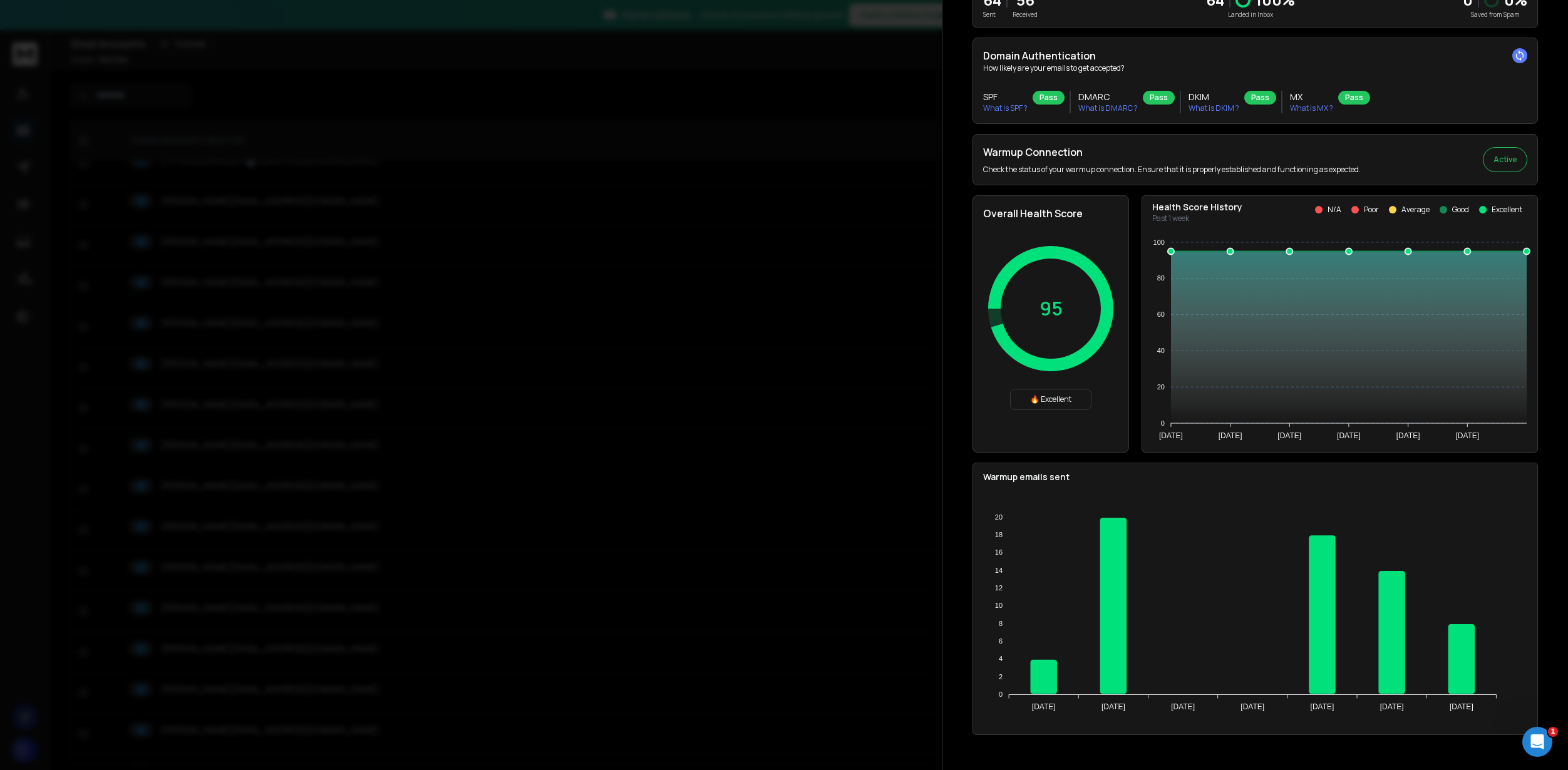
click at [480, 345] on div at bounding box center [784, 385] width 1568 height 770
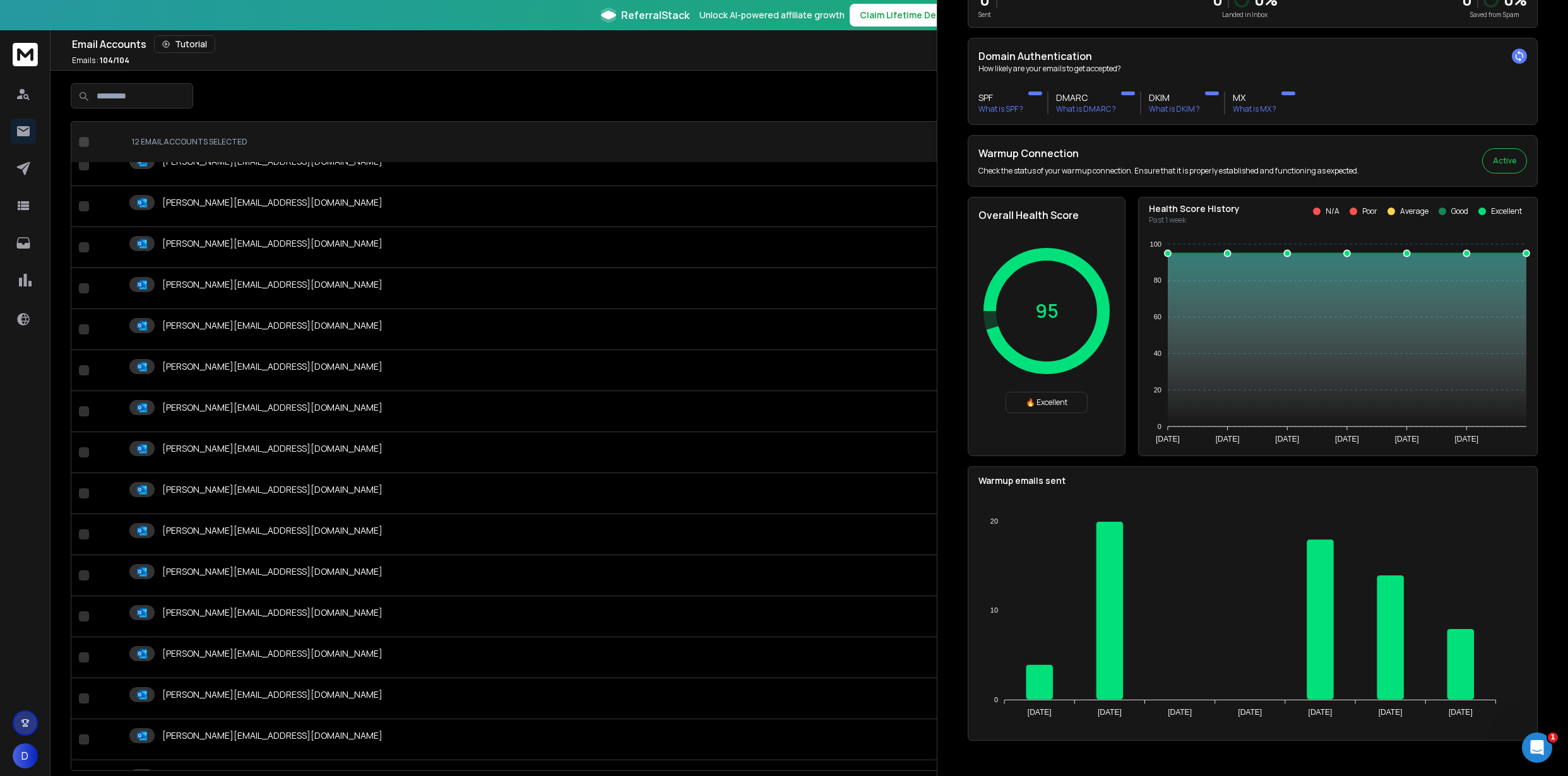
click at [296, 210] on div "[PERSON_NAME][EMAIL_ADDRESS][DOMAIN_NAME]" at bounding box center [529, 202] width 801 height 15
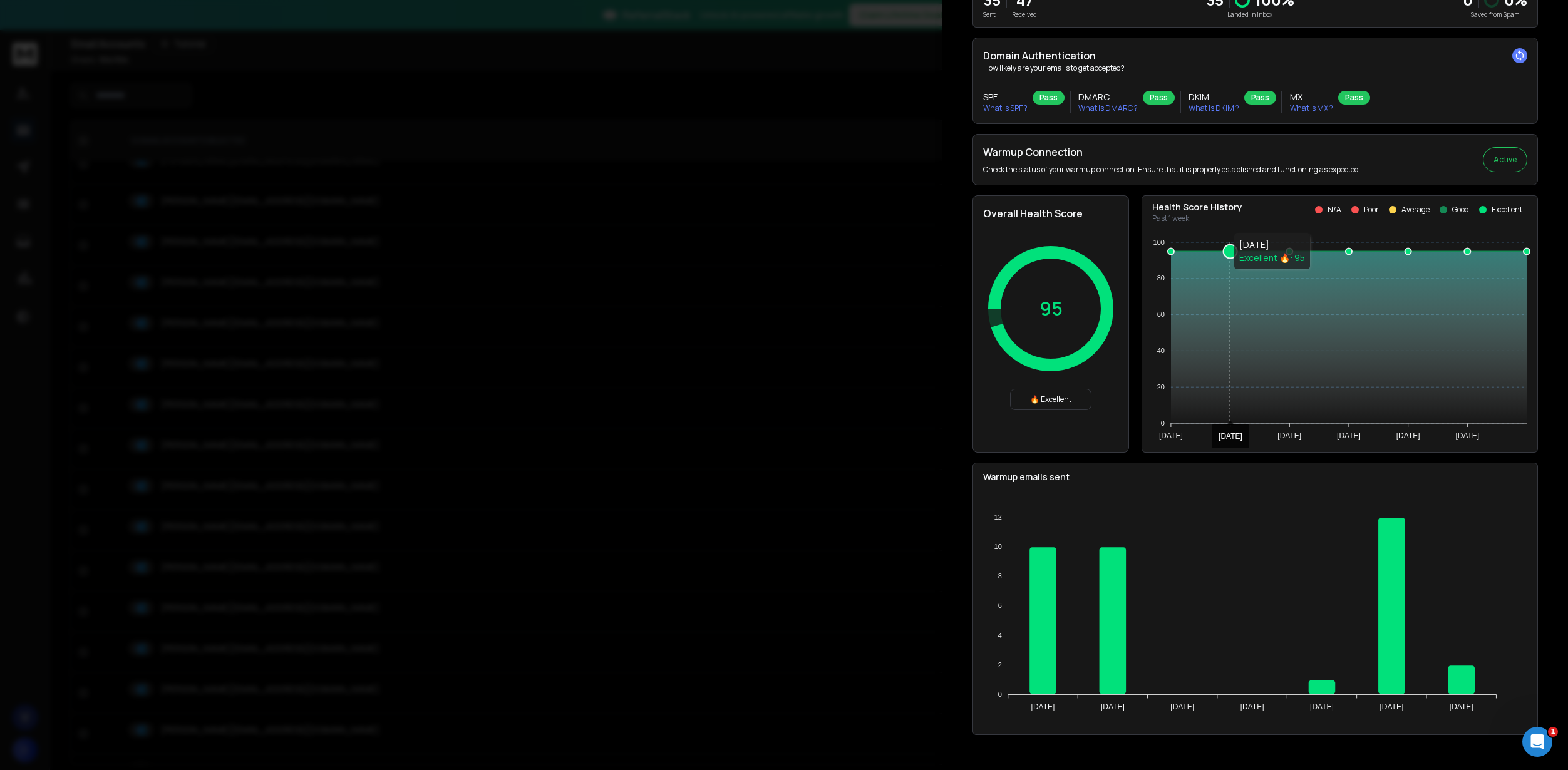
click at [716, 345] on div at bounding box center [784, 385] width 1568 height 770
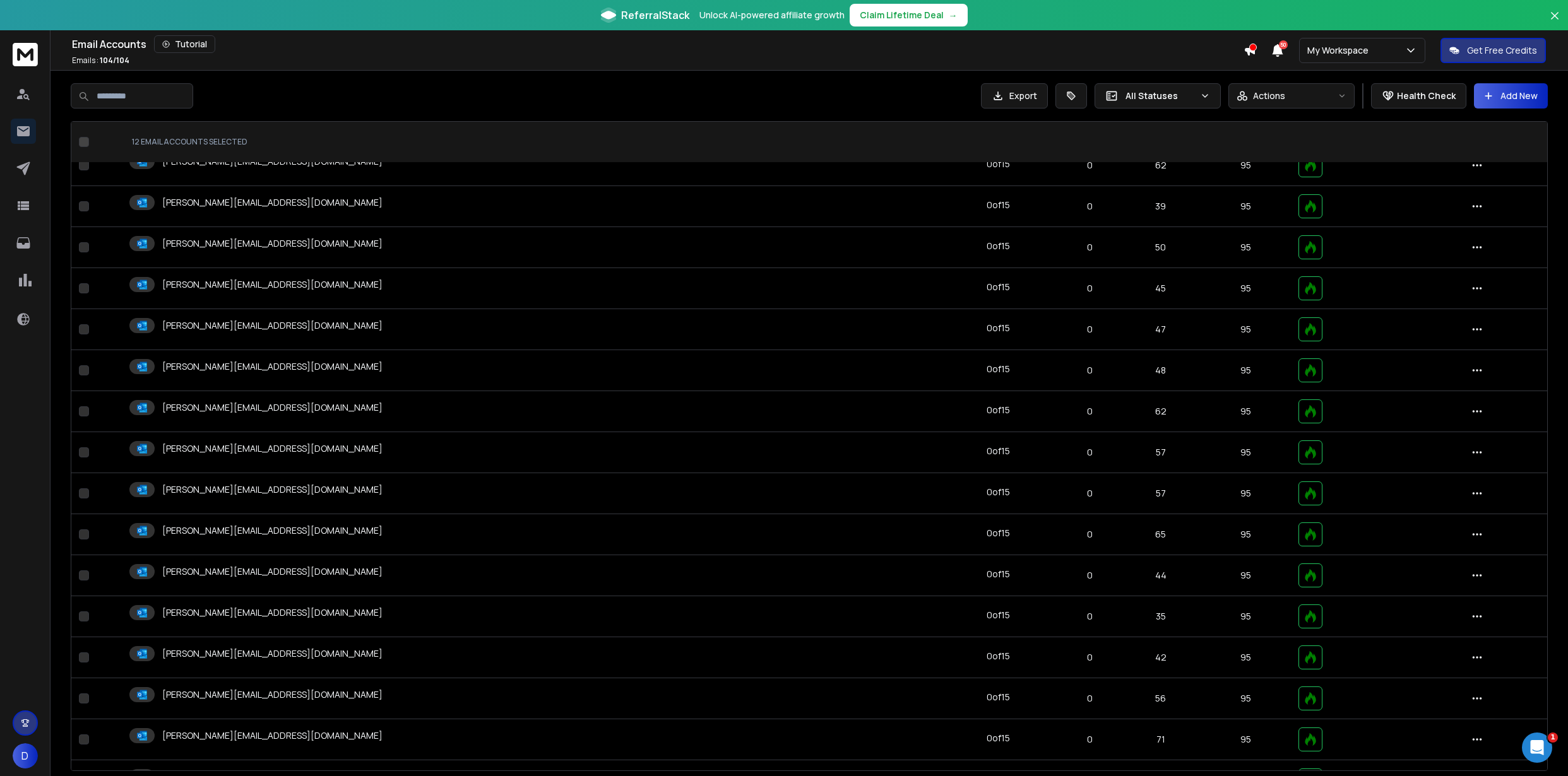
click at [208, 267] on td "[PERSON_NAME][EMAIL_ADDRESS][DOMAIN_NAME]" at bounding box center [530, 248] width 816 height 41
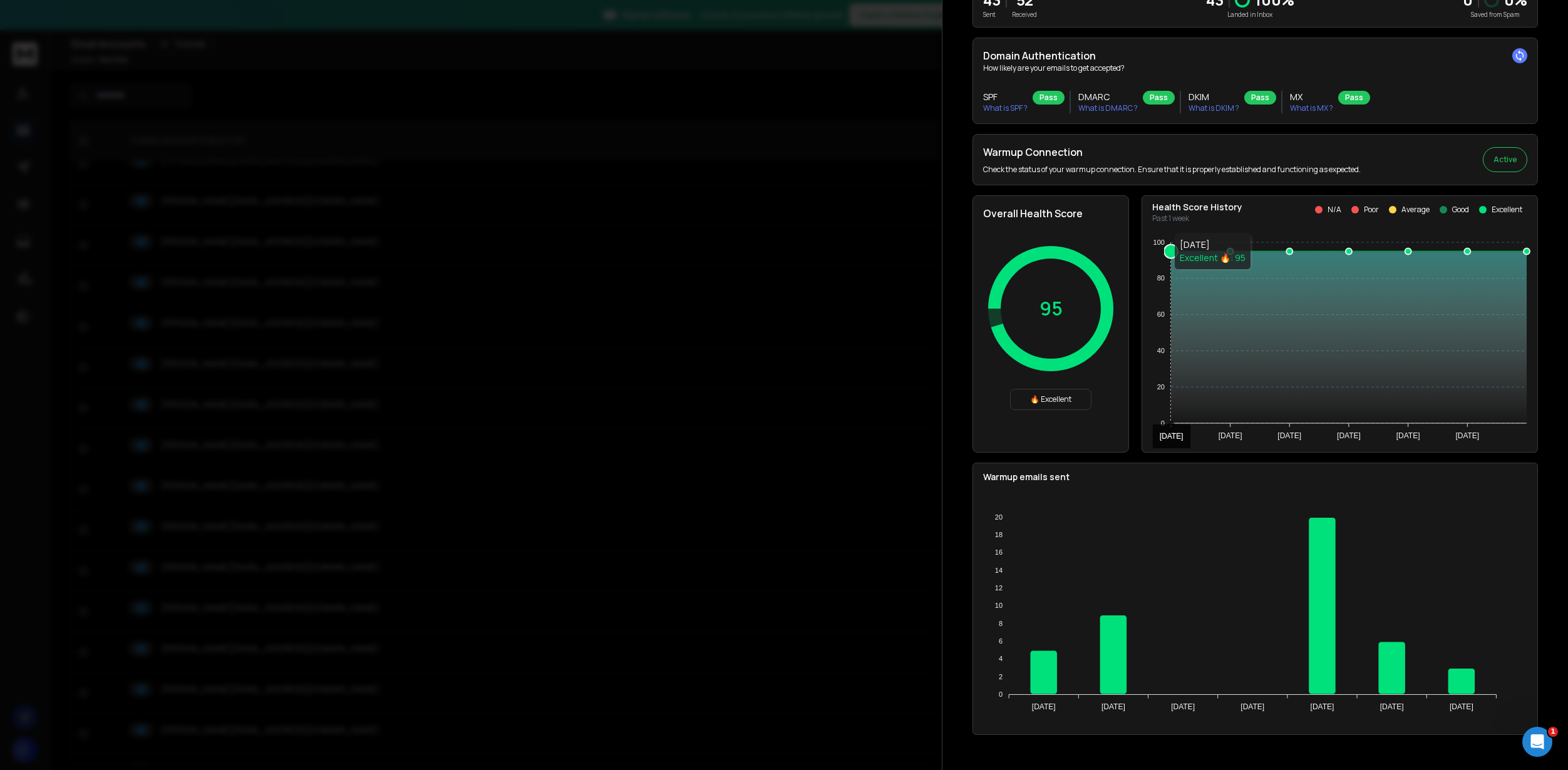
click at [341, 394] on div at bounding box center [784, 385] width 1568 height 770
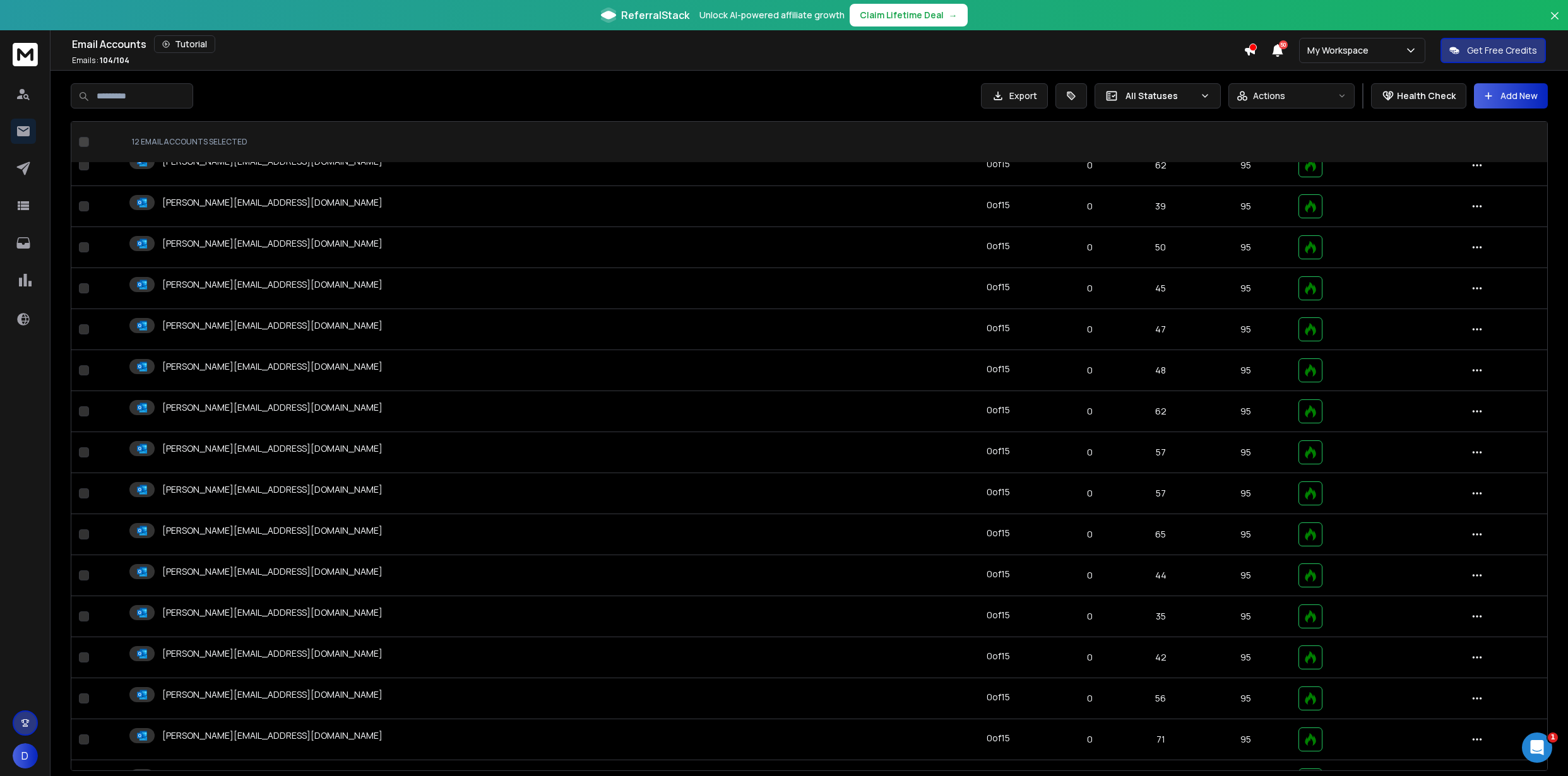
click at [289, 292] on div "[PERSON_NAME][EMAIL_ADDRESS][DOMAIN_NAME]" at bounding box center [529, 284] width 801 height 15
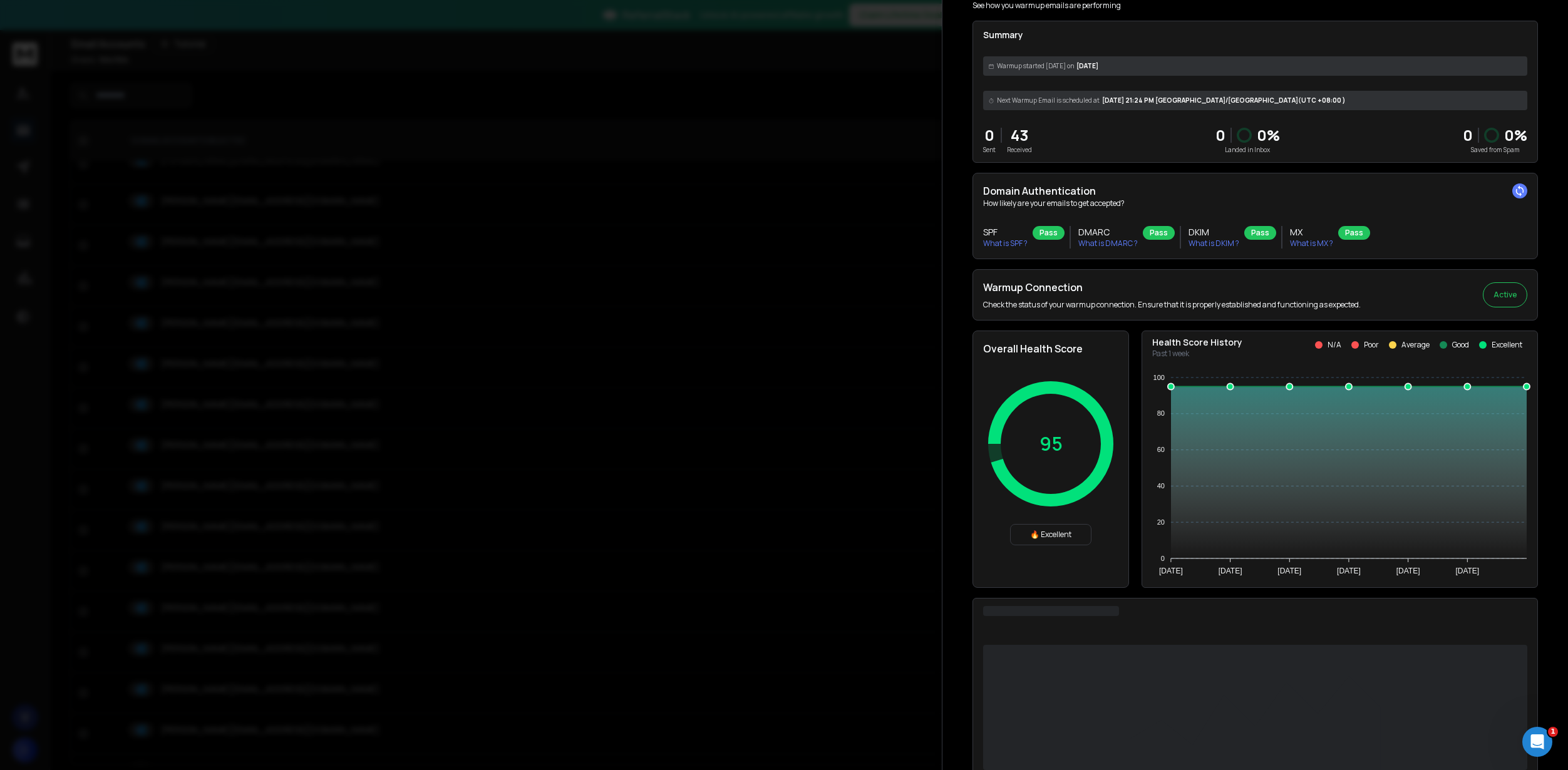
scroll to position [206, 0]
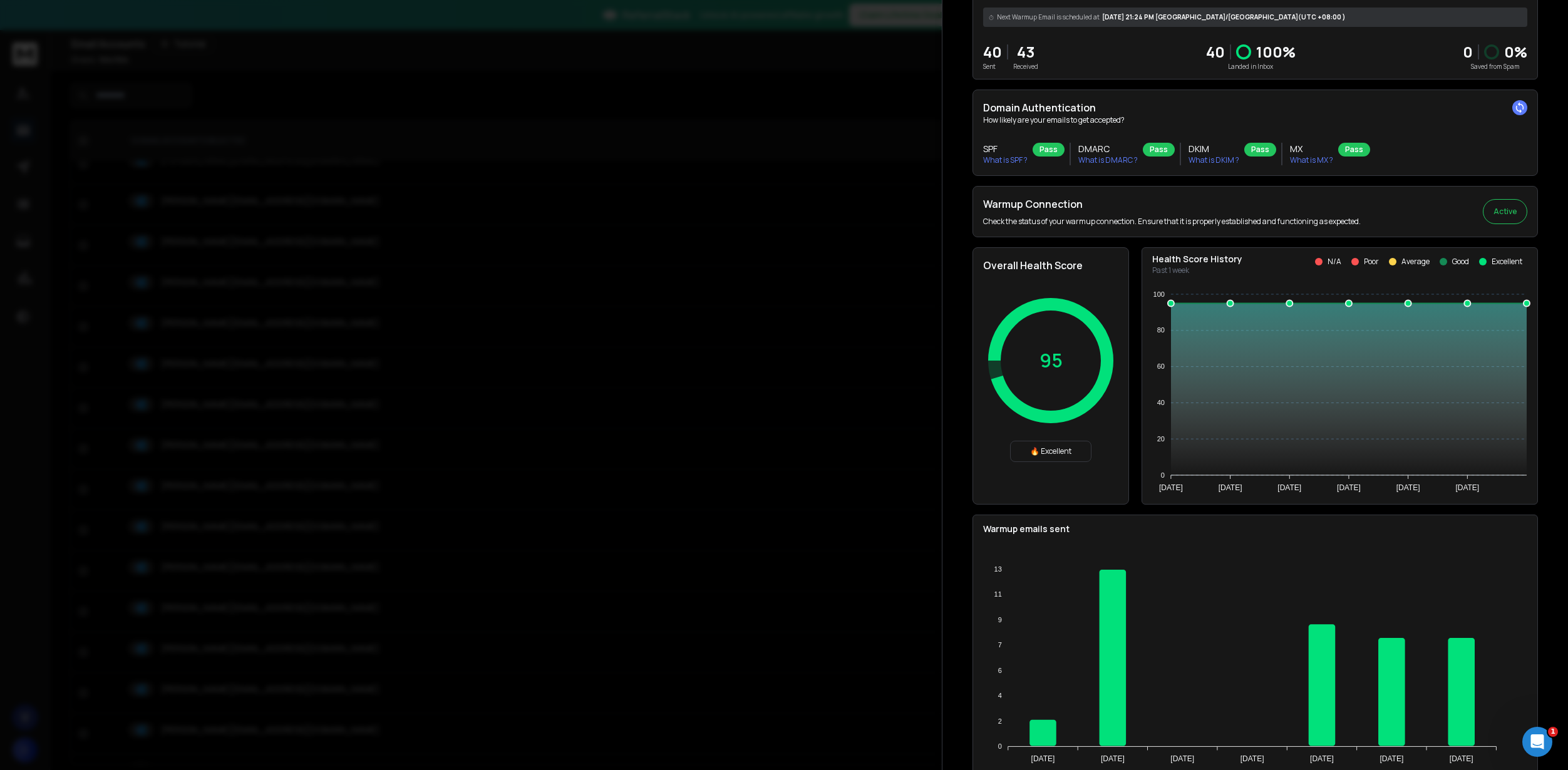
click at [274, 406] on div at bounding box center [784, 385] width 1568 height 770
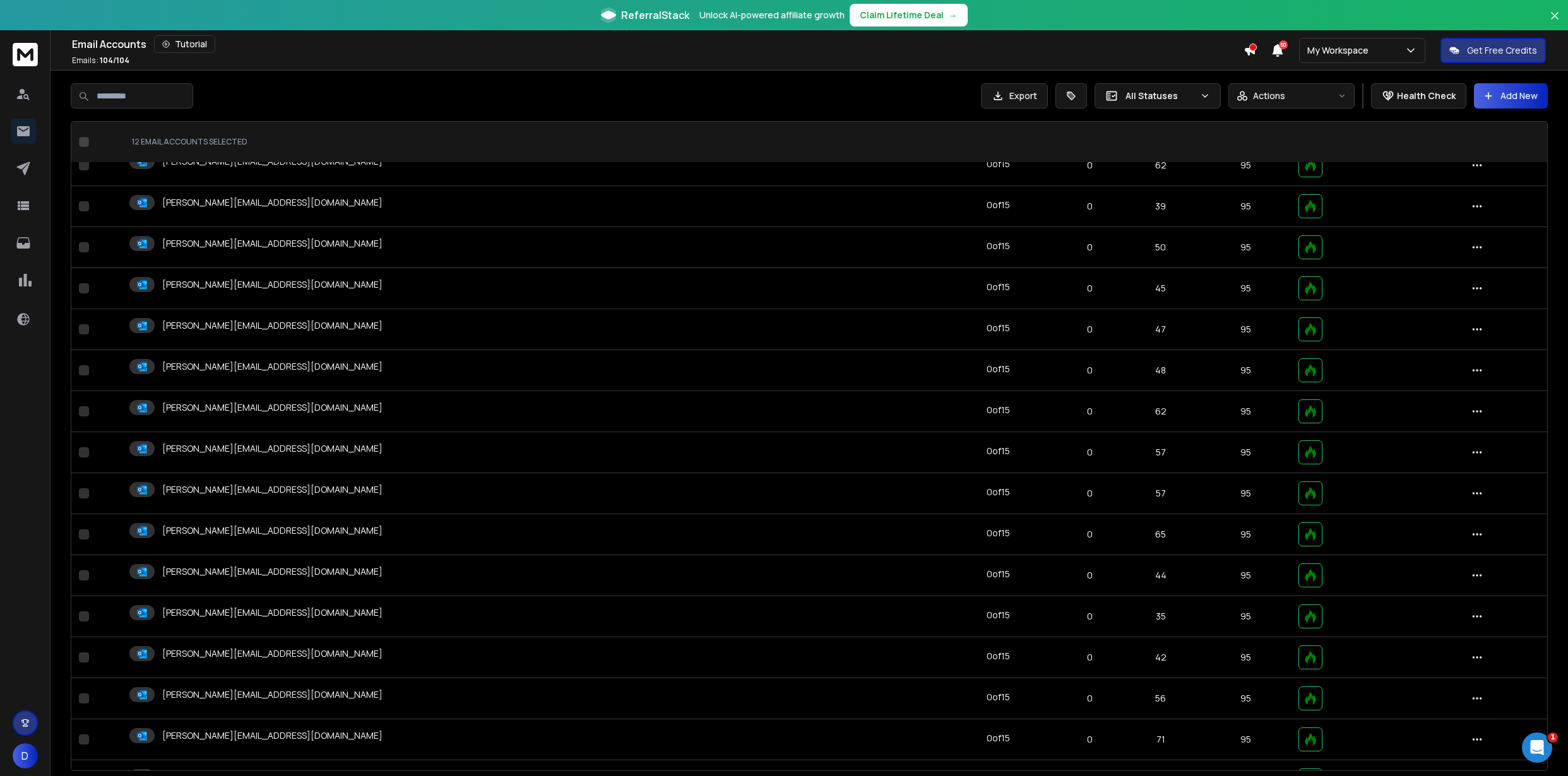
click at [264, 332] on p "[PERSON_NAME][EMAIL_ADDRESS][DOMAIN_NAME]" at bounding box center [272, 326] width 220 height 13
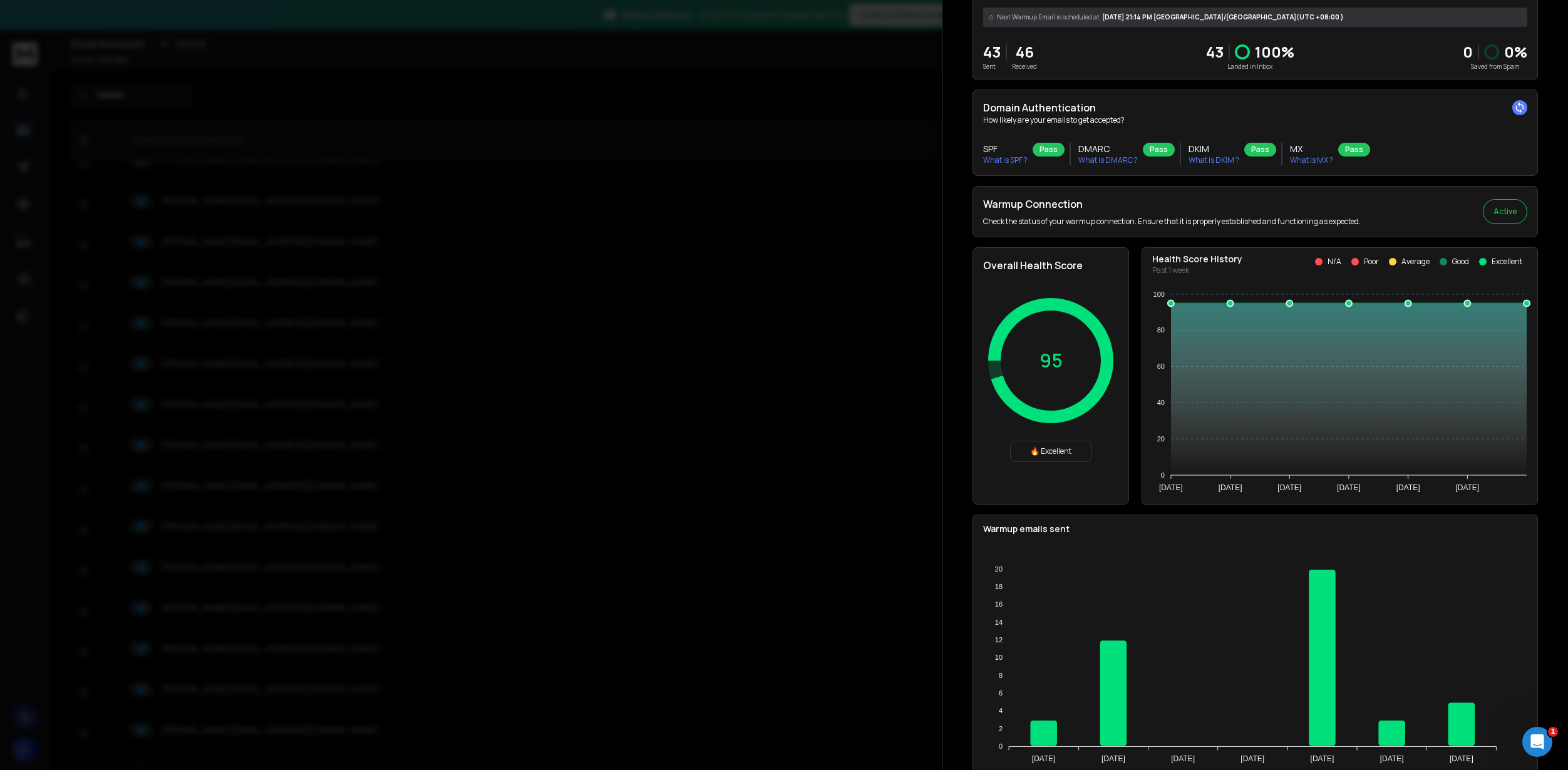
click at [554, 396] on div at bounding box center [784, 385] width 1568 height 770
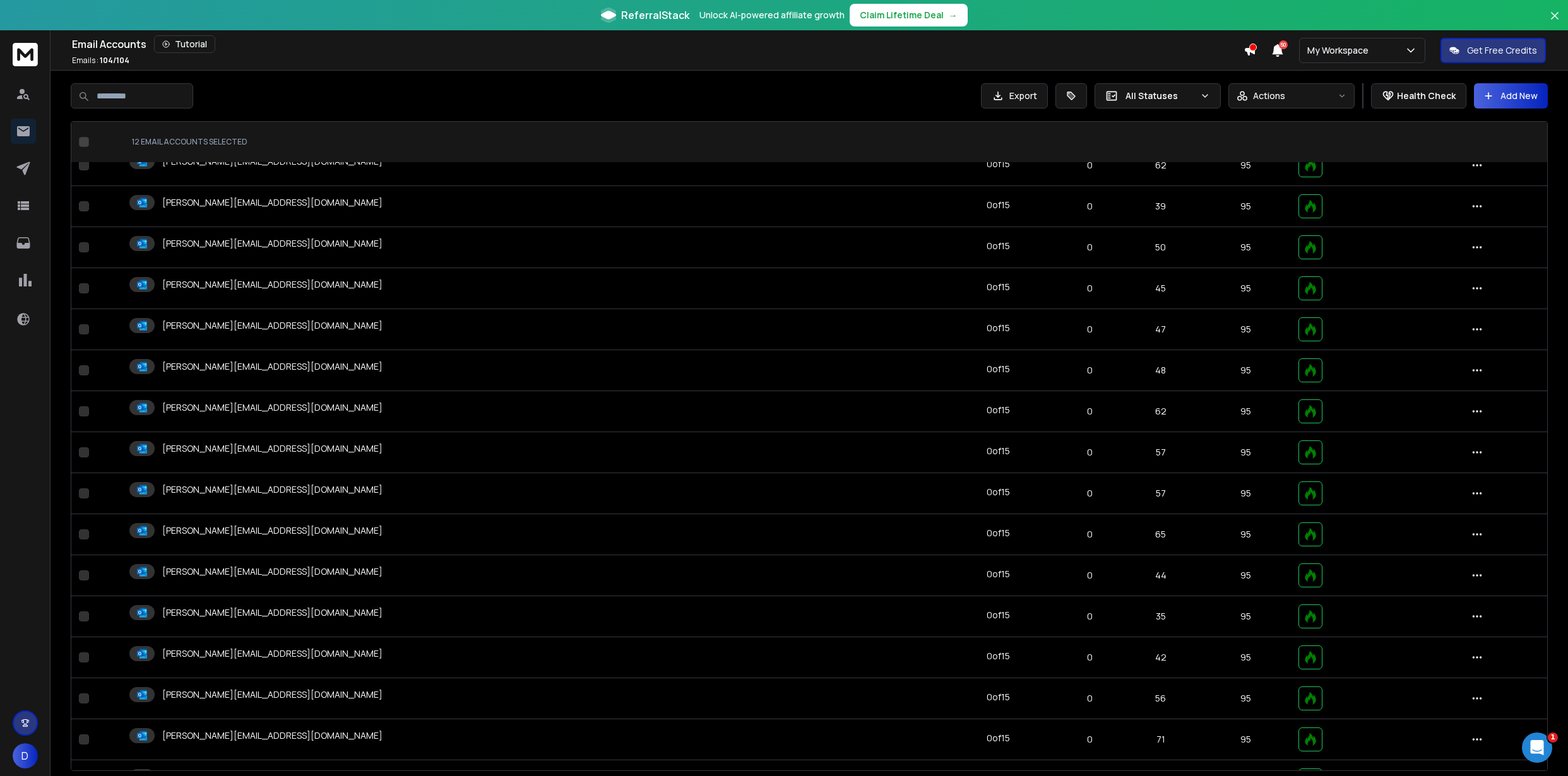
click at [245, 350] on td "[PERSON_NAME][EMAIL_ADDRESS][DOMAIN_NAME]" at bounding box center [530, 330] width 816 height 41
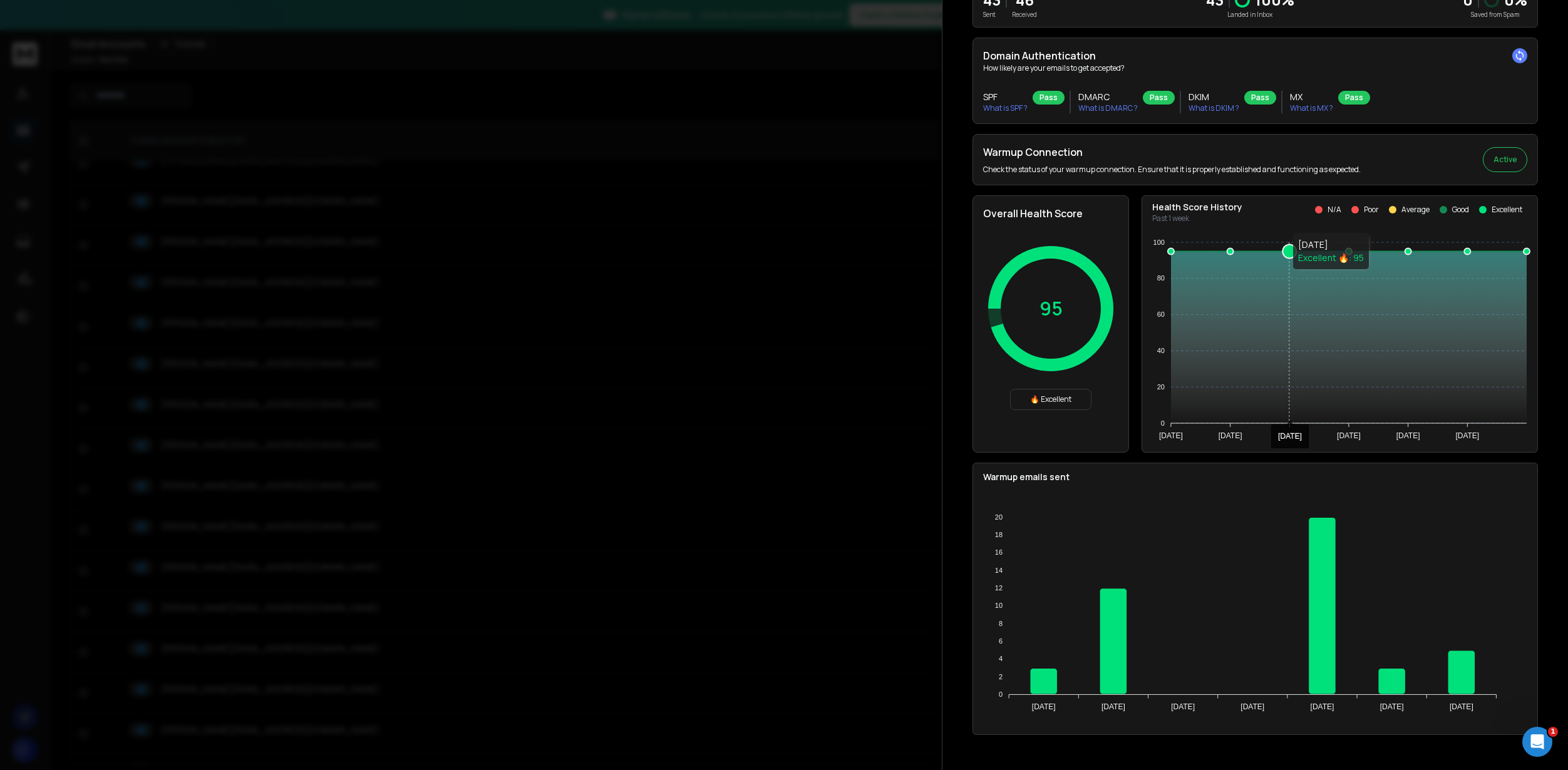
click at [263, 451] on div at bounding box center [784, 385] width 1568 height 770
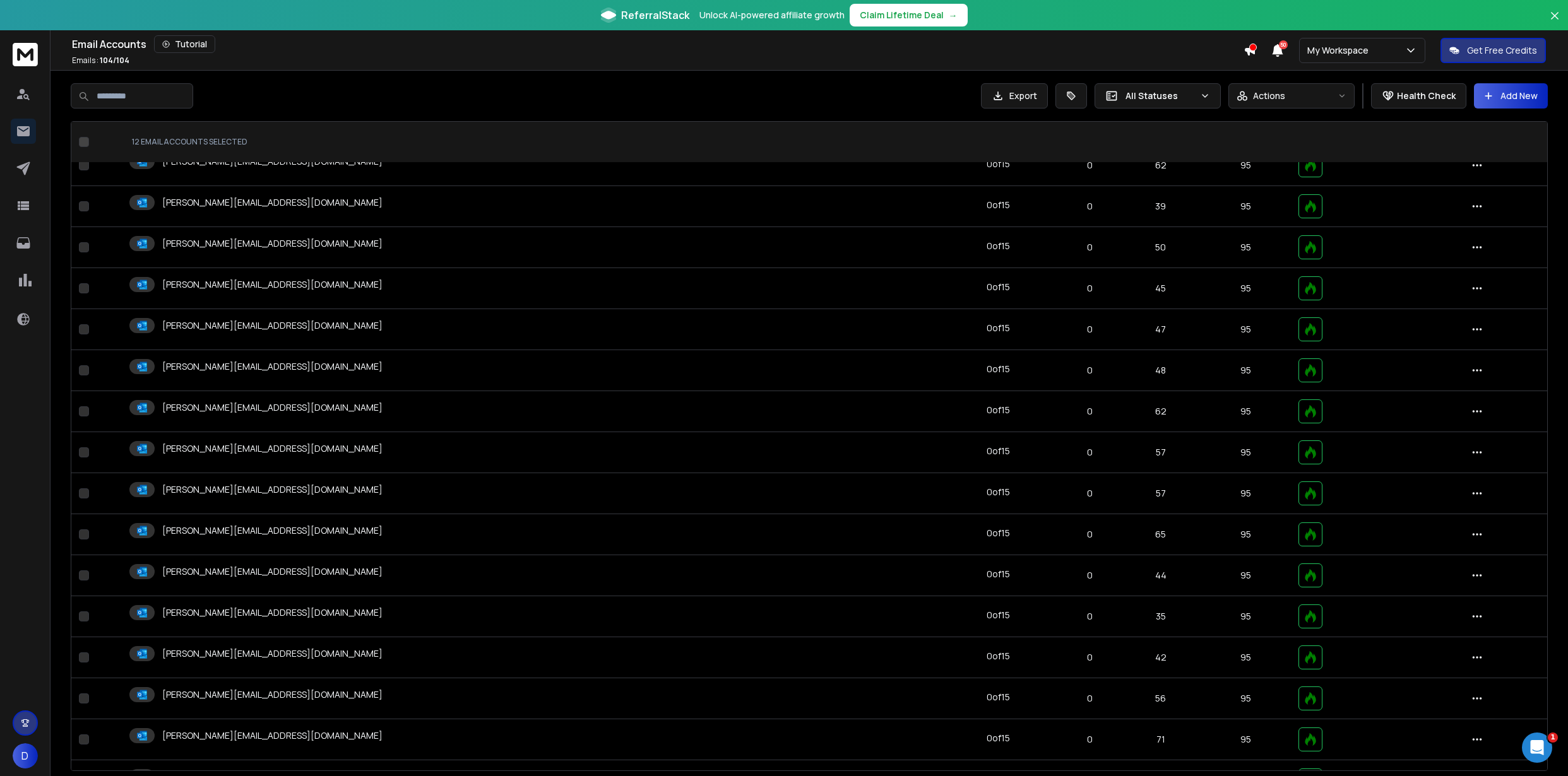
click at [255, 392] on td "[PERSON_NAME][EMAIL_ADDRESS][DOMAIN_NAME]" at bounding box center [530, 371] width 816 height 41
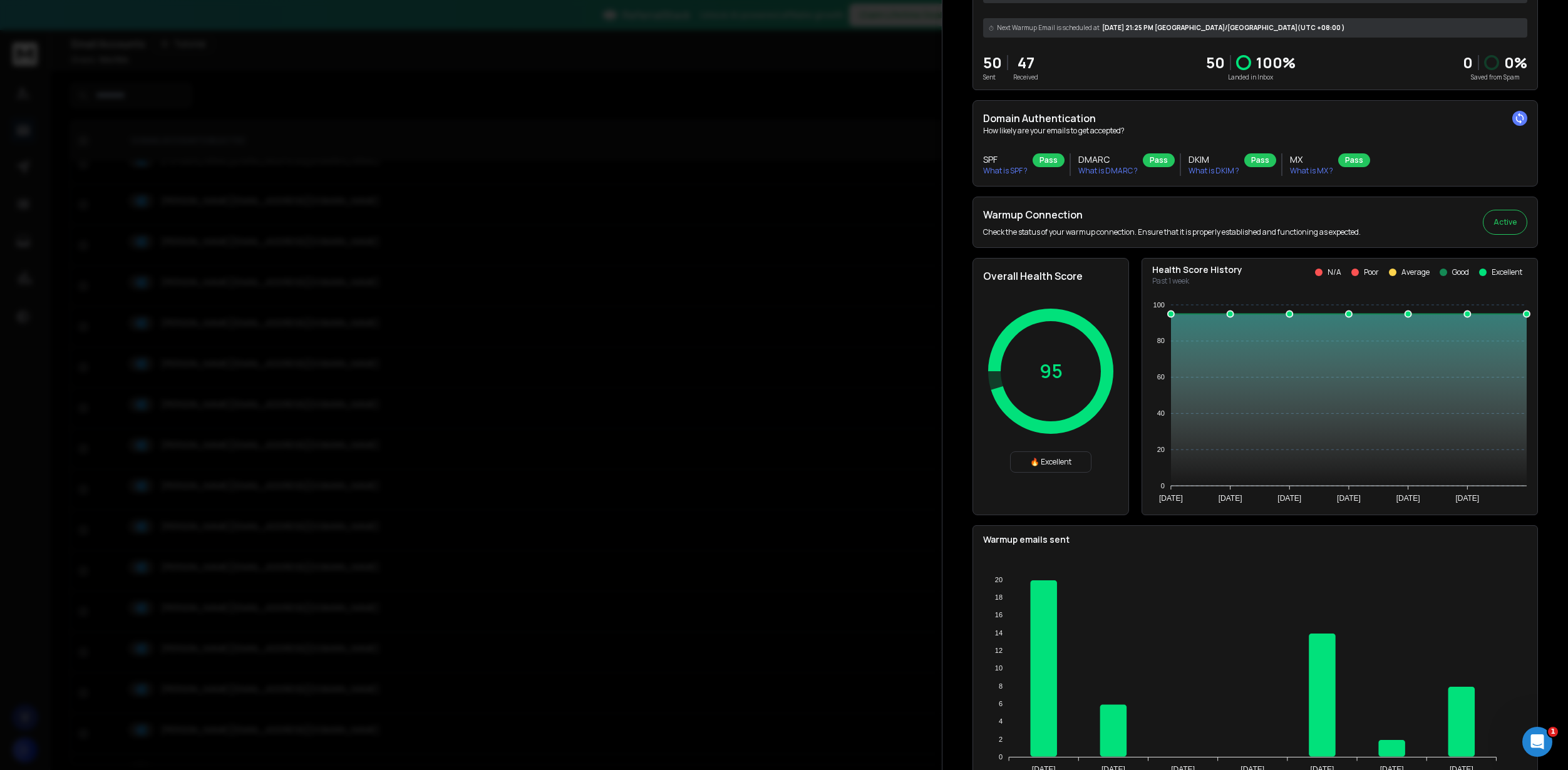
scroll to position [206, 0]
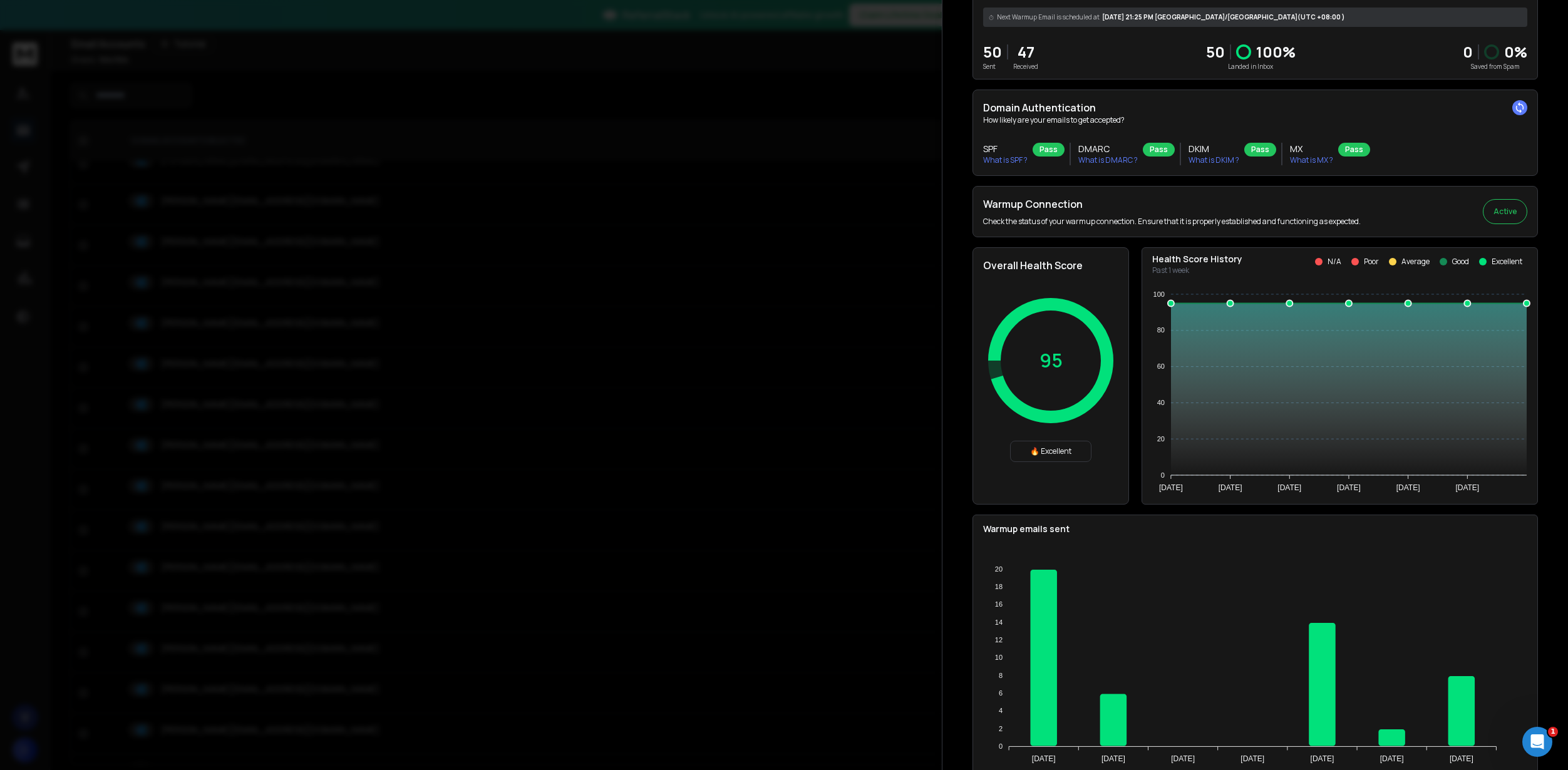
click at [432, 437] on div at bounding box center [784, 385] width 1568 height 770
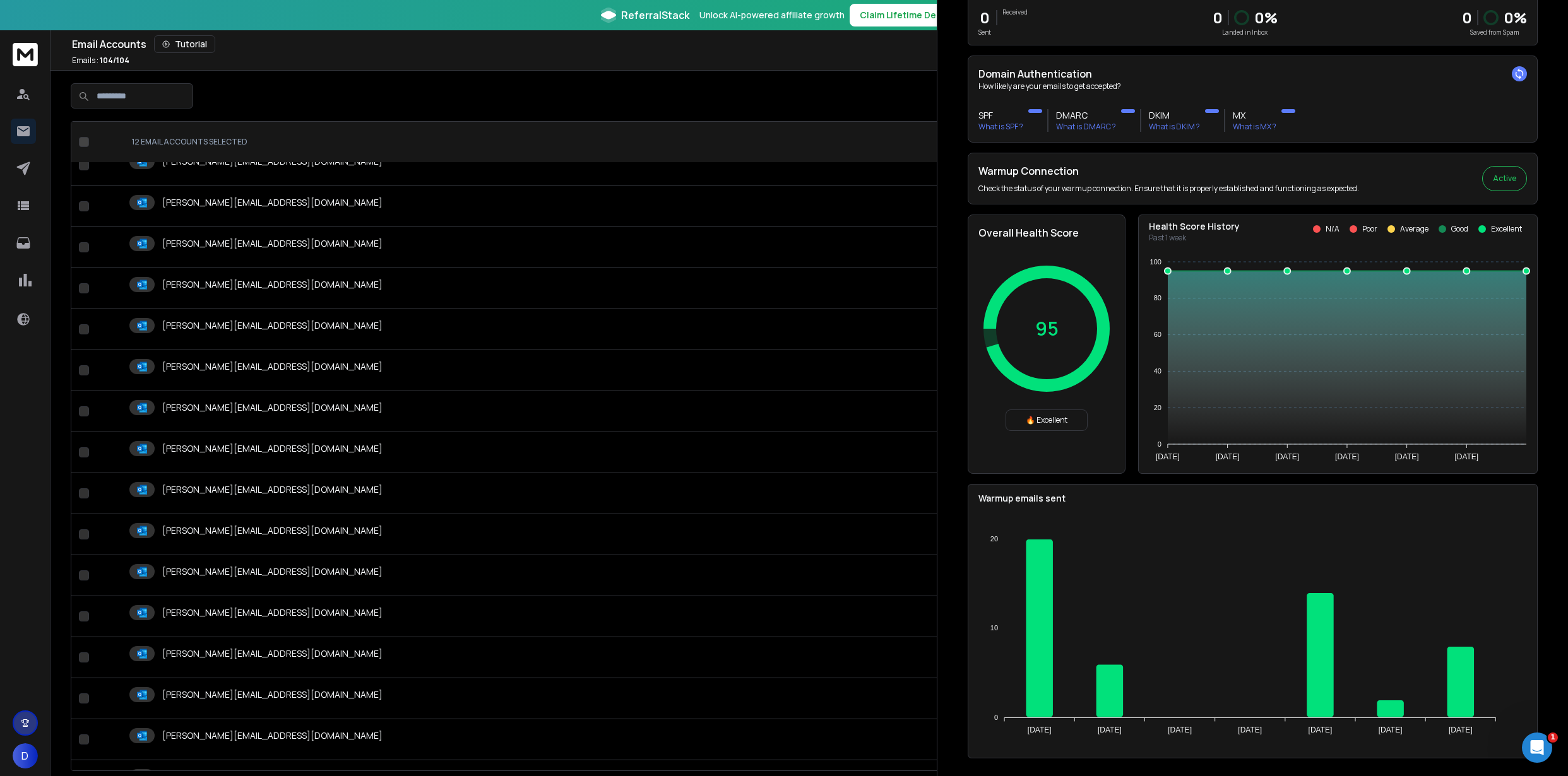
click at [217, 392] on td "[PERSON_NAME][EMAIL_ADDRESS][DOMAIN_NAME]" at bounding box center [530, 371] width 816 height 41
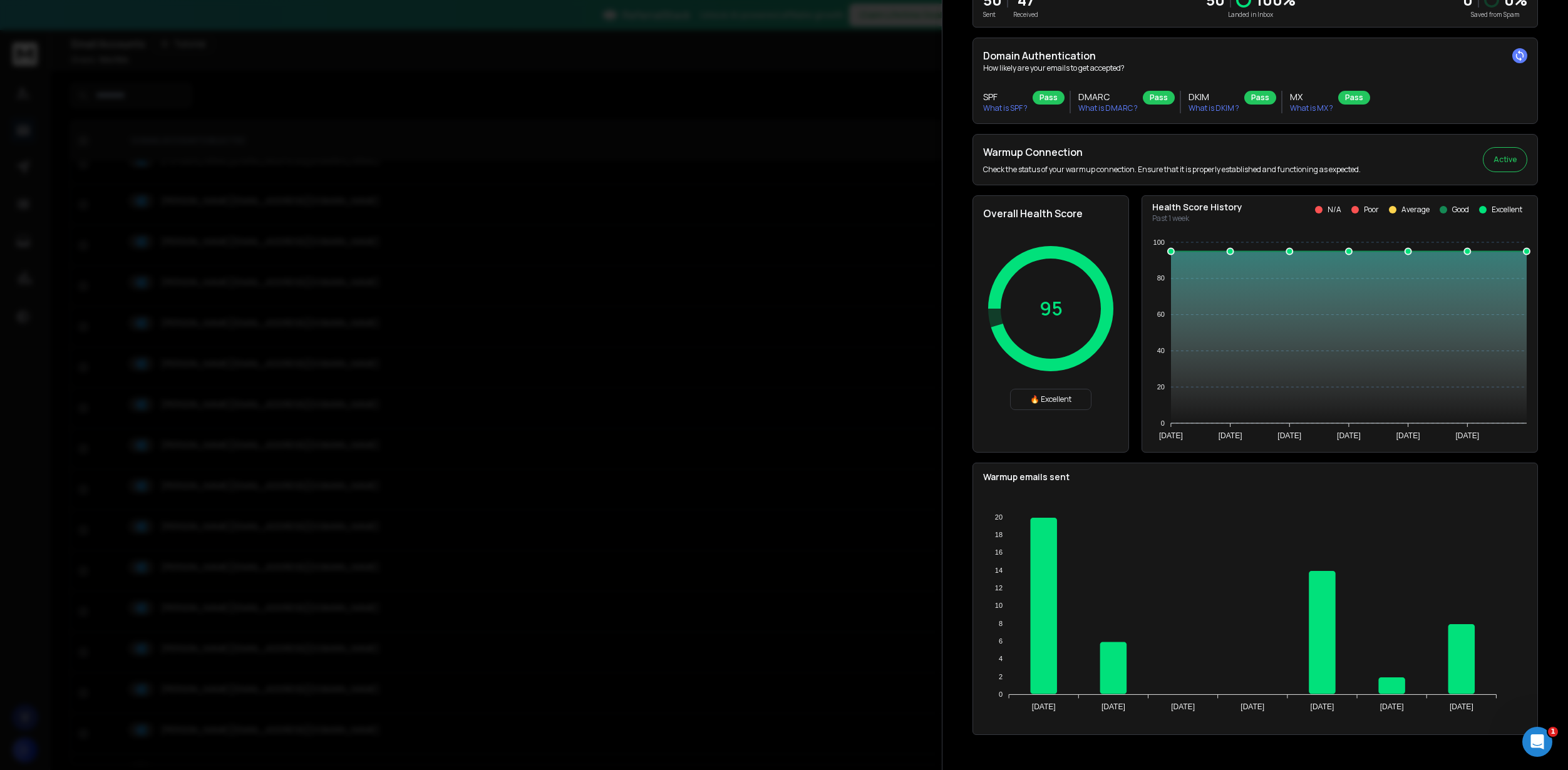
click at [730, 509] on div at bounding box center [784, 385] width 1568 height 770
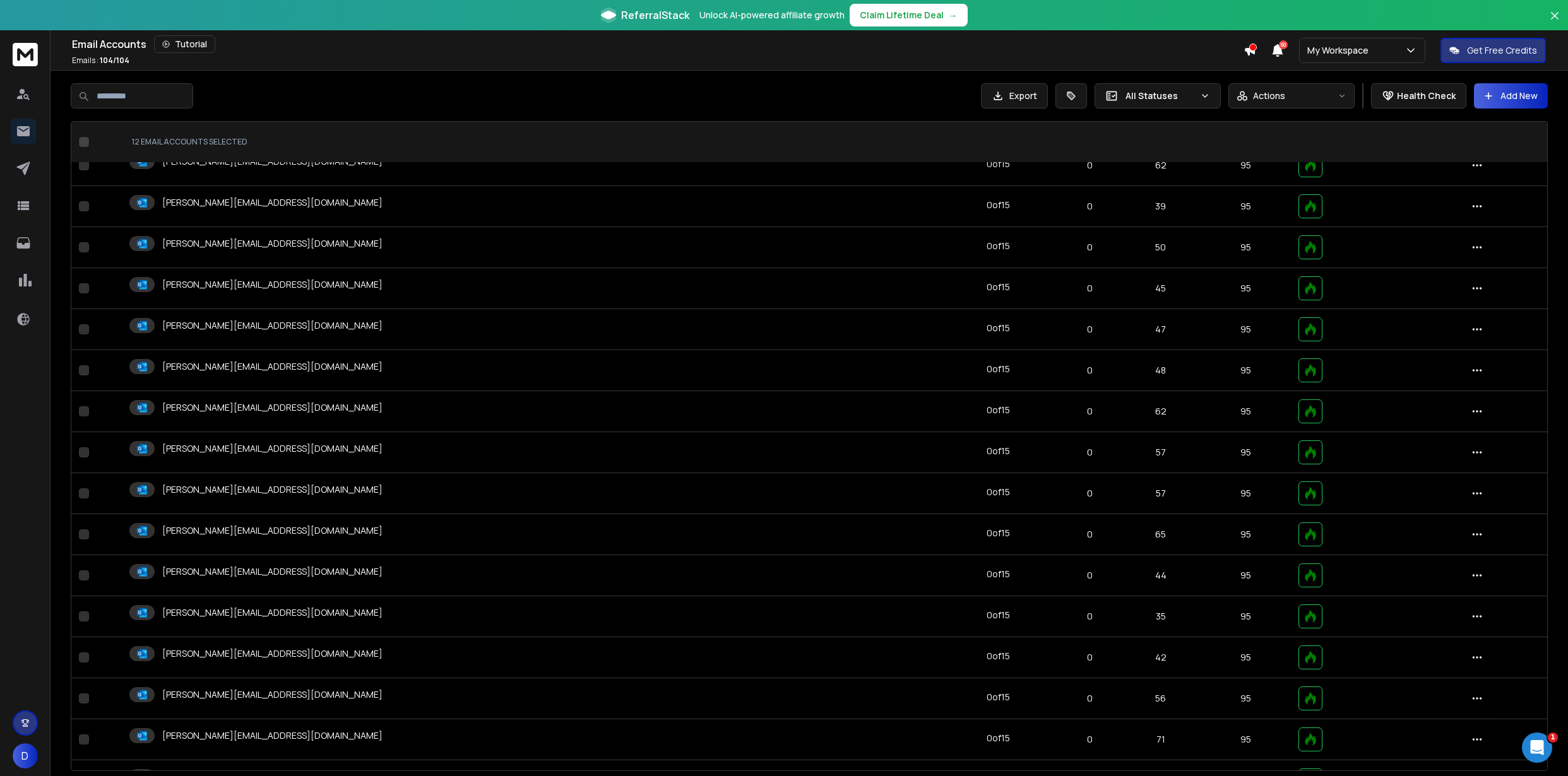
click at [233, 456] on div "[PERSON_NAME][EMAIL_ADDRESS][DOMAIN_NAME]" at bounding box center [255, 448] width 253 height 15
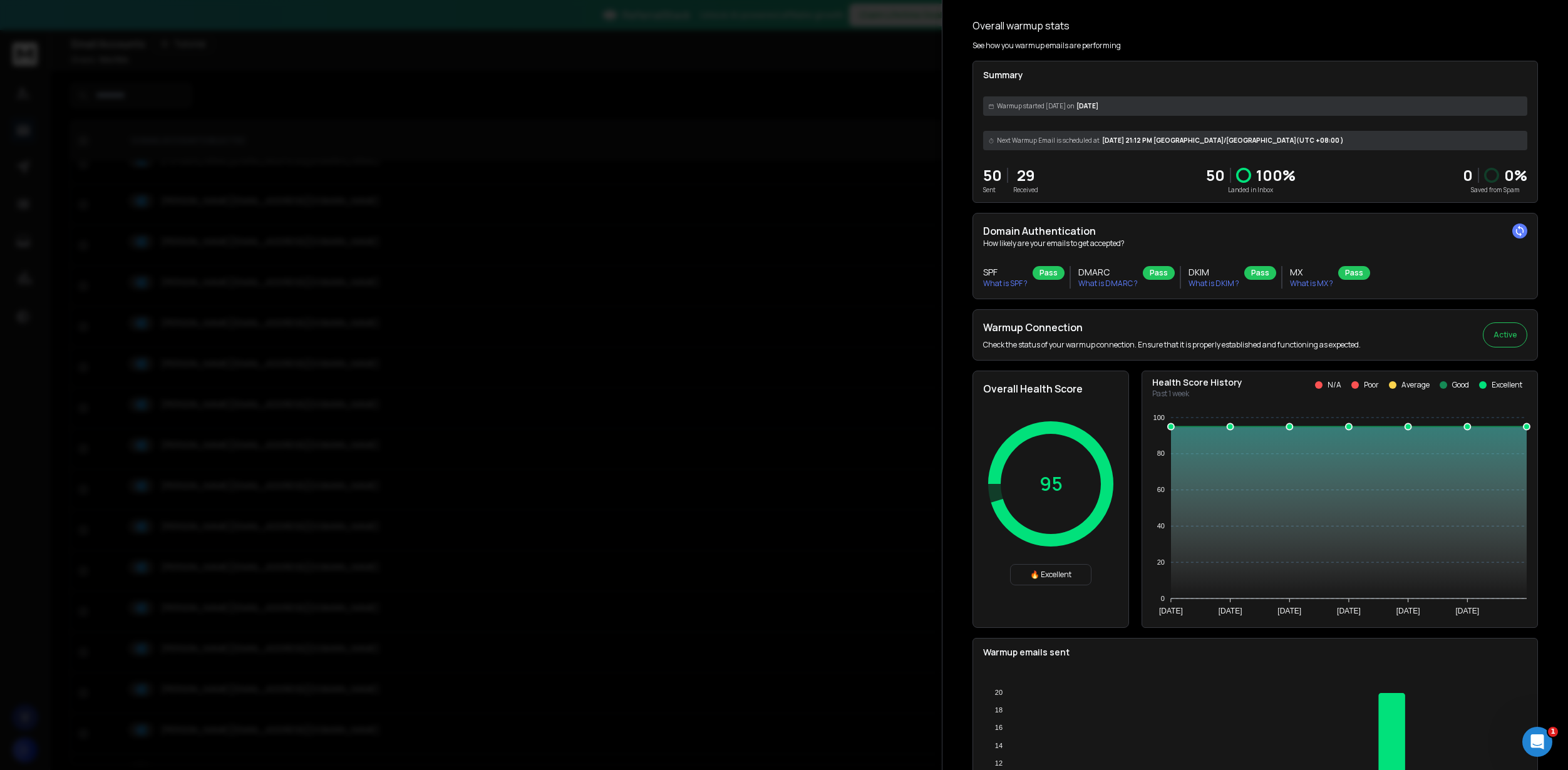
scroll to position [0, 0]
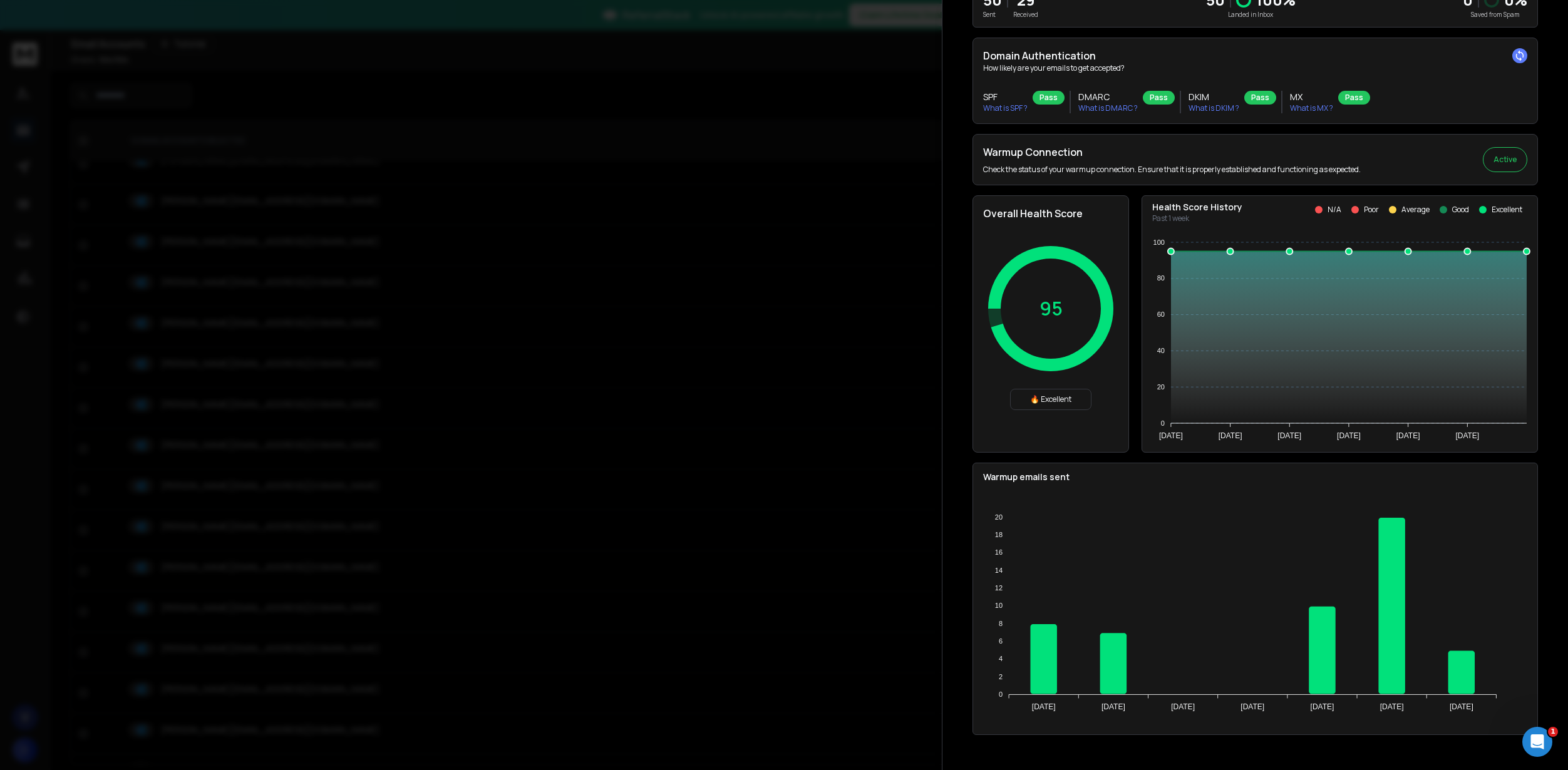
click at [394, 456] on div at bounding box center [784, 385] width 1568 height 770
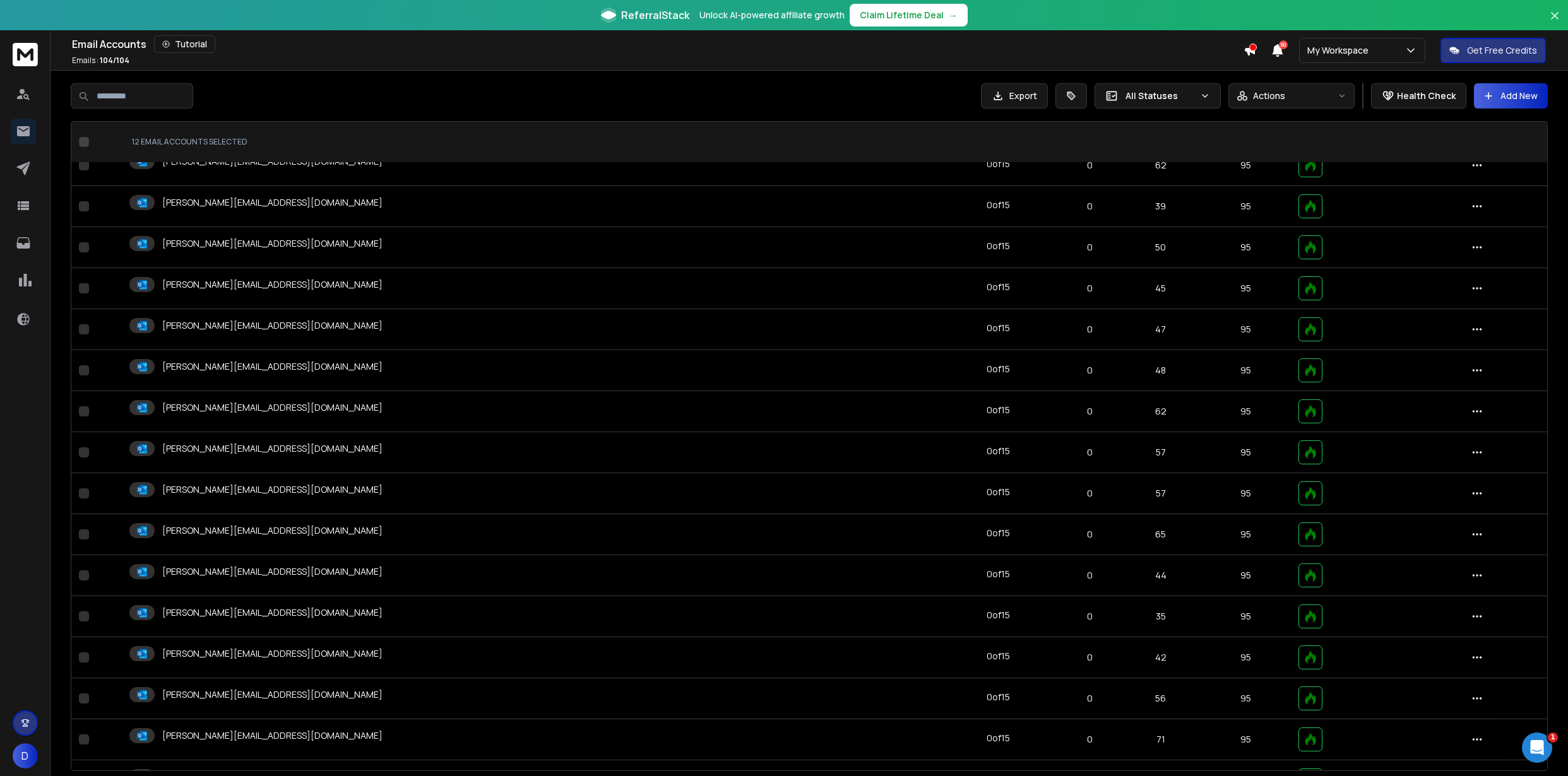
click at [228, 392] on td "[PERSON_NAME][EMAIL_ADDRESS][DOMAIN_NAME]" at bounding box center [530, 371] width 816 height 41
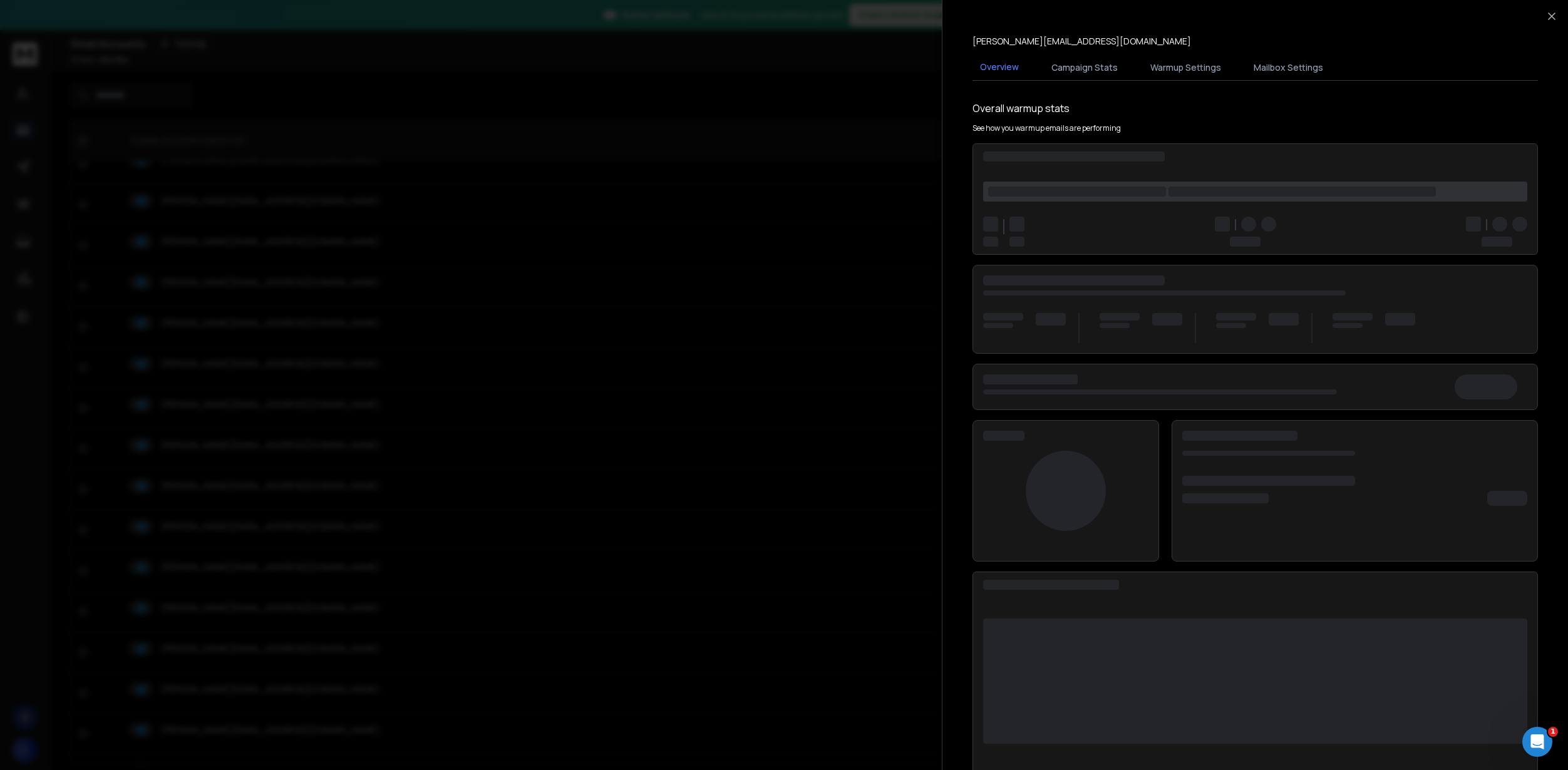
click at [247, 426] on div at bounding box center [784, 385] width 1568 height 770
click at [248, 410] on p "[PERSON_NAME][EMAIL_ADDRESS][DOMAIN_NAME]" at bounding box center [270, 405] width 219 height 13
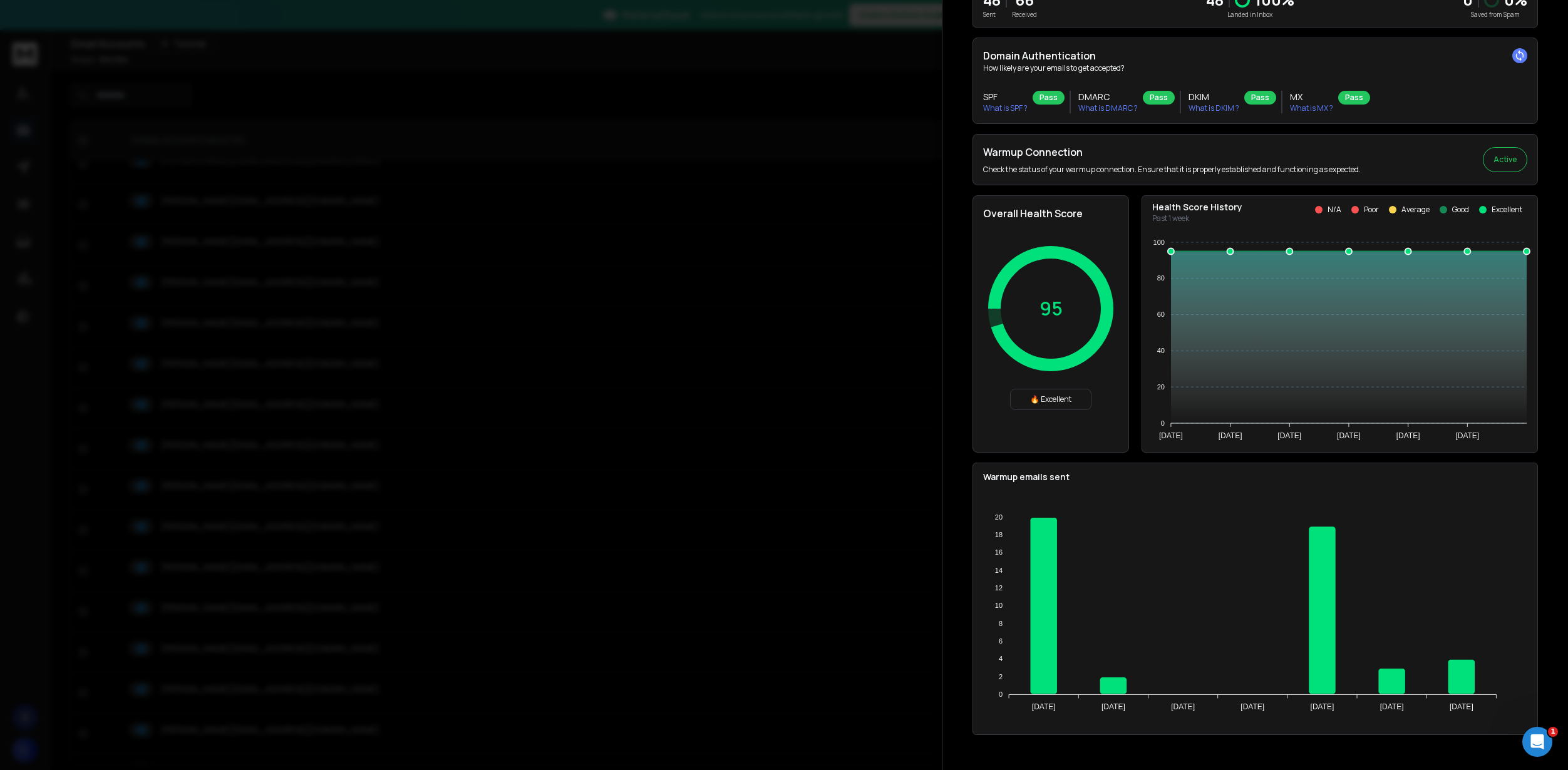
click at [144, 421] on div at bounding box center [784, 385] width 1568 height 770
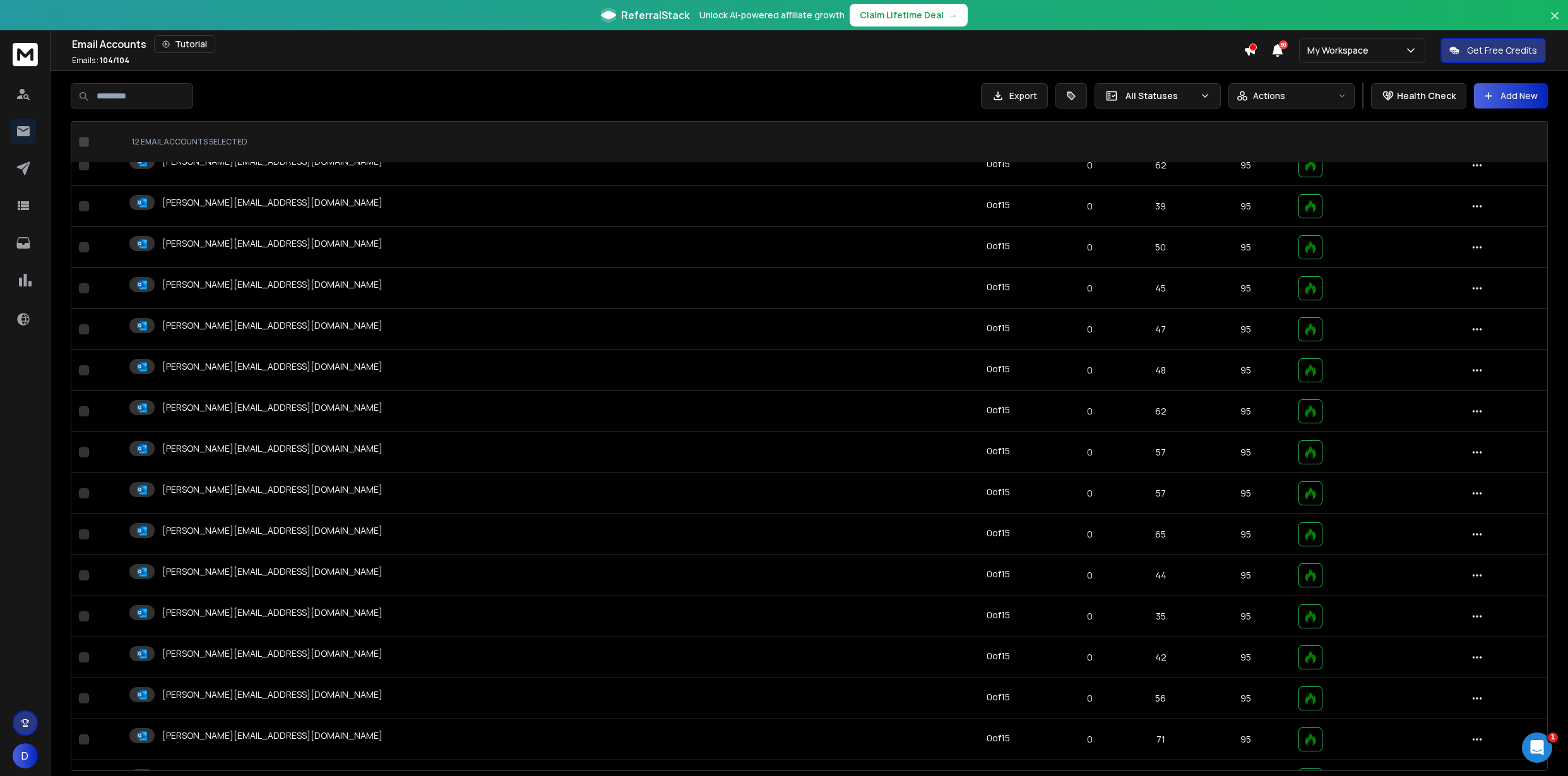
click at [88, 417] on button "button" at bounding box center [84, 412] width 10 height 10
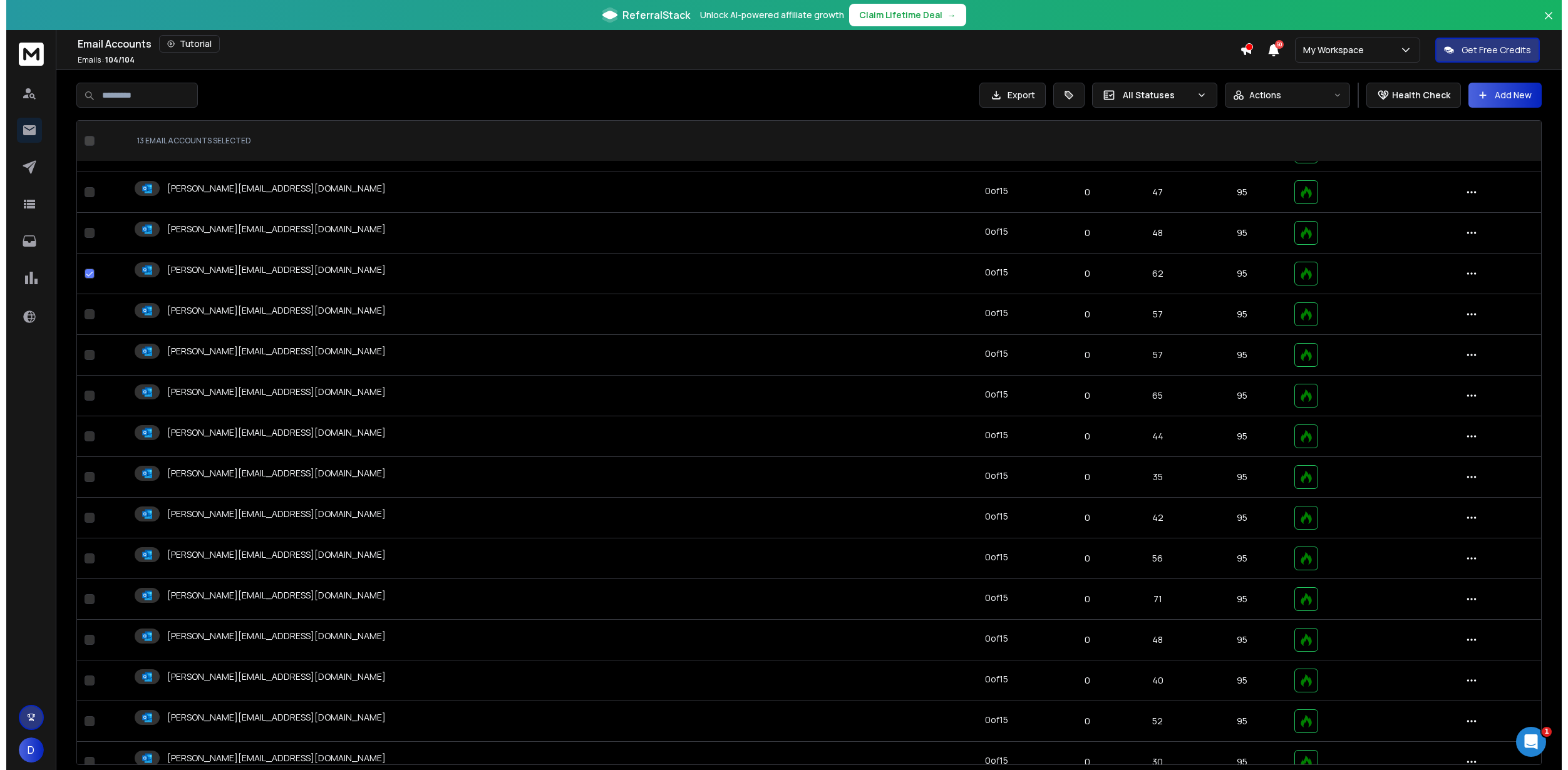
scroll to position [3127, 0]
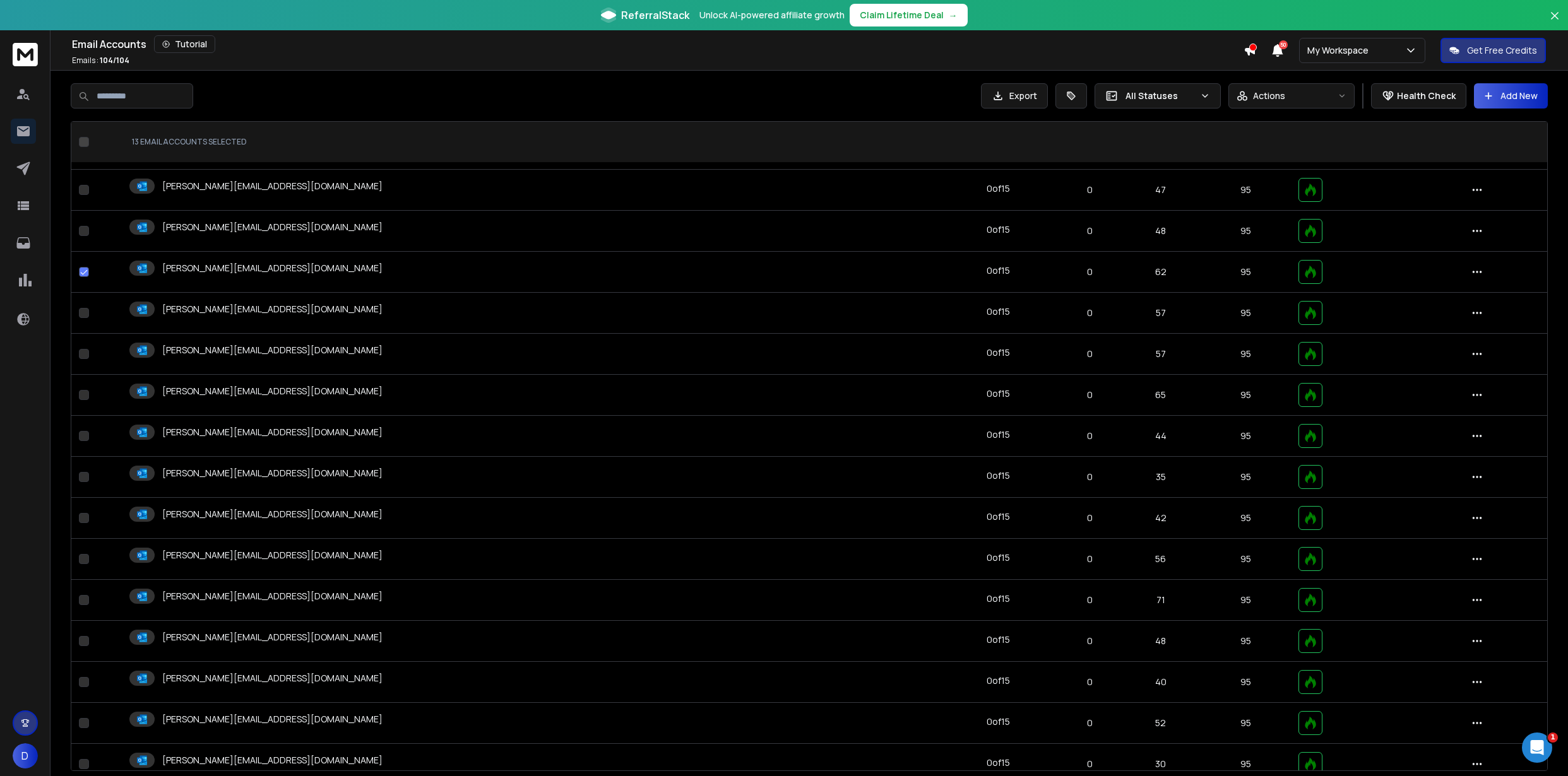
click at [198, 309] on td "[PERSON_NAME][EMAIL_ADDRESS][DOMAIN_NAME]" at bounding box center [530, 314] width 816 height 41
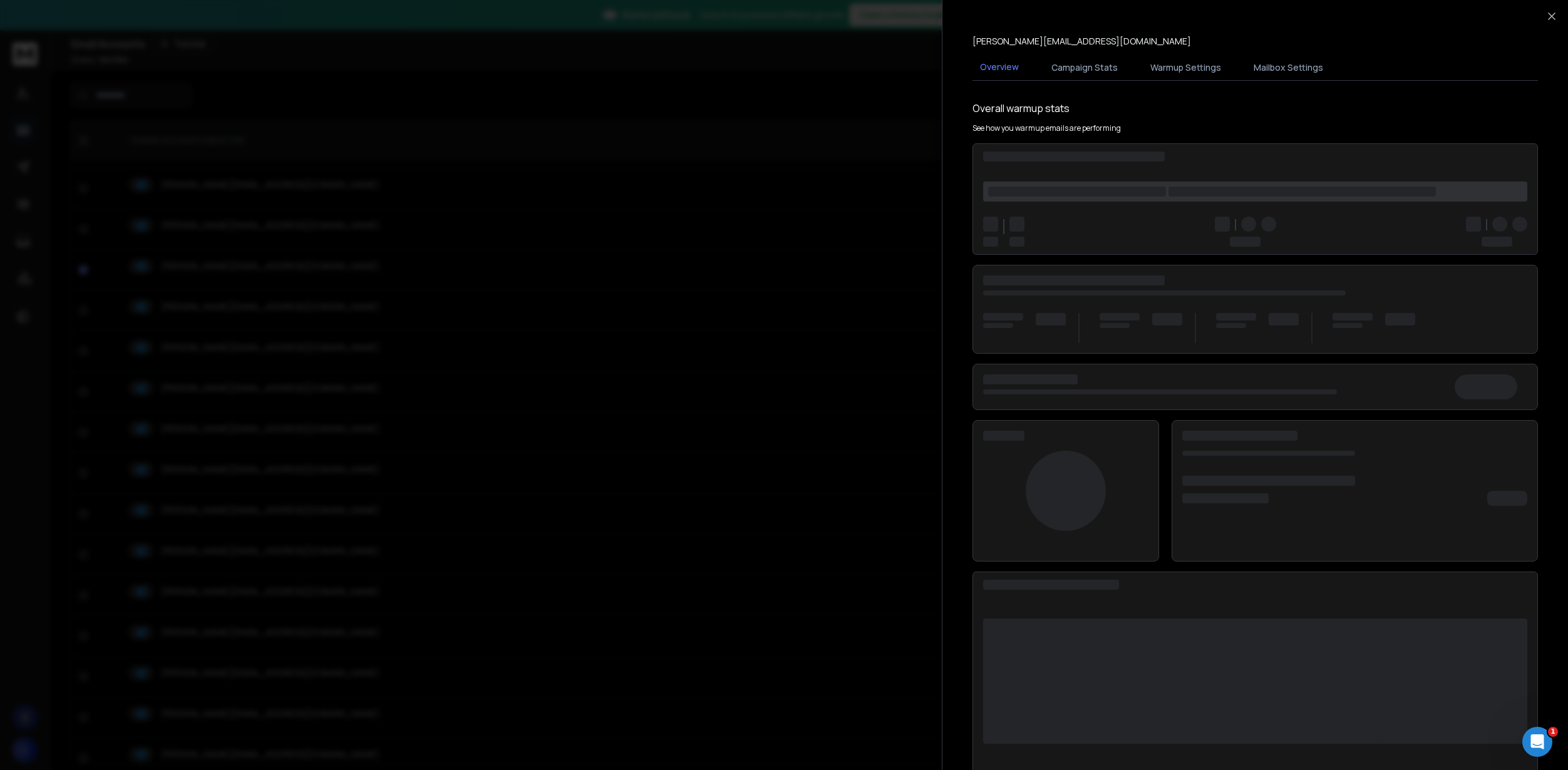
click at [205, 326] on div at bounding box center [784, 385] width 1568 height 770
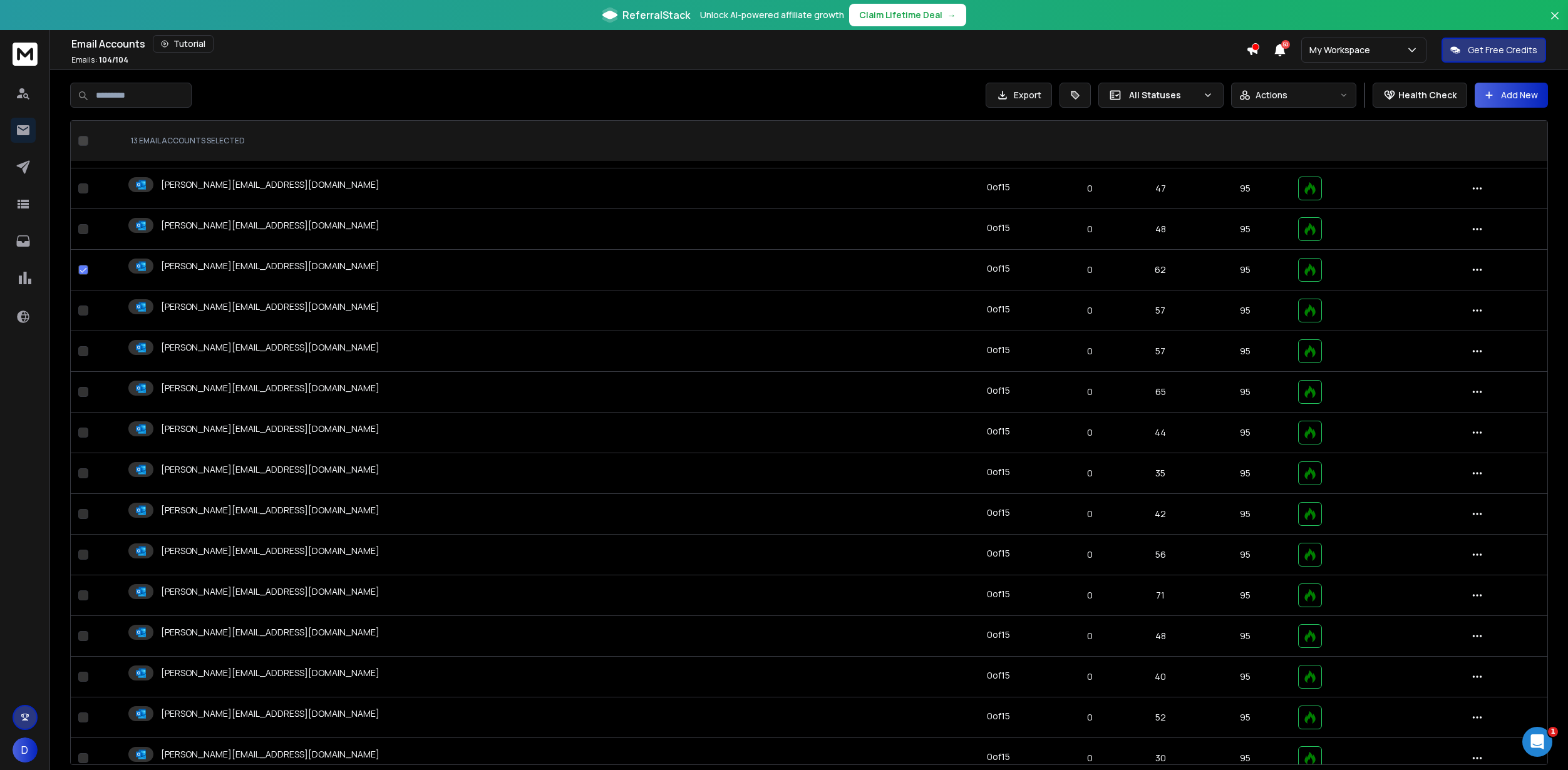
click at [207, 313] on p "[PERSON_NAME][EMAIL_ADDRESS][DOMAIN_NAME]" at bounding box center [270, 307] width 219 height 13
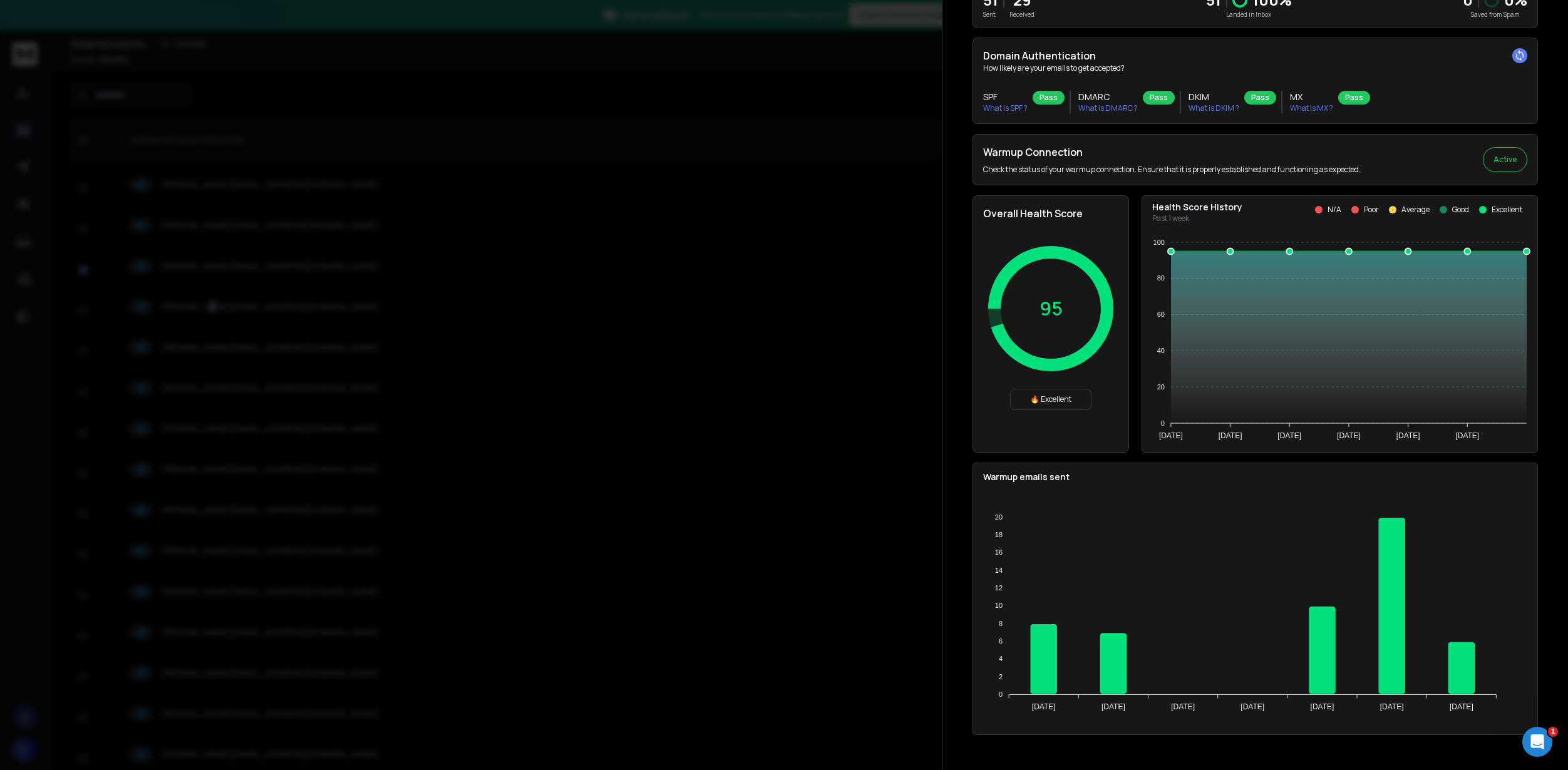
click at [596, 387] on div at bounding box center [784, 385] width 1568 height 770
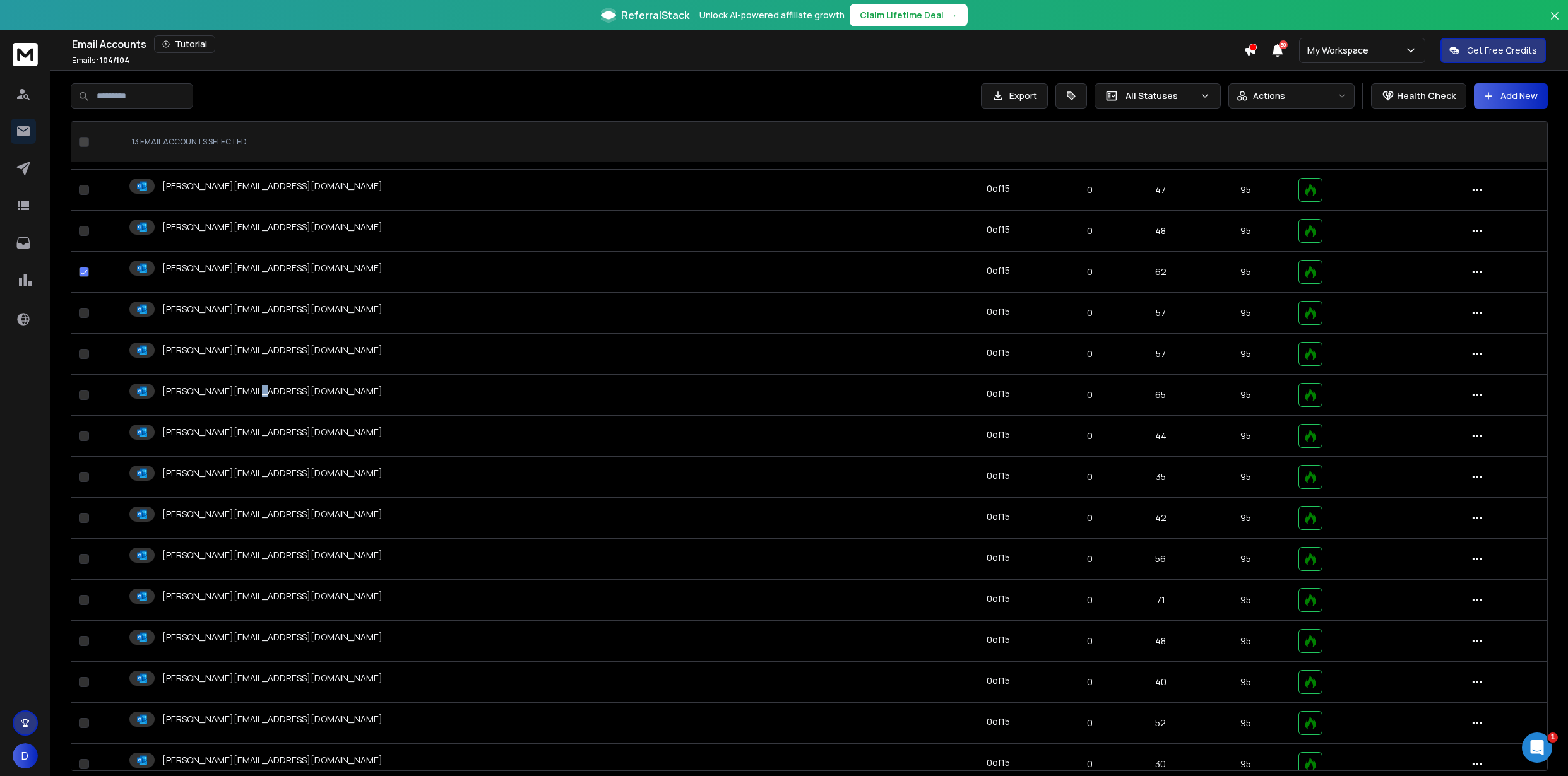
click at [253, 415] on td "[PERSON_NAME][EMAIL_ADDRESS][DOMAIN_NAME]" at bounding box center [530, 396] width 816 height 41
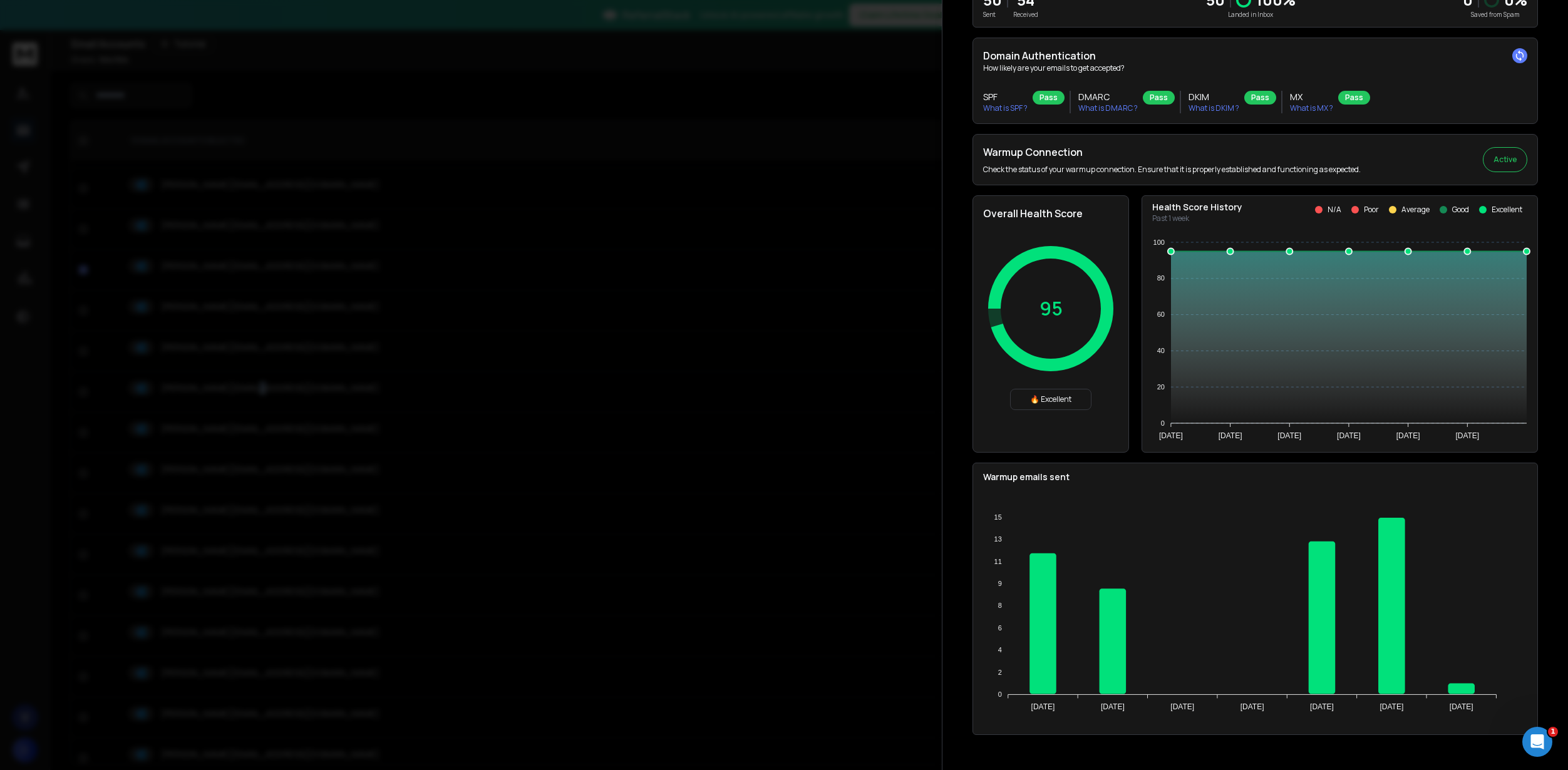
click at [376, 506] on div at bounding box center [784, 385] width 1568 height 770
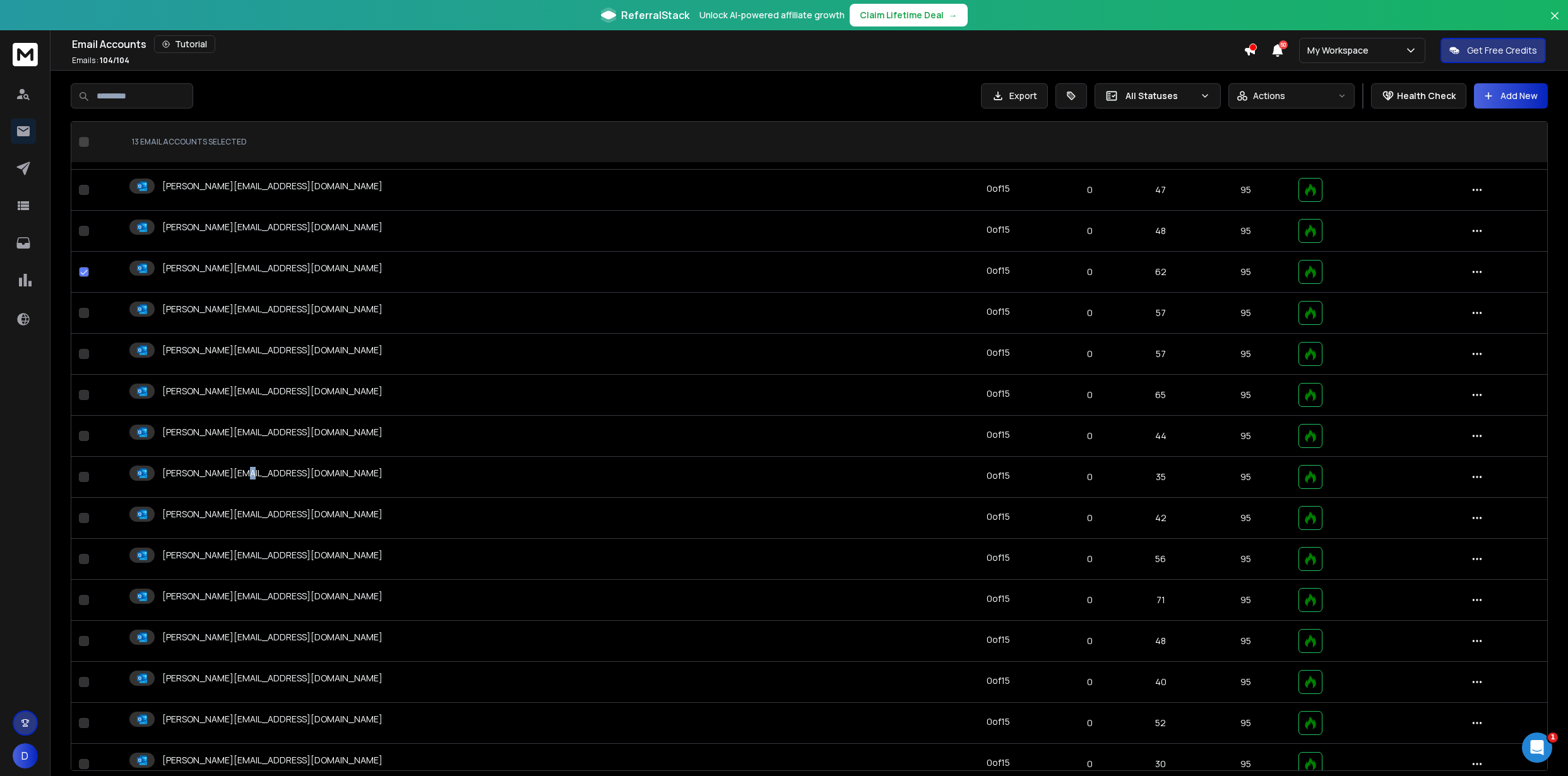
click at [244, 481] on div "[PERSON_NAME][EMAIL_ADDRESS][DOMAIN_NAME]" at bounding box center [255, 473] width 253 height 15
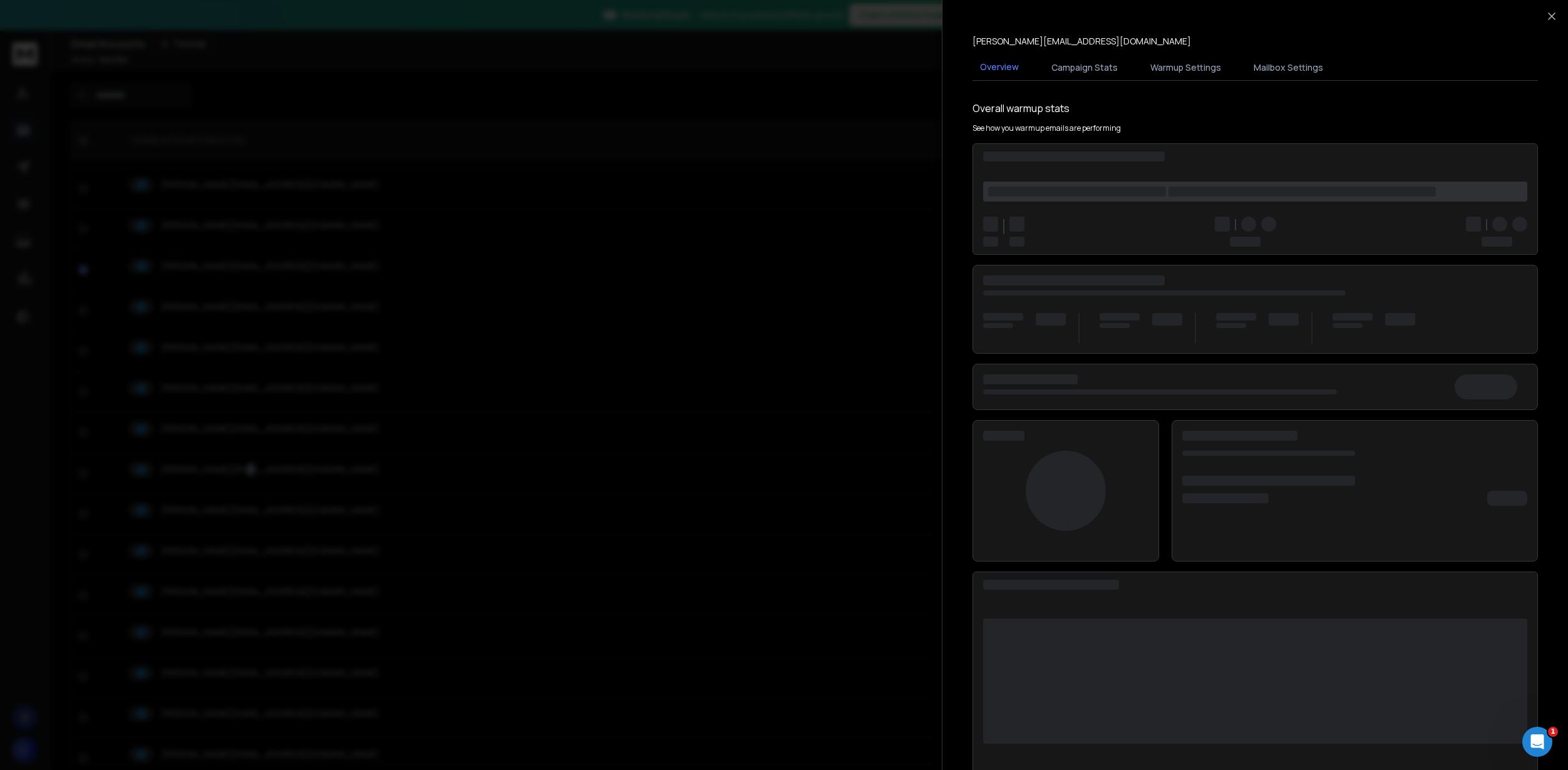
copy p "e"
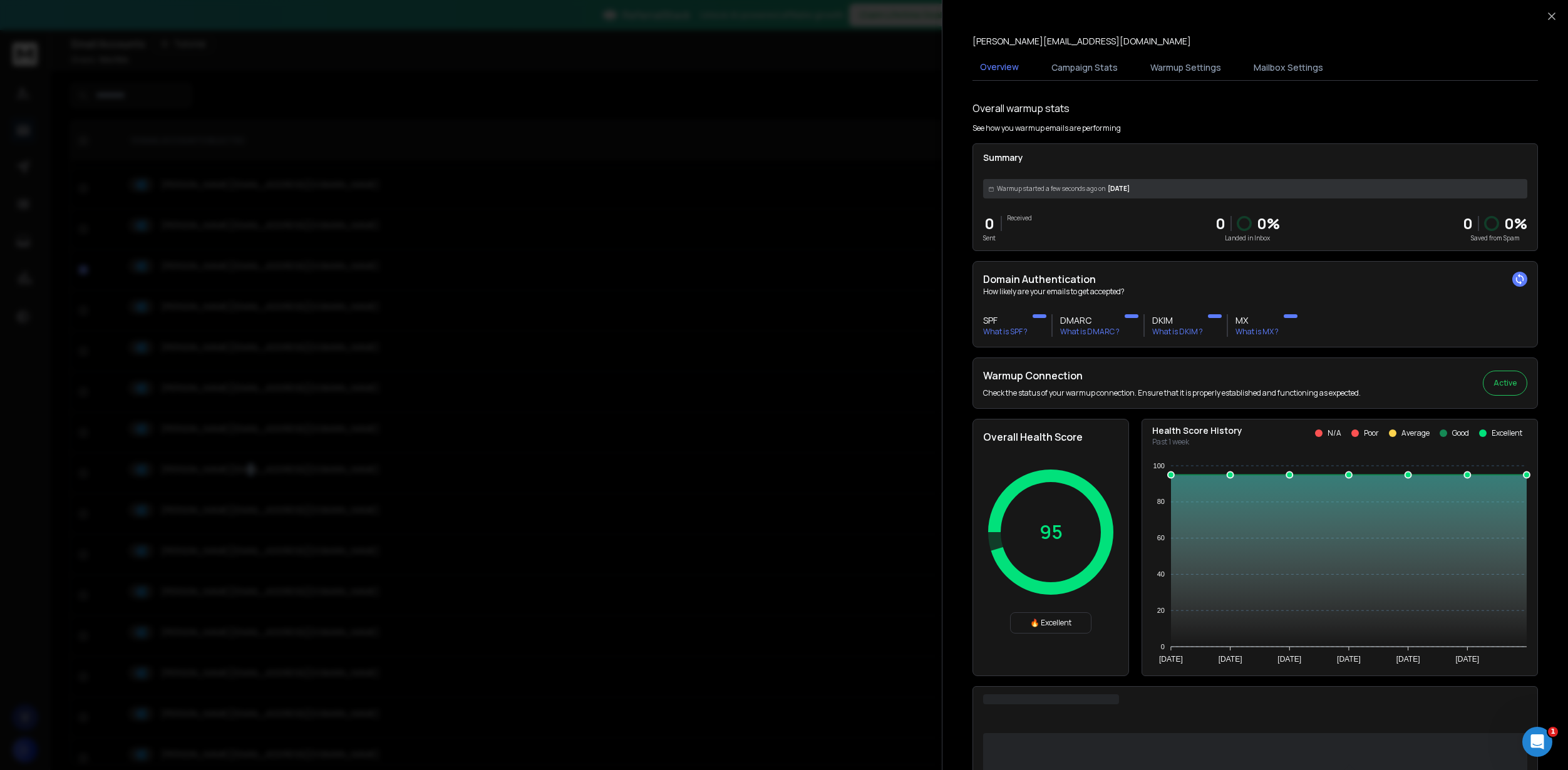
click at [417, 427] on div at bounding box center [784, 385] width 1568 height 770
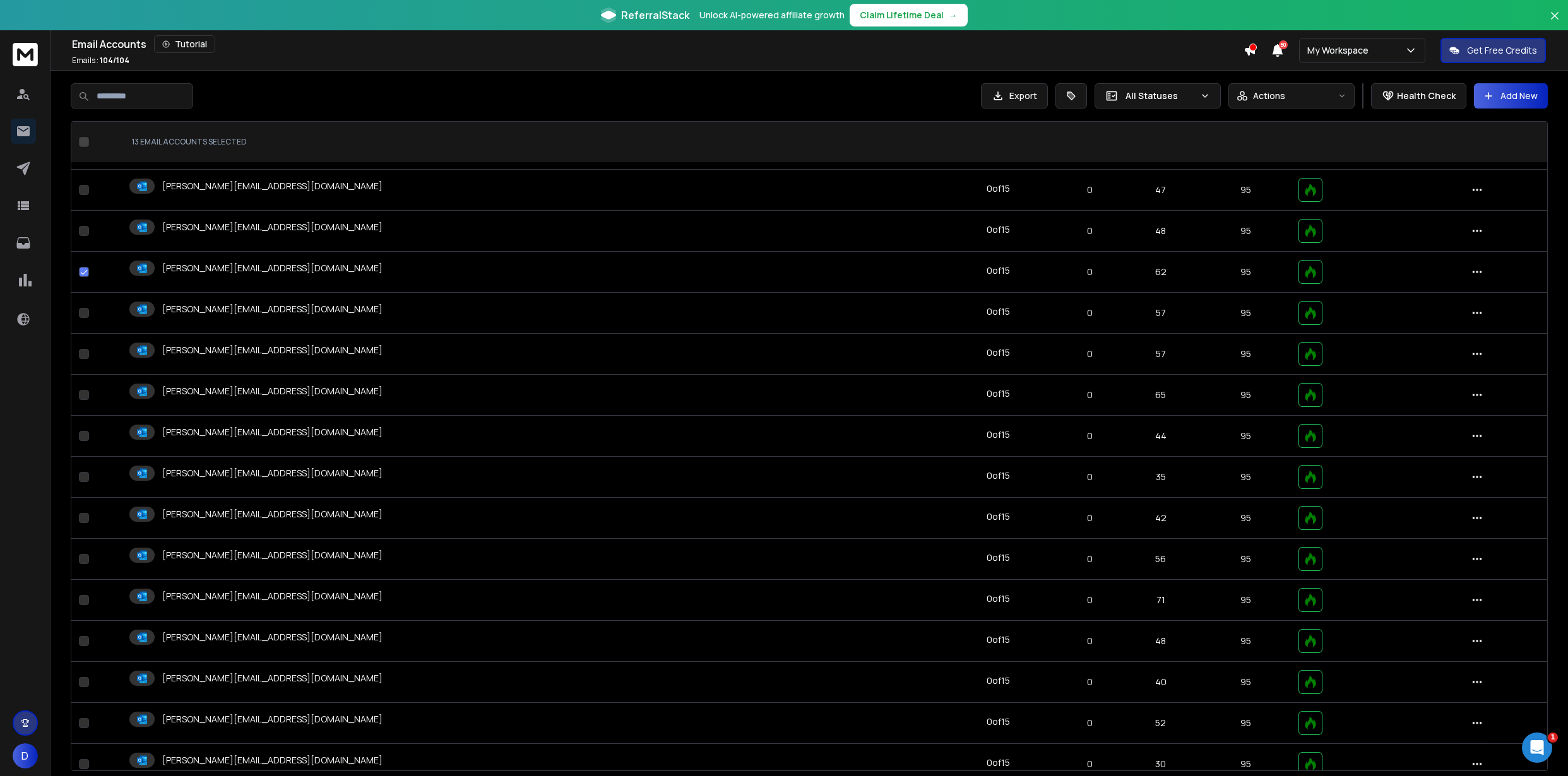
click at [230, 439] on p "[PERSON_NAME][EMAIL_ADDRESS][DOMAIN_NAME]" at bounding box center [272, 432] width 220 height 13
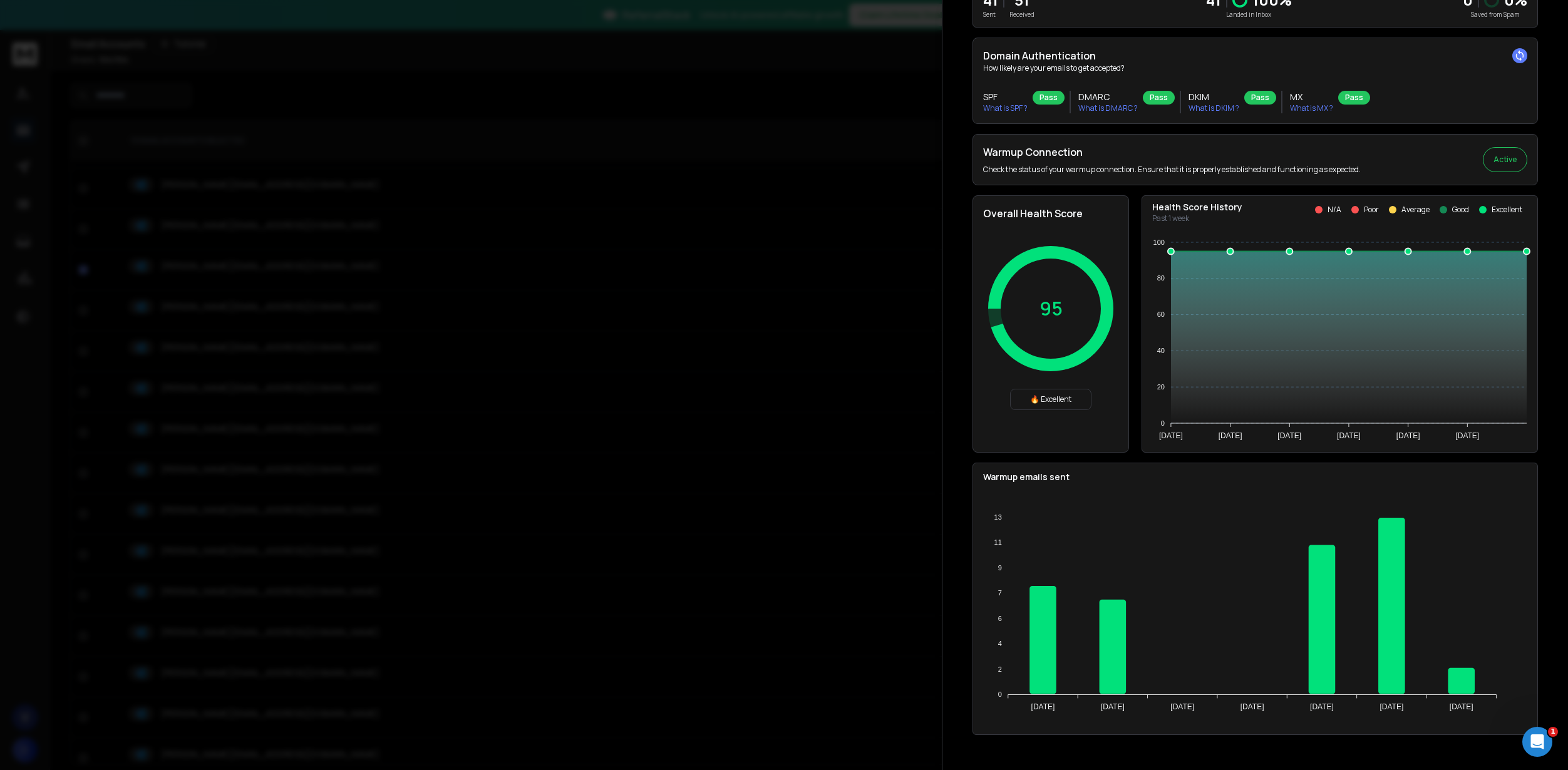
click at [369, 475] on div at bounding box center [784, 385] width 1568 height 770
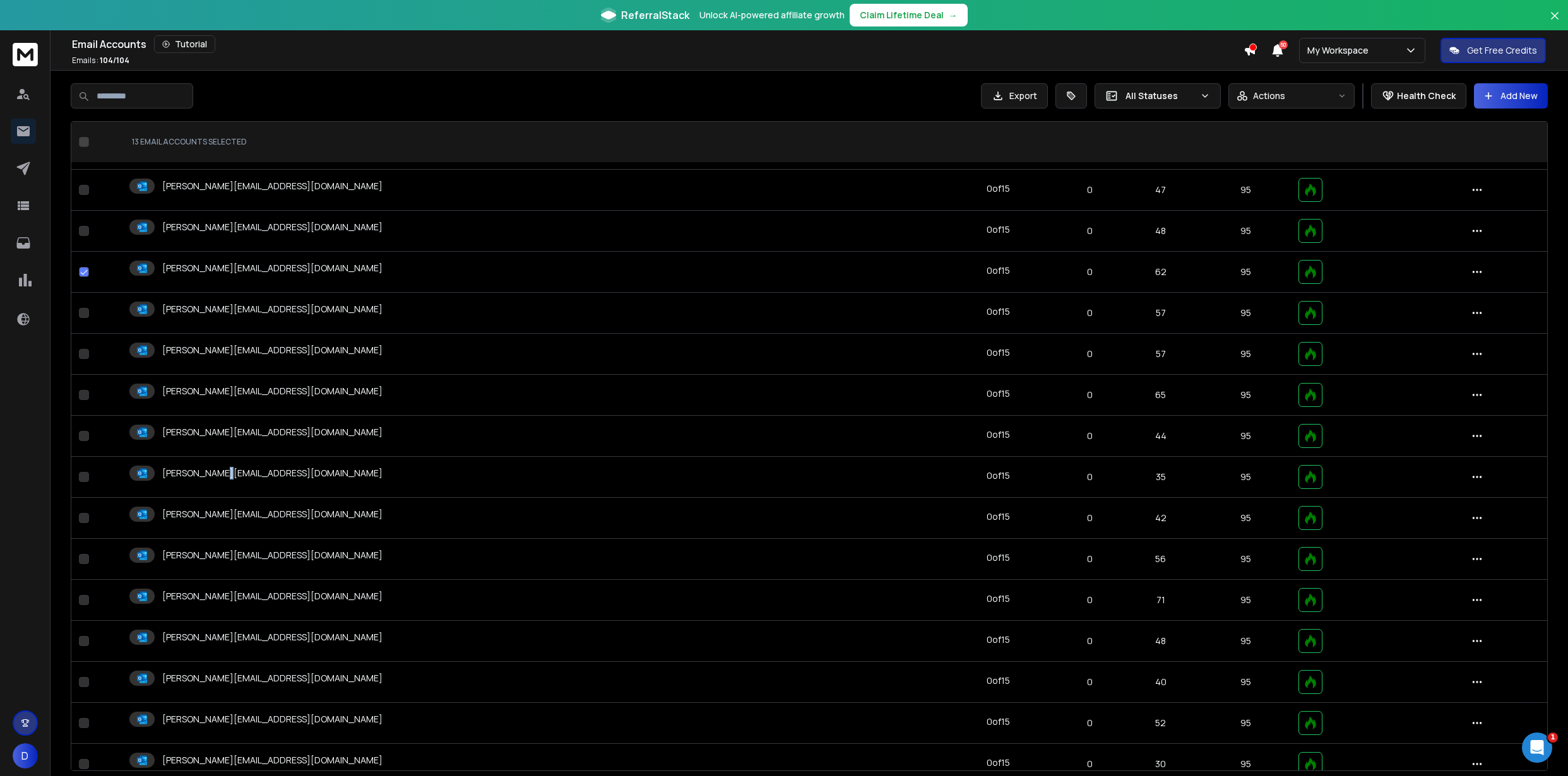
click at [225, 498] on td "[PERSON_NAME][EMAIL_ADDRESS][DOMAIN_NAME]" at bounding box center [530, 478] width 816 height 41
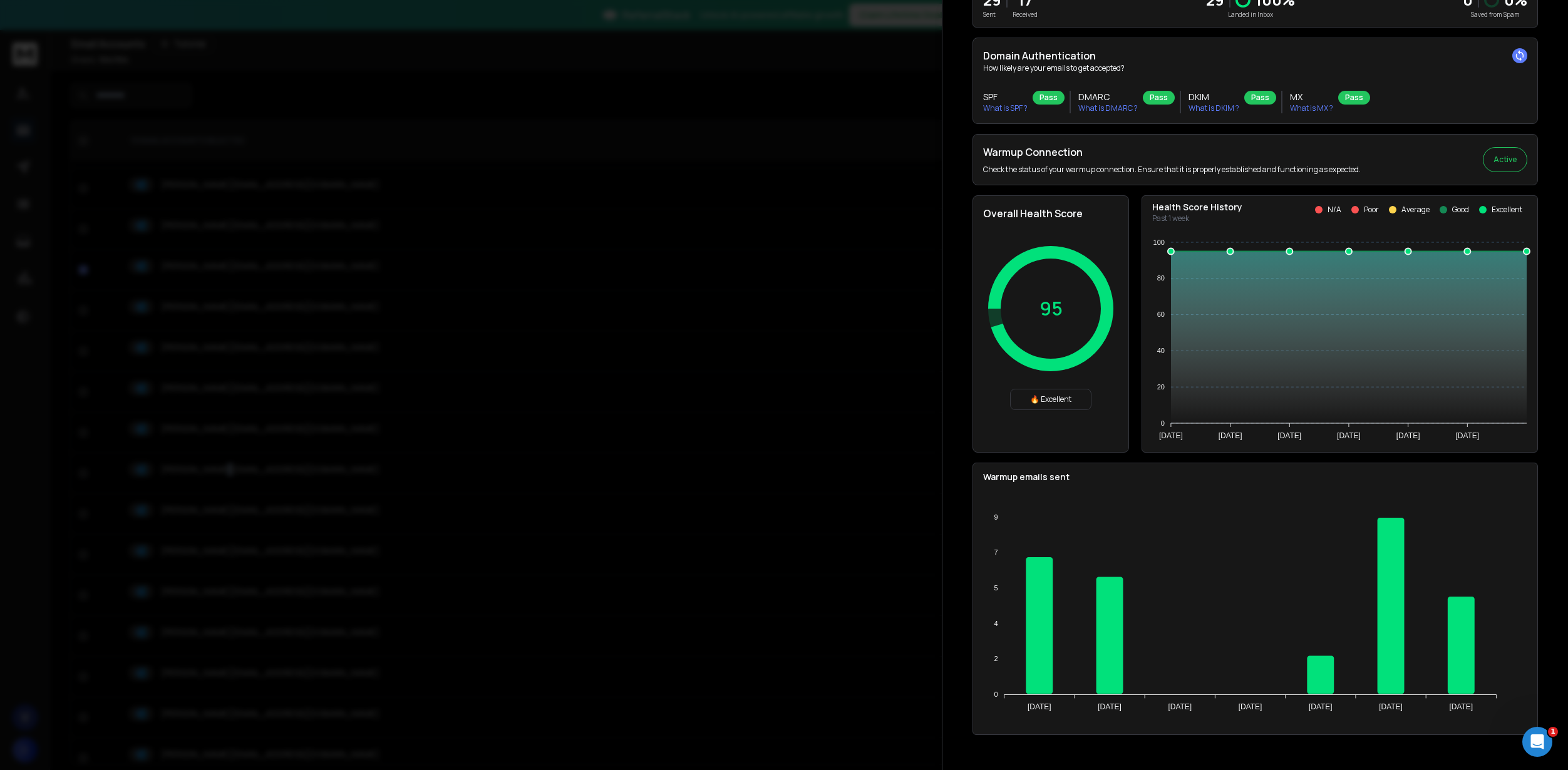
click at [884, 397] on div at bounding box center [784, 385] width 1568 height 770
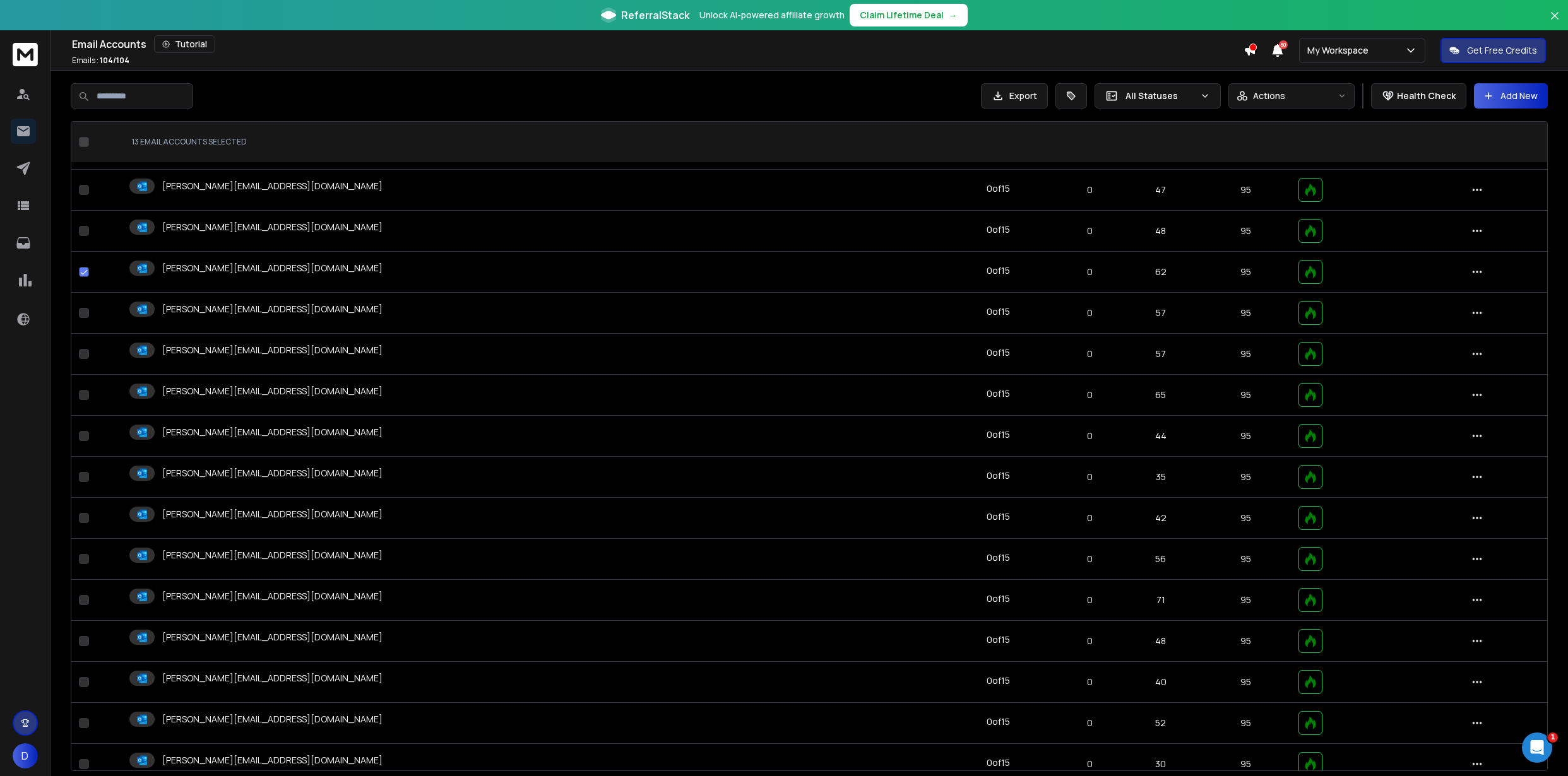
click at [309, 539] on td "[PERSON_NAME][EMAIL_ADDRESS][DOMAIN_NAME]" at bounding box center [530, 519] width 816 height 41
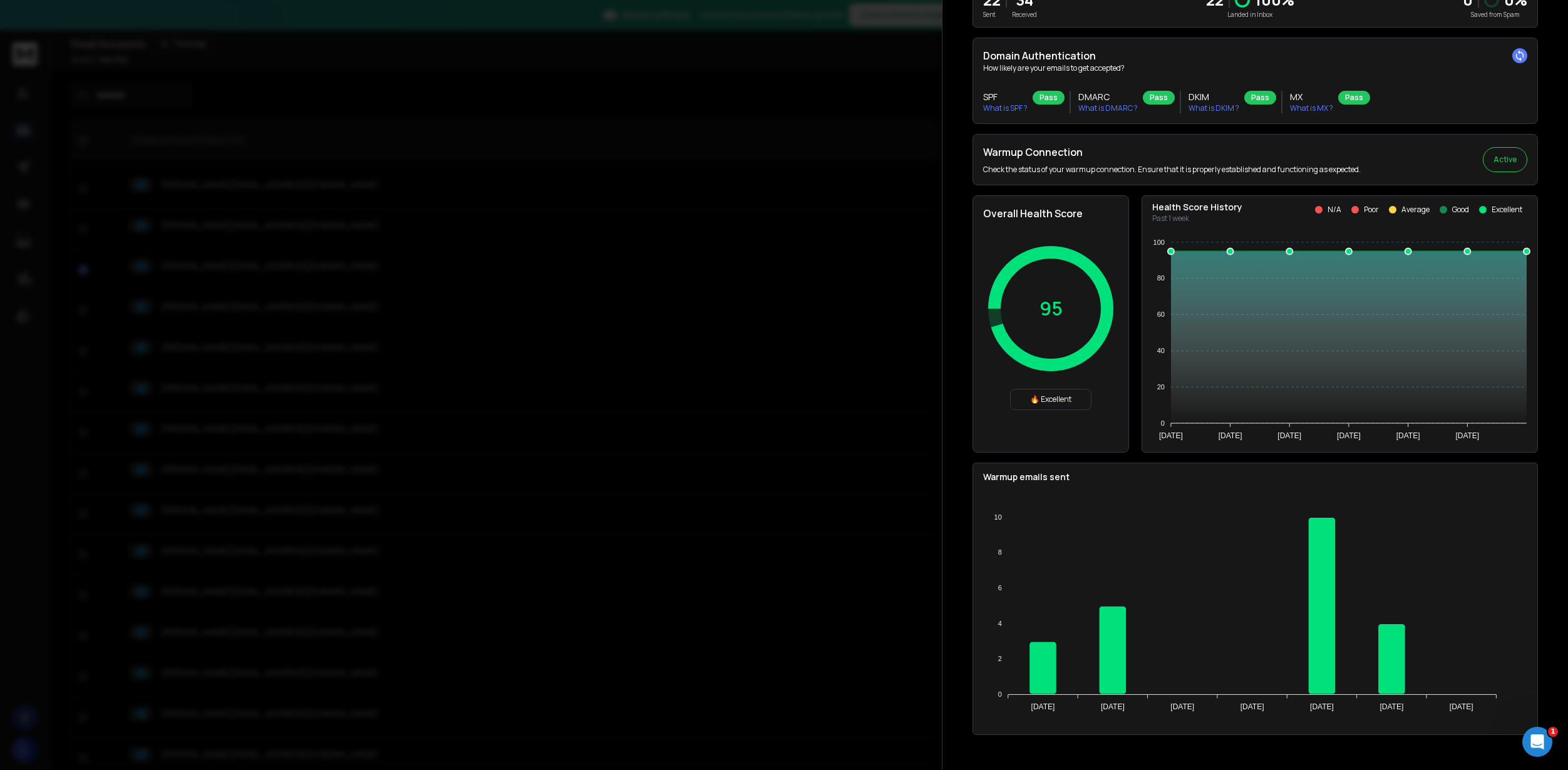
click at [424, 482] on div at bounding box center [784, 385] width 1568 height 770
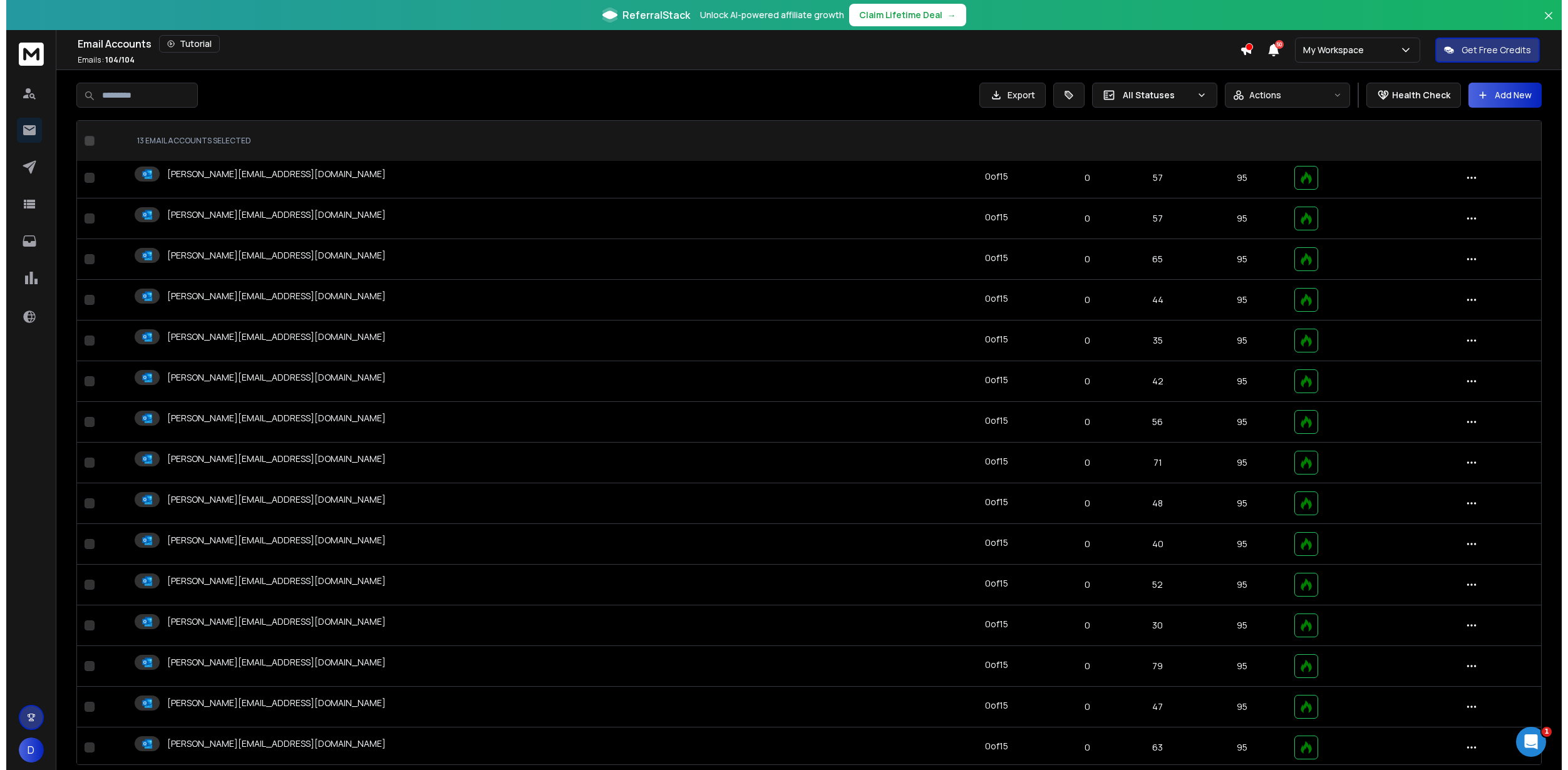
scroll to position [3267, 0]
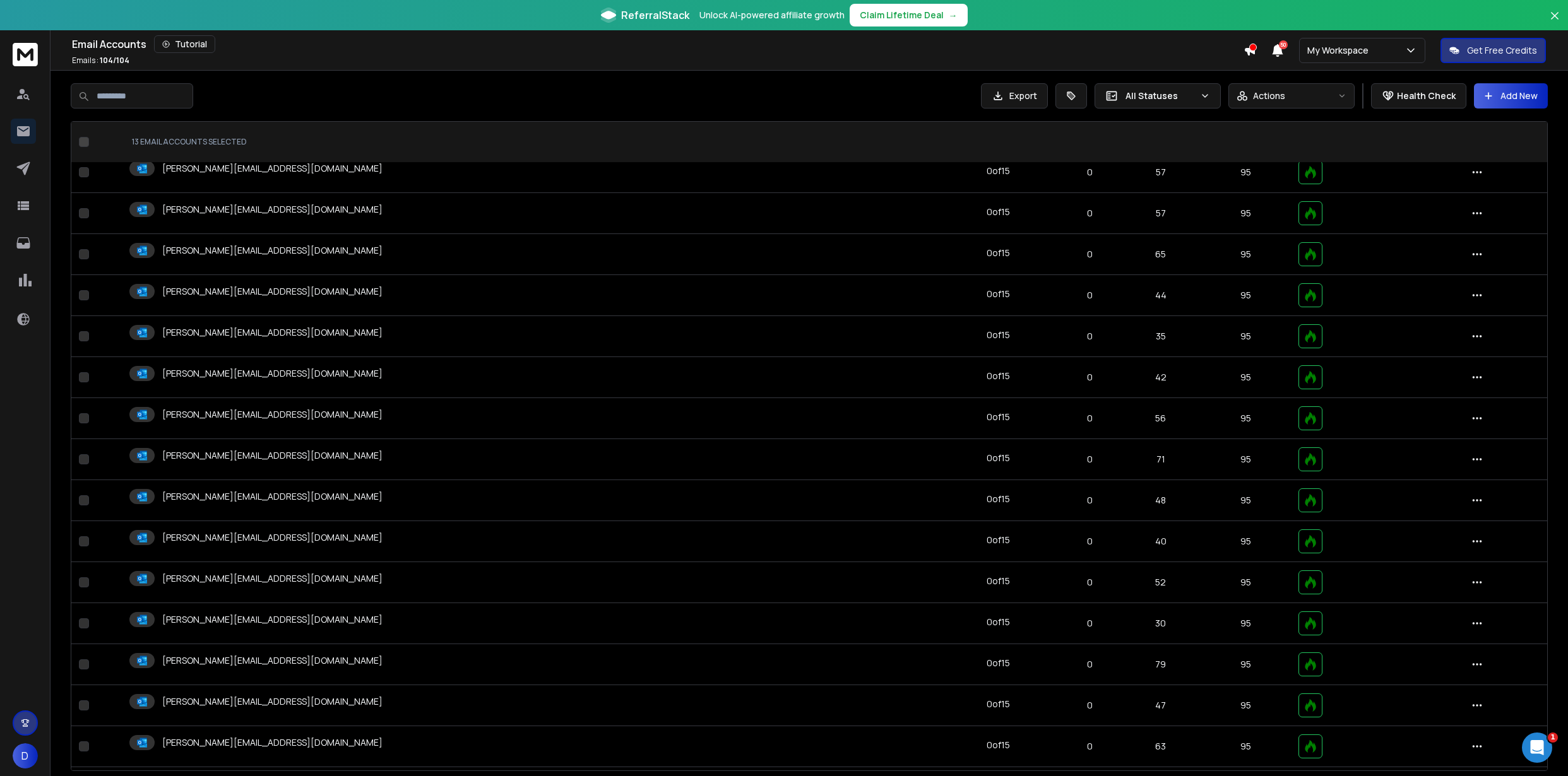
click at [251, 339] on p "[PERSON_NAME][EMAIL_ADDRESS][DOMAIN_NAME]" at bounding box center [272, 332] width 220 height 13
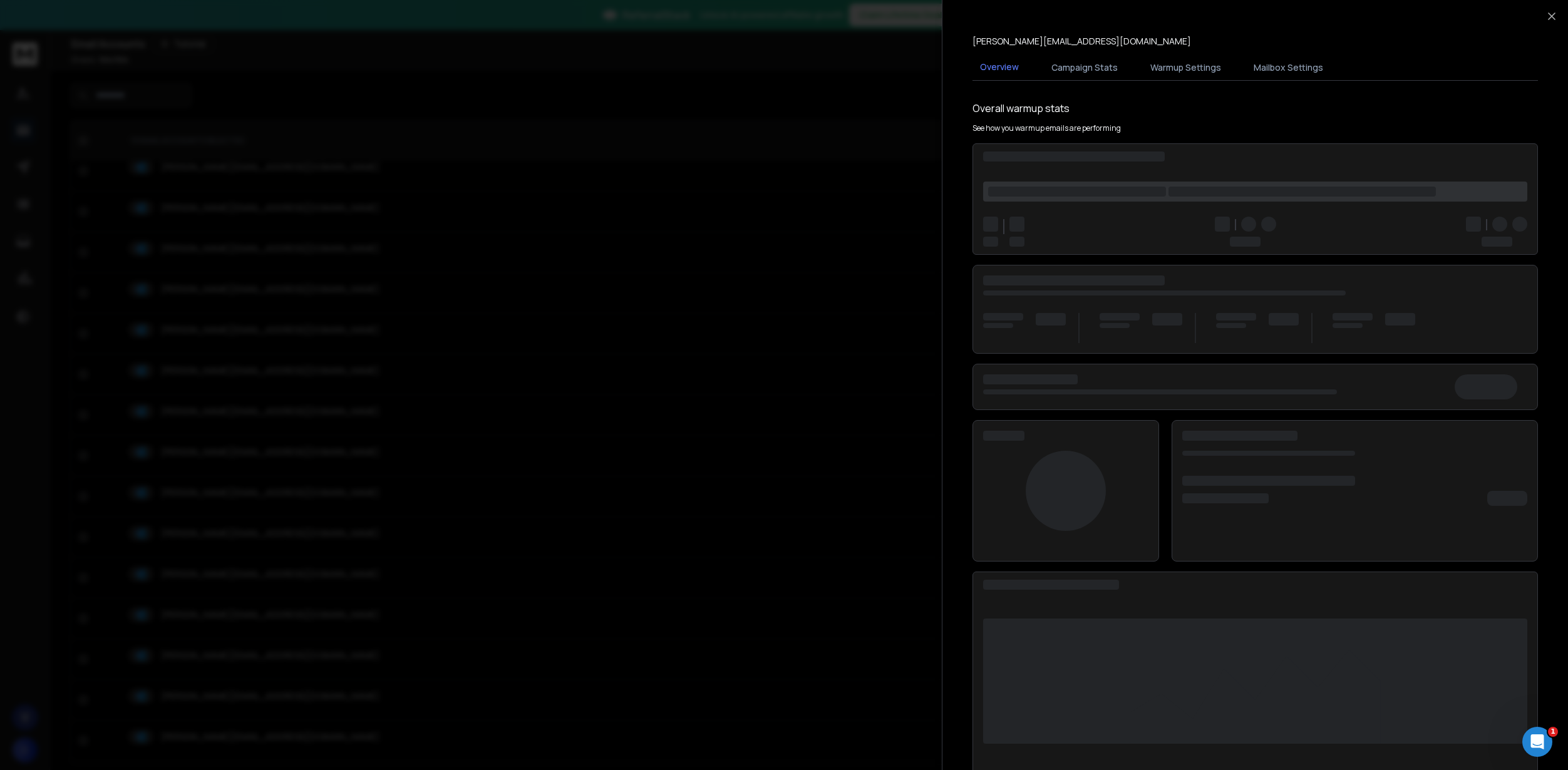
click at [259, 391] on div at bounding box center [784, 385] width 1568 height 770
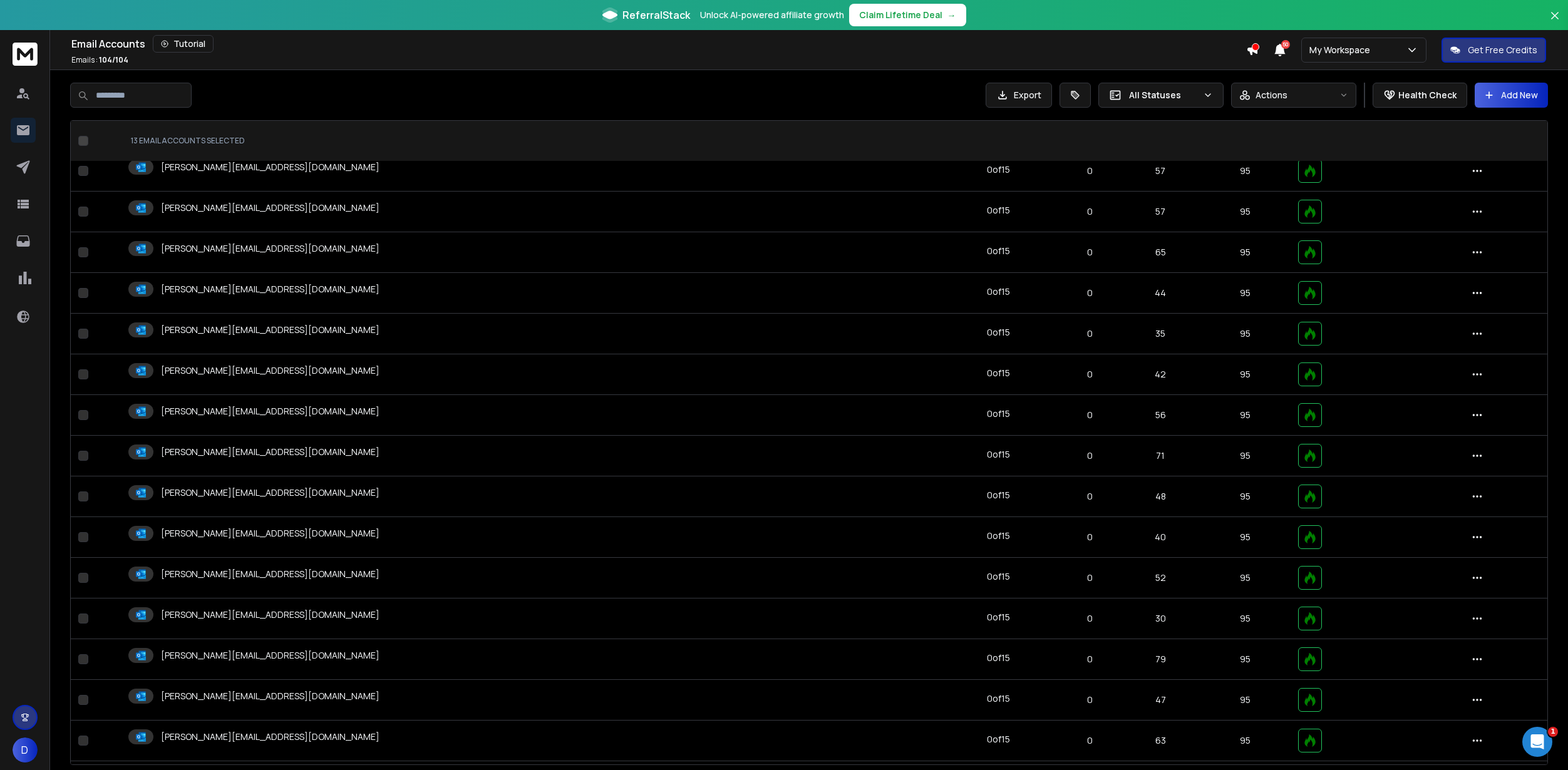
click at [259, 377] on p "[PERSON_NAME][EMAIL_ADDRESS][DOMAIN_NAME]" at bounding box center [270, 371] width 219 height 13
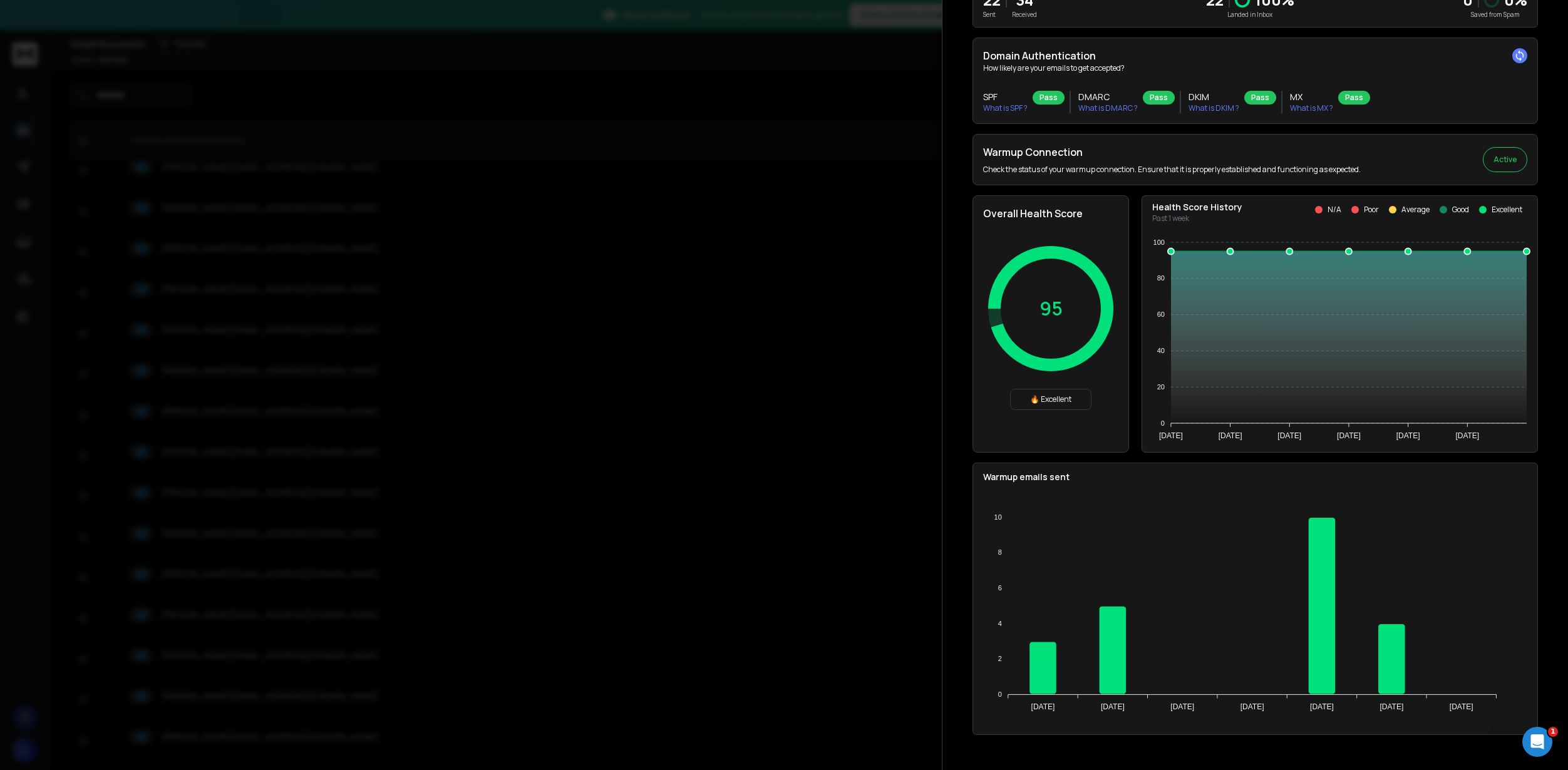
click at [378, 427] on div at bounding box center [784, 385] width 1568 height 770
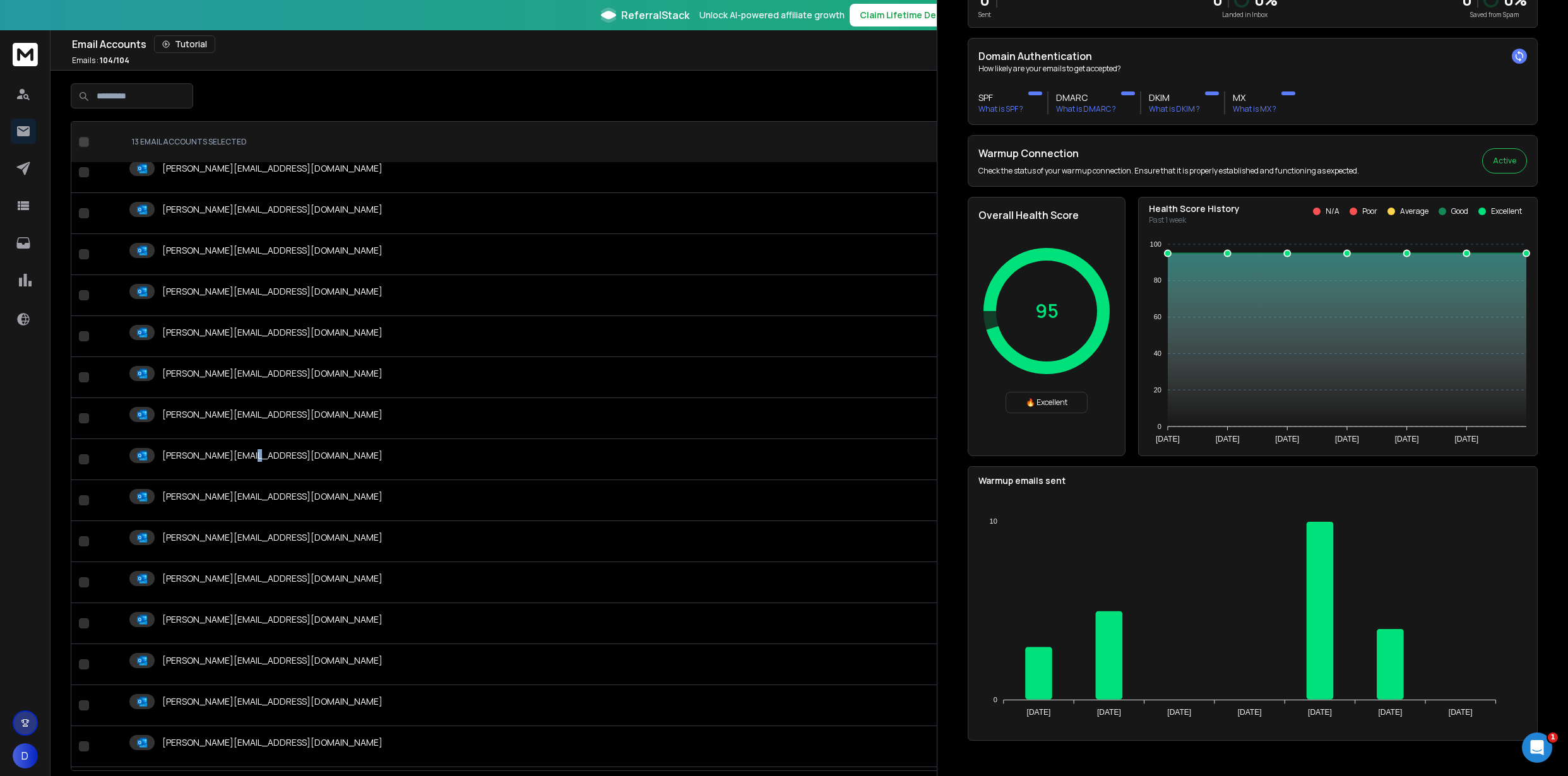
click at [250, 462] on p "[PERSON_NAME][EMAIL_ADDRESS][DOMAIN_NAME]" at bounding box center [272, 456] width 220 height 13
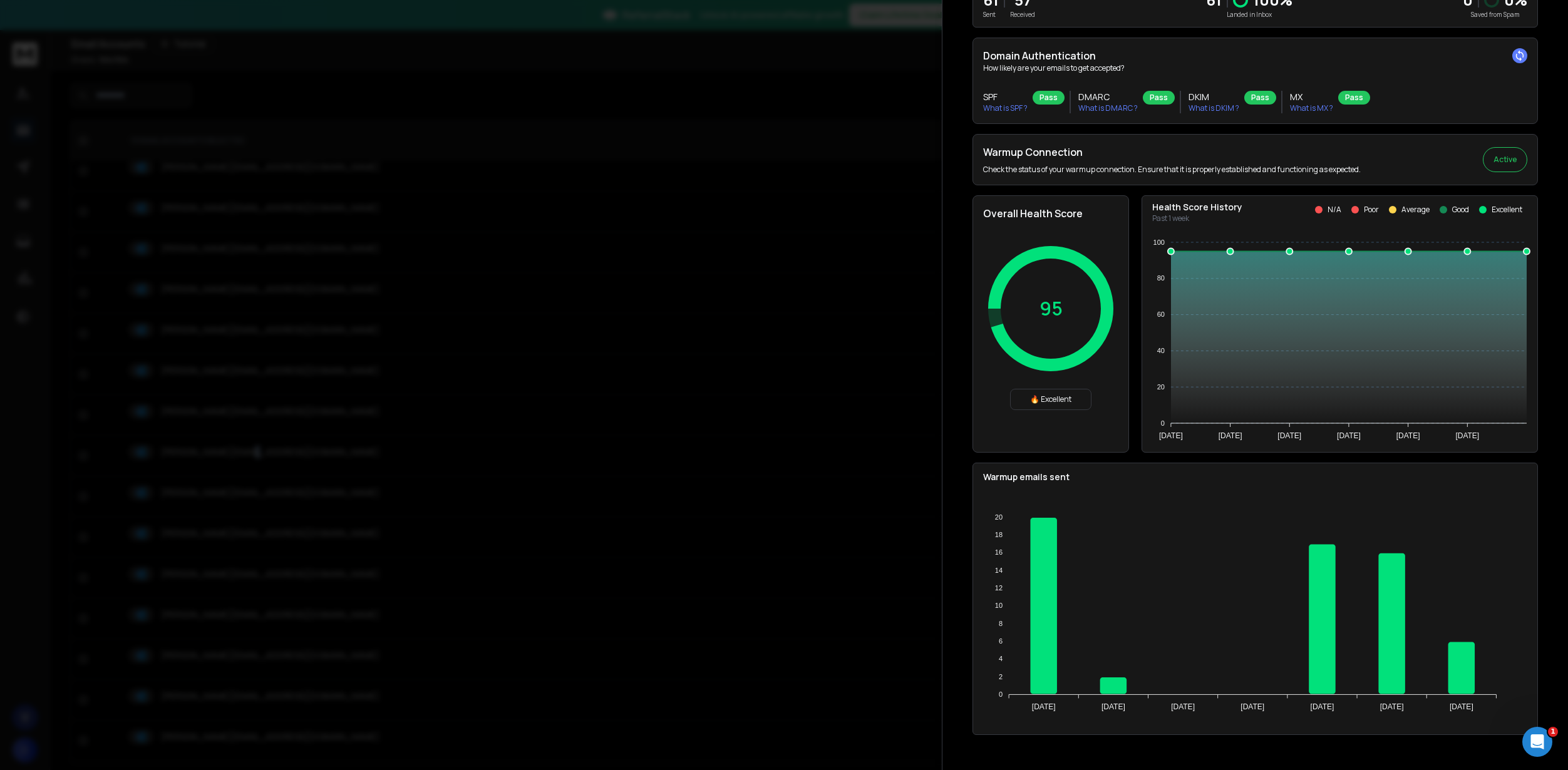
click at [441, 466] on div at bounding box center [784, 385] width 1568 height 770
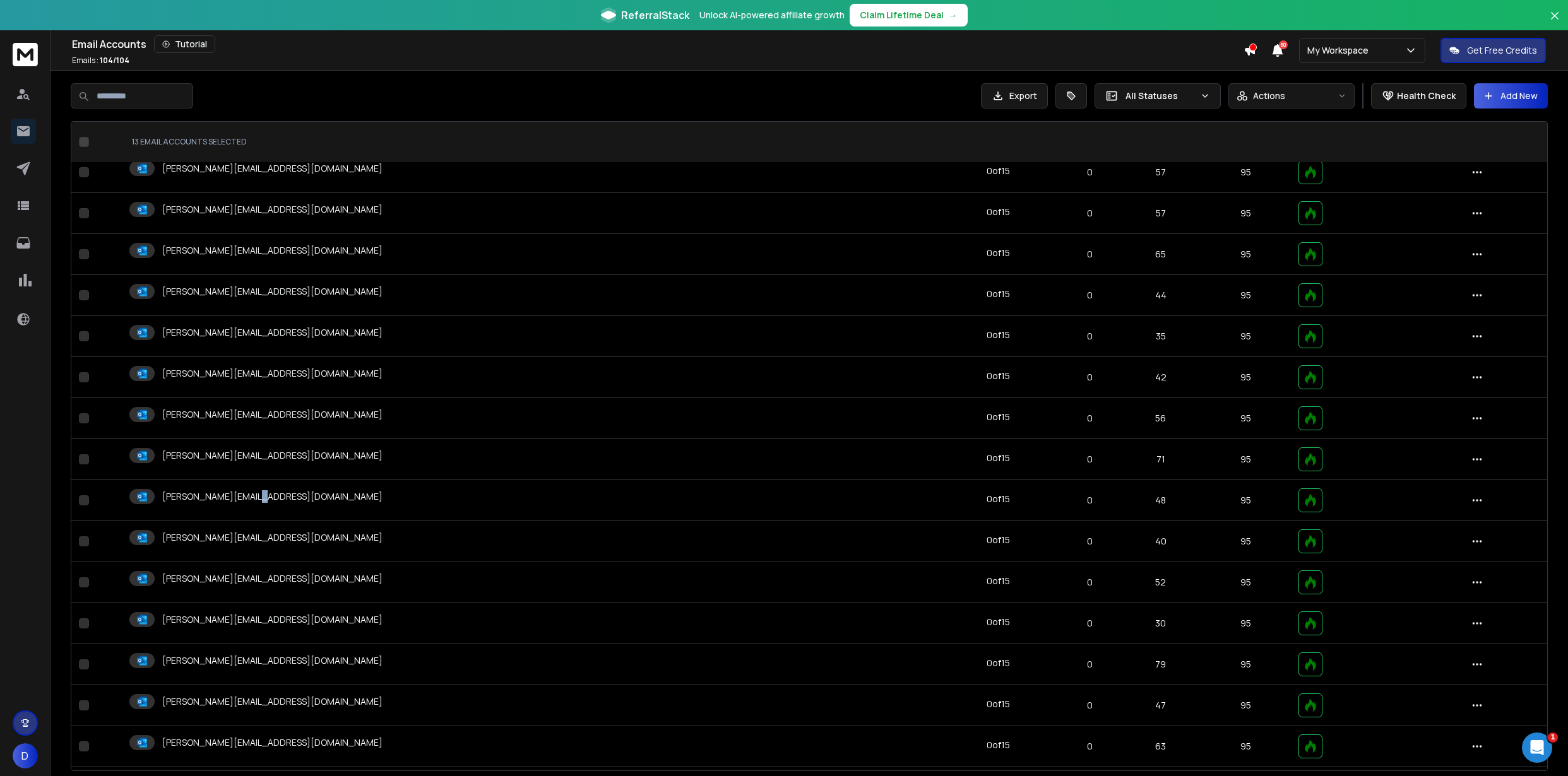
click at [261, 503] on p "[PERSON_NAME][EMAIL_ADDRESS][DOMAIN_NAME]" at bounding box center [272, 497] width 220 height 13
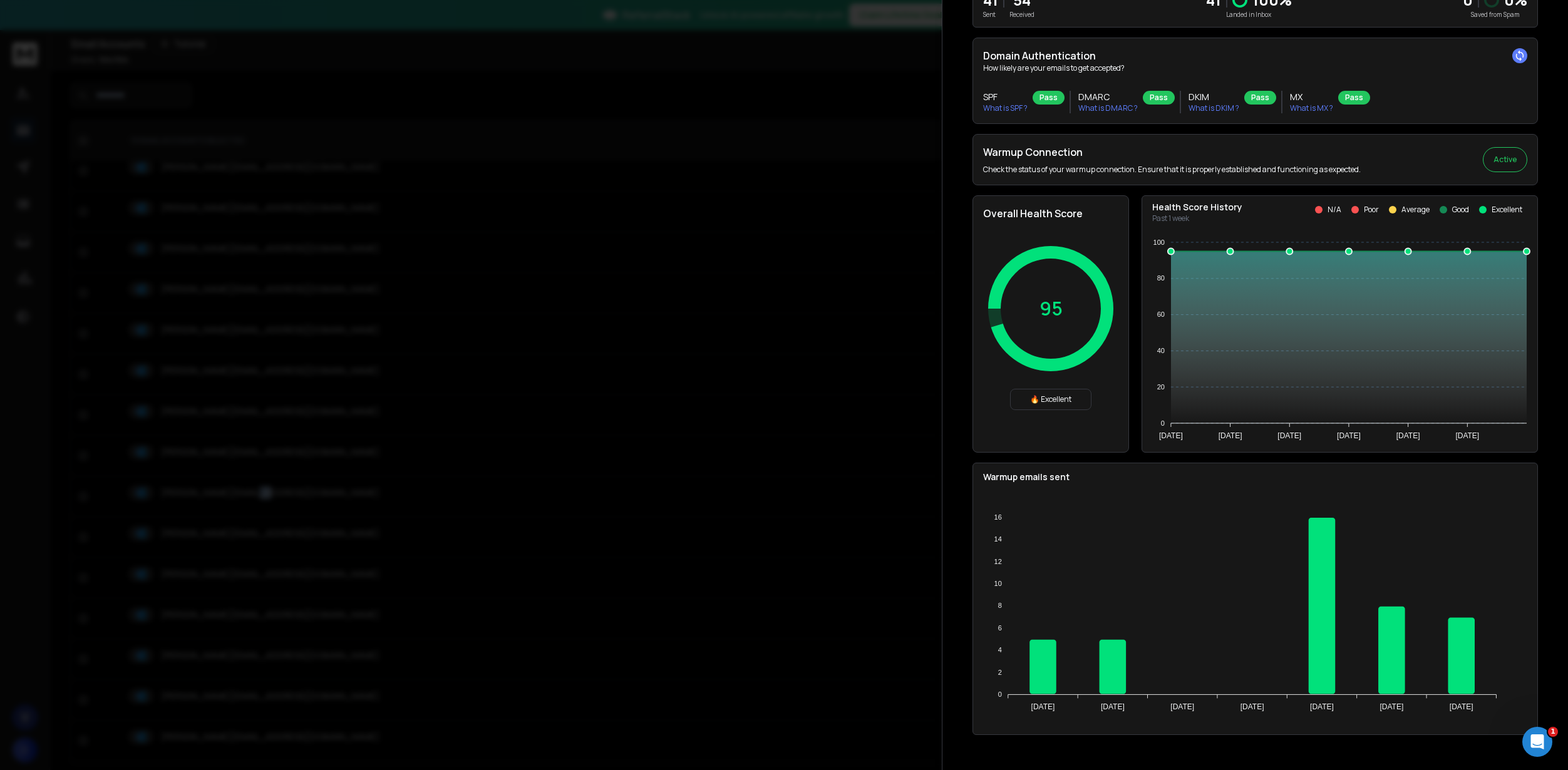
click at [739, 427] on div at bounding box center [784, 385] width 1568 height 770
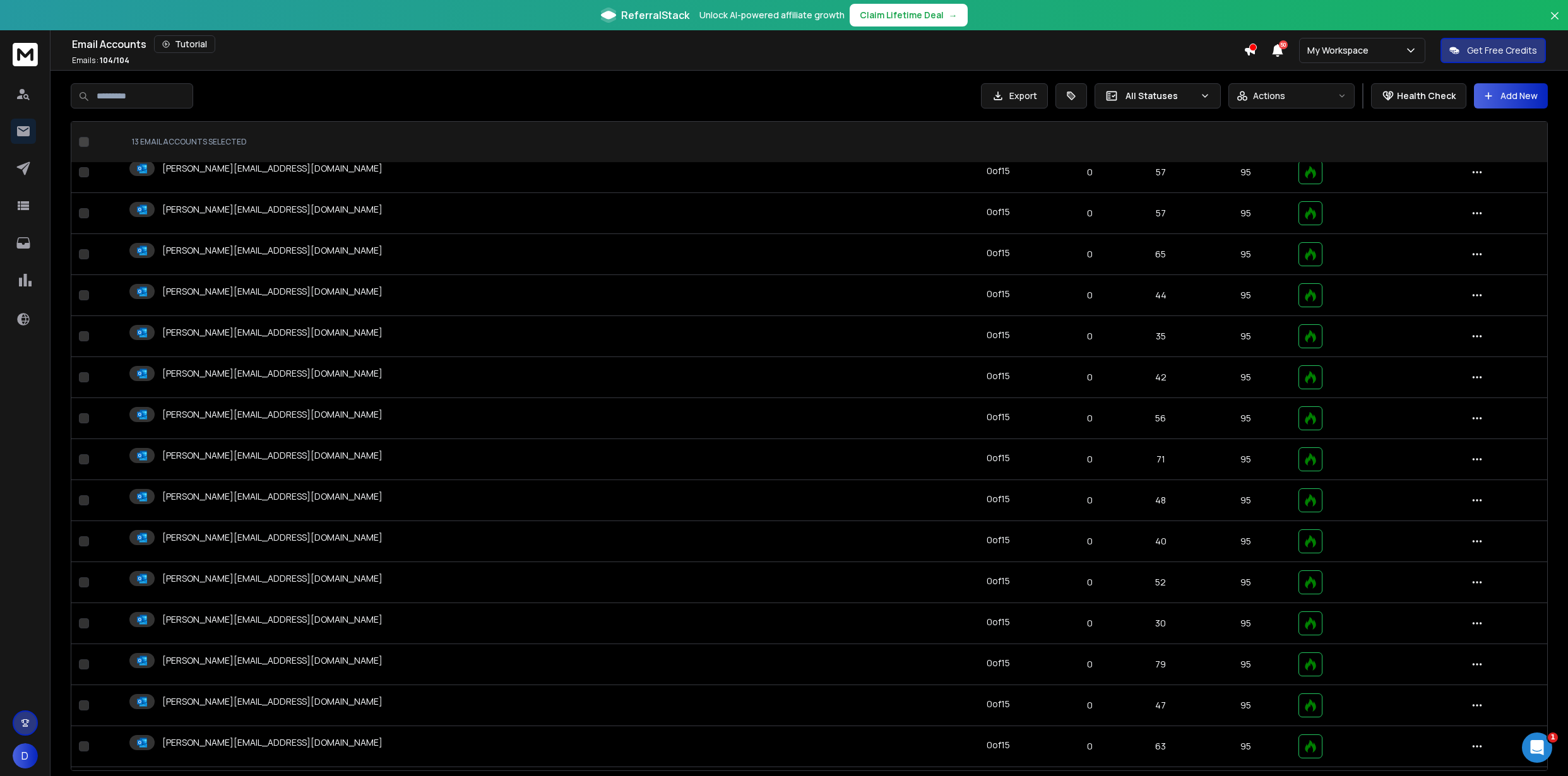
click at [289, 504] on div "[PERSON_NAME][EMAIL_ADDRESS][DOMAIN_NAME]" at bounding box center [529, 496] width 801 height 15
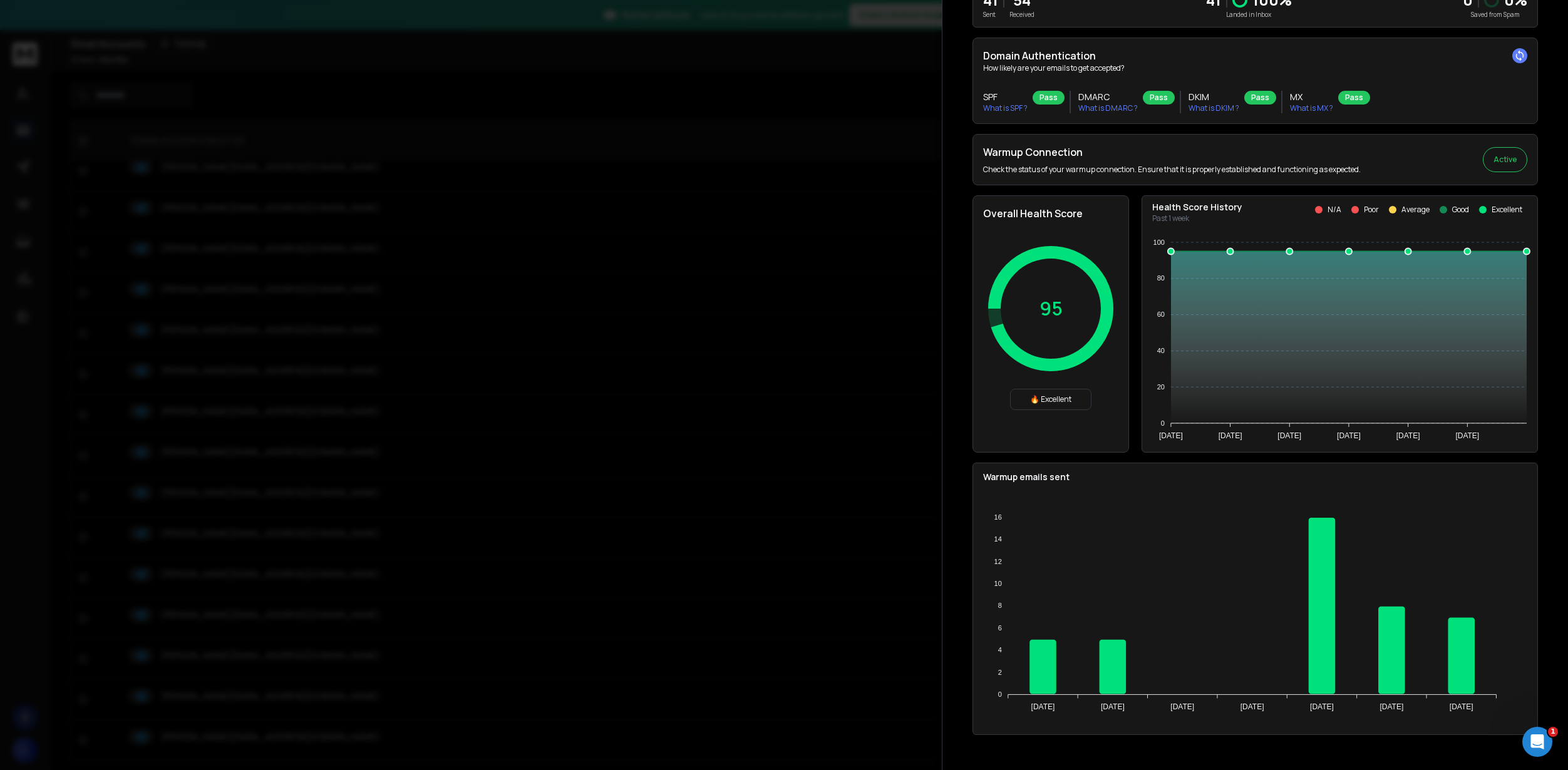
click at [314, 498] on div at bounding box center [784, 385] width 1568 height 770
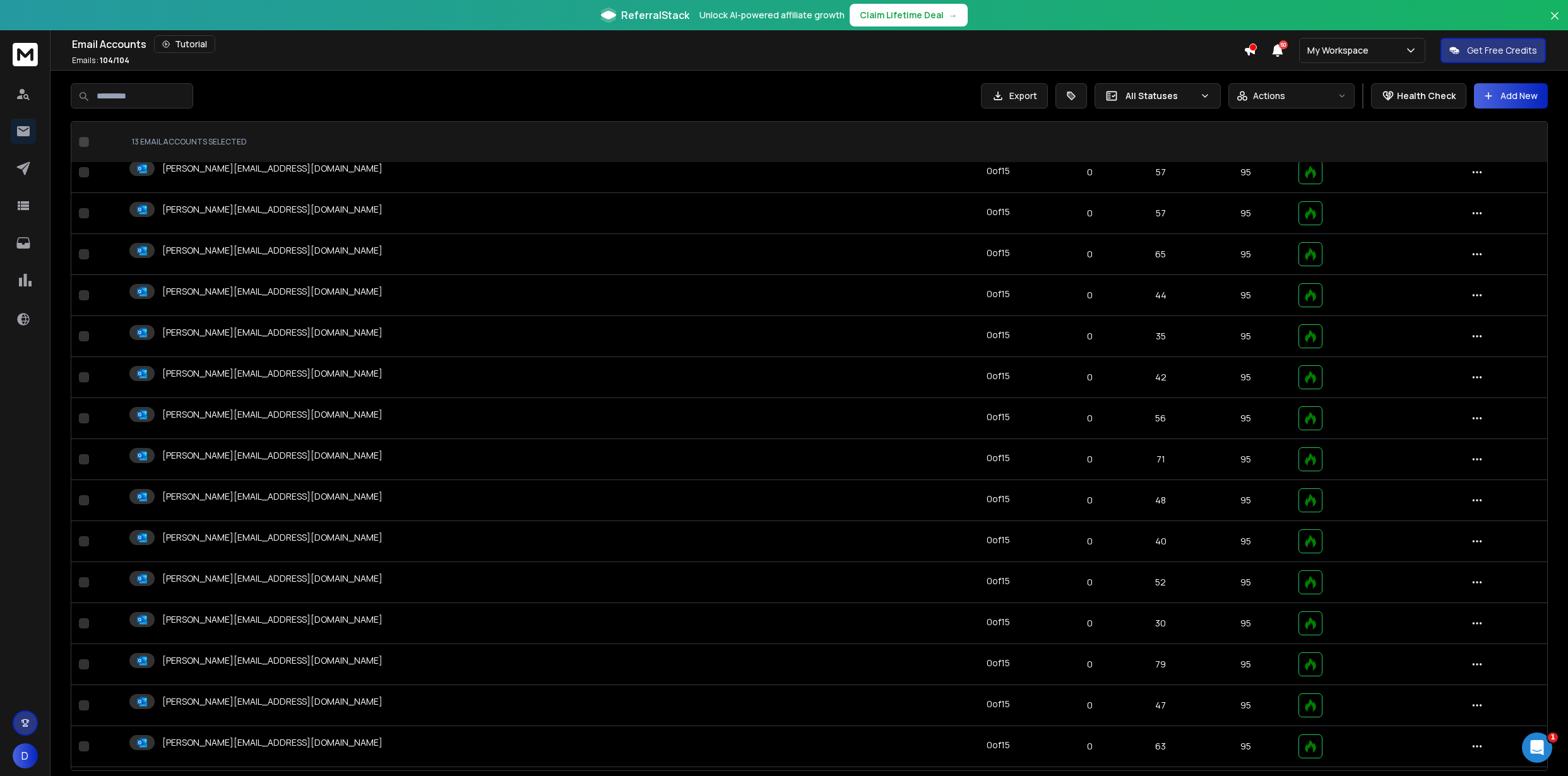
click at [266, 562] on td "[PERSON_NAME][EMAIL_ADDRESS][DOMAIN_NAME]" at bounding box center [530, 542] width 816 height 41
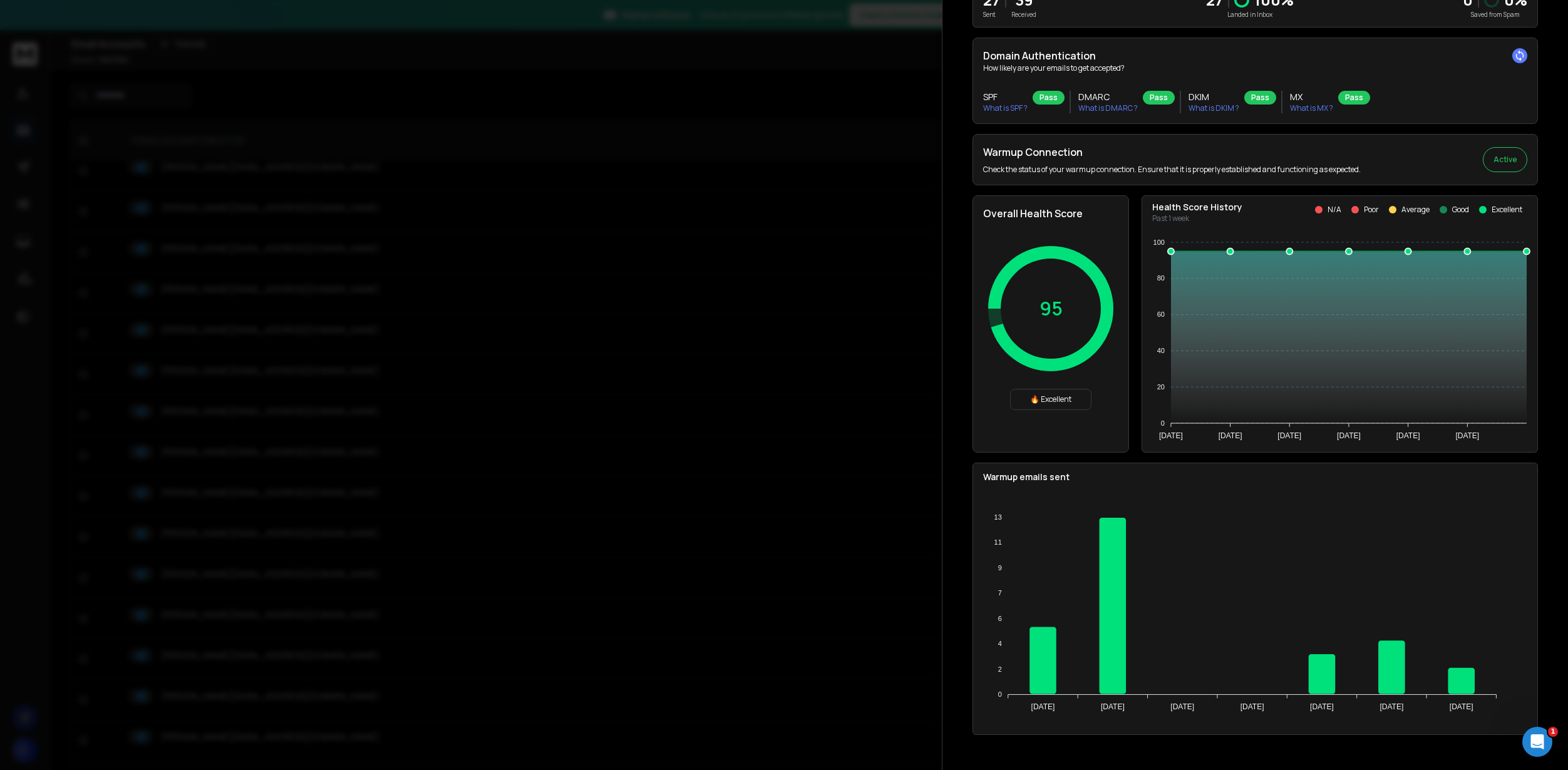
click at [303, 517] on div at bounding box center [784, 385] width 1568 height 770
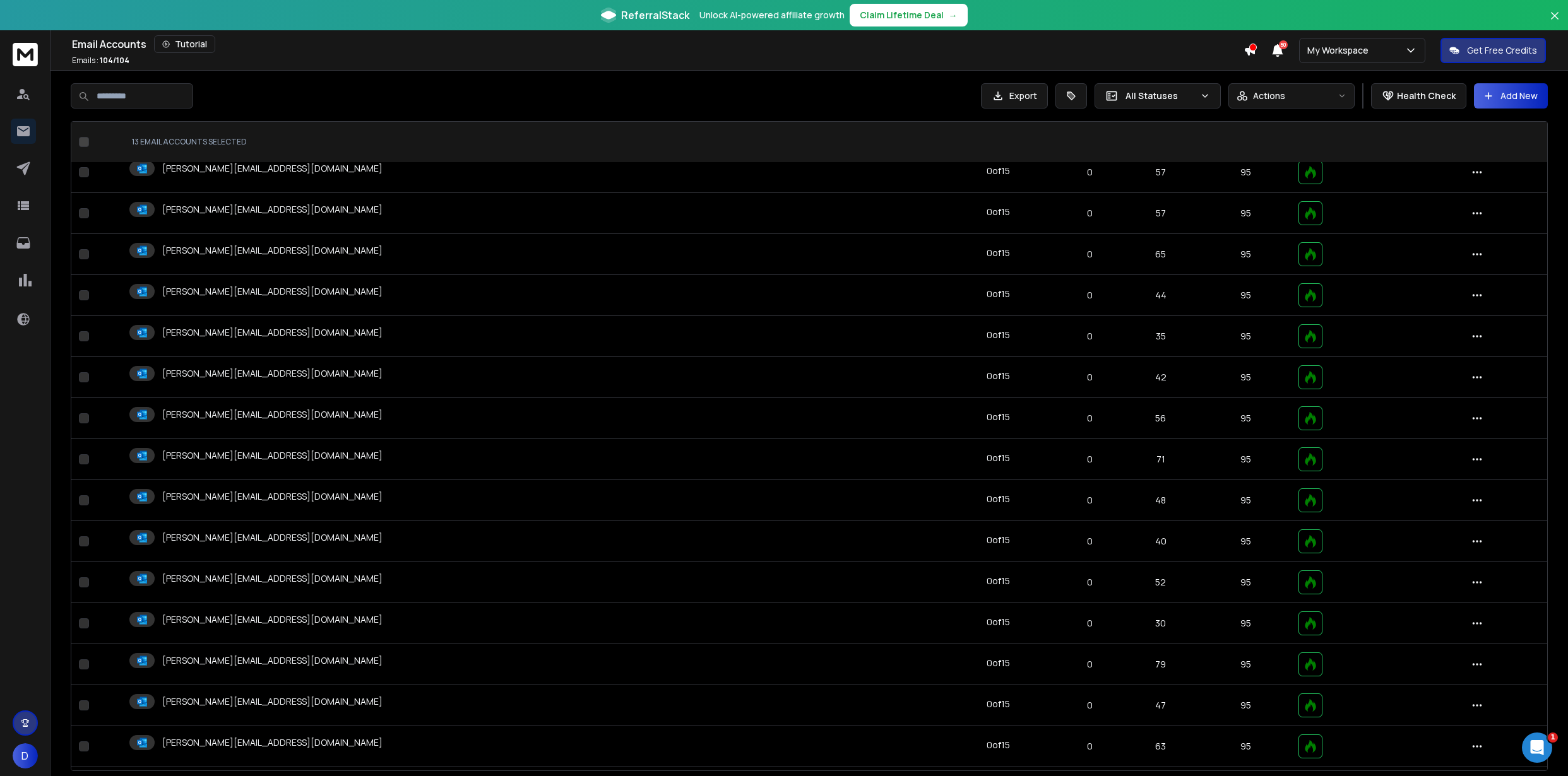
click at [260, 603] on td "[PERSON_NAME][EMAIL_ADDRESS][DOMAIN_NAME]" at bounding box center [530, 583] width 816 height 41
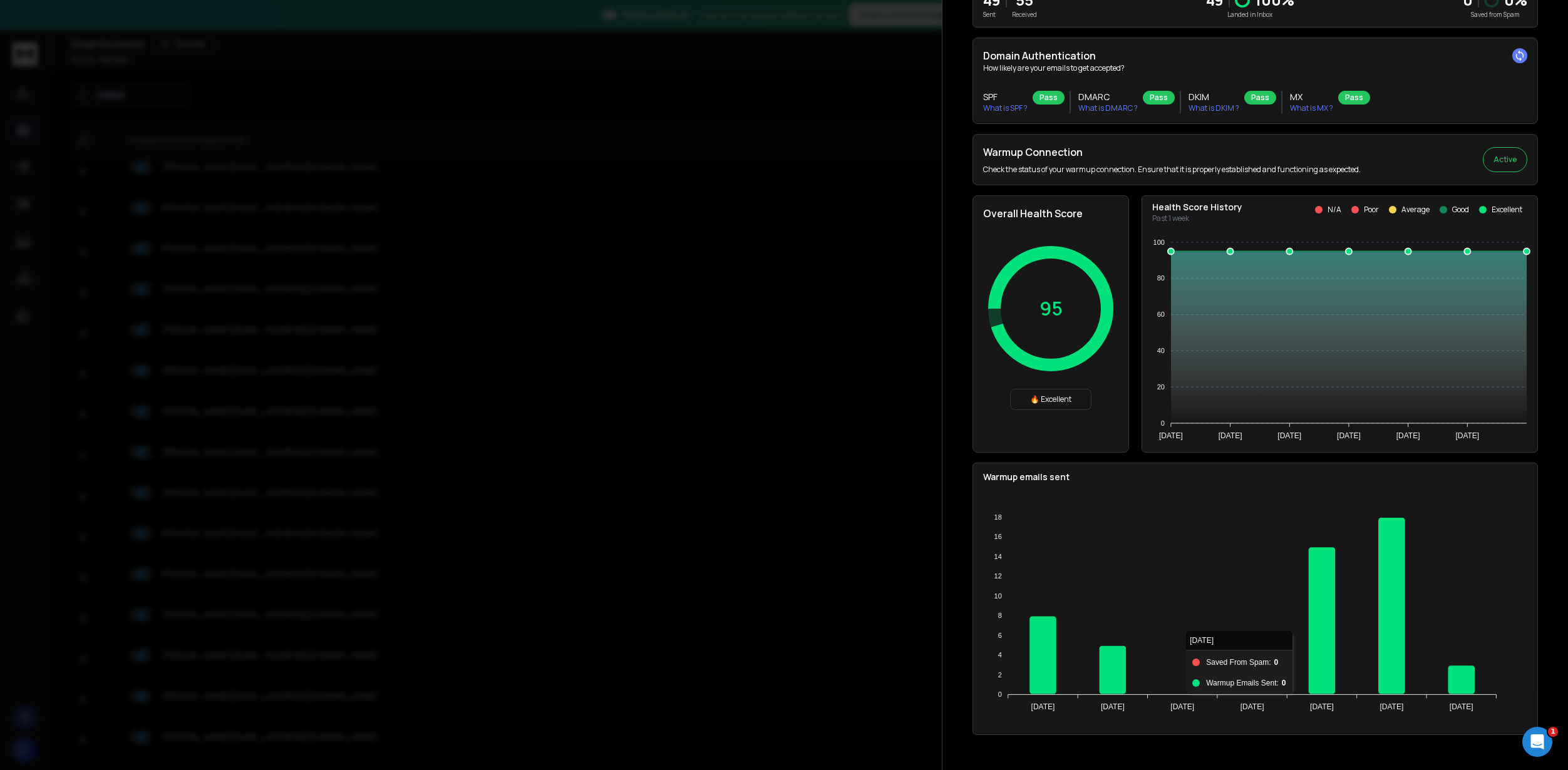
click at [644, 584] on div at bounding box center [784, 385] width 1568 height 770
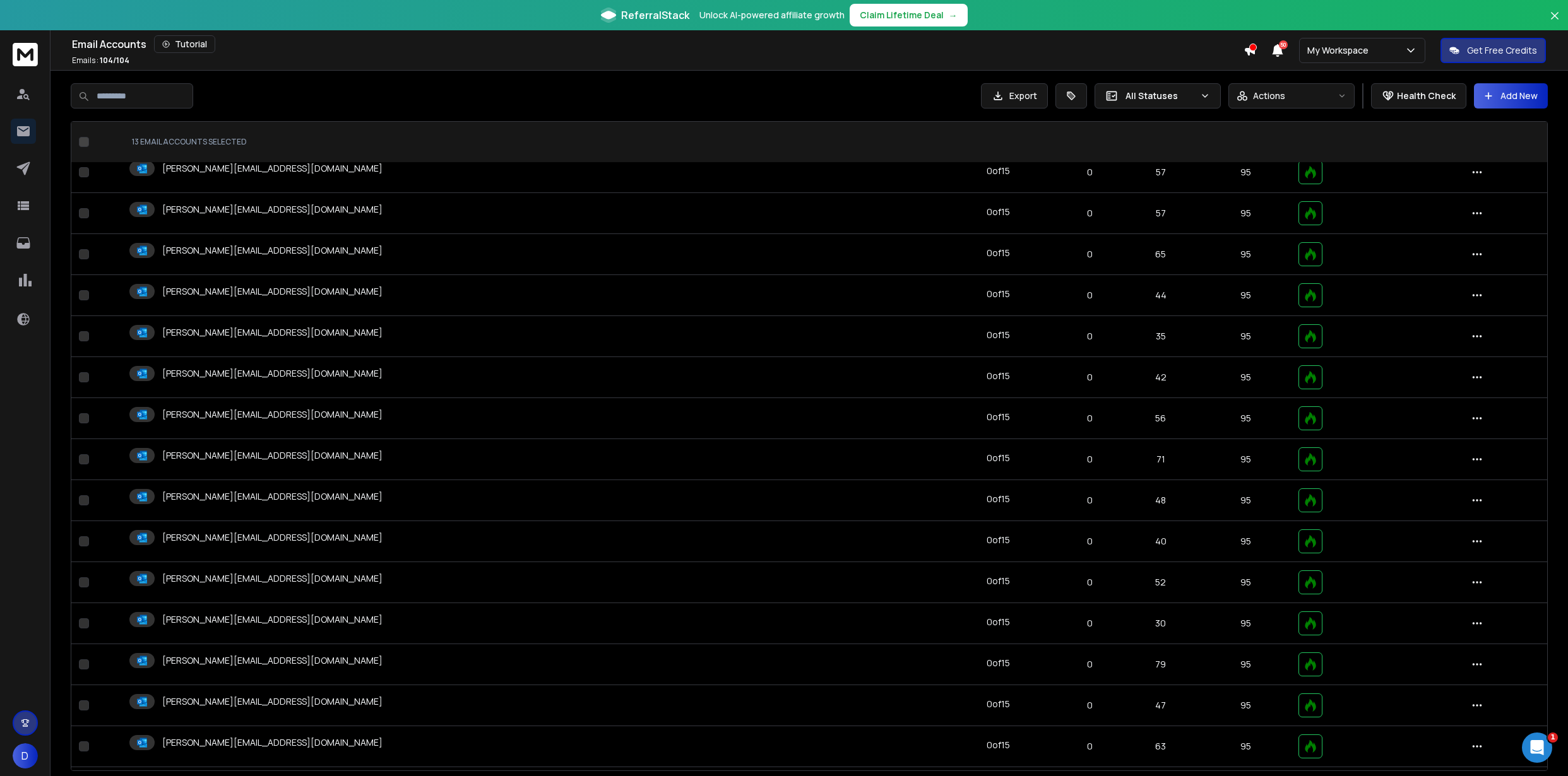
click at [286, 628] on div "[PERSON_NAME][EMAIL_ADDRESS][DOMAIN_NAME]" at bounding box center [529, 619] width 801 height 15
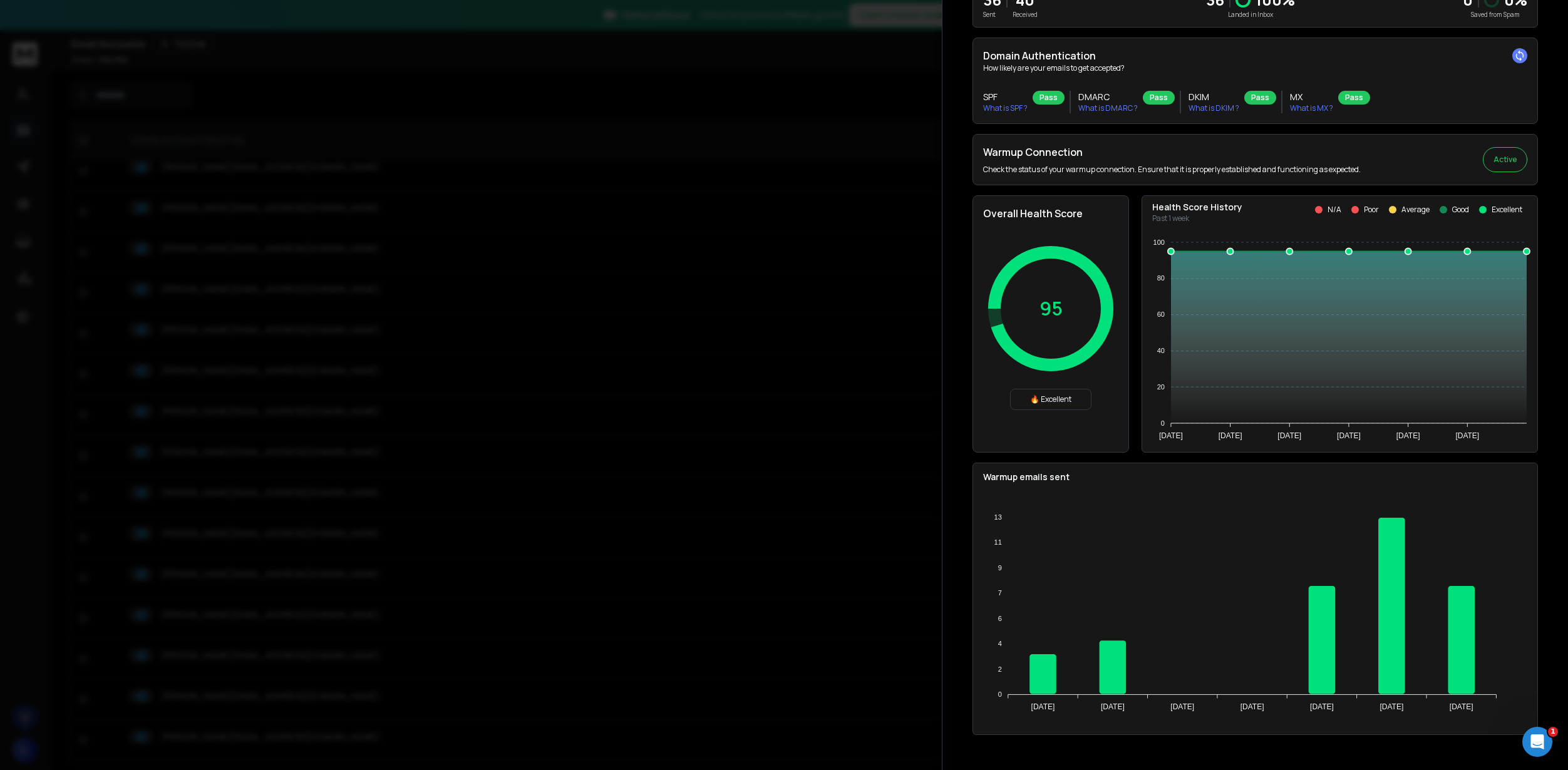
click at [420, 559] on div at bounding box center [784, 385] width 1568 height 770
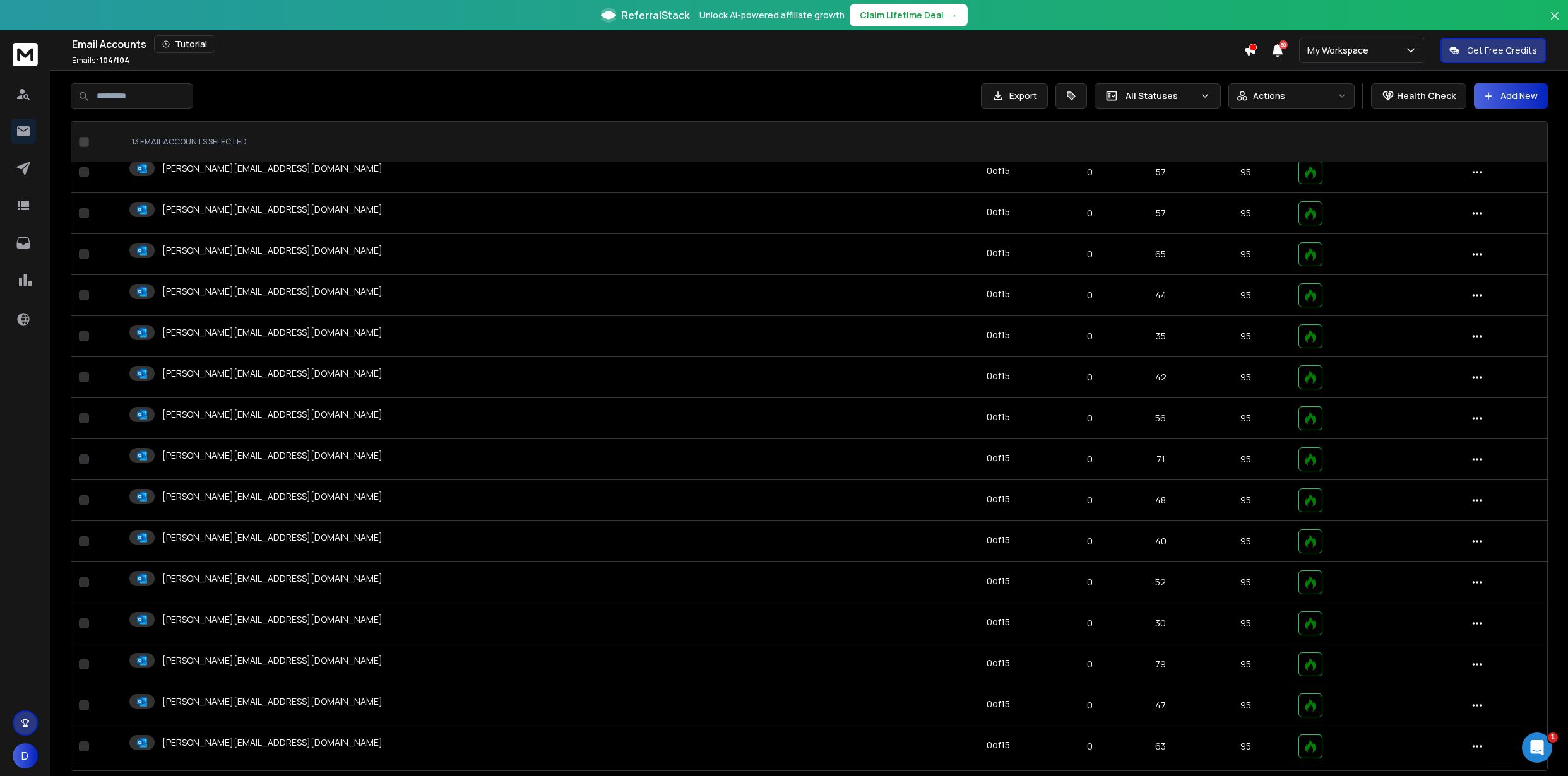
click at [240, 667] on p "[PERSON_NAME][EMAIL_ADDRESS][DOMAIN_NAME]" at bounding box center [272, 661] width 220 height 13
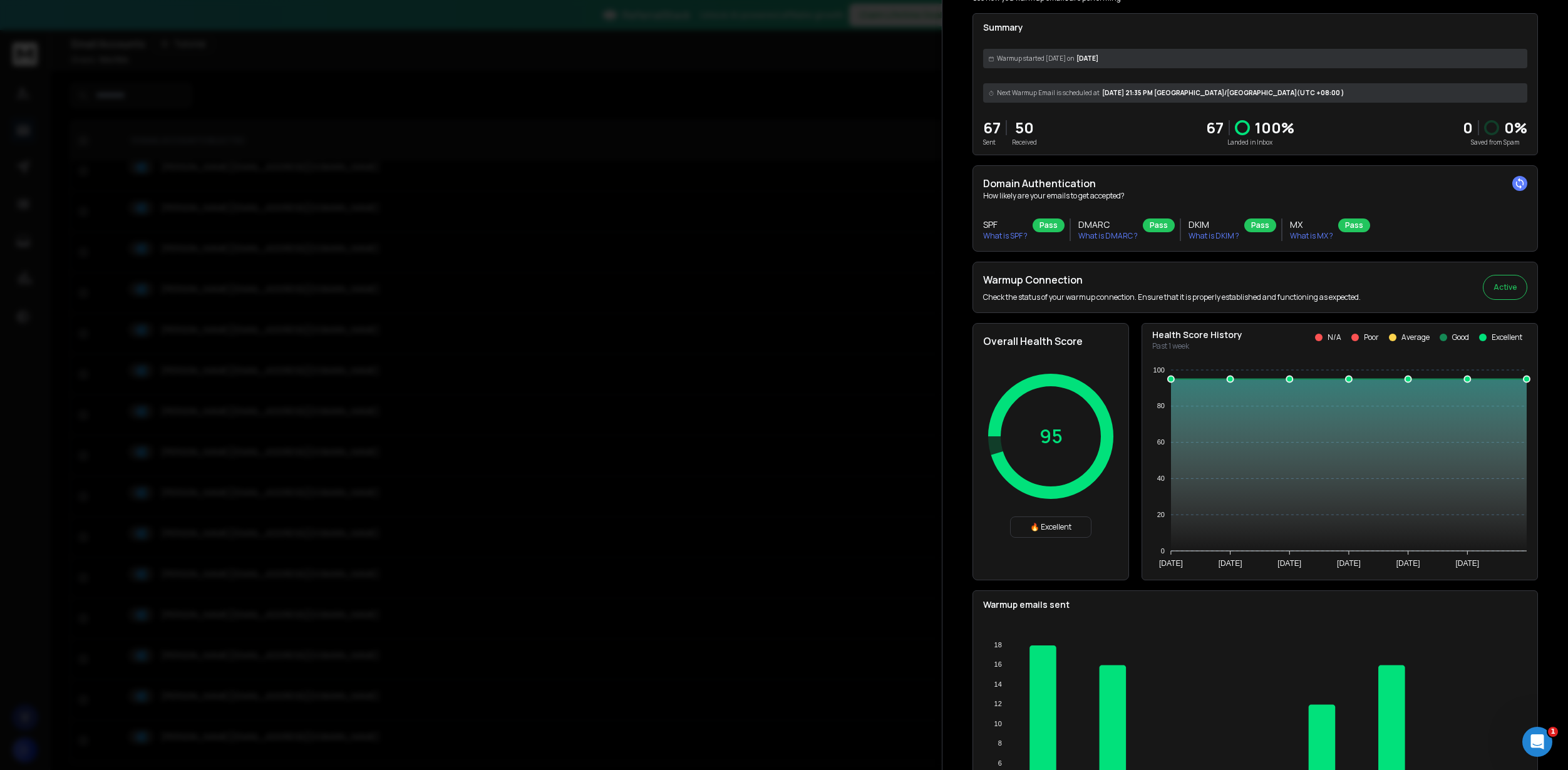
scroll to position [259, 0]
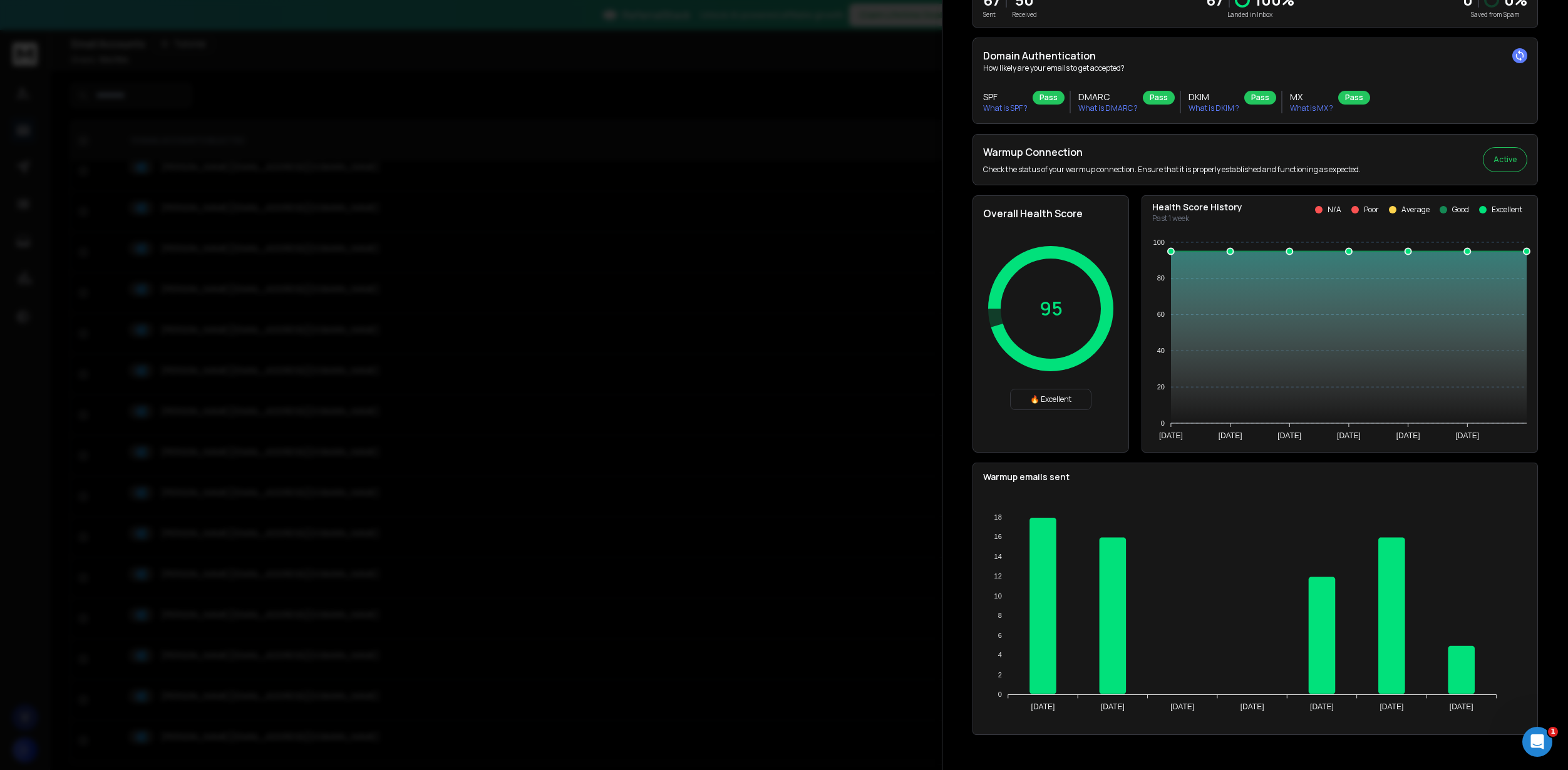
click at [574, 611] on div at bounding box center [784, 385] width 1568 height 770
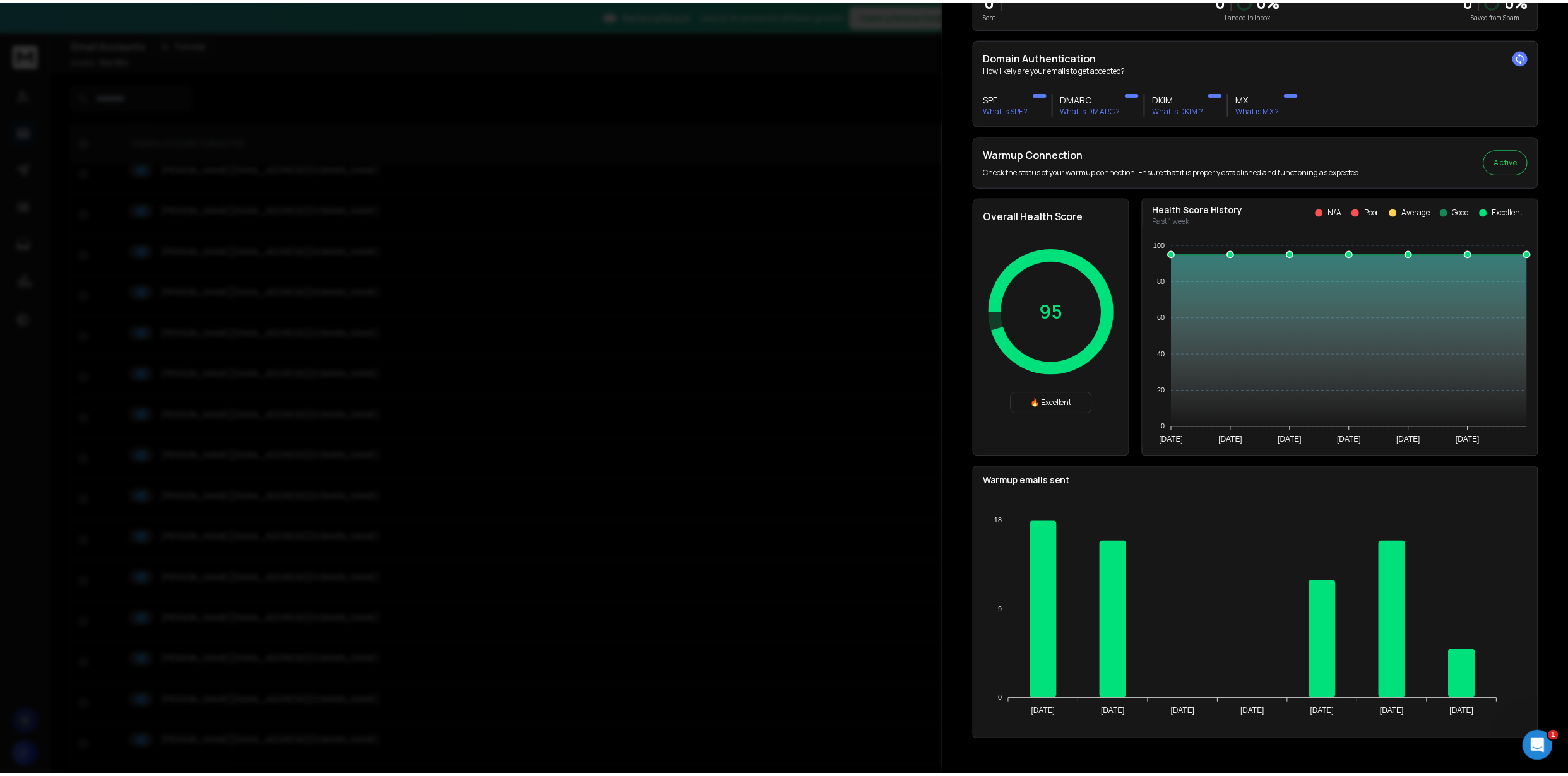
scroll to position [228, 0]
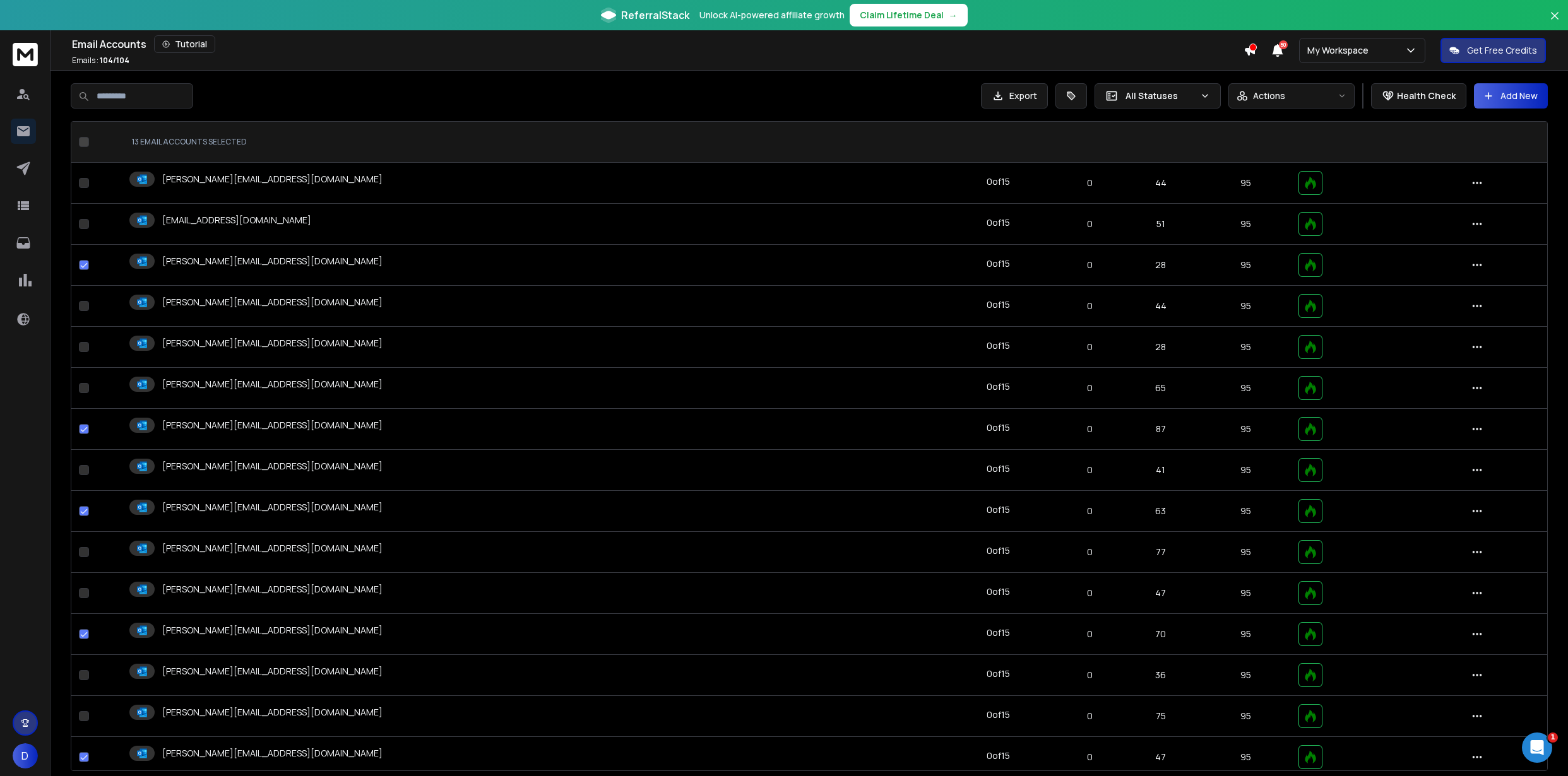
scroll to position [3292, 0]
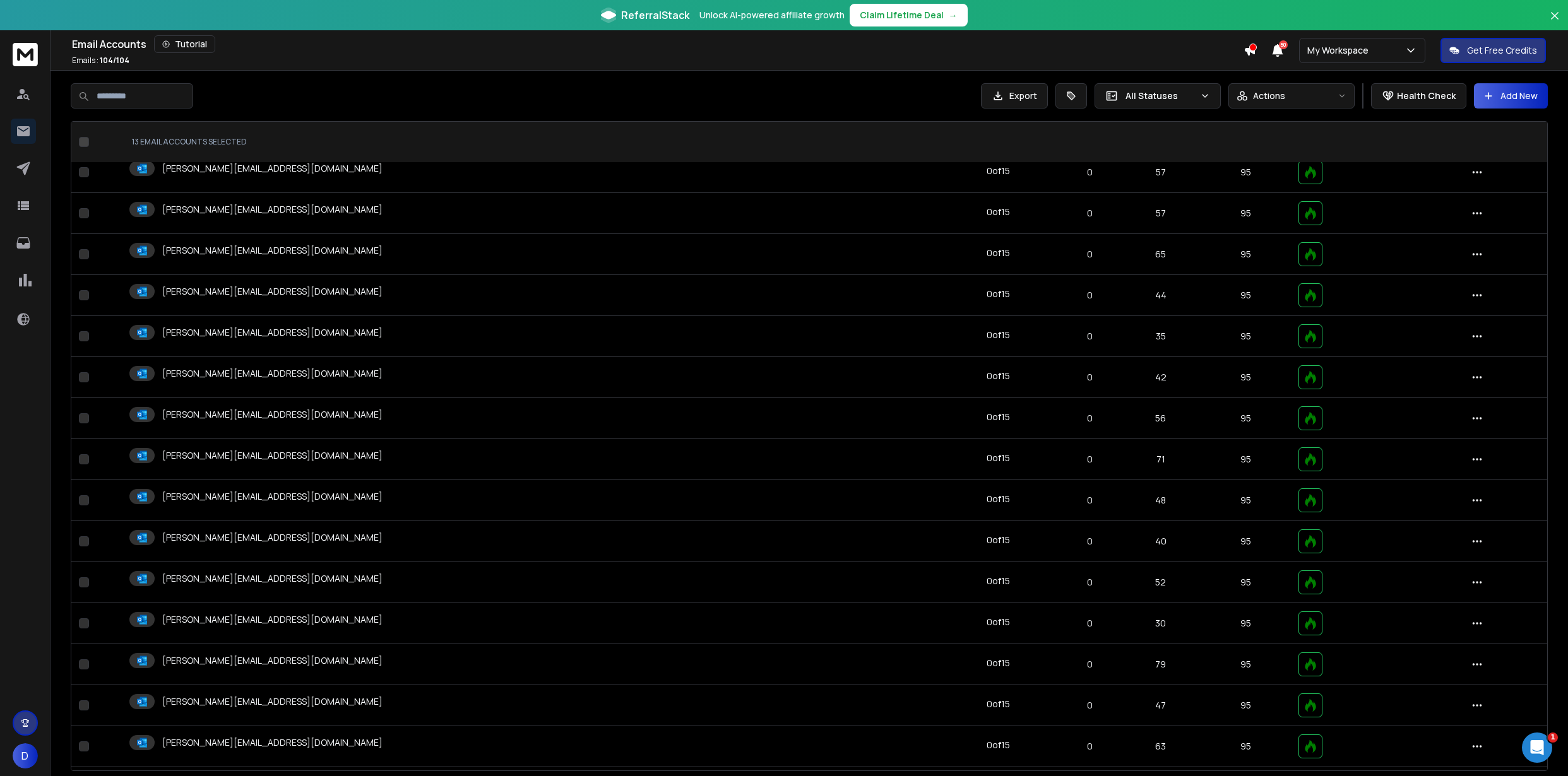
click at [276, 299] on div "[PERSON_NAME][EMAIL_ADDRESS][DOMAIN_NAME]" at bounding box center [255, 291] width 253 height 15
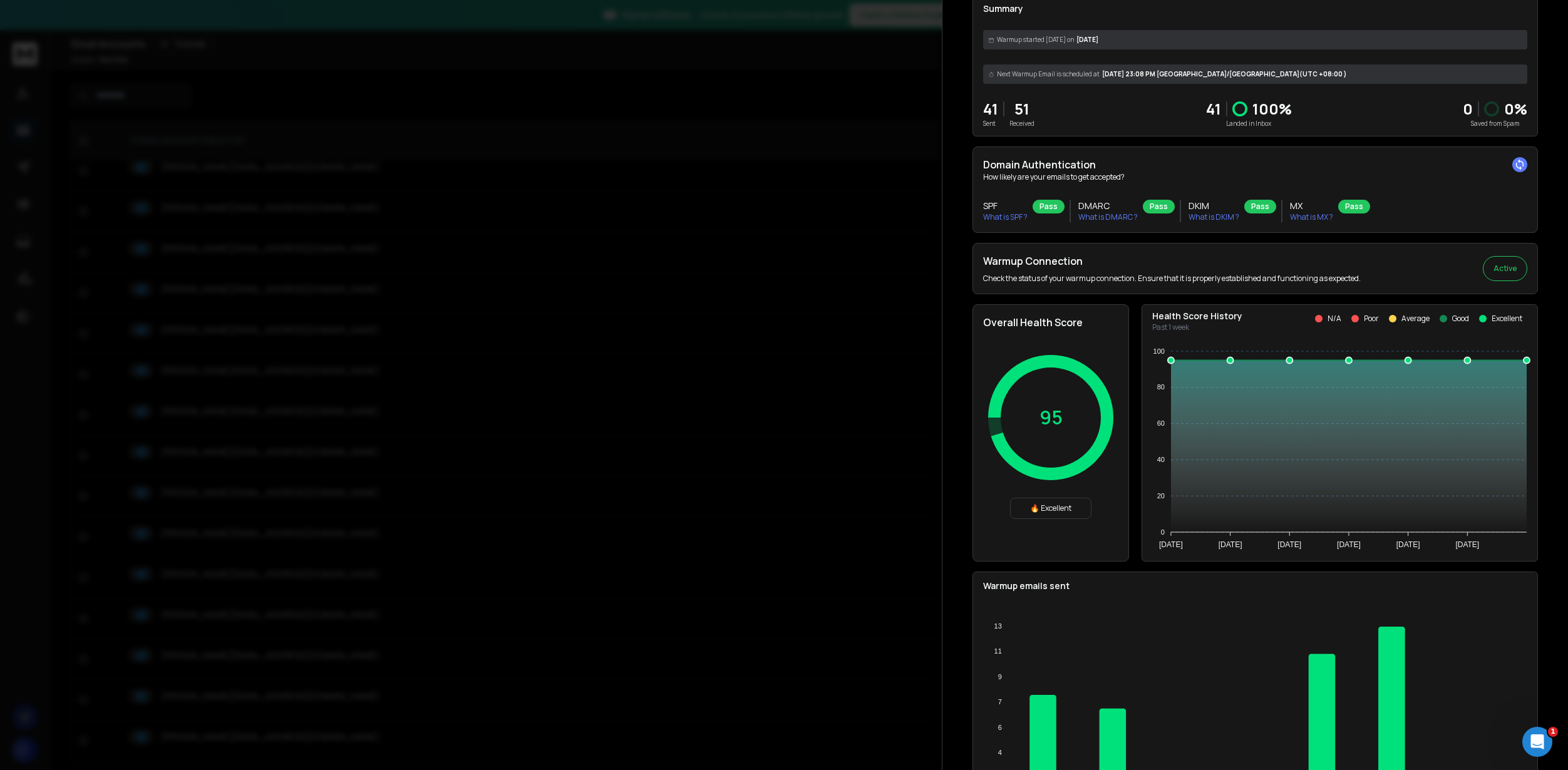
scroll to position [259, 0]
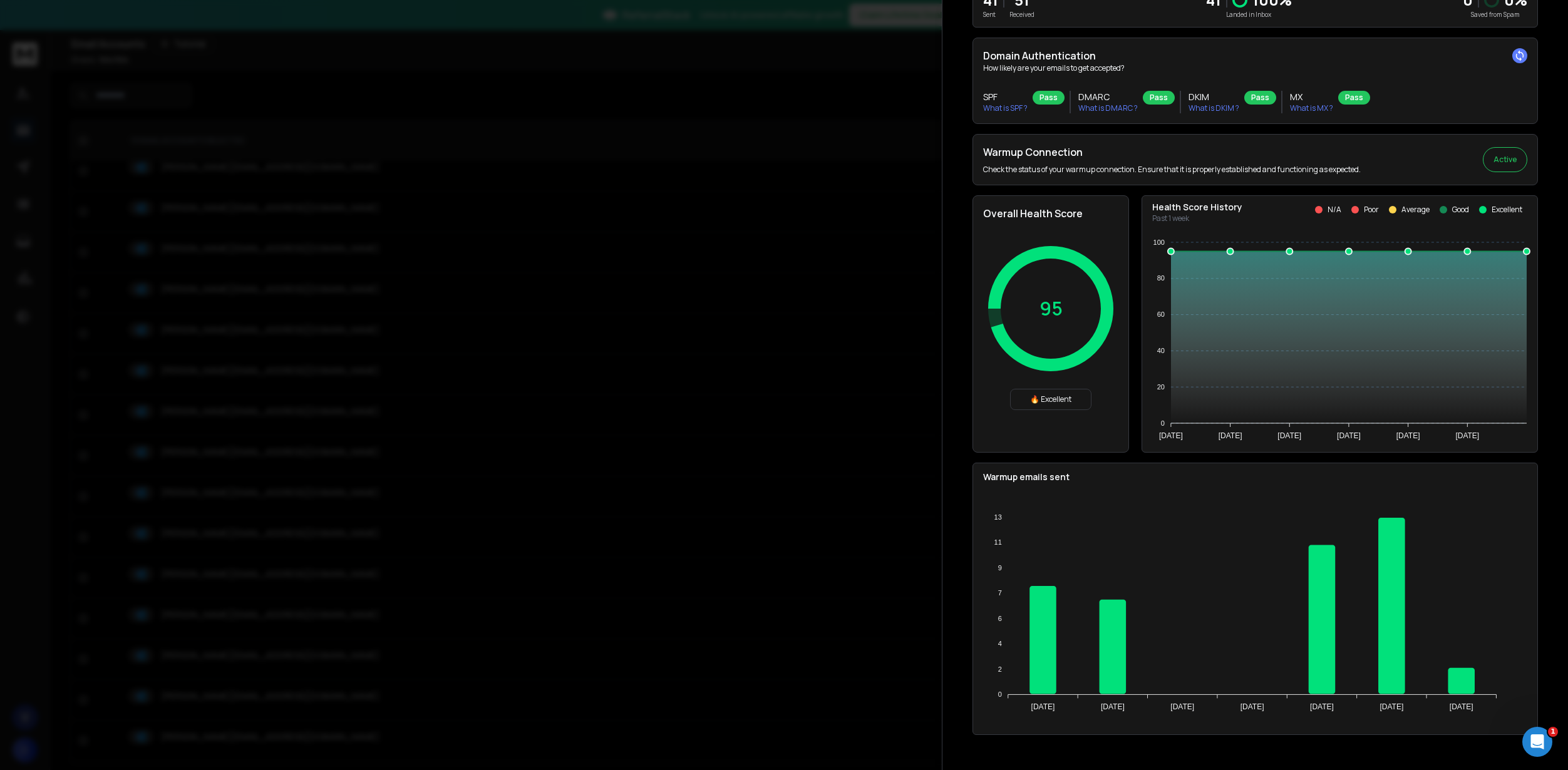
click at [255, 316] on div at bounding box center [784, 385] width 1568 height 770
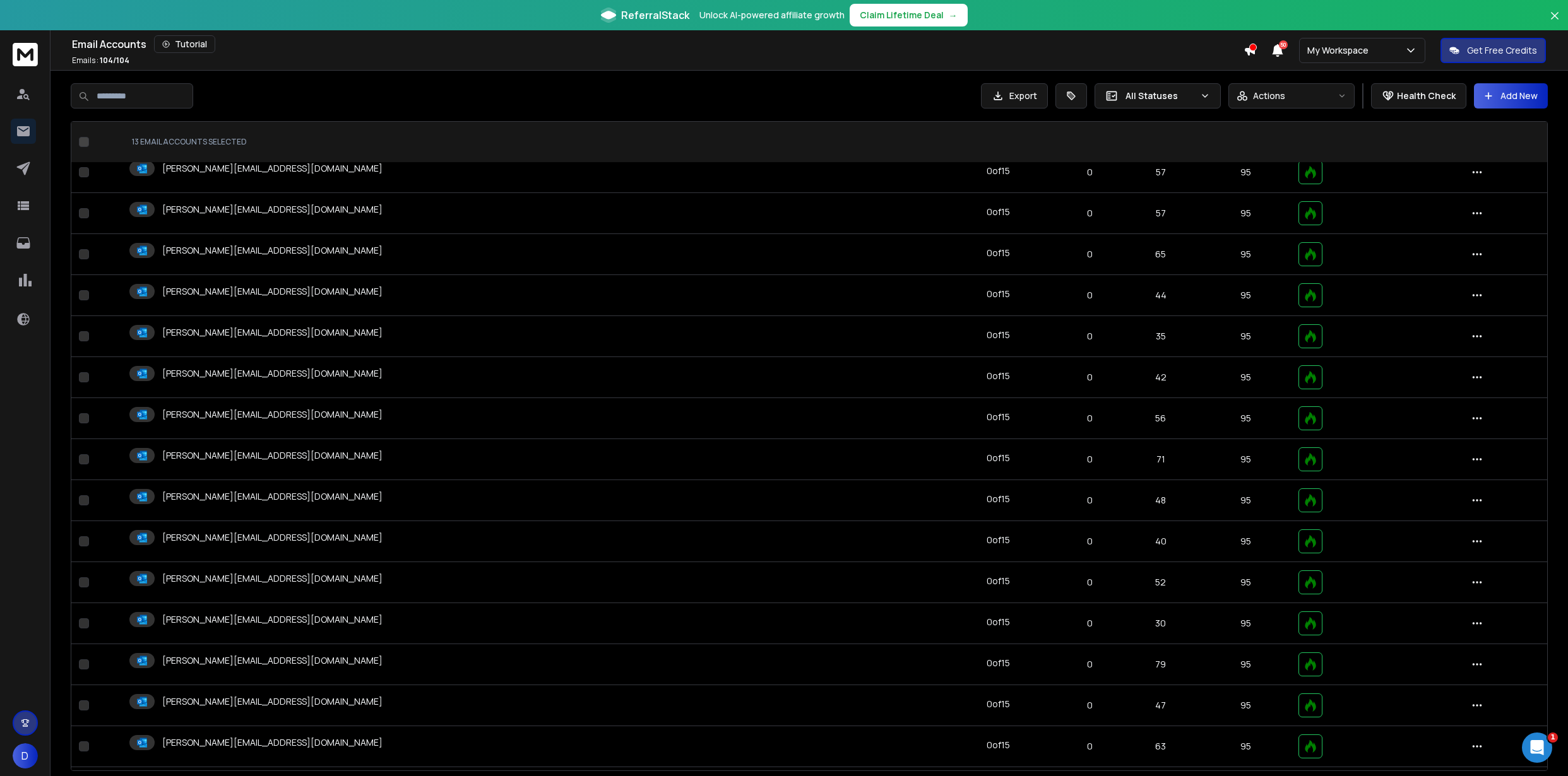
click at [259, 357] on td "[PERSON_NAME][EMAIL_ADDRESS][DOMAIN_NAME]" at bounding box center [530, 337] width 816 height 41
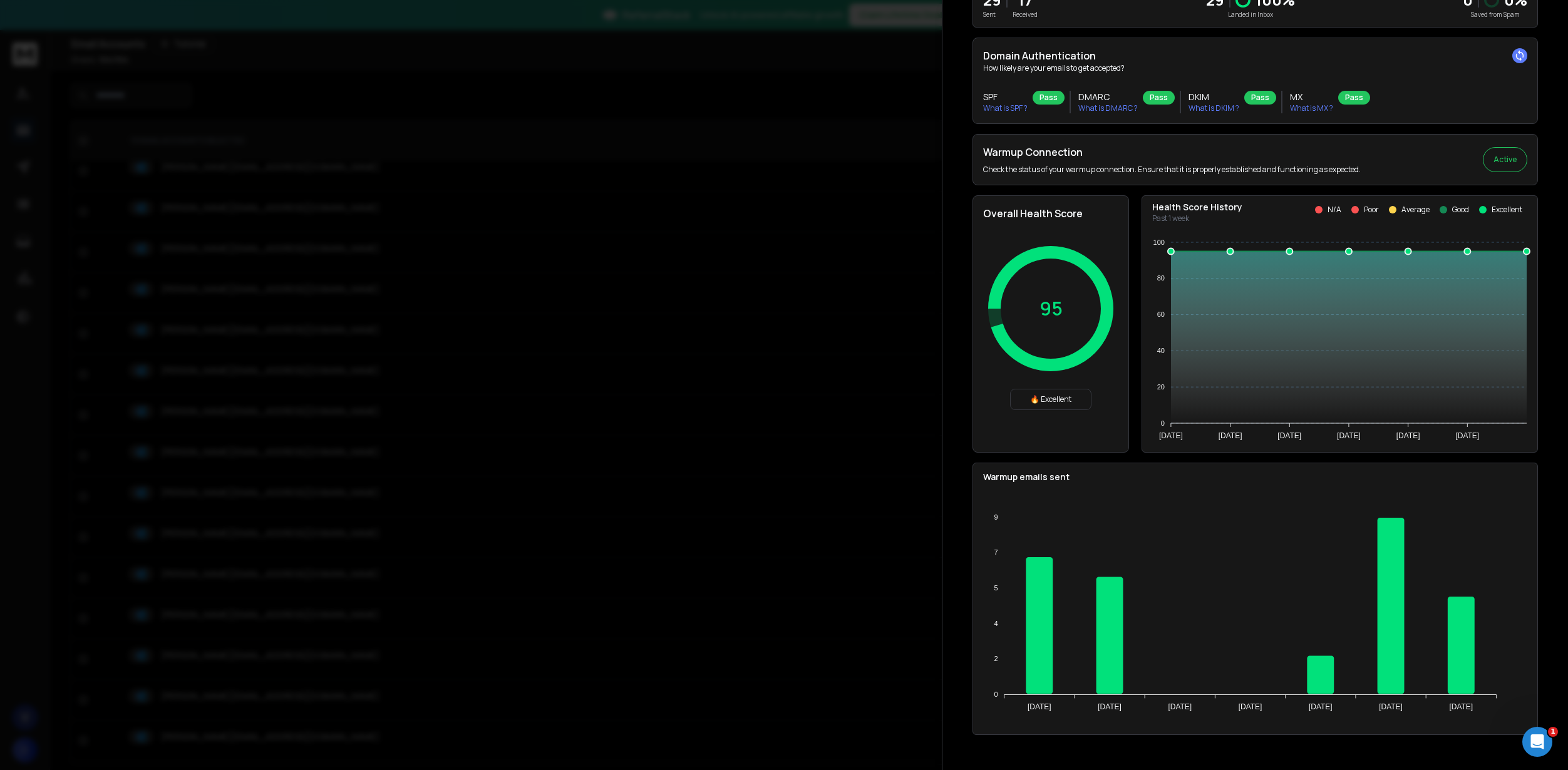
click at [476, 427] on div at bounding box center [784, 385] width 1568 height 770
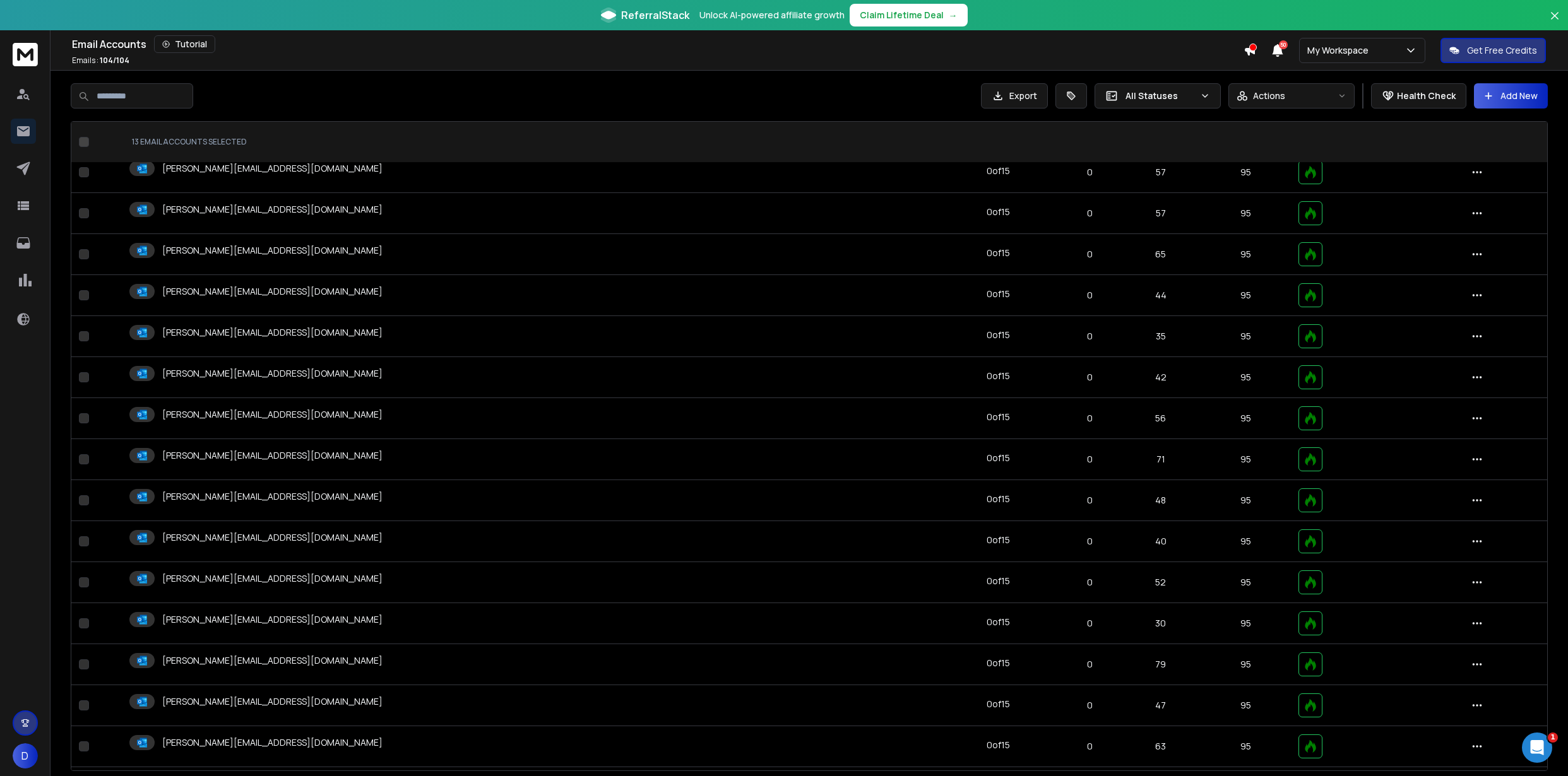
click at [217, 380] on p "[PERSON_NAME][EMAIL_ADDRESS][DOMAIN_NAME]" at bounding box center [272, 374] width 220 height 13
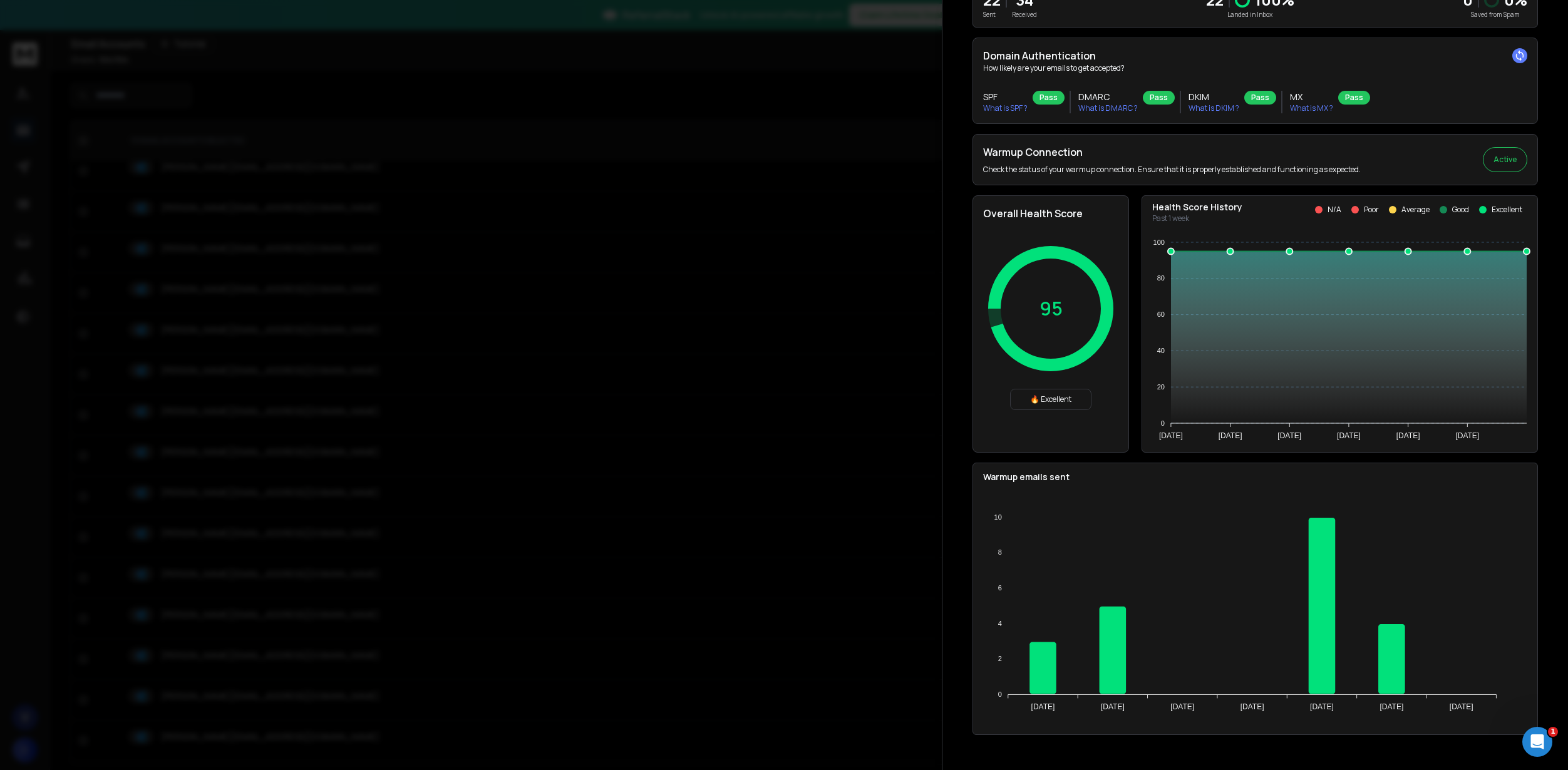
click at [618, 465] on div at bounding box center [784, 385] width 1568 height 770
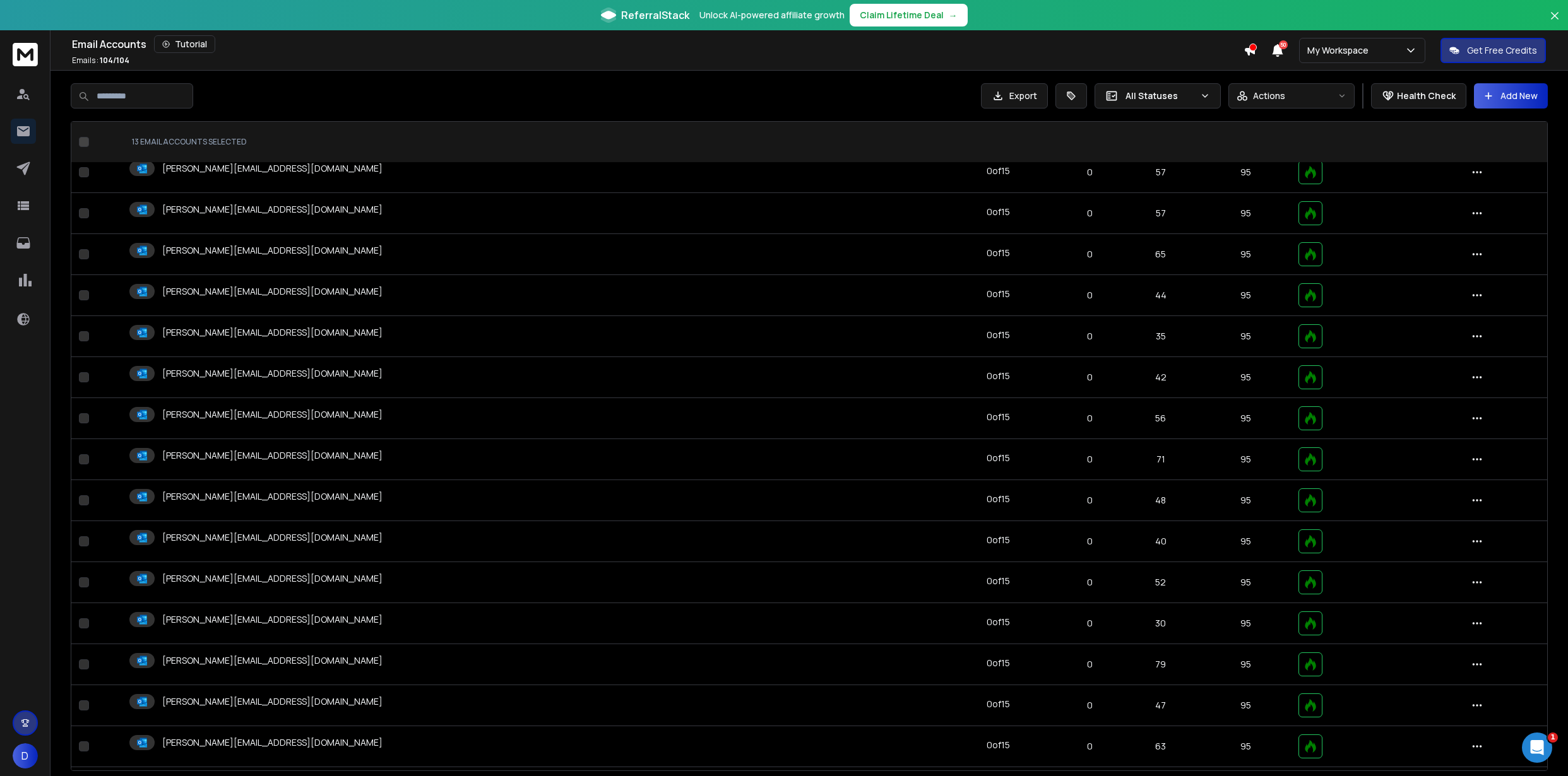
click at [241, 421] on p "[PERSON_NAME][EMAIL_ADDRESS][DOMAIN_NAME]" at bounding box center [272, 414] width 220 height 13
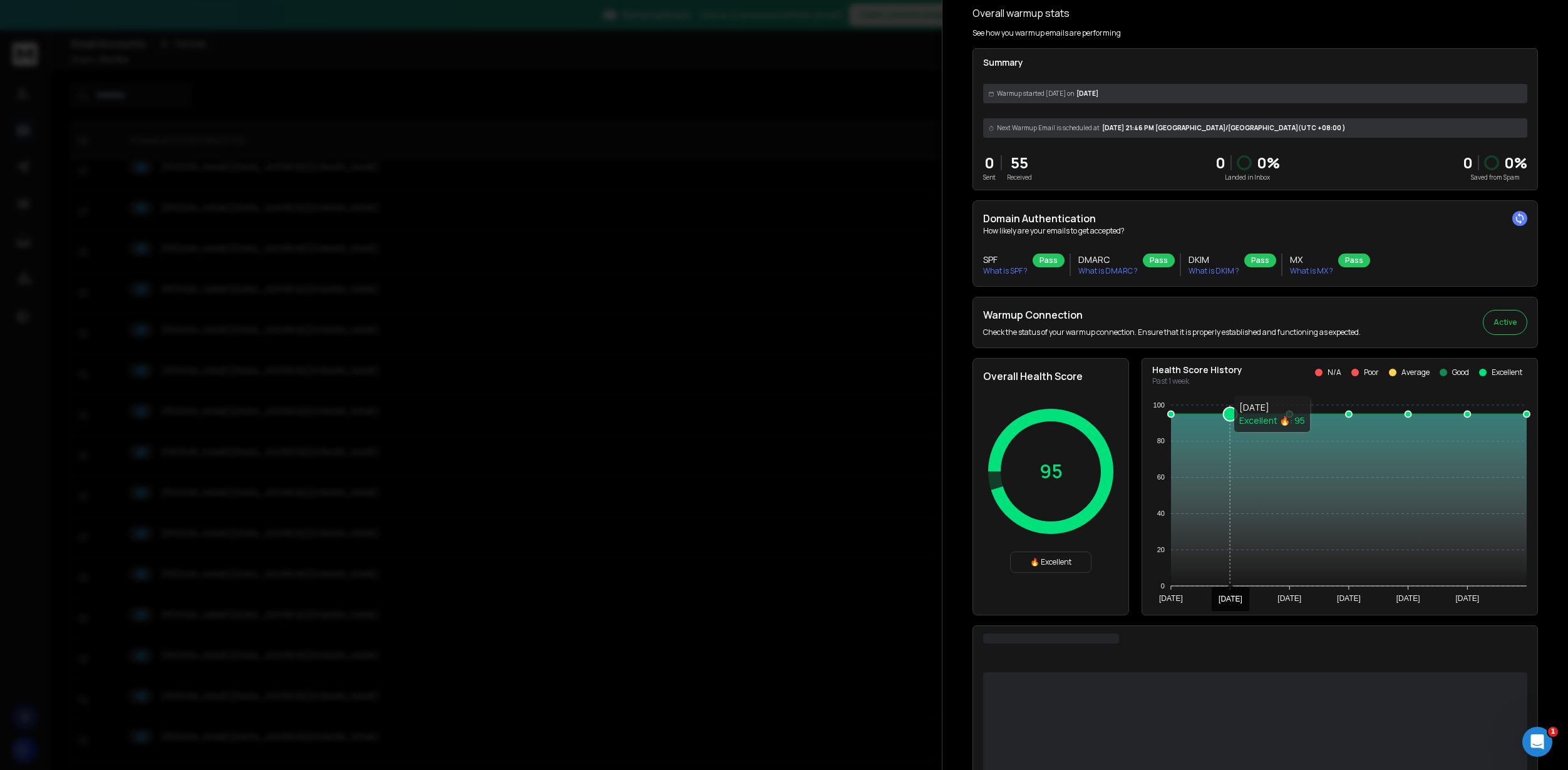
scroll to position [206, 0]
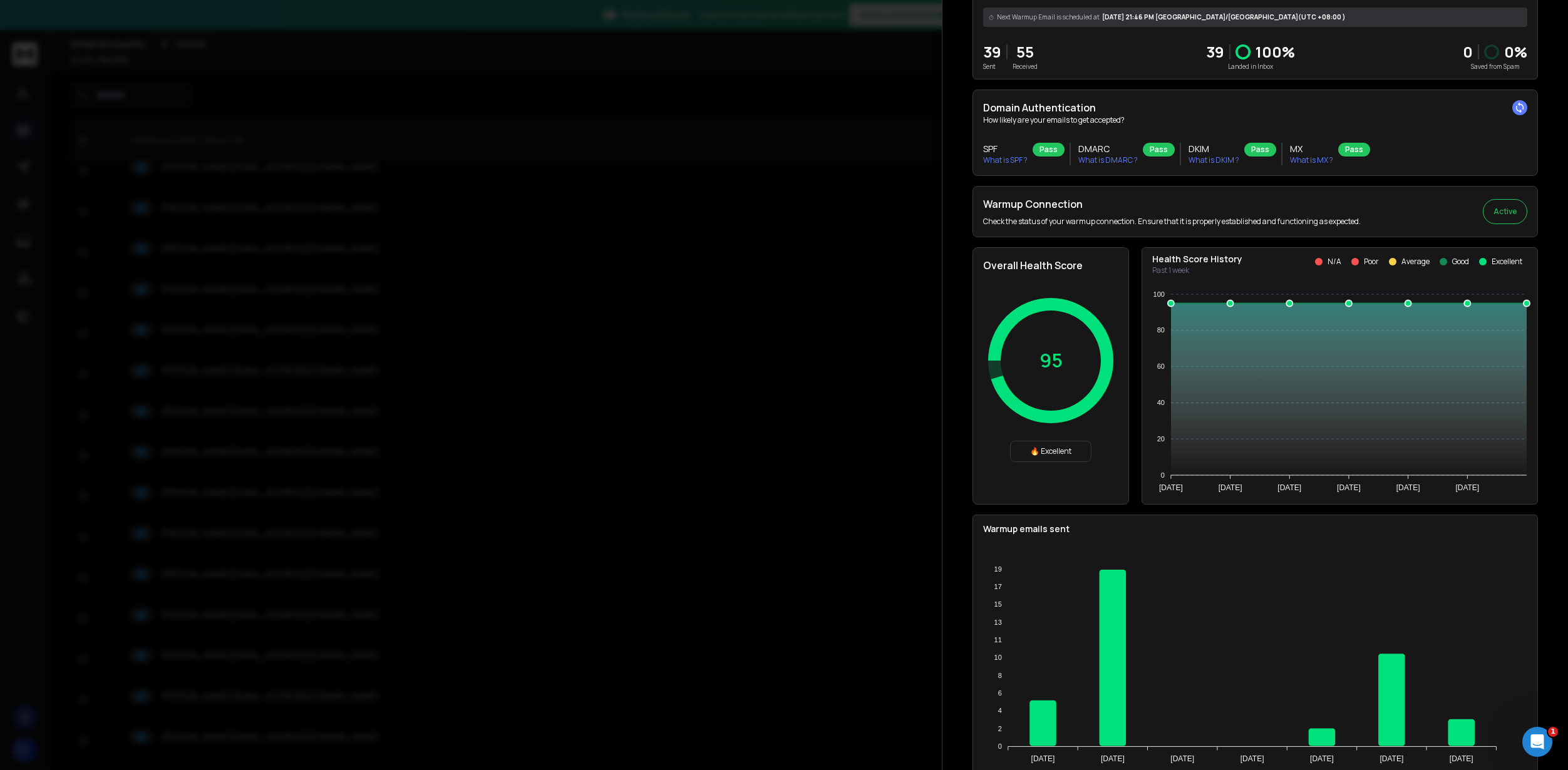
click at [526, 505] on div at bounding box center [784, 385] width 1568 height 770
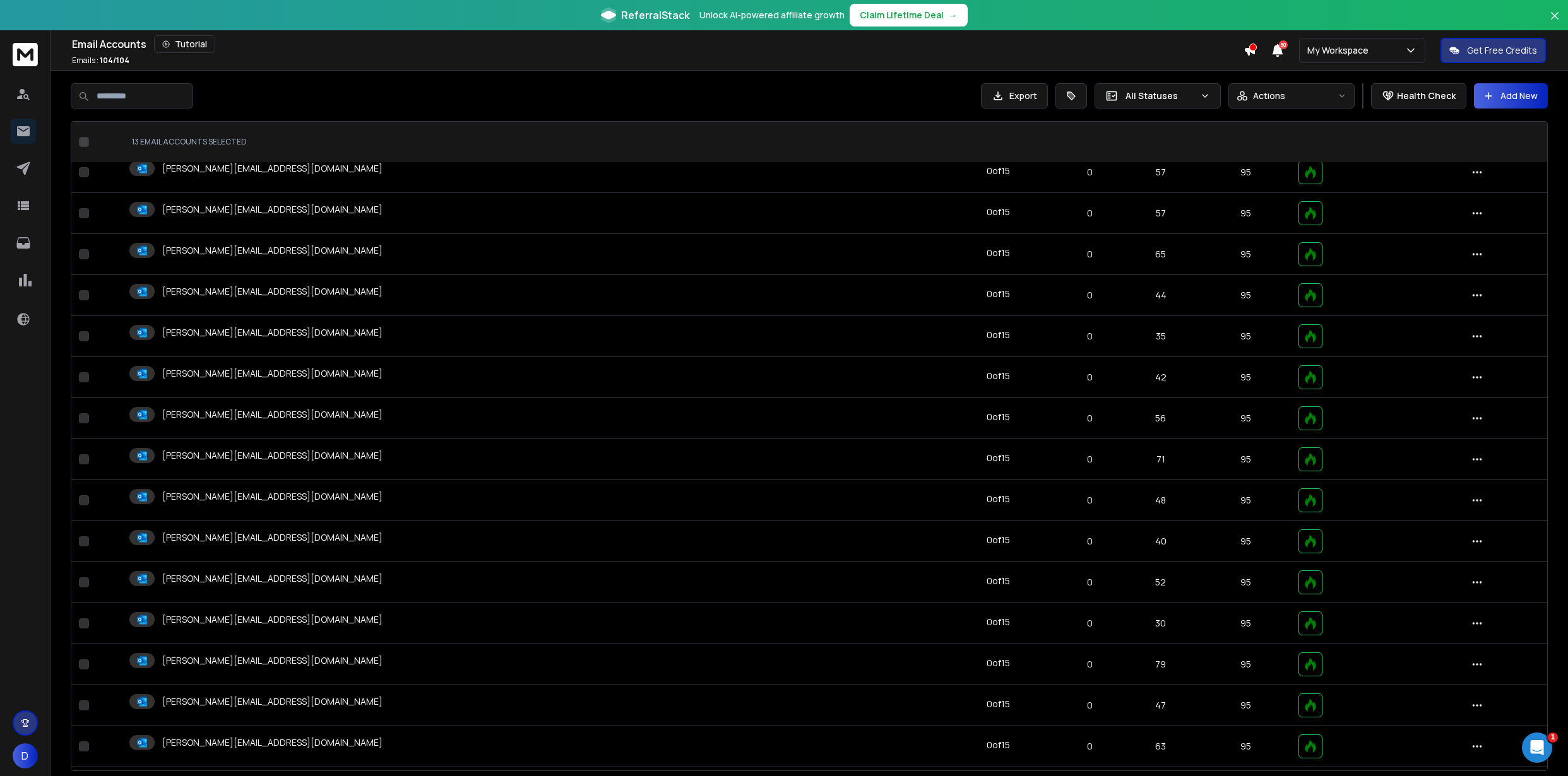
click at [253, 480] on td "[PERSON_NAME][EMAIL_ADDRESS][DOMAIN_NAME]" at bounding box center [530, 460] width 816 height 41
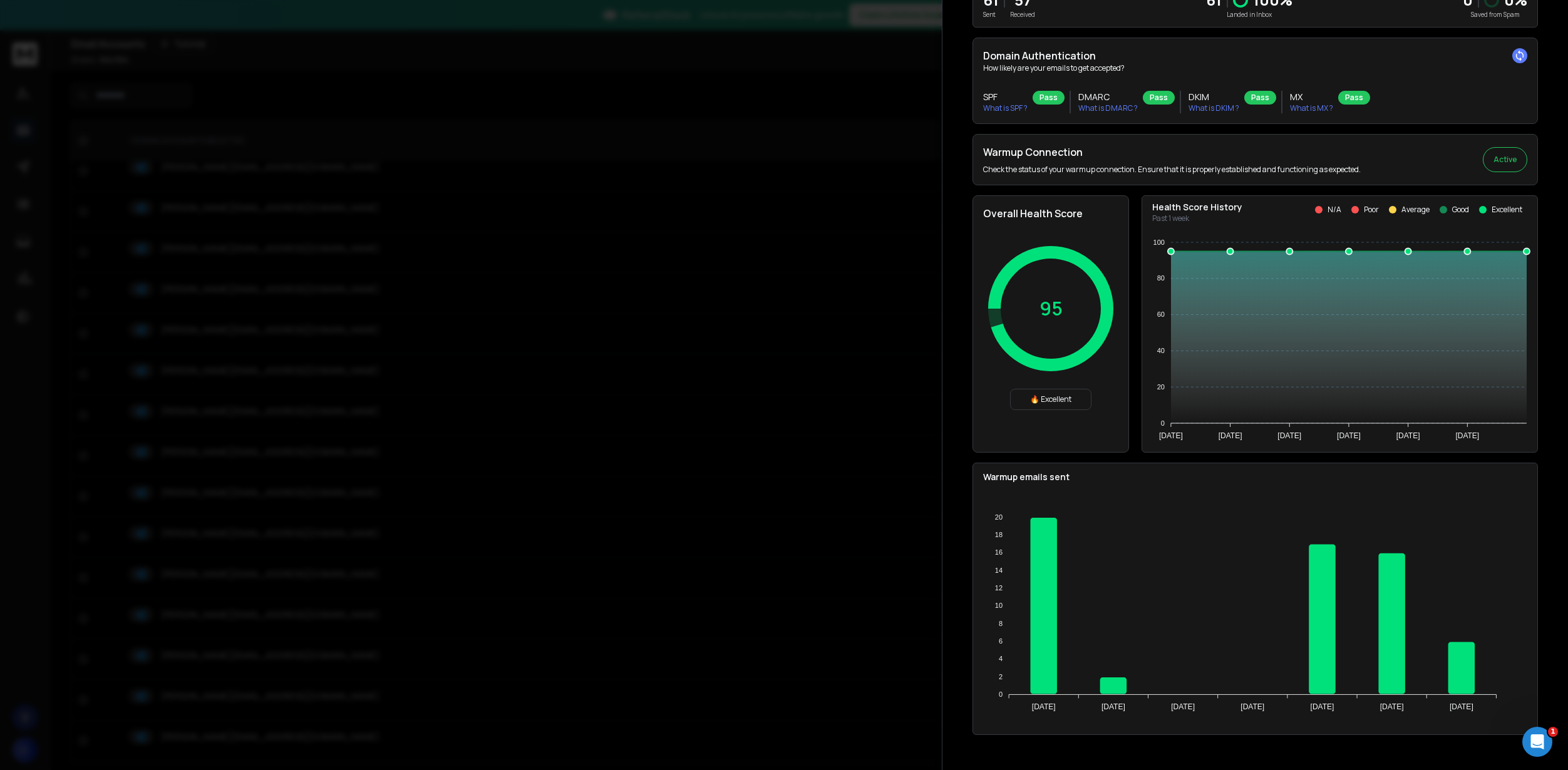
click at [597, 552] on div at bounding box center [784, 385] width 1568 height 770
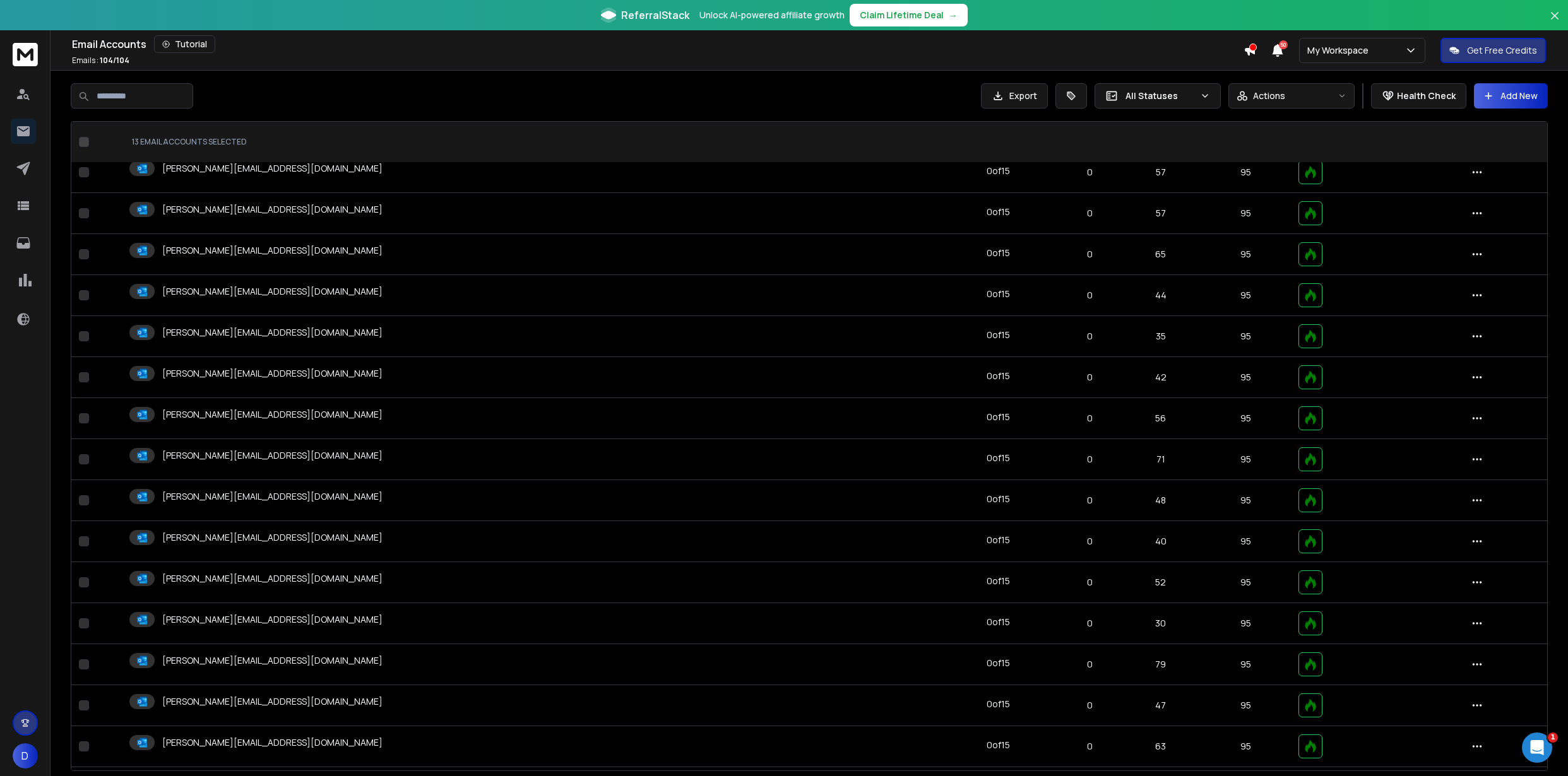
click at [305, 521] on td "[PERSON_NAME][EMAIL_ADDRESS][DOMAIN_NAME]" at bounding box center [530, 501] width 816 height 41
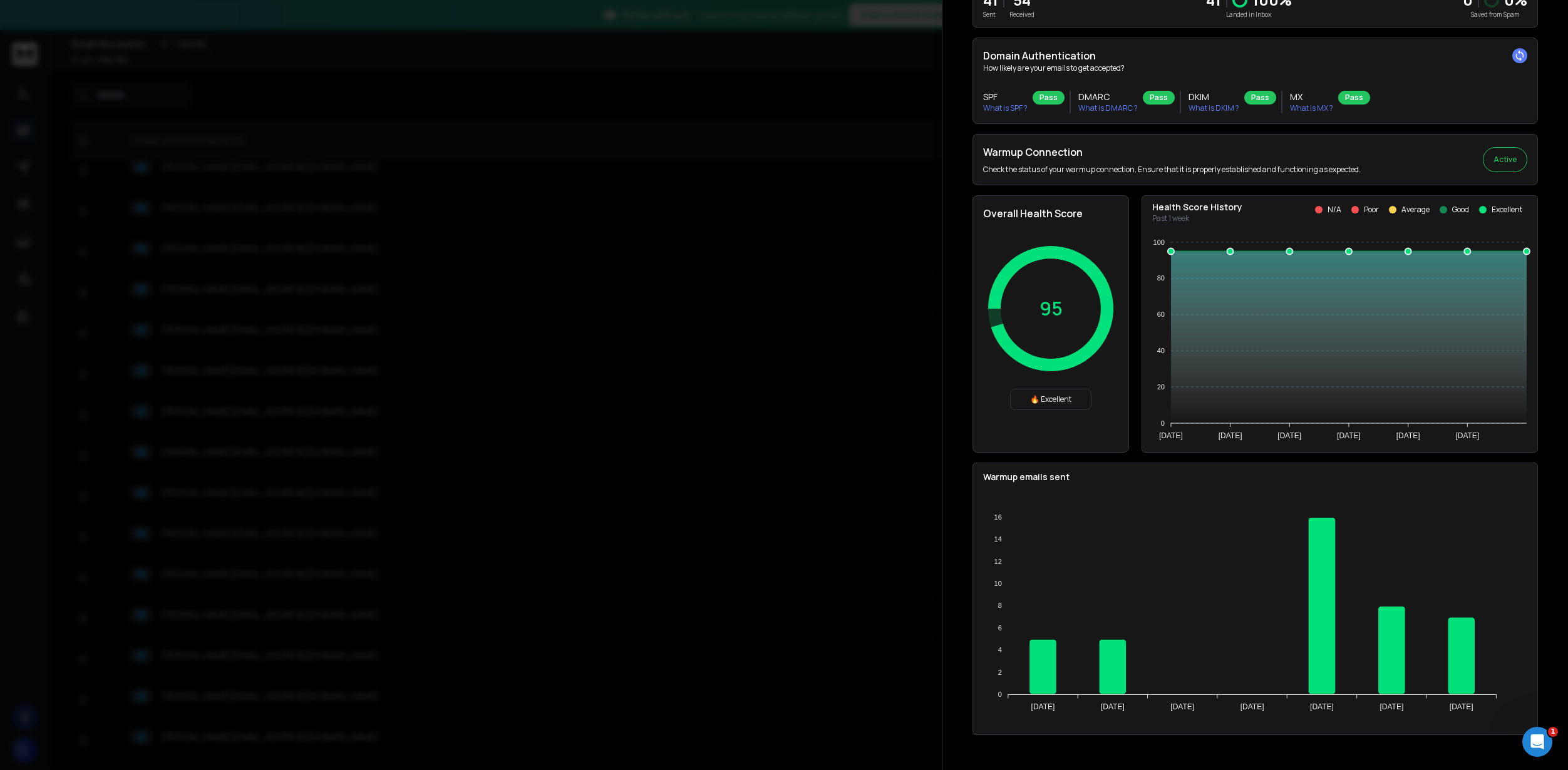
click at [487, 519] on div at bounding box center [784, 385] width 1568 height 770
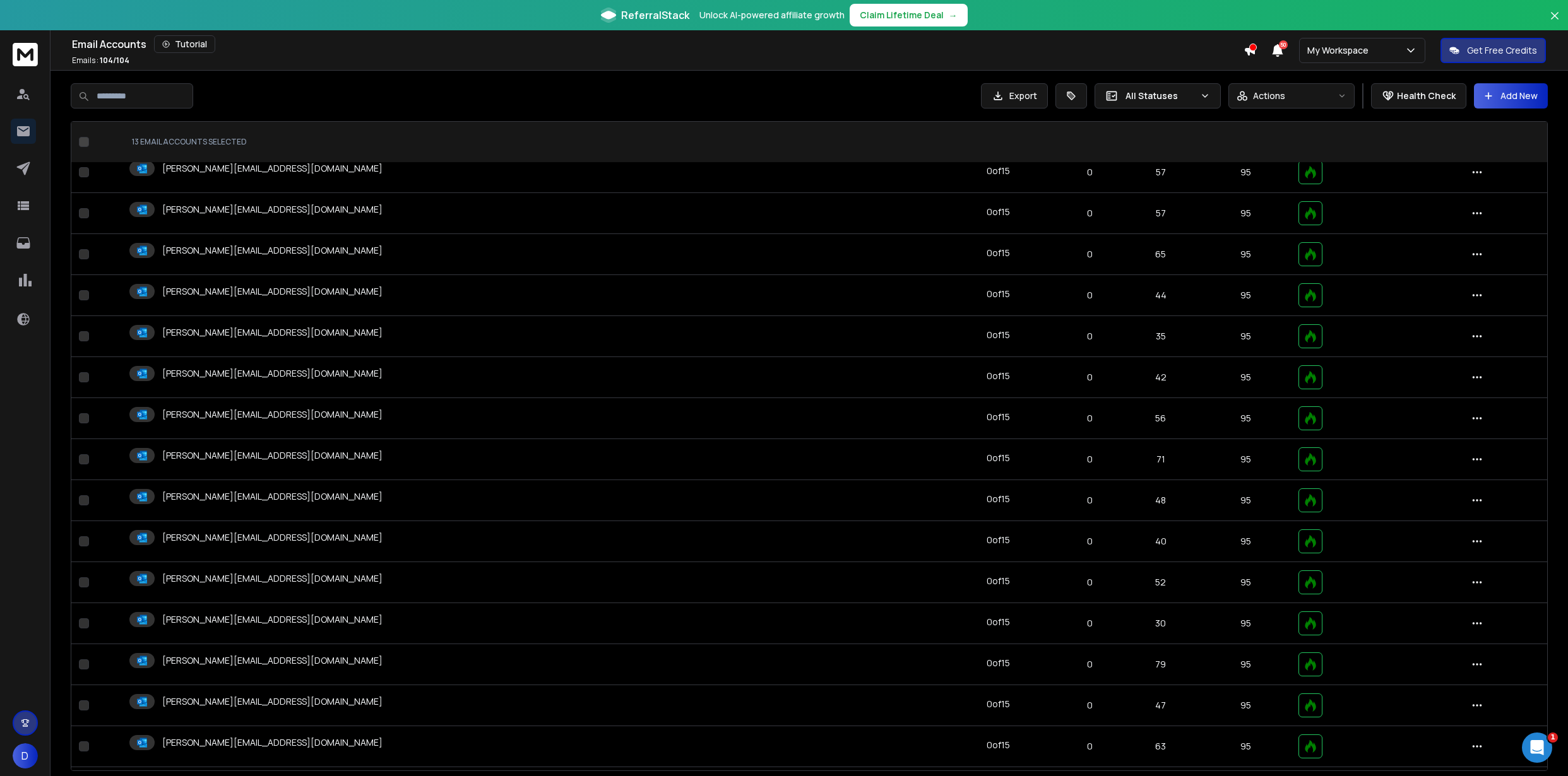
click at [307, 545] on div "[PERSON_NAME][EMAIL_ADDRESS][DOMAIN_NAME]" at bounding box center [529, 537] width 801 height 15
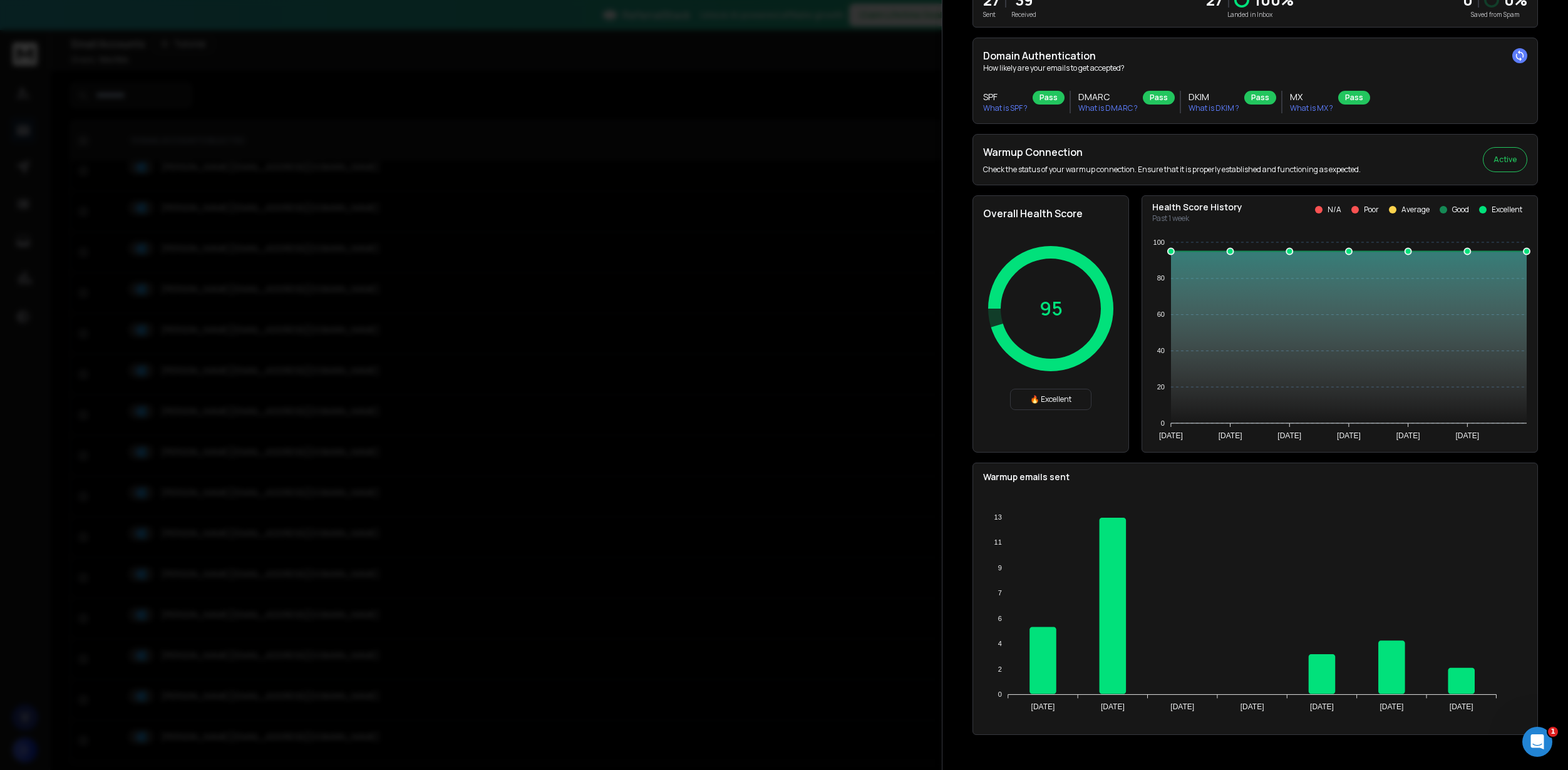
click at [326, 536] on div at bounding box center [784, 385] width 1568 height 770
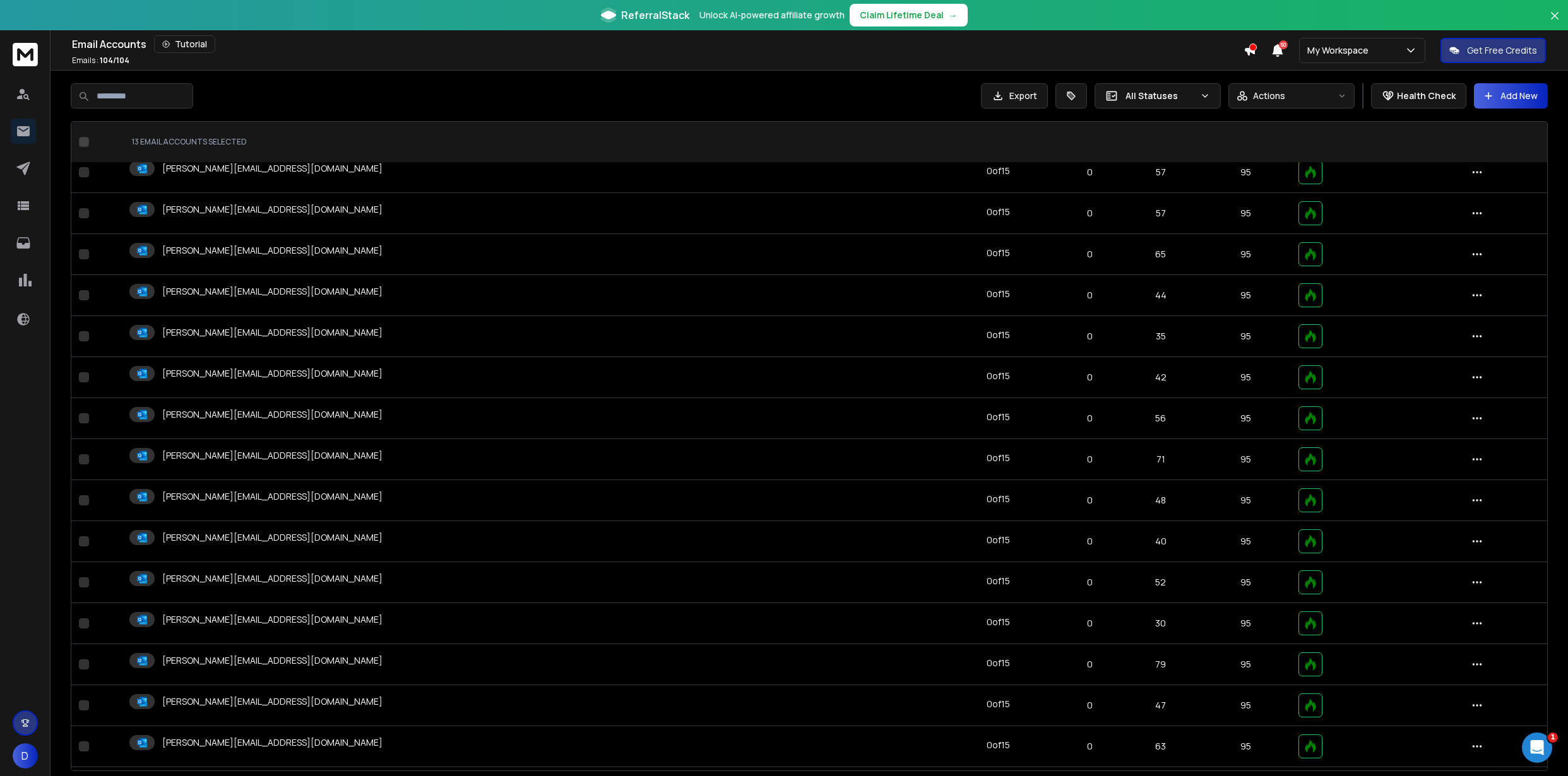
click at [284, 603] on td "[PERSON_NAME][EMAIL_ADDRESS][DOMAIN_NAME]" at bounding box center [530, 583] width 816 height 41
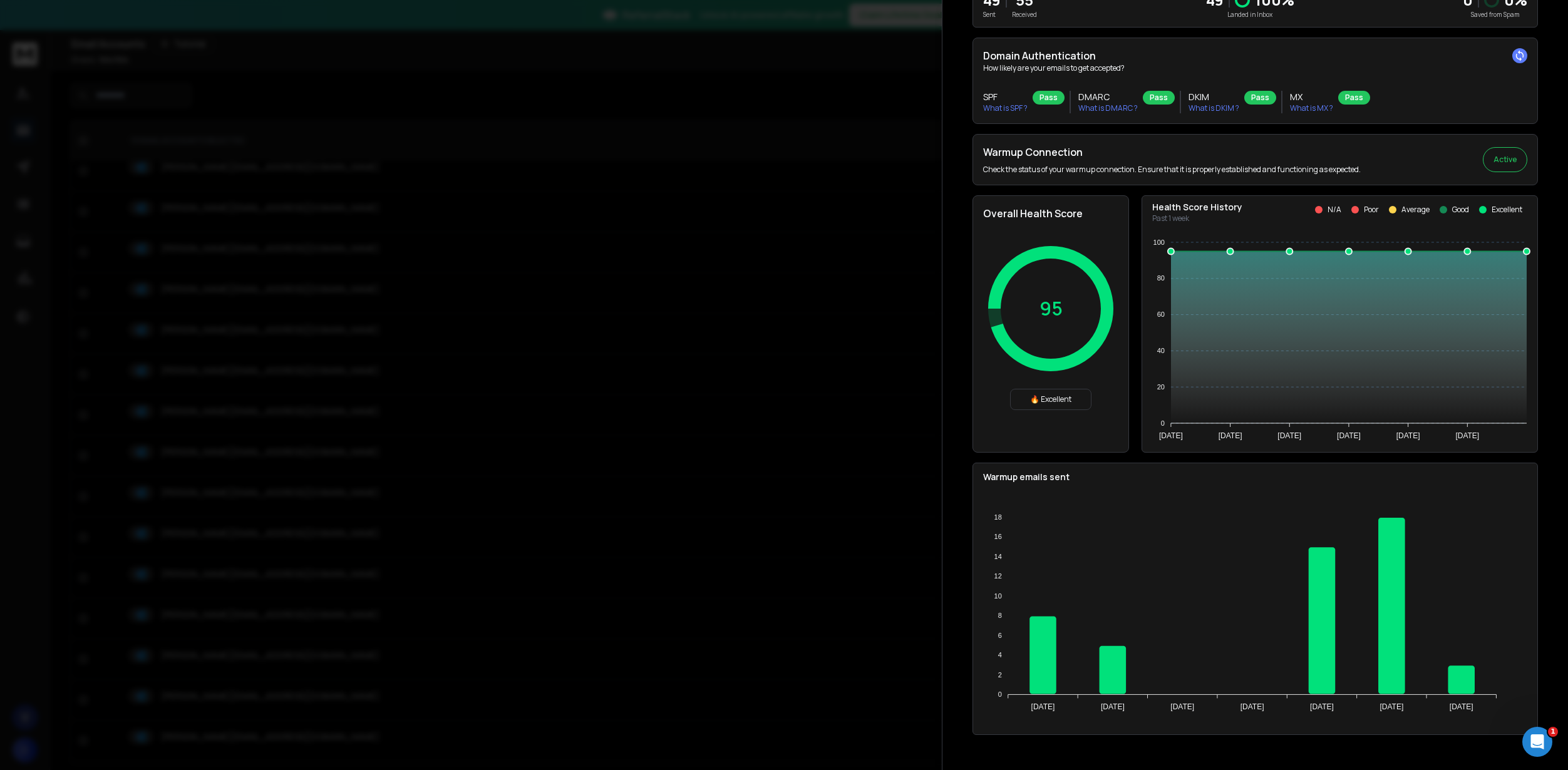
click at [536, 568] on div at bounding box center [784, 385] width 1568 height 770
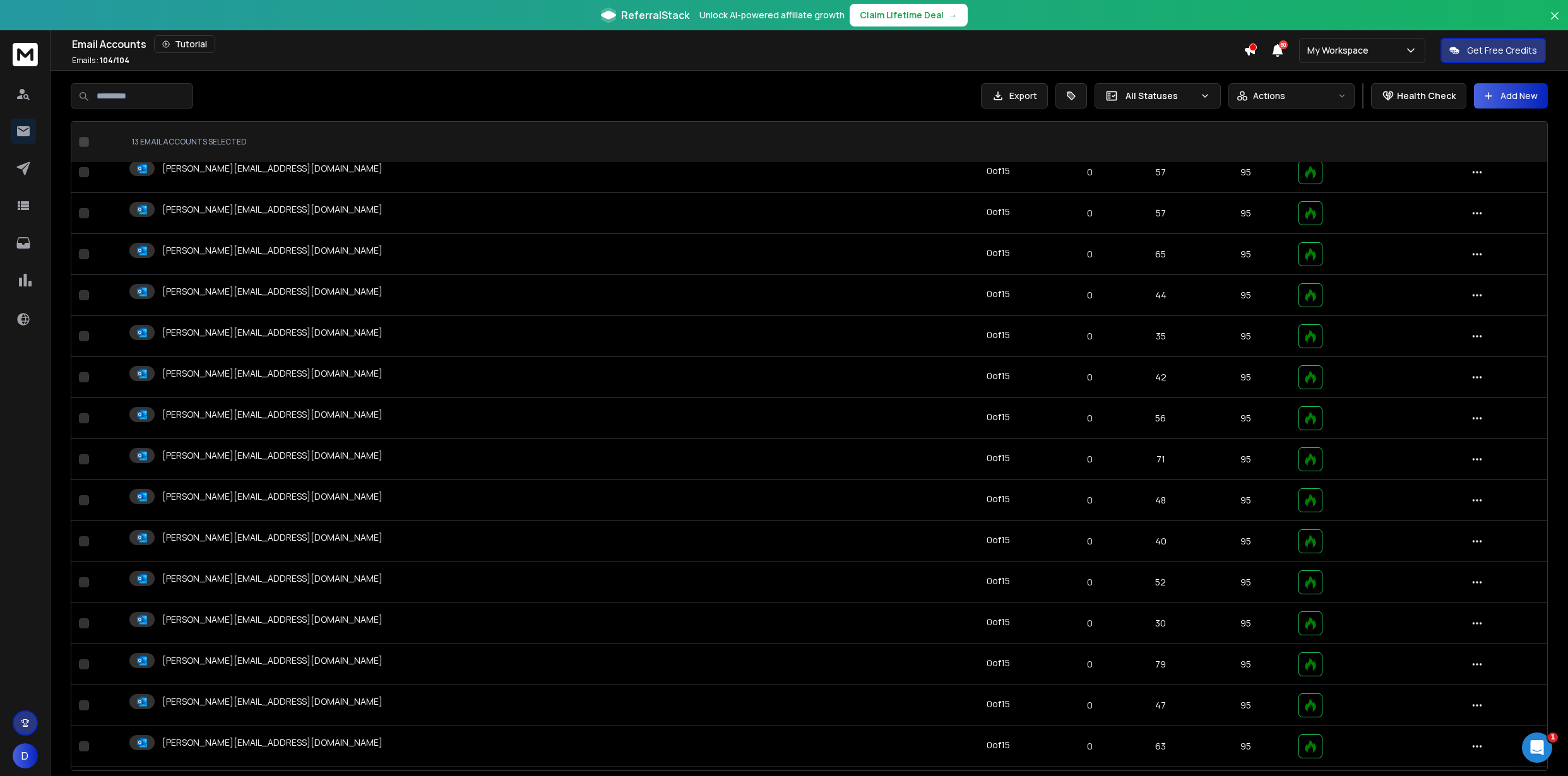
click at [200, 626] on p "[PERSON_NAME][EMAIL_ADDRESS][DOMAIN_NAME]" at bounding box center [272, 620] width 220 height 13
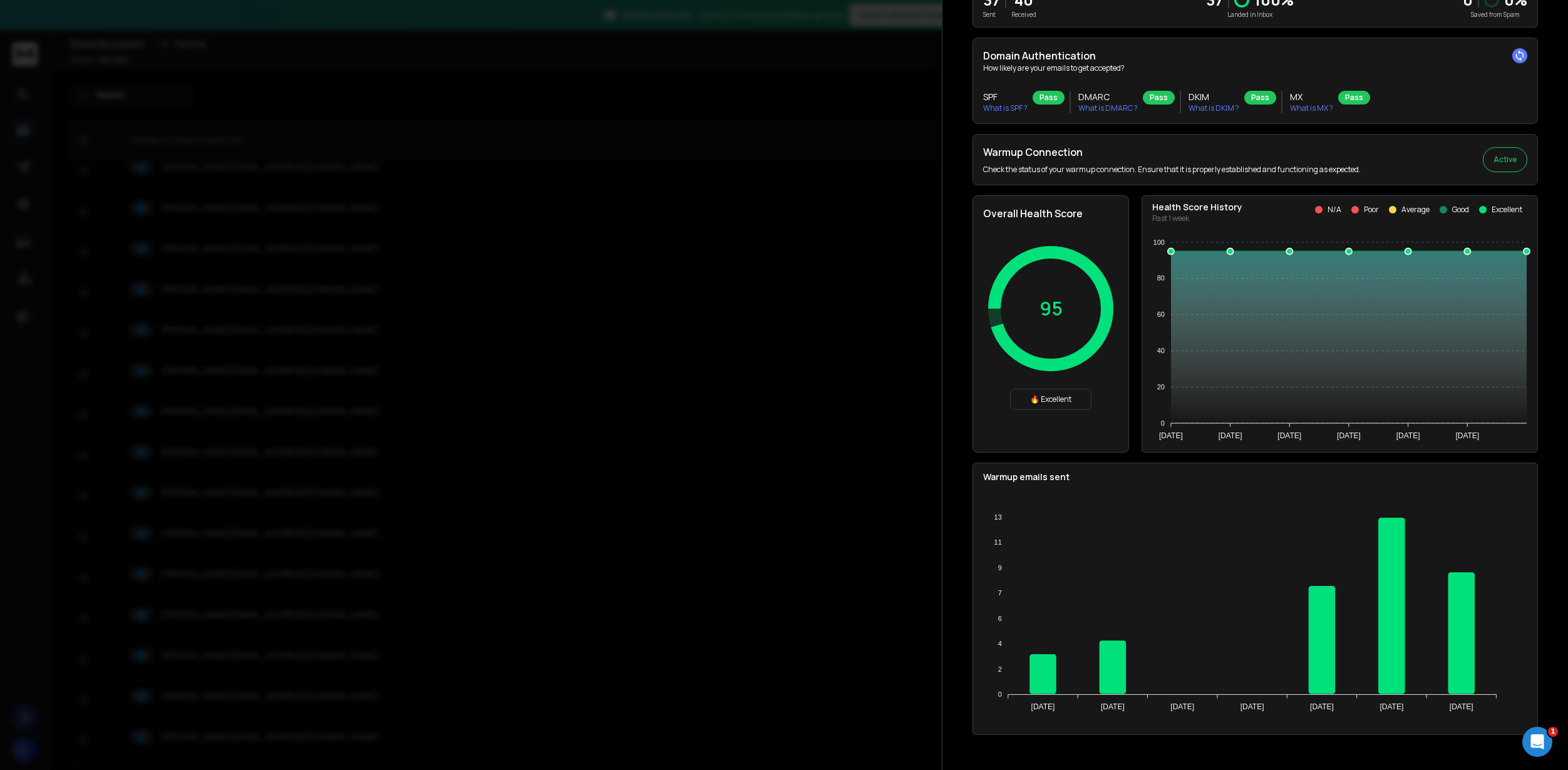
click at [407, 638] on div at bounding box center [784, 385] width 1568 height 770
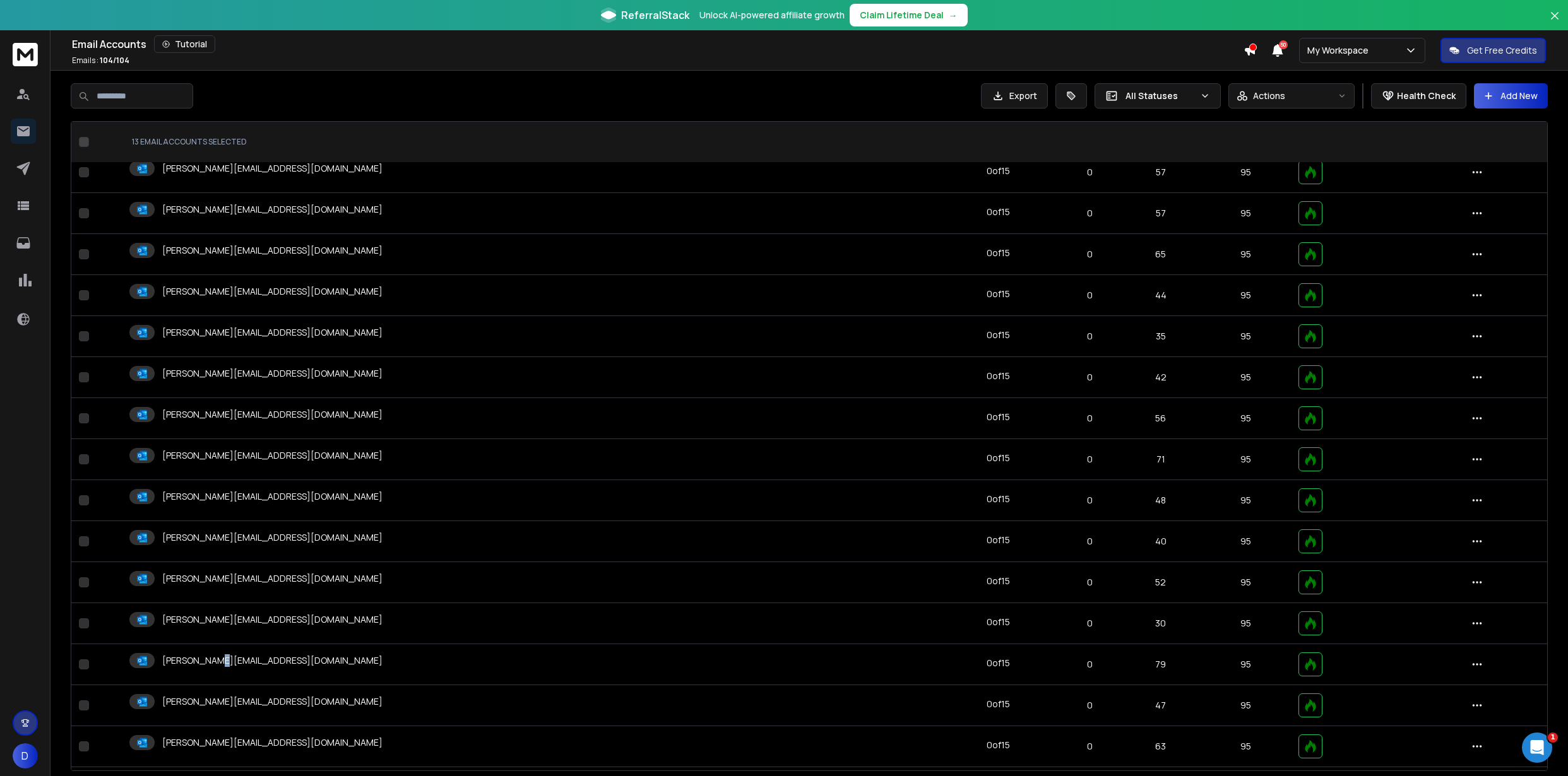
click at [218, 667] on p "[PERSON_NAME][EMAIL_ADDRESS][DOMAIN_NAME]" at bounding box center [272, 661] width 220 height 13
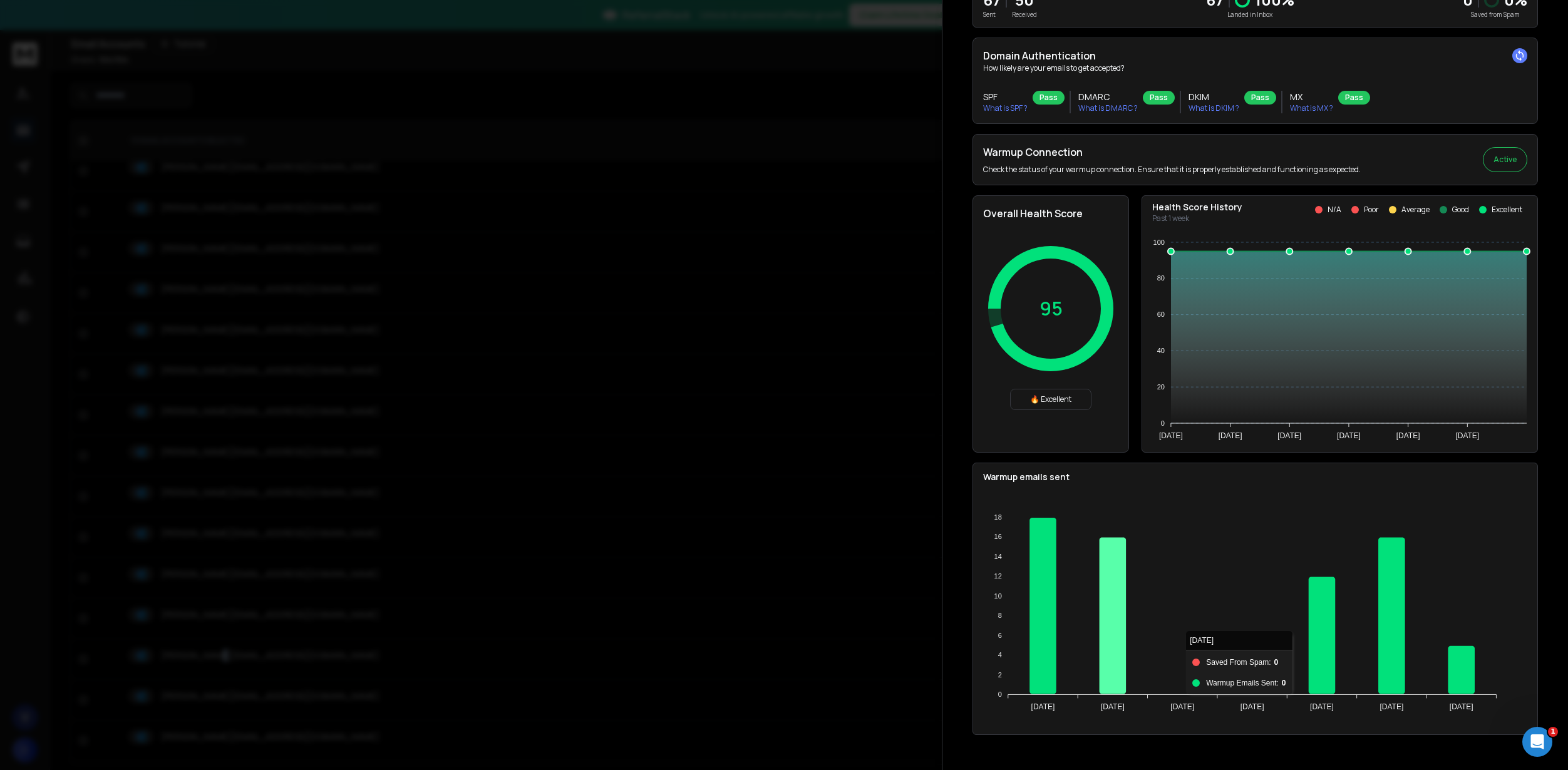
click at [428, 635] on div at bounding box center [784, 385] width 1568 height 770
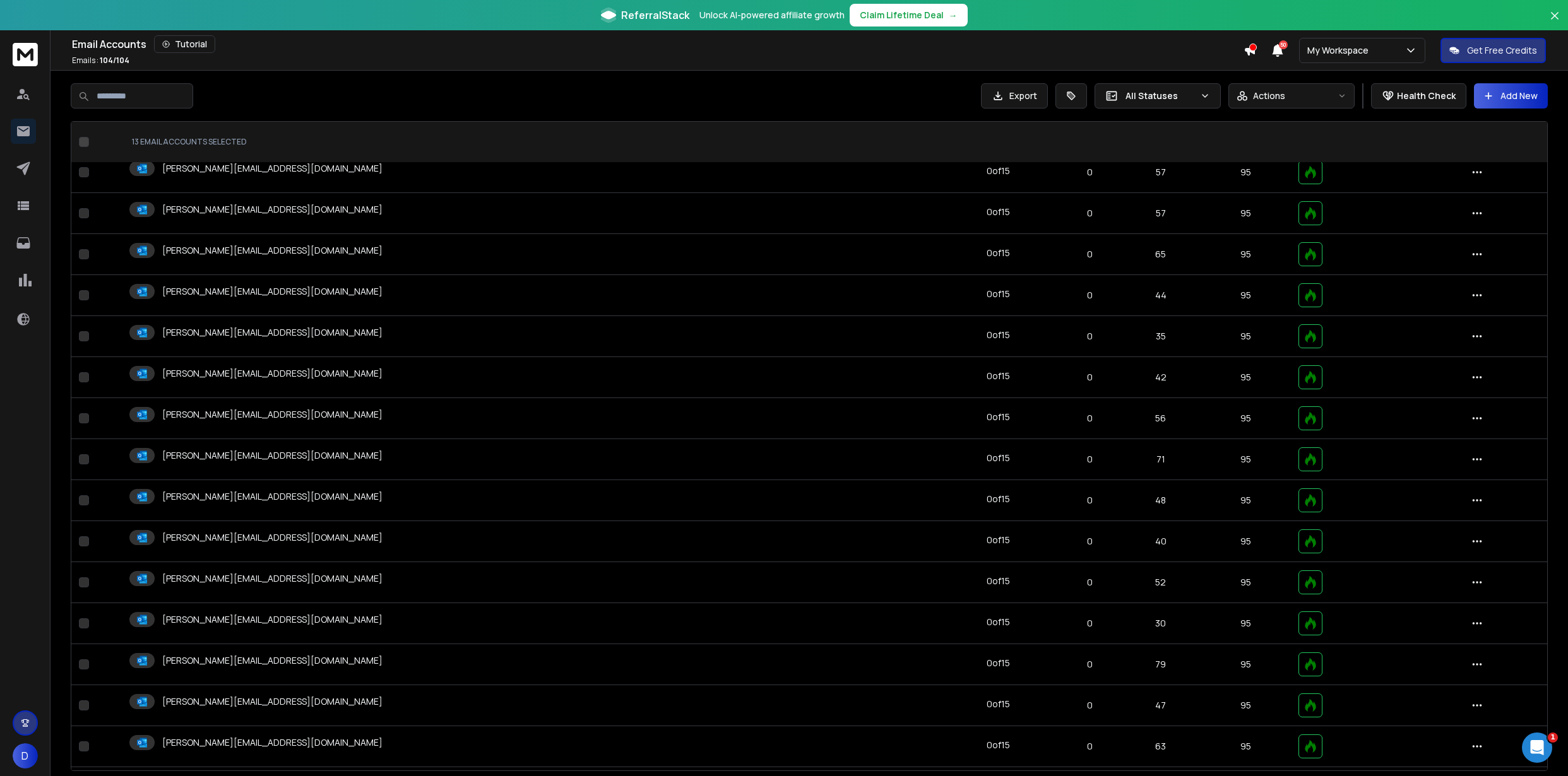
click at [243, 712] on td "[PERSON_NAME][EMAIL_ADDRESS][DOMAIN_NAME]" at bounding box center [530, 706] width 816 height 41
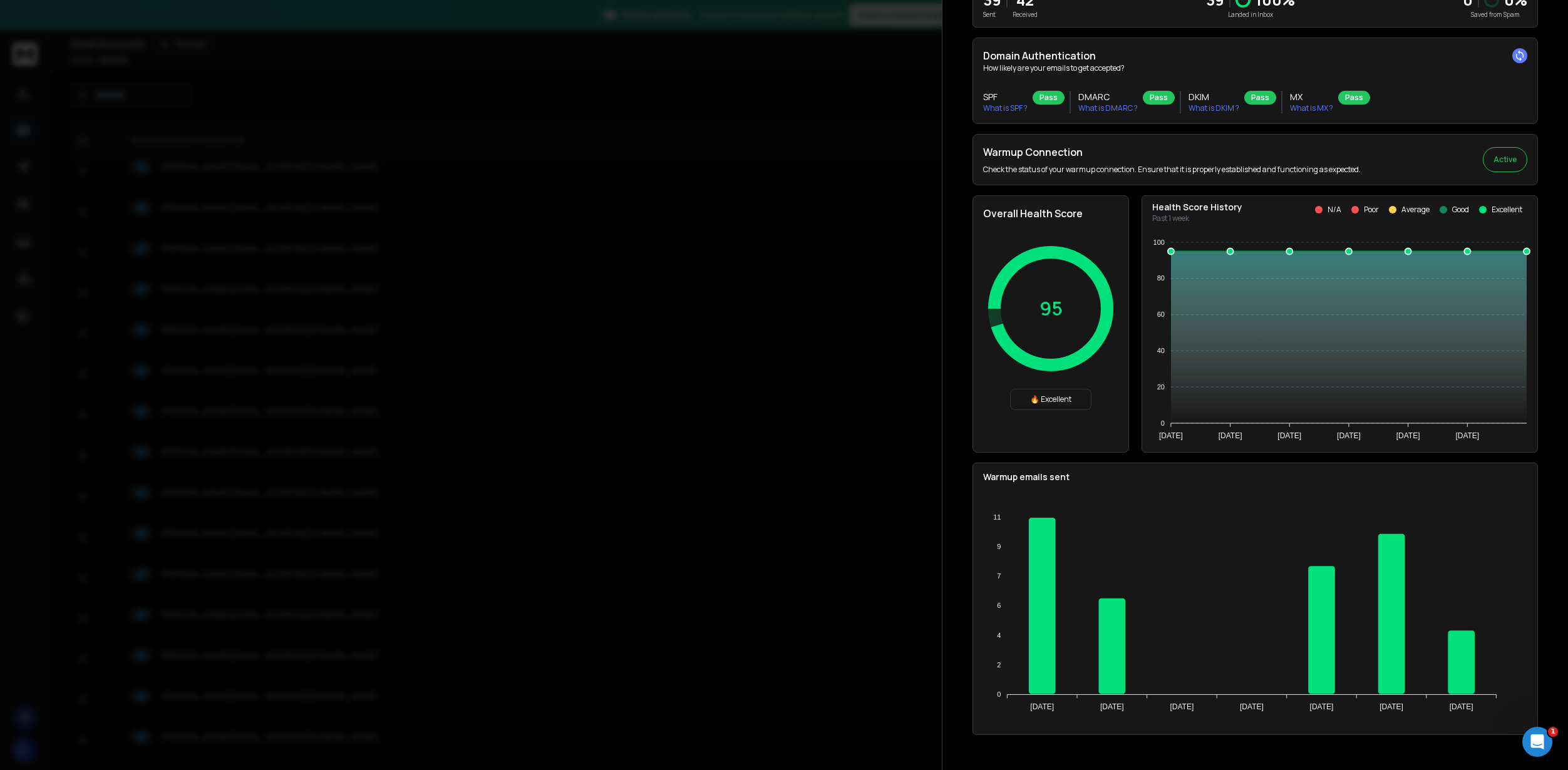
click at [980, 563] on div "Warmup emails sent 11 11 9 9 7 7 6 6 4 4 2 2 0 0 Thursday Thursday Friday Frida…" at bounding box center [1255, 599] width 565 height 272
click at [486, 637] on div at bounding box center [784, 385] width 1568 height 770
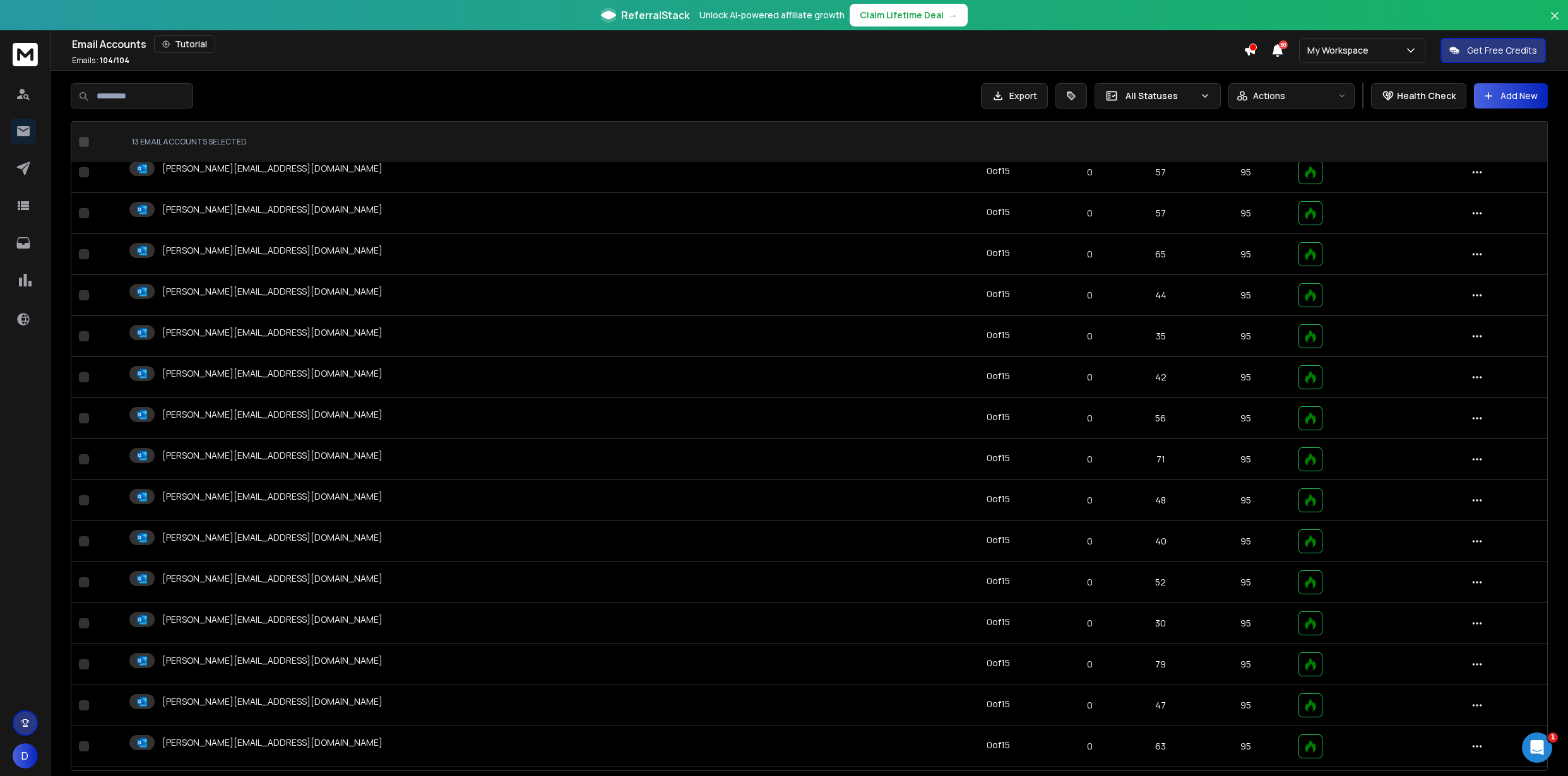
click at [79, 710] on button "button" at bounding box center [84, 705] width 10 height 10
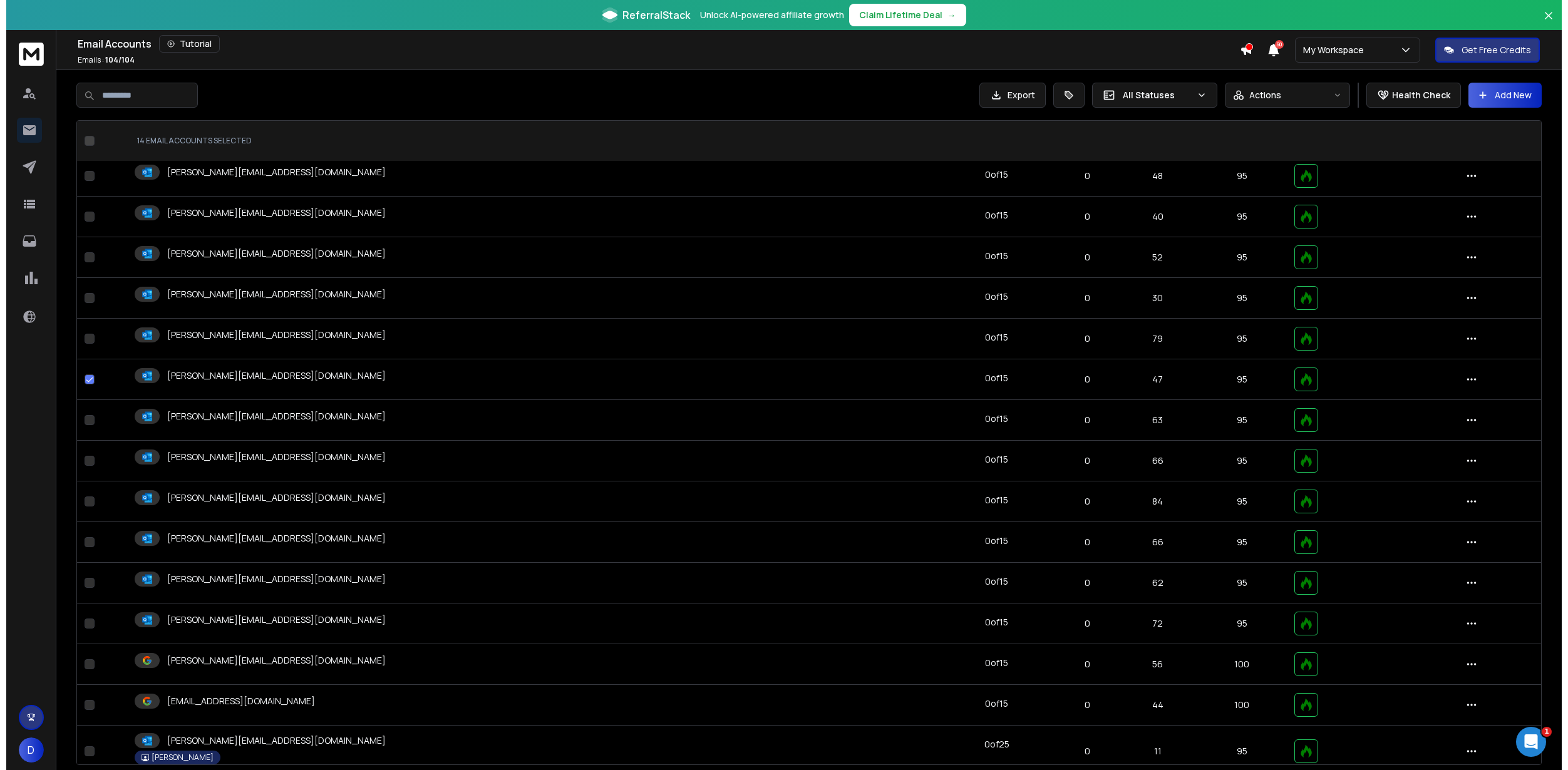
scroll to position [3684, 0]
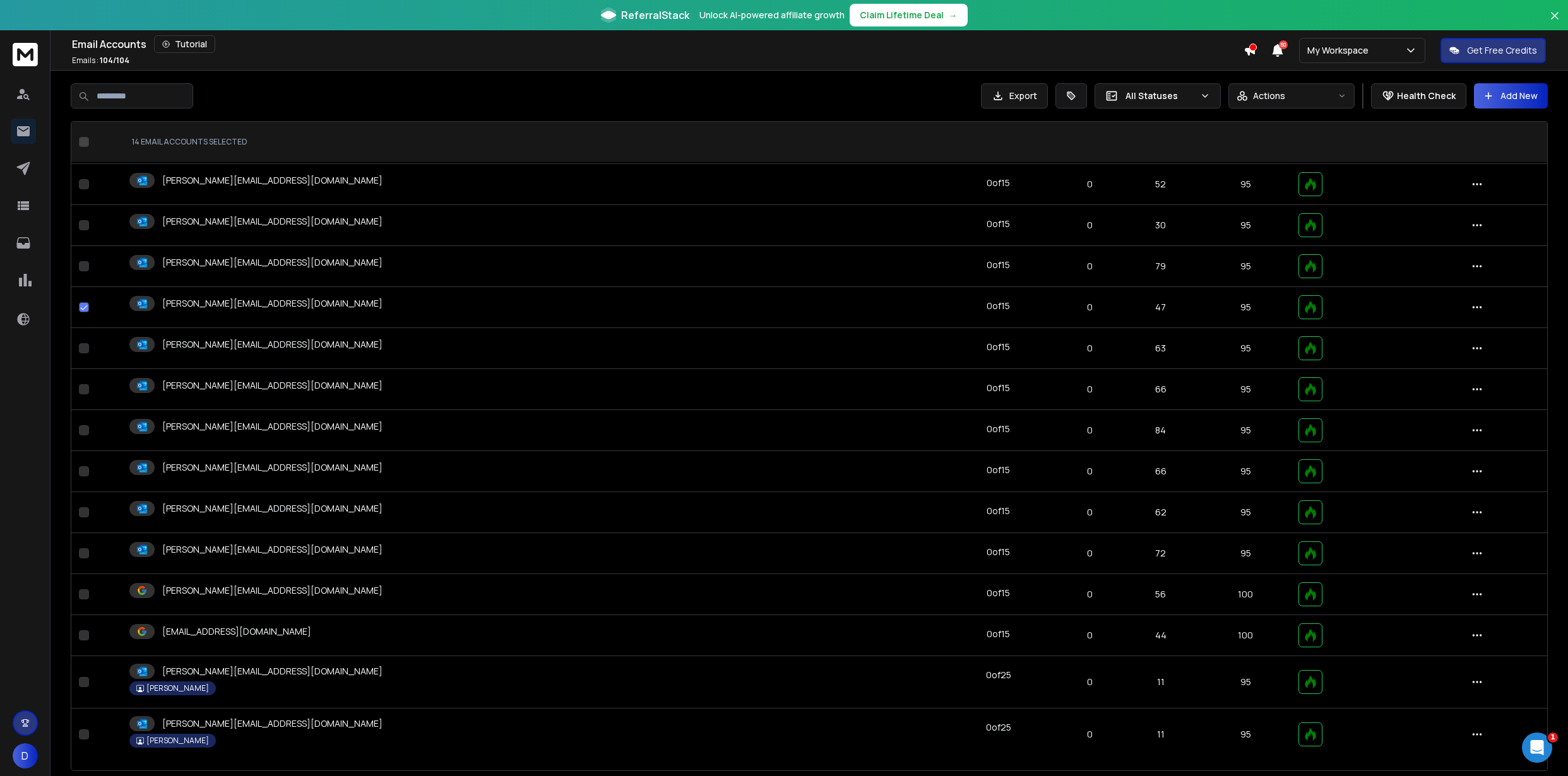
click at [205, 347] on p "[PERSON_NAME][EMAIL_ADDRESS][DOMAIN_NAME]" at bounding box center [272, 344] width 220 height 13
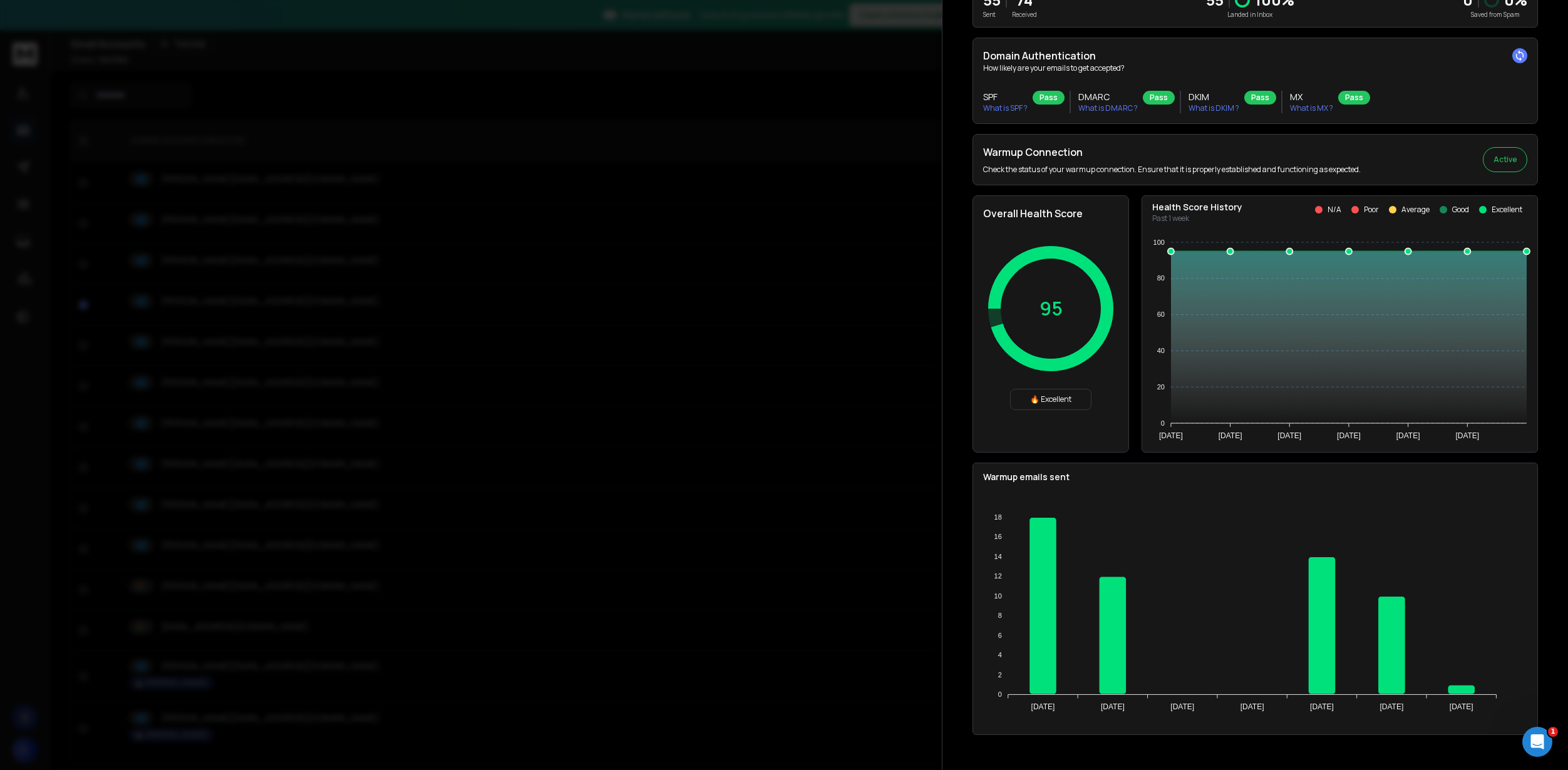
click at [308, 394] on div at bounding box center [784, 385] width 1568 height 770
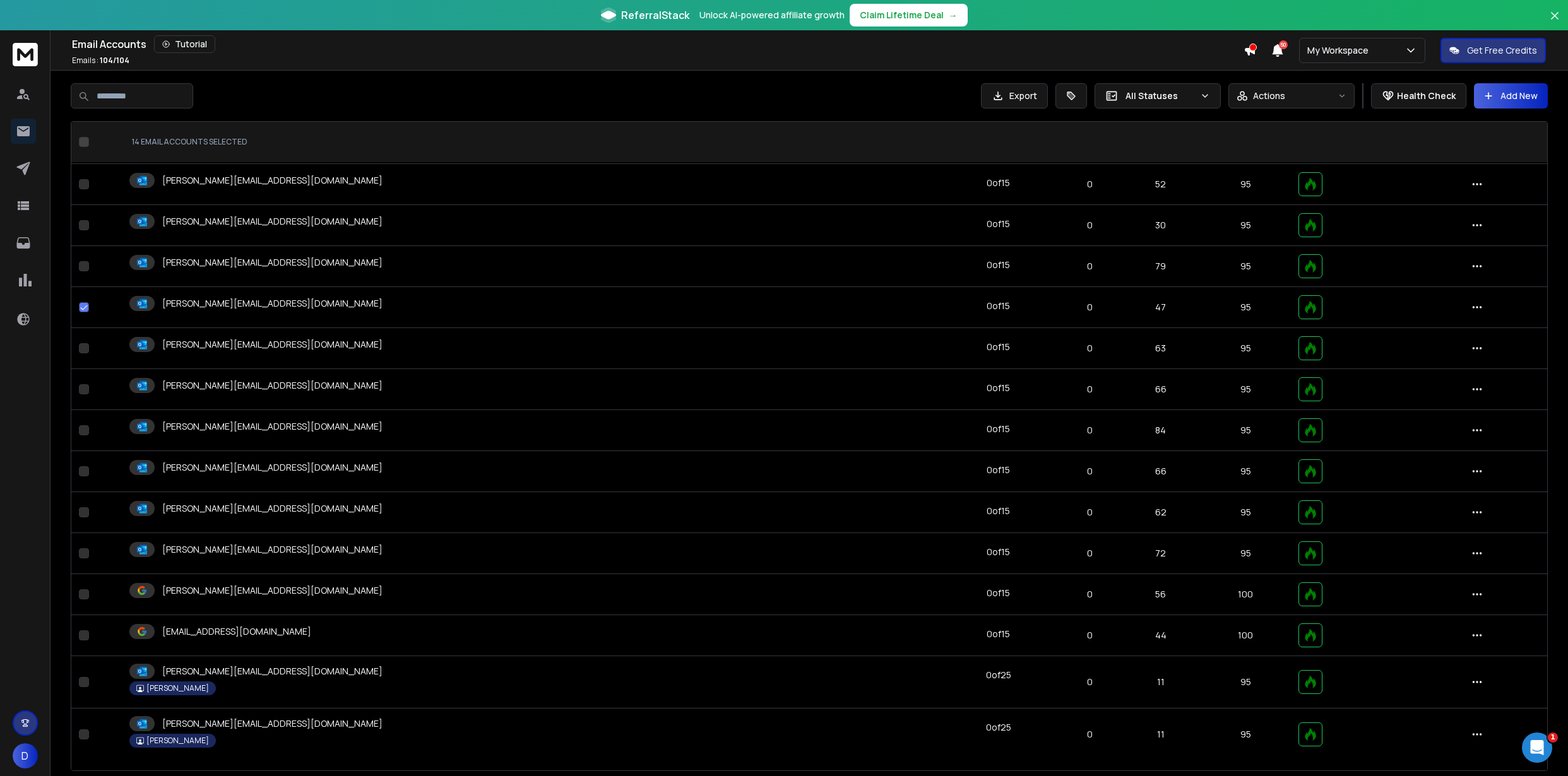
click at [268, 427] on p "[PERSON_NAME][EMAIL_ADDRESS][DOMAIN_NAME]" at bounding box center [272, 427] width 220 height 13
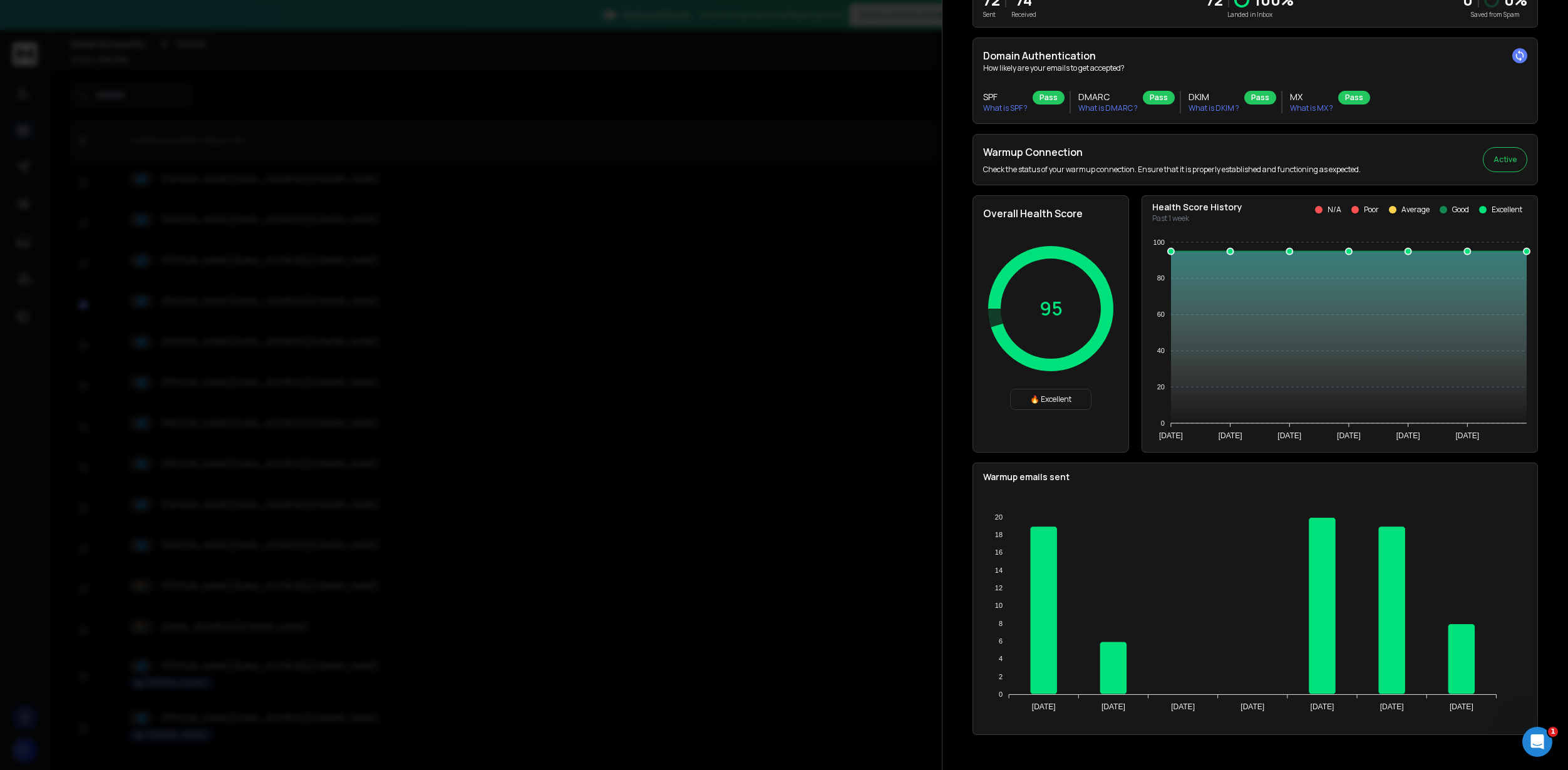
drag, startPoint x: 492, startPoint y: 522, endPoint x: 469, endPoint y: 522, distance: 23.0
click at [492, 524] on div at bounding box center [784, 385] width 1568 height 770
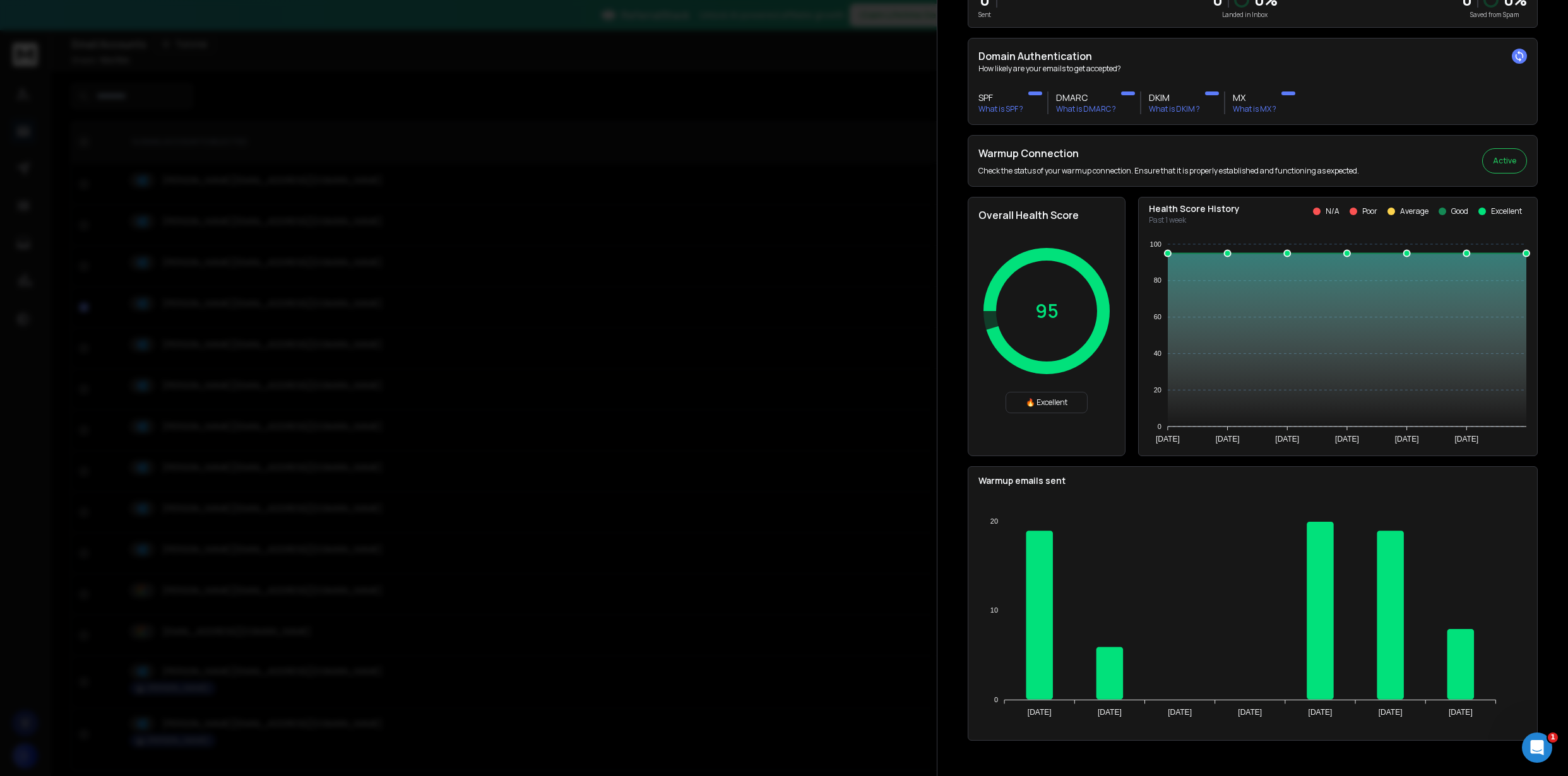
click at [255, 524] on td "[PERSON_NAME][EMAIL_ADDRESS][DOMAIN_NAME]" at bounding box center [526, 513] width 809 height 41
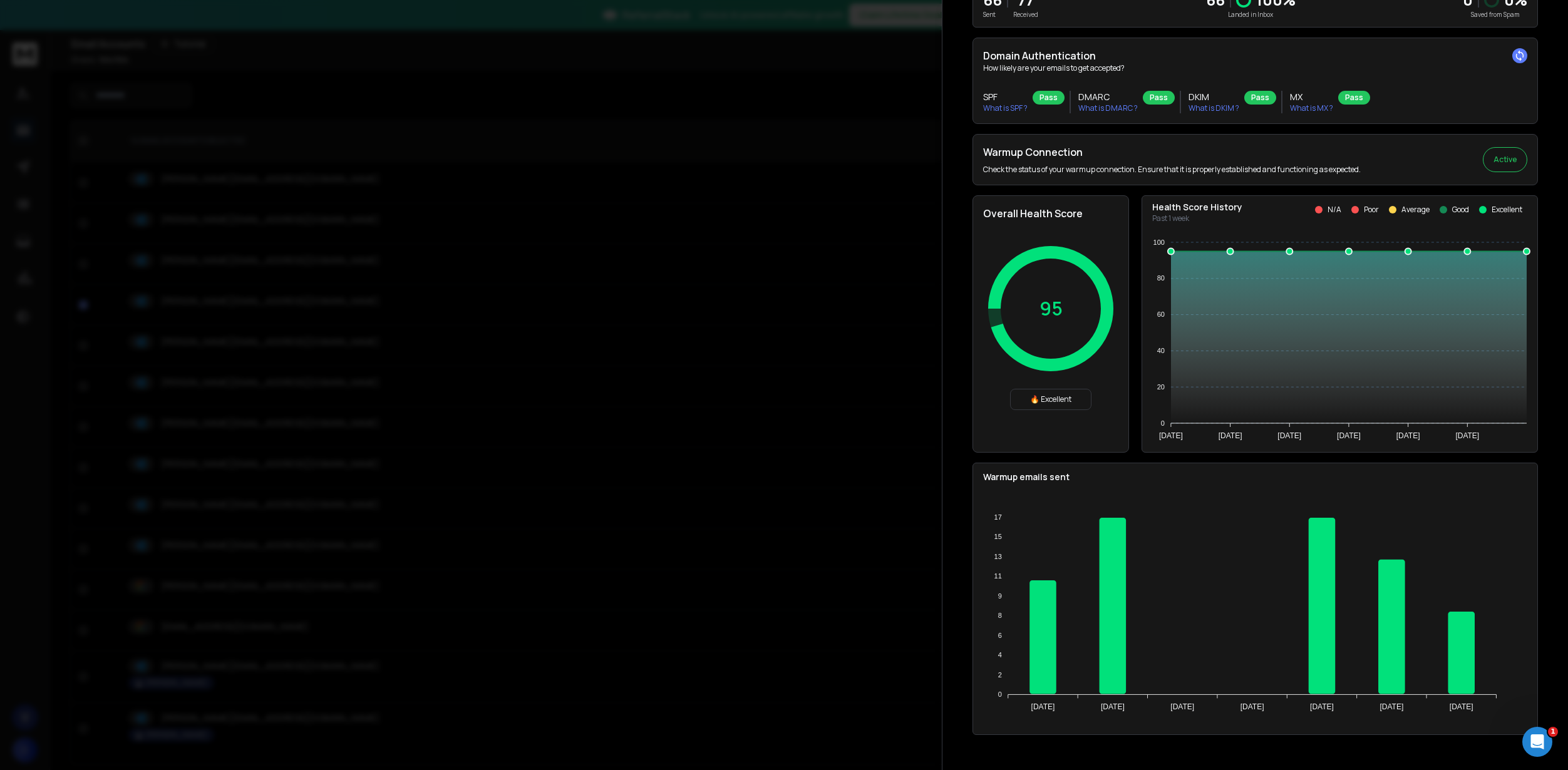
click at [93, 526] on div at bounding box center [784, 385] width 1568 height 770
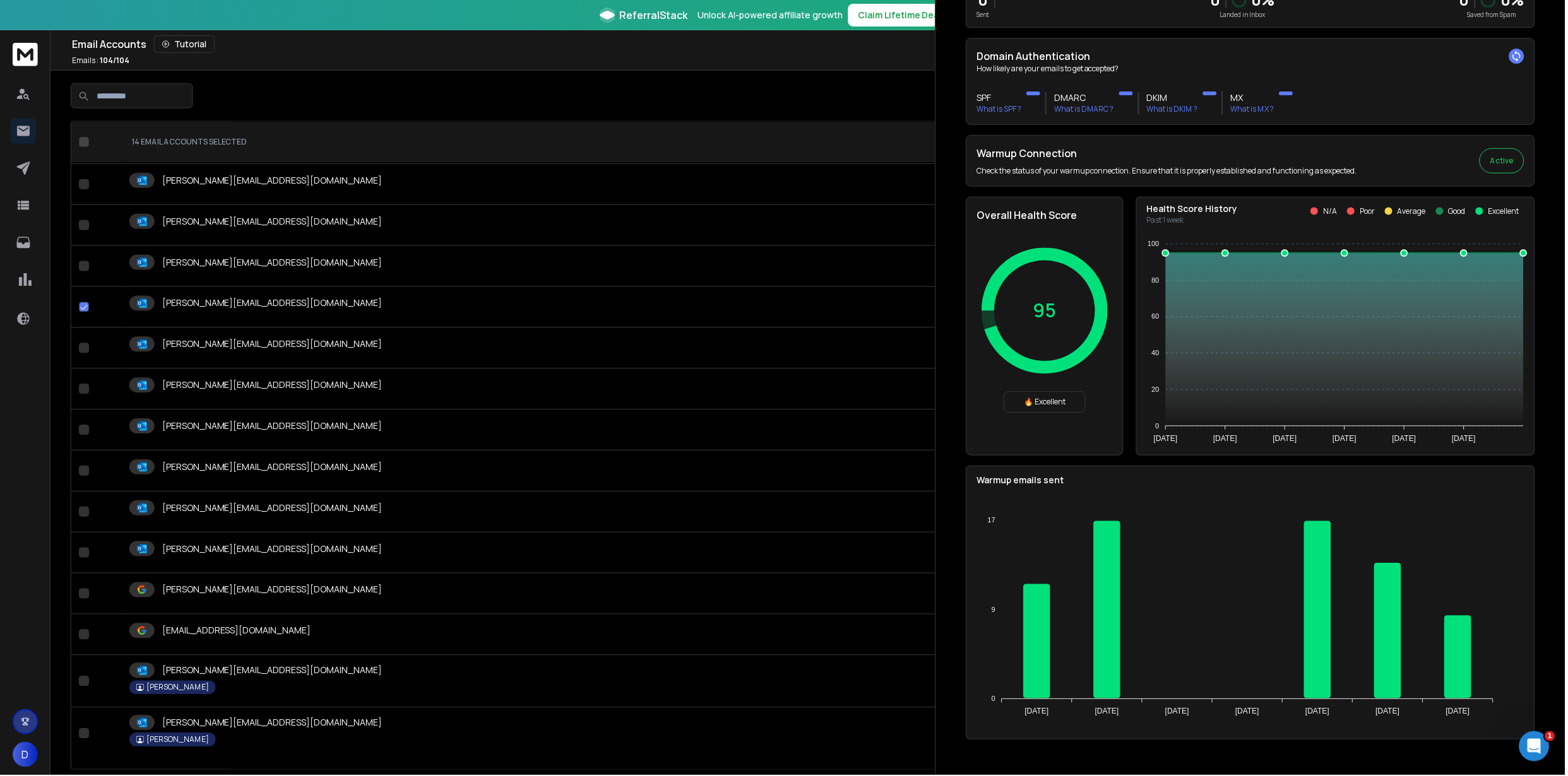
click at [238, 534] on td "[PERSON_NAME][EMAIL_ADDRESS][DOMAIN_NAME]" at bounding box center [530, 554] width 816 height 41
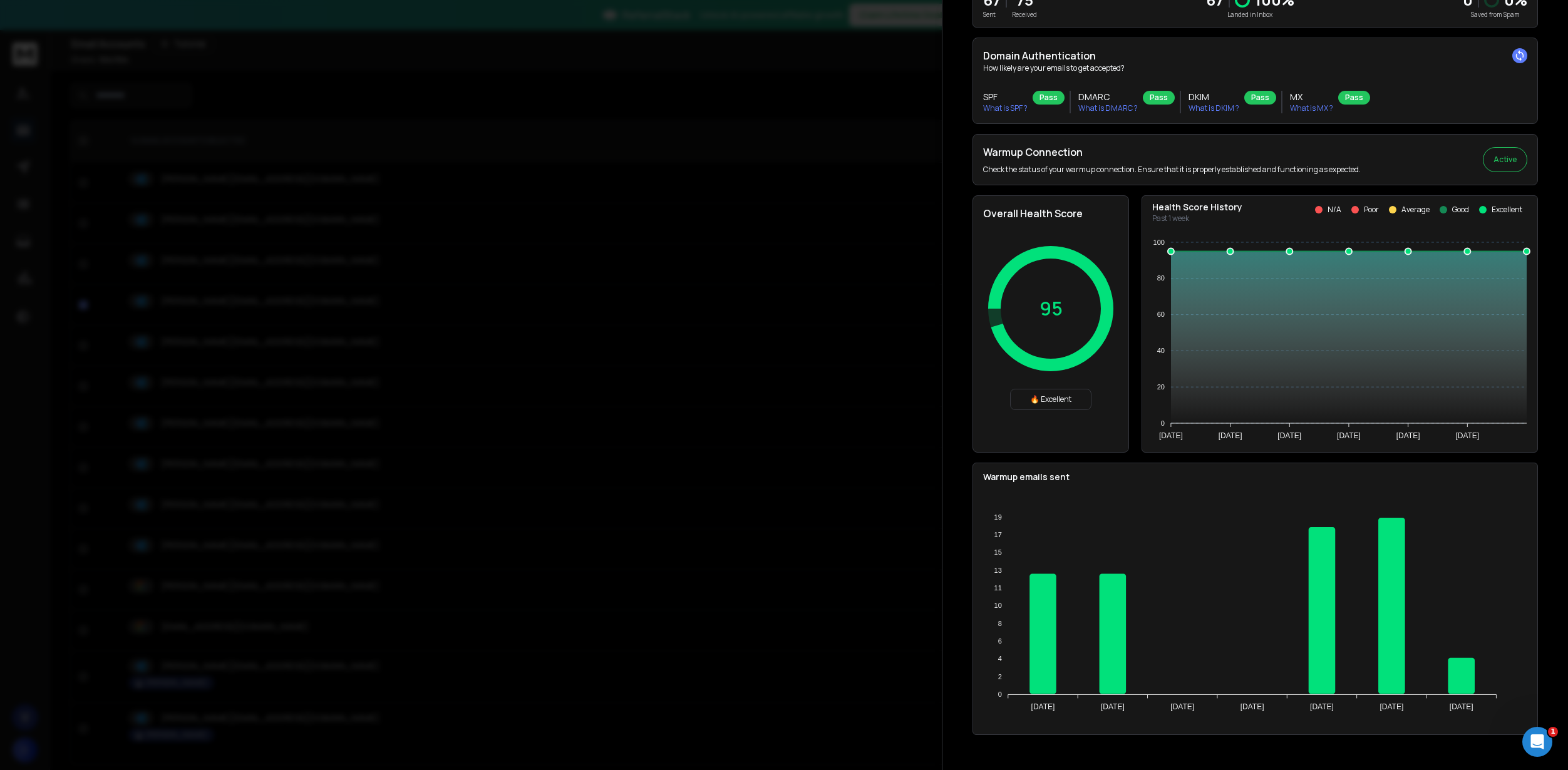
click at [620, 269] on div at bounding box center [784, 385] width 1568 height 770
